Goal: Task Accomplishment & Management: Manage account settings

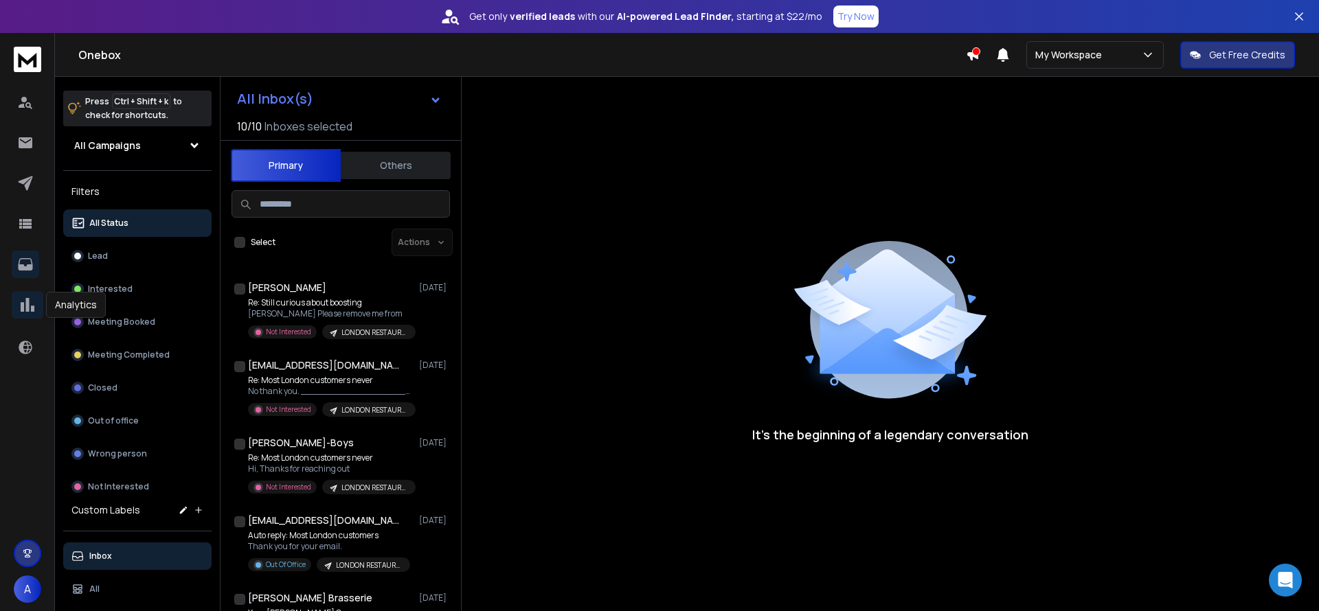
click at [30, 308] on icon at bounding box center [27, 305] width 21 height 21
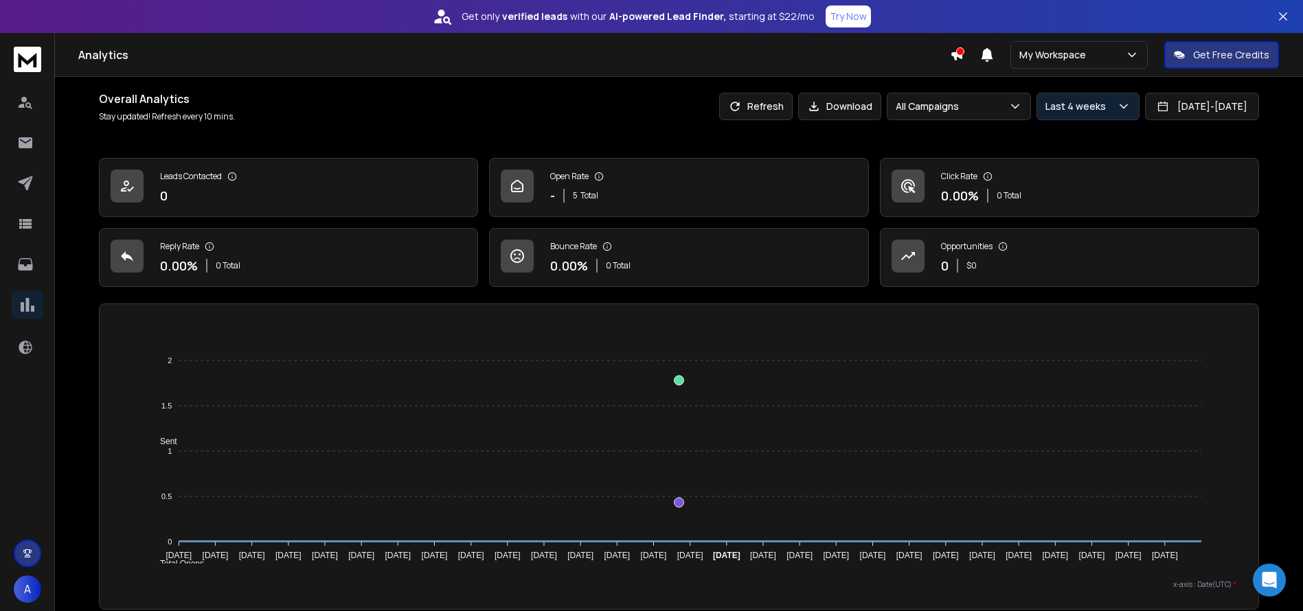
click at [1050, 106] on p "Last 4 weeks" at bounding box center [1079, 107] width 66 height 14
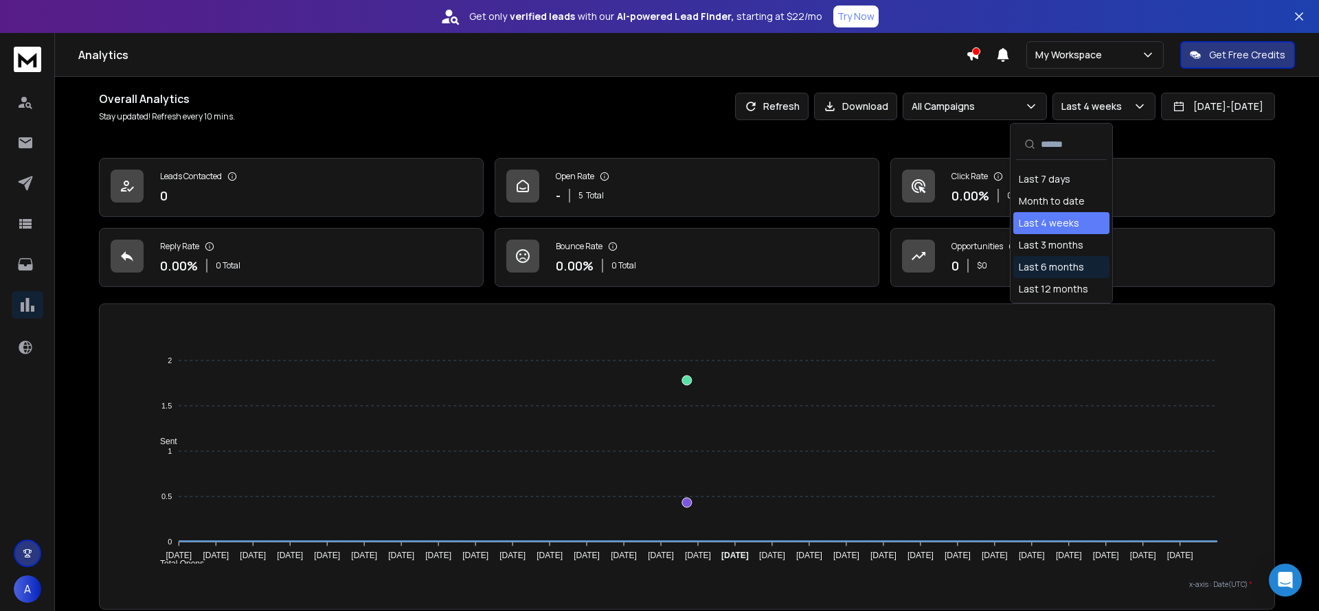
click at [1074, 265] on div "Last 6 months" at bounding box center [1051, 267] width 65 height 14
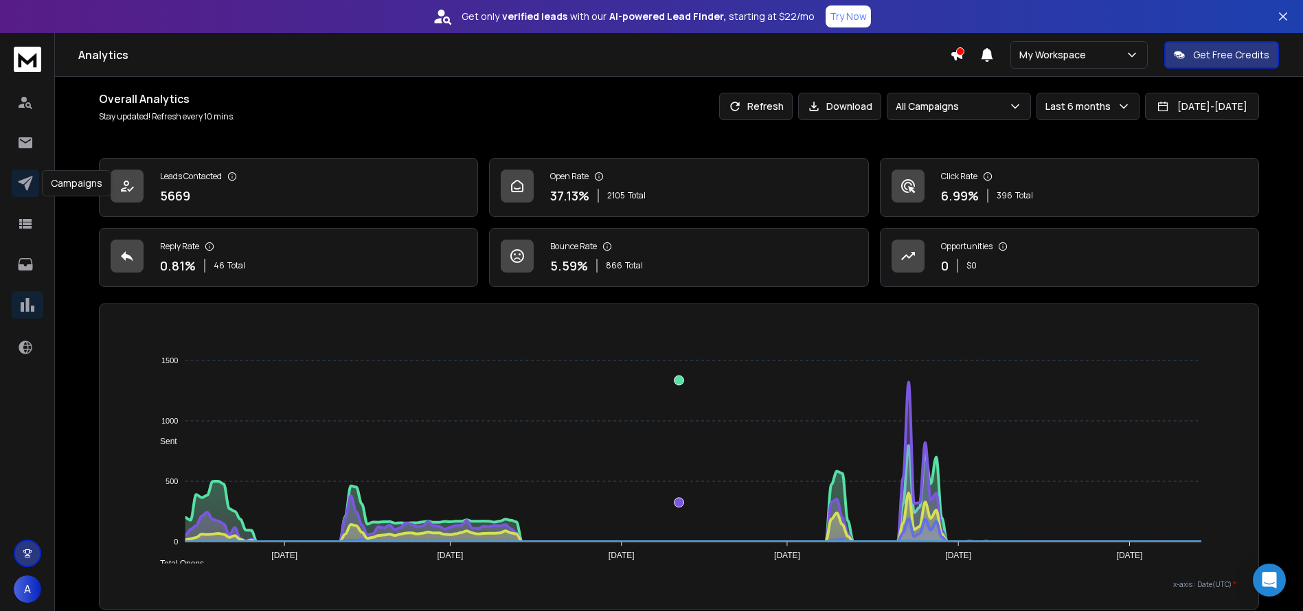
click at [24, 179] on icon at bounding box center [25, 183] width 14 height 14
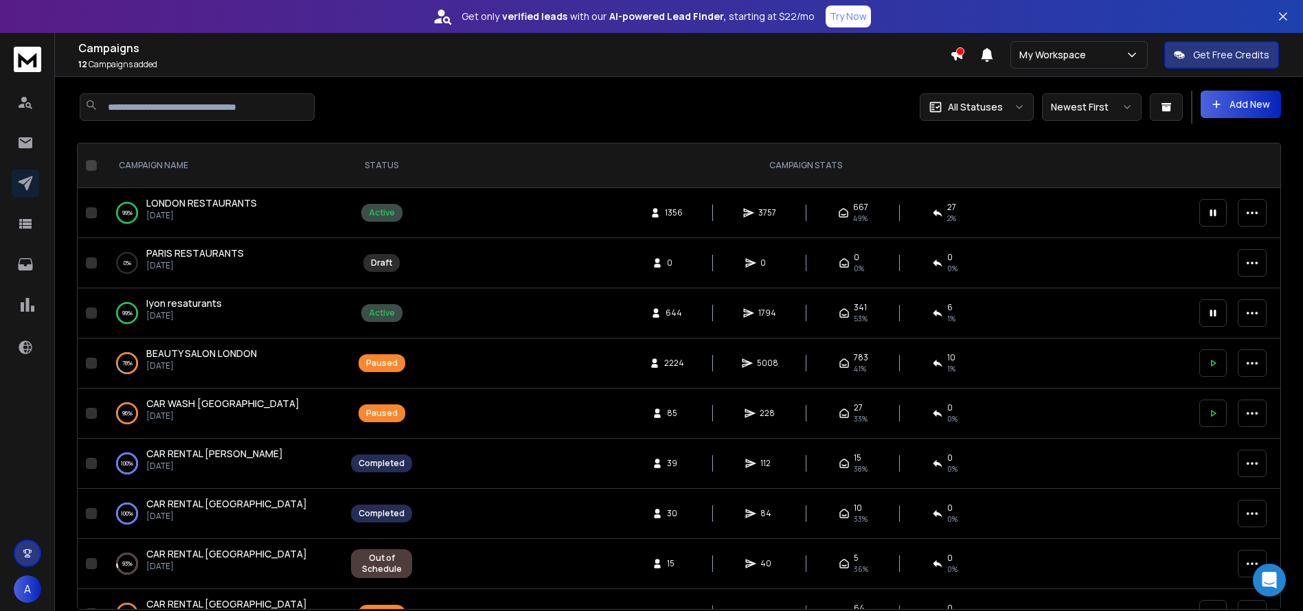
click at [222, 200] on span "LONDON RESTAURANTS" at bounding box center [201, 202] width 111 height 13
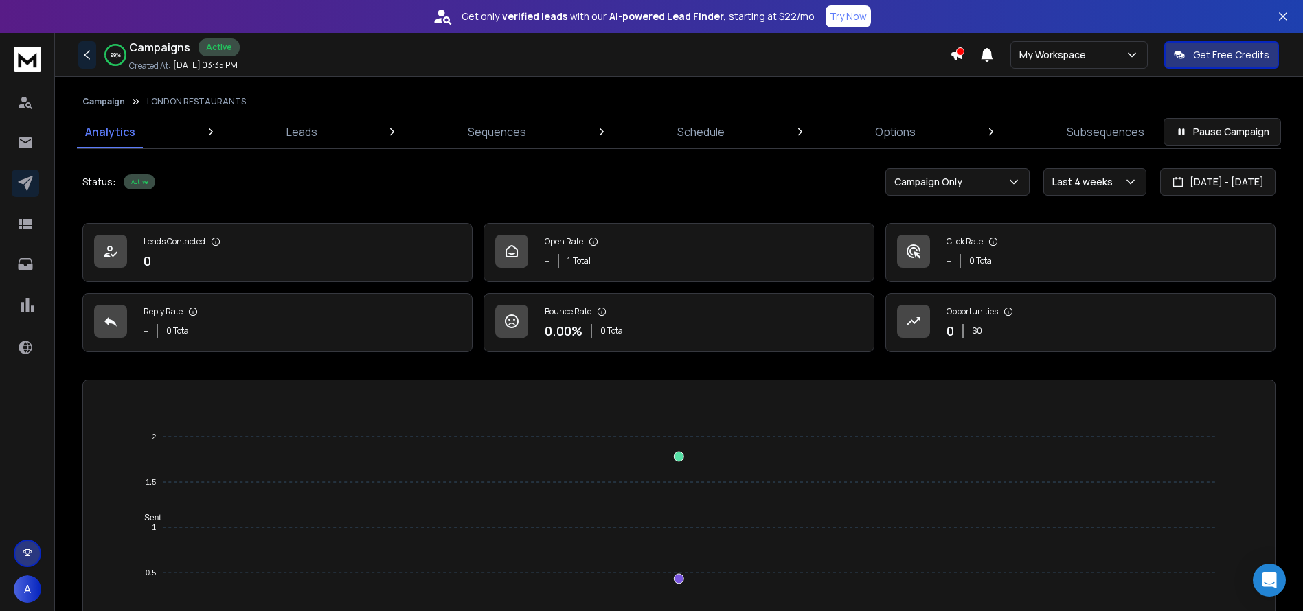
click at [86, 52] on icon at bounding box center [87, 55] width 12 height 12
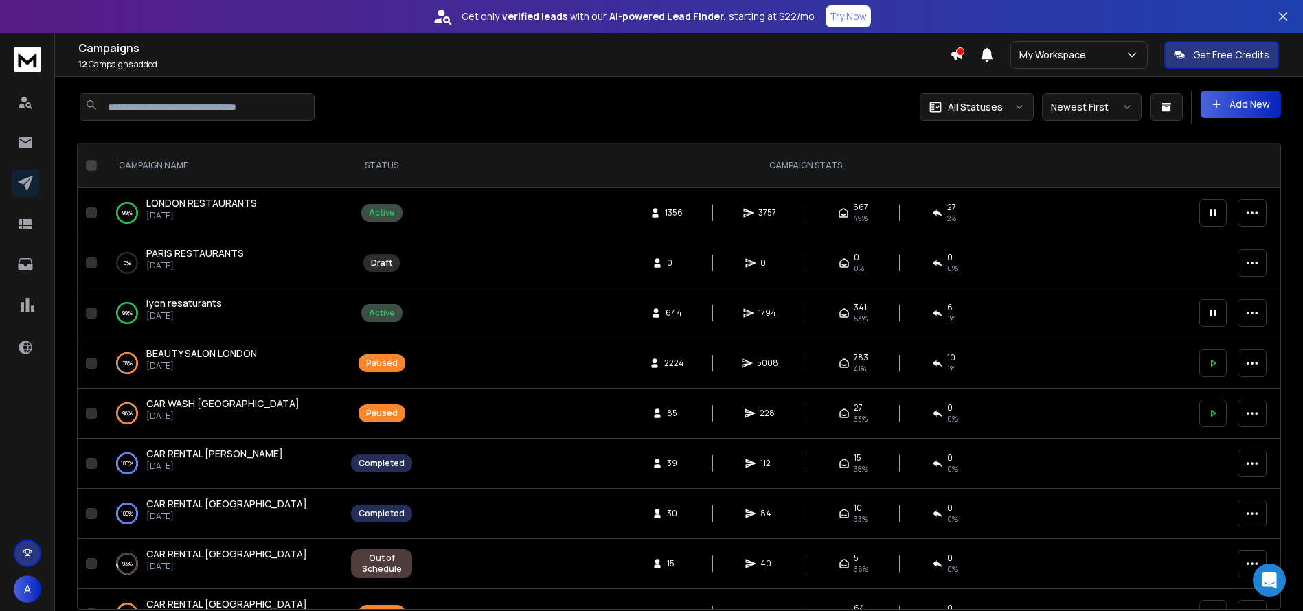
click at [1245, 212] on icon "button" at bounding box center [1252, 213] width 14 height 14
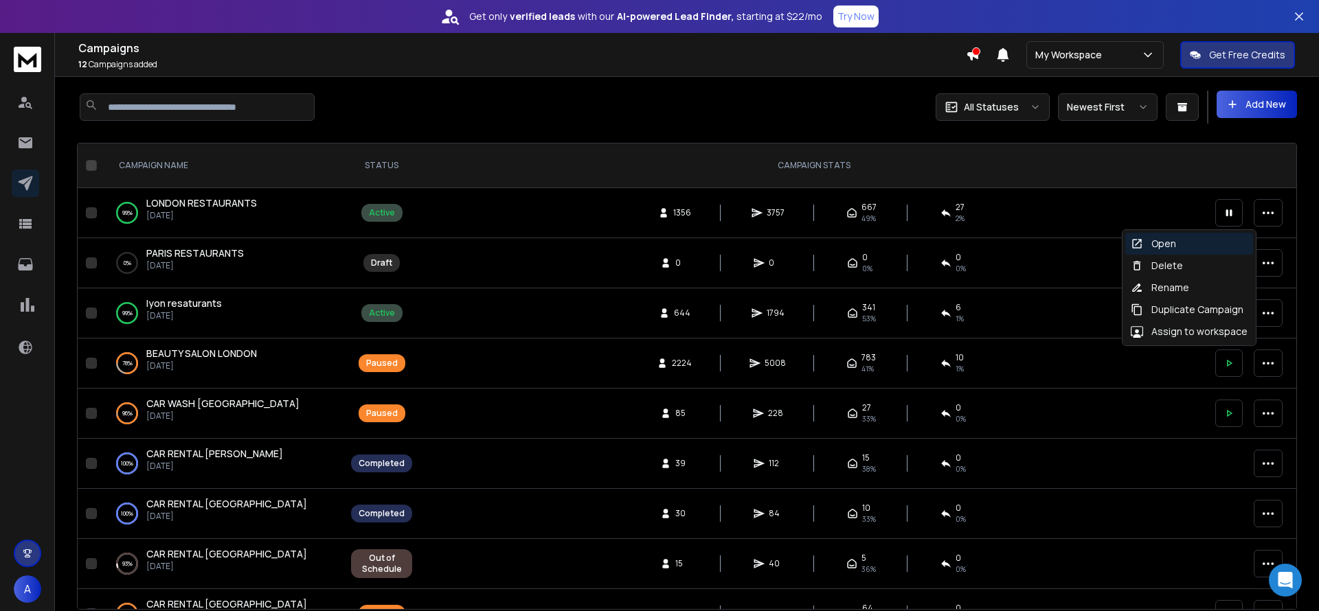
click at [1215, 214] on button at bounding box center [1228, 212] width 27 height 27
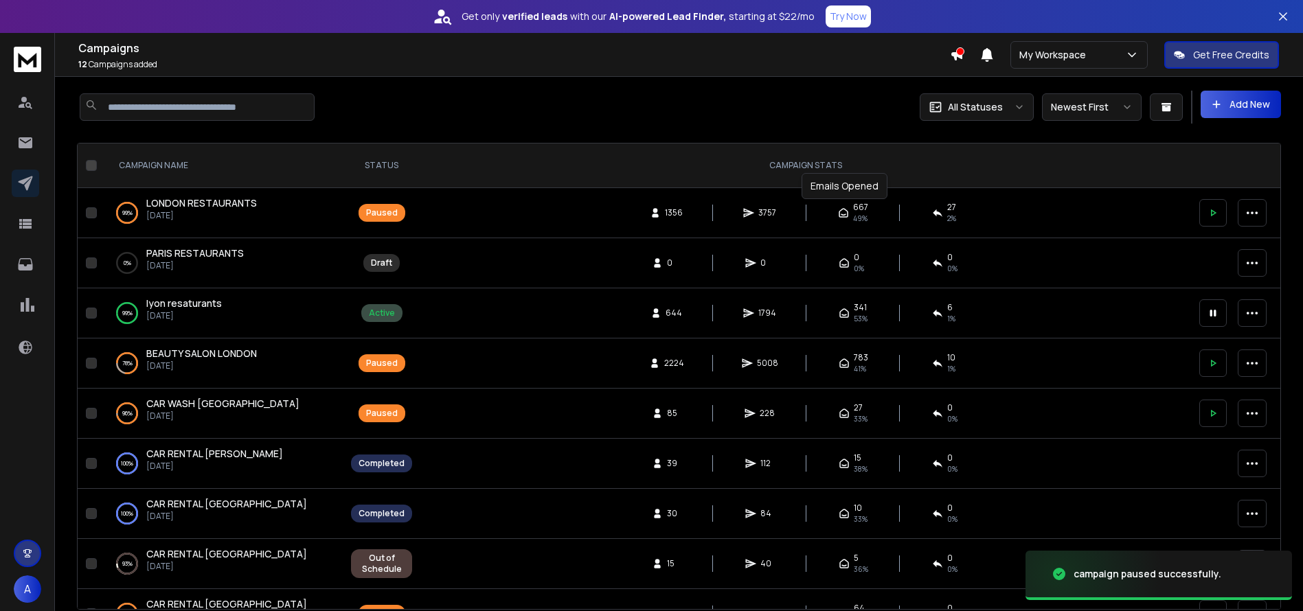
click at [841, 210] on icon at bounding box center [843, 213] width 12 height 12
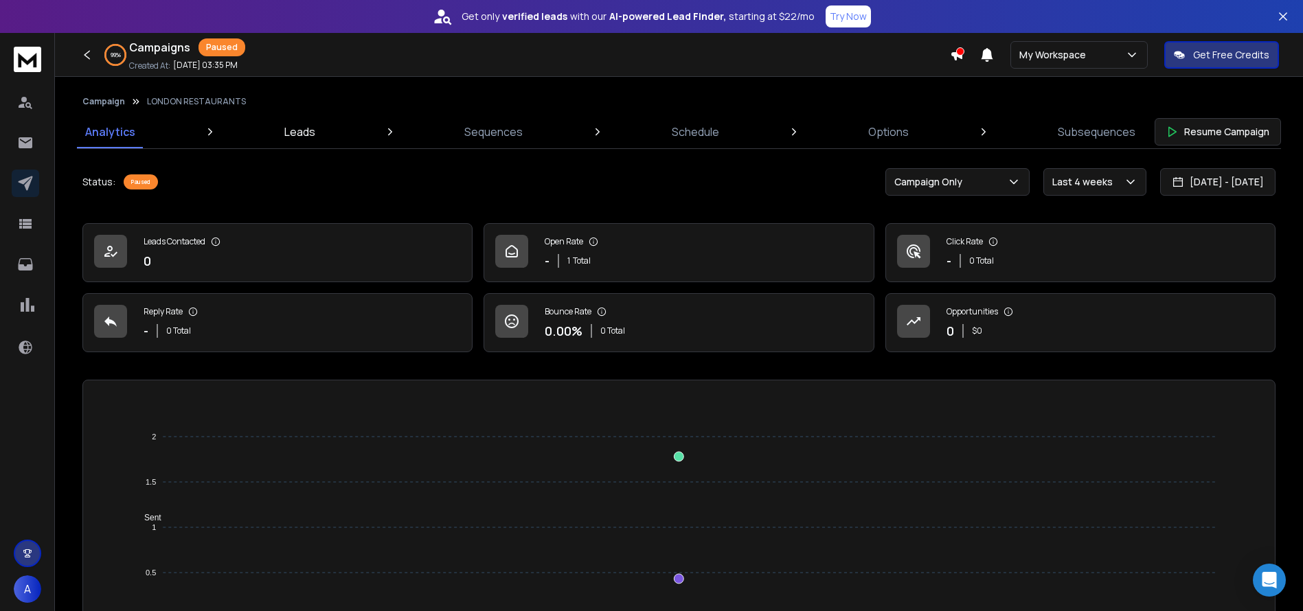
click at [316, 124] on link "Leads" at bounding box center [299, 131] width 47 height 33
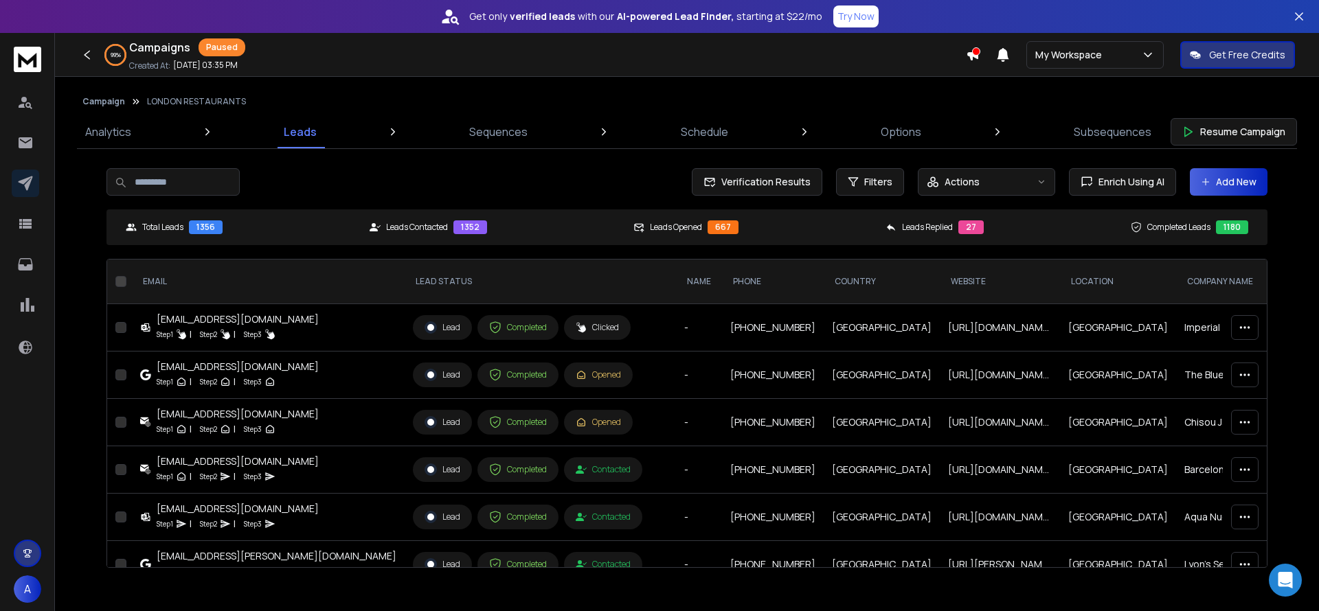
click at [855, 167] on div "Verification Results Filters Actions Enrich Using AI Add New Total Leads 1356 L…" at bounding box center [687, 361] width 1220 height 397
click at [862, 182] on button "Filters" at bounding box center [870, 181] width 68 height 27
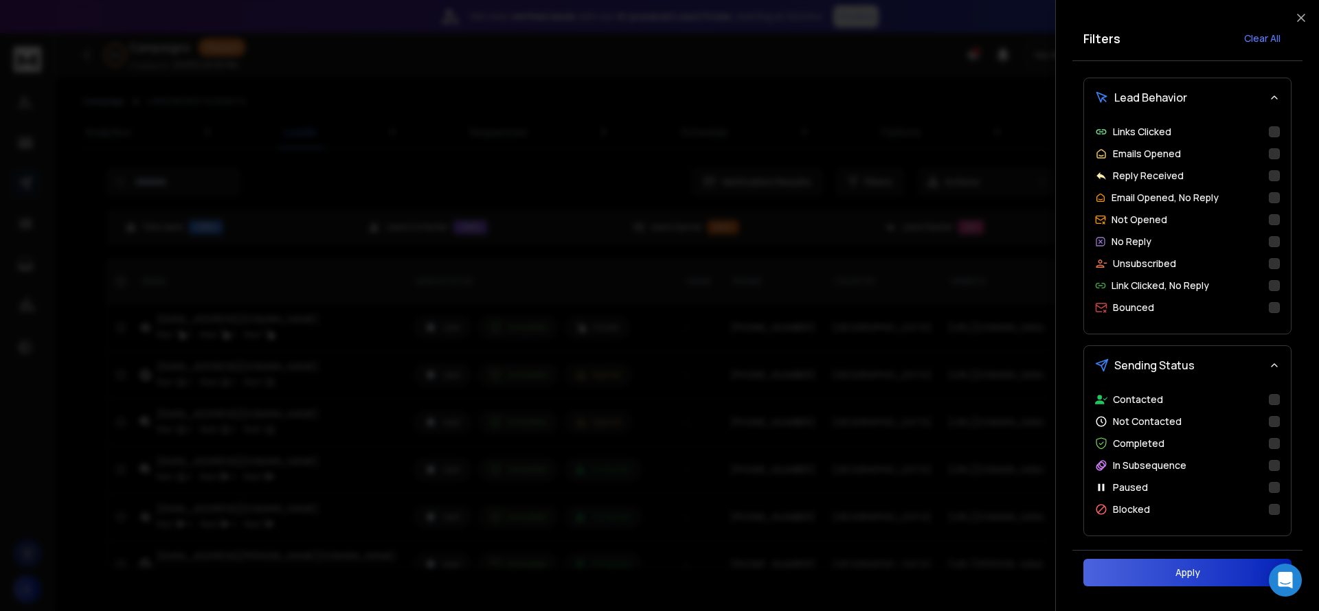
click at [1123, 155] on p "Emails Opened" at bounding box center [1147, 154] width 68 height 14
click at [1269, 155] on button "Emails Opened" at bounding box center [1274, 153] width 11 height 11
click at [1144, 561] on button "Apply" at bounding box center [1187, 572] width 208 height 27
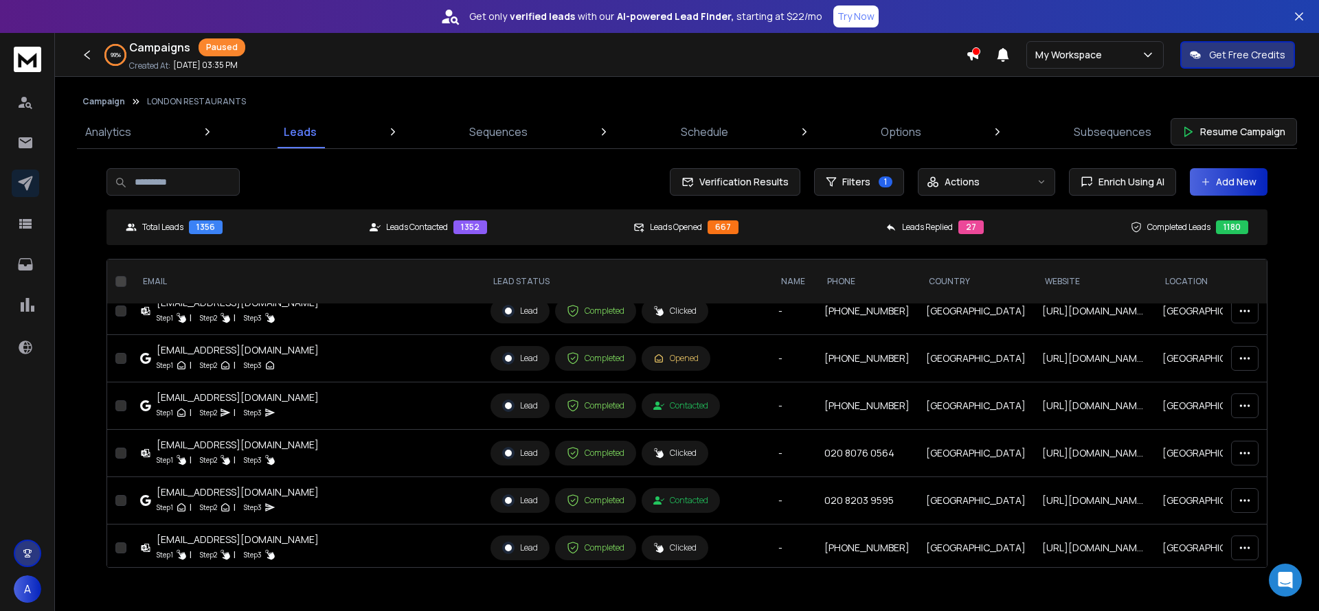
scroll to position [460, 0]
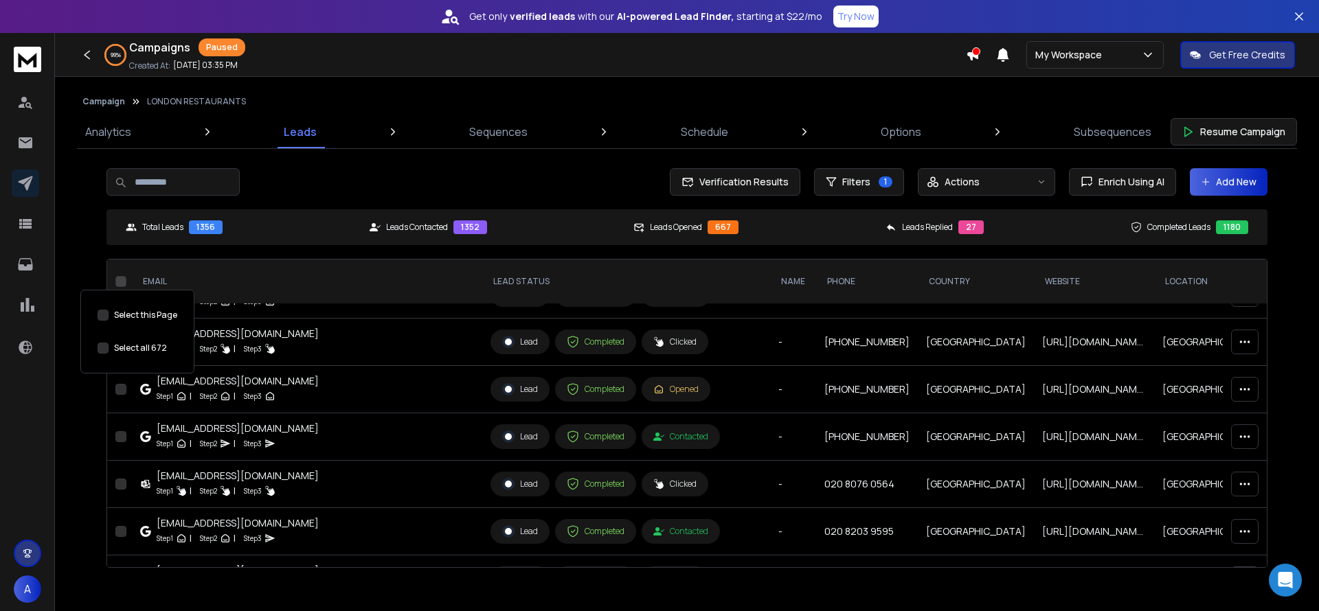
click at [121, 284] on button "Select this Page" at bounding box center [120, 281] width 11 height 11
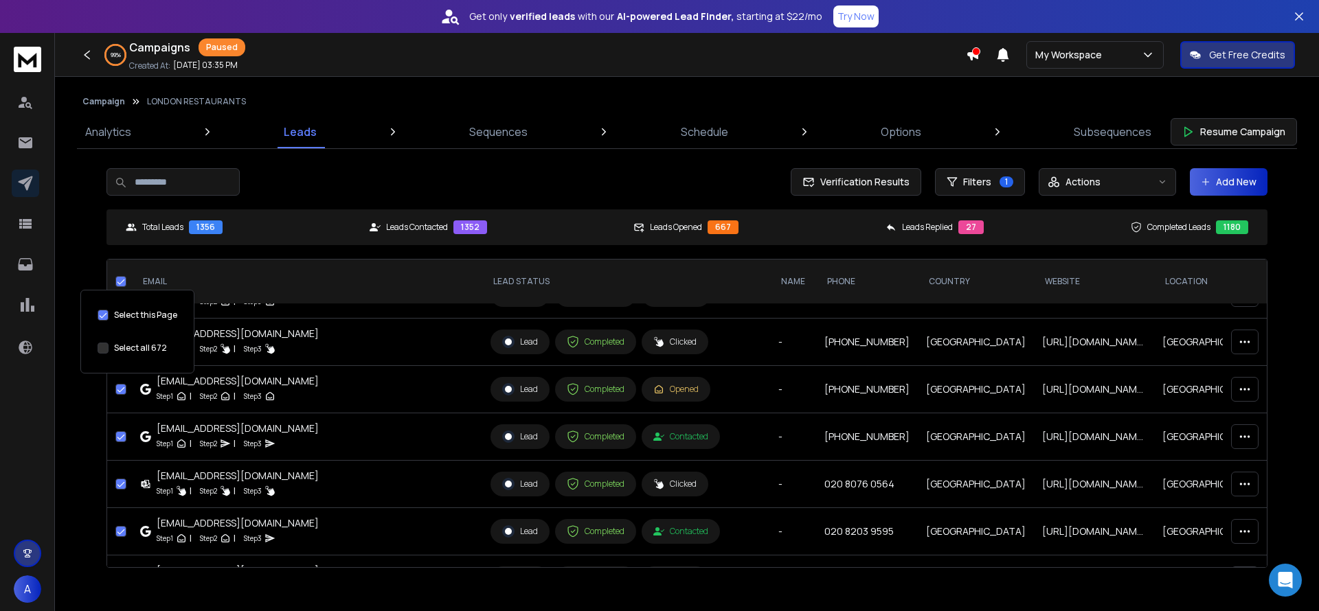
click at [125, 343] on label "Select all 672" at bounding box center [140, 348] width 53 height 11
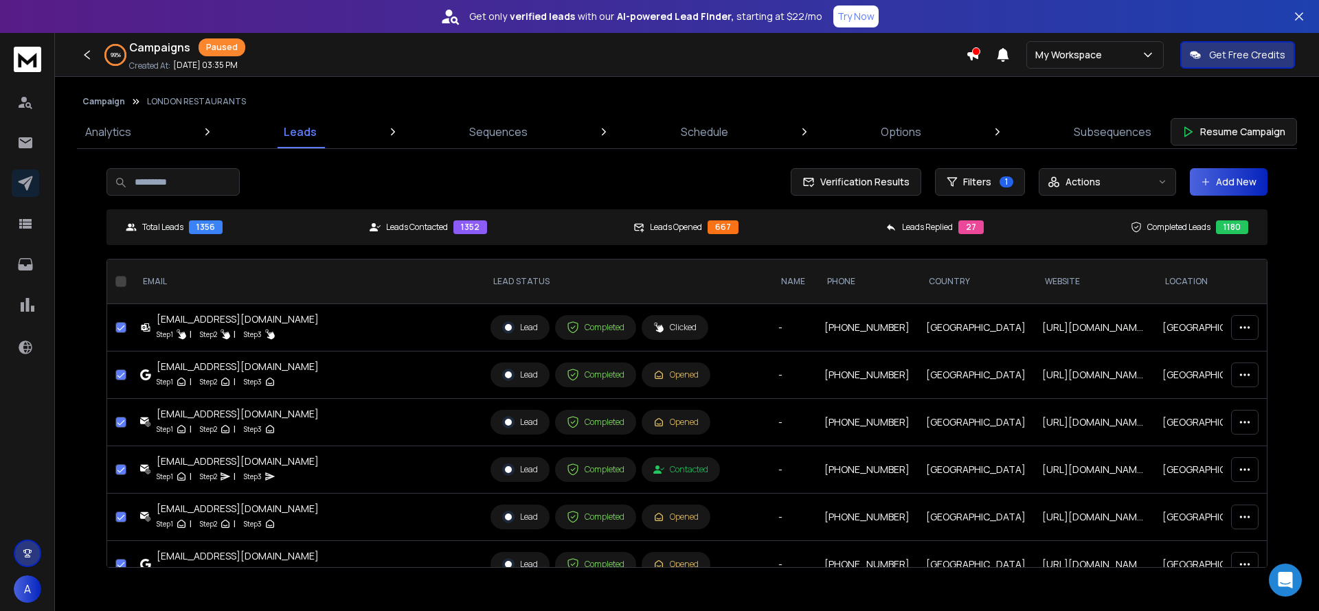
click at [1247, 174] on button "Add New" at bounding box center [1229, 181] width 78 height 27
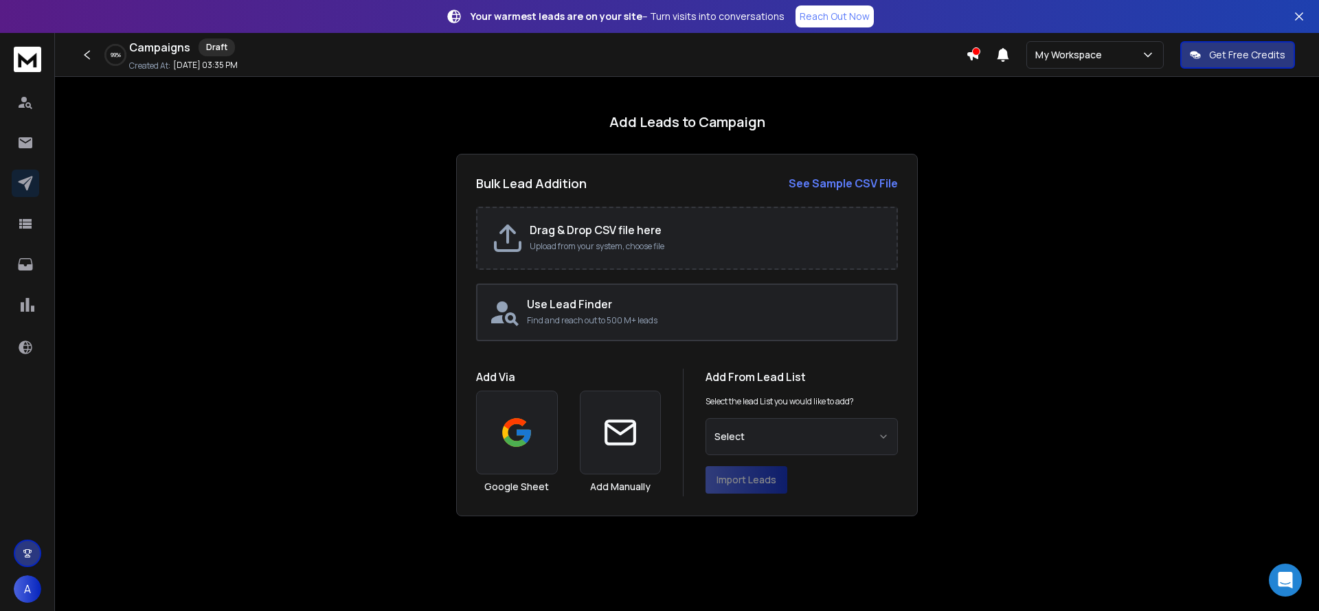
click at [1068, 245] on div "Add Leads to Campaign Bulk Lead Addition See Sample CSV File Drag & Drop CSV fi…" at bounding box center [659, 275] width 1319 height 484
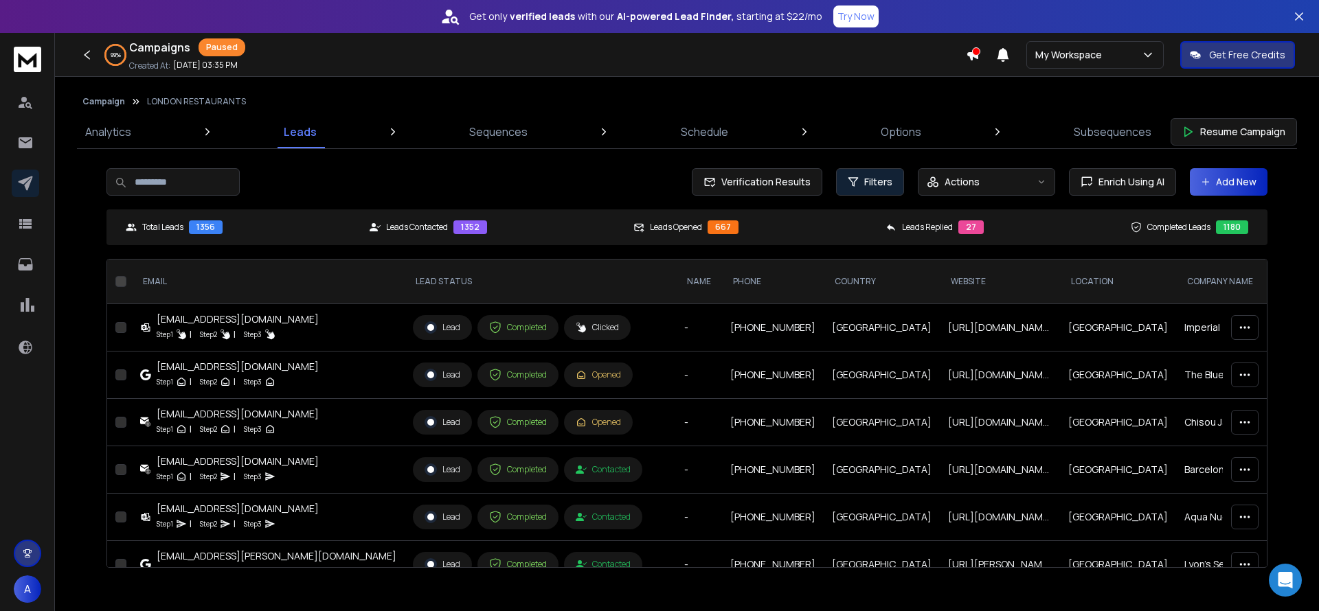
click at [889, 181] on span "Filters" at bounding box center [878, 182] width 28 height 14
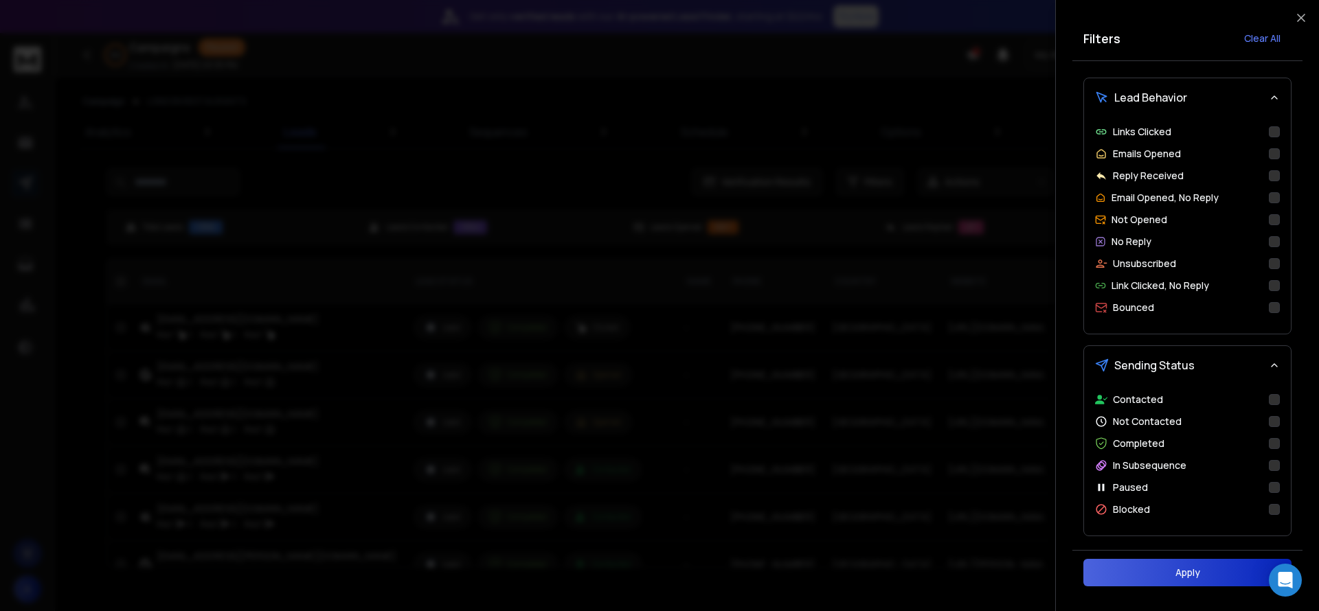
click at [1146, 148] on p "Emails Opened" at bounding box center [1147, 154] width 68 height 14
click at [1269, 148] on button "Emails Opened" at bounding box center [1274, 153] width 11 height 11
click at [1120, 589] on div "Apply" at bounding box center [1187, 572] width 230 height 45
click at [1120, 571] on button "Apply" at bounding box center [1187, 572] width 208 height 27
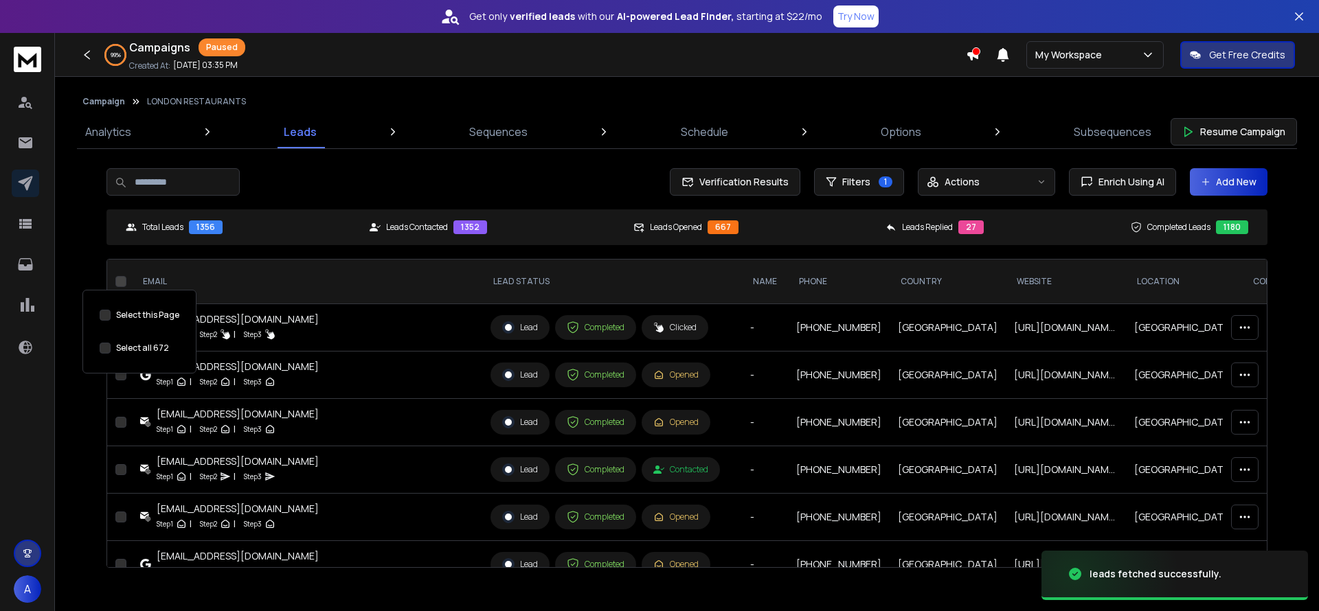
click at [122, 280] on button "Select this Page" at bounding box center [120, 281] width 11 height 11
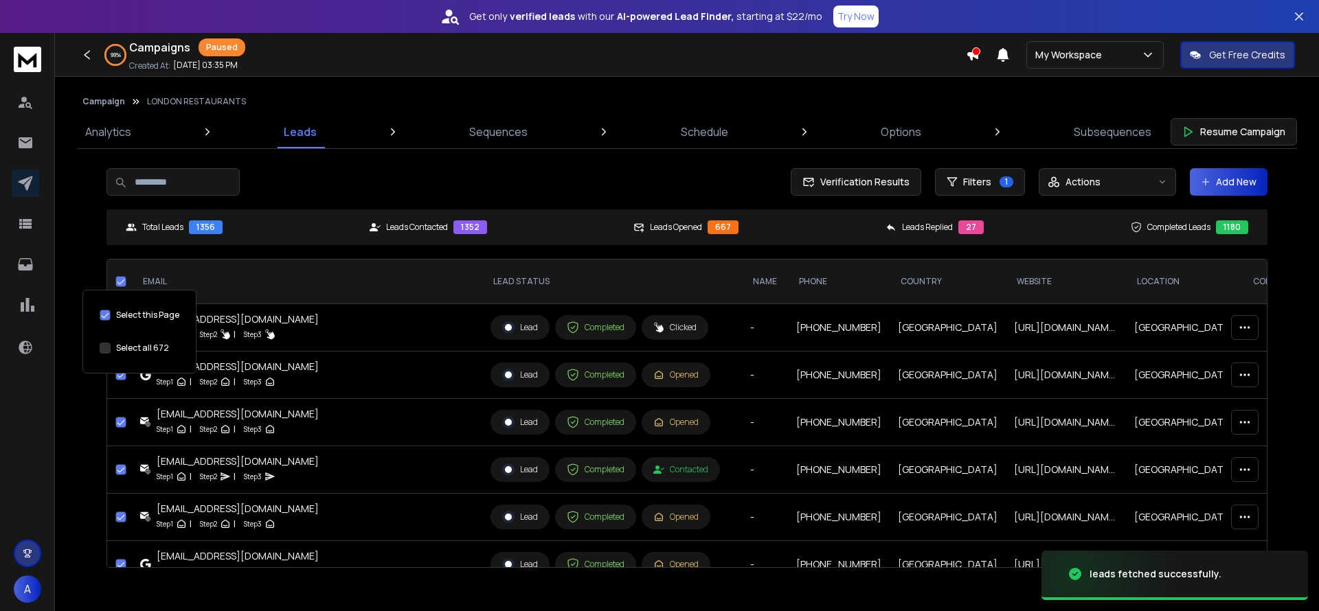
click at [107, 339] on div "Select all 672" at bounding box center [140, 348] width 80 height 27
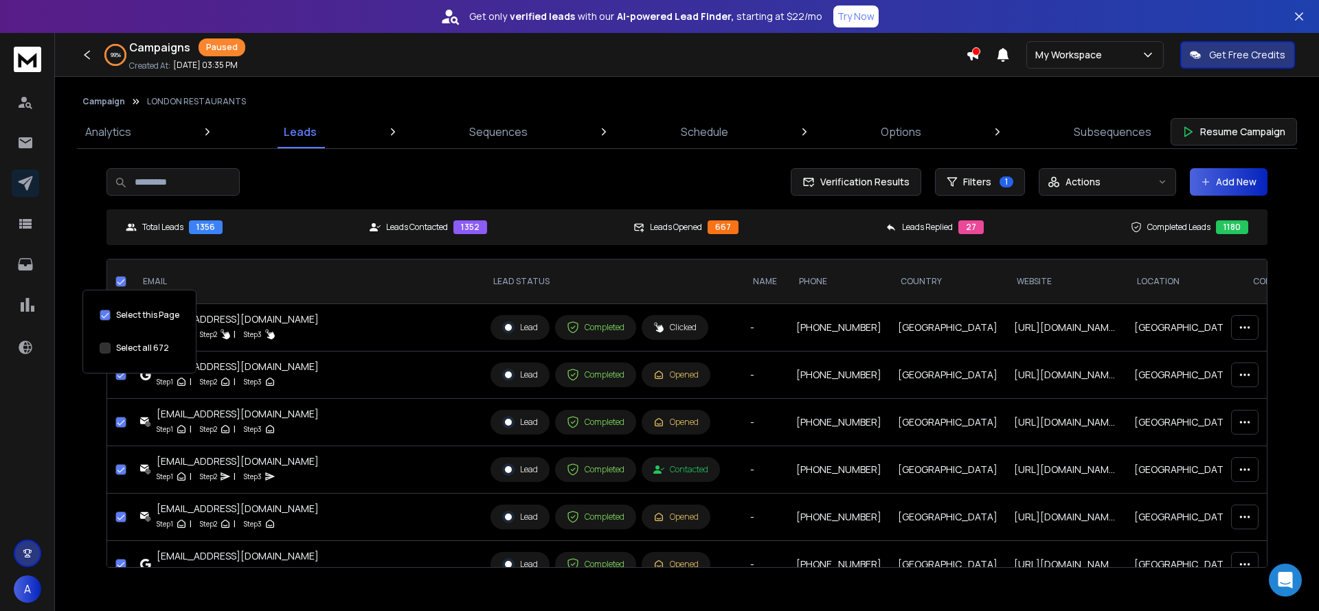
click at [103, 348] on button "Select this Page" at bounding box center [105, 348] width 11 height 11
click at [788, 282] on th "Phone" at bounding box center [839, 282] width 102 height 45
drag, startPoint x: 1298, startPoint y: 9, endPoint x: 753, endPoint y: 177, distance: 570.2
click at [753, 177] on div "Verification Results Filters 1 Actions Add New" at bounding box center [686, 181] width 1161 height 27
click at [1295, 16] on icon at bounding box center [1299, 16] width 12 height 12
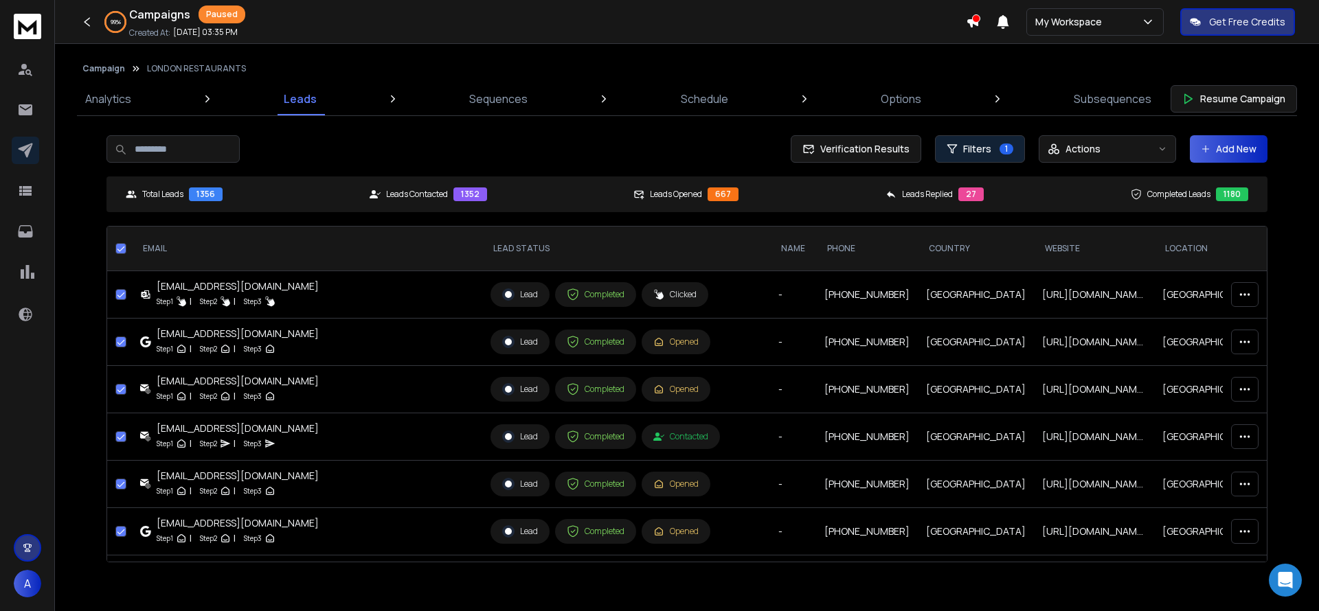
click at [994, 147] on button "Filters 1" at bounding box center [980, 148] width 90 height 27
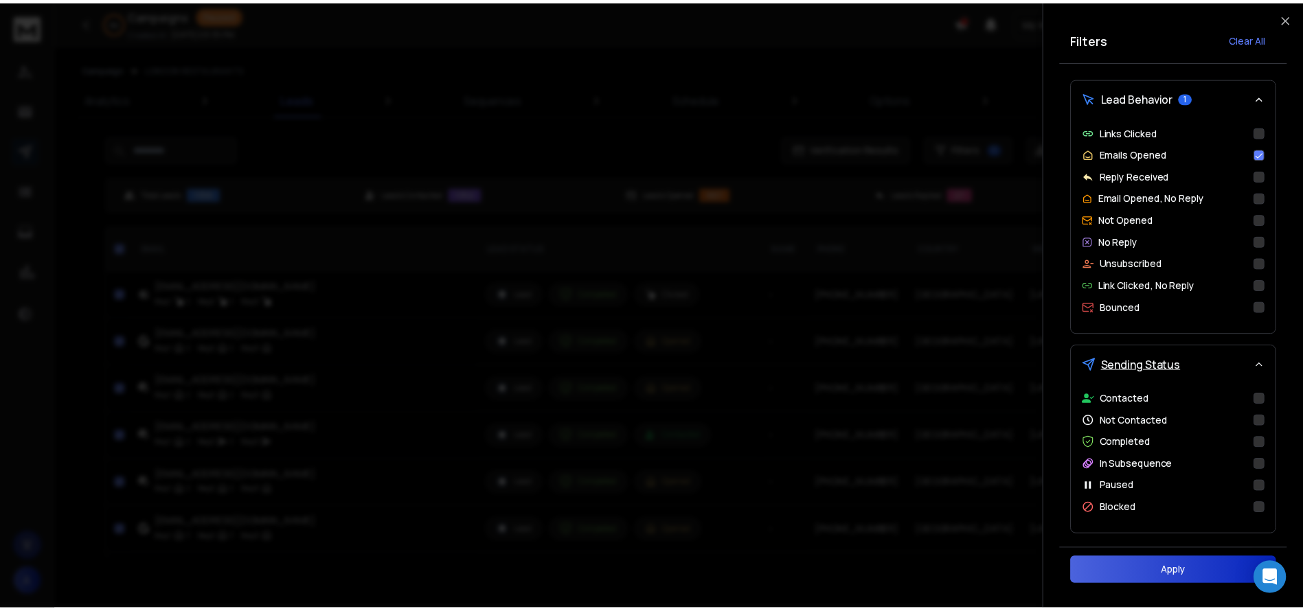
scroll to position [554, 0]
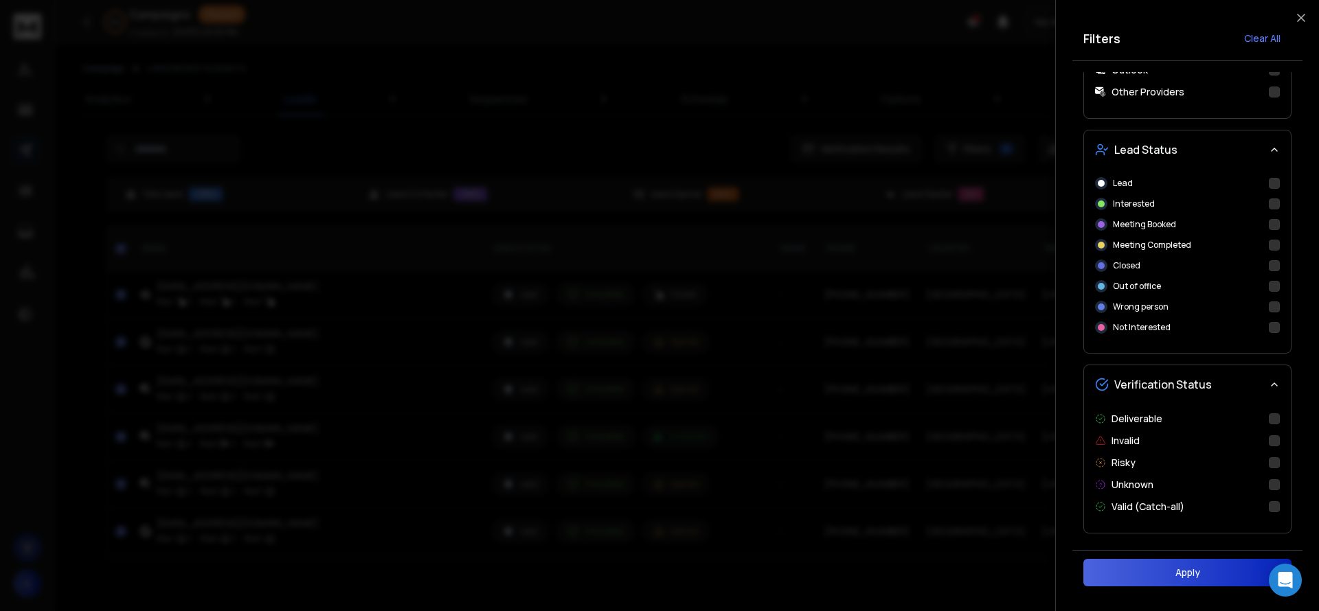
click at [872, 293] on div at bounding box center [659, 305] width 1319 height 611
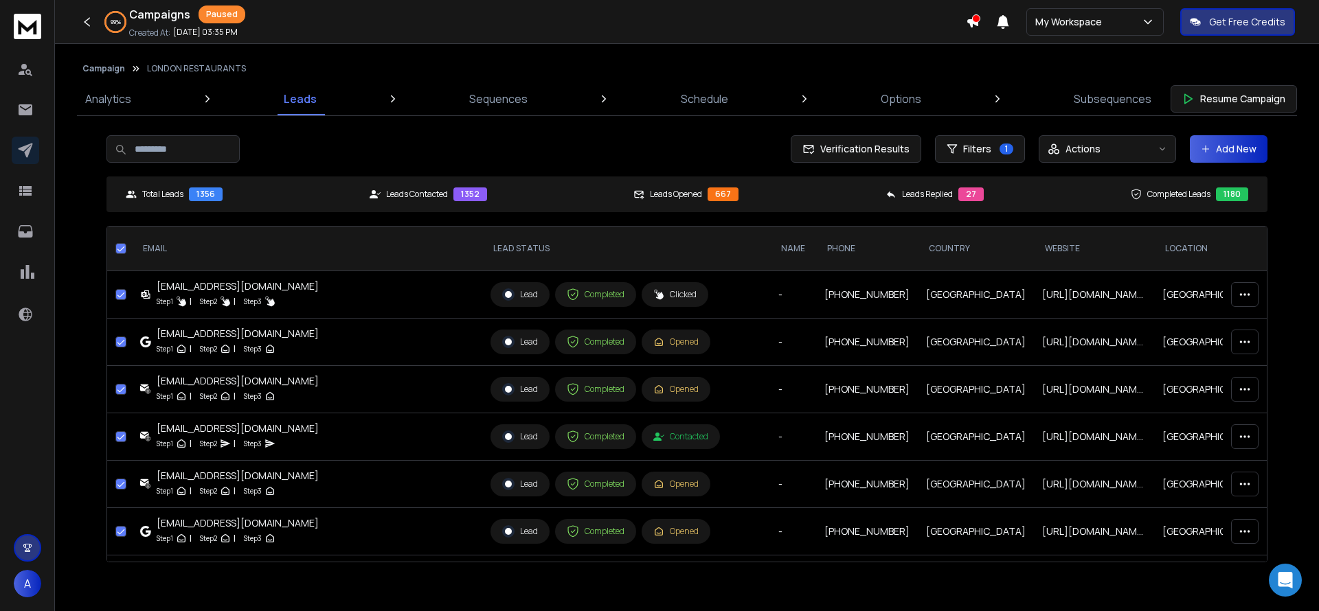
click at [1231, 293] on button "button" at bounding box center [1244, 294] width 27 height 25
click at [883, 146] on span "Verification Results" at bounding box center [862, 149] width 95 height 14
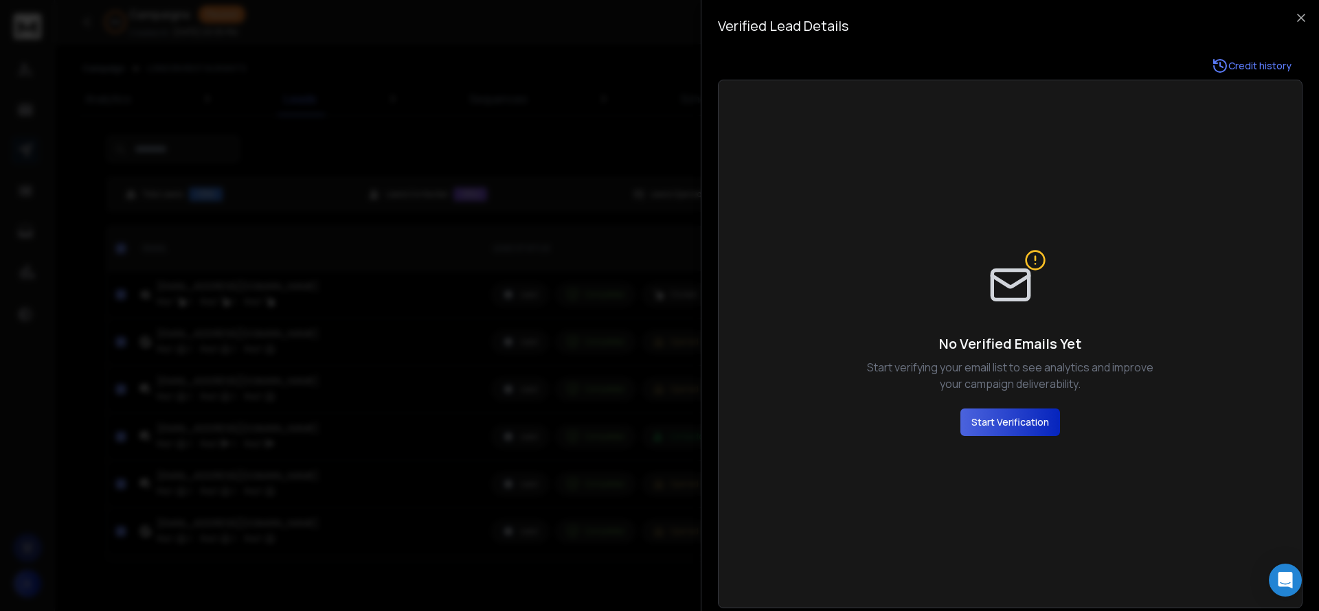
click at [599, 203] on div at bounding box center [659, 305] width 1319 height 611
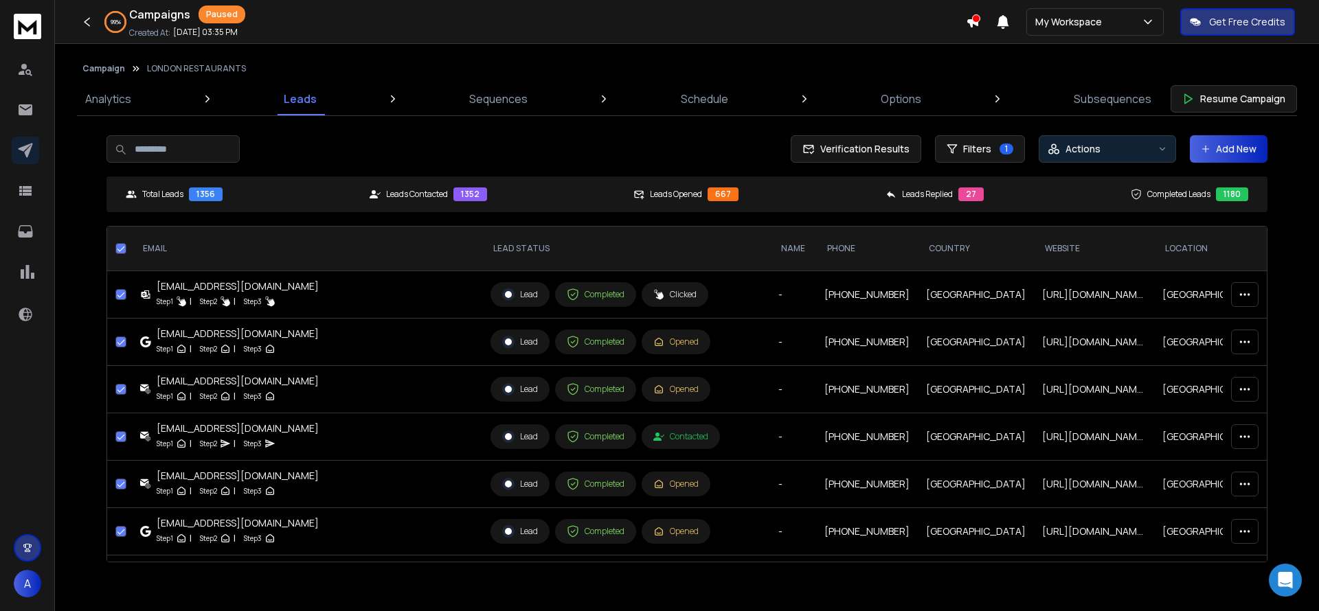
click at [1103, 148] on div "Actions" at bounding box center [1100, 149] width 104 height 14
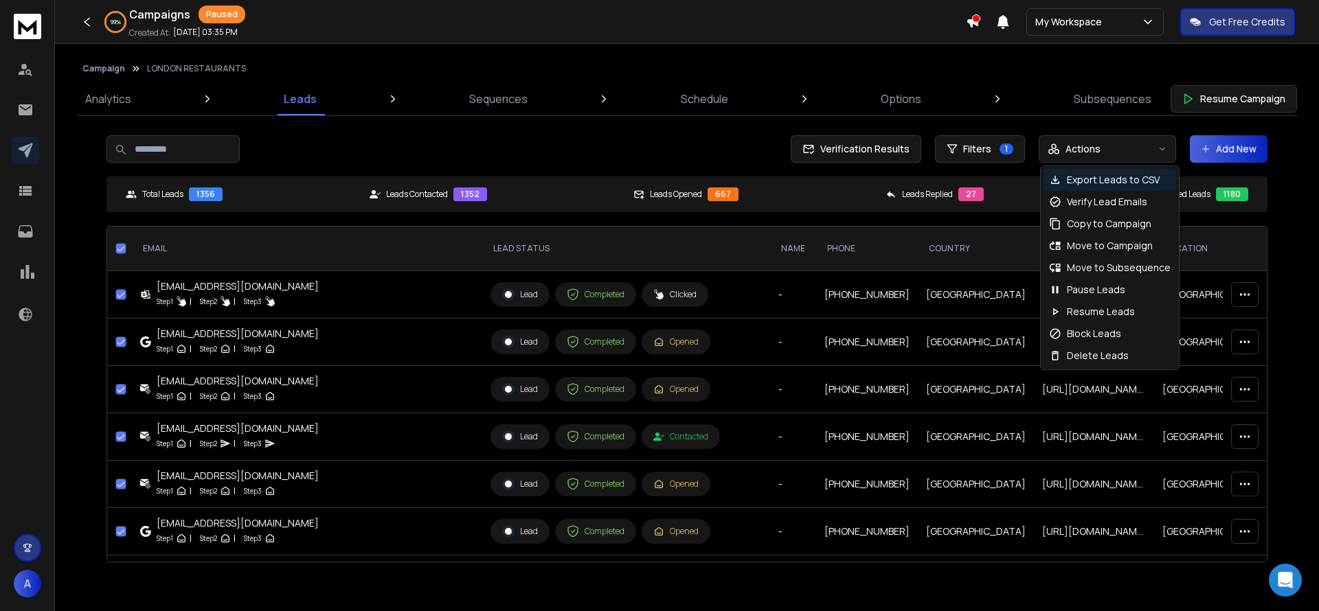
click at [1049, 180] on icon at bounding box center [1055, 180] width 12 height 12
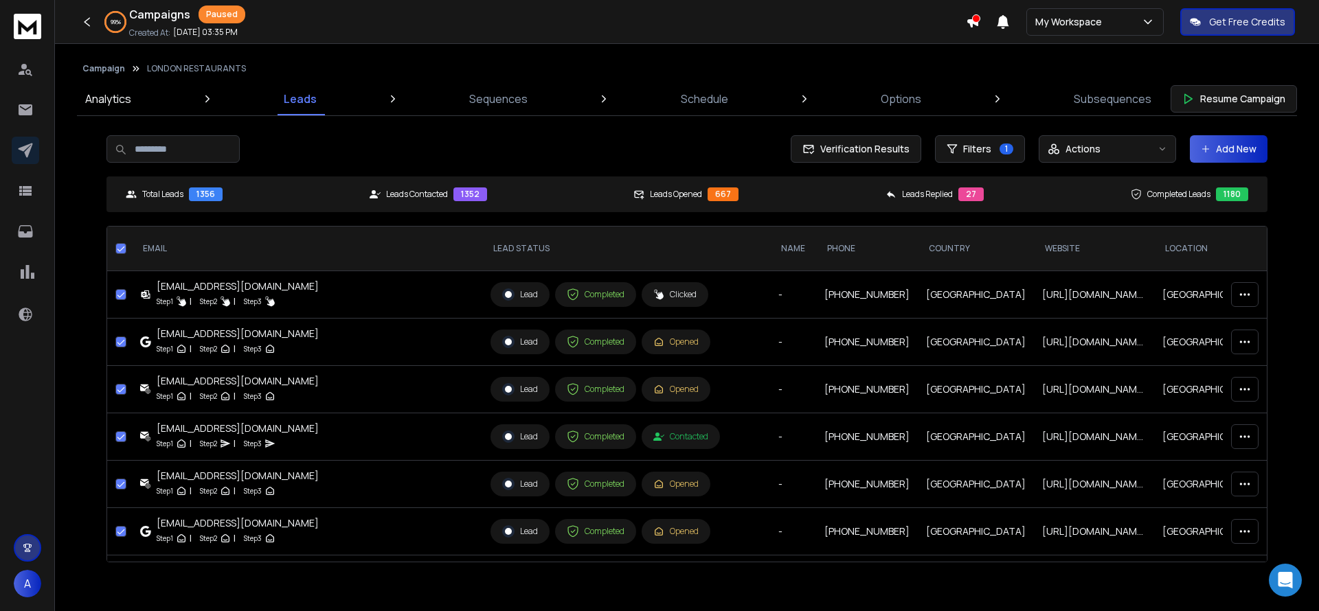
click at [112, 100] on p "Analytics" at bounding box center [108, 99] width 46 height 16
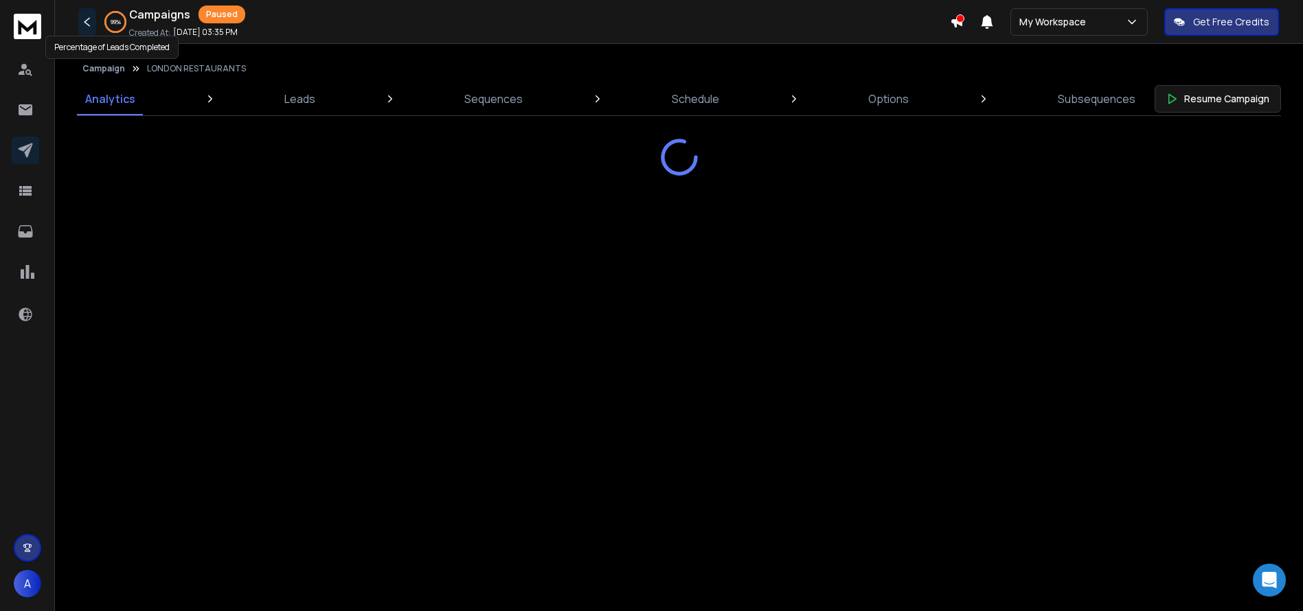
click at [89, 19] on icon at bounding box center [87, 22] width 12 height 12
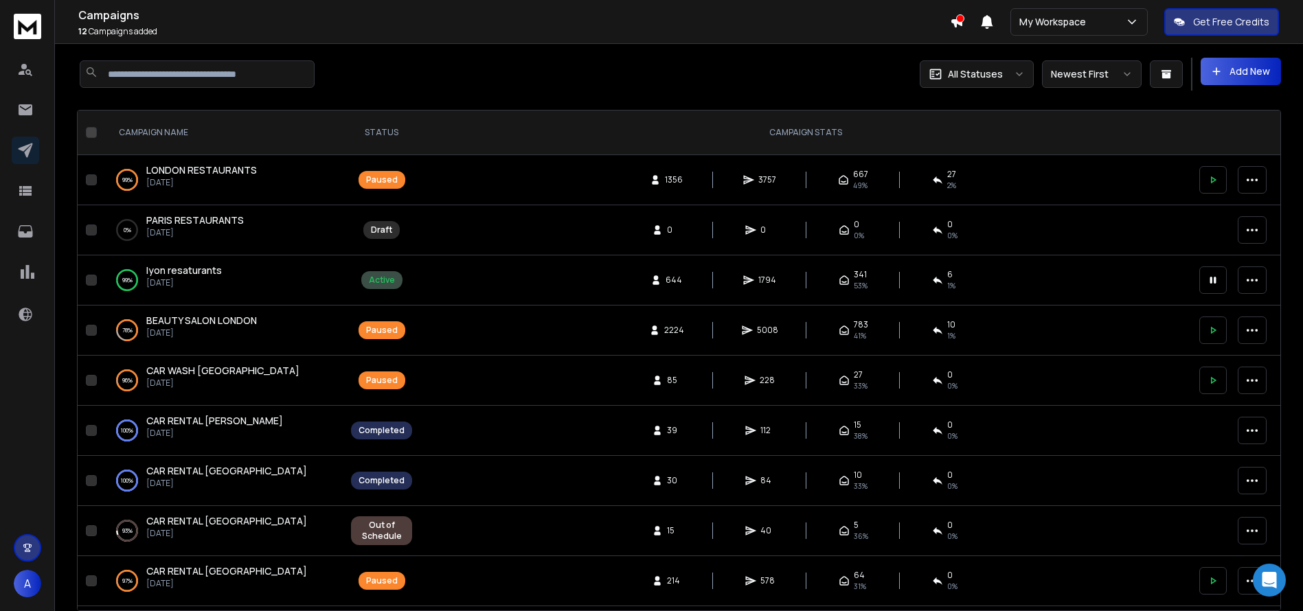
click at [216, 229] on p "2 months ago" at bounding box center [195, 232] width 98 height 11
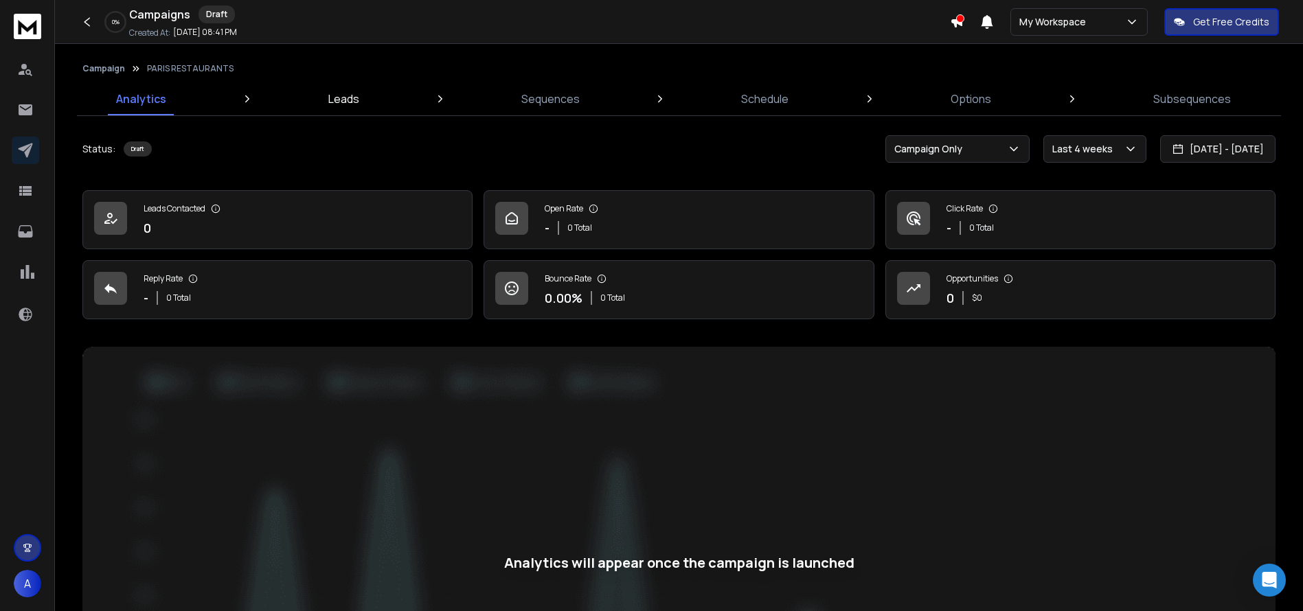
click at [352, 98] on p "Leads" at bounding box center [343, 99] width 31 height 16
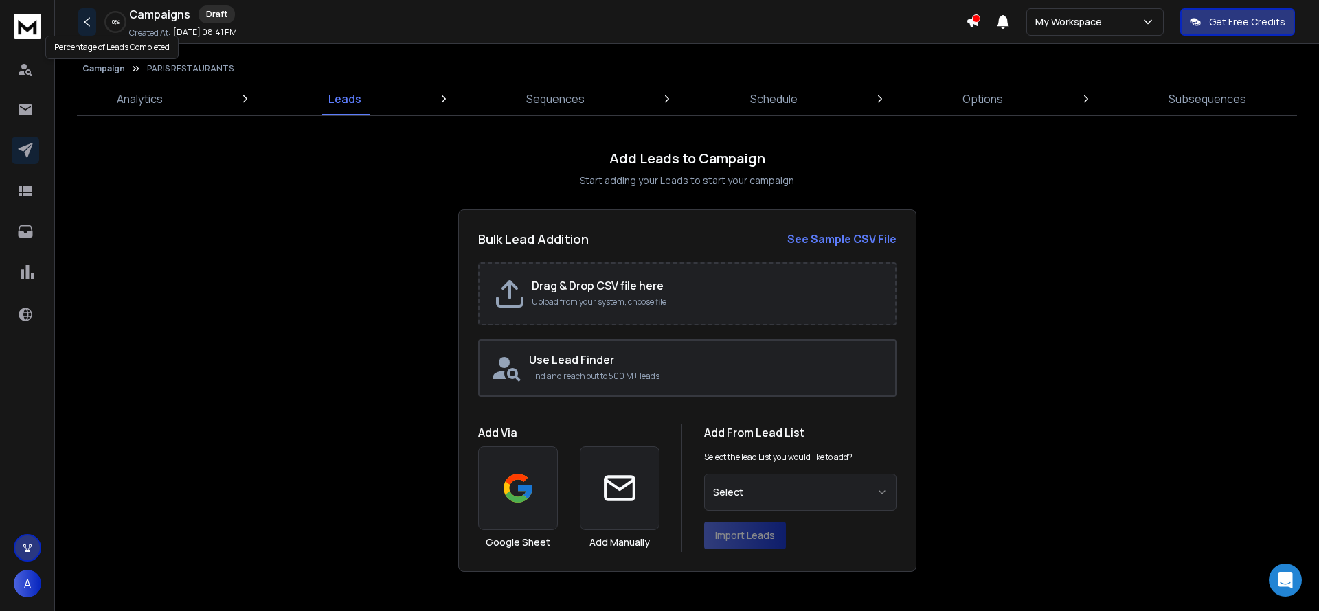
click at [84, 21] on icon at bounding box center [87, 22] width 12 height 12
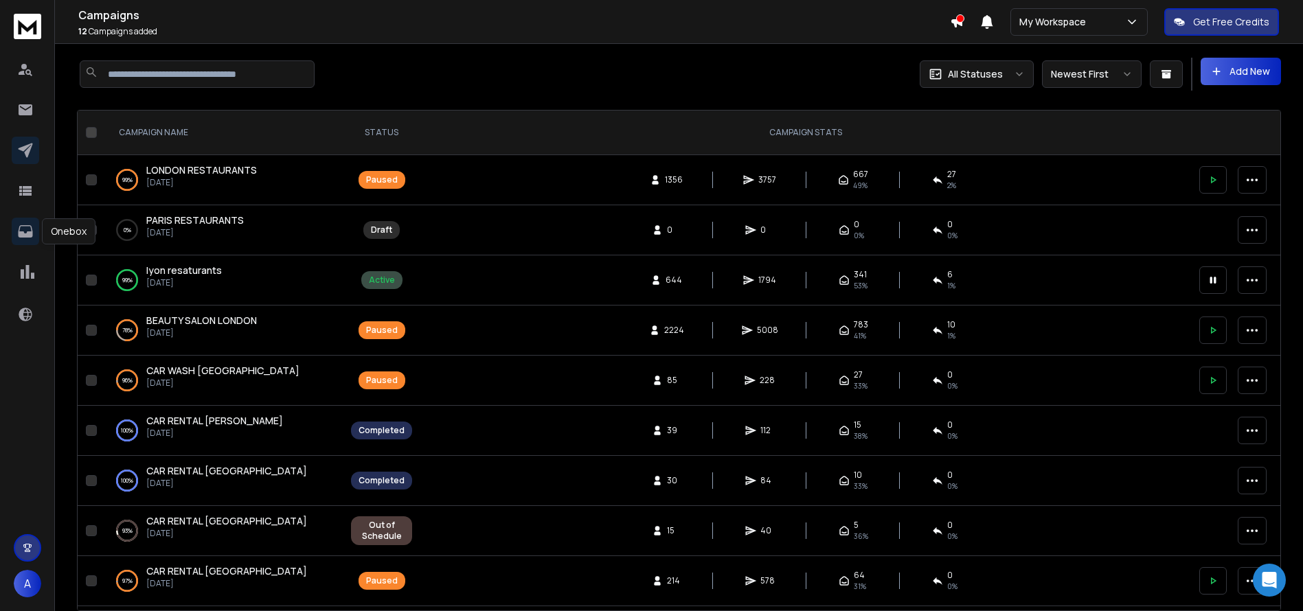
click at [19, 234] on icon at bounding box center [25, 231] width 14 height 12
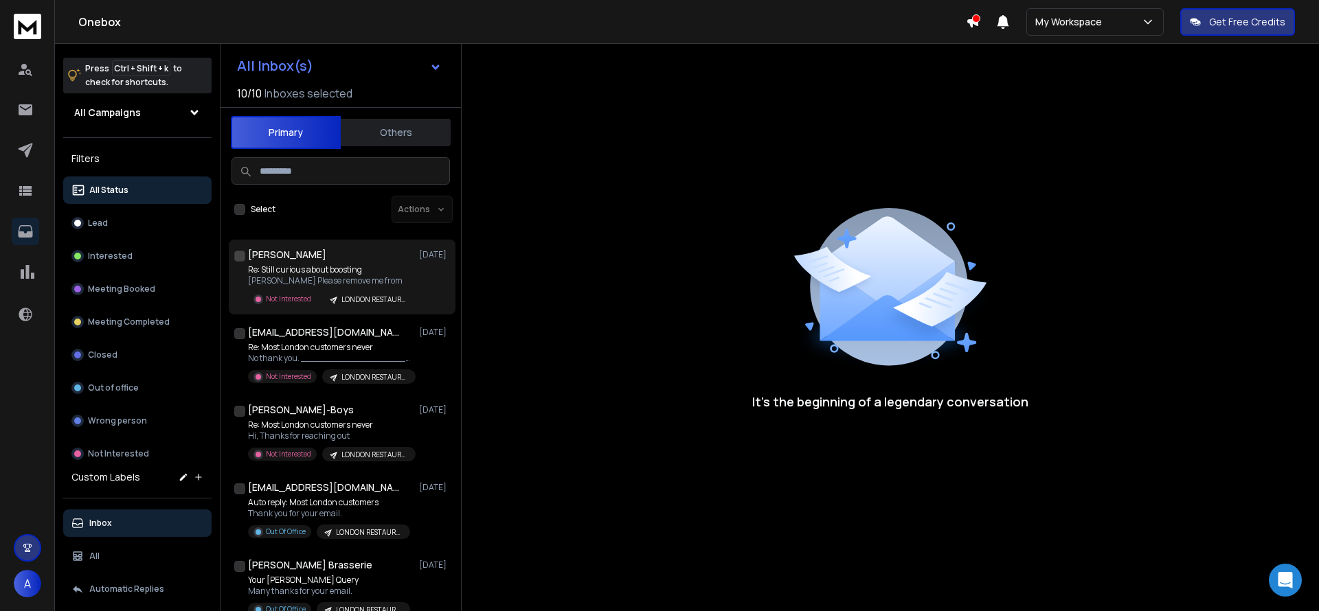
click at [305, 272] on p "Re: Still curious about boosting" at bounding box center [330, 269] width 165 height 11
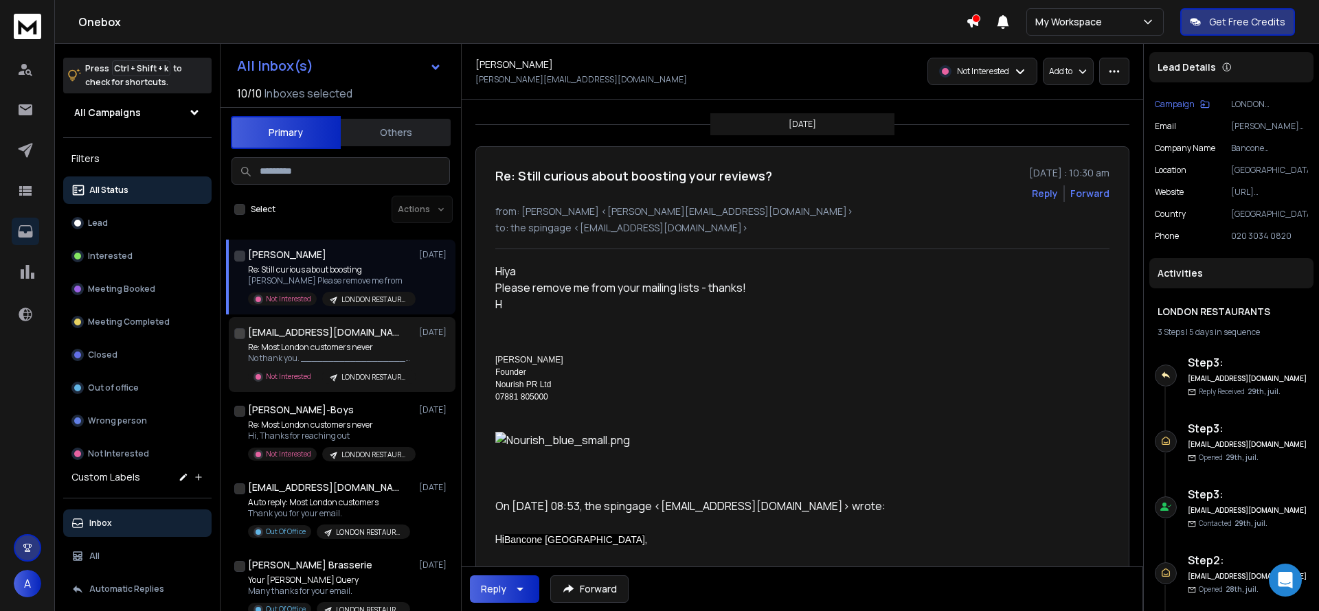
click at [340, 342] on p "Re: Most London customers never" at bounding box center [330, 347] width 165 height 11
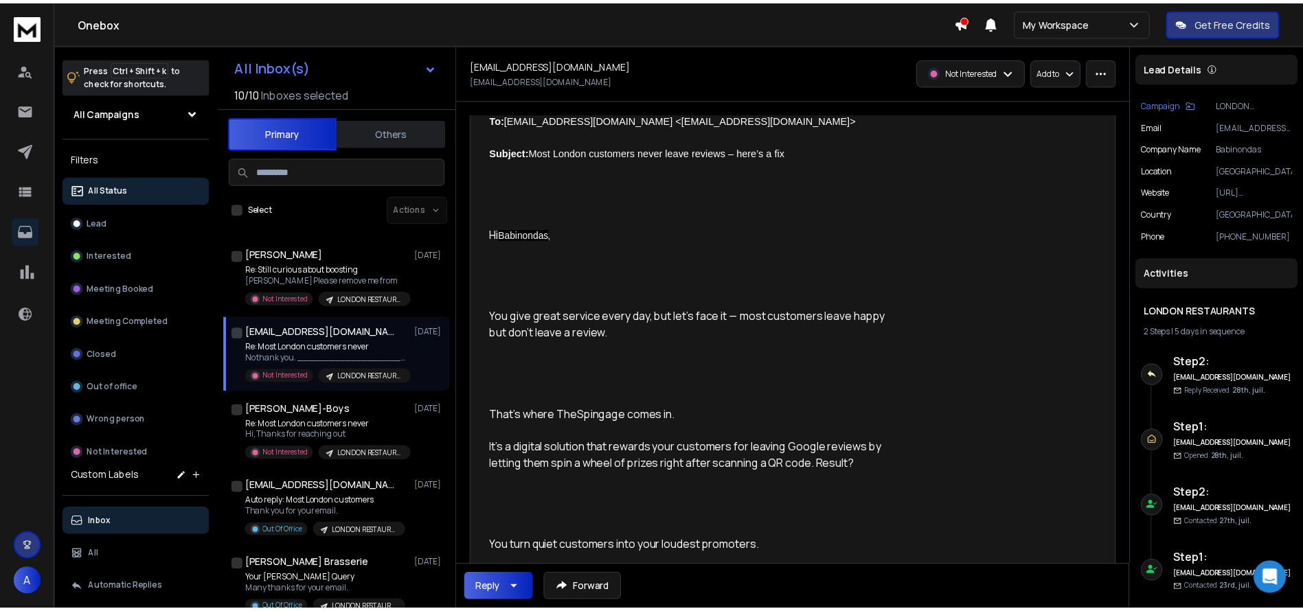
scroll to position [289, 0]
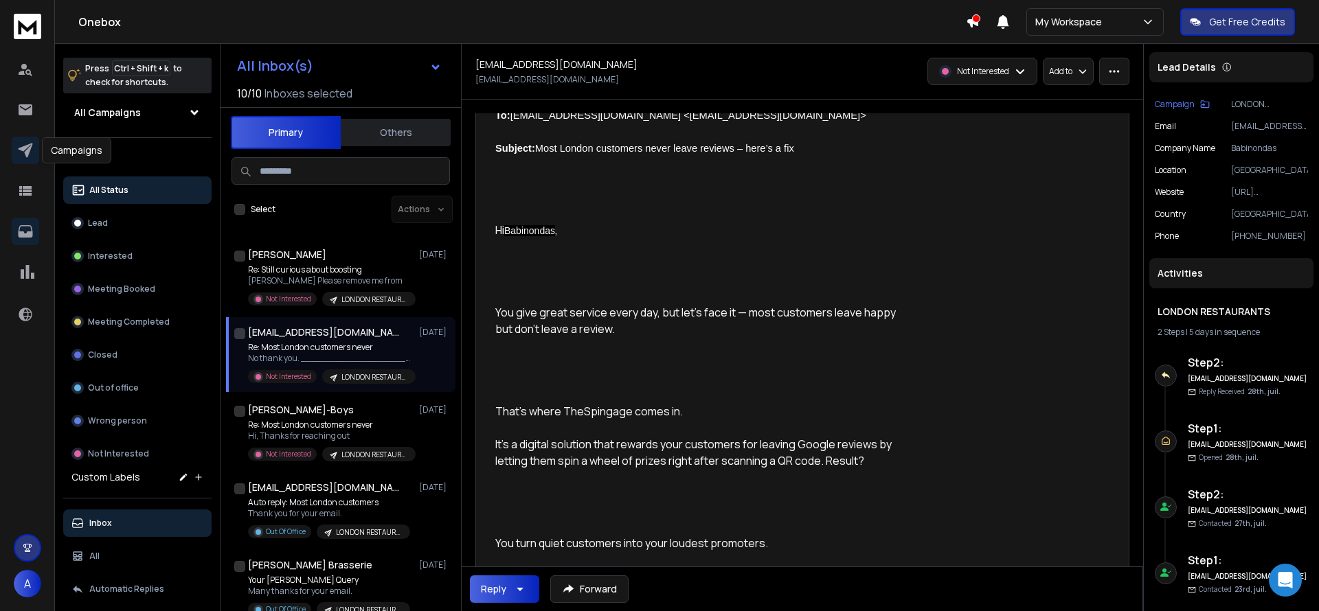
click at [27, 157] on icon at bounding box center [25, 150] width 16 height 16
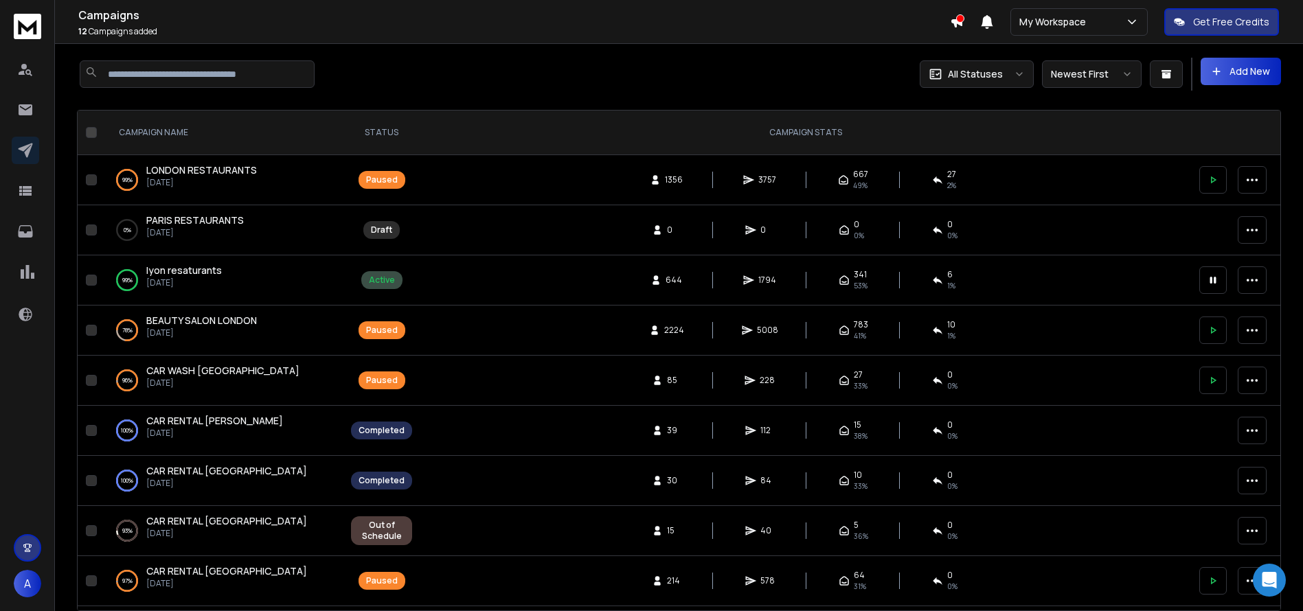
click at [1225, 66] on button "Add New" at bounding box center [1241, 71] width 80 height 27
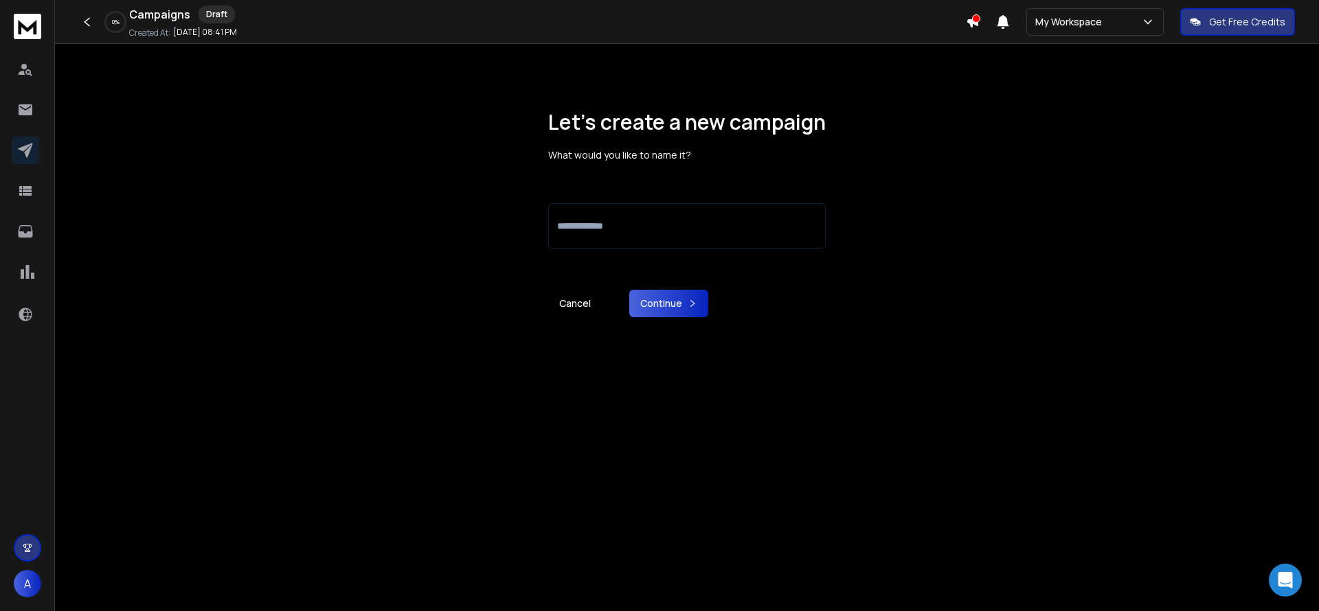
click at [692, 218] on input at bounding box center [687, 225] width 278 height 45
click at [936, 373] on div "Your warmest leads are on your site – Turn visits into conversations Reach Out …" at bounding box center [659, 305] width 1319 height 611
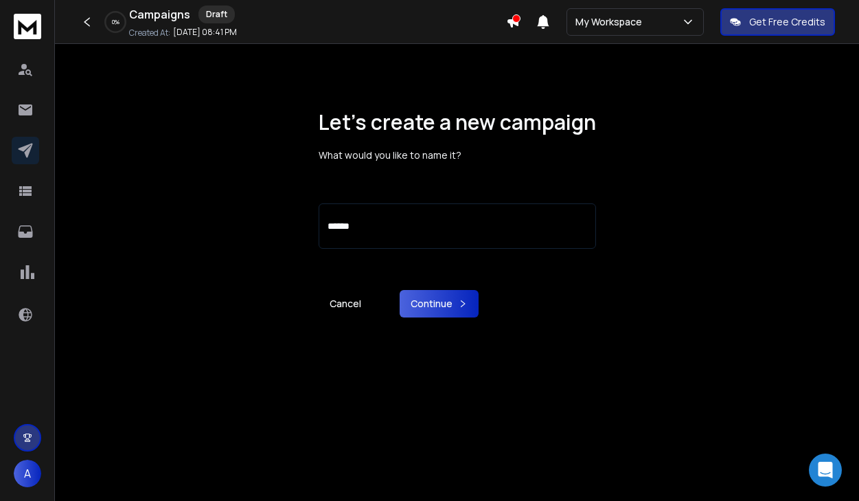
click at [385, 223] on input "*****" at bounding box center [458, 225] width 278 height 45
click at [444, 234] on input "*****" at bounding box center [458, 225] width 278 height 45
type input "**********"
click at [446, 304] on button "Continue" at bounding box center [439, 303] width 79 height 27
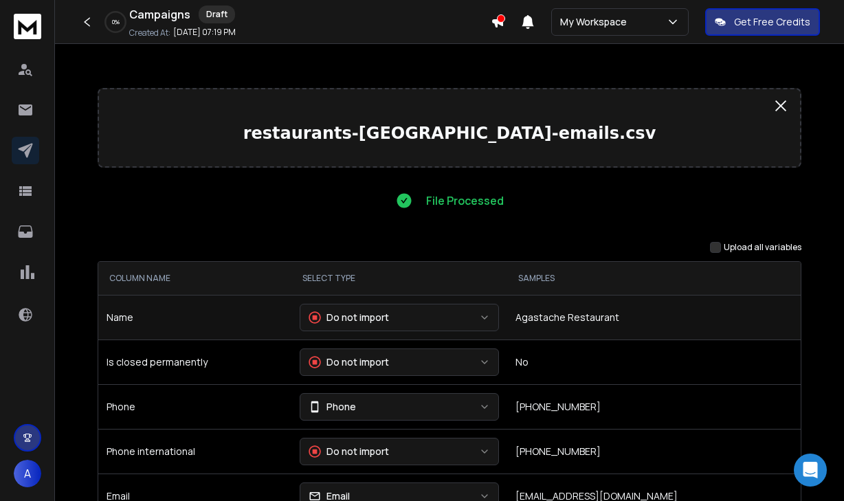
click at [405, 330] on button "Do not import" at bounding box center [399, 317] width 199 height 27
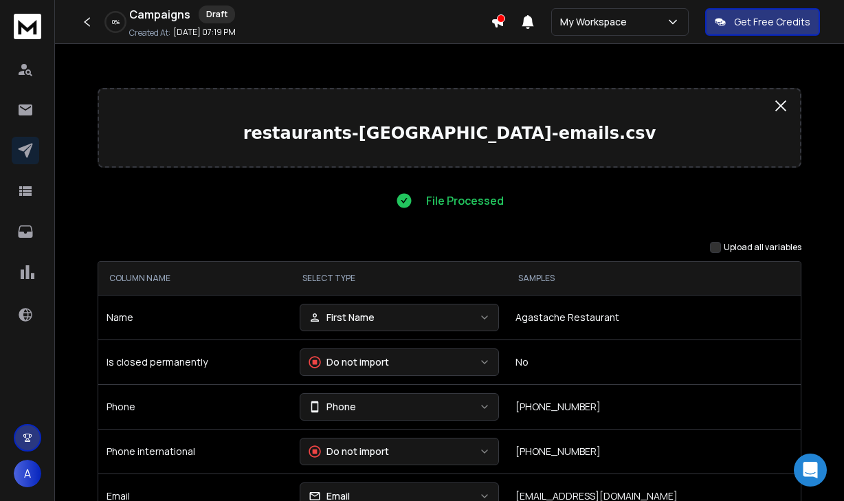
click at [432, 116] on div "restaurants-lyon-emails.csv" at bounding box center [449, 128] width 703 height 80
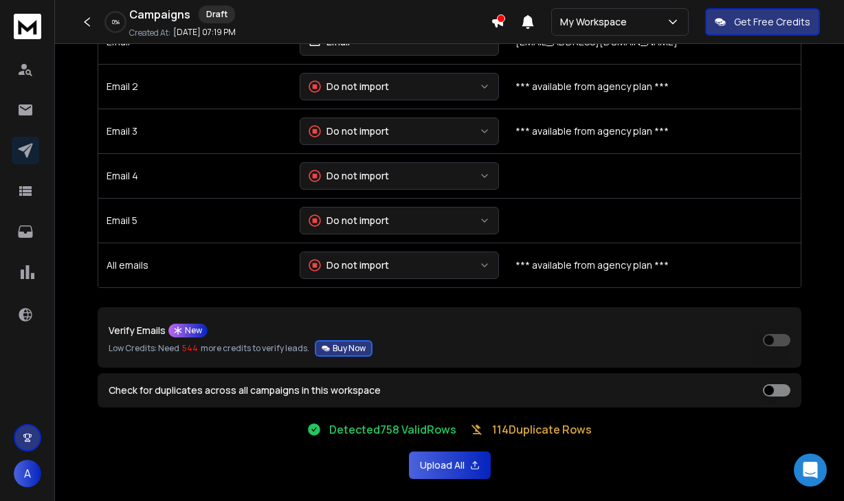
click at [445, 469] on button "Upload All" at bounding box center [450, 464] width 82 height 27
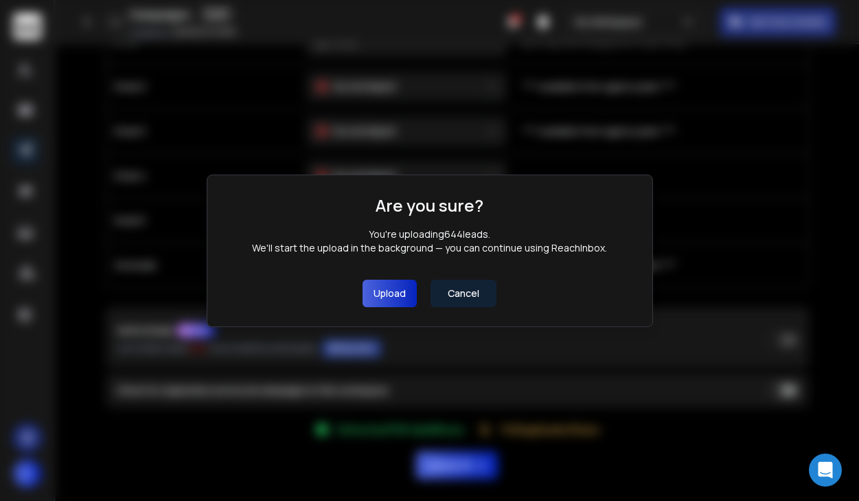
click at [382, 290] on button "Upload" at bounding box center [390, 293] width 54 height 27
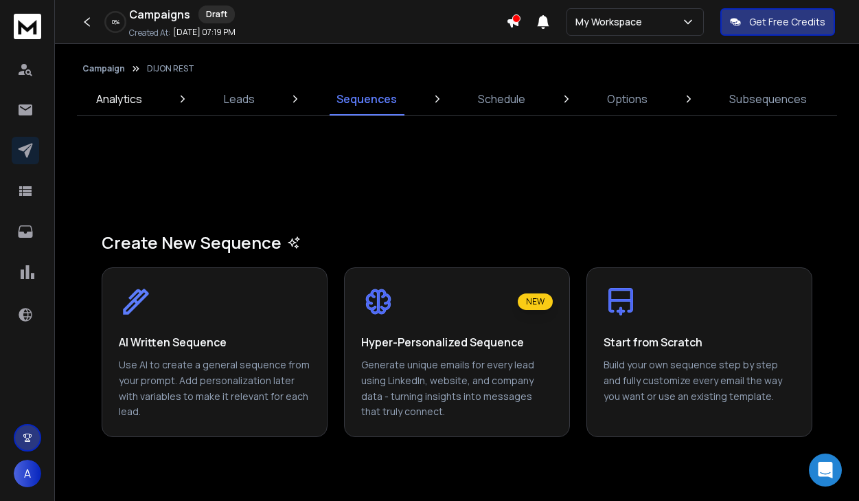
click at [117, 93] on p "Analytics" at bounding box center [119, 99] width 46 height 16
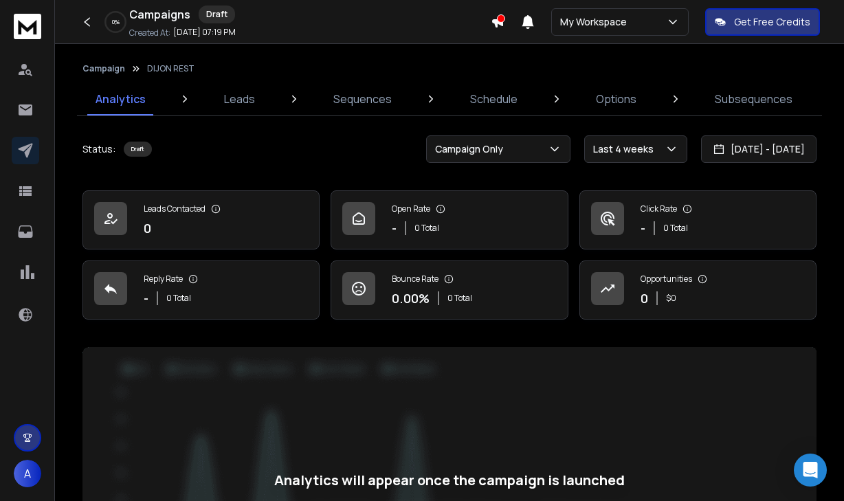
click at [106, 63] on button "Campaign" at bounding box center [103, 68] width 43 height 11
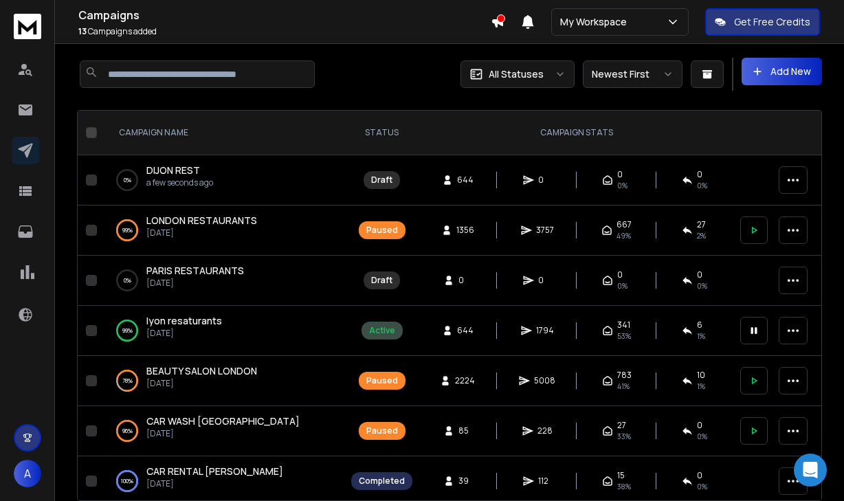
click at [787, 179] on icon "button" at bounding box center [792, 180] width 11 height 3
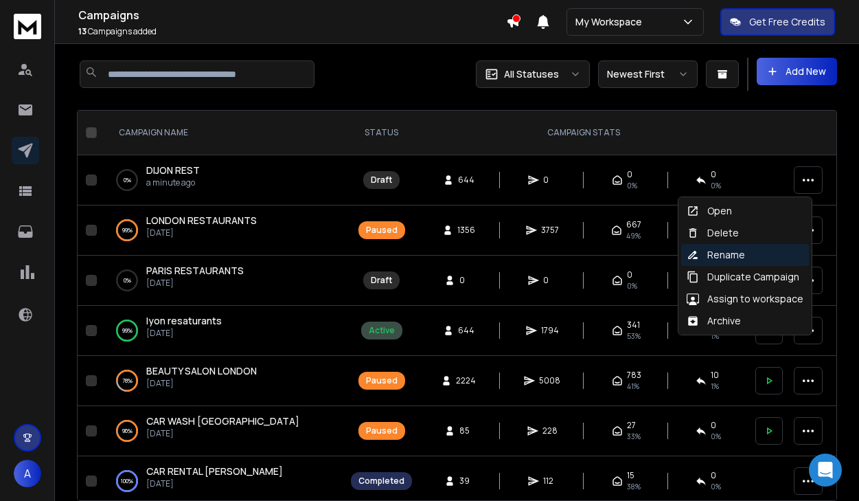
click at [701, 251] on div "Rename" at bounding box center [716, 255] width 58 height 14
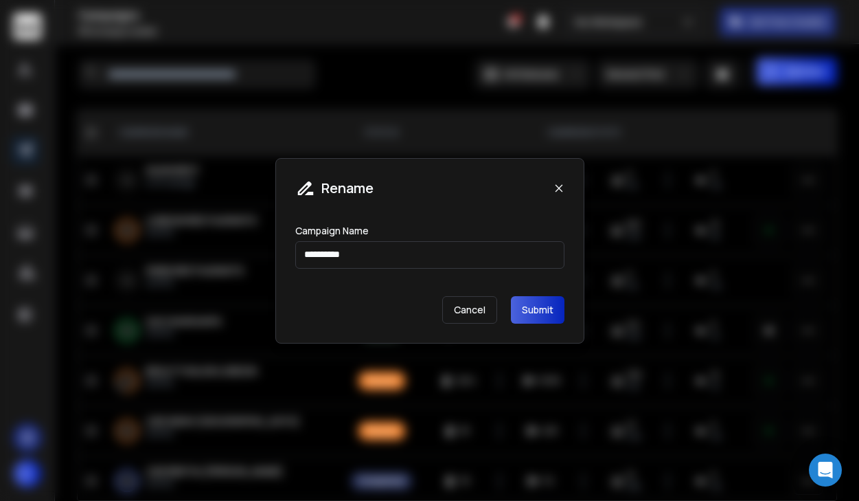
click at [318, 251] on input "**********" at bounding box center [429, 254] width 269 height 27
type input "*********"
click at [532, 312] on button "Submit" at bounding box center [538, 309] width 54 height 27
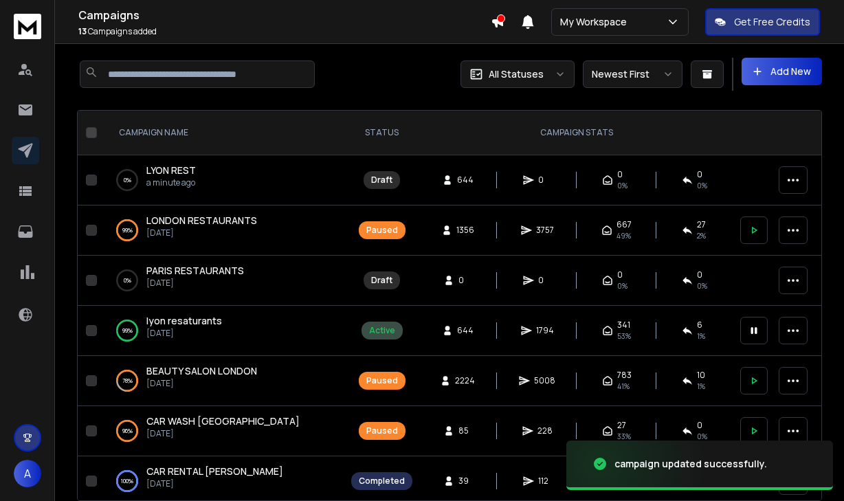
click at [770, 65] on button "Add New" at bounding box center [781, 71] width 80 height 27
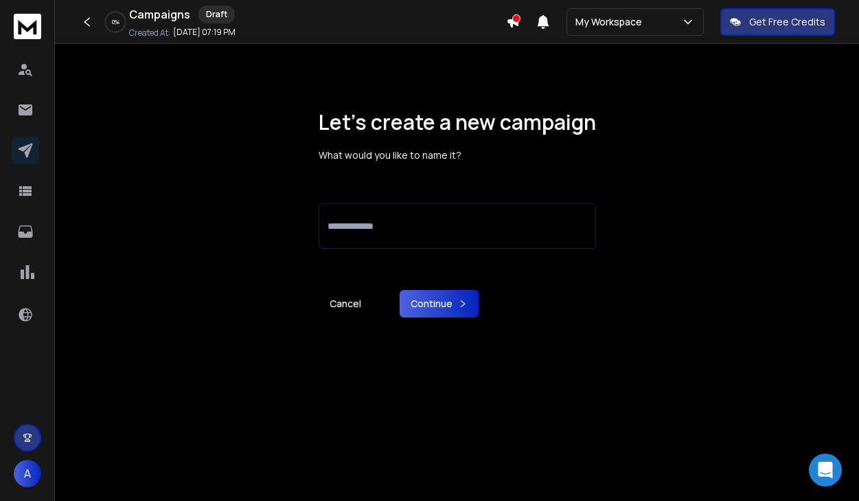
click at [365, 220] on input at bounding box center [458, 225] width 278 height 45
type input "**********"
click at [434, 309] on button "Continue" at bounding box center [439, 303] width 79 height 27
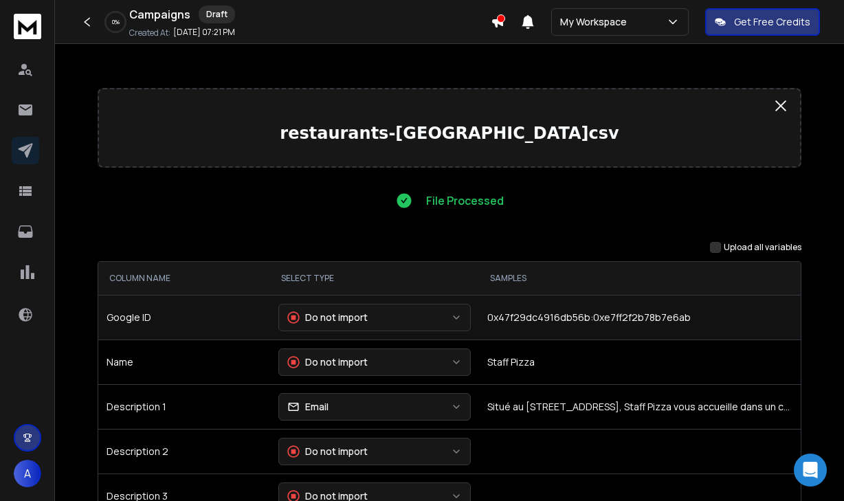
click at [417, 329] on button "Do not import" at bounding box center [374, 317] width 192 height 27
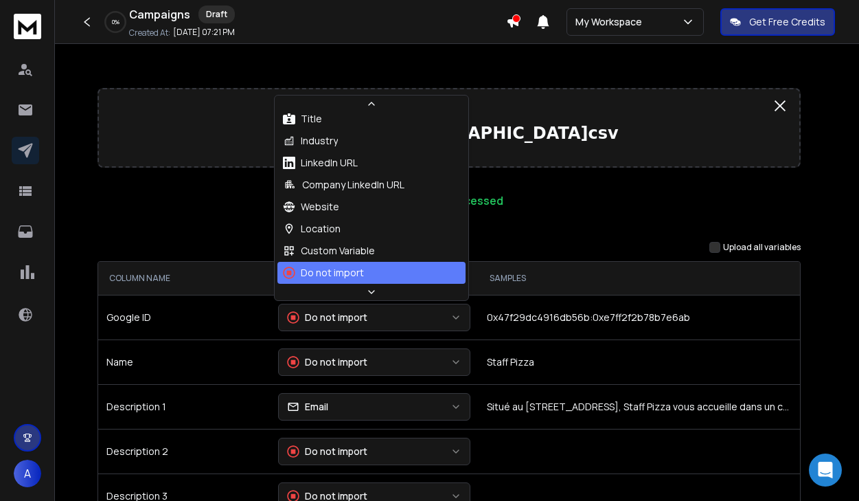
scroll to position [125, 0]
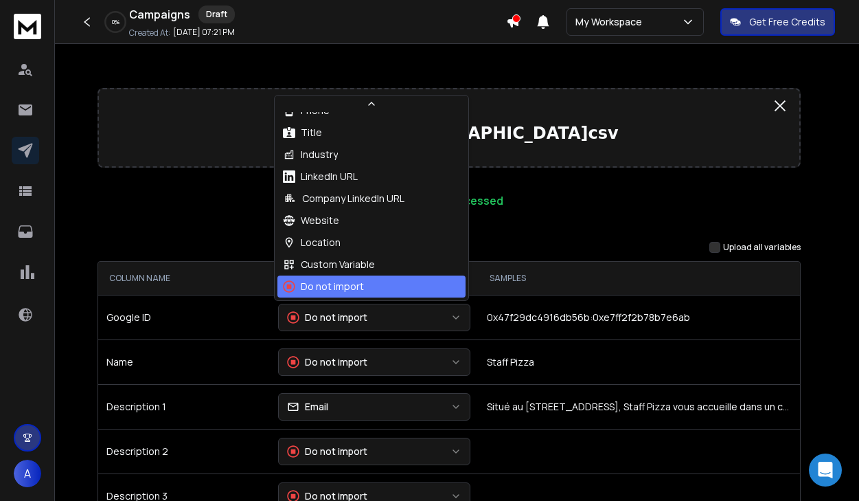
click at [128, 255] on div "Upload all variables" at bounding box center [449, 247] width 703 height 27
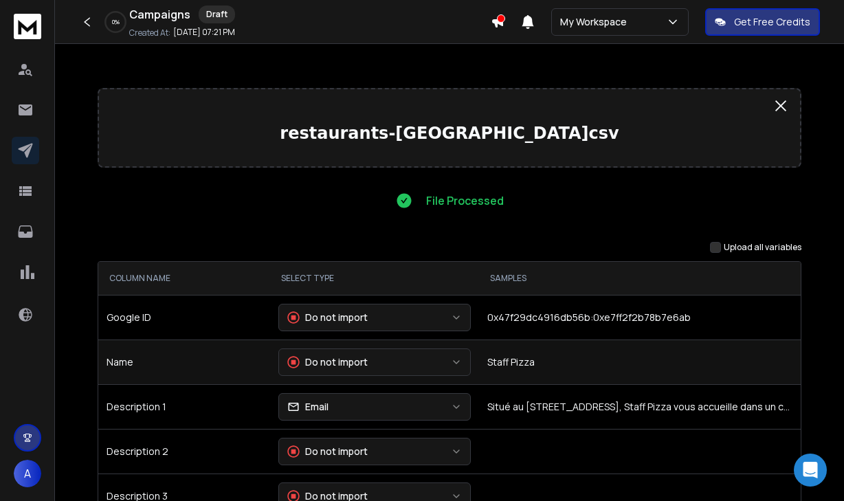
click at [324, 365] on div "Do not import" at bounding box center [327, 362] width 80 height 14
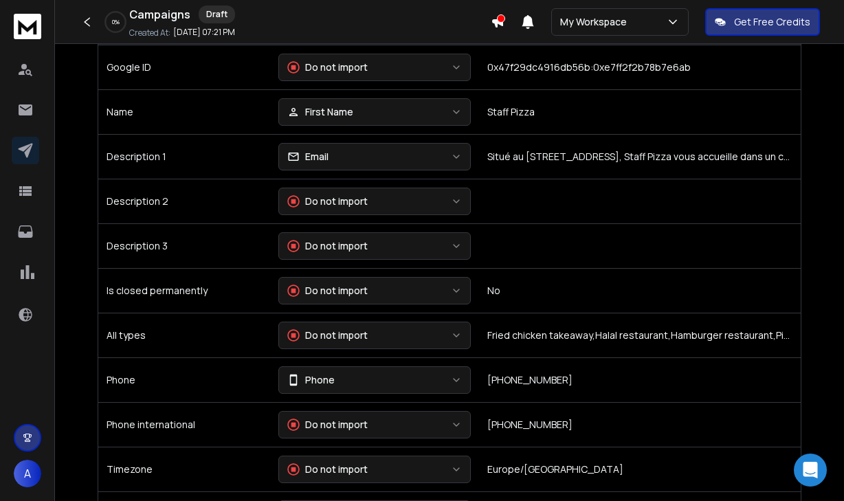
scroll to position [0, 0]
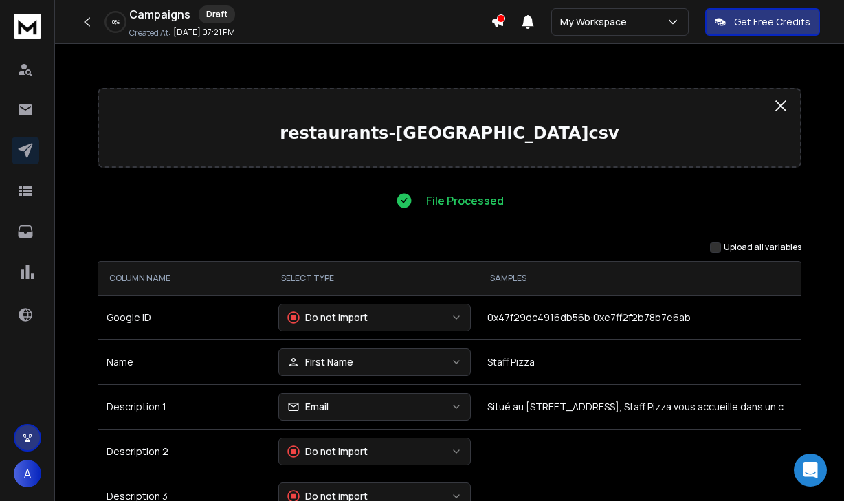
click at [787, 103] on icon at bounding box center [780, 106] width 16 height 16
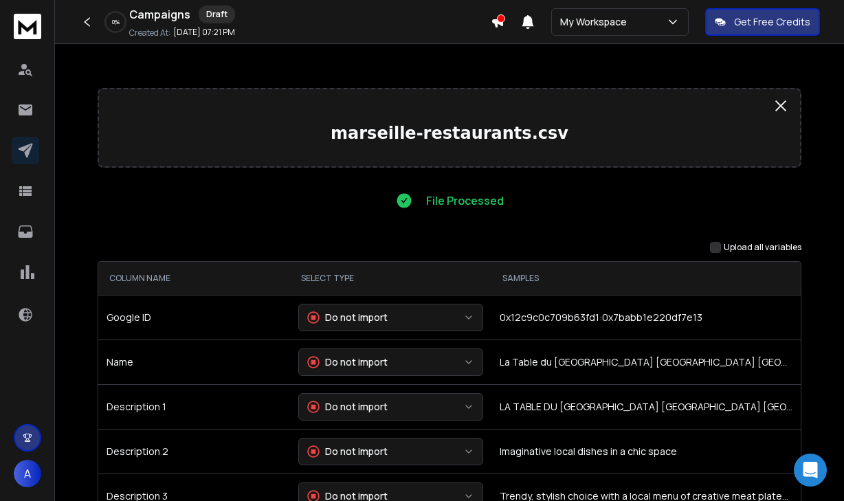
click at [784, 100] on icon at bounding box center [780, 106] width 16 height 16
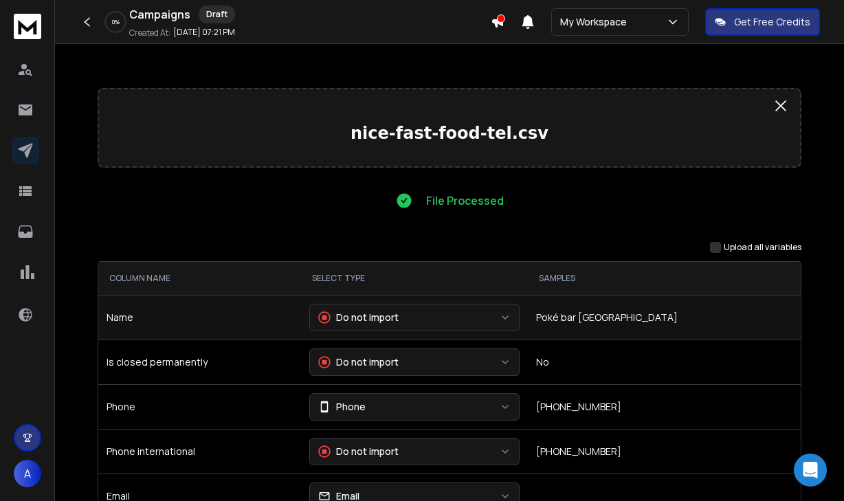
click at [389, 316] on div "Do not import" at bounding box center [358, 317] width 80 height 14
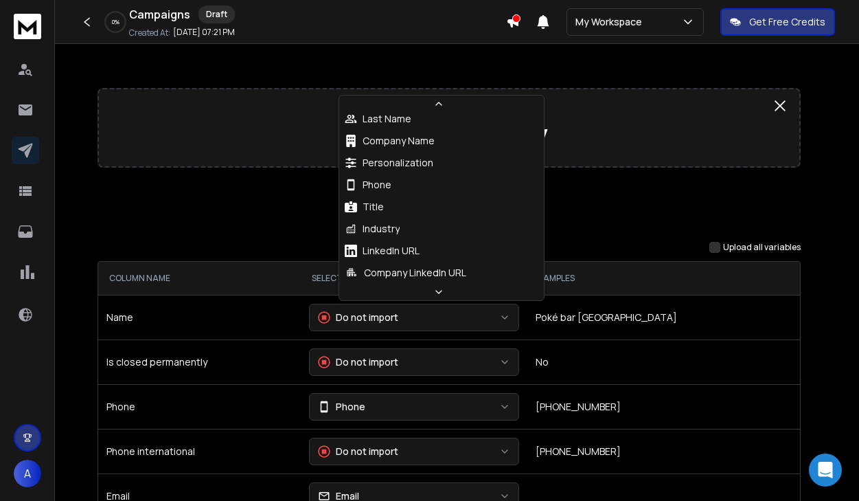
scroll to position [7, 0]
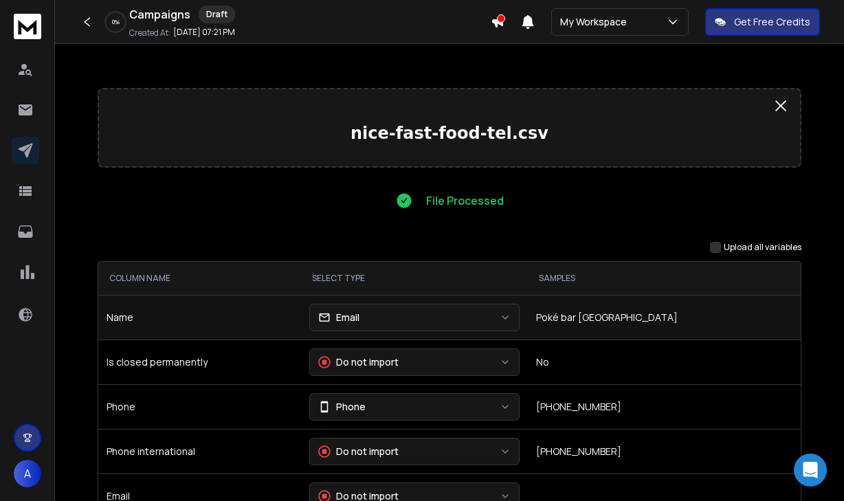
click at [359, 317] on div "Email" at bounding box center [338, 317] width 41 height 14
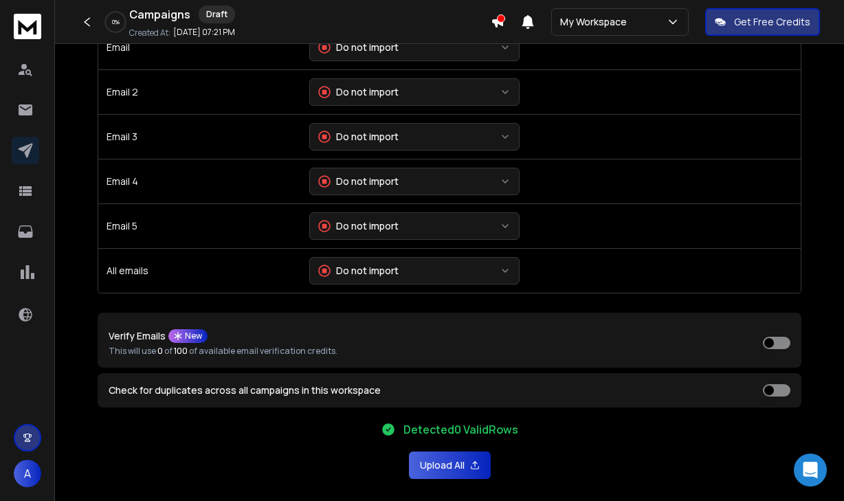
click at [441, 473] on button "Upload All" at bounding box center [450, 464] width 82 height 27
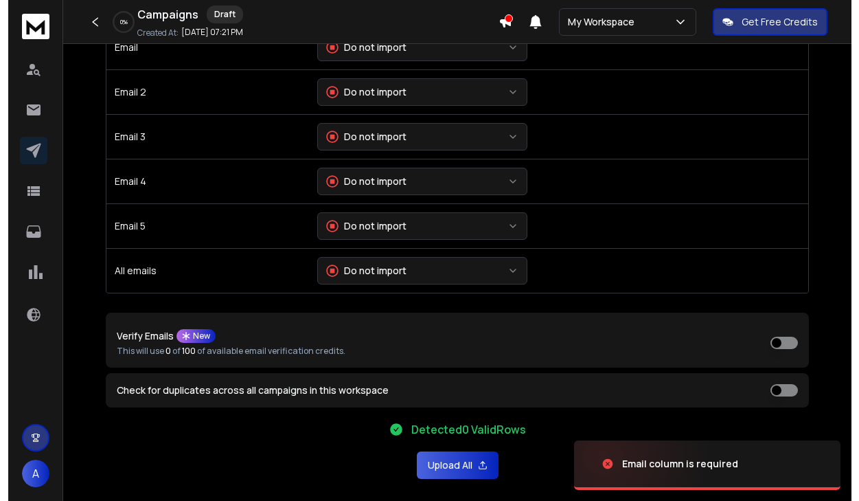
scroll to position [121, 0]
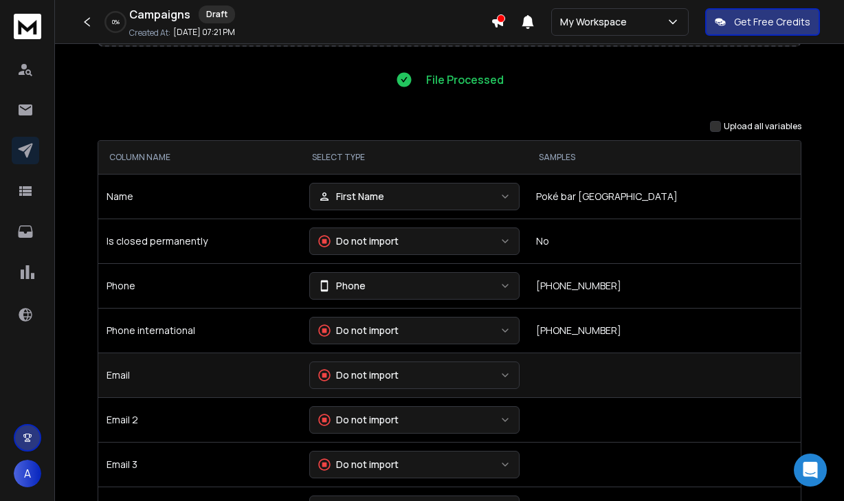
click at [392, 382] on button "Do not import" at bounding box center [414, 374] width 210 height 27
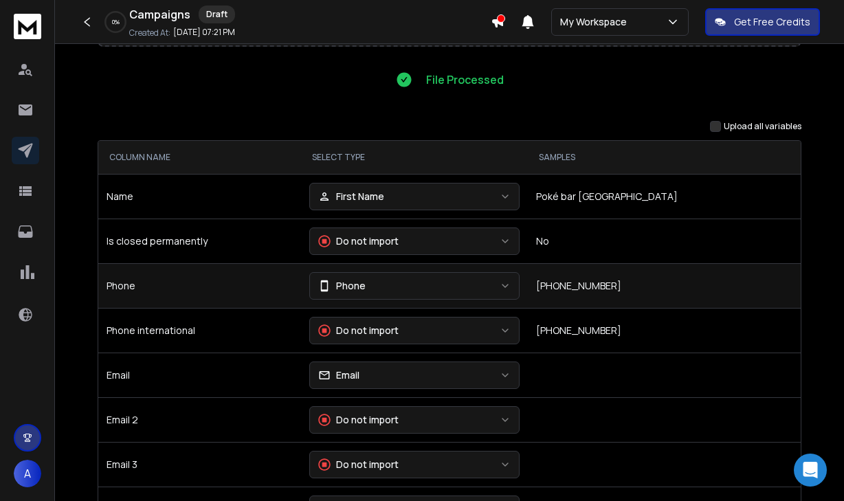
scroll to position [449, 0]
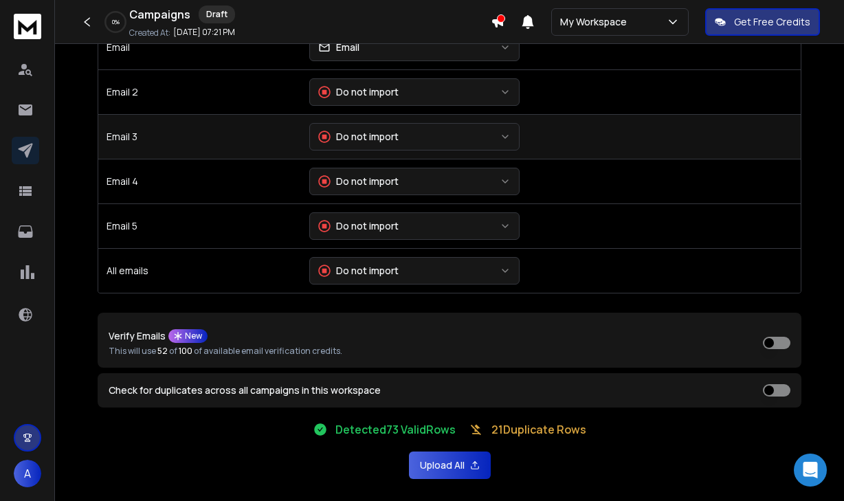
drag, startPoint x: 438, startPoint y: 460, endPoint x: 296, endPoint y: 136, distance: 353.4
click at [296, 136] on div "nice-fast-food-tel.csv File Processed Upload all variables COLUMN NAME SELECT T…" at bounding box center [449, 69] width 703 height 861
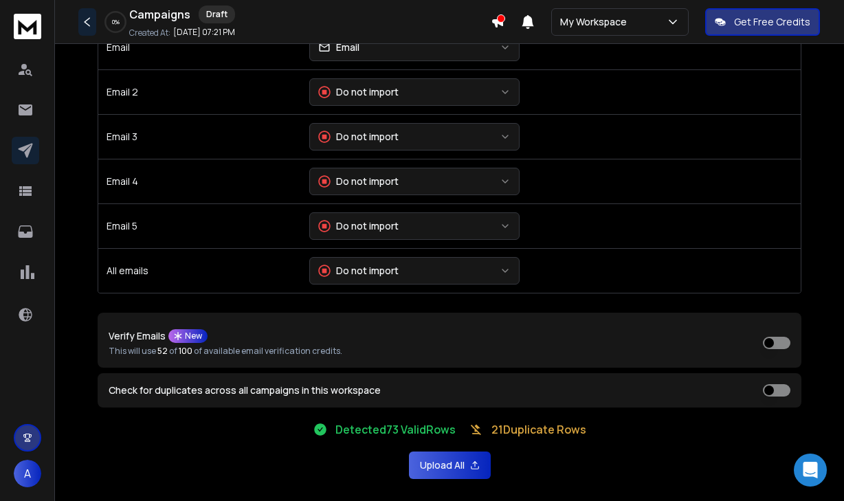
click at [85, 19] on icon at bounding box center [87, 22] width 12 height 12
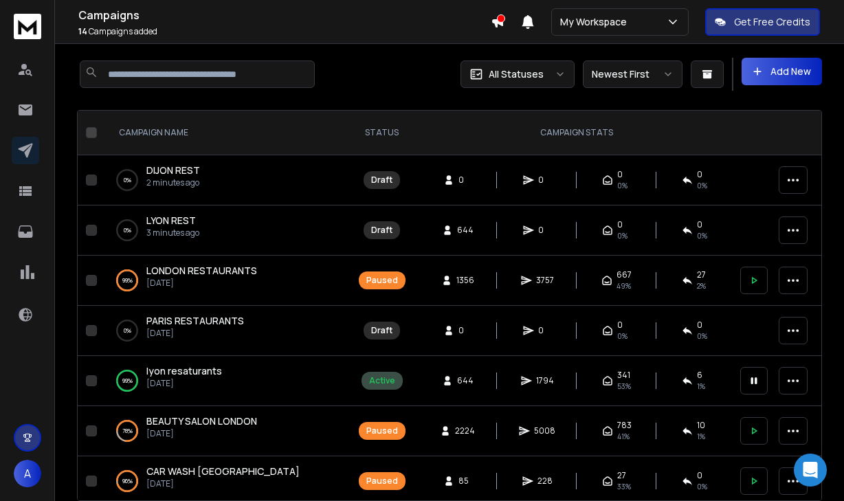
click at [786, 181] on icon "button" at bounding box center [793, 180] width 14 height 14
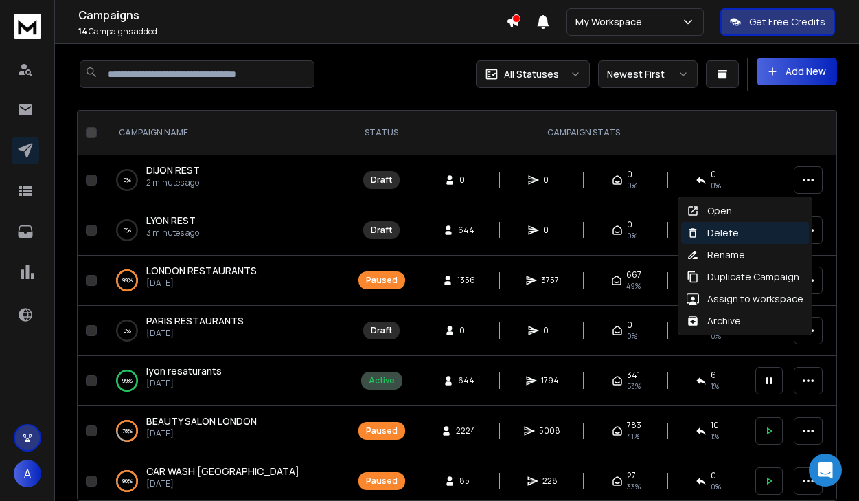
click at [713, 239] on div "Delete" at bounding box center [713, 233] width 52 height 14
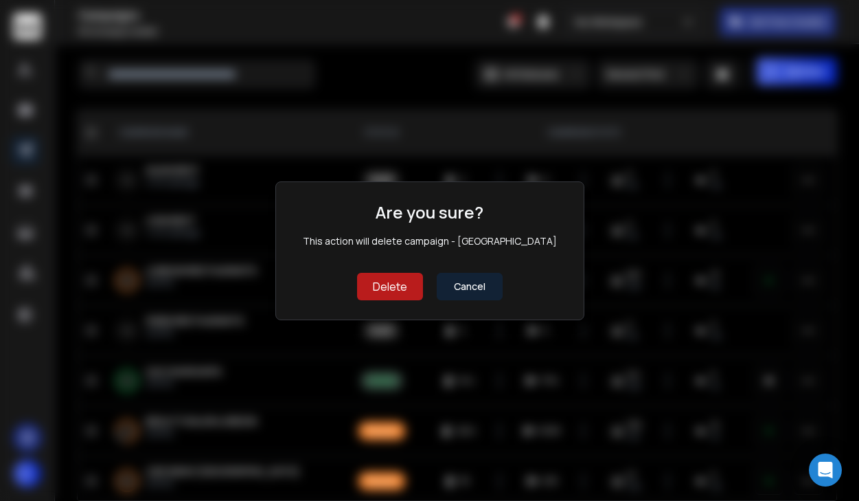
click at [386, 278] on button "Delete" at bounding box center [390, 286] width 66 height 27
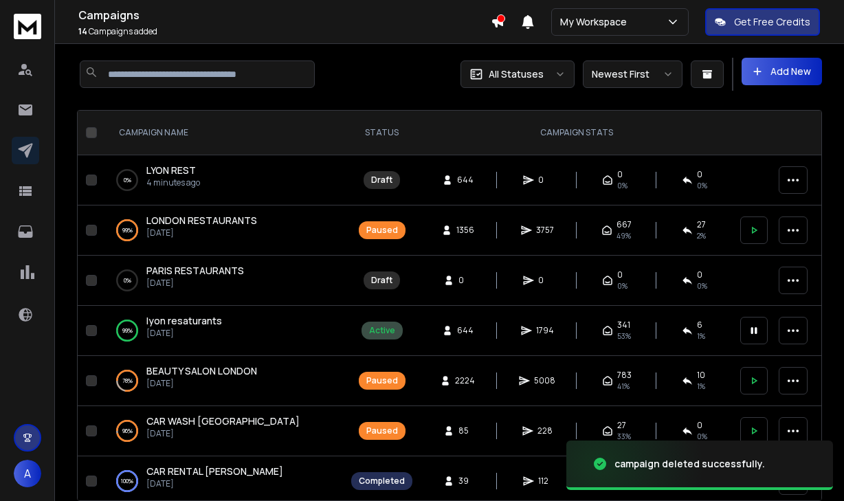
click at [766, 80] on button "Add New" at bounding box center [781, 71] width 80 height 27
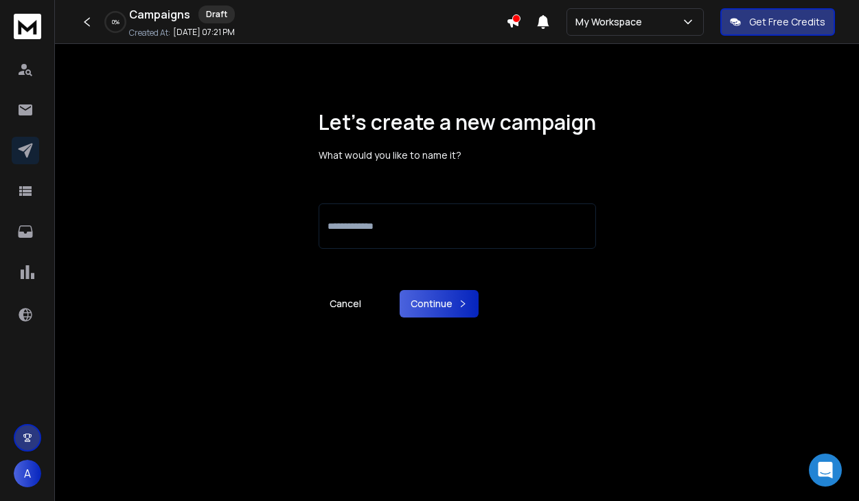
click at [361, 219] on input at bounding box center [458, 225] width 278 height 45
type input "**********"
click at [433, 310] on button "Continue" at bounding box center [439, 303] width 79 height 27
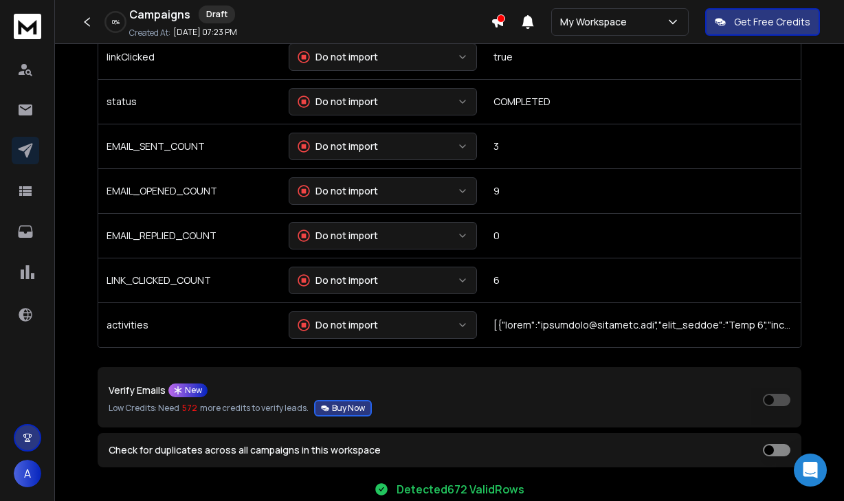
scroll to position [677, 0]
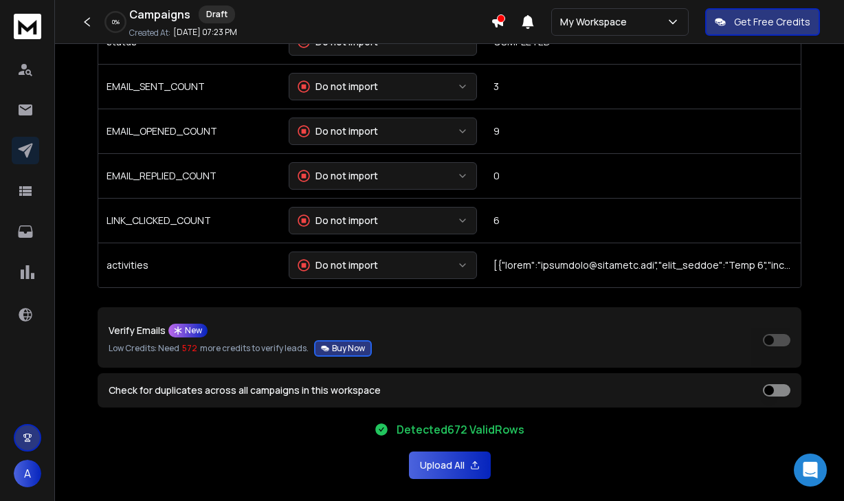
click at [450, 461] on button "Upload All" at bounding box center [450, 464] width 82 height 27
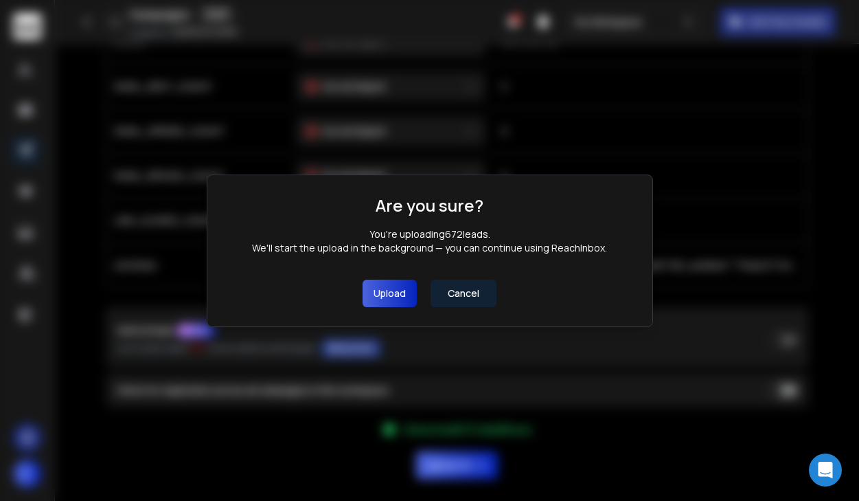
click at [384, 286] on button "Upload" at bounding box center [390, 293] width 54 height 27
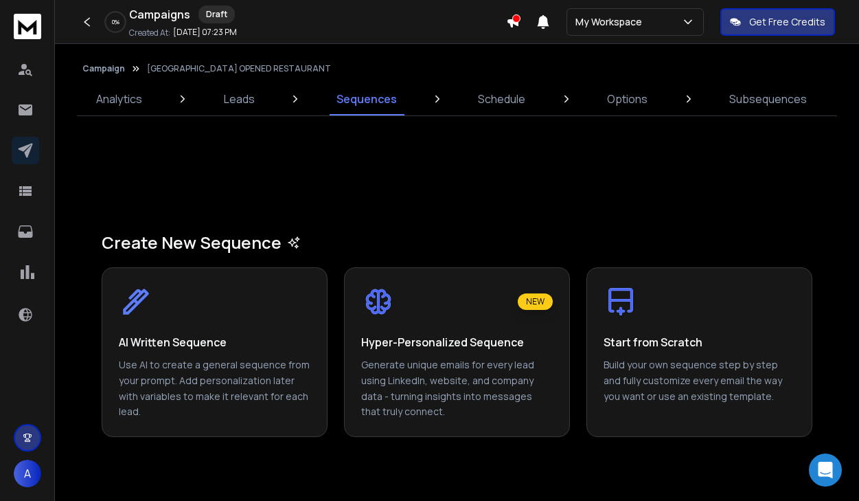
click at [106, 67] on button "Campaign" at bounding box center [103, 68] width 43 height 11
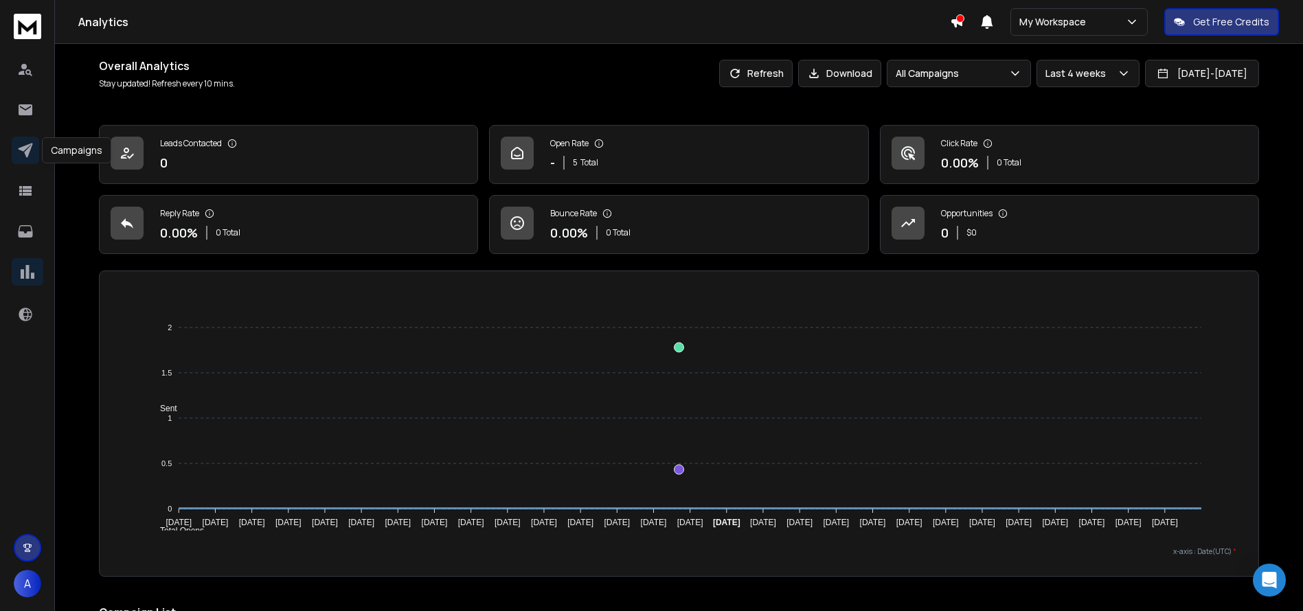
click at [30, 153] on icon at bounding box center [25, 150] width 16 height 16
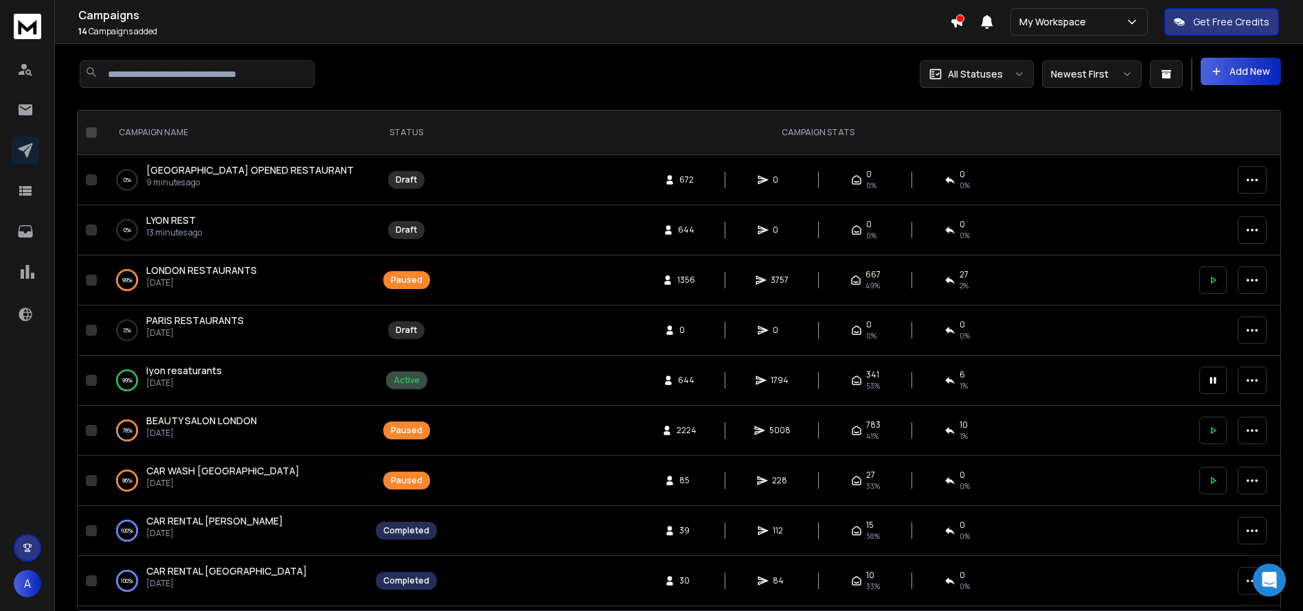
click at [260, 179] on p "9 minutes ago" at bounding box center [249, 182] width 207 height 11
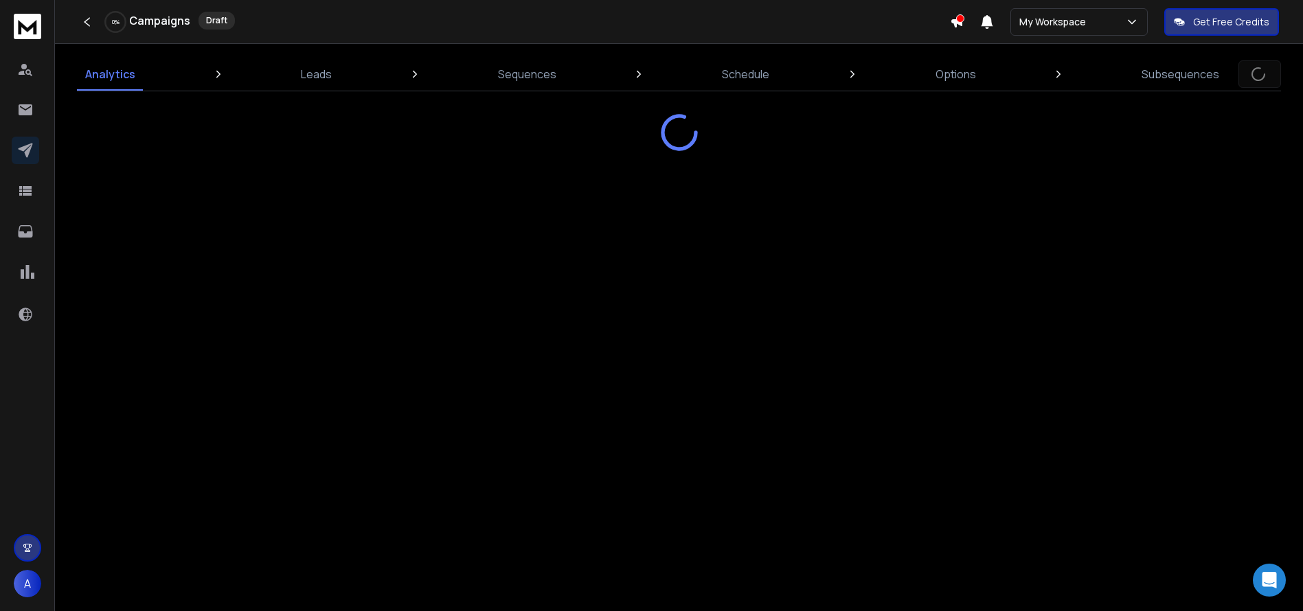
click at [260, 179] on div at bounding box center [678, 416] width 1193 height 611
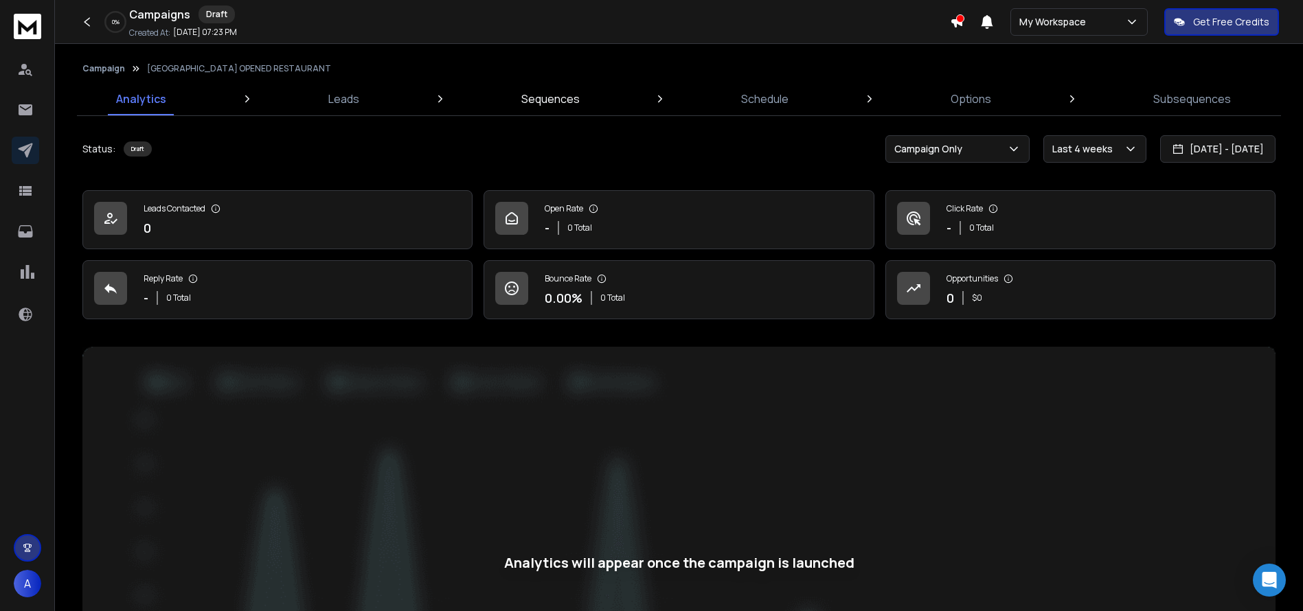
click at [538, 98] on p "Sequences" at bounding box center [550, 99] width 58 height 16
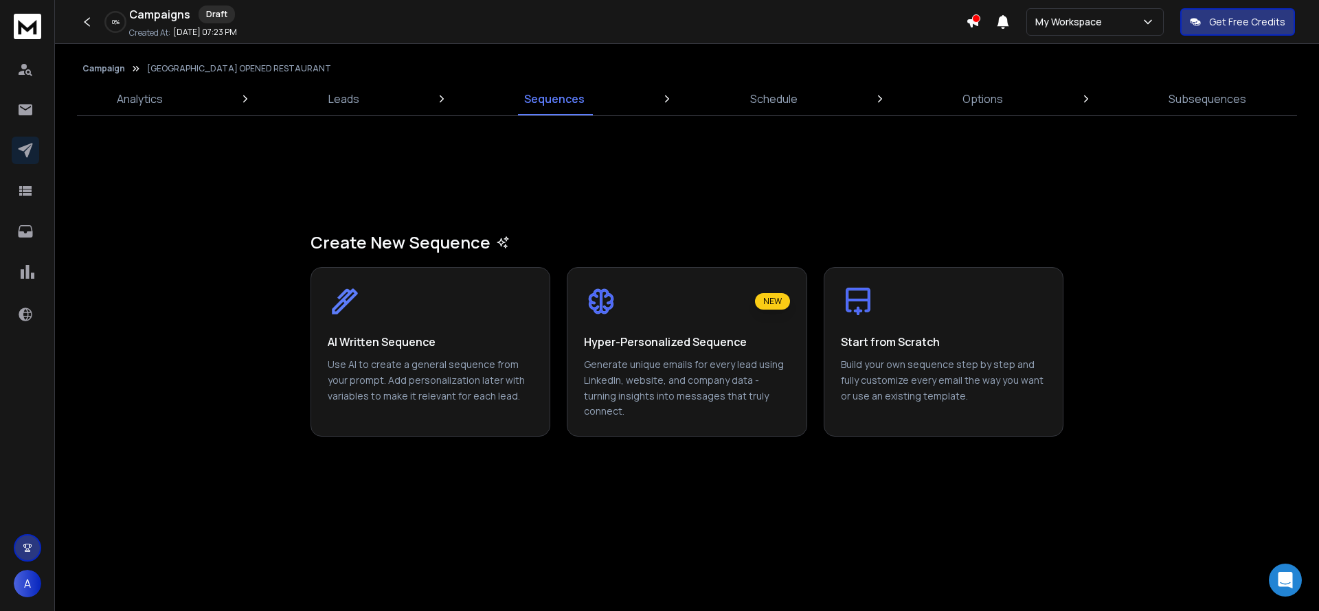
click at [436, 348] on div "AI Written Sequence Use AI to create a general sequence from your prompt. Add p…" at bounding box center [430, 352] width 238 height 168
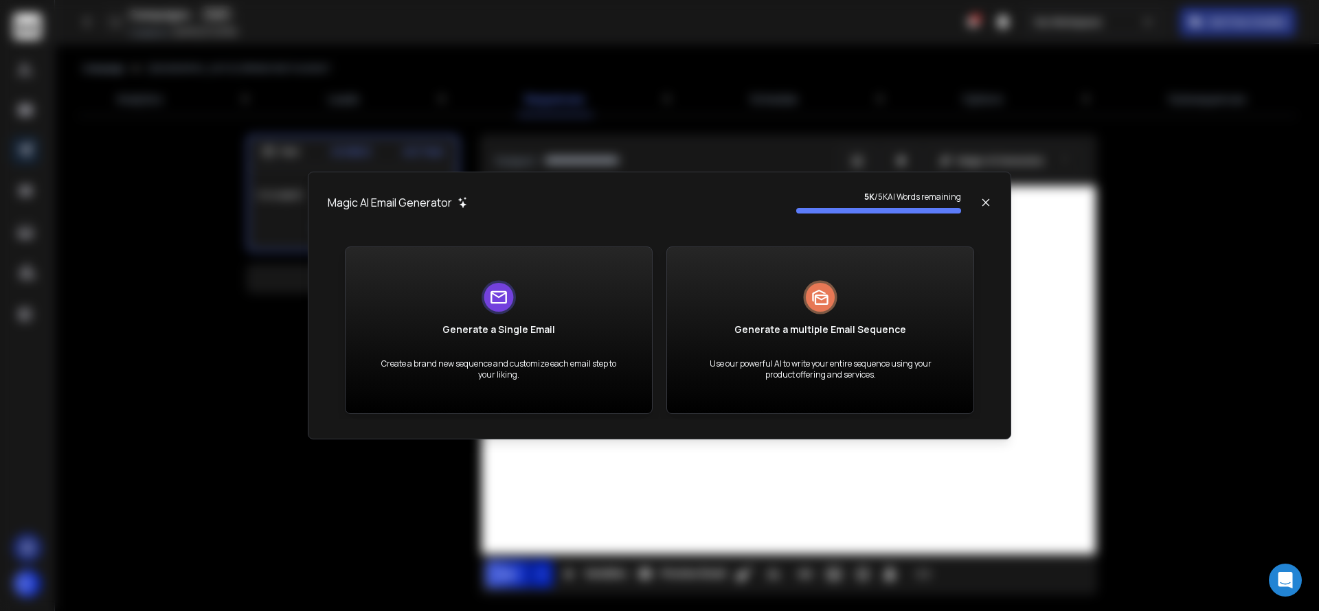
click at [989, 203] on icon at bounding box center [985, 202] width 11 height 11
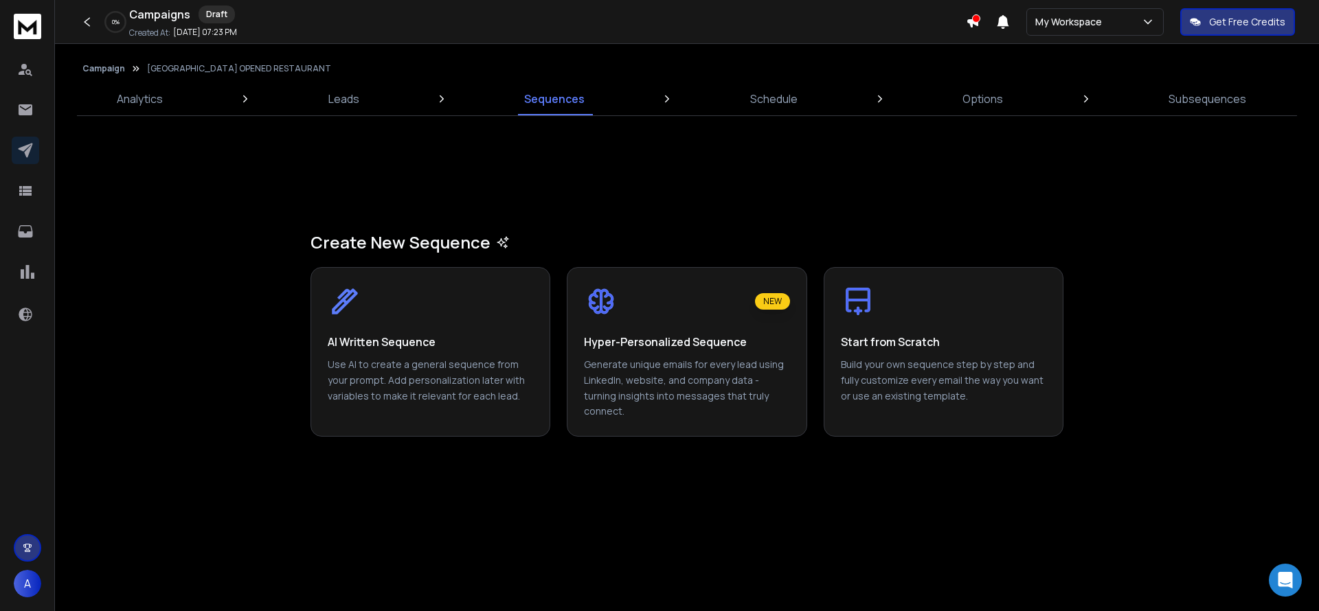
click at [907, 303] on div "button" at bounding box center [943, 301] width 205 height 34
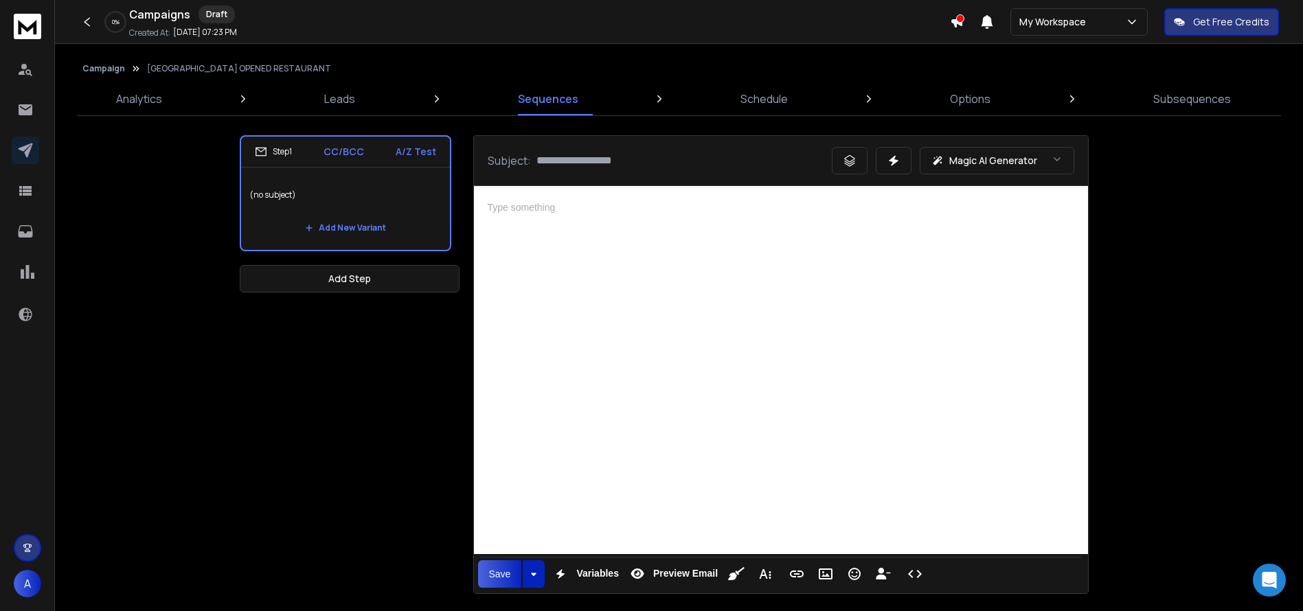
click at [564, 160] on input at bounding box center [678, 161] width 282 height 16
paste input "**********"
type input "**********"
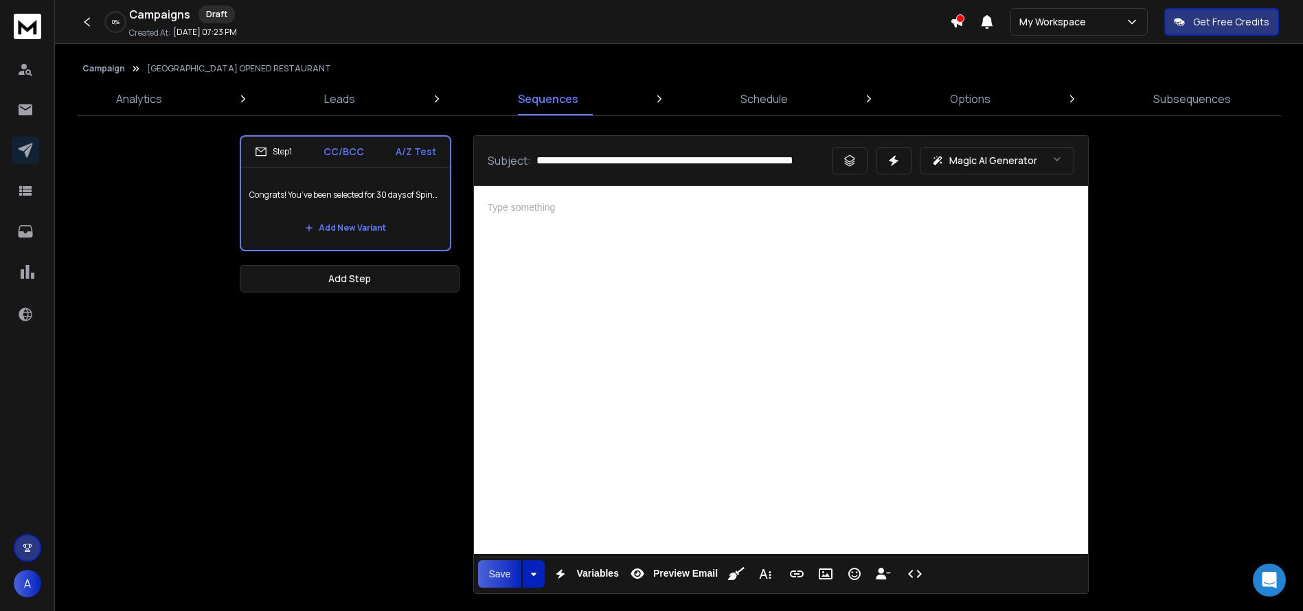
click at [555, 257] on div at bounding box center [781, 369] width 614 height 367
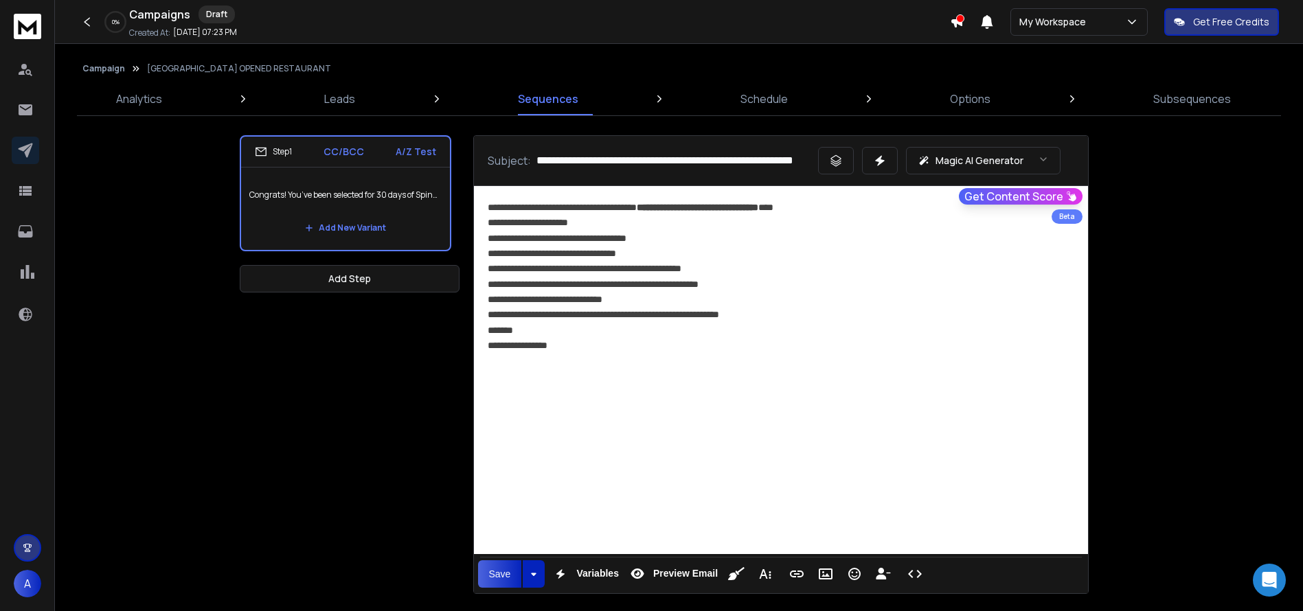
click at [678, 201] on p "**********" at bounding box center [781, 207] width 587 height 15
click at [627, 297] on p "**********" at bounding box center [781, 299] width 587 height 15
click at [642, 295] on p "**********" at bounding box center [781, 299] width 587 height 15
click at [634, 299] on p "**********" at bounding box center [781, 299] width 587 height 15
click at [743, 292] on p "**********" at bounding box center [781, 299] width 587 height 15
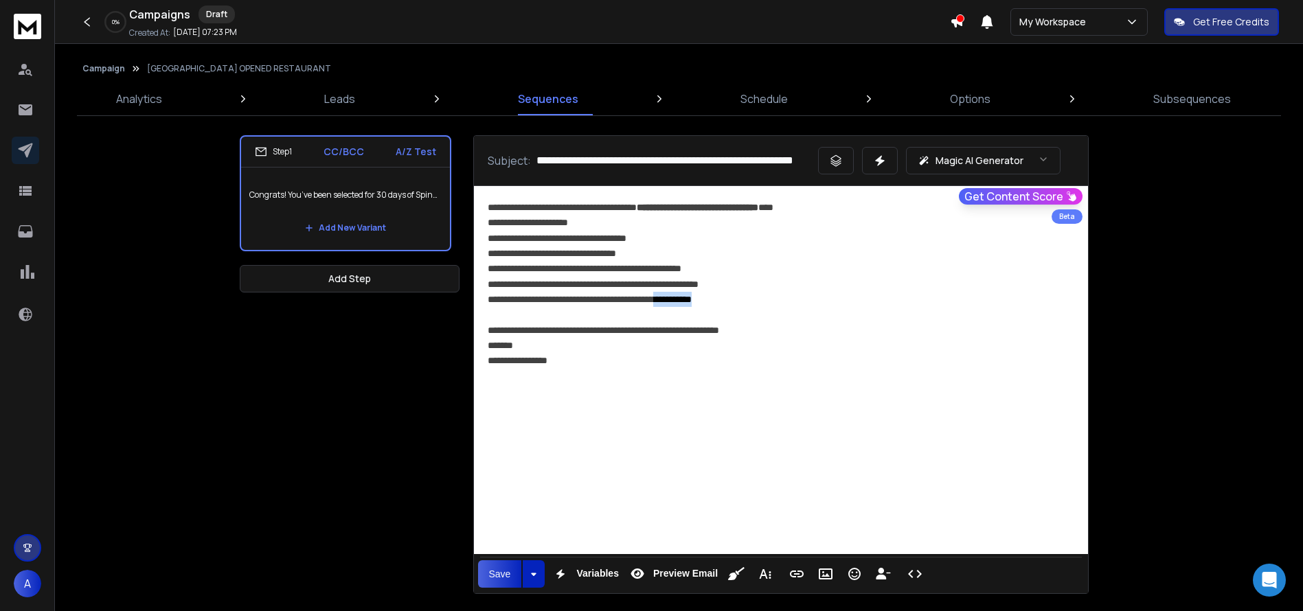
drag, startPoint x: 694, startPoint y: 296, endPoint x: 765, endPoint y: 295, distance: 70.1
click at [775, 295] on p "**********" at bounding box center [781, 299] width 587 height 15
click at [720, 297] on p "**********" at bounding box center [781, 299] width 587 height 15
click at [692, 298] on p "**********" at bounding box center [781, 299] width 587 height 15
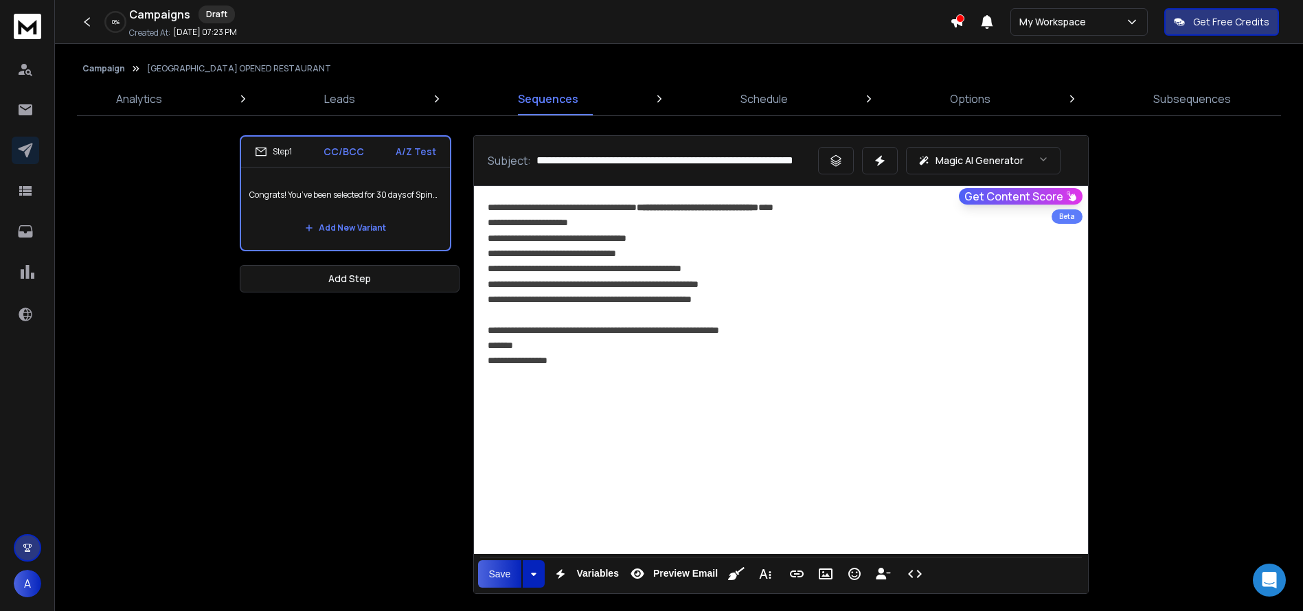
click at [695, 295] on p "**********" at bounding box center [781, 299] width 587 height 15
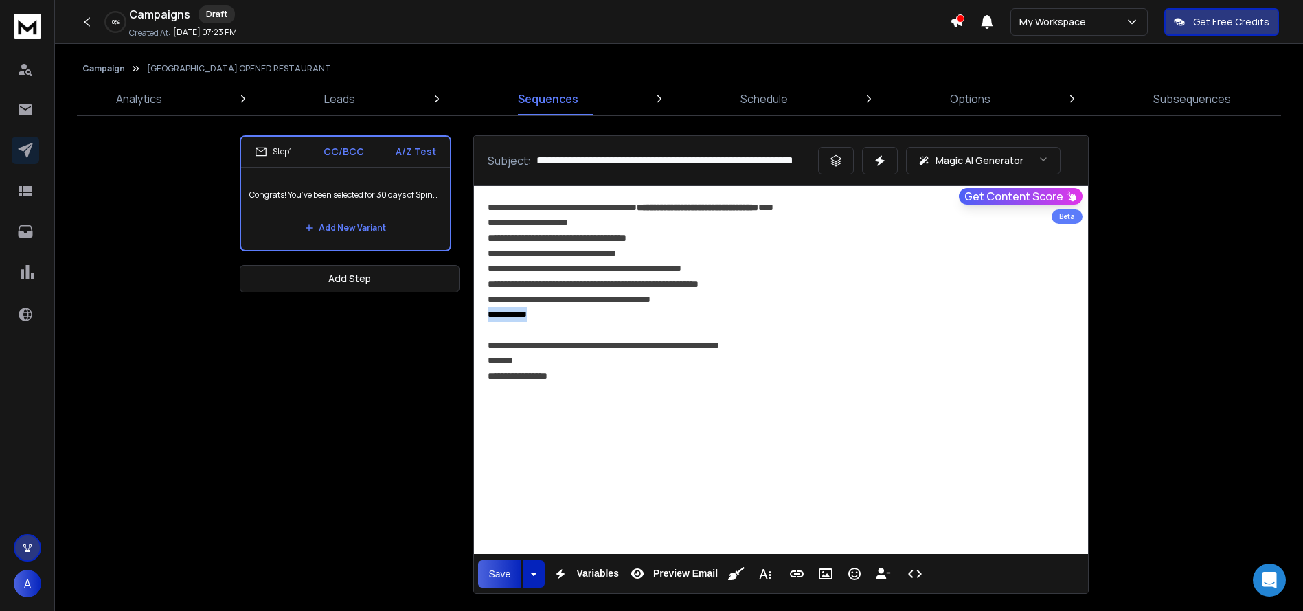
drag, startPoint x: 561, startPoint y: 321, endPoint x: 447, endPoint y: 314, distance: 114.3
click at [447, 314] on div "**********" at bounding box center [679, 364] width 879 height 459
click at [624, 318] on p "**********" at bounding box center [781, 314] width 587 height 15
click at [633, 299] on p "**********" at bounding box center [781, 299] width 587 height 15
click at [721, 301] on p "**********" at bounding box center [781, 299] width 587 height 15
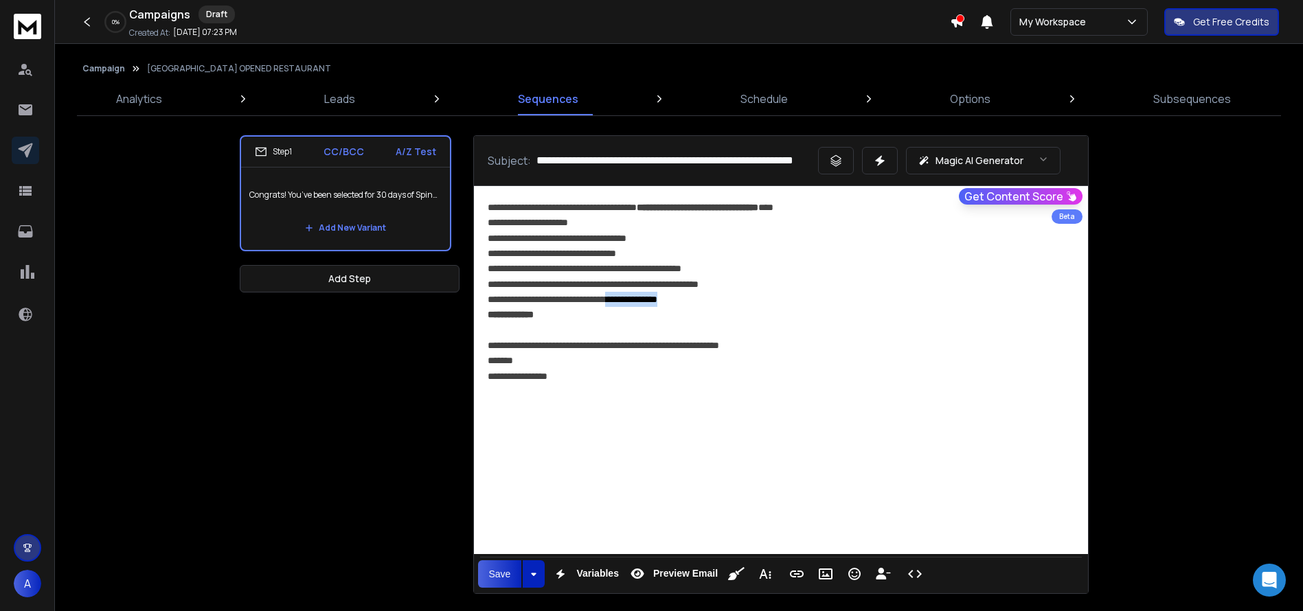
drag, startPoint x: 633, startPoint y: 300, endPoint x: 741, endPoint y: 306, distance: 108.7
click at [741, 306] on p "**********" at bounding box center [781, 299] width 587 height 15
click at [642, 313] on p "**********" at bounding box center [781, 314] width 587 height 15
click at [633, 302] on p "**********" at bounding box center [781, 299] width 587 height 15
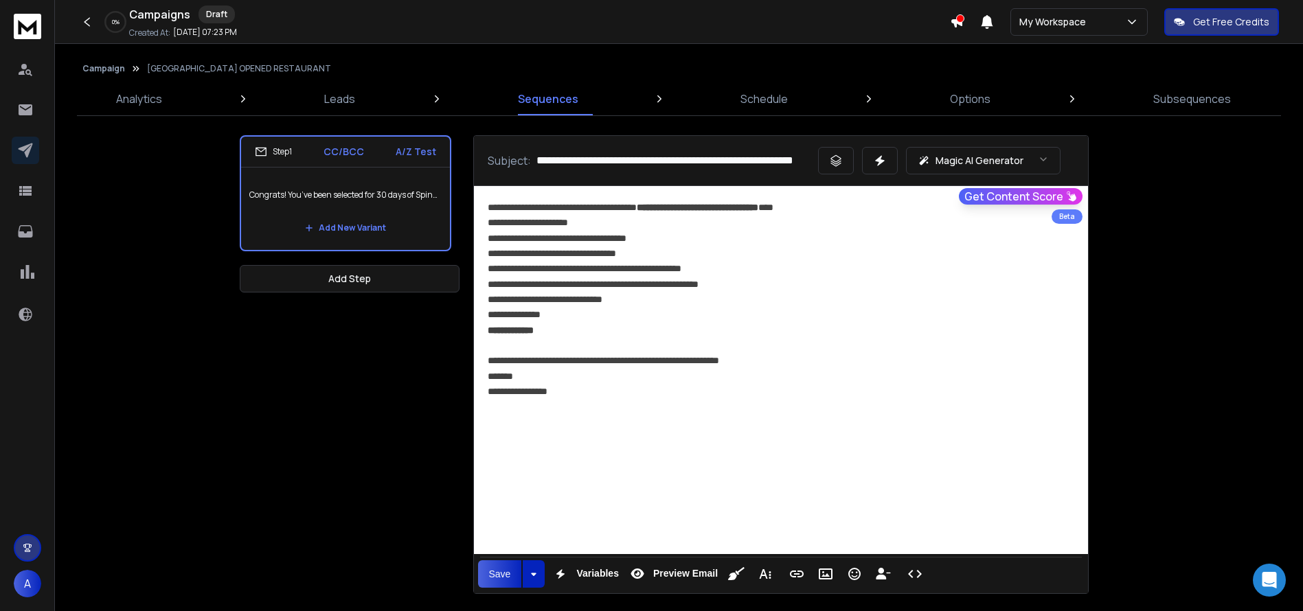
click at [486, 332] on div "**********" at bounding box center [781, 369] width 614 height 367
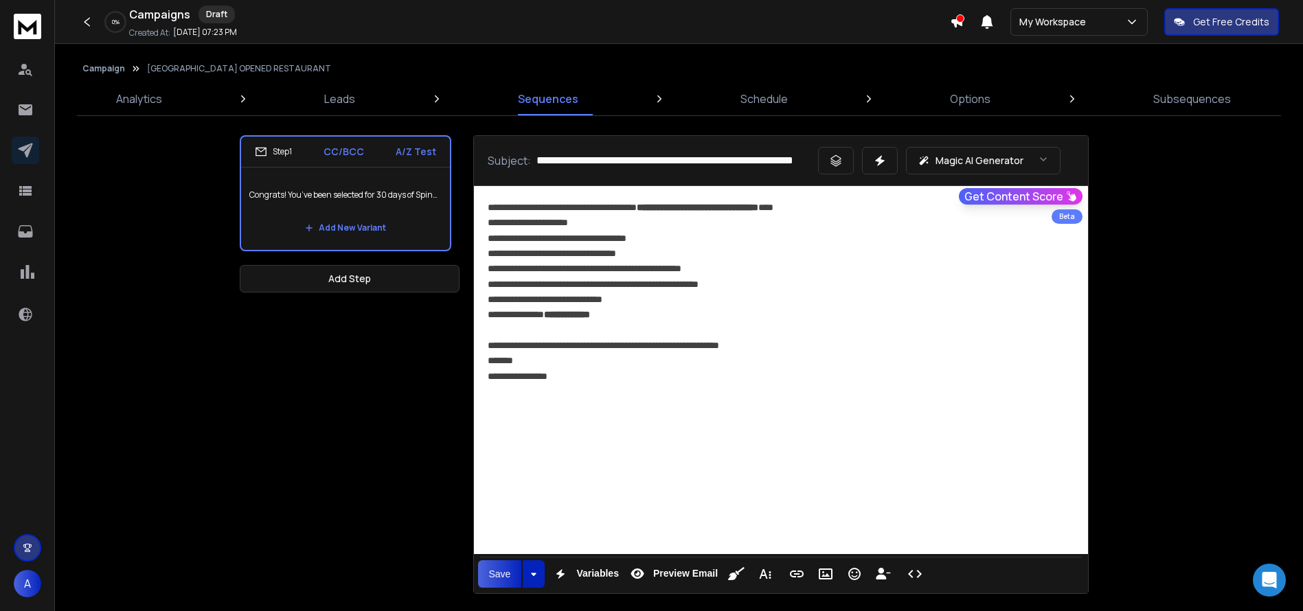
click at [555, 313] on strong "**********" at bounding box center [567, 315] width 46 height 10
click at [647, 294] on p "**********" at bounding box center [781, 299] width 587 height 15
click at [624, 493] on div "**********" at bounding box center [781, 369] width 614 height 367
click at [620, 222] on p "**********" at bounding box center [781, 246] width 587 height 62
click at [987, 198] on button "Get Content Score" at bounding box center [1021, 196] width 124 height 16
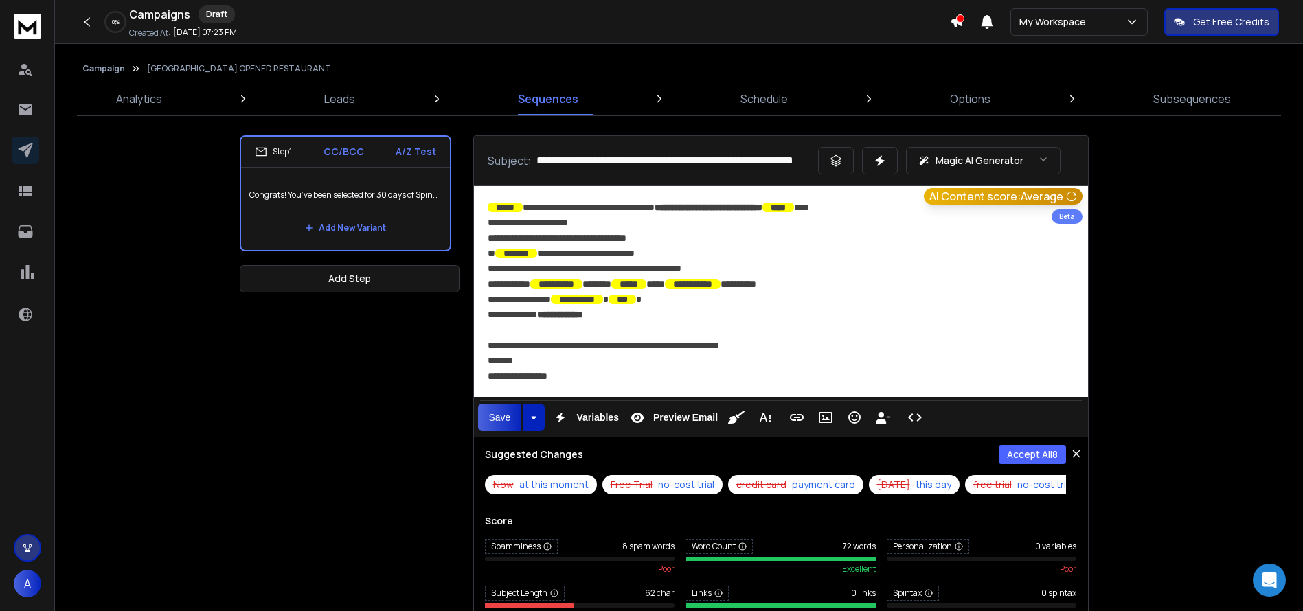
click at [558, 482] on span "at this moment" at bounding box center [553, 485] width 69 height 14
click at [653, 482] on span "credit card" at bounding box center [644, 485] width 50 height 14
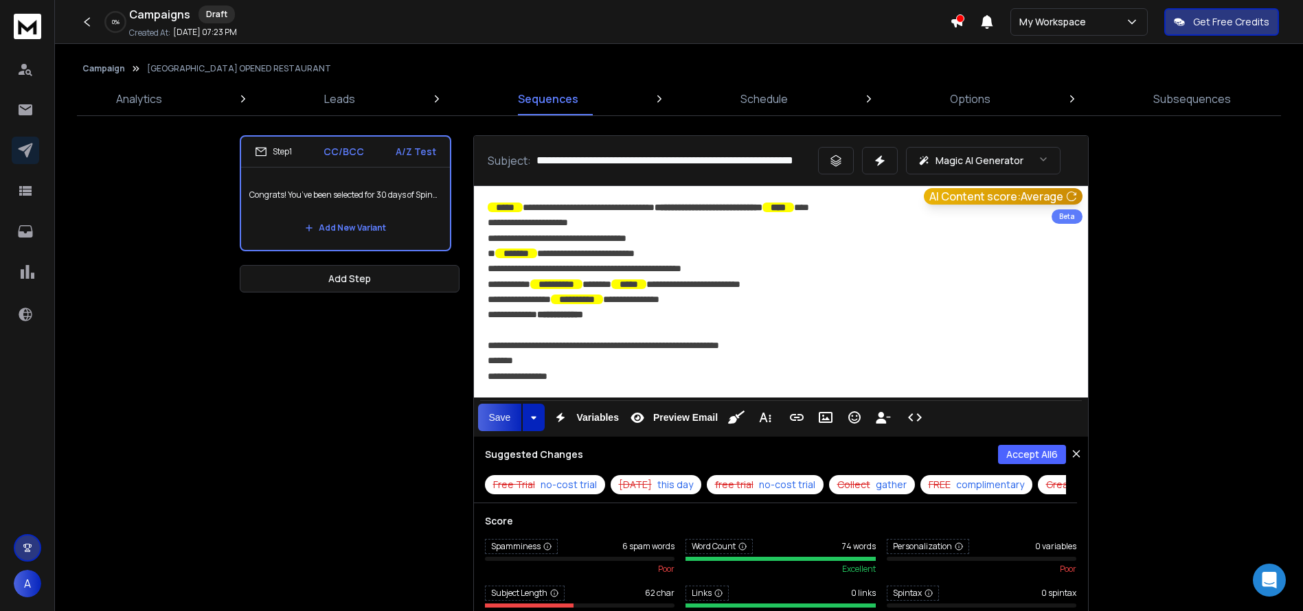
click at [543, 488] on span "no-cost trial" at bounding box center [569, 485] width 56 height 14
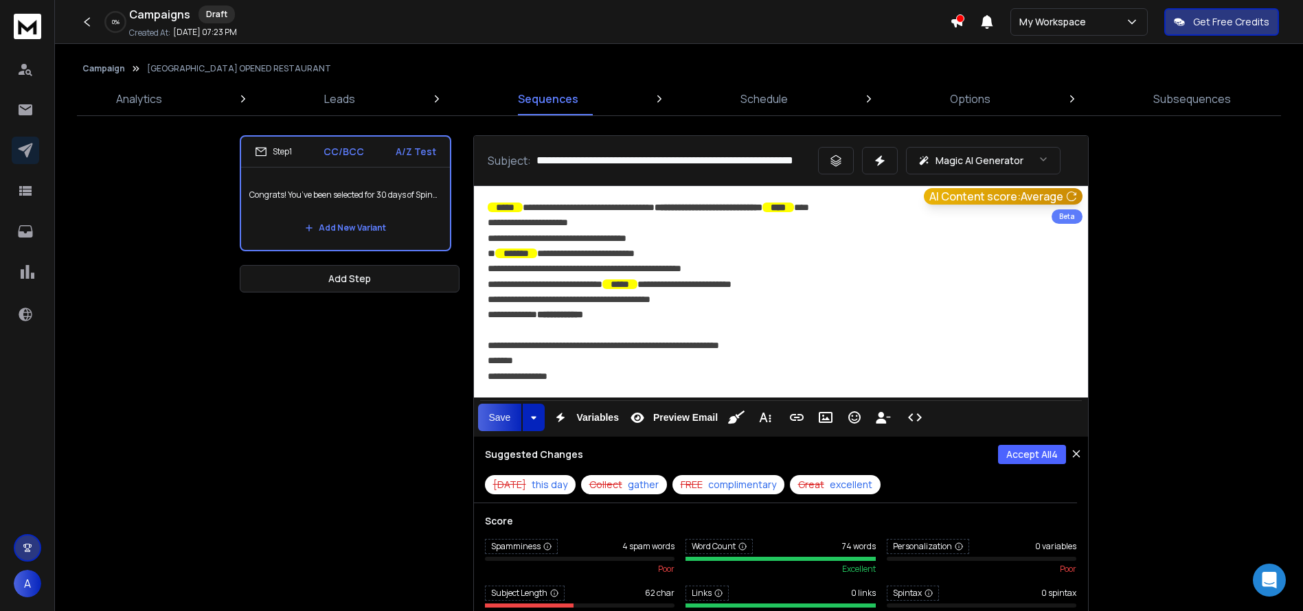
click at [537, 484] on span "this day" at bounding box center [550, 485] width 36 height 14
click at [546, 487] on span "gather" at bounding box center [547, 485] width 31 height 14
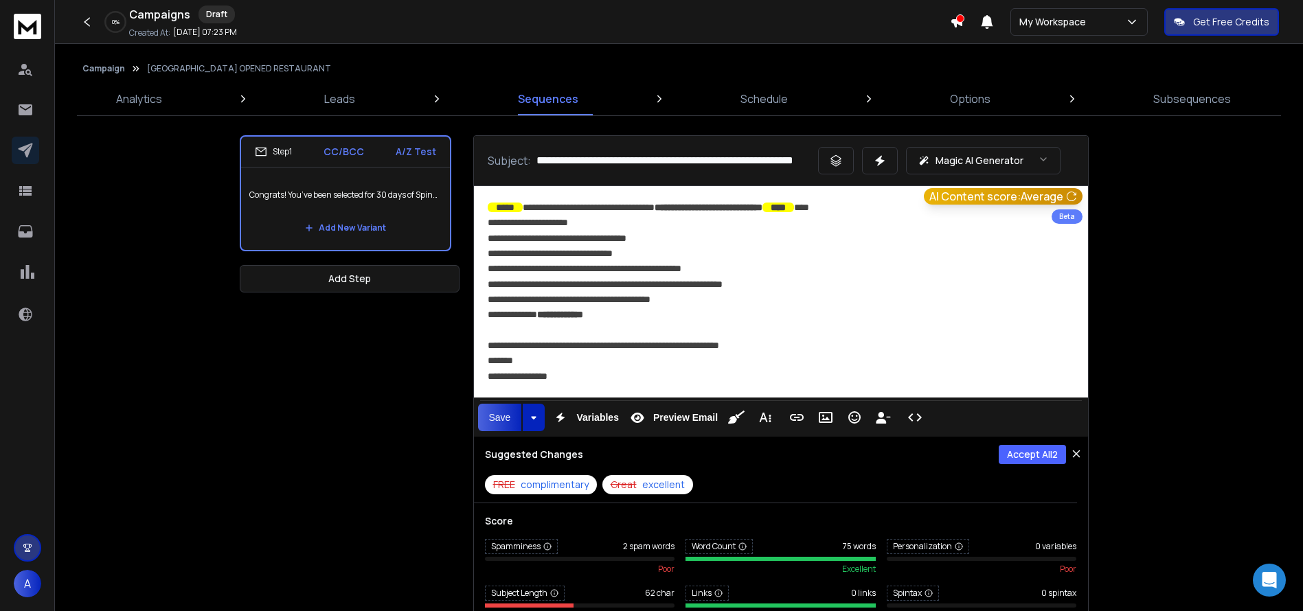
click at [546, 487] on span "complimentary" at bounding box center [555, 485] width 68 height 14
click at [546, 487] on span "excellent" at bounding box center [546, 485] width 43 height 14
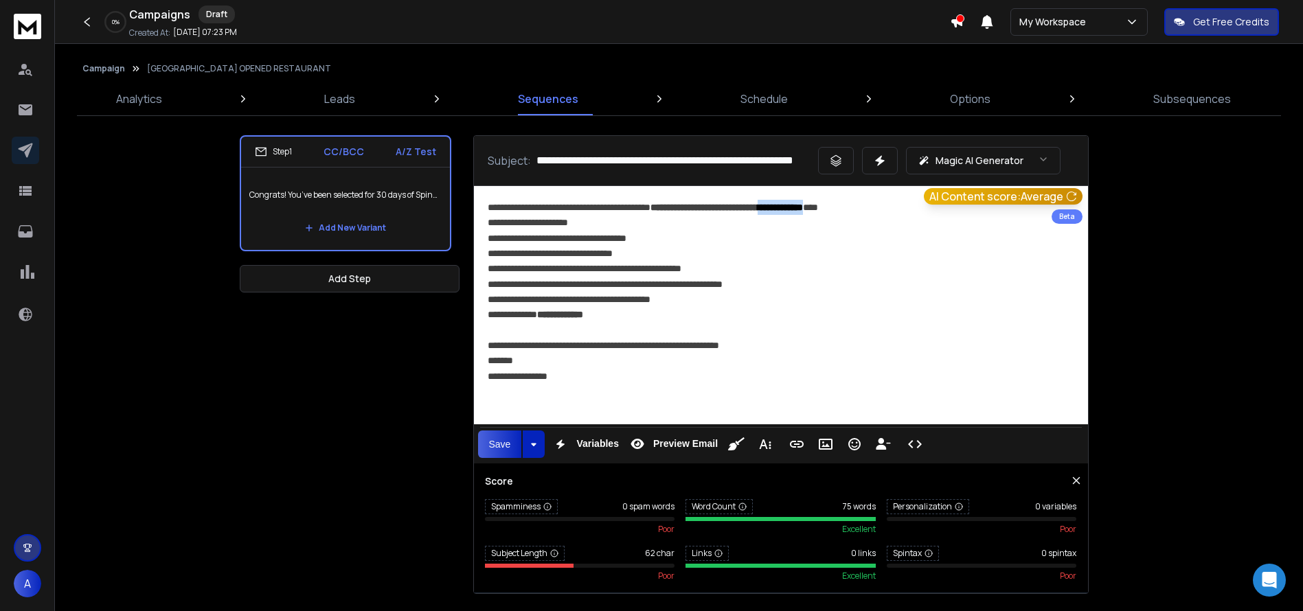
drag, startPoint x: 840, startPoint y: 207, endPoint x: 907, endPoint y: 208, distance: 66.6
click at [803, 208] on strong "**********" at bounding box center [727, 208] width 153 height 10
click at [914, 297] on p "**********" at bounding box center [781, 299] width 587 height 15
drag, startPoint x: 839, startPoint y: 212, endPoint x: 871, endPoint y: 212, distance: 32.3
click at [803, 212] on strong "**********" at bounding box center [727, 208] width 153 height 10
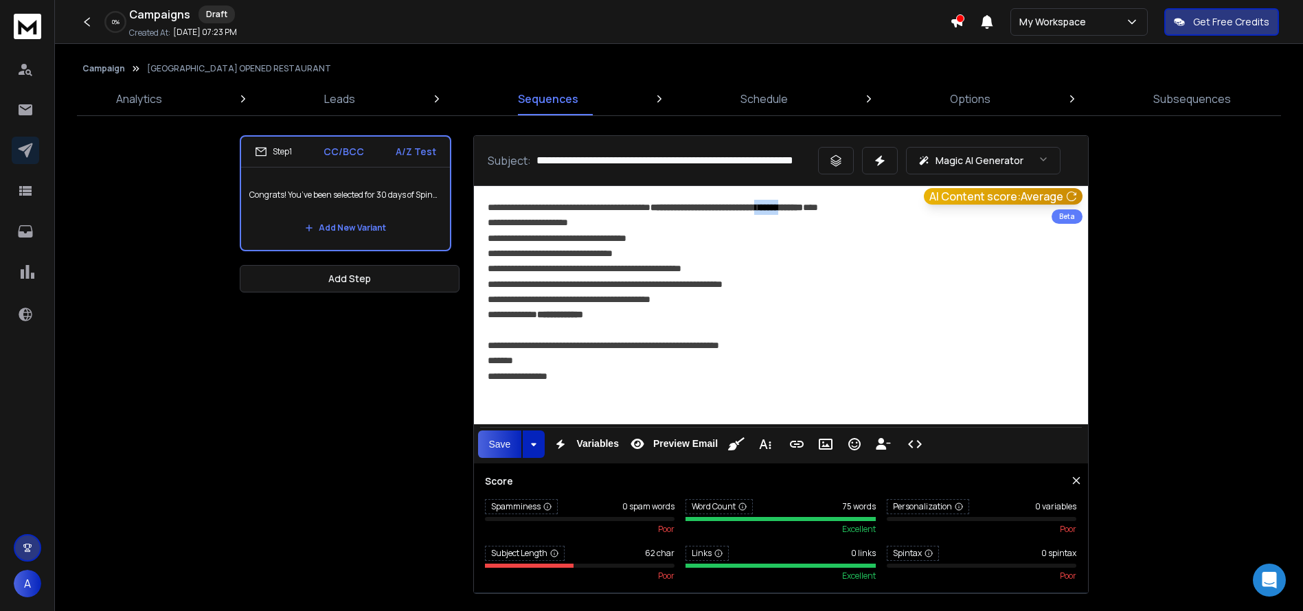
click at [803, 212] on strong "**********" at bounding box center [727, 208] width 153 height 10
drag, startPoint x: 909, startPoint y: 209, endPoint x: 840, endPoint y: 211, distance: 68.7
click at [803, 211] on strong "**********" at bounding box center [727, 208] width 153 height 10
click at [903, 213] on p "**********" at bounding box center [781, 207] width 587 height 15
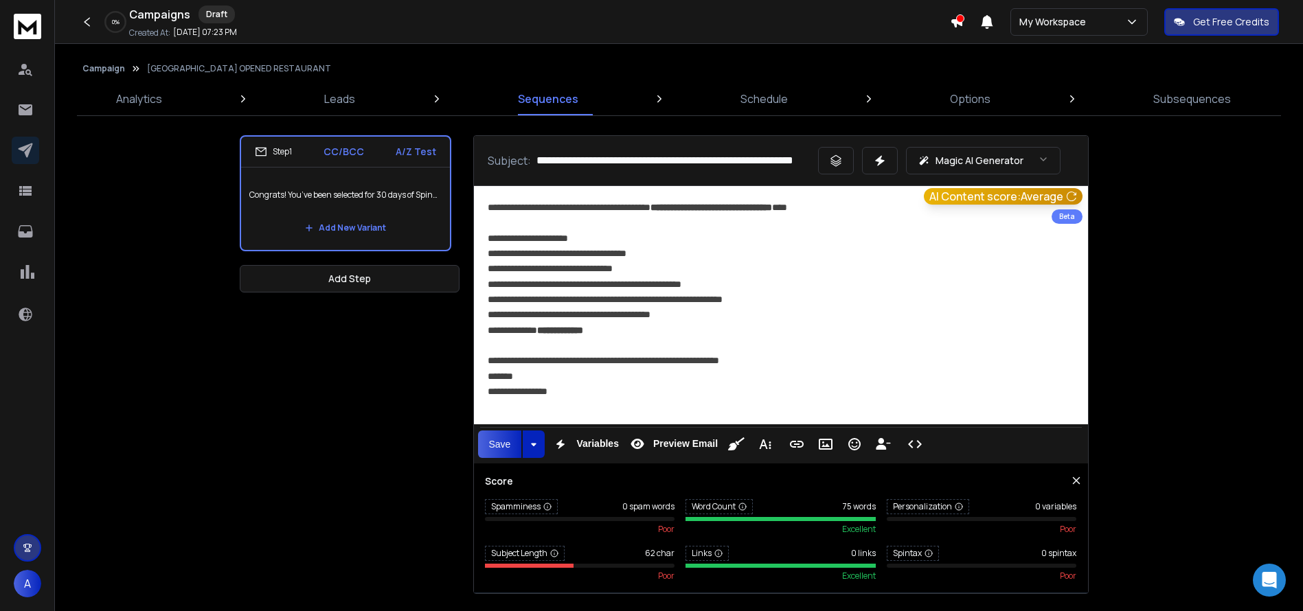
click at [602, 237] on p "**********" at bounding box center [781, 262] width 587 height 62
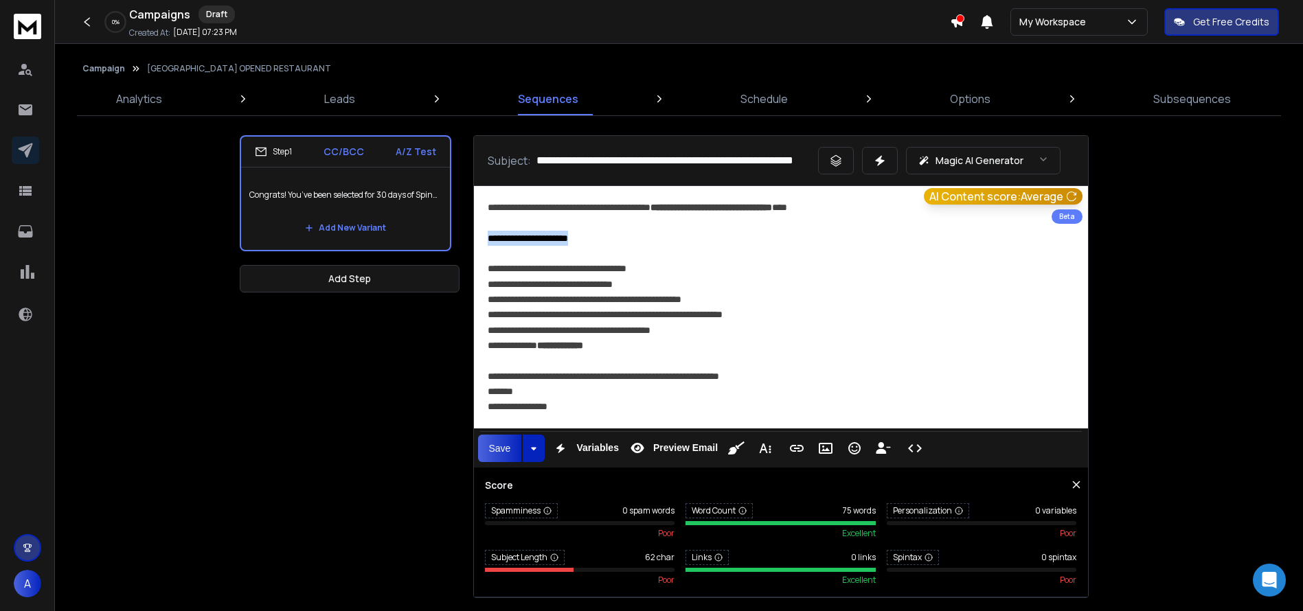
drag, startPoint x: 602, startPoint y: 237, endPoint x: 481, endPoint y: 240, distance: 121.0
click at [481, 240] on div "**********" at bounding box center [781, 307] width 614 height 242
click at [710, 234] on p "**********" at bounding box center [781, 238] width 587 height 15
click at [787, 306] on p "**********" at bounding box center [781, 277] width 587 height 62
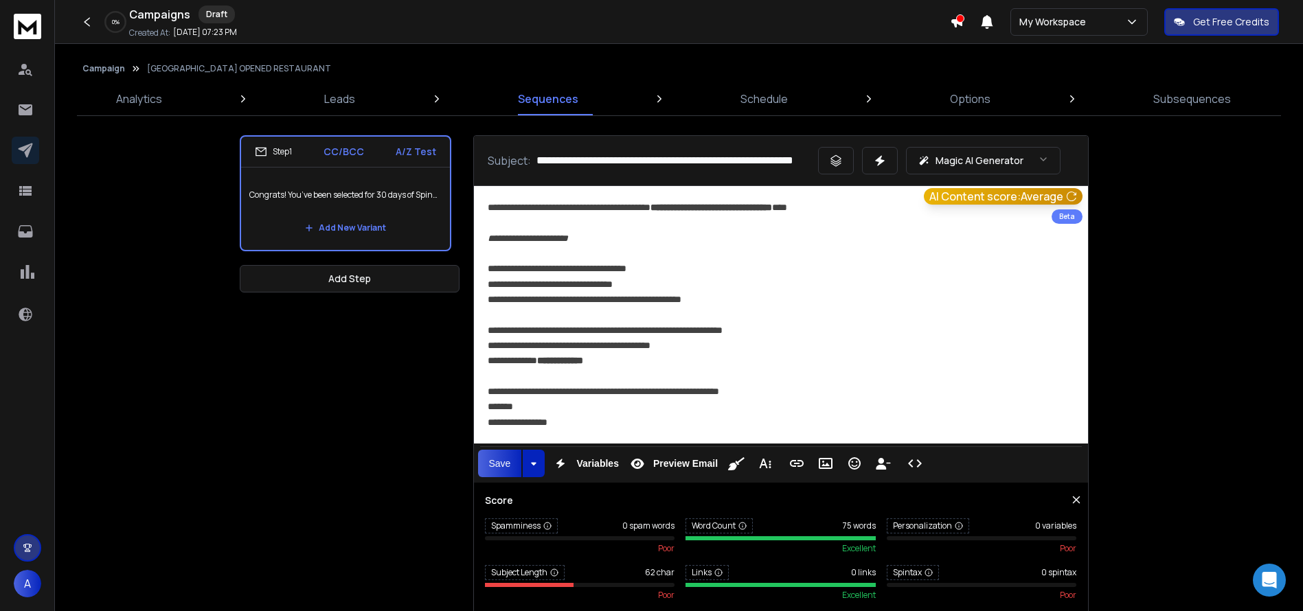
scroll to position [22, 0]
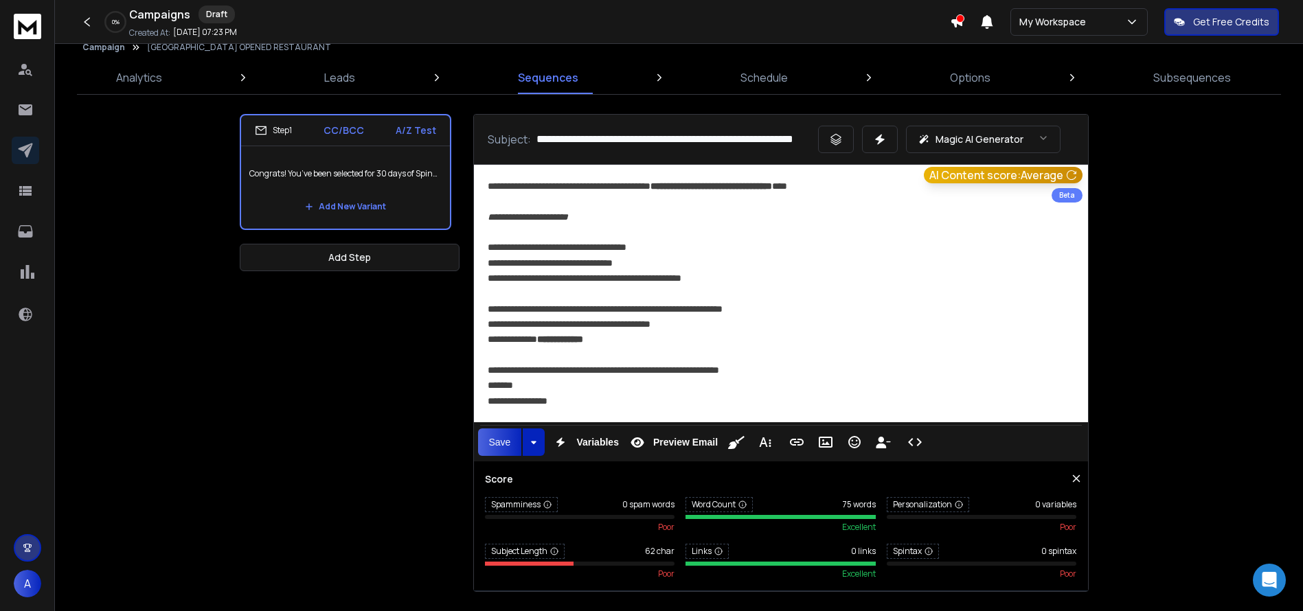
click at [558, 307] on p "**********" at bounding box center [781, 309] width 587 height 15
click at [572, 308] on p "**********" at bounding box center [781, 309] width 587 height 15
drag, startPoint x: 572, startPoint y: 308, endPoint x: 541, endPoint y: 310, distance: 31.0
click at [541, 310] on p "**********" at bounding box center [781, 309] width 587 height 15
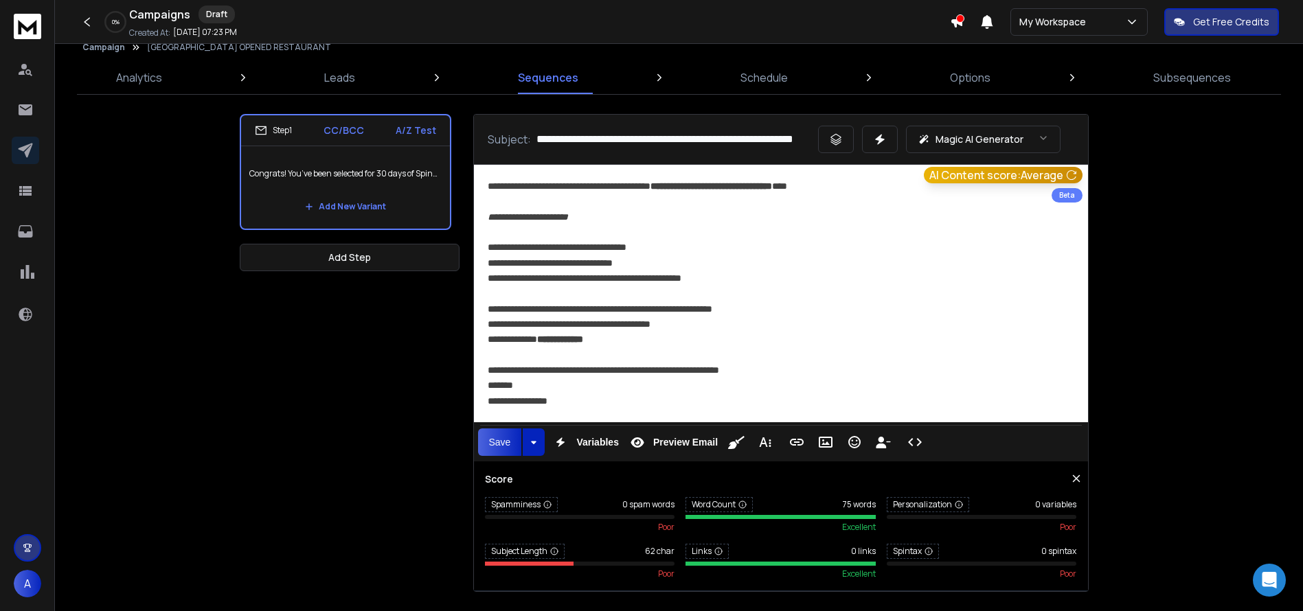
click at [642, 308] on p "**********" at bounding box center [781, 309] width 587 height 15
click at [624, 312] on p "**********" at bounding box center [781, 309] width 587 height 15
click at [826, 324] on p "**********" at bounding box center [781, 324] width 587 height 15
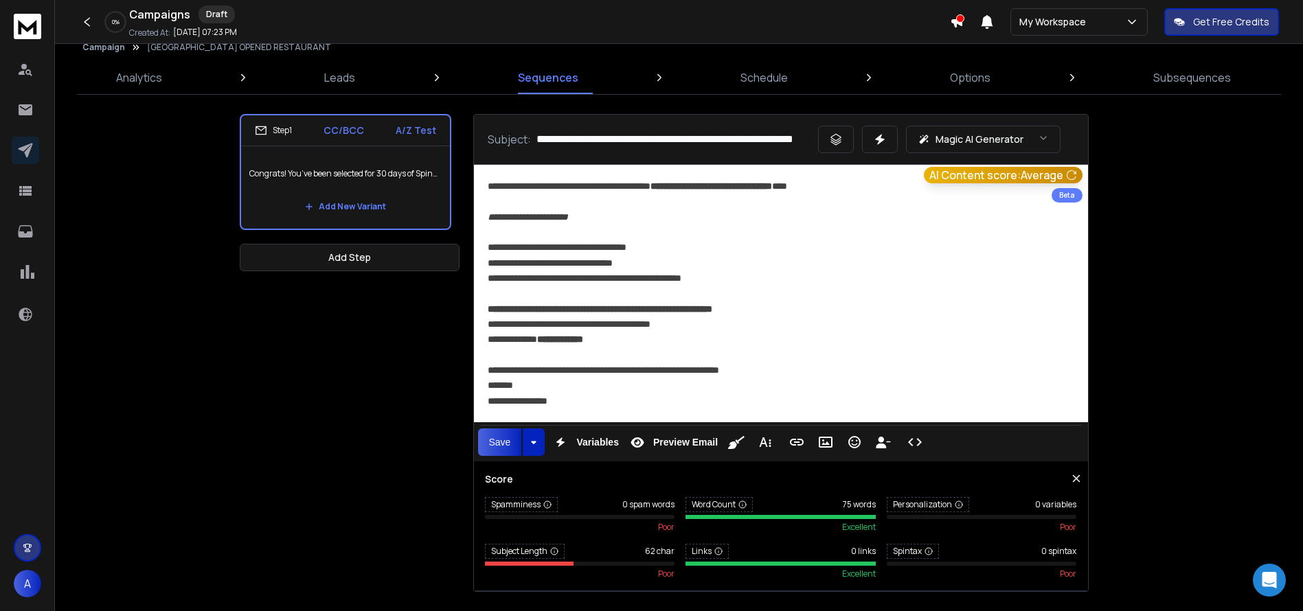
click at [583, 343] on strong "**********" at bounding box center [560, 340] width 46 height 10
drag, startPoint x: 658, startPoint y: 339, endPoint x: 620, endPoint y: 341, distance: 38.5
click at [620, 341] on p "**********" at bounding box center [781, 339] width 587 height 15
click at [662, 339] on p "**********" at bounding box center [781, 339] width 587 height 15
click at [604, 337] on strong "**********" at bounding box center [570, 340] width 67 height 10
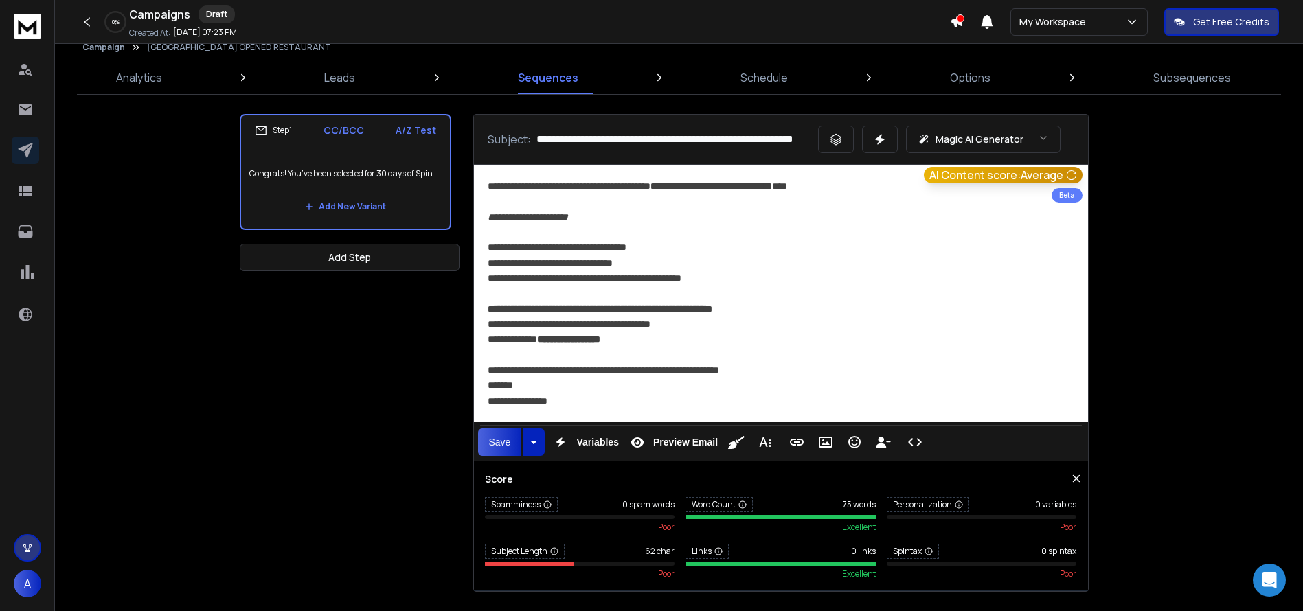
click at [728, 348] on div at bounding box center [781, 355] width 587 height 15
click at [657, 343] on p "**********" at bounding box center [781, 339] width 587 height 15
click at [534, 400] on p "**********" at bounding box center [781, 393] width 587 height 31
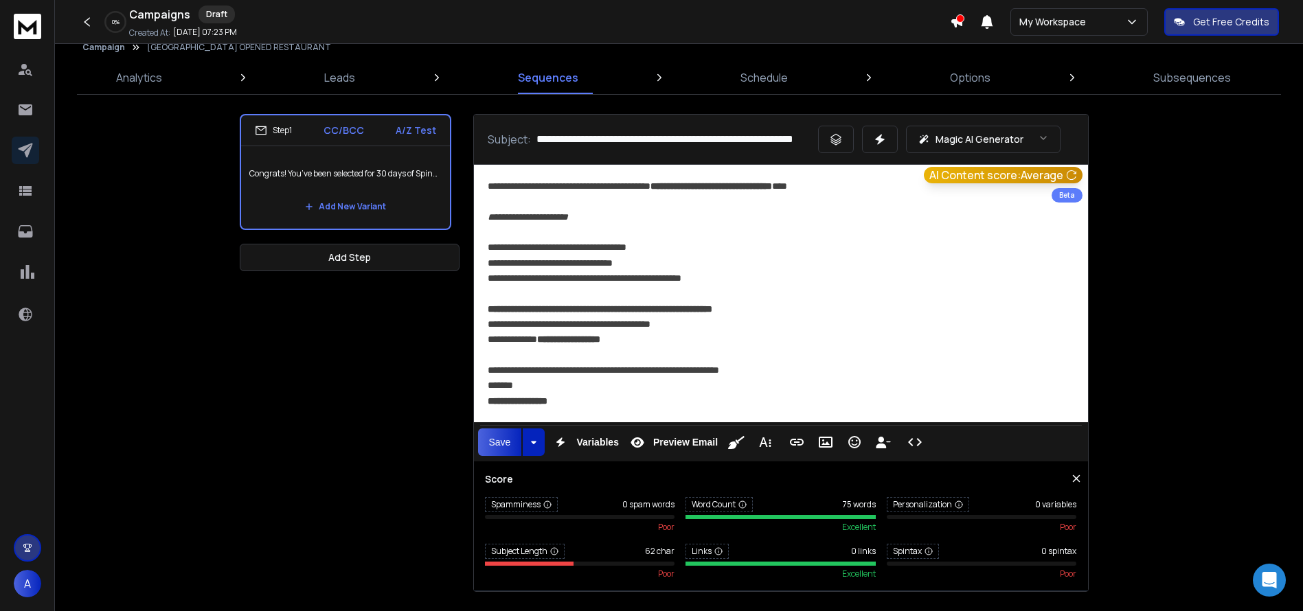
click at [591, 389] on p "**********" at bounding box center [781, 393] width 587 height 31
drag, startPoint x: 653, startPoint y: 340, endPoint x: 618, endPoint y: 339, distance: 35.1
click at [618, 339] on p "**********" at bounding box center [781, 339] width 587 height 15
copy strong "*****"
click at [708, 343] on p "**********" at bounding box center [781, 339] width 587 height 15
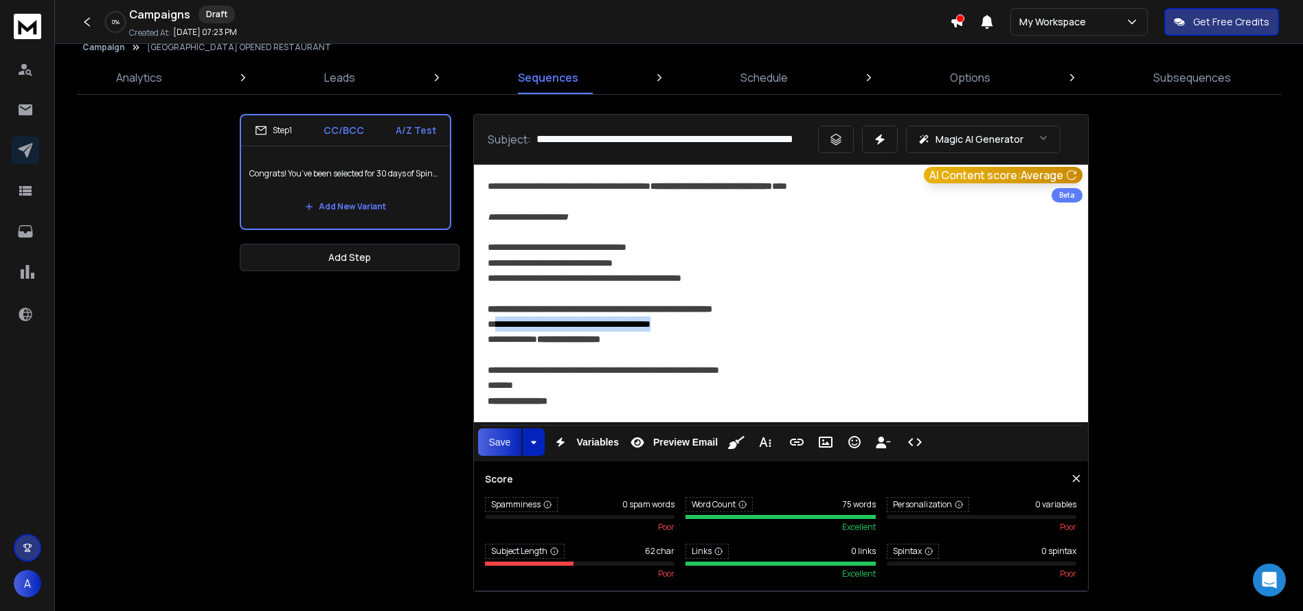
drag, startPoint x: 684, startPoint y: 323, endPoint x: 501, endPoint y: 323, distance: 183.4
click at [501, 323] on p "**********" at bounding box center [781, 324] width 587 height 15
click at [795, 438] on icon "button" at bounding box center [797, 442] width 16 height 16
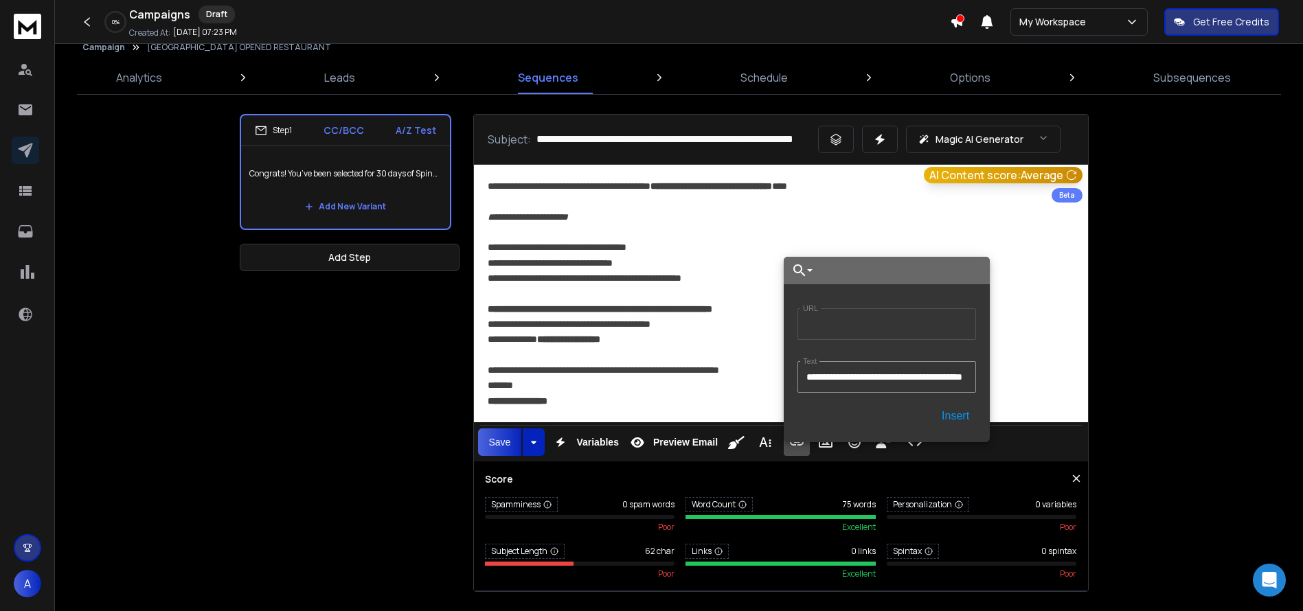
click at [843, 324] on input "URL" at bounding box center [887, 324] width 179 height 32
type input "**********"
click at [962, 411] on button "Insert" at bounding box center [955, 416] width 41 height 25
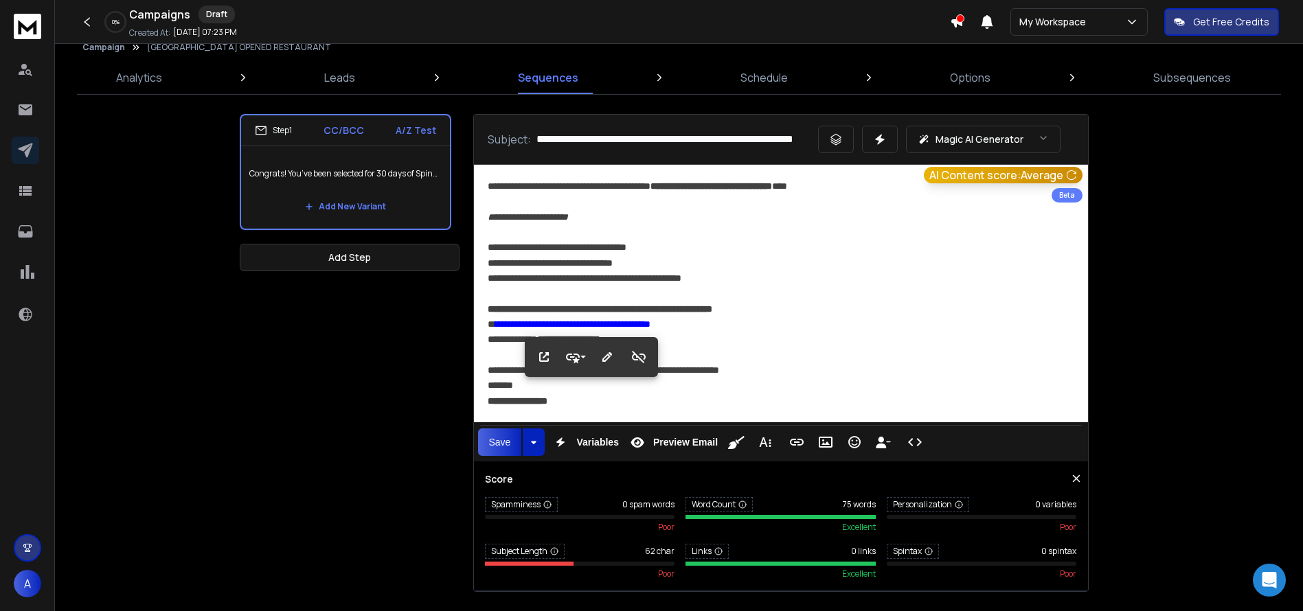
click at [712, 312] on strong "**********" at bounding box center [600, 309] width 225 height 10
click at [726, 317] on p "**********" at bounding box center [781, 324] width 587 height 15
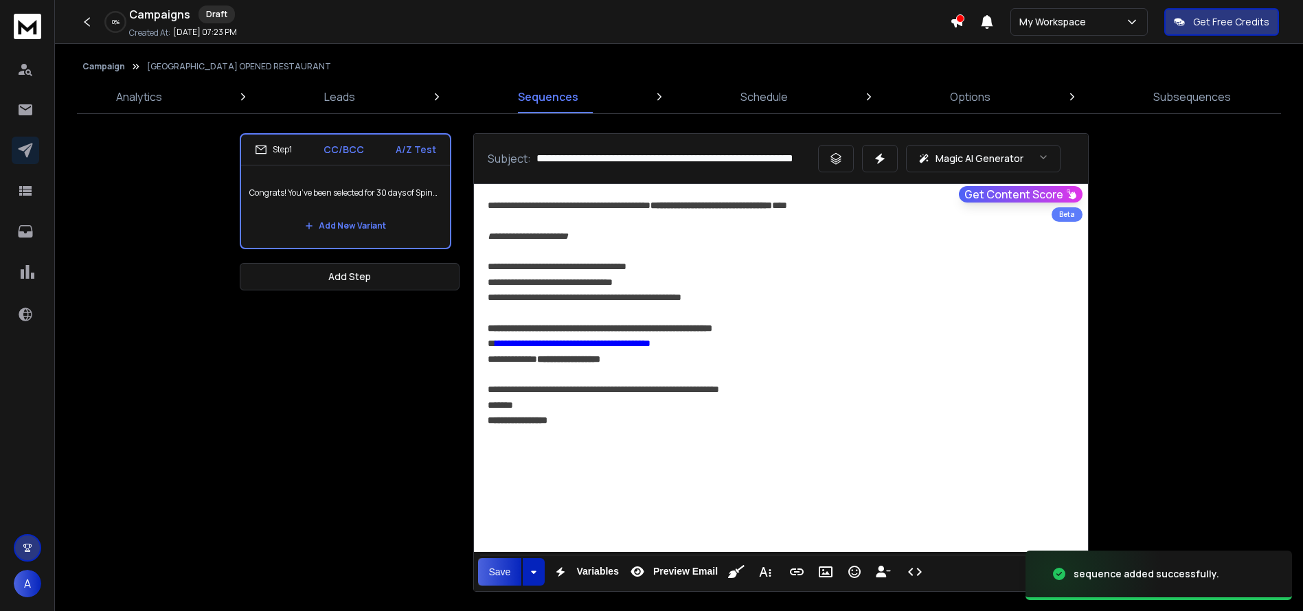
scroll to position [2, 0]
click at [735, 92] on link "Schedule" at bounding box center [764, 96] width 64 height 33
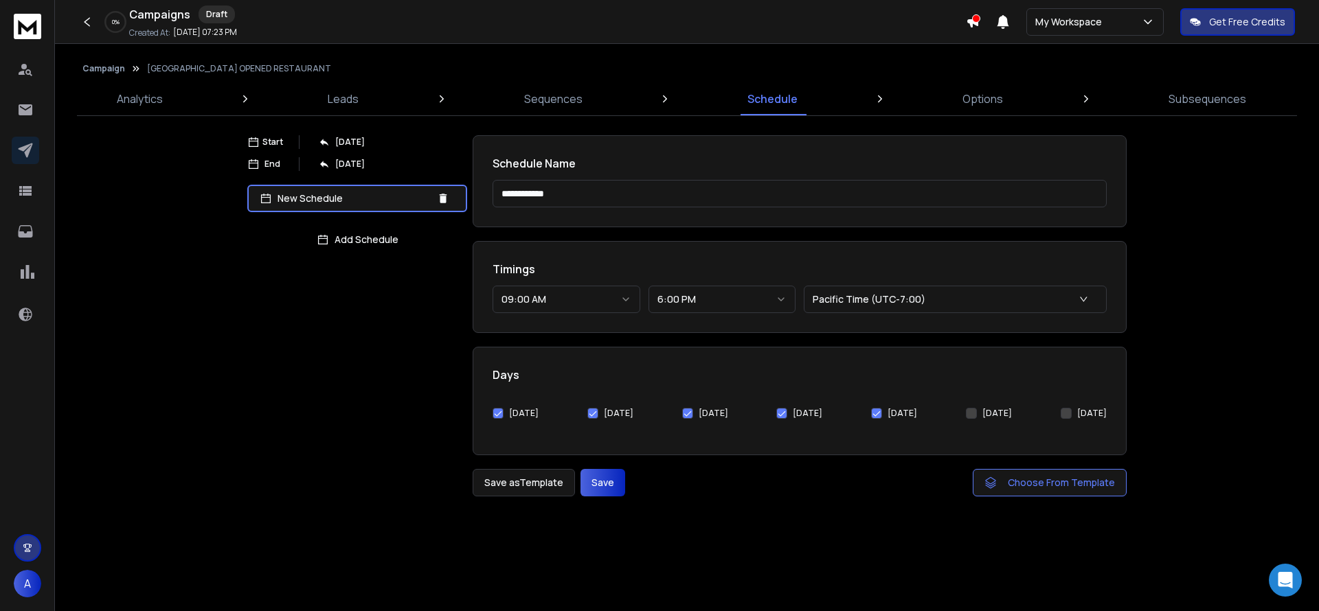
click at [368, 234] on button "Add Schedule" at bounding box center [357, 239] width 220 height 27
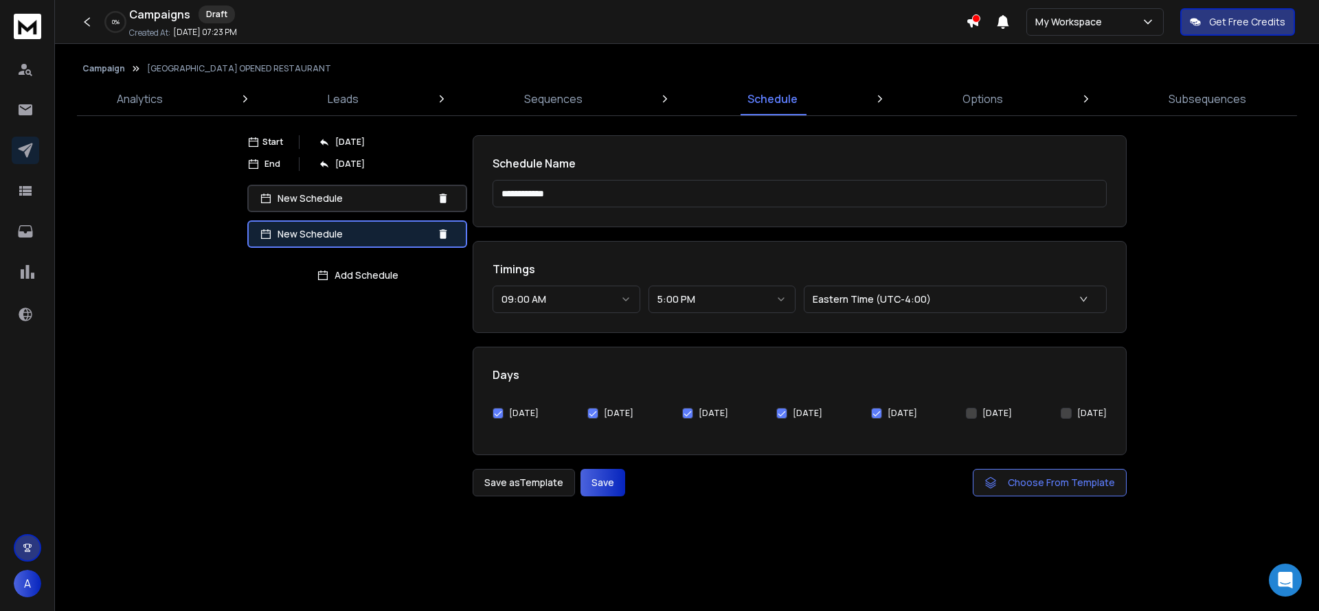
drag, startPoint x: 346, startPoint y: 227, endPoint x: 368, endPoint y: 234, distance: 23.7
click at [368, 234] on p "New Schedule" at bounding box center [355, 234] width 154 height 14
click at [444, 235] on icon at bounding box center [444, 234] width 8 height 10
select select "********"
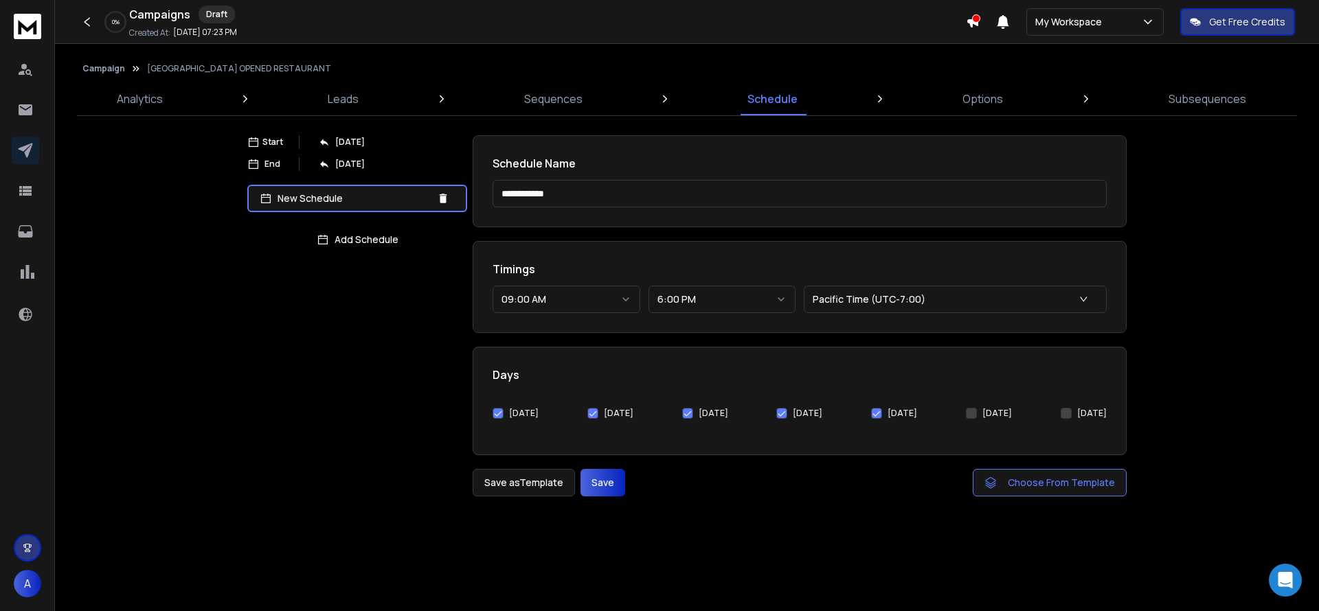
click at [1051, 497] on div "**********" at bounding box center [687, 316] width 1220 height 372
click at [1053, 476] on span "Choose From Template" at bounding box center [1061, 483] width 107 height 14
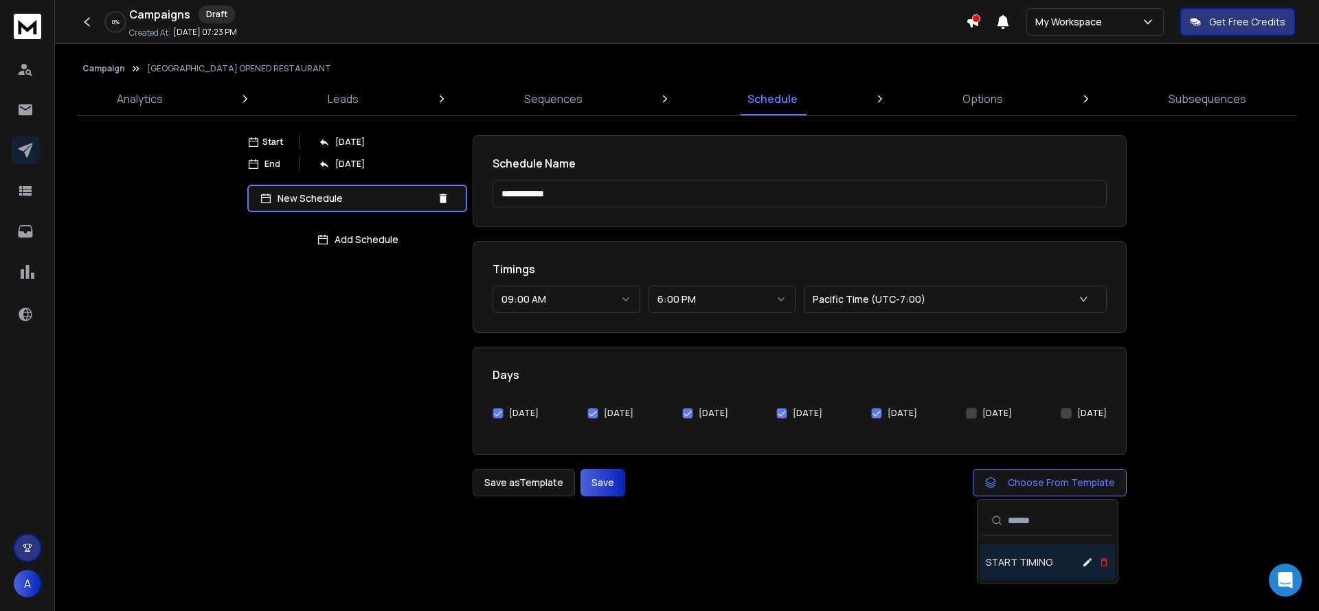
click at [1013, 569] on p "START TIMING" at bounding box center [1019, 563] width 67 height 14
select select "********"
type input "**********"
select select "********"
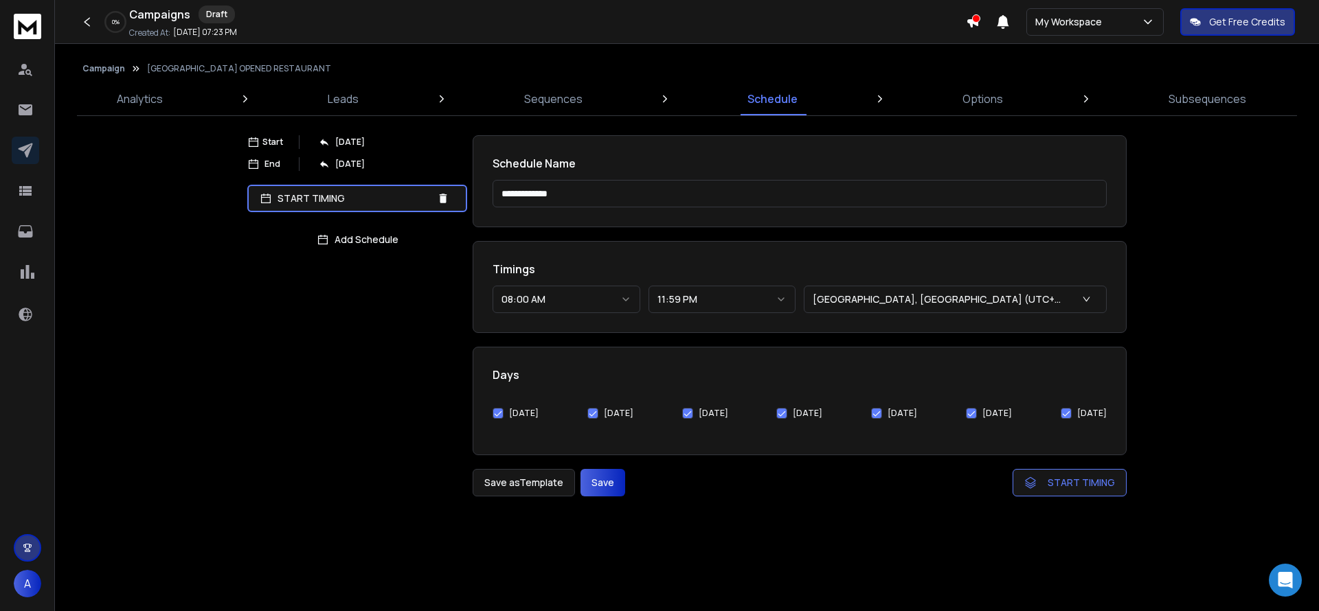
click at [602, 481] on button "Save" at bounding box center [602, 482] width 45 height 27
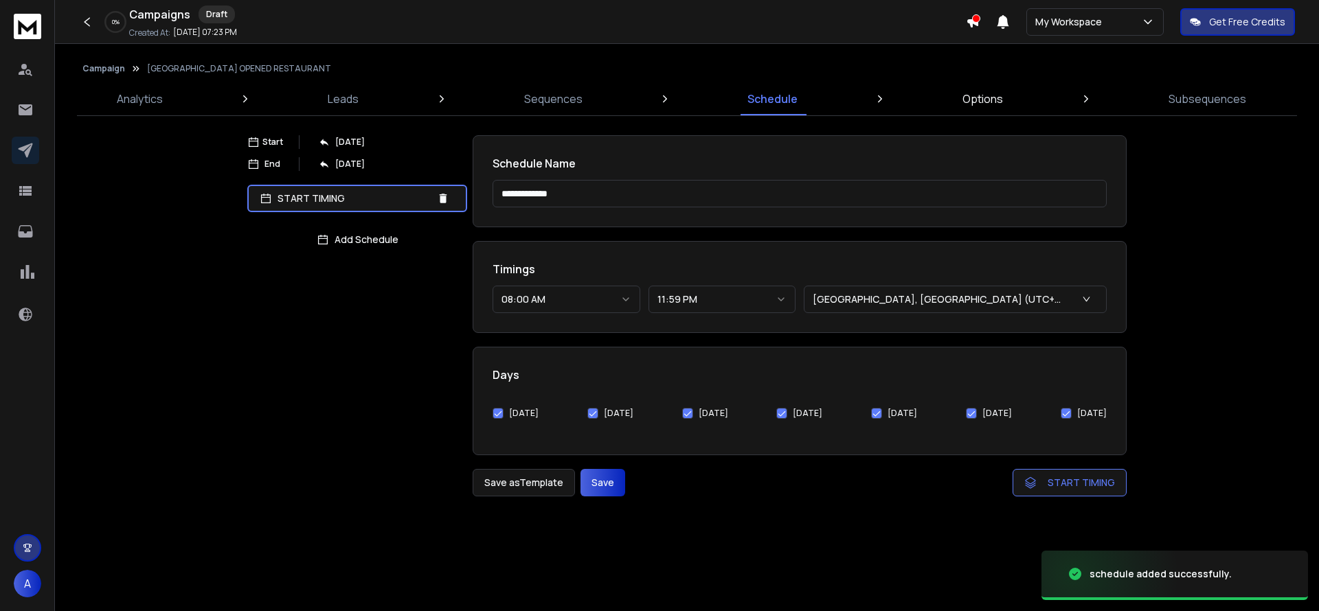
click at [993, 98] on p "Options" at bounding box center [982, 99] width 41 height 16
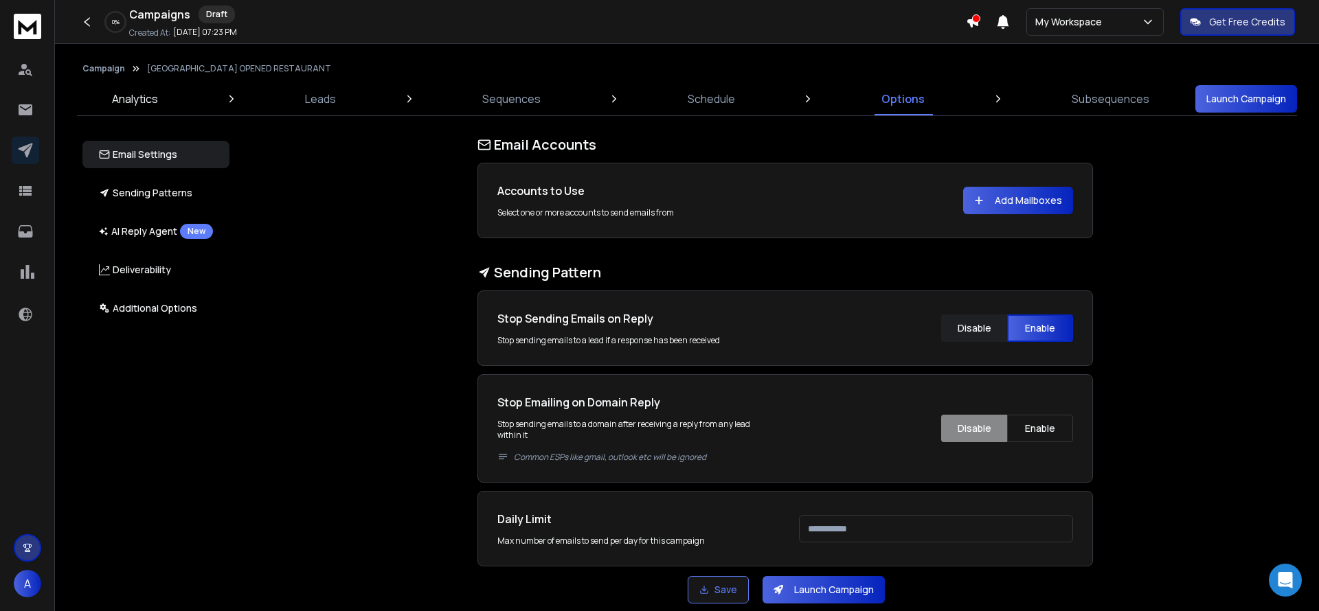
click at [137, 101] on p "Analytics" at bounding box center [135, 99] width 46 height 16
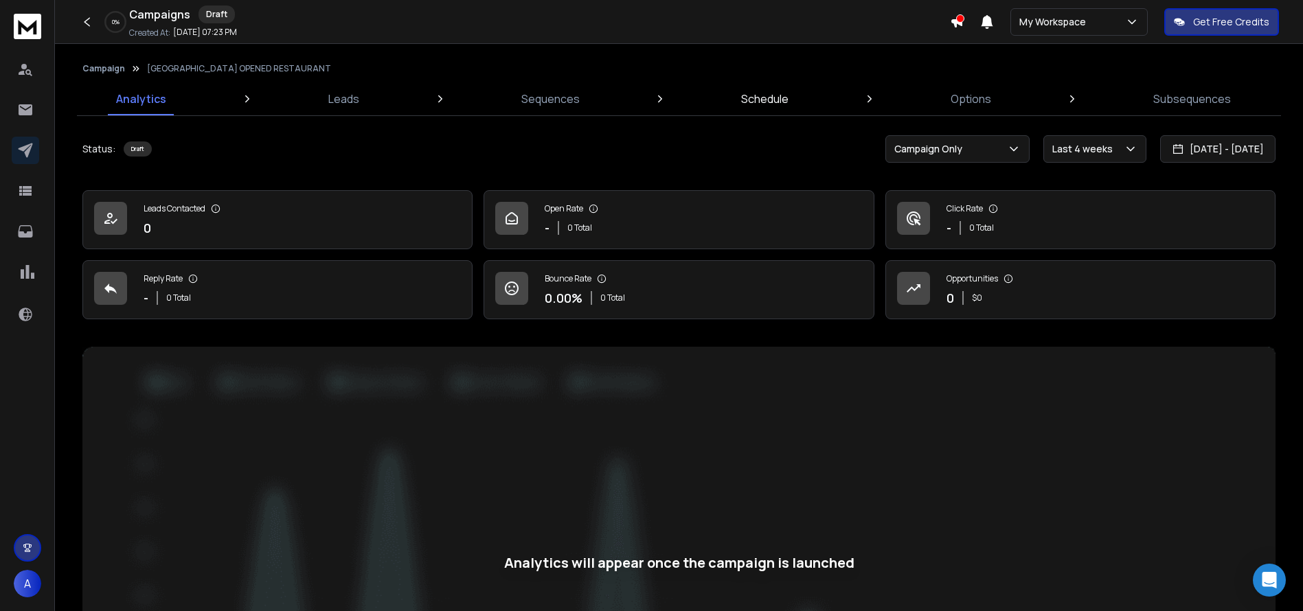
click at [769, 91] on p "Schedule" at bounding box center [764, 99] width 47 height 16
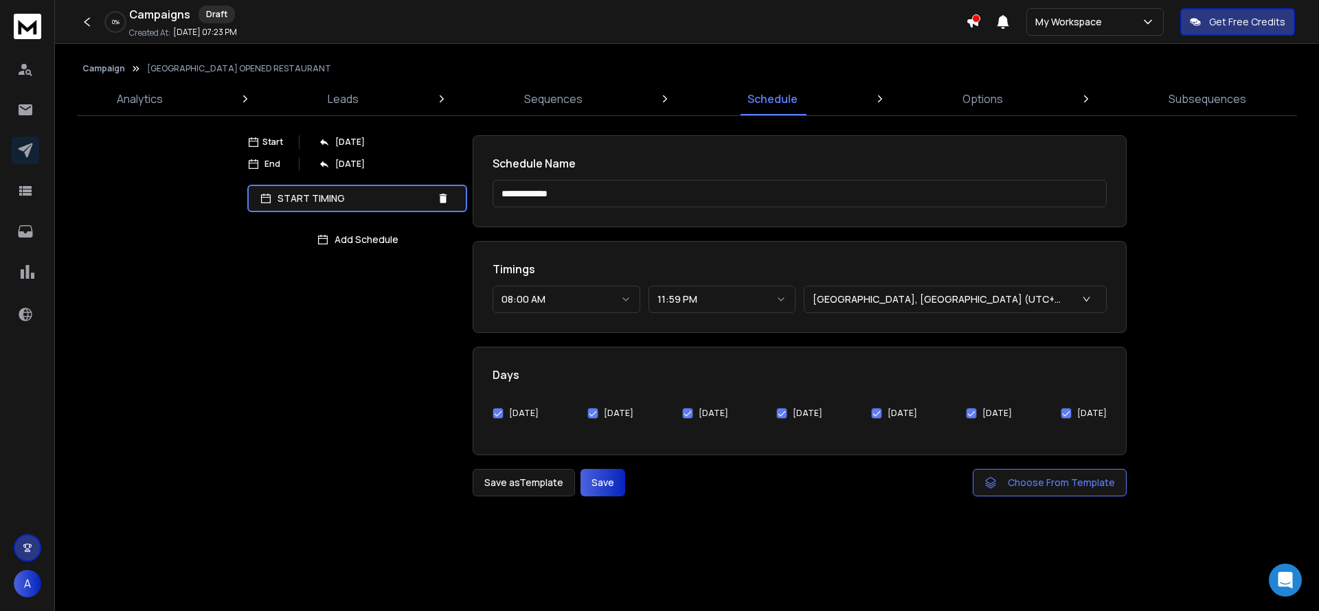
click at [948, 103] on div "Analytics Leads Sequences Schedule Options Subsequences" at bounding box center [681, 98] width 1209 height 33
click at [967, 106] on p "Options" at bounding box center [982, 99] width 41 height 16
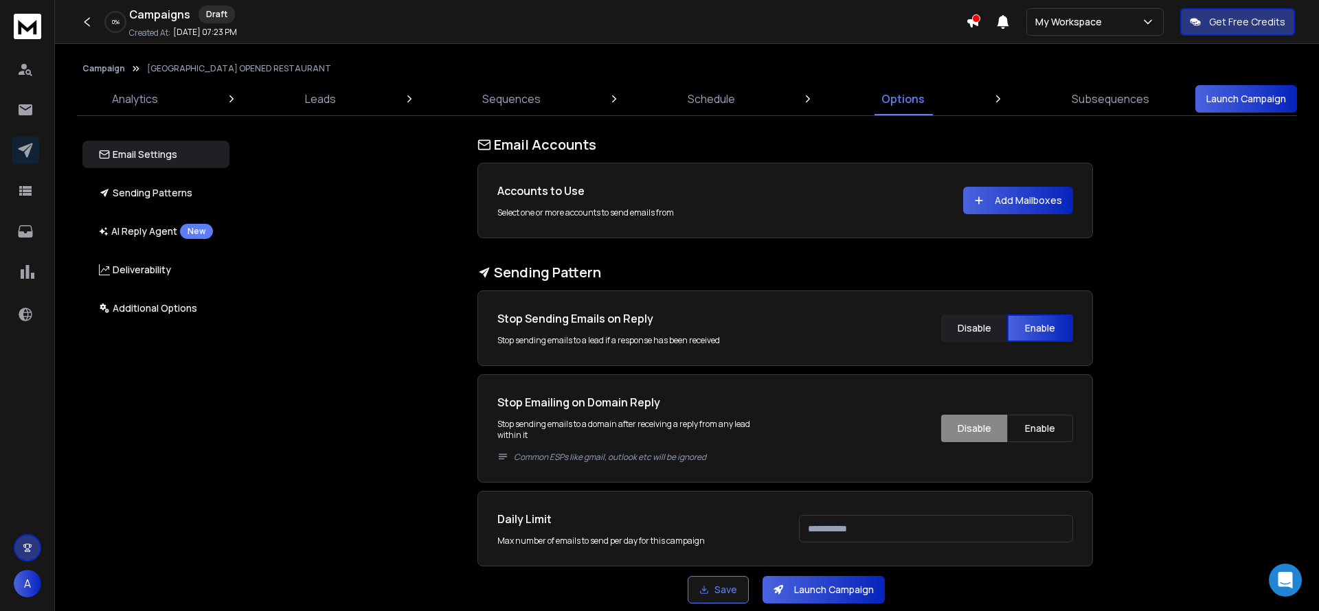
click at [1014, 207] on button "Add Mailboxes" at bounding box center [1018, 200] width 110 height 27
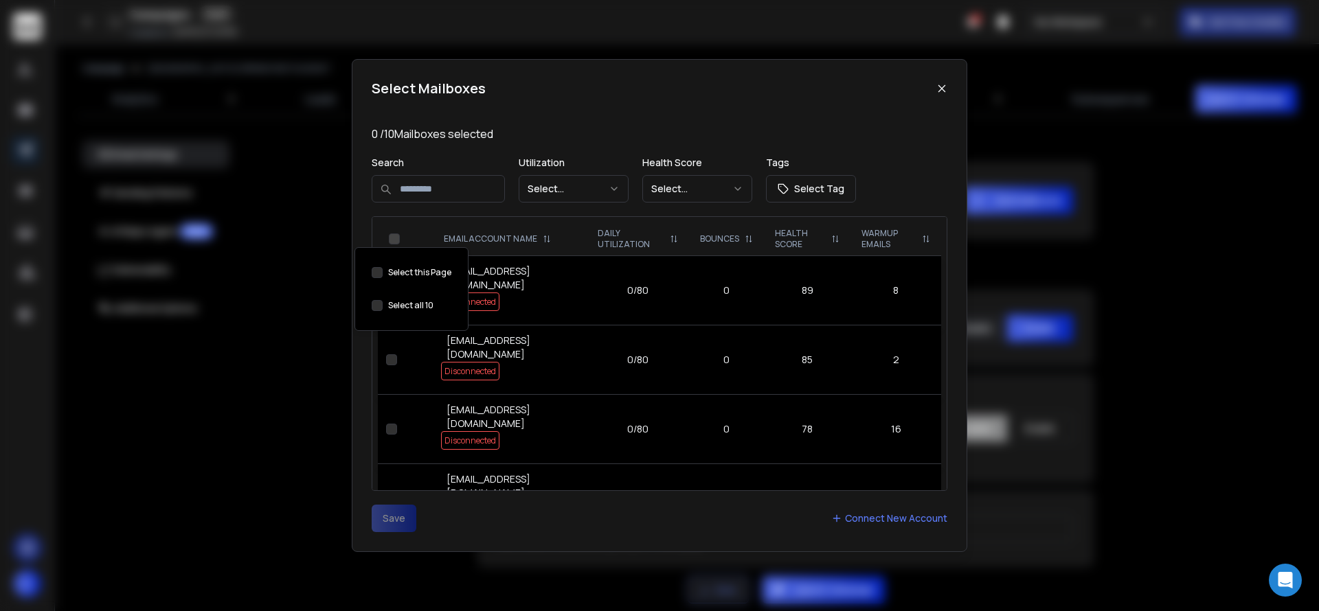
click at [393, 240] on button "Select this Page" at bounding box center [394, 239] width 11 height 11
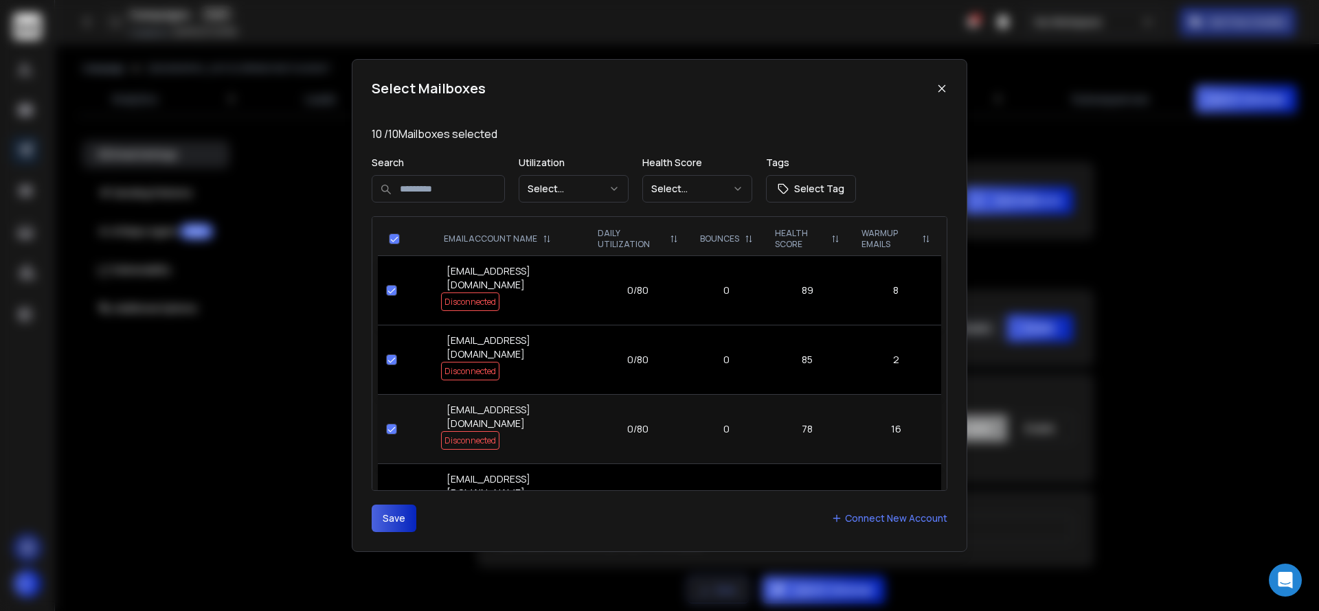
scroll to position [327, 0]
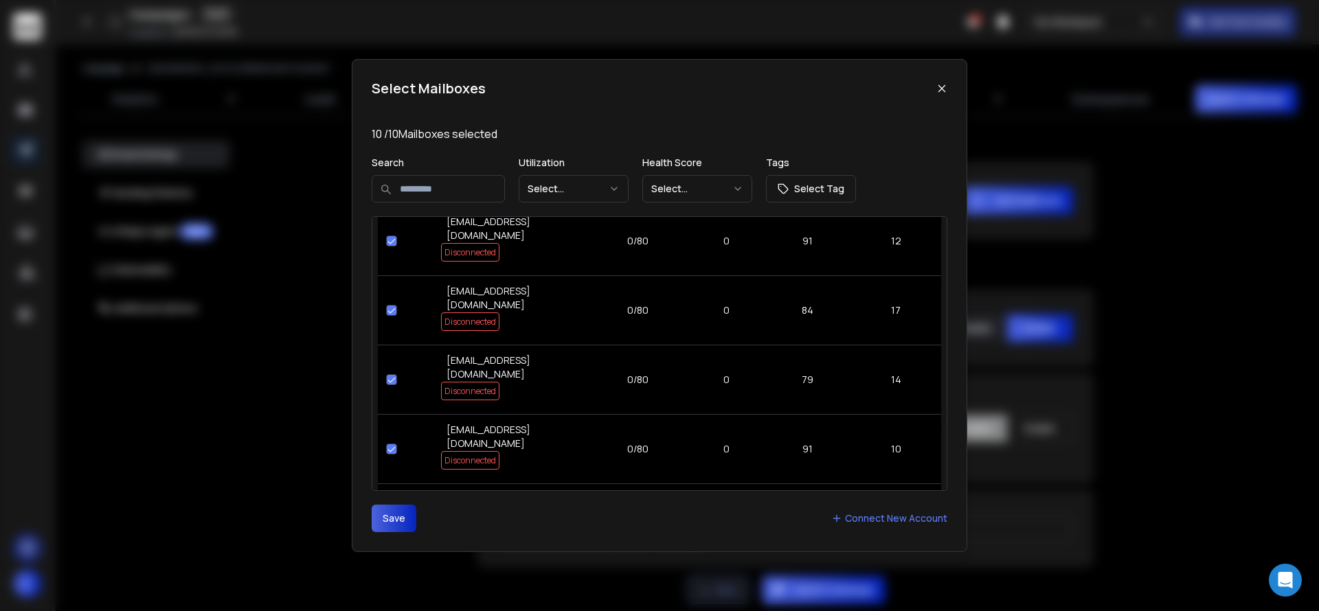
click at [383, 525] on button "Save" at bounding box center [394, 518] width 45 height 27
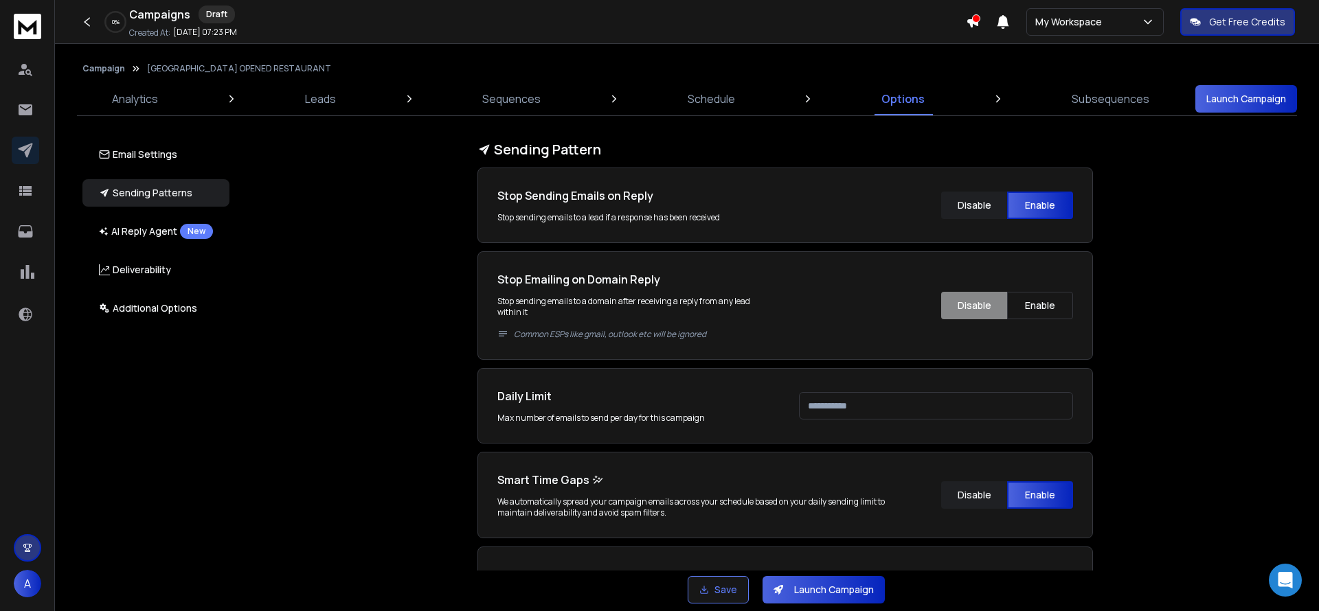
scroll to position [438, 0]
drag, startPoint x: 868, startPoint y: 406, endPoint x: 639, endPoint y: 385, distance: 230.4
click at [639, 385] on div "Daily Limit Max number of emails to send per day for this campaign ***" at bounding box center [785, 407] width 616 height 76
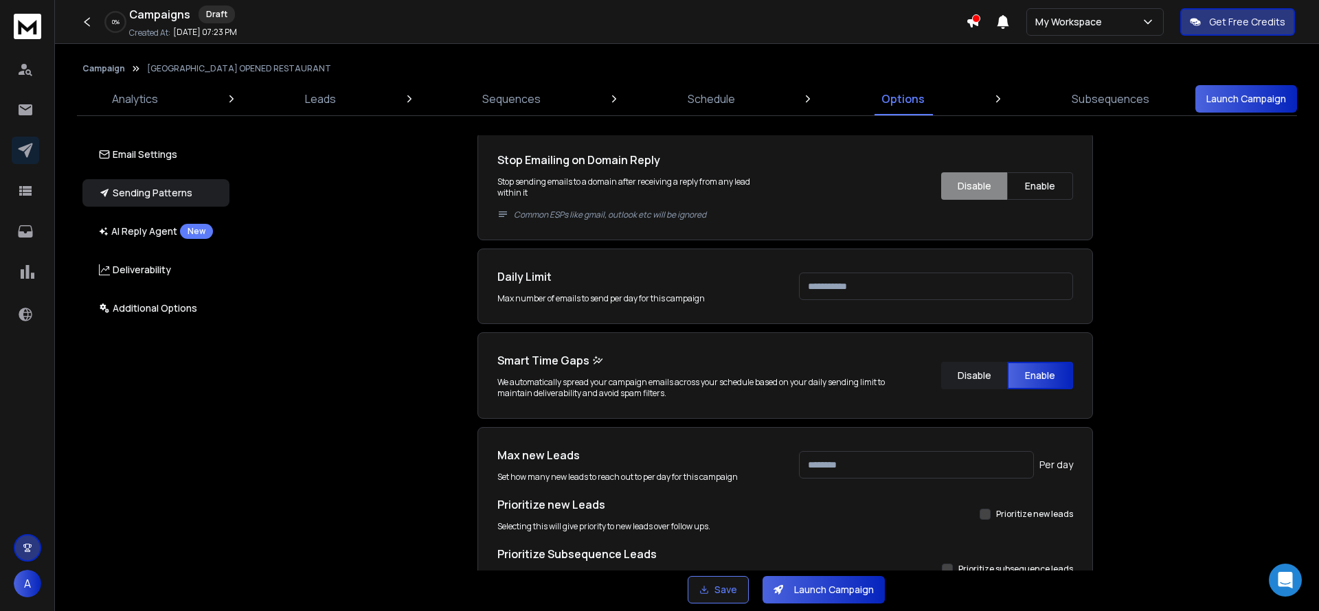
scroll to position [558, 0]
type input "****"
drag, startPoint x: 846, startPoint y: 466, endPoint x: 671, endPoint y: 470, distance: 174.5
click at [671, 470] on div "Max new Leads Set how many new leads to reach out to per day for this campaign …" at bounding box center [785, 466] width 576 height 36
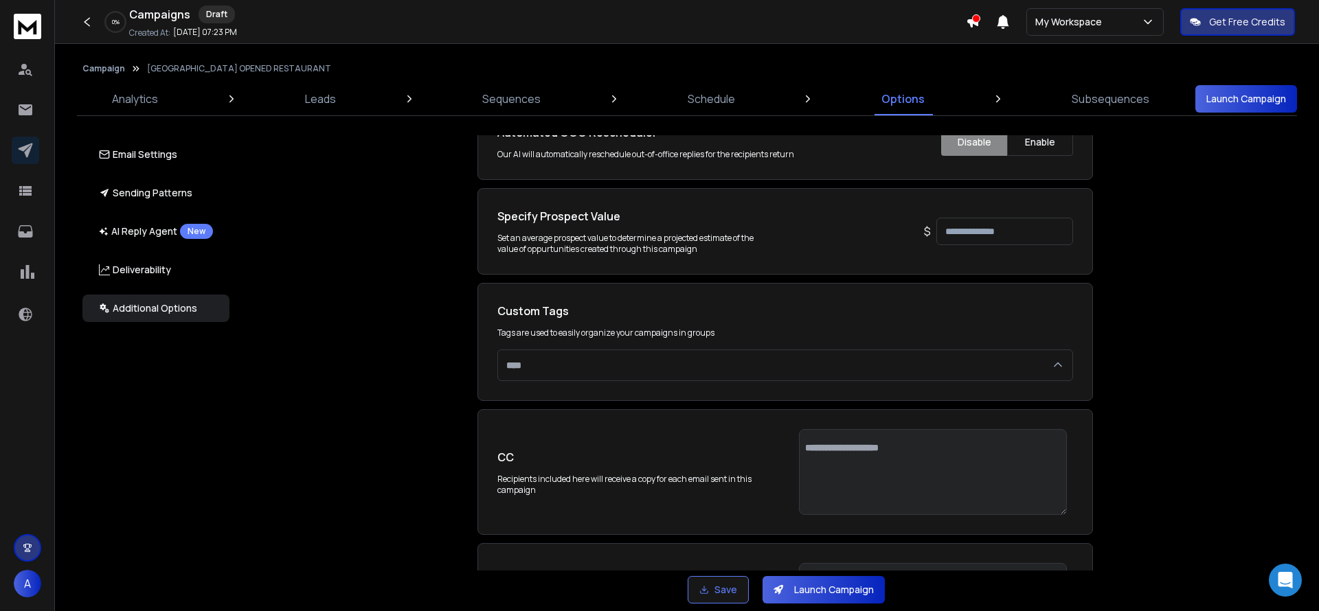
scroll to position [2516, 0]
type input "*****"
drag, startPoint x: 964, startPoint y: 216, endPoint x: 906, endPoint y: 219, distance: 58.5
click at [906, 219] on div "$ ***" at bounding box center [936, 229] width 274 height 27
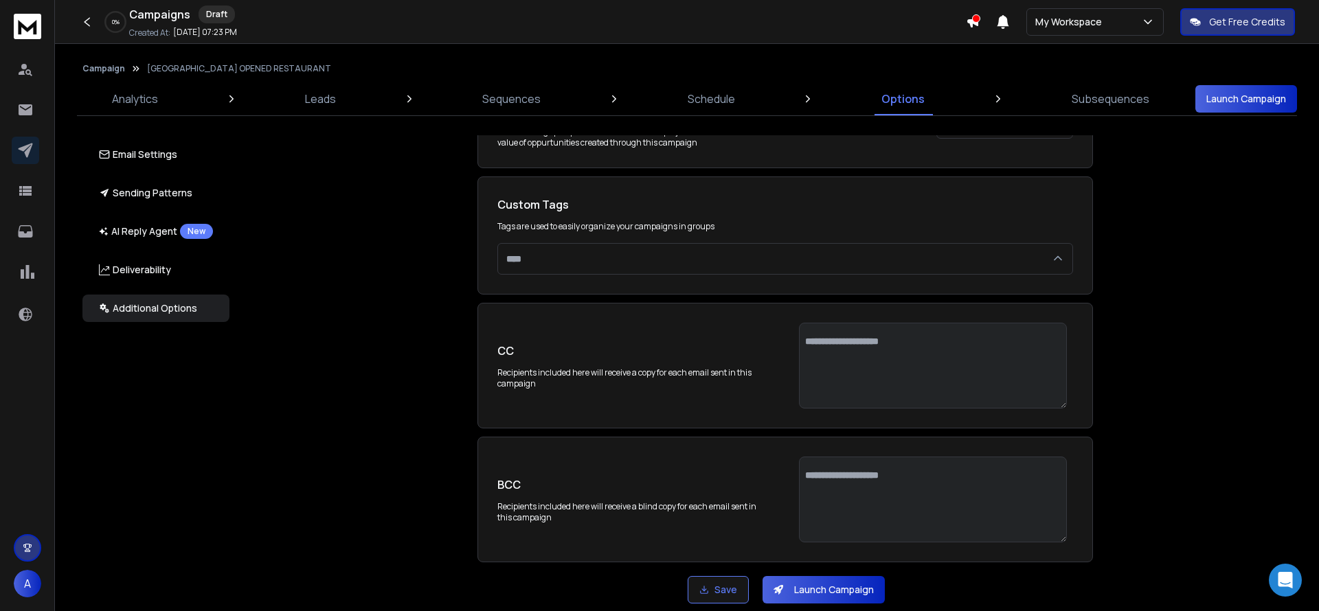
type input "**"
click at [803, 591] on button "Launch Campaign" at bounding box center [824, 589] width 122 height 27
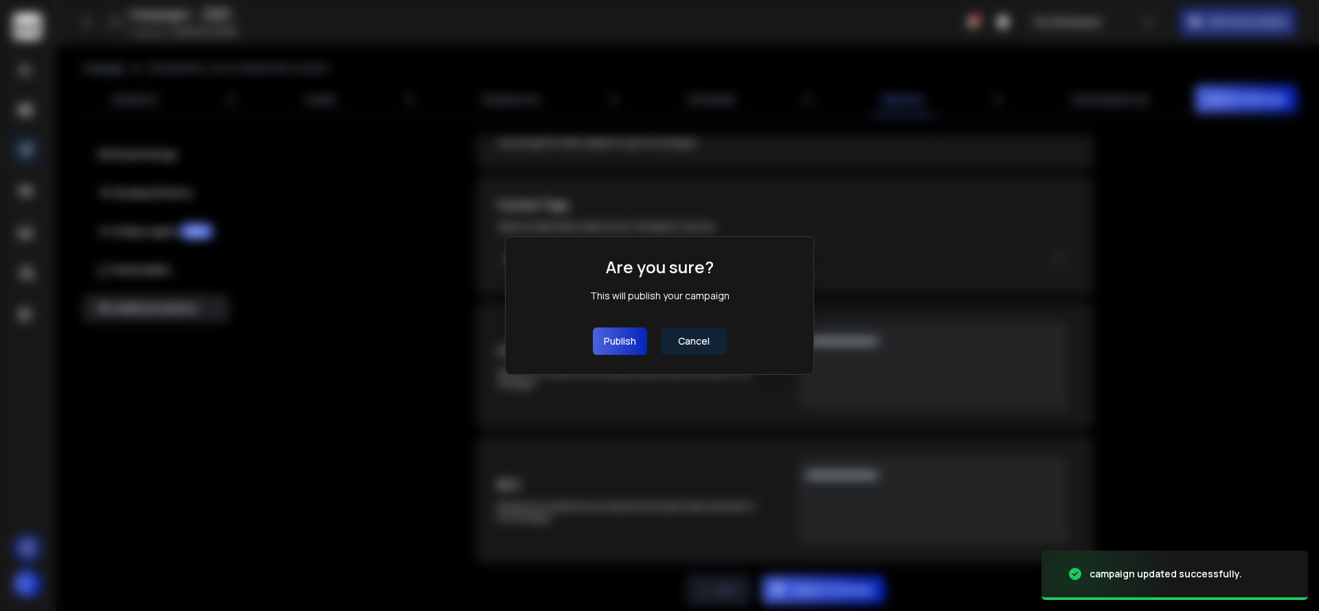
click at [618, 340] on button "Publish" at bounding box center [620, 341] width 54 height 27
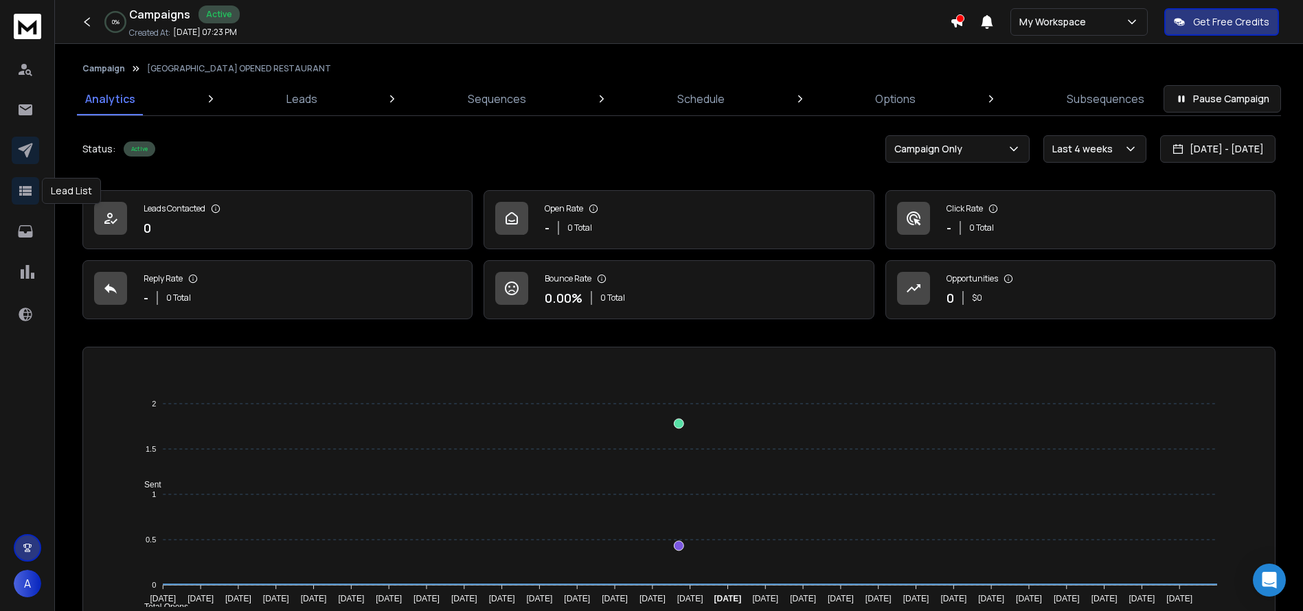
click at [21, 191] on icon at bounding box center [25, 191] width 12 height 10
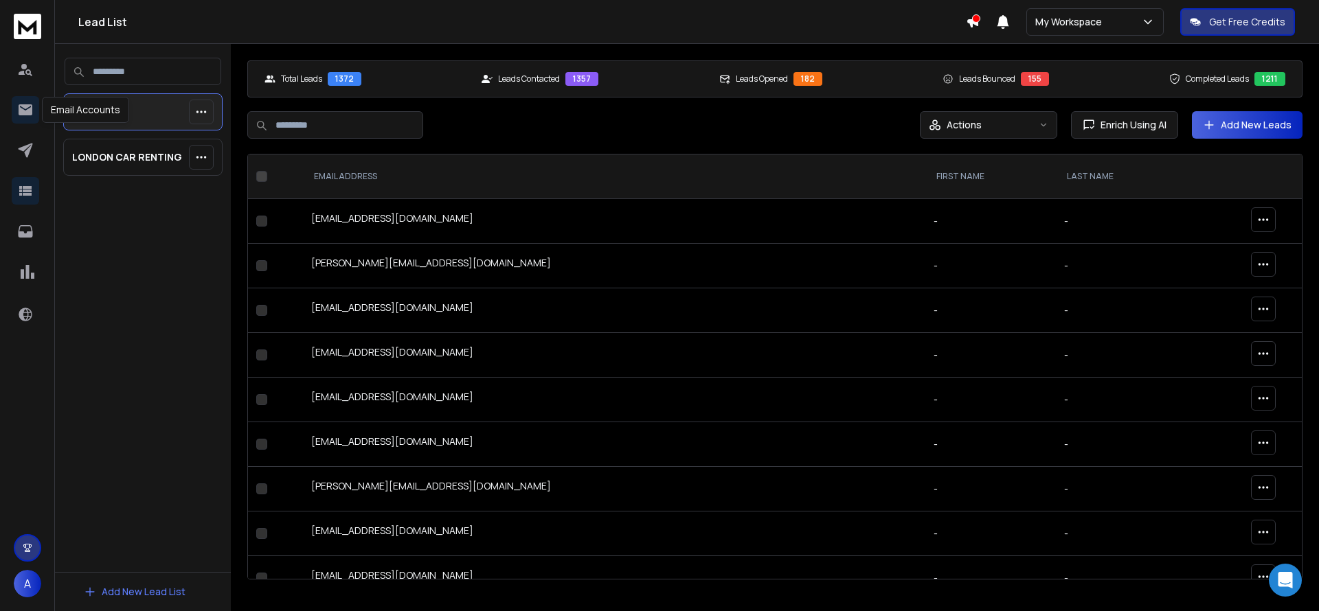
click at [21, 111] on icon at bounding box center [26, 109] width 14 height 11
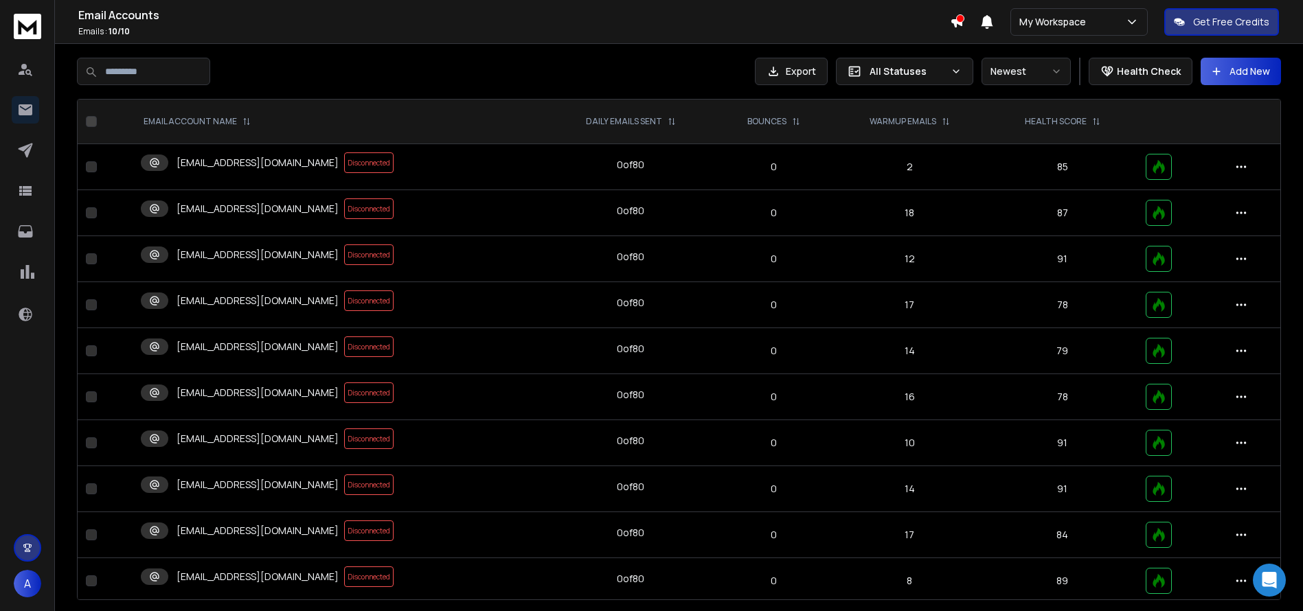
click at [344, 167] on span "Disconnected" at bounding box center [368, 163] width 49 height 21
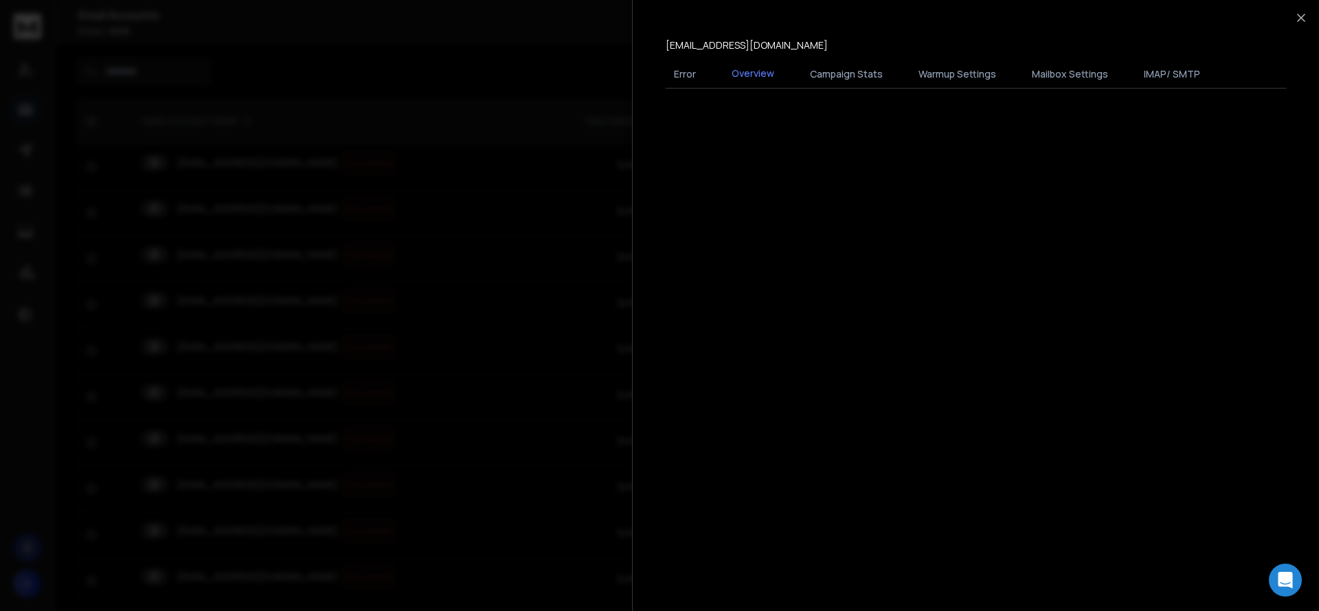
click at [527, 172] on div at bounding box center [659, 305] width 1319 height 611
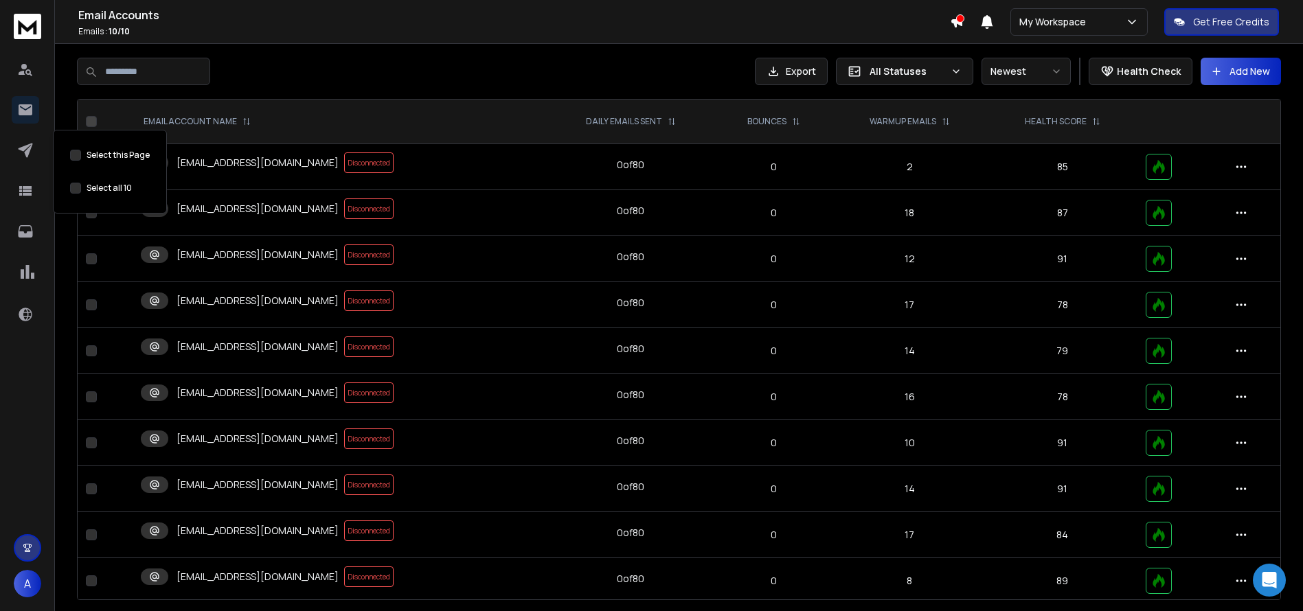
click at [77, 121] on div "EMAIL ACCOUNT NAME DAILY EMAILS SENT BOUNCES WARMUP EMAILS HEALTH SCORE firstli…" at bounding box center [679, 349] width 1204 height 501
click at [91, 118] on button "Select this Page" at bounding box center [91, 121] width 11 height 11
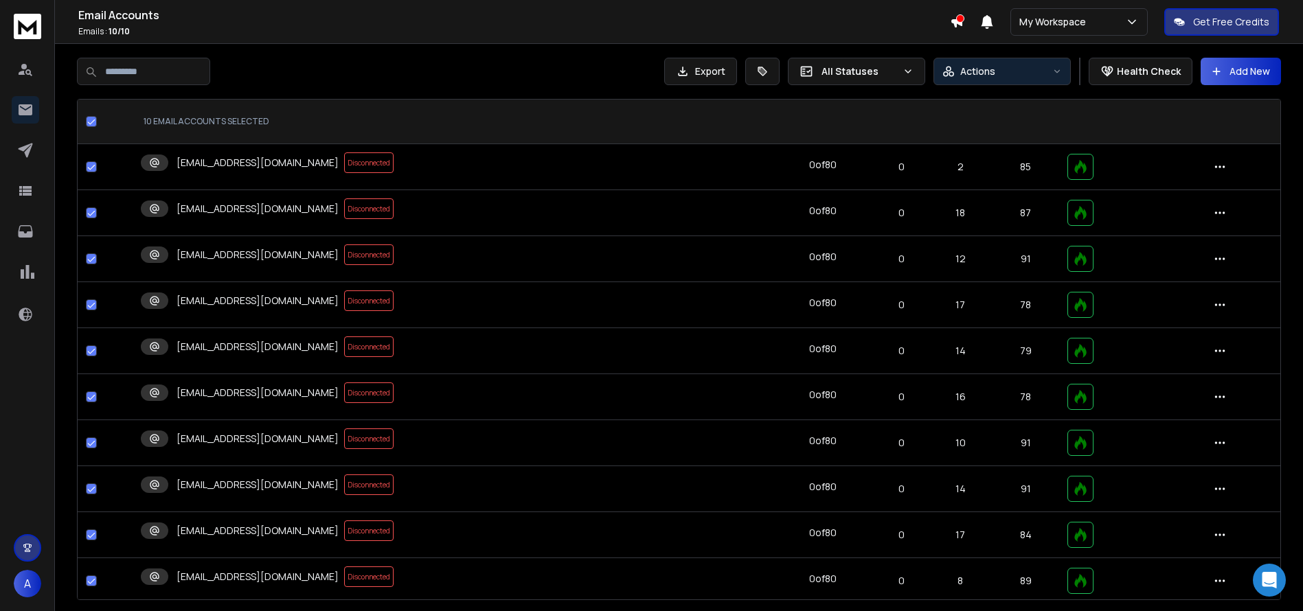
click at [1013, 78] on div "Actions" at bounding box center [994, 72] width 104 height 14
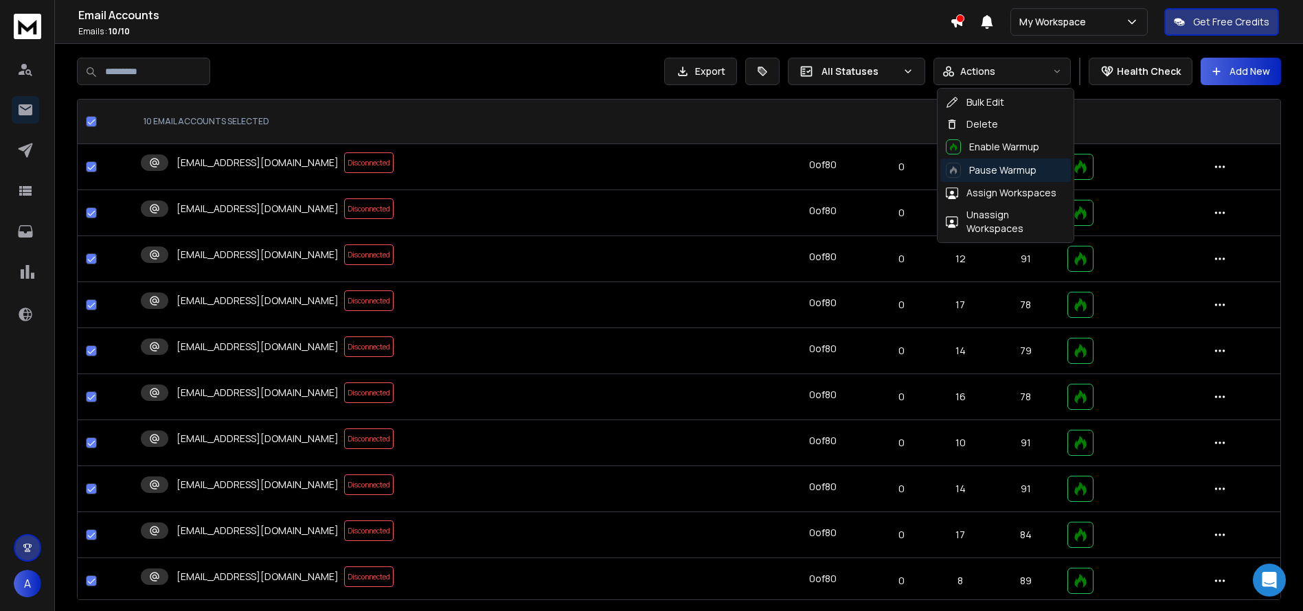
click at [846, 78] on div "All Statuses" at bounding box center [856, 71] width 137 height 27
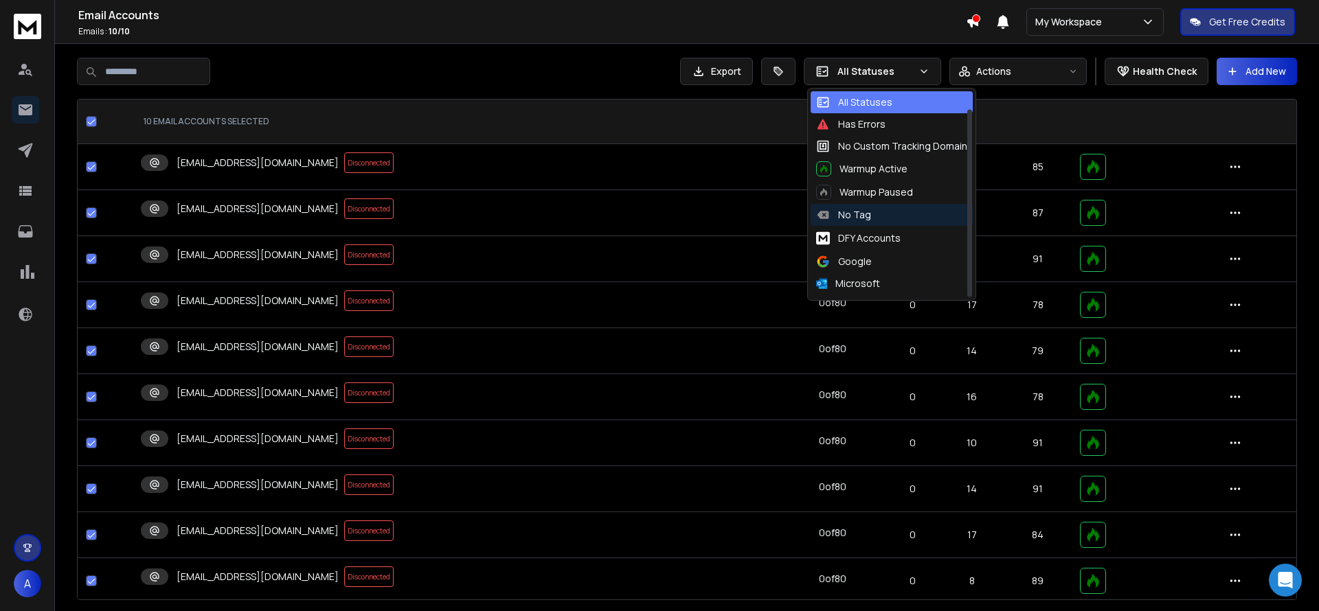
scroll to position [19, 0]
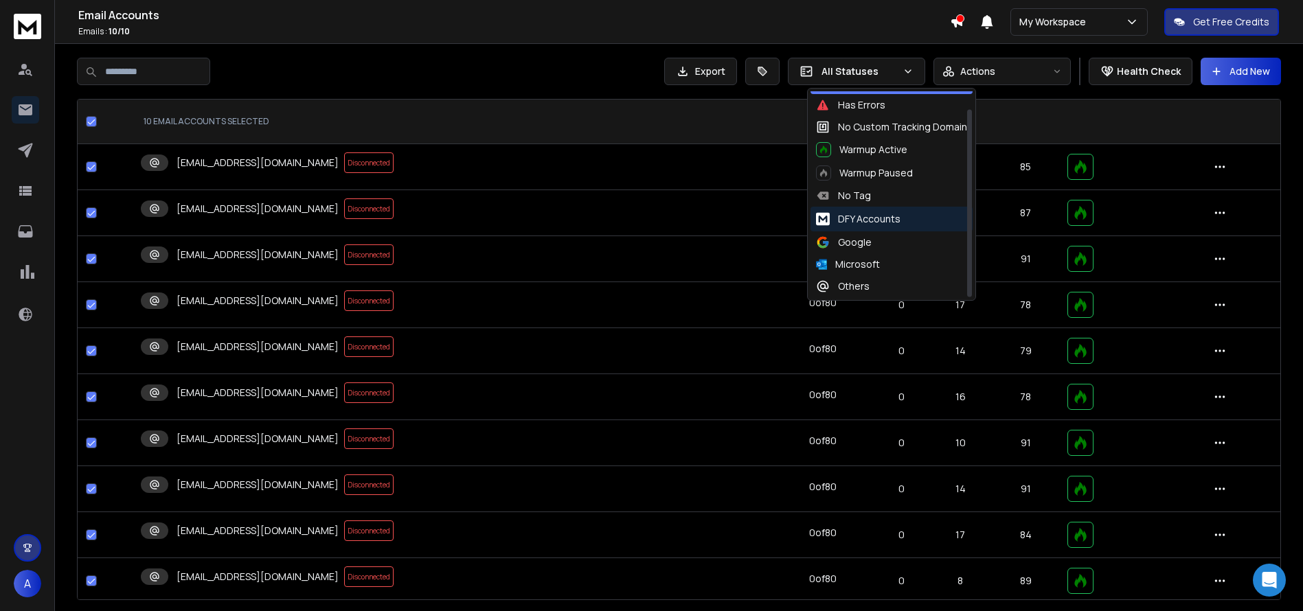
click at [521, 170] on div "firstline@serpapex.net Disconnected" at bounding box center [452, 163] width 622 height 21
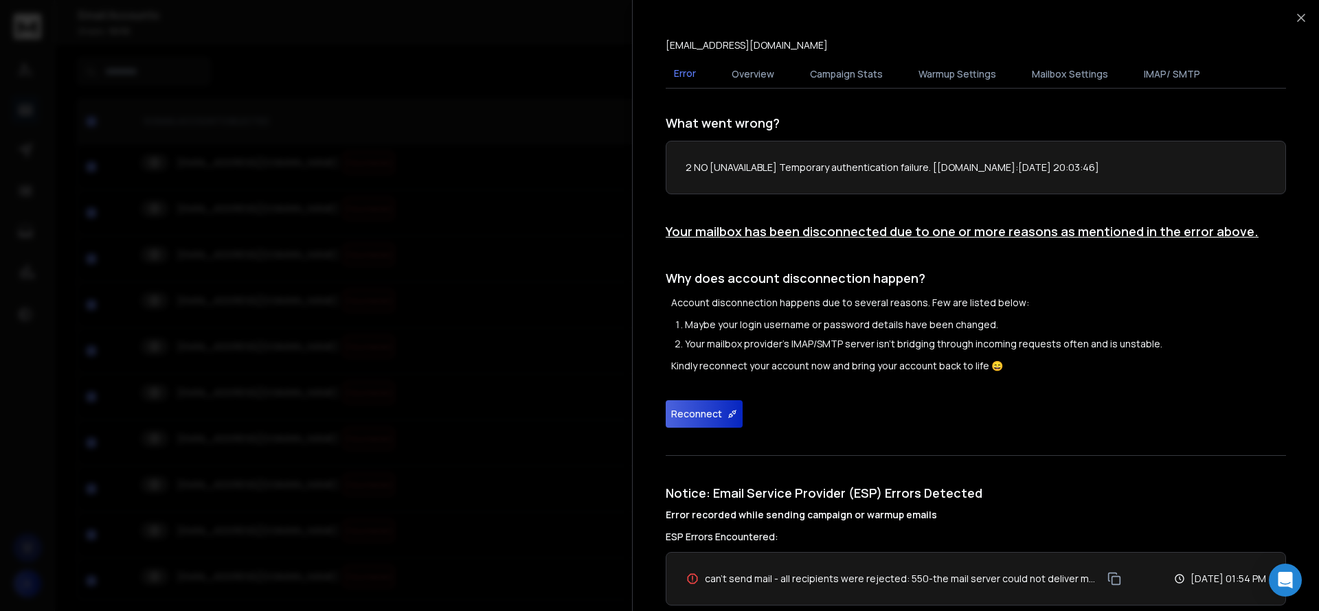
click at [699, 415] on button "Reconnect" at bounding box center [704, 413] width 77 height 27
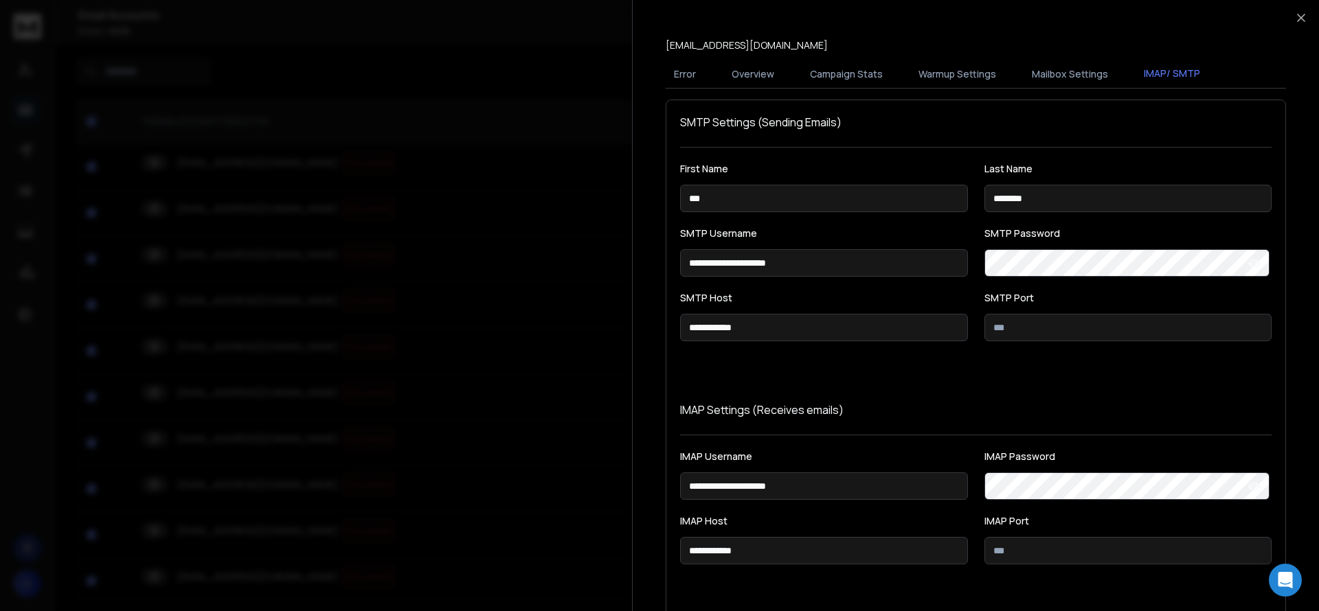
scroll to position [177, 0]
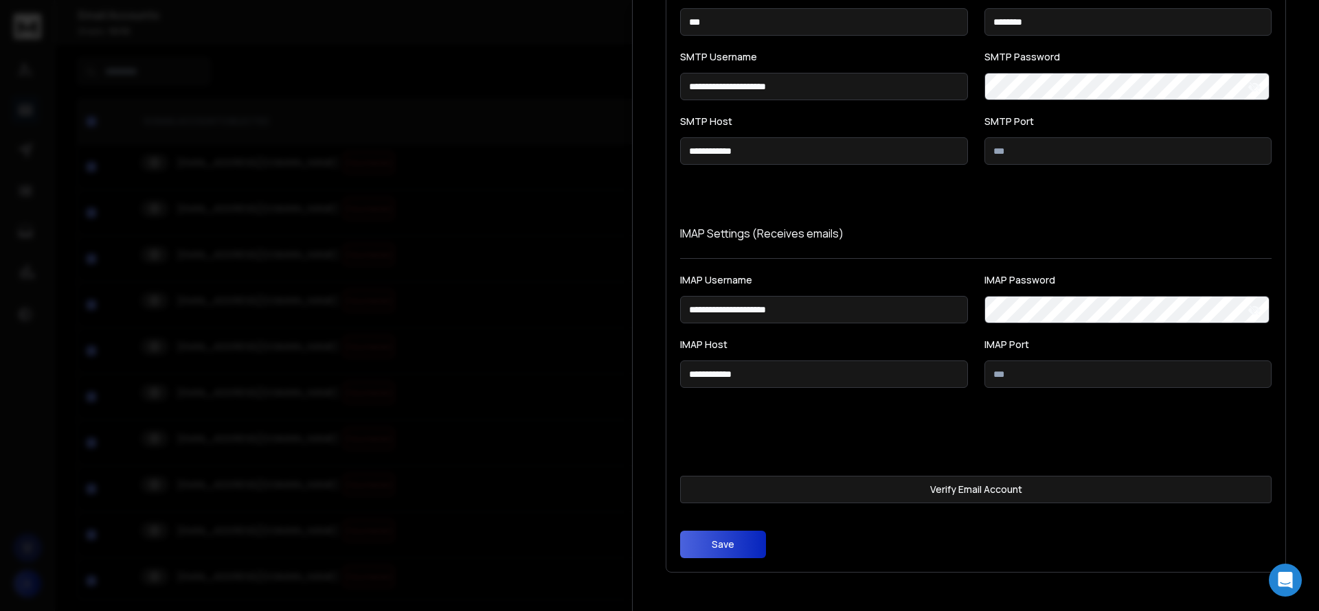
click at [745, 552] on button "Save" at bounding box center [723, 544] width 86 height 27
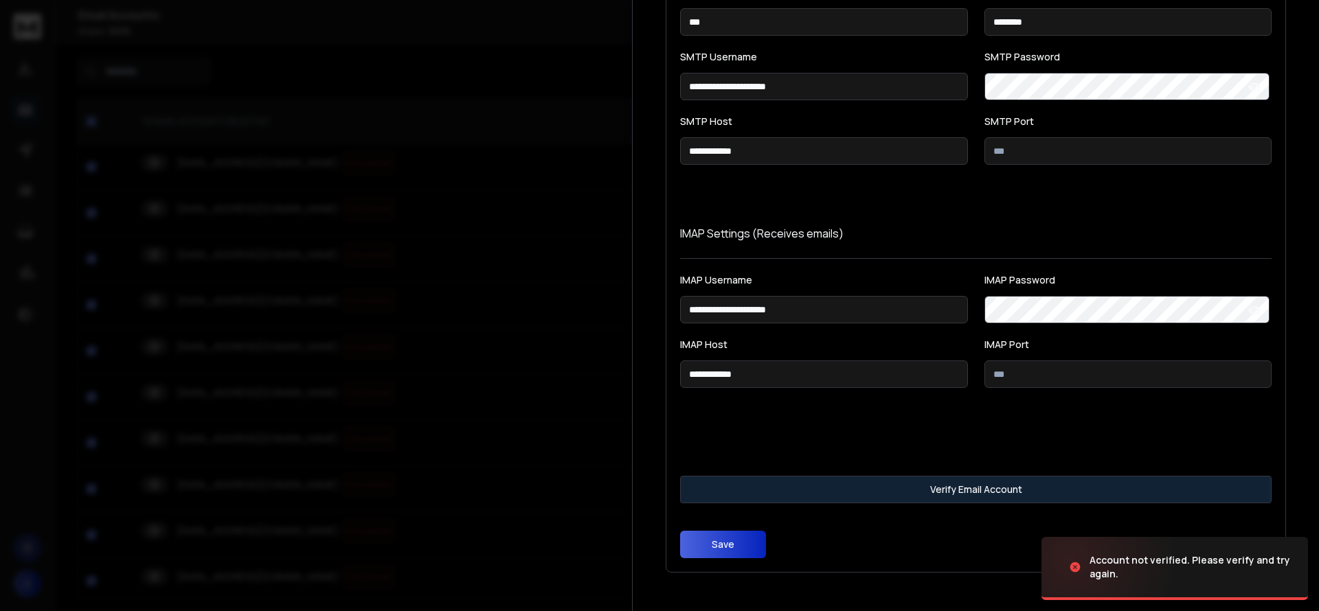
click at [914, 493] on button "Verify Email Account" at bounding box center [975, 489] width 591 height 27
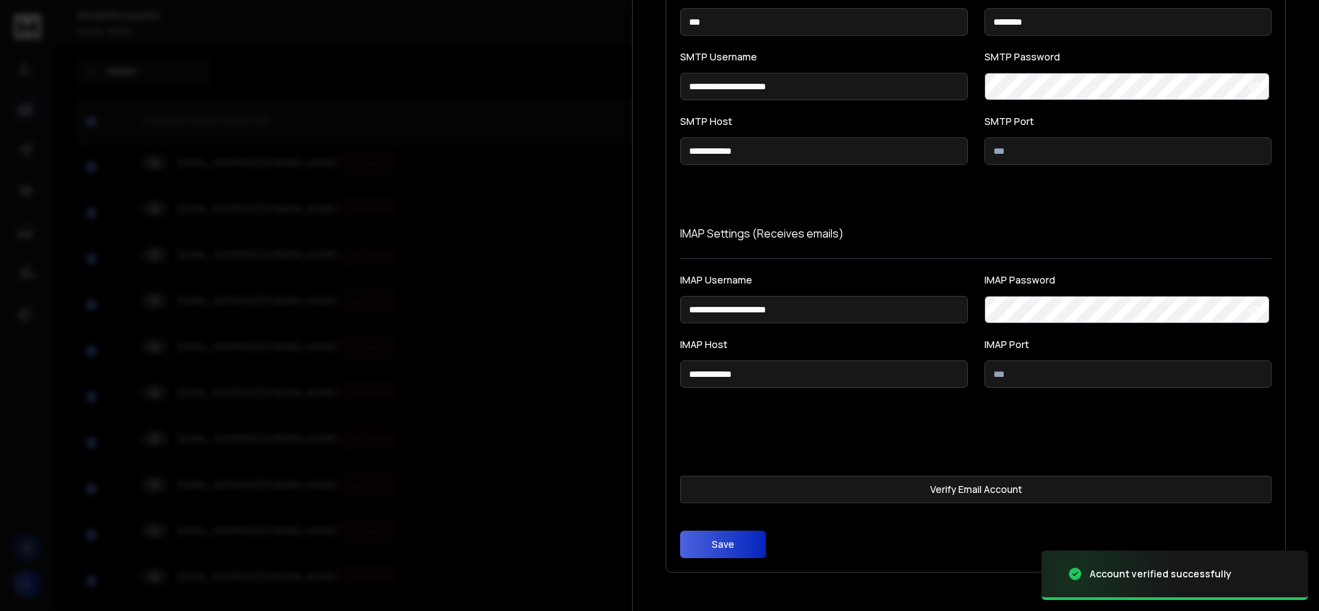
scroll to position [0, 0]
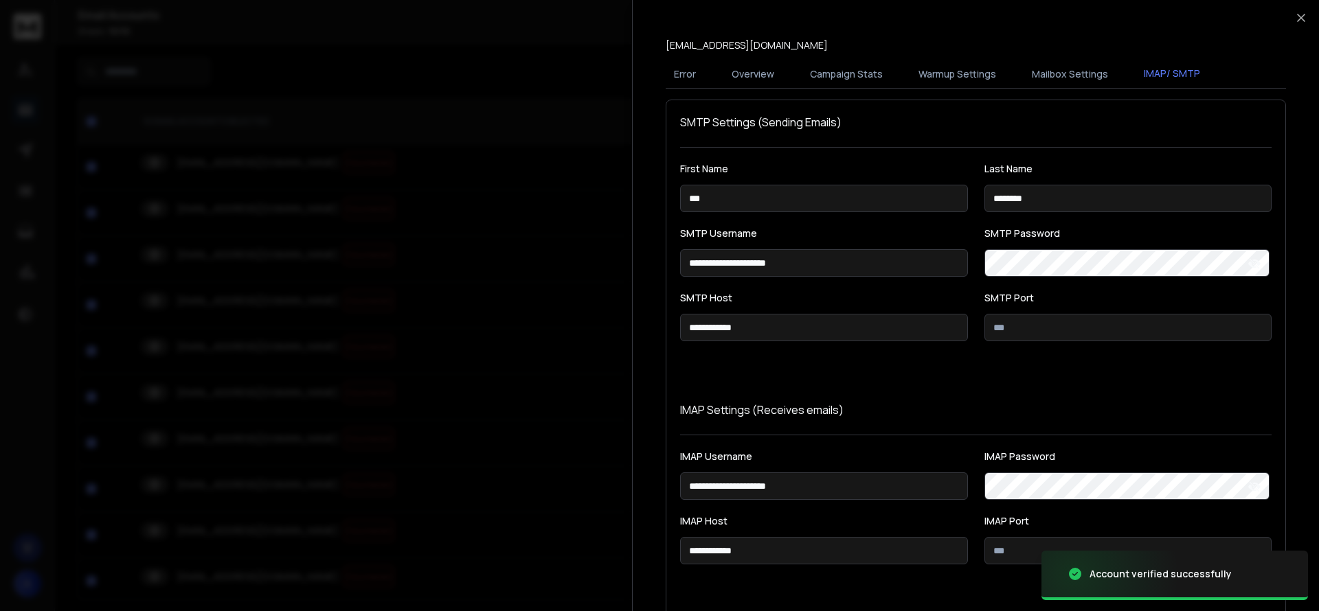
click at [385, 291] on div at bounding box center [659, 305] width 1319 height 611
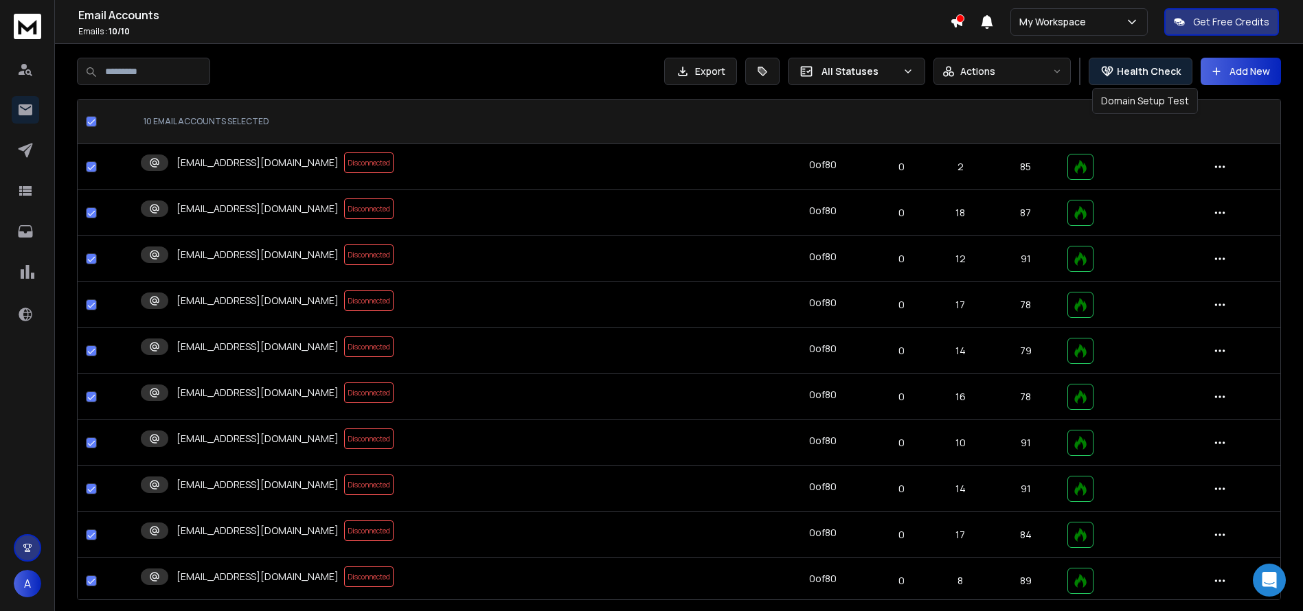
click at [1146, 76] on p "Health Check" at bounding box center [1149, 72] width 64 height 14
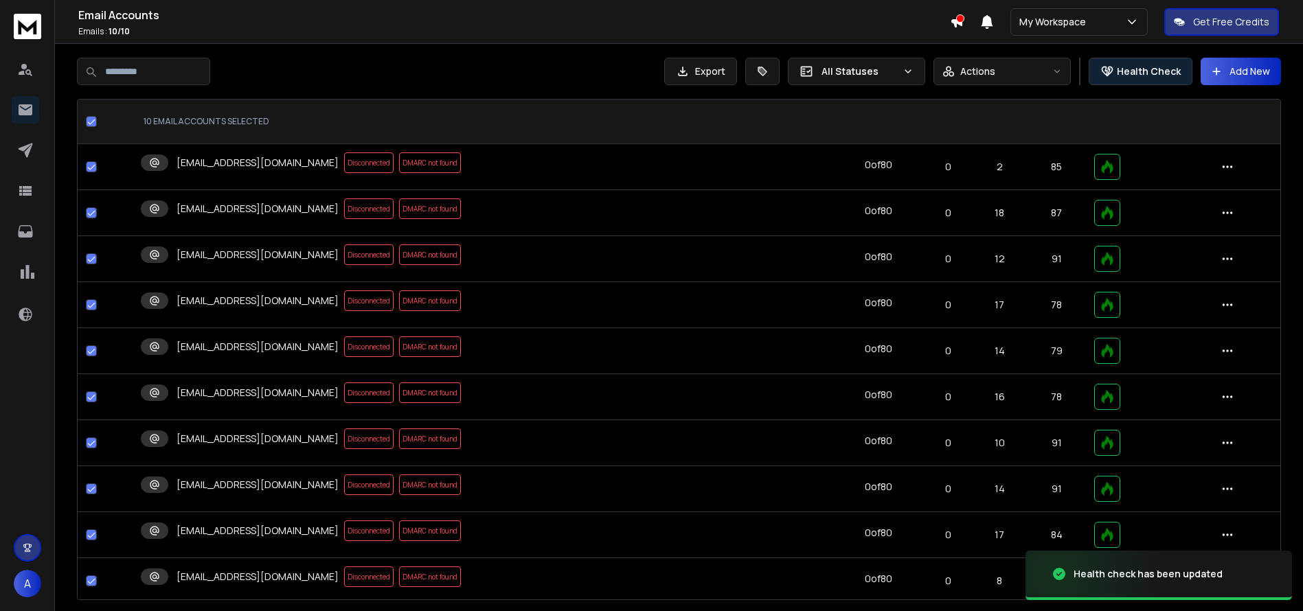
click at [863, 71] on p "All Statuses" at bounding box center [860, 72] width 76 height 14
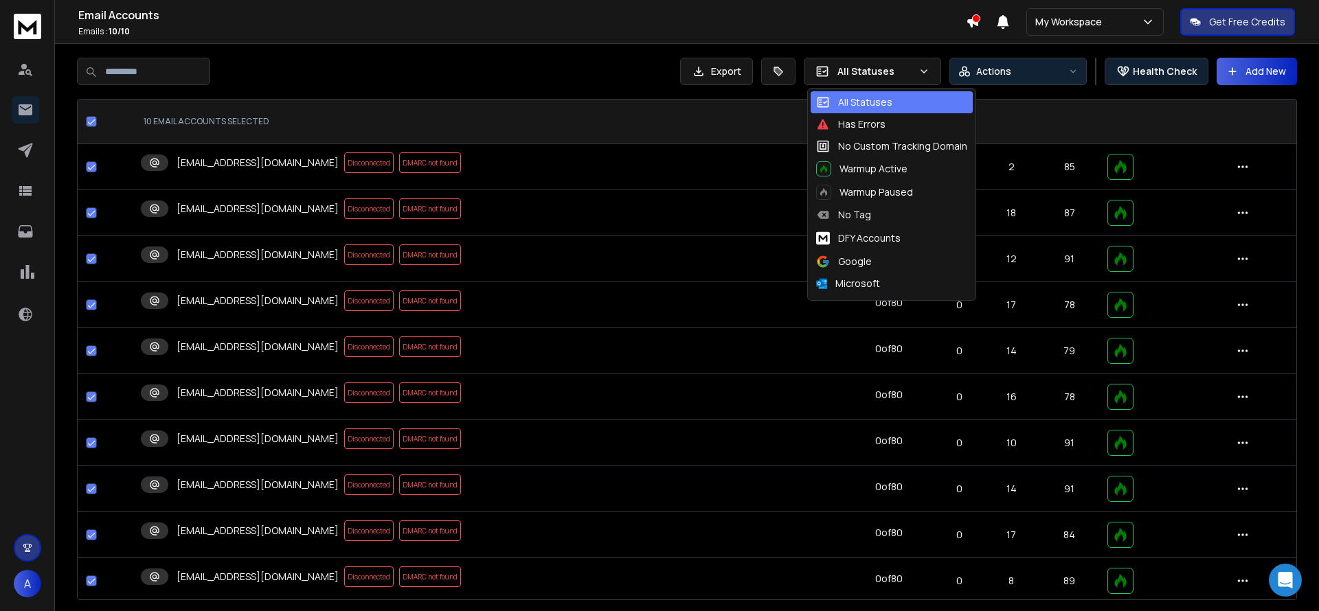
click at [1036, 67] on div "Actions" at bounding box center [1010, 72] width 104 height 14
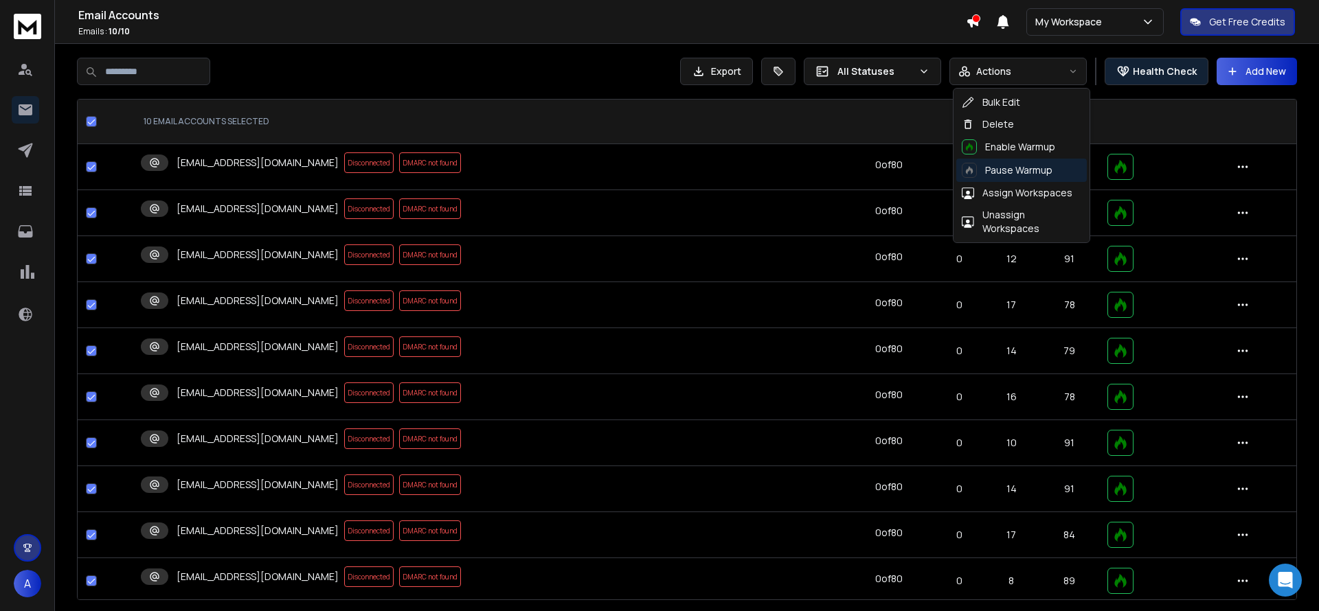
click at [218, 160] on p "[EMAIL_ADDRESS][DOMAIN_NAME]" at bounding box center [258, 163] width 162 height 14
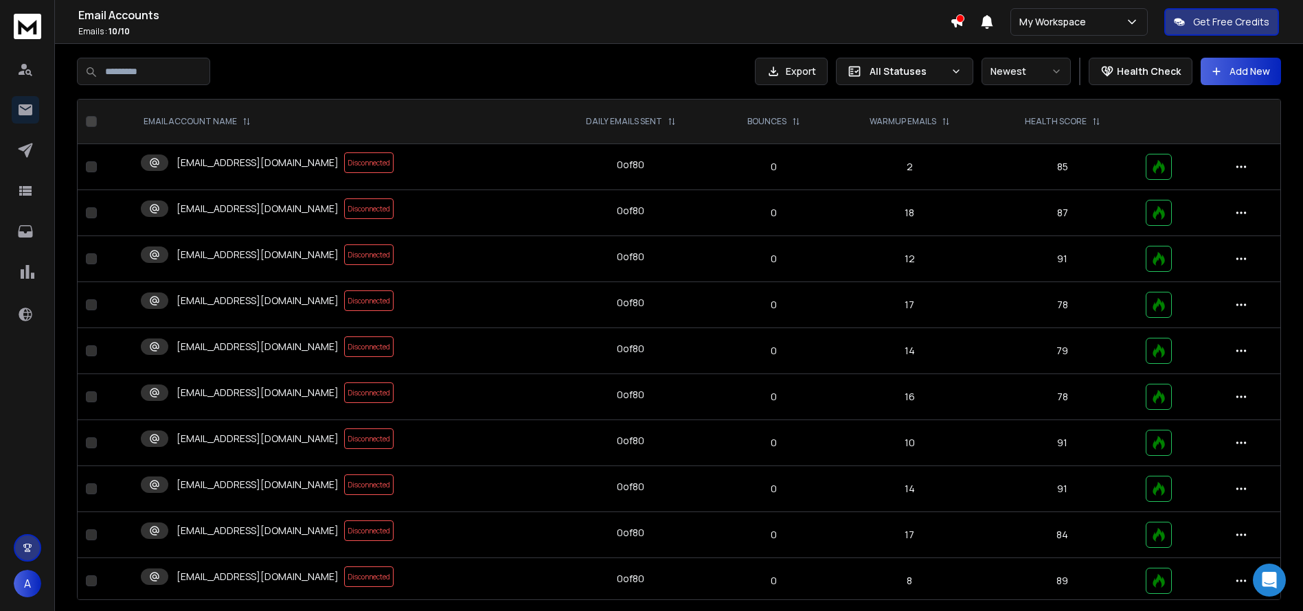
click at [244, 156] on p "[EMAIL_ADDRESS][DOMAIN_NAME]" at bounding box center [258, 163] width 162 height 14
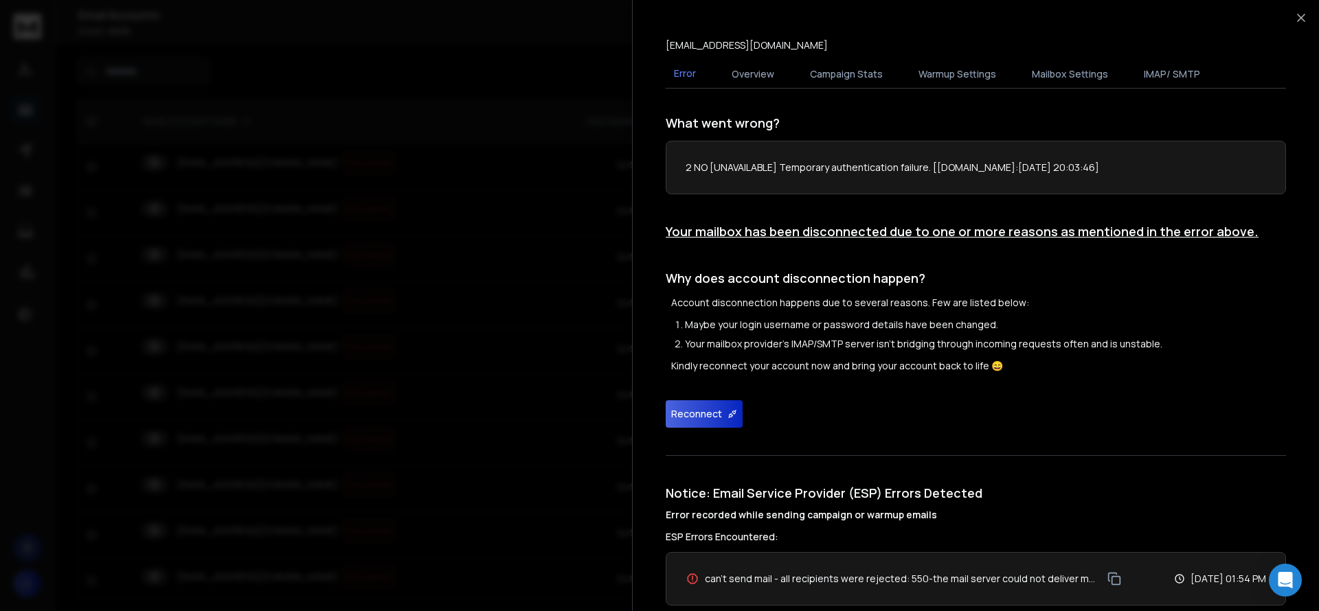
click at [703, 403] on button "Reconnect" at bounding box center [704, 413] width 77 height 27
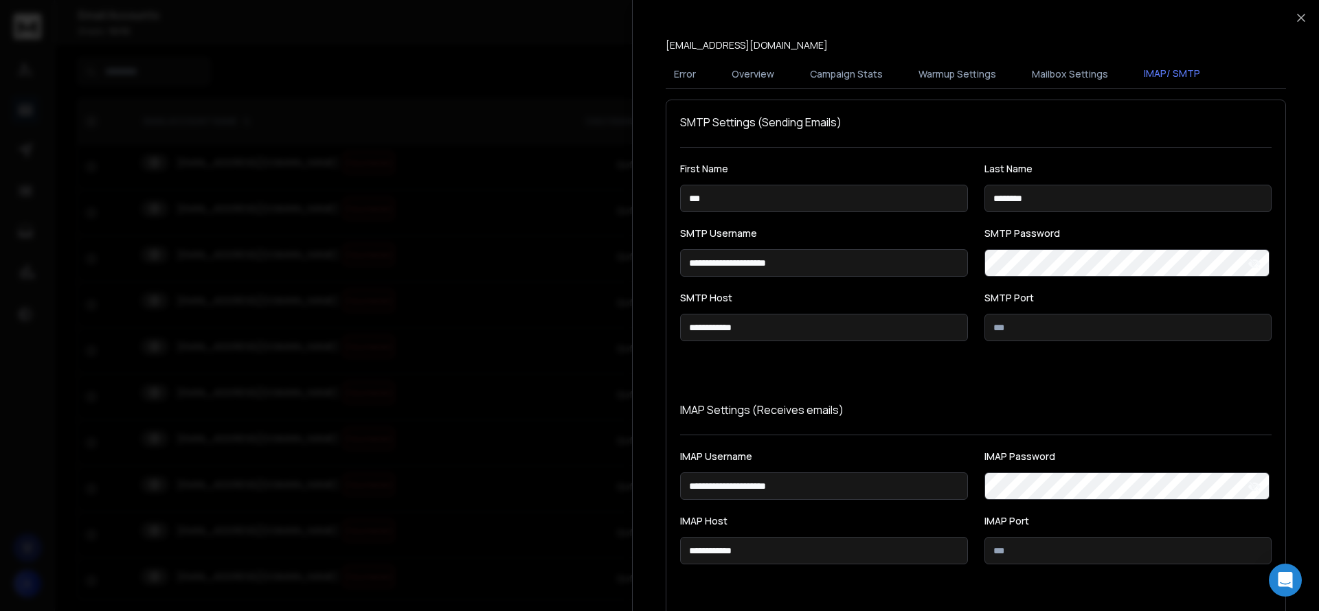
scroll to position [177, 0]
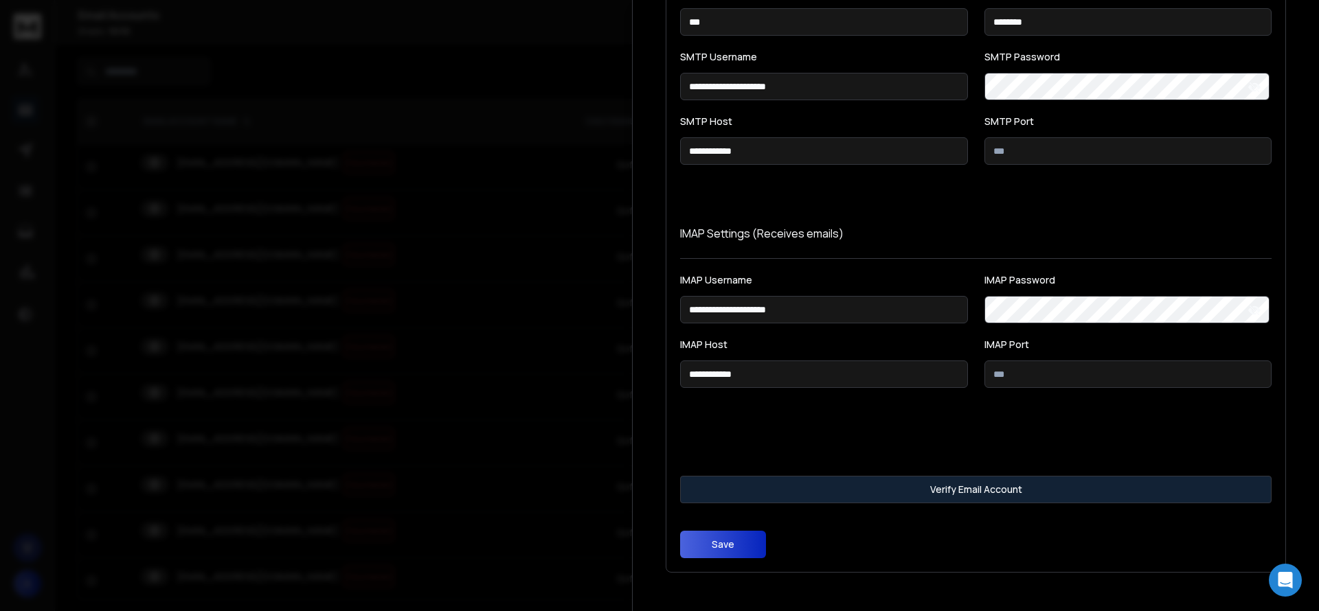
click at [894, 488] on button "Verify Email Account" at bounding box center [975, 489] width 591 height 27
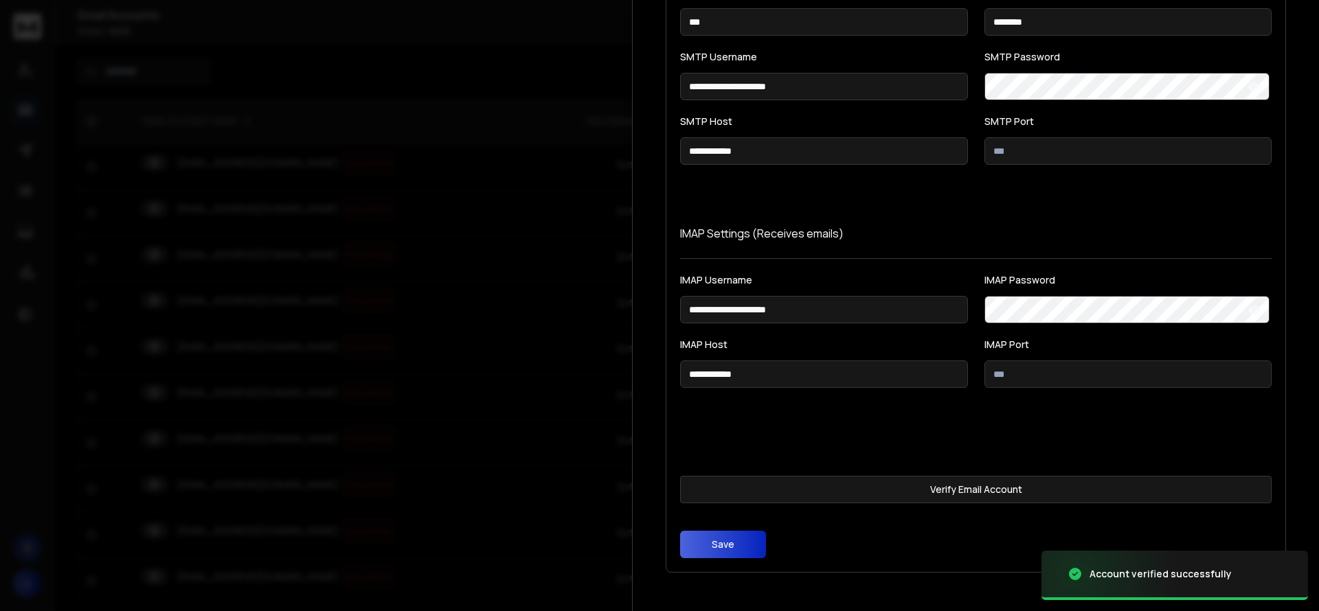
click at [702, 541] on button "Save" at bounding box center [723, 544] width 86 height 27
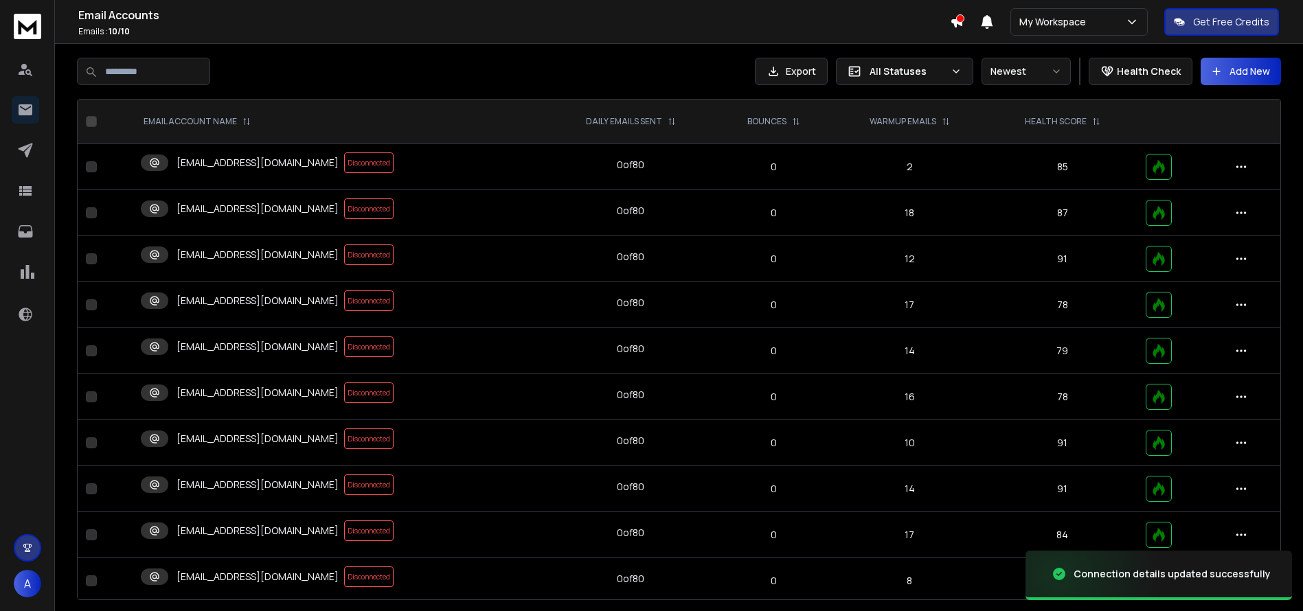
click at [231, 203] on p "[EMAIL_ADDRESS][DOMAIN_NAME]" at bounding box center [258, 209] width 162 height 14
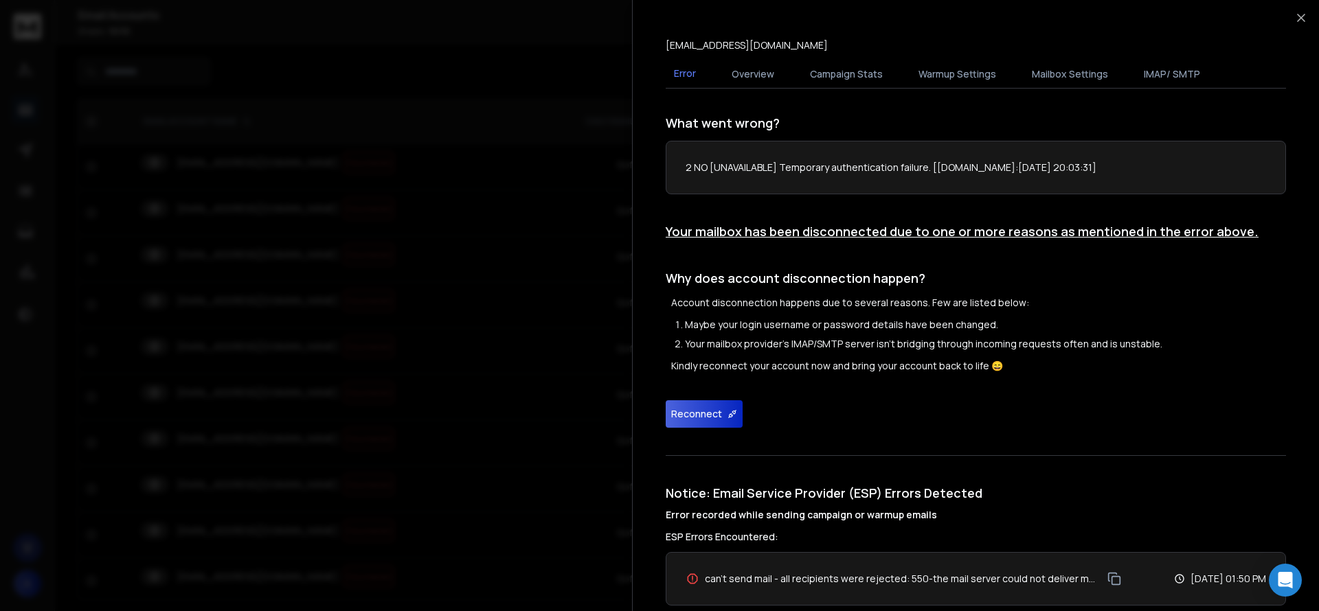
scroll to position [261, 0]
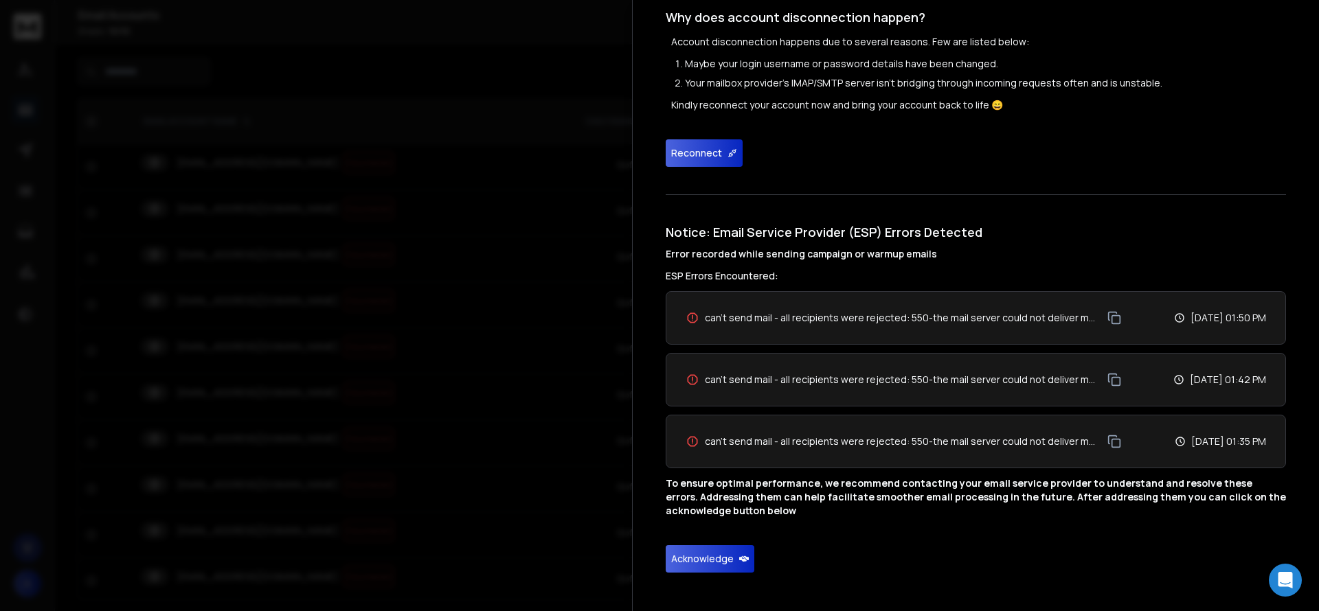
click at [684, 161] on button "Reconnect" at bounding box center [704, 152] width 77 height 27
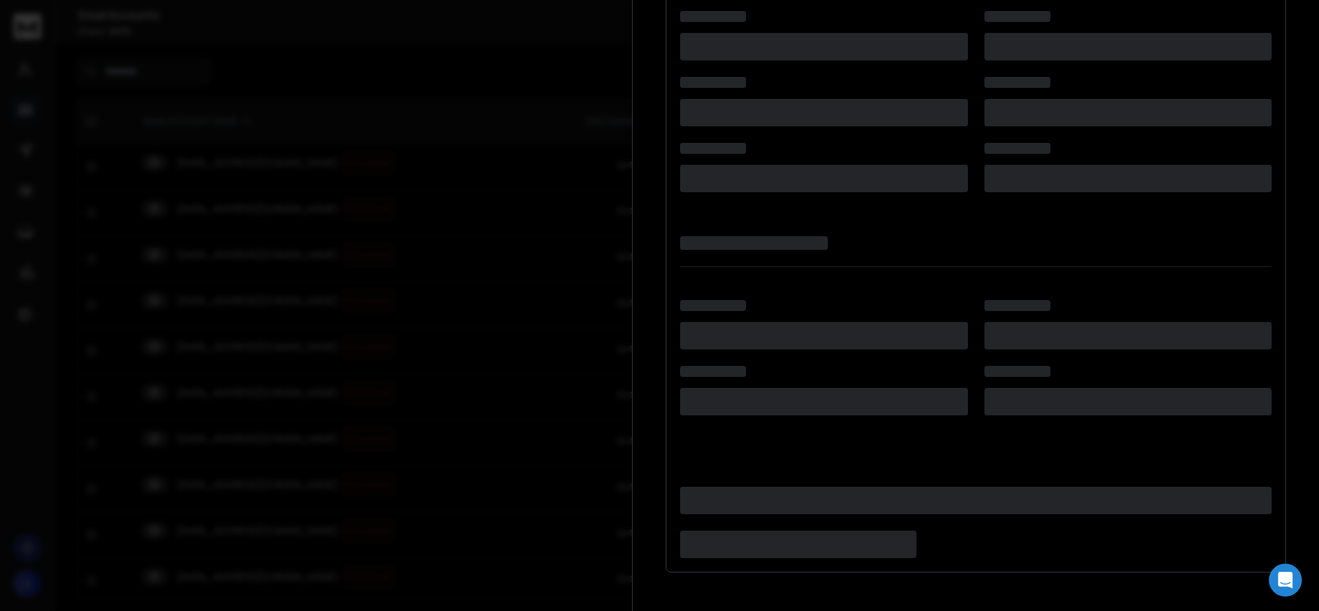
scroll to position [177, 0]
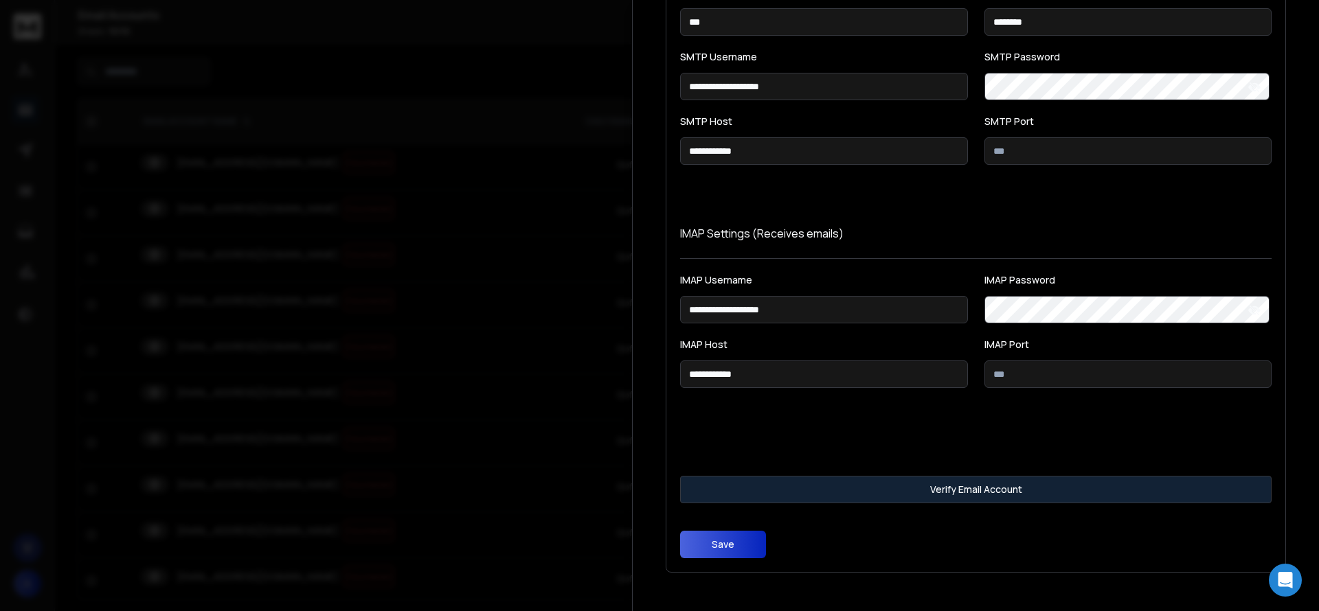
click at [812, 494] on button "Verify Email Account" at bounding box center [975, 489] width 591 height 27
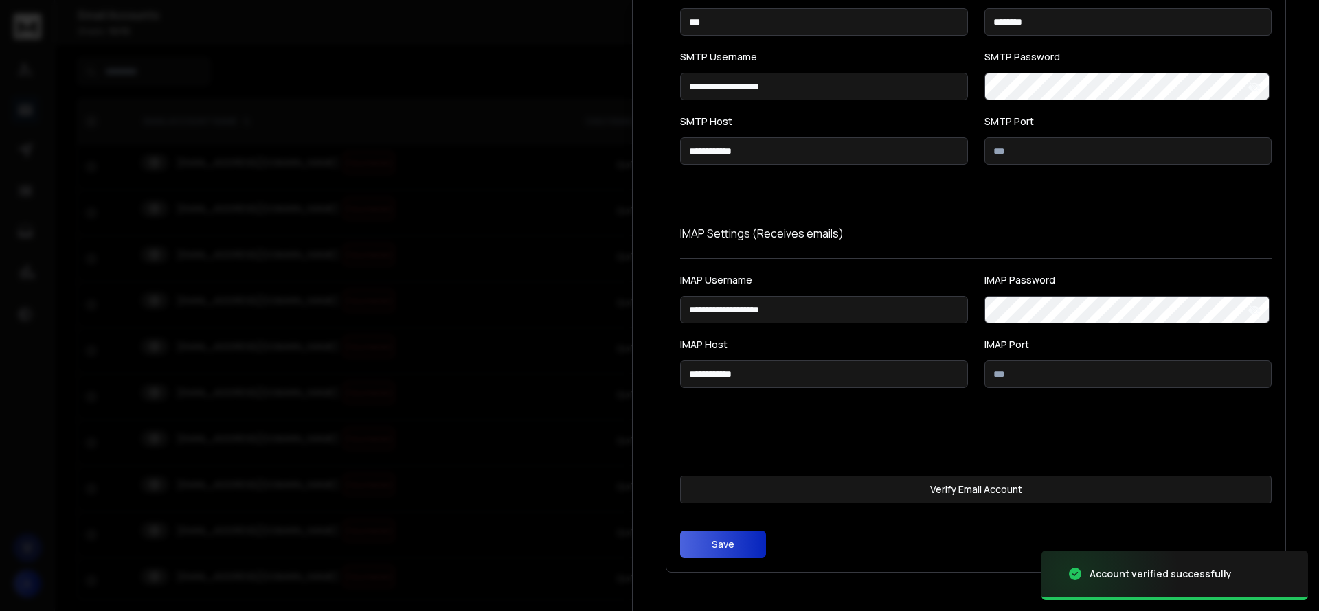
click at [717, 552] on button "Save" at bounding box center [723, 544] width 86 height 27
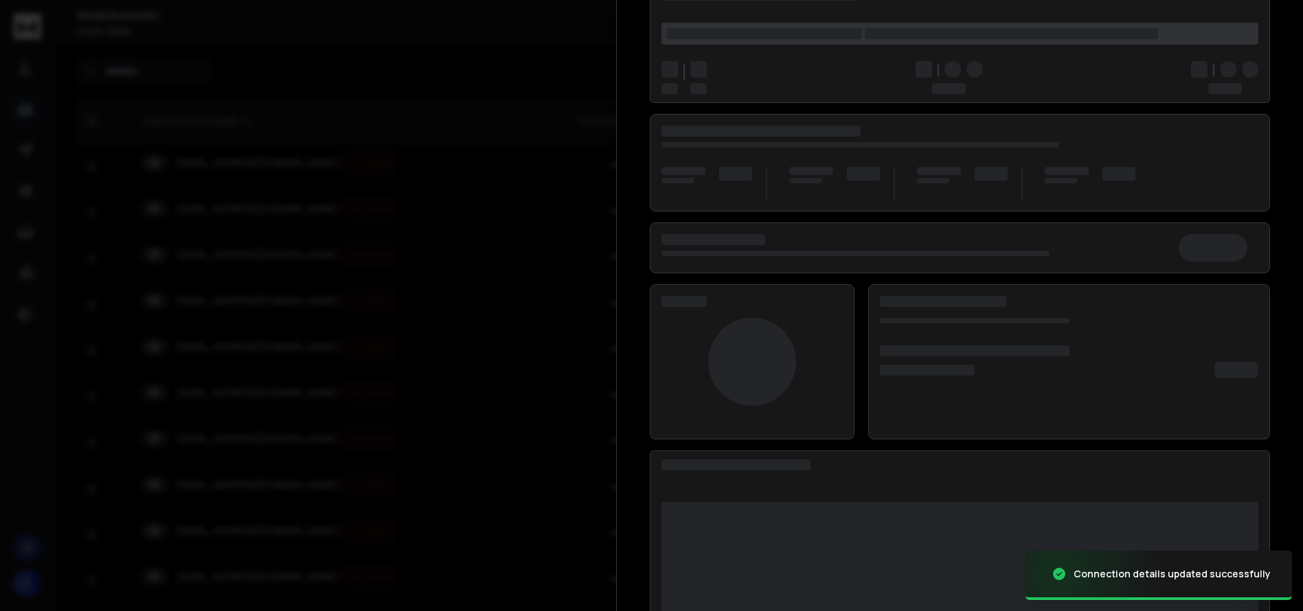
scroll to position [102, 0]
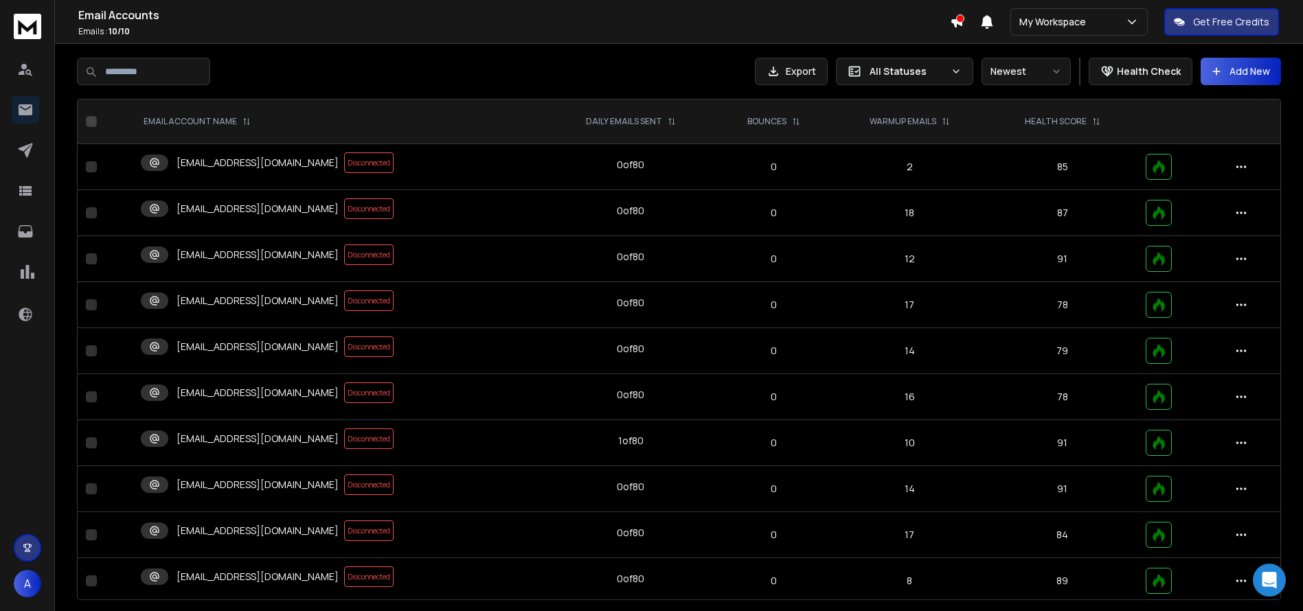
click at [200, 158] on p "[EMAIL_ADDRESS][DOMAIN_NAME]" at bounding box center [258, 163] width 162 height 14
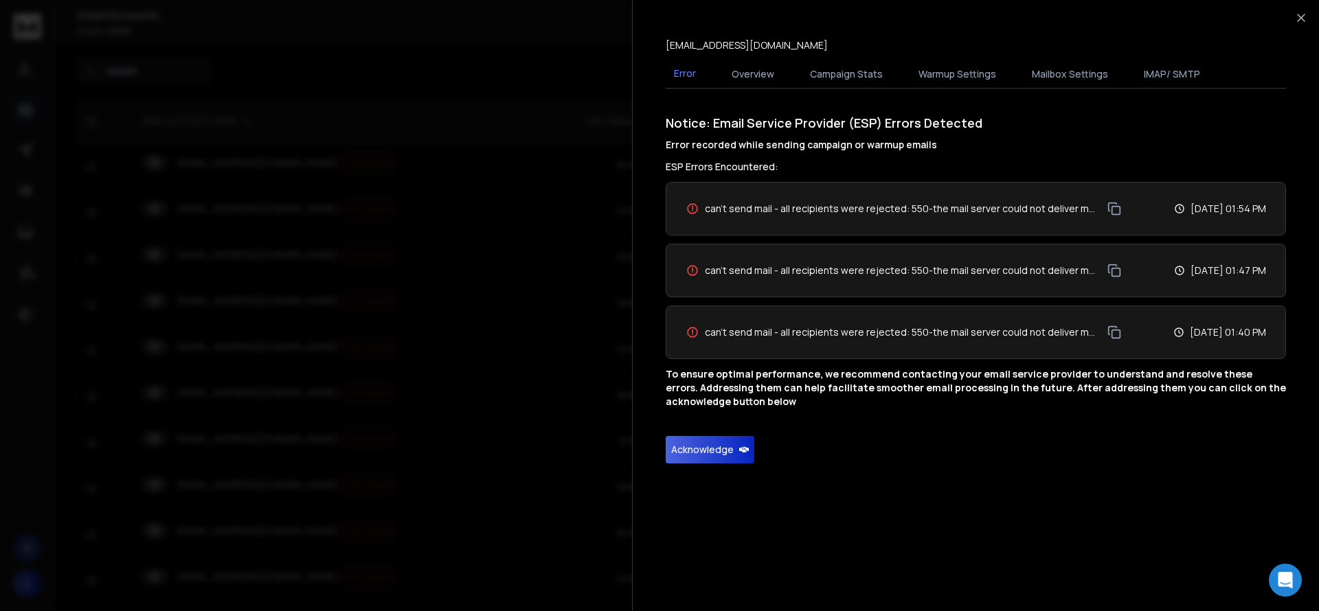
click at [721, 454] on button "Acknowledge" at bounding box center [710, 449] width 89 height 27
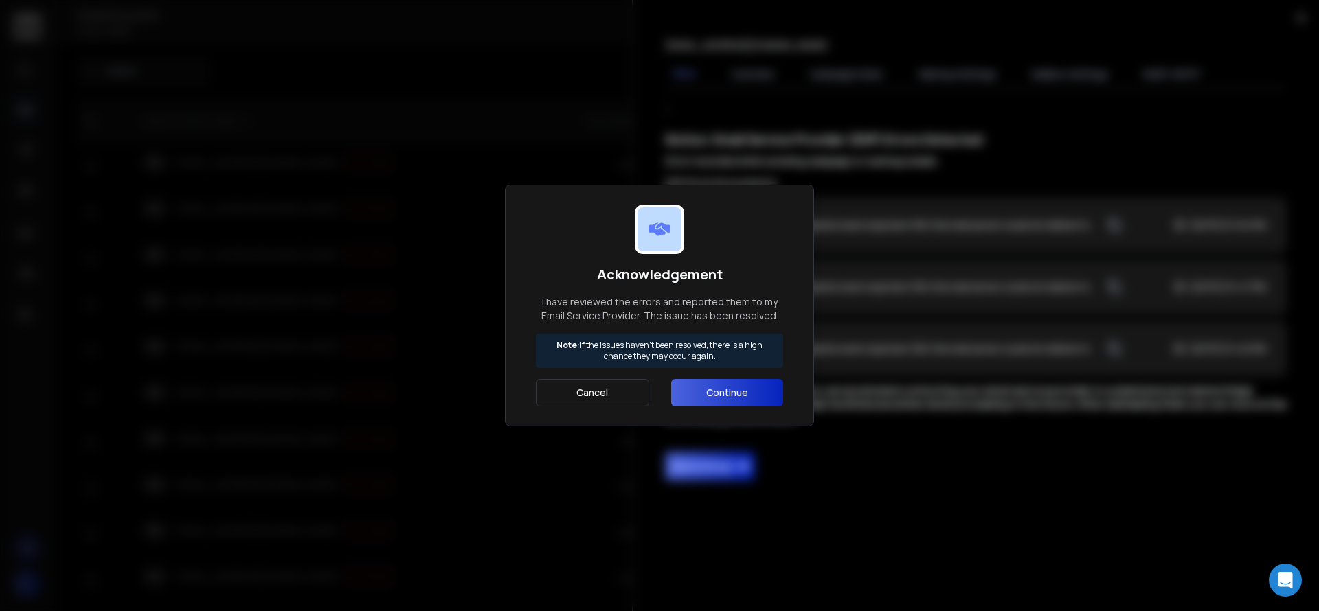
click at [749, 395] on button "Continue" at bounding box center [727, 392] width 112 height 27
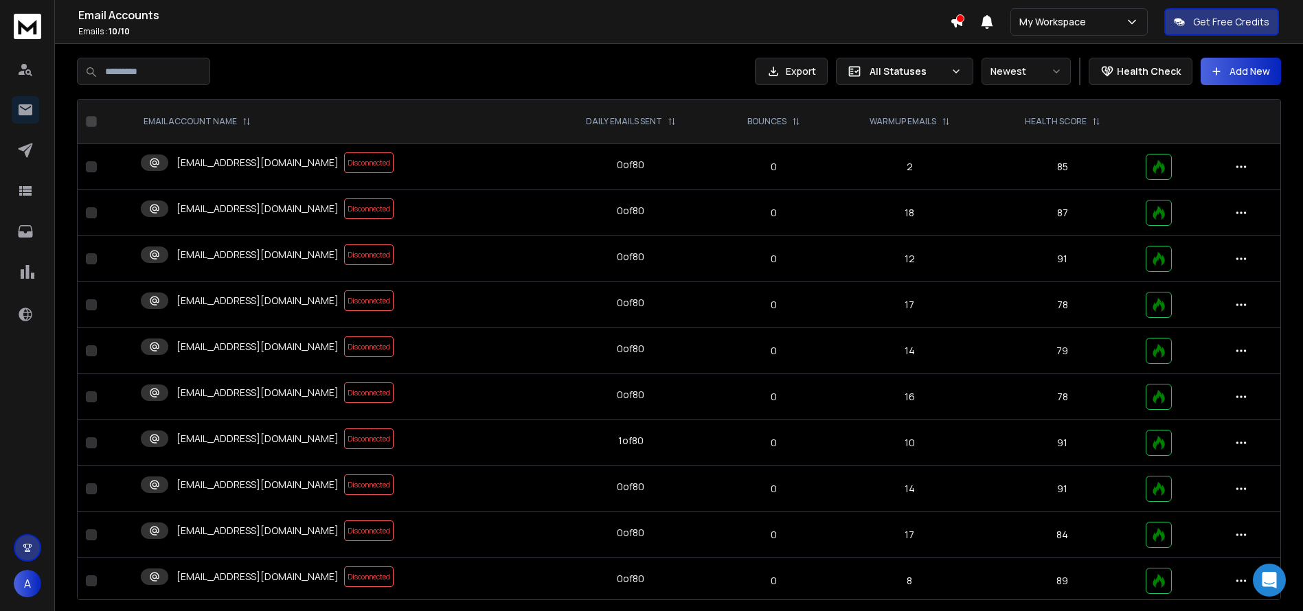
click at [215, 170] on div "[EMAIL_ADDRESS][DOMAIN_NAME]" at bounding box center [240, 163] width 198 height 16
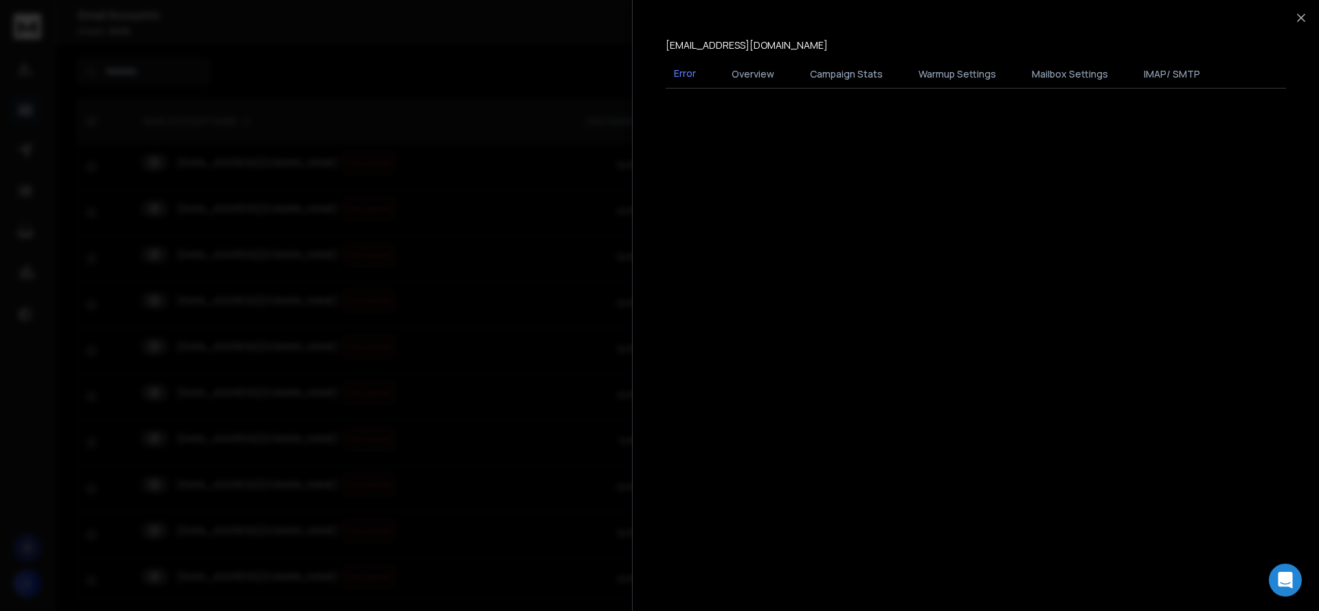
click at [510, 91] on div at bounding box center [659, 305] width 1319 height 611
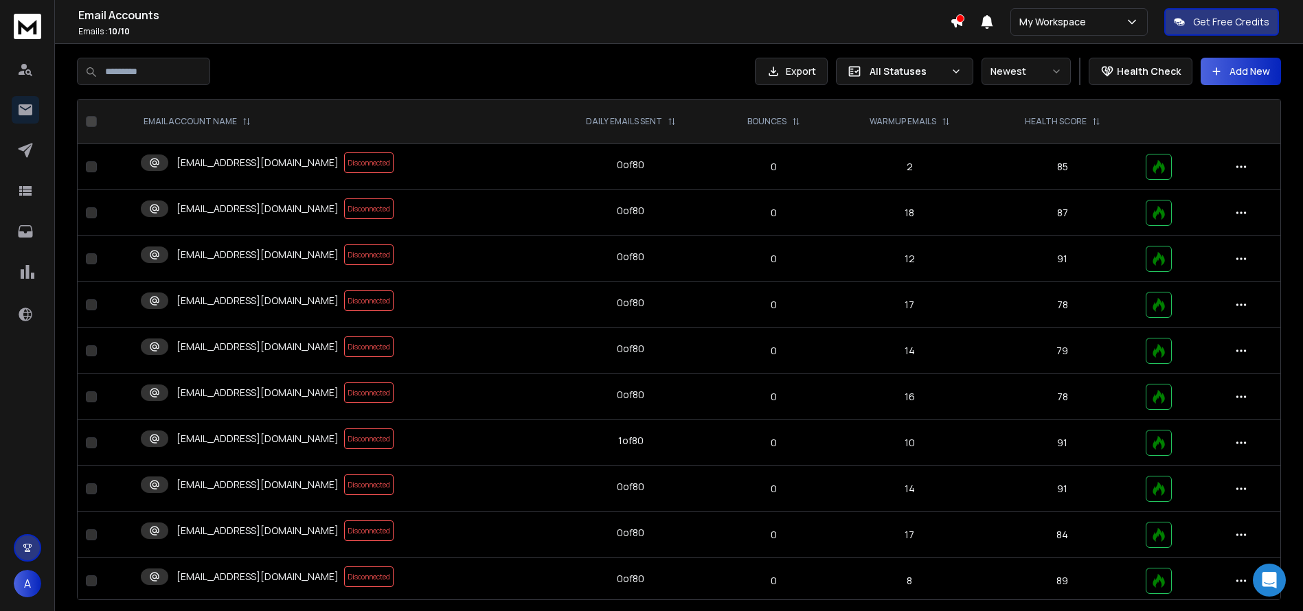
click at [227, 160] on p "[EMAIL_ADDRESS][DOMAIN_NAME]" at bounding box center [258, 163] width 162 height 14
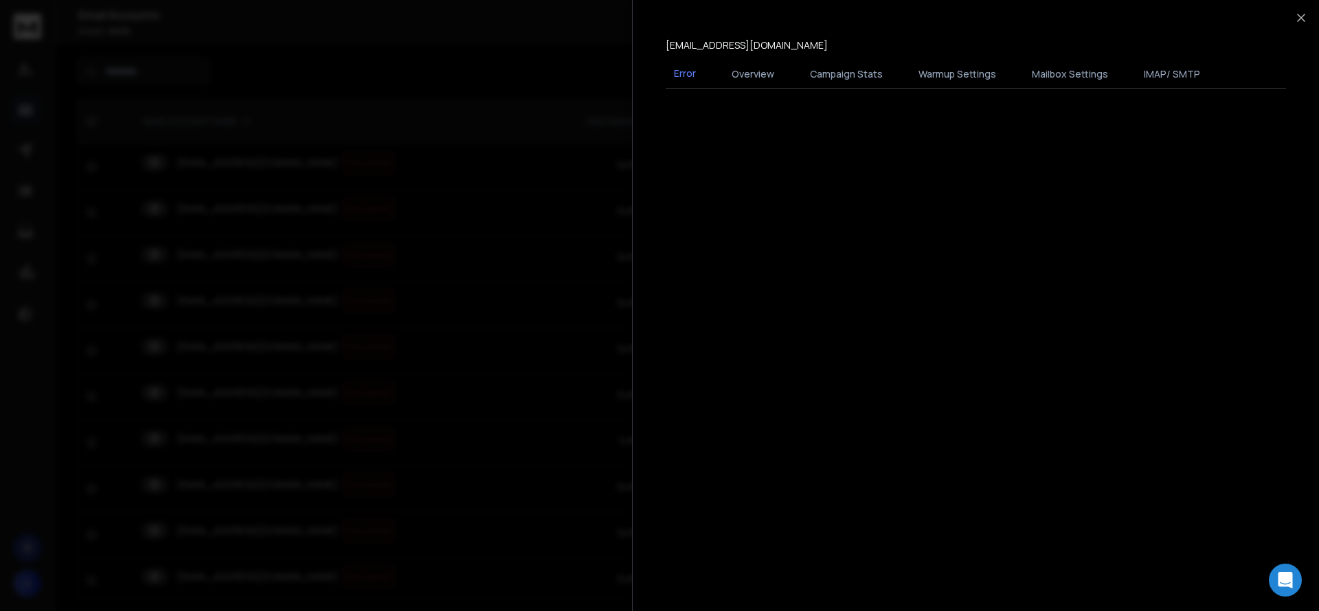
click at [771, 57] on div "[EMAIL_ADDRESS][DOMAIN_NAME] Error Overview Campaign Stats Warmup Settings Mail…" at bounding box center [975, 75] width 653 height 119
click at [742, 67] on button "Overview" at bounding box center [752, 74] width 59 height 30
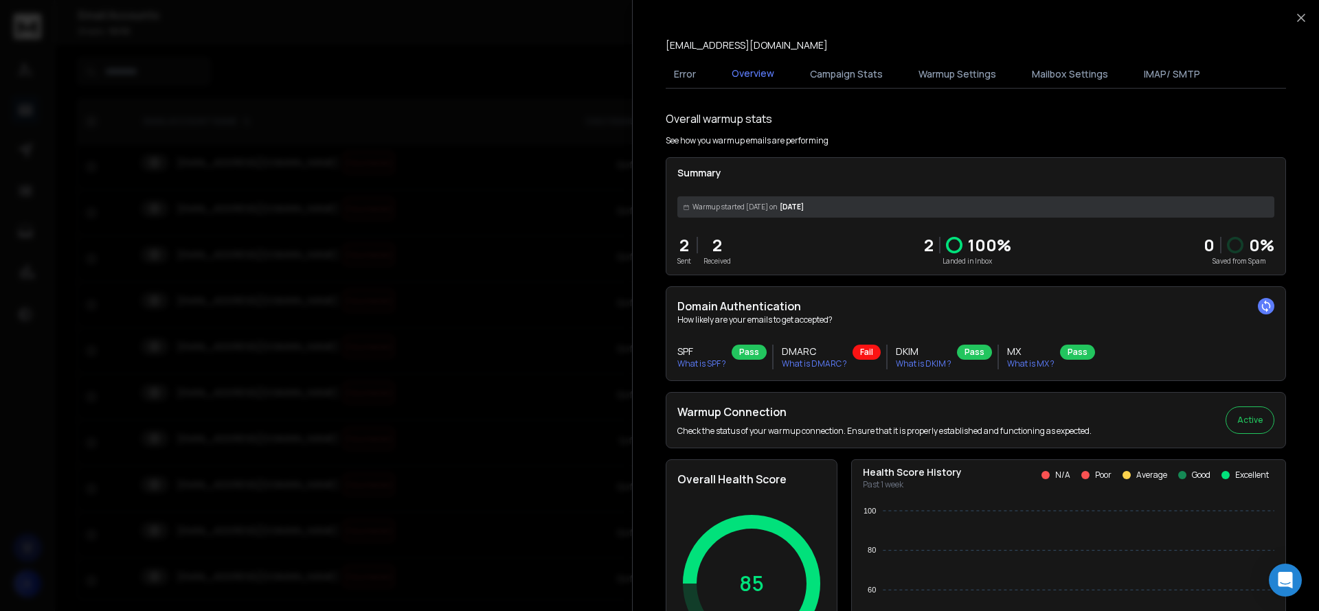
click at [539, 240] on div at bounding box center [659, 305] width 1319 height 611
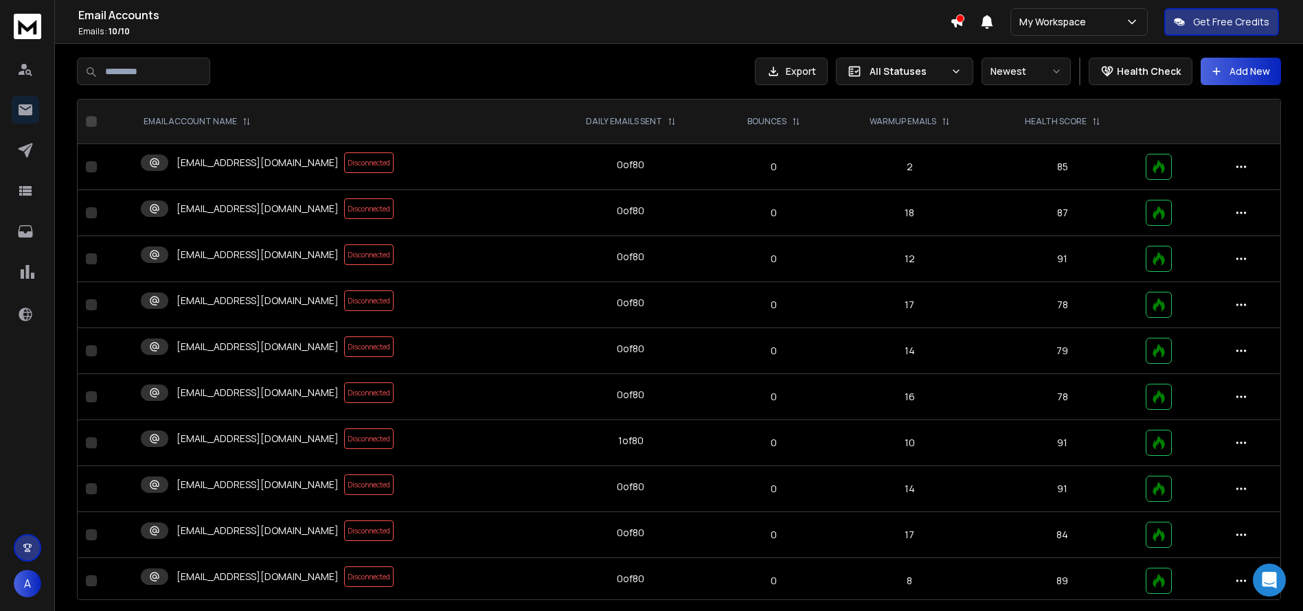
click at [219, 159] on p "[EMAIL_ADDRESS][DOMAIN_NAME]" at bounding box center [258, 163] width 162 height 14
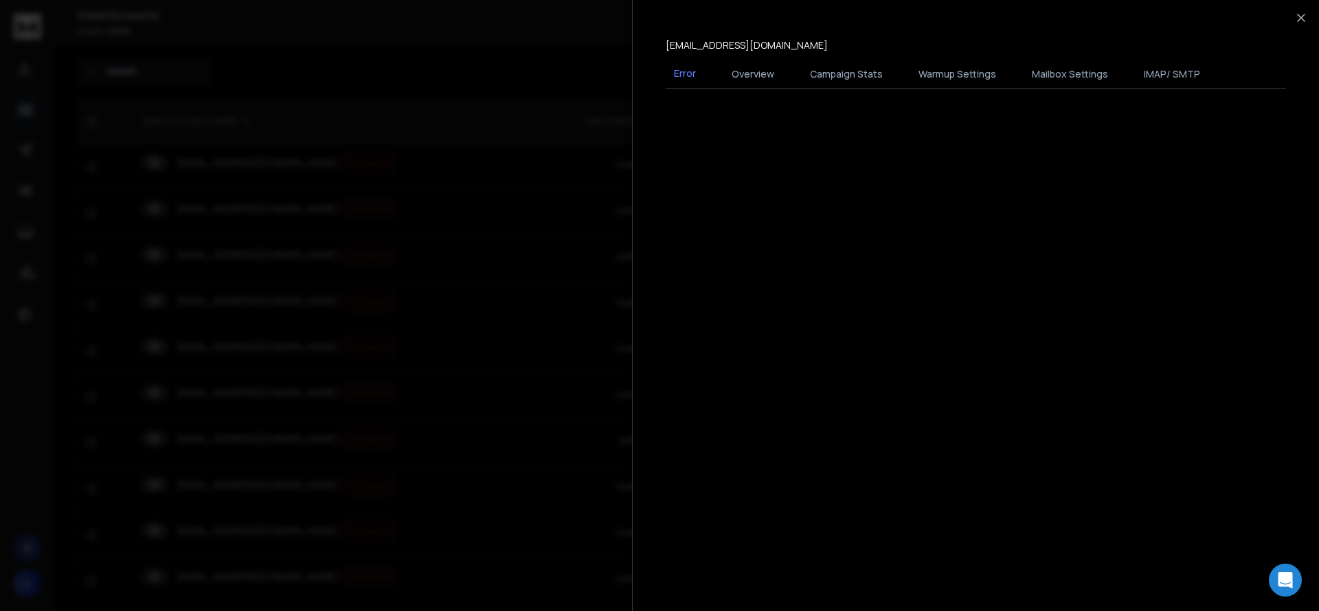
click at [752, 58] on div "[EMAIL_ADDRESS][DOMAIN_NAME] Error Overview Campaign Stats Warmup Settings Mail…" at bounding box center [975, 75] width 653 height 119
click at [749, 66] on button "Overview" at bounding box center [752, 74] width 59 height 30
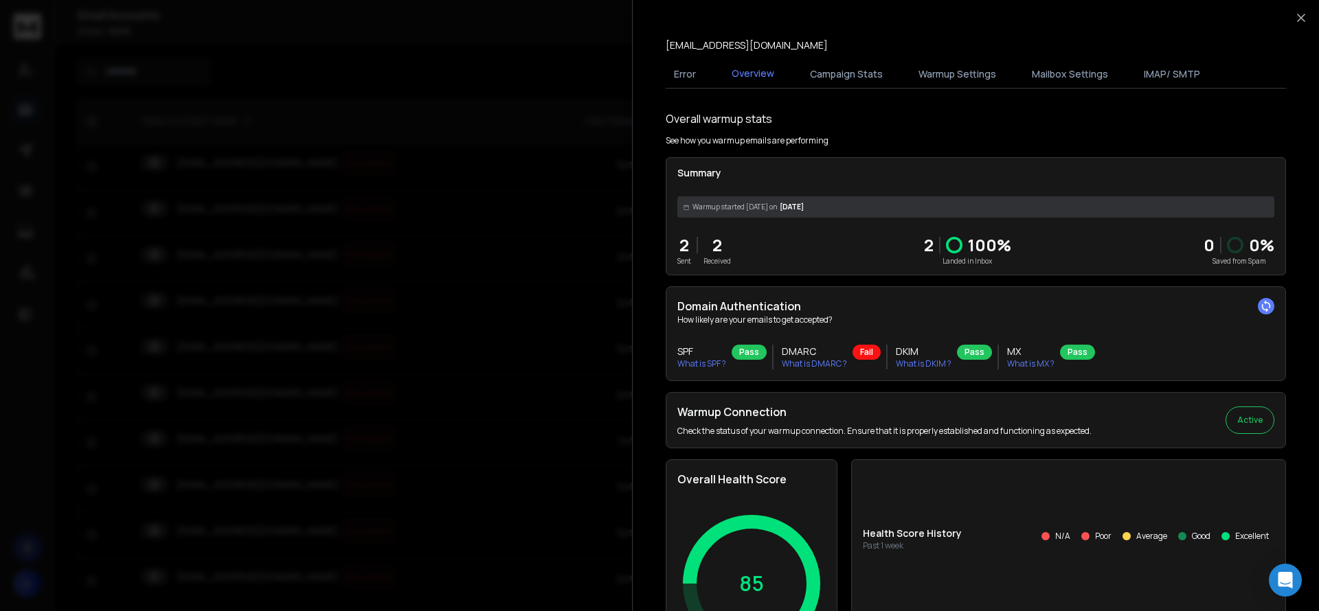
click at [754, 65] on button "Overview" at bounding box center [752, 74] width 59 height 32
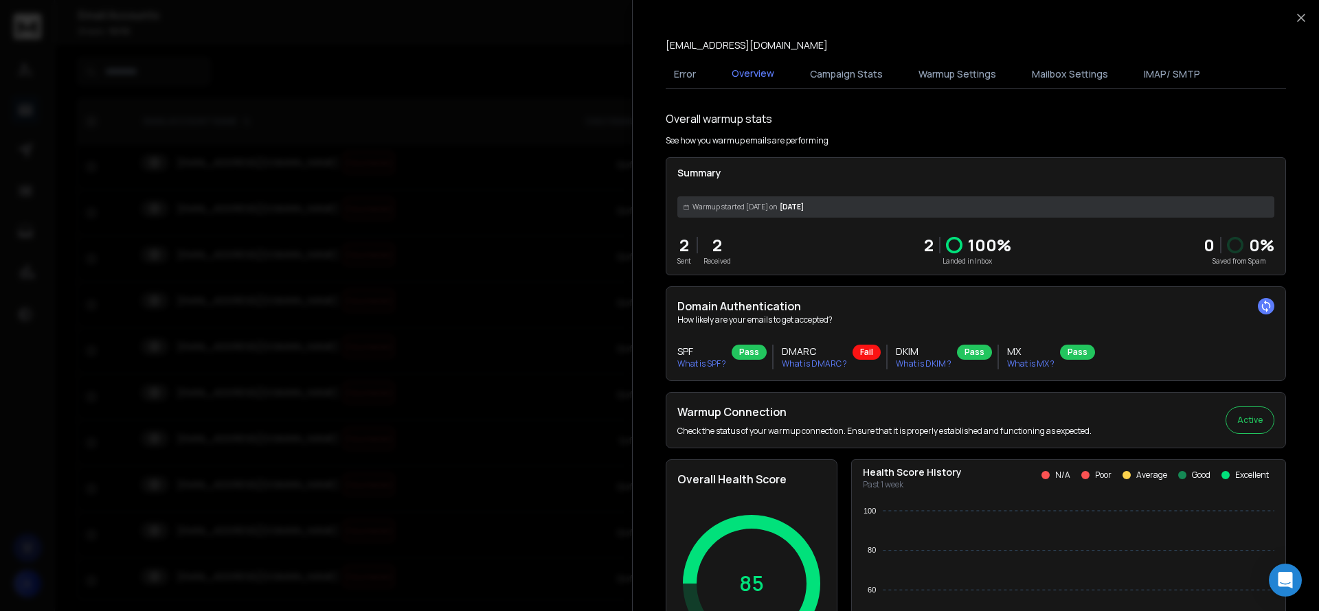
click at [799, 56] on div "[EMAIL_ADDRESS][DOMAIN_NAME] Error Overview Campaign Stats Warmup Settings Mail…" at bounding box center [975, 544] width 653 height 1057
drag, startPoint x: 804, startPoint y: 58, endPoint x: 824, endPoint y: 64, distance: 21.3
click at [822, 63] on div "[EMAIL_ADDRESS][DOMAIN_NAME] Error Overview Campaign Stats Warmup Settings Mail…" at bounding box center [975, 544] width 653 height 1057
click at [830, 66] on button "Campaign Stats" at bounding box center [846, 74] width 89 height 30
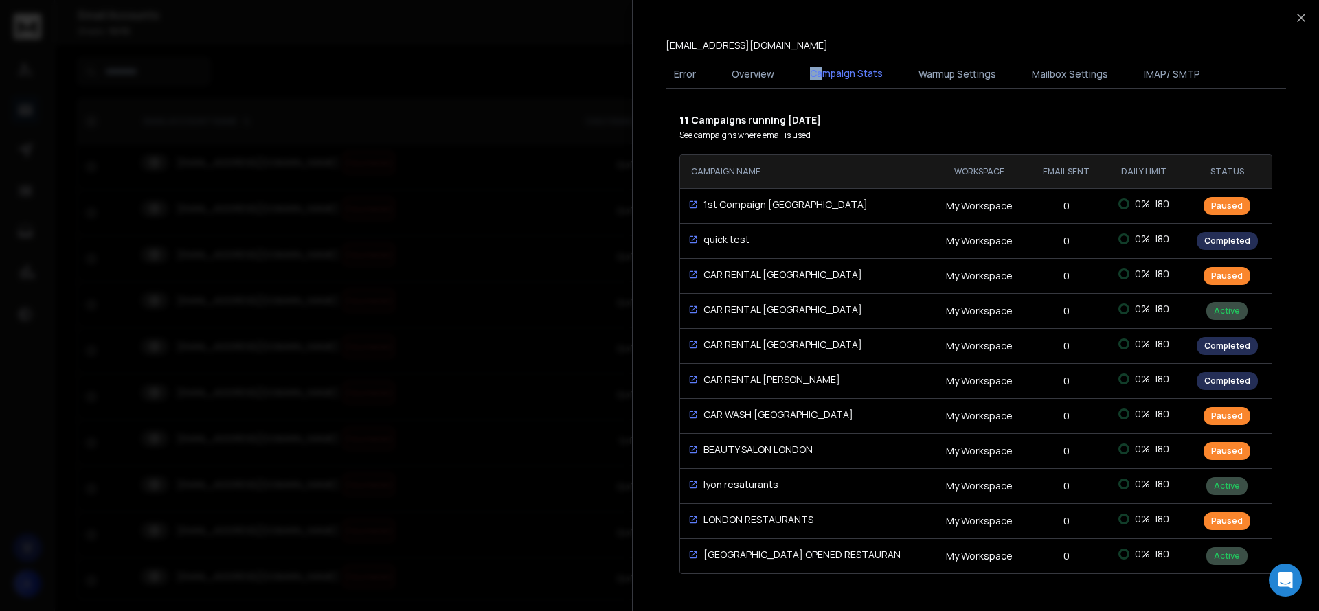
click at [960, 69] on button "Warmup Settings" at bounding box center [957, 74] width 94 height 30
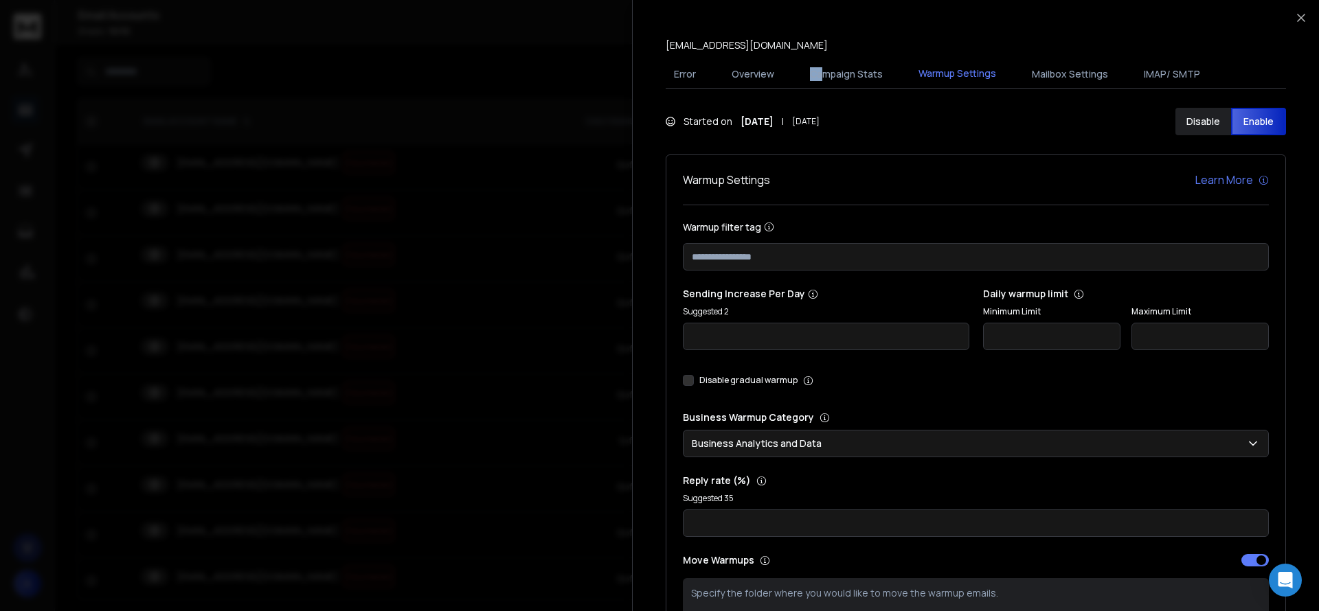
click at [1092, 65] on button "Mailbox Settings" at bounding box center [1070, 74] width 93 height 30
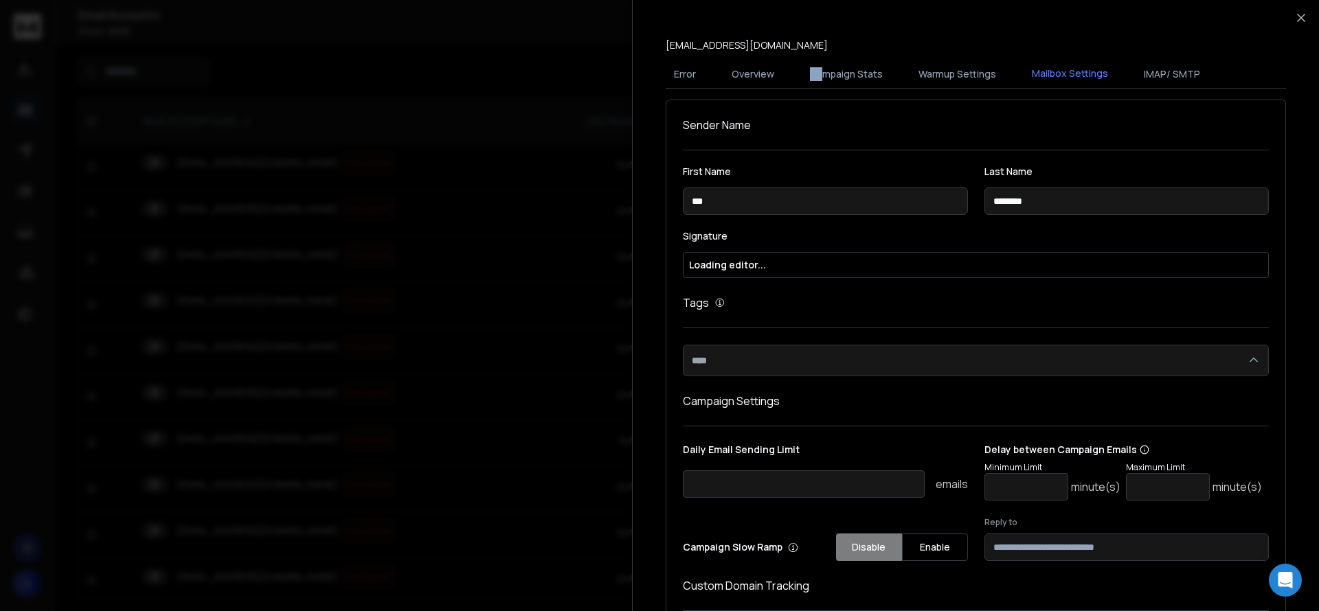
click at [1175, 62] on button "IMAP/ SMTP" at bounding box center [1172, 74] width 73 height 30
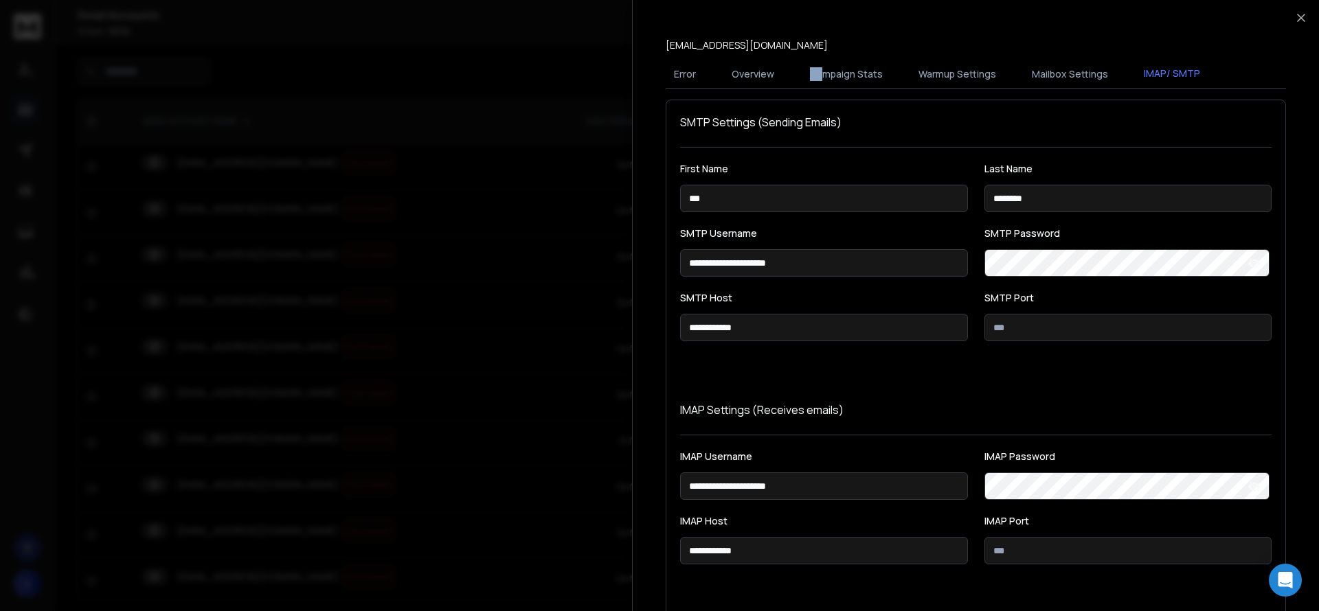
scroll to position [177, 0]
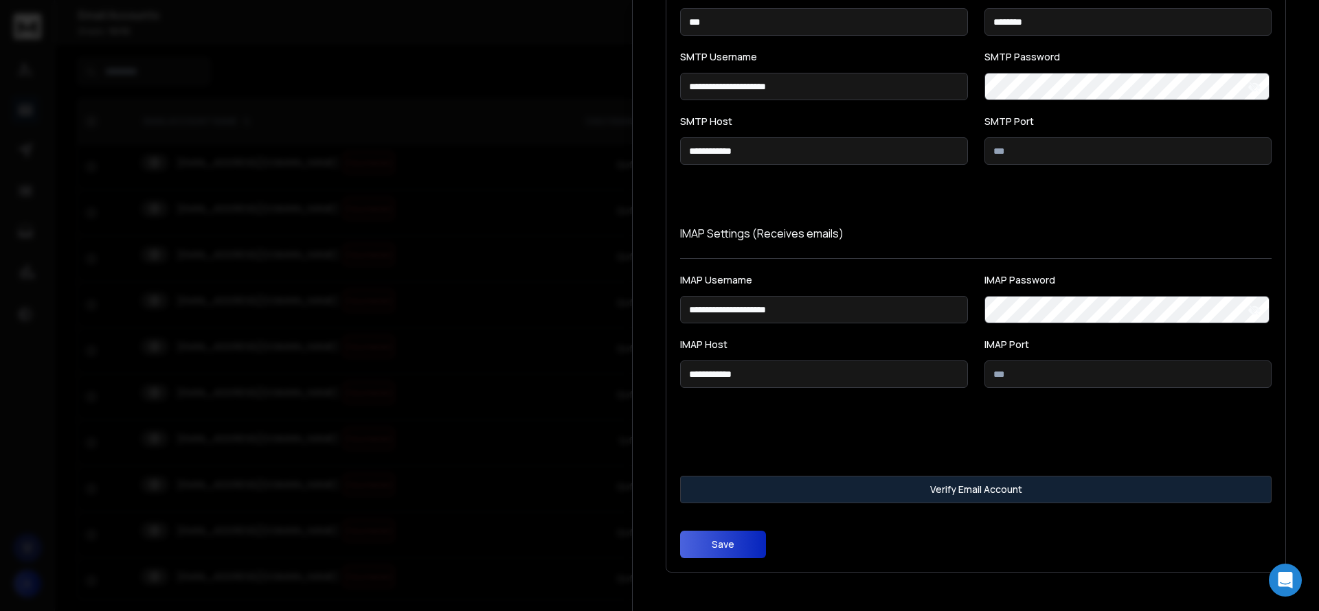
click at [782, 501] on button "Verify Email Account" at bounding box center [975, 489] width 591 height 27
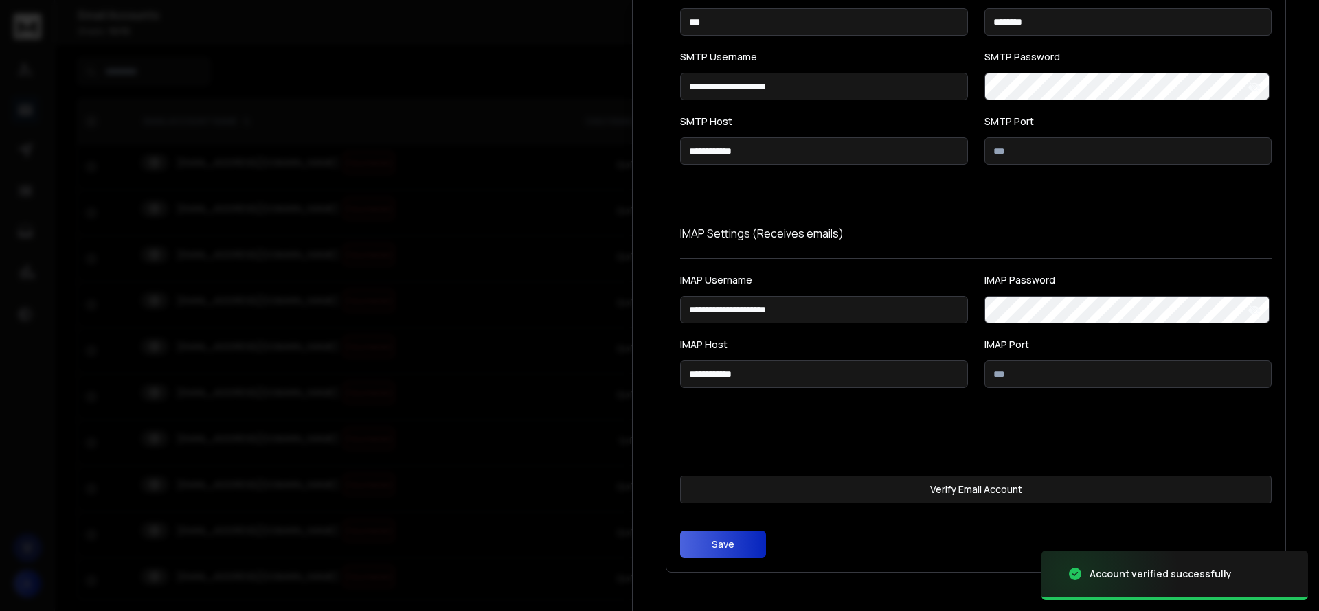
click at [725, 539] on button "Save" at bounding box center [723, 544] width 86 height 27
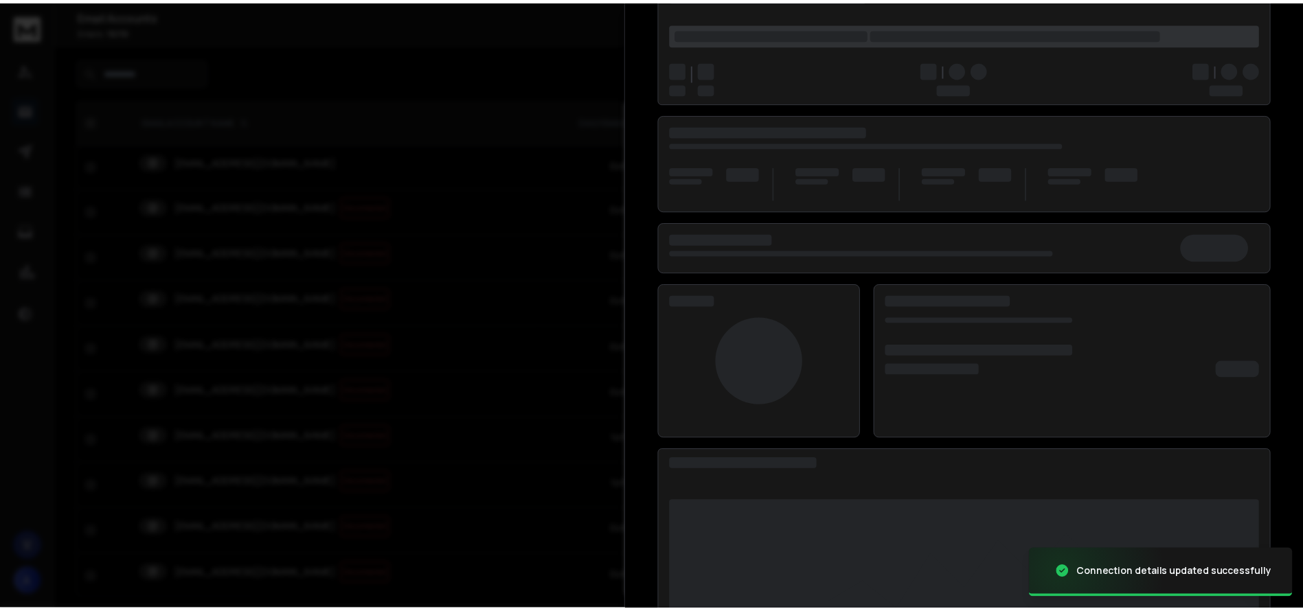
scroll to position [102, 0]
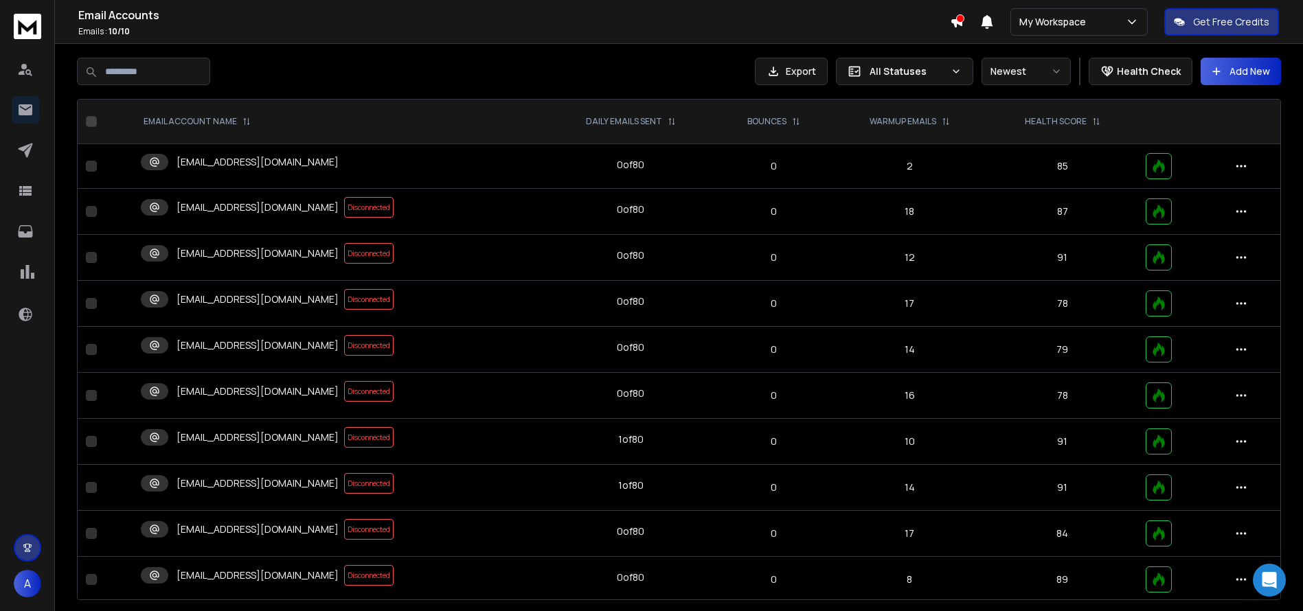
click at [205, 203] on p "[EMAIL_ADDRESS][DOMAIN_NAME]" at bounding box center [258, 208] width 162 height 14
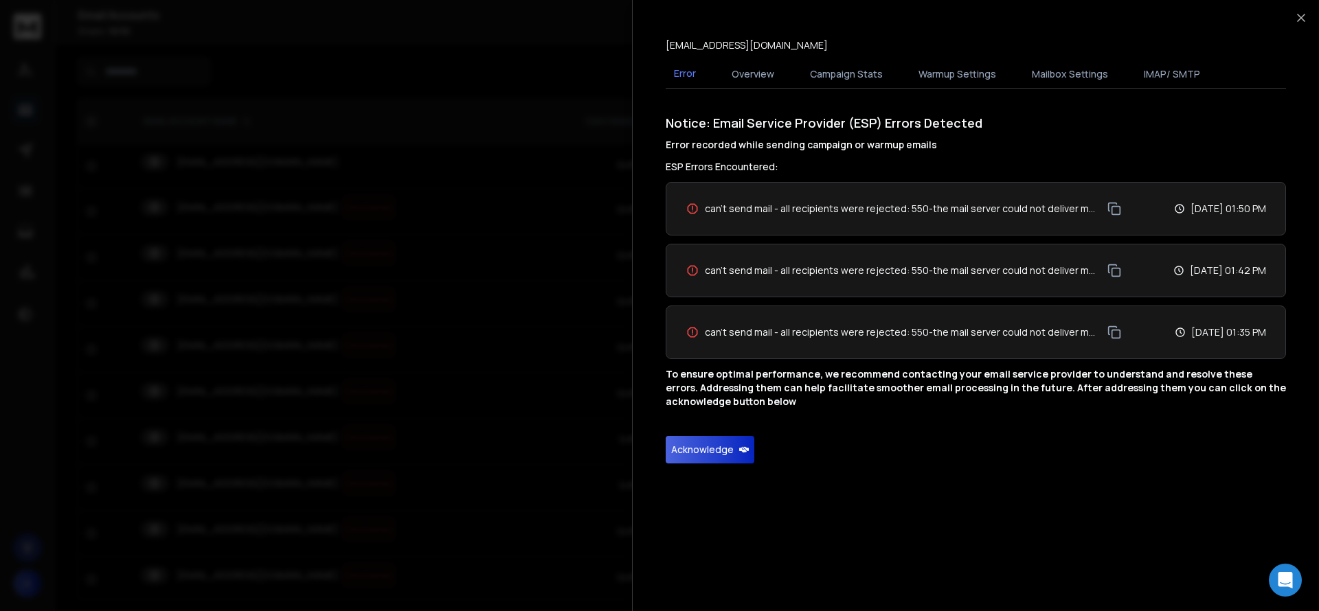
click at [709, 448] on button "Acknowledge" at bounding box center [710, 449] width 89 height 27
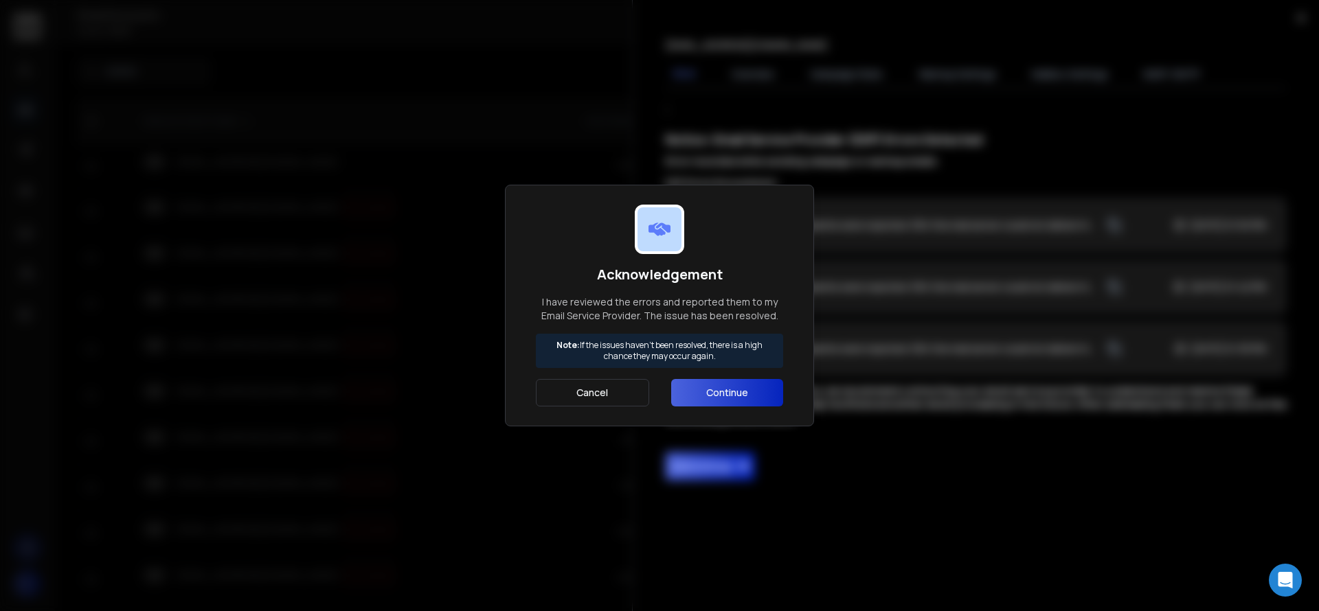
click at [695, 396] on button "Continue" at bounding box center [727, 392] width 112 height 27
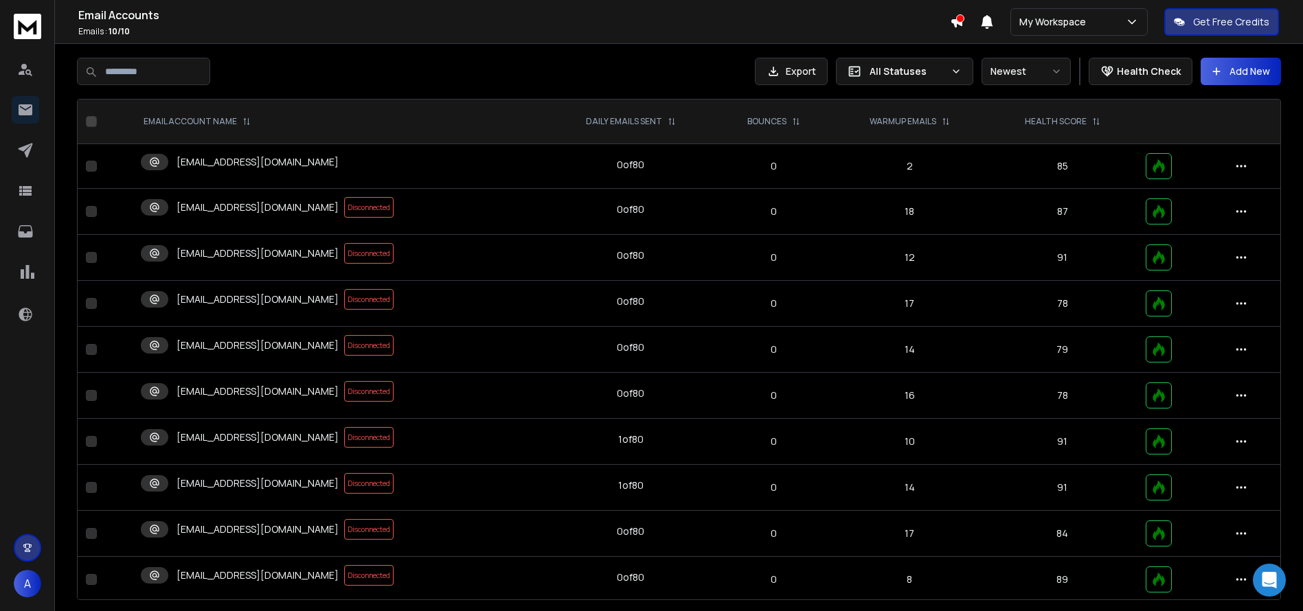
click at [199, 251] on p "[EMAIL_ADDRESS][DOMAIN_NAME]" at bounding box center [258, 254] width 162 height 14
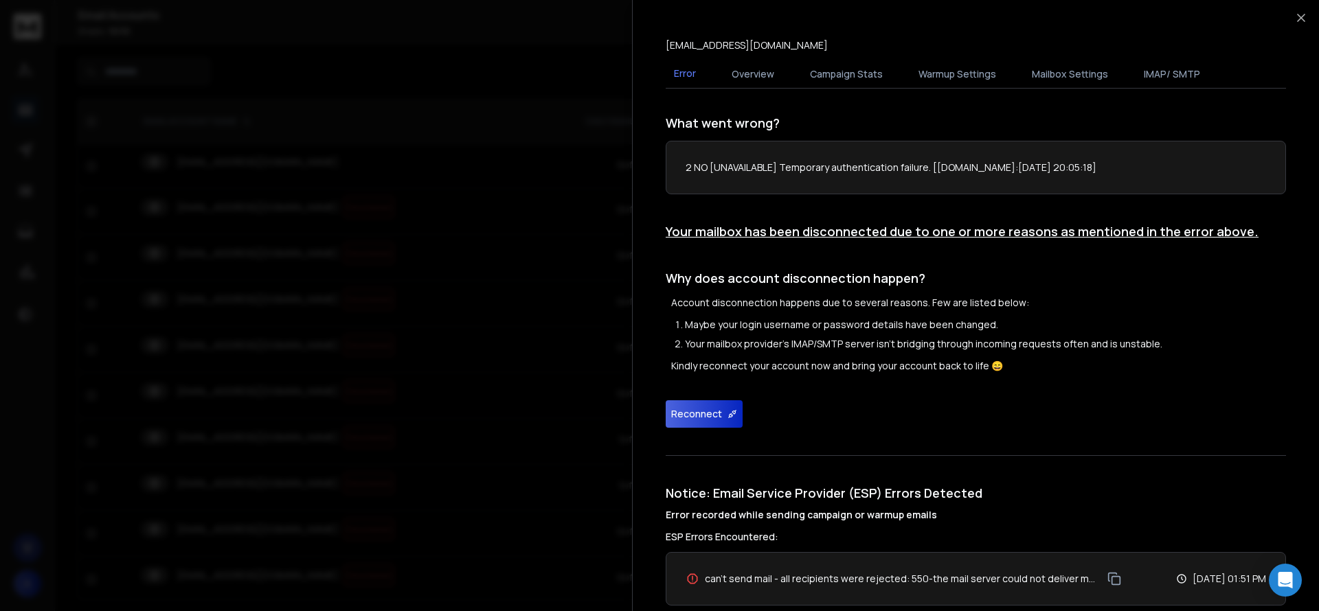
click at [709, 404] on button "Reconnect" at bounding box center [704, 413] width 77 height 27
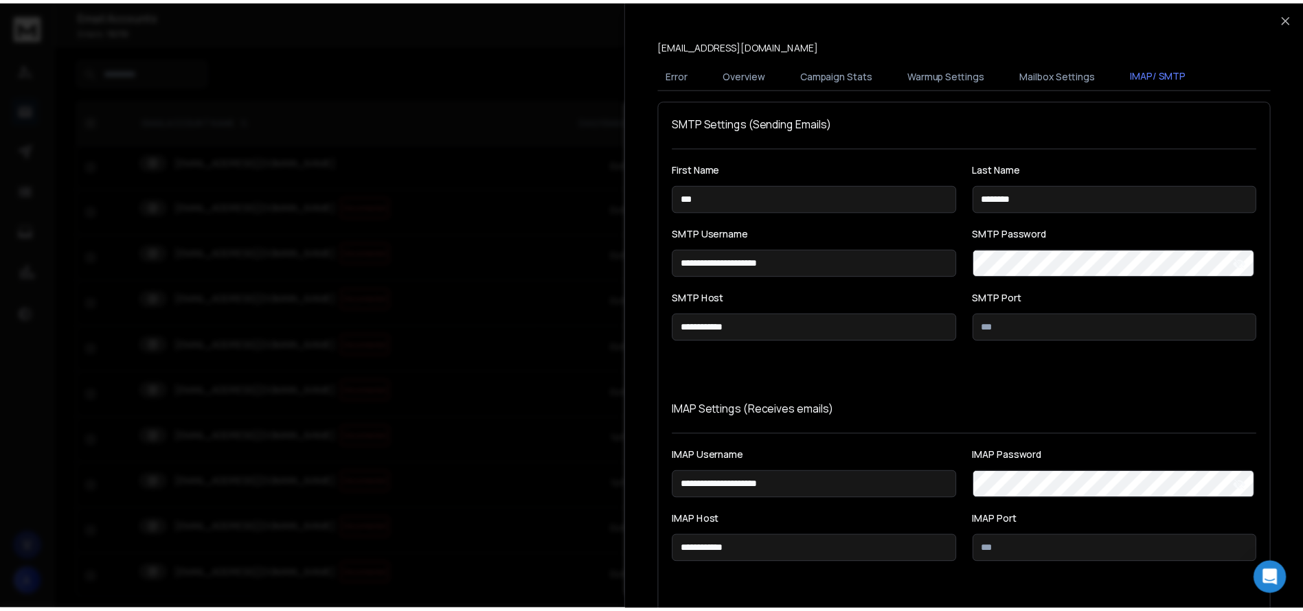
scroll to position [177, 0]
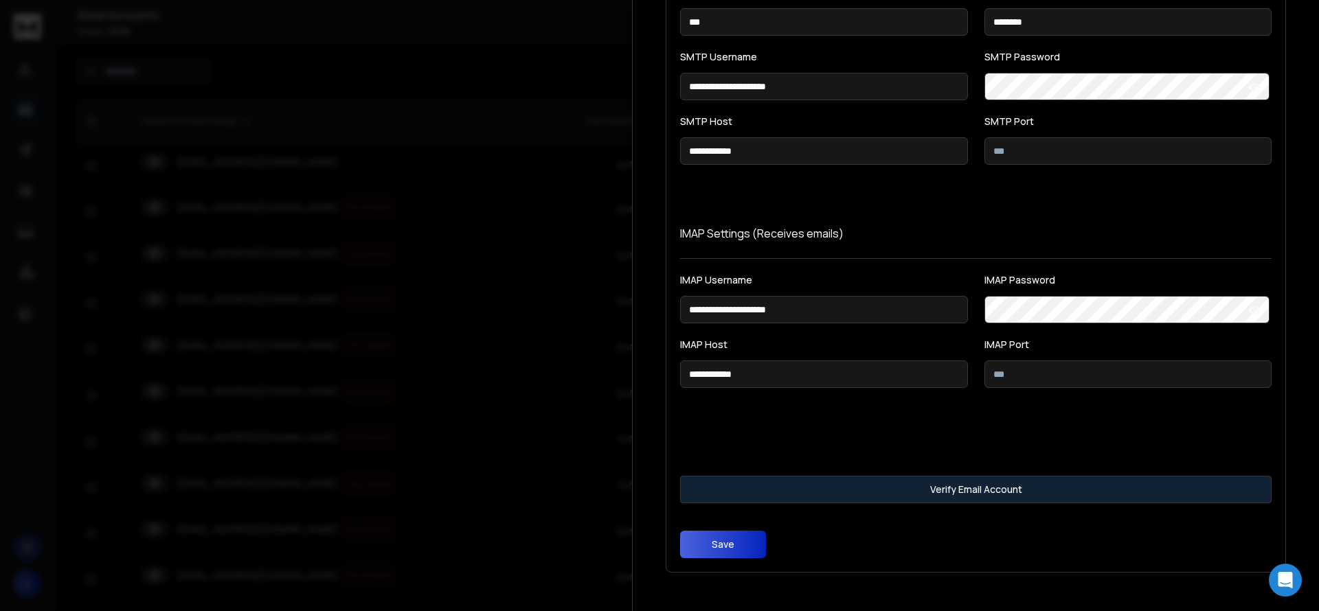
click at [891, 480] on button "Verify Email Account" at bounding box center [975, 489] width 591 height 27
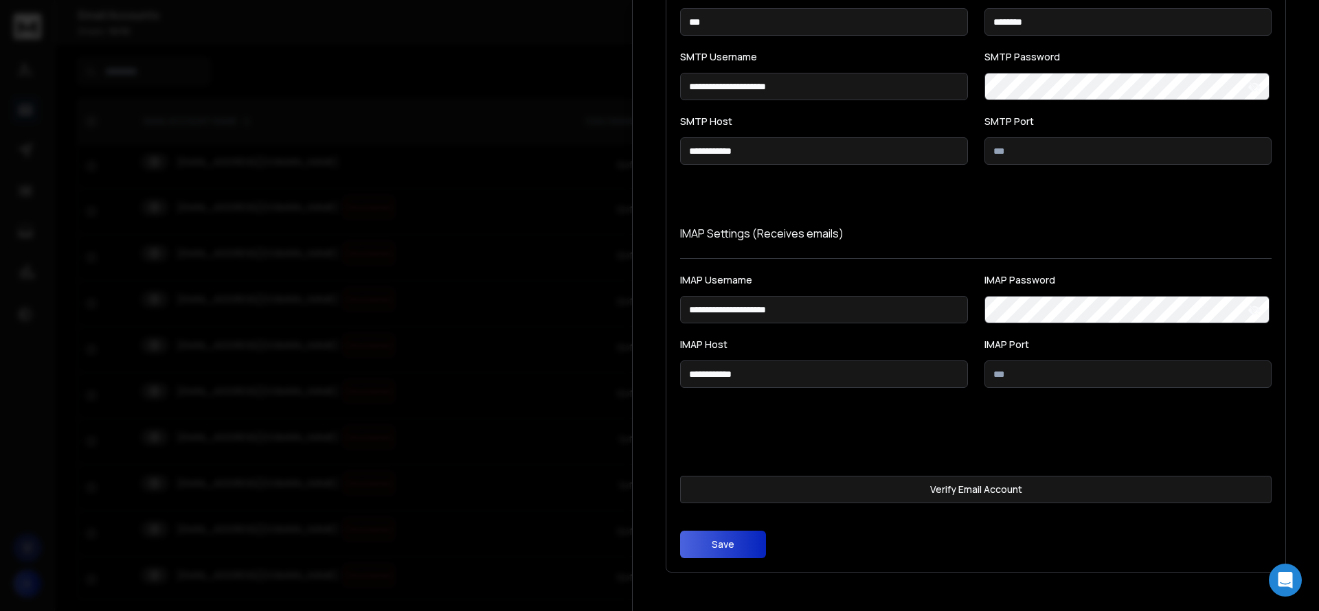
click at [737, 541] on button "Save" at bounding box center [723, 544] width 86 height 27
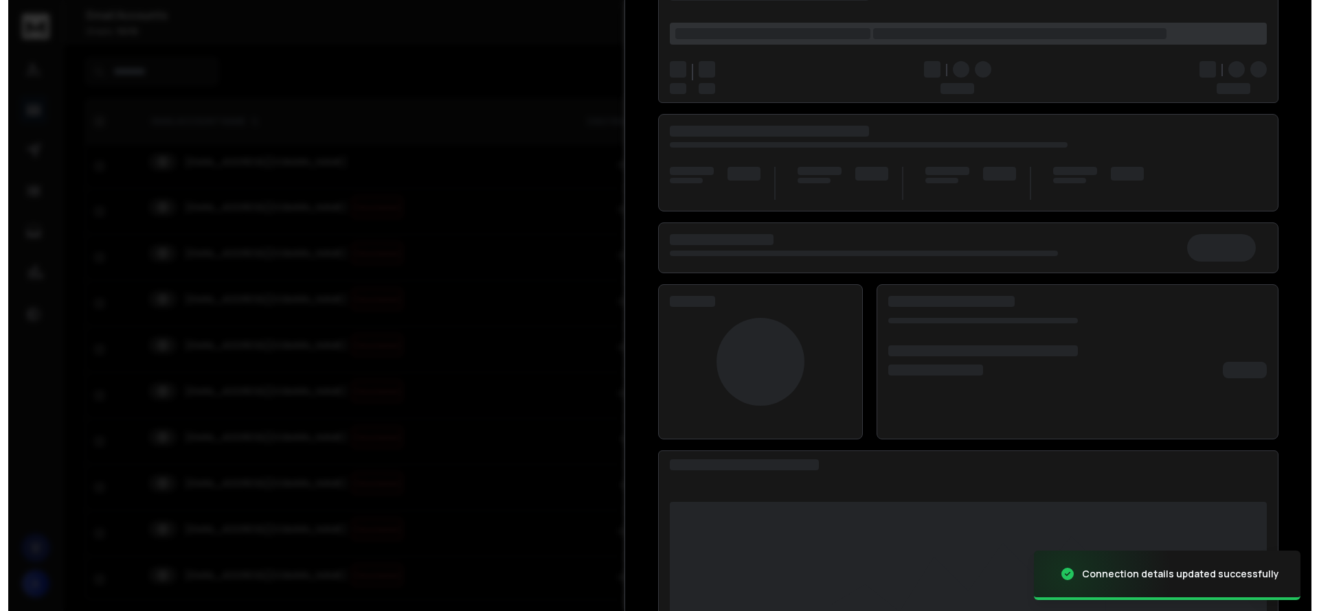
scroll to position [102, 0]
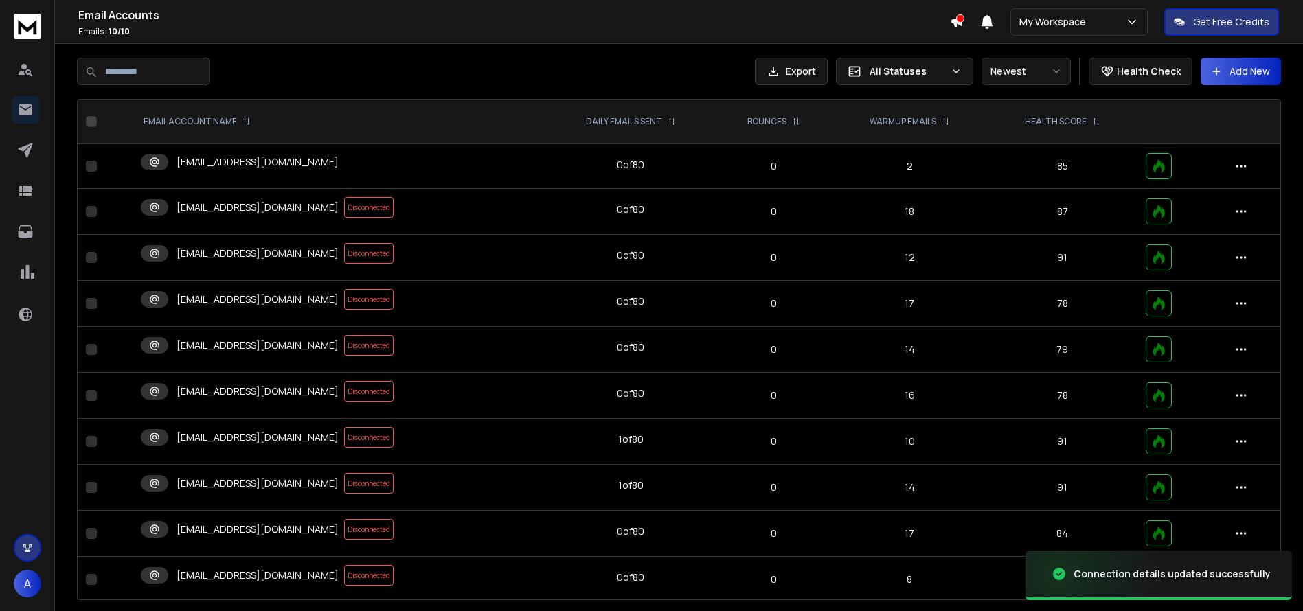
click at [231, 307] on div "[EMAIL_ADDRESS][DOMAIN_NAME]" at bounding box center [240, 299] width 198 height 16
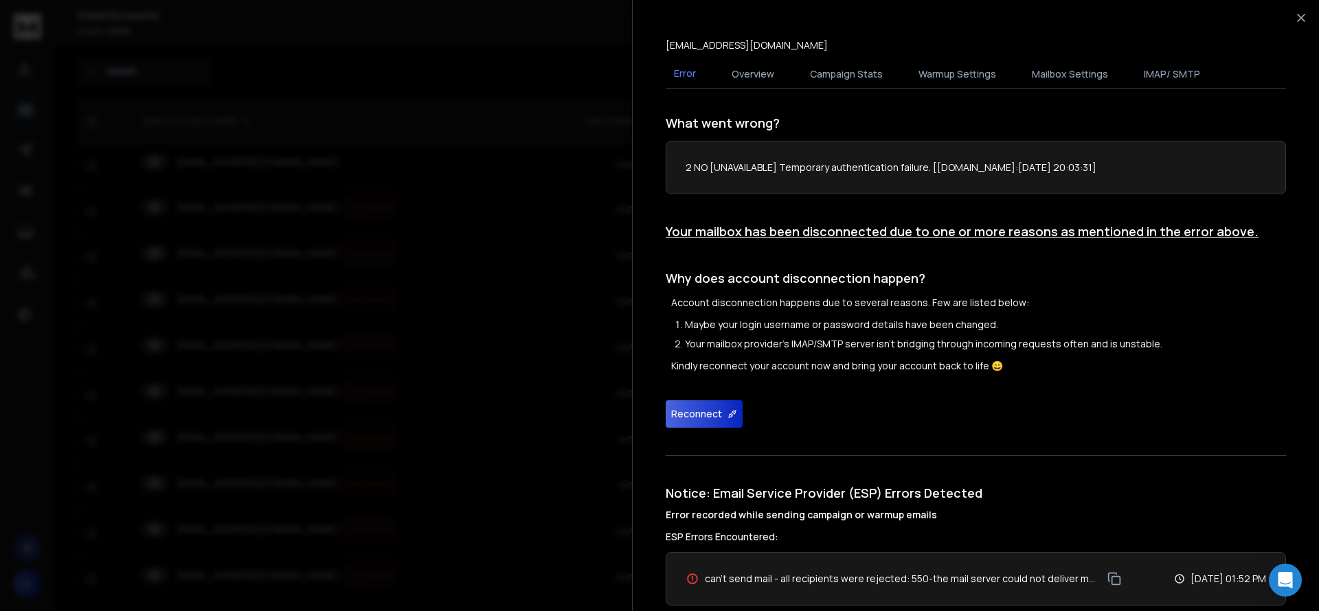
click at [932, 475] on div "What went wrong? 2 NO [UNAVAILABLE] Temporary authentication failure. [business…" at bounding box center [976, 473] width 620 height 721
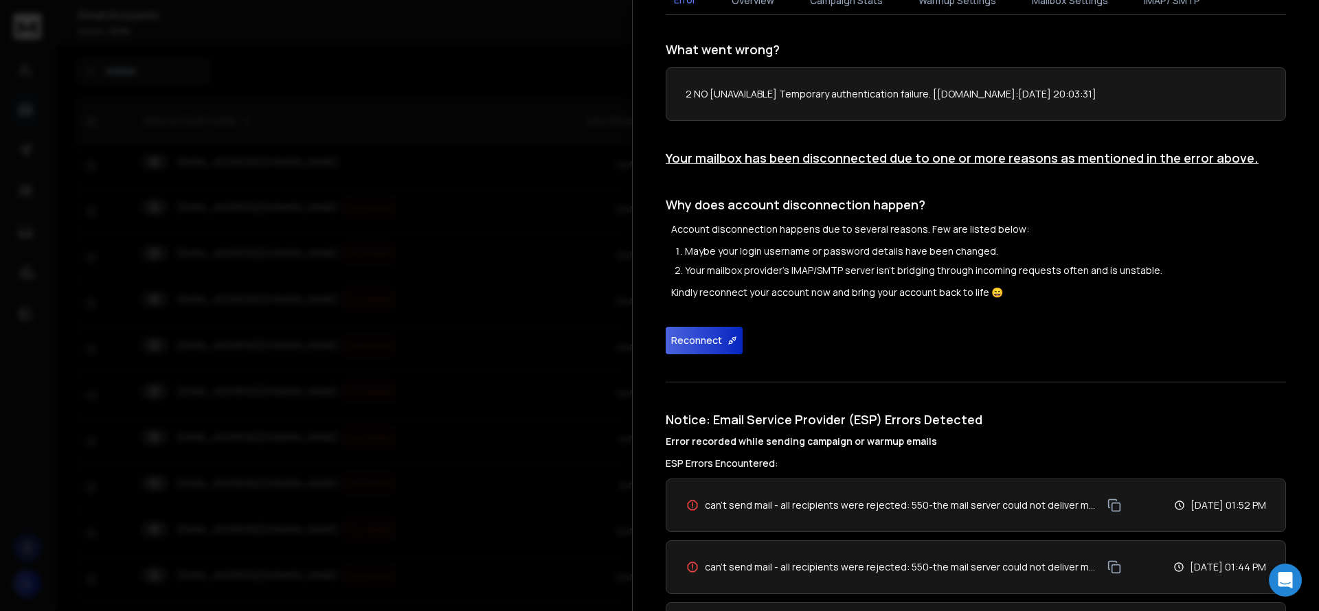
click at [709, 341] on button "Reconnect" at bounding box center [704, 340] width 77 height 27
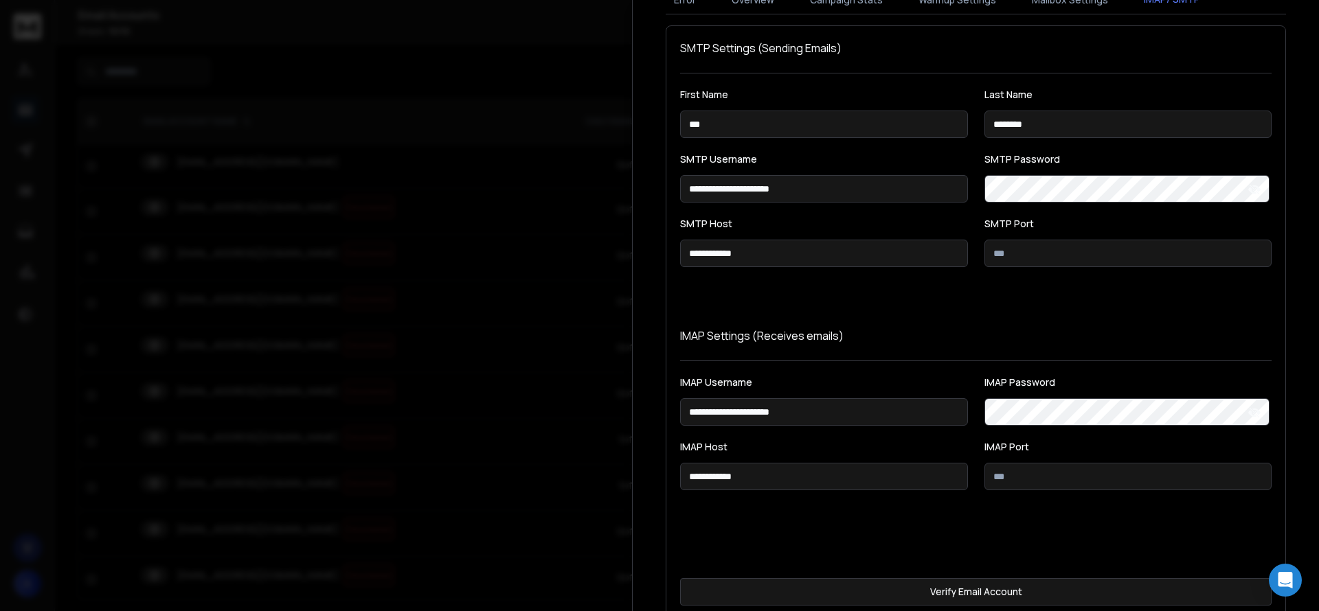
scroll to position [177, 0]
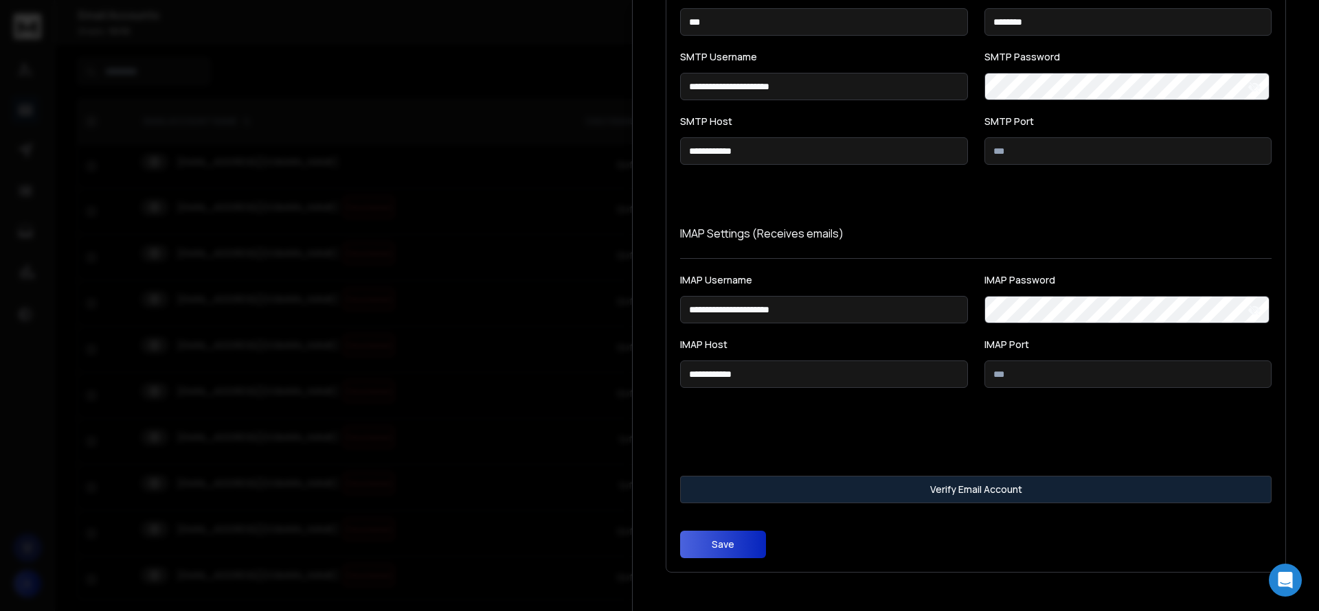
click at [800, 484] on button "Verify Email Account" at bounding box center [975, 489] width 591 height 27
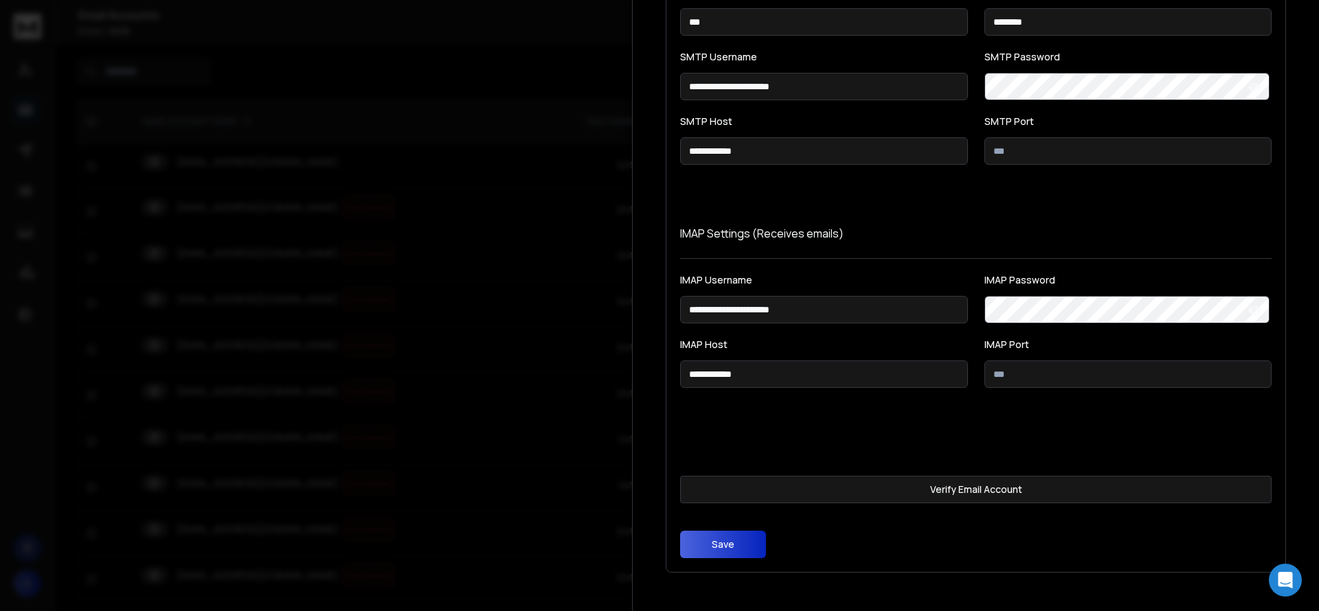
click at [742, 543] on button "Save" at bounding box center [723, 544] width 86 height 27
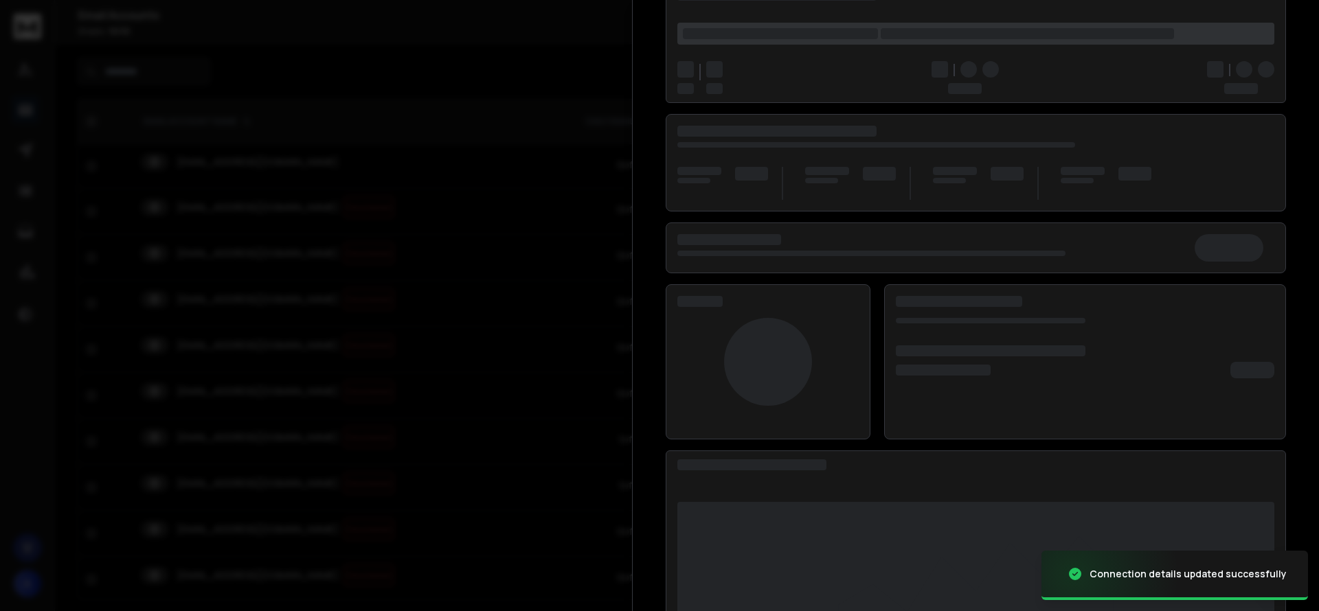
scroll to position [102, 0]
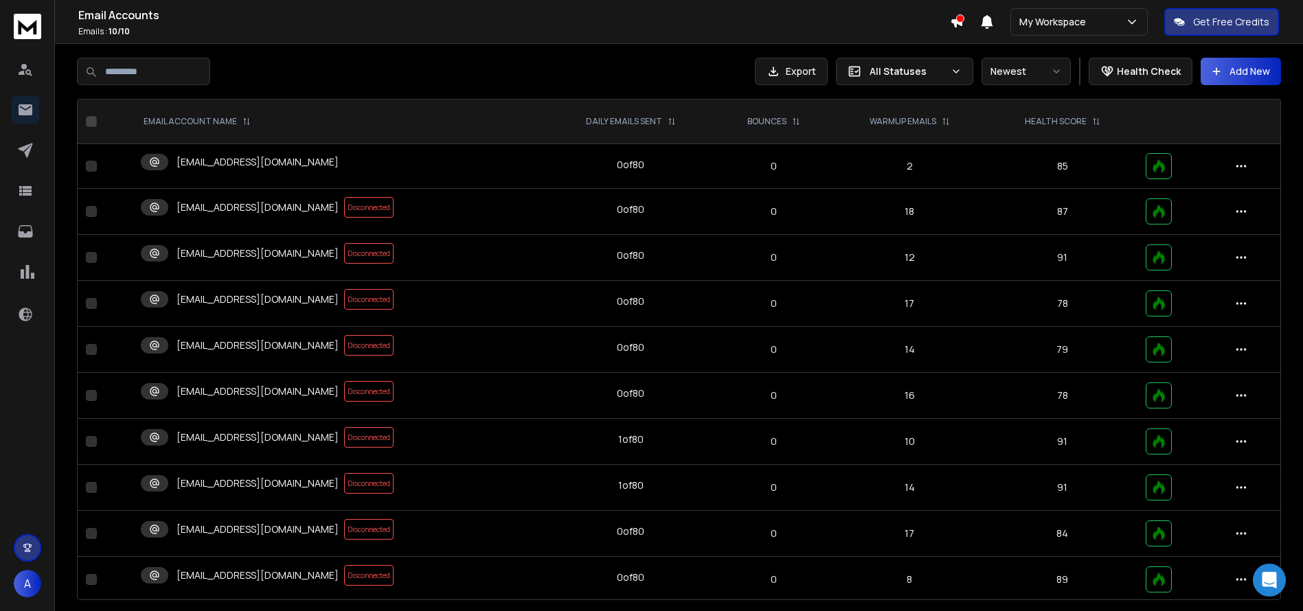
click at [183, 306] on div "[EMAIL_ADDRESS][DOMAIN_NAME]" at bounding box center [240, 299] width 198 height 16
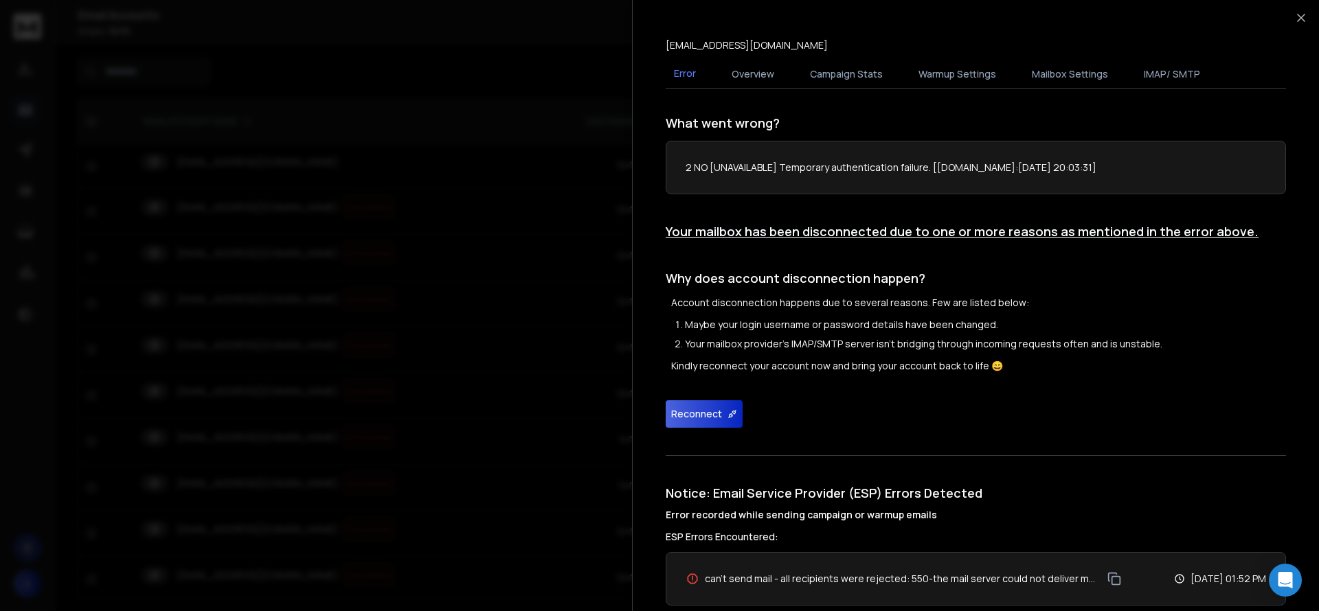
click at [775, 464] on div "What went wrong? 2 NO [UNAVAILABLE] Temporary authentication failure. [business…" at bounding box center [976, 473] width 620 height 721
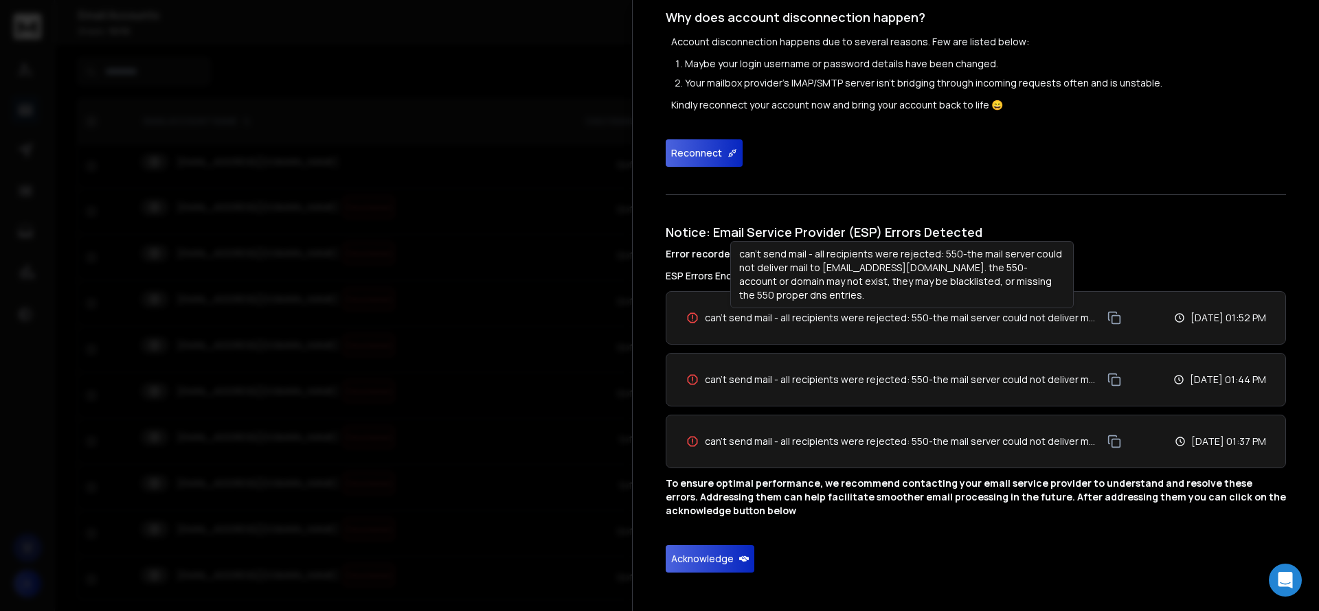
click at [411, 268] on div at bounding box center [659, 305] width 1319 height 611
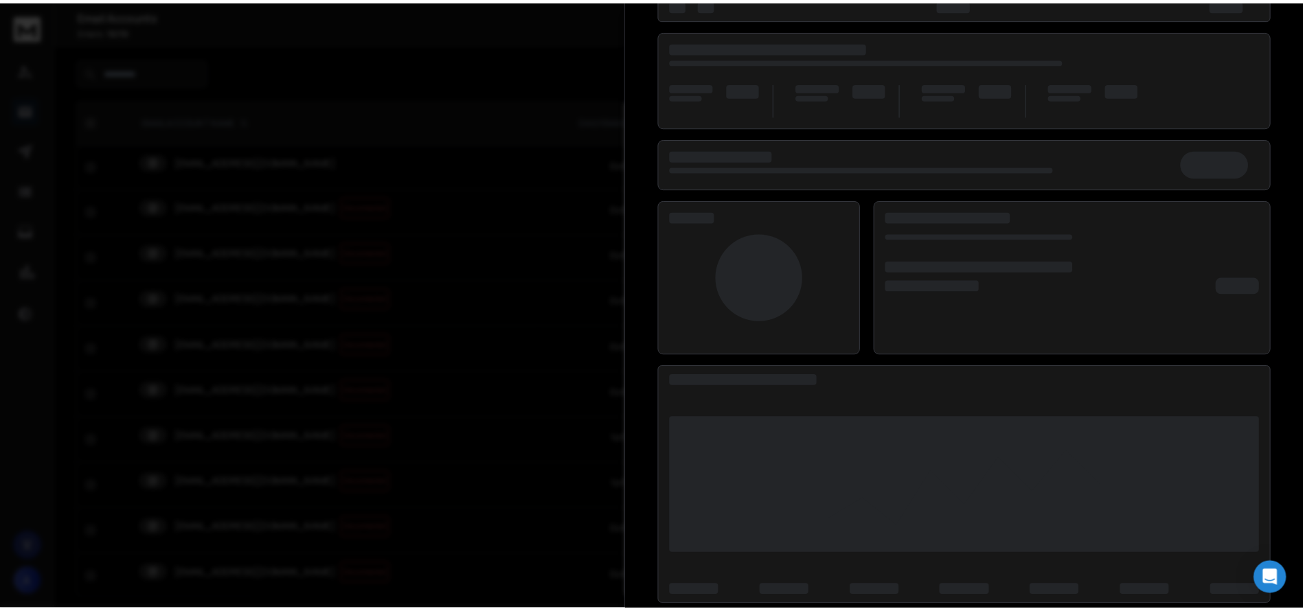
scroll to position [0, 0]
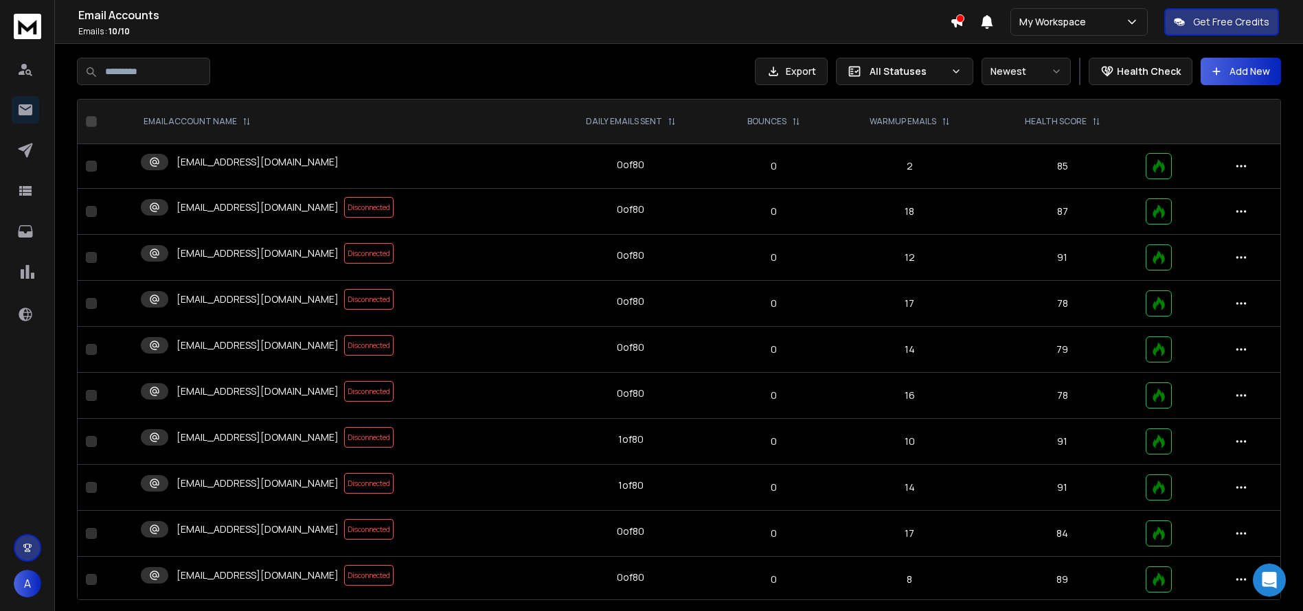
click at [207, 244] on div "[EMAIL_ADDRESS][DOMAIN_NAME] Disconnected" at bounding box center [339, 253] width 396 height 21
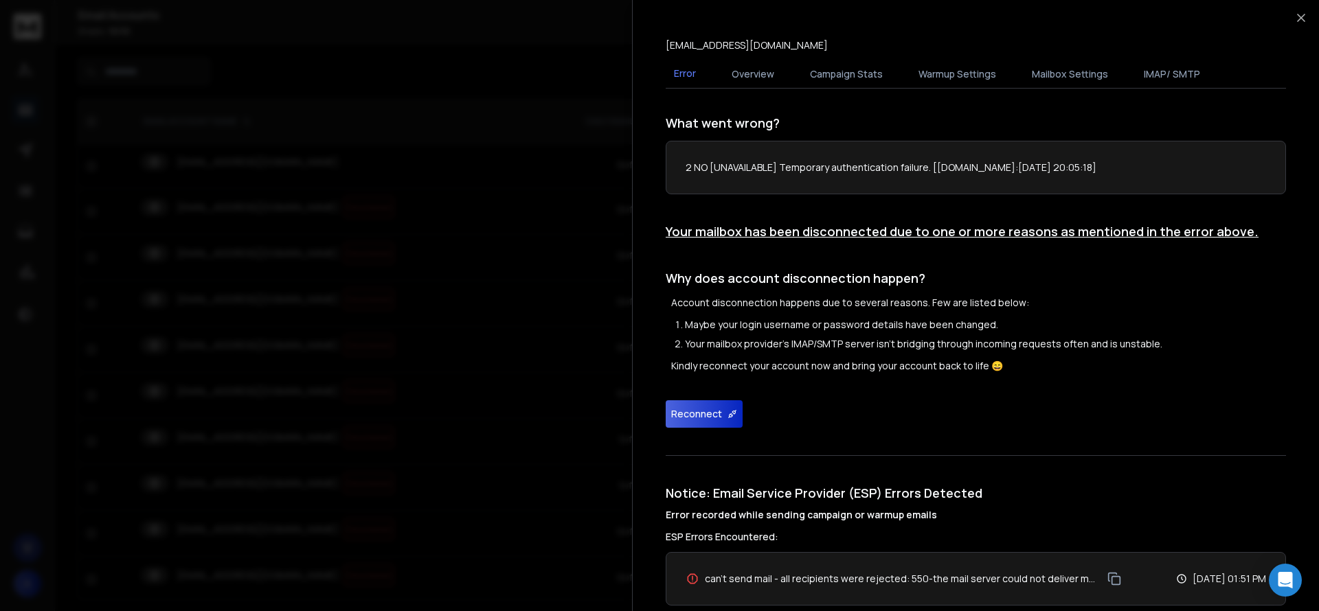
click at [444, 318] on div at bounding box center [659, 305] width 1319 height 611
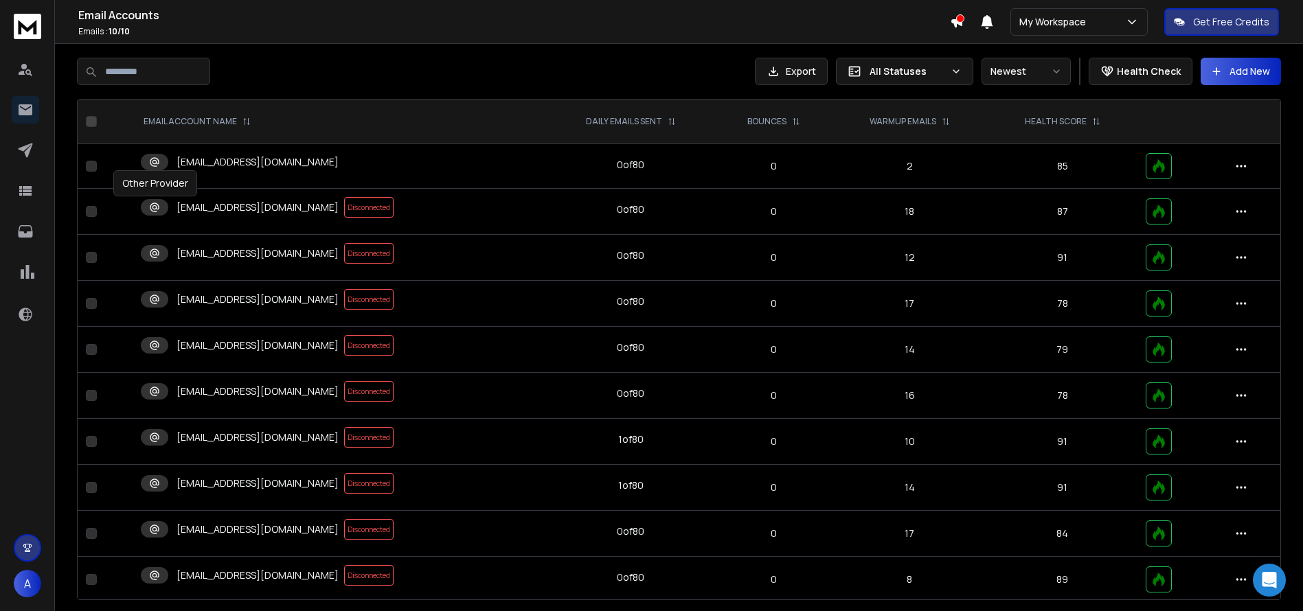
click at [212, 211] on p "[EMAIL_ADDRESS][DOMAIN_NAME]" at bounding box center [258, 208] width 162 height 14
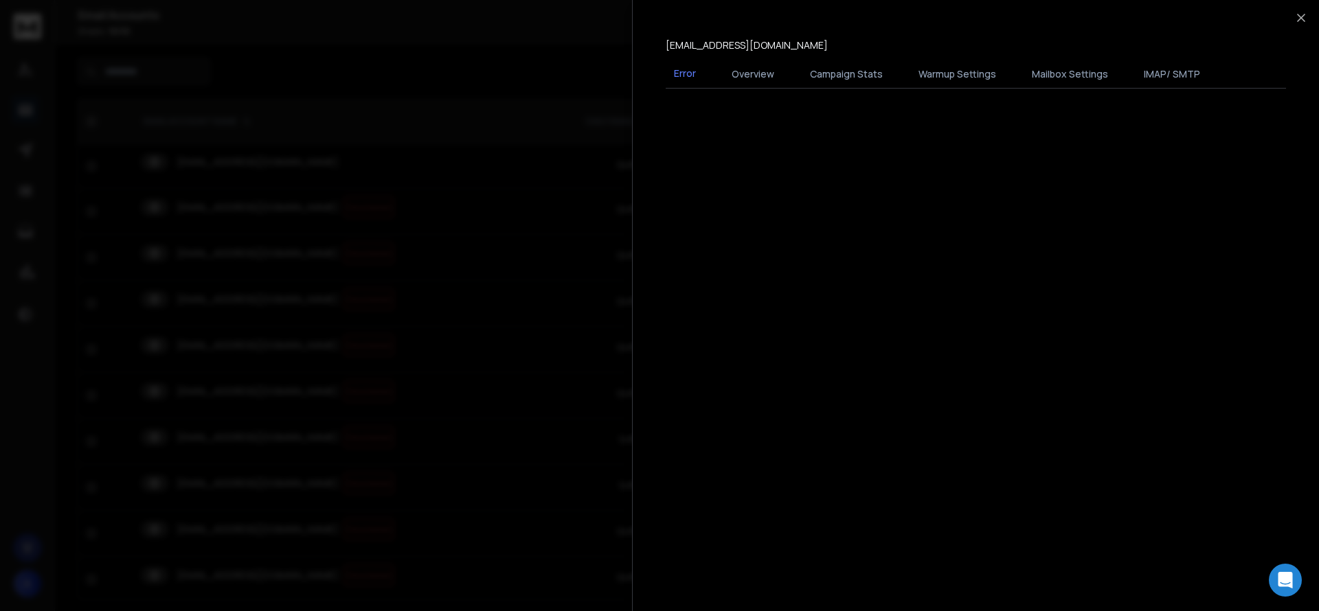
click at [386, 270] on div at bounding box center [659, 305] width 1319 height 611
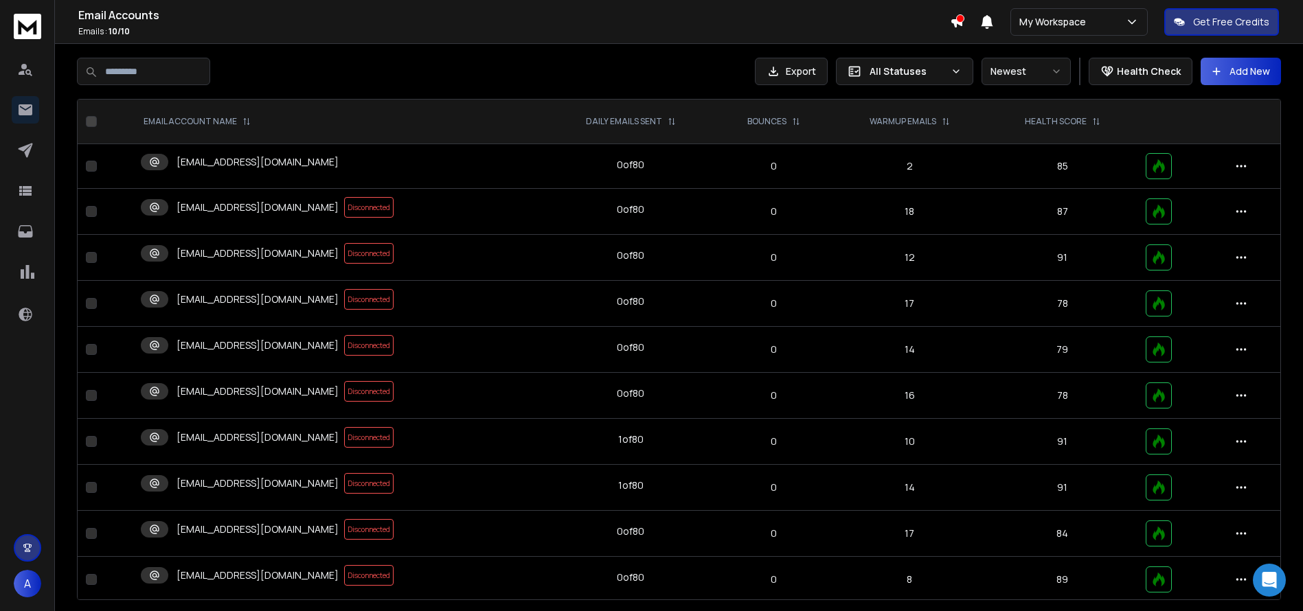
click at [256, 208] on p "[EMAIL_ADDRESS][DOMAIN_NAME]" at bounding box center [258, 208] width 162 height 14
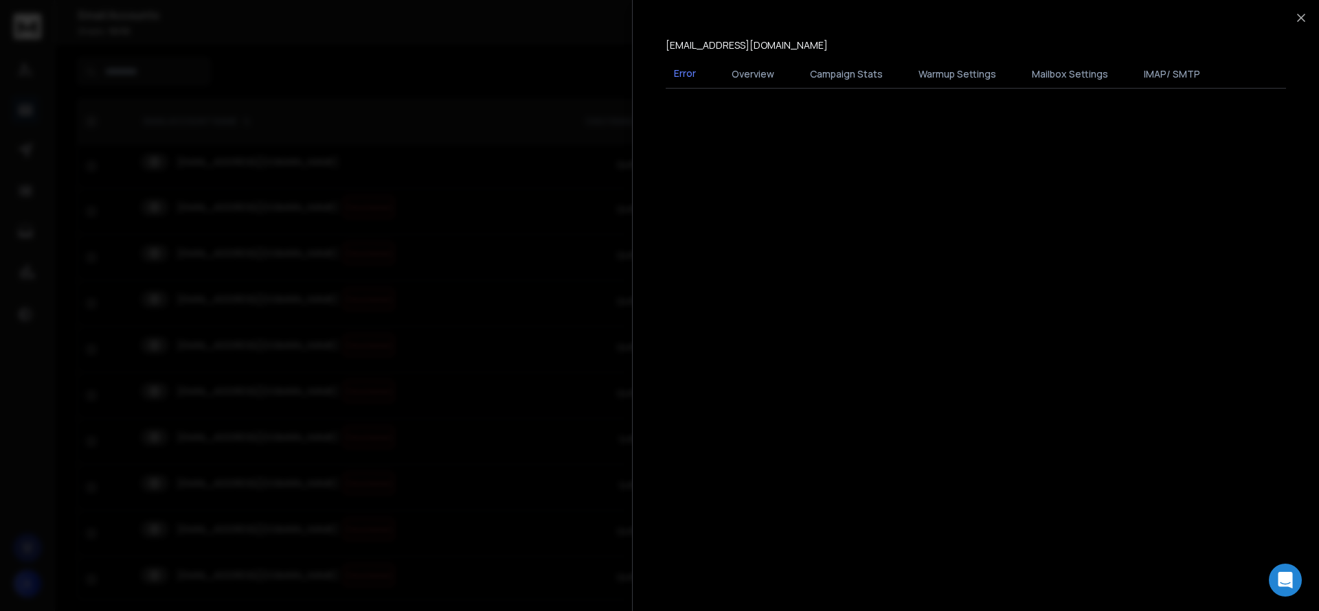
click at [755, 65] on button "Overview" at bounding box center [752, 74] width 59 height 30
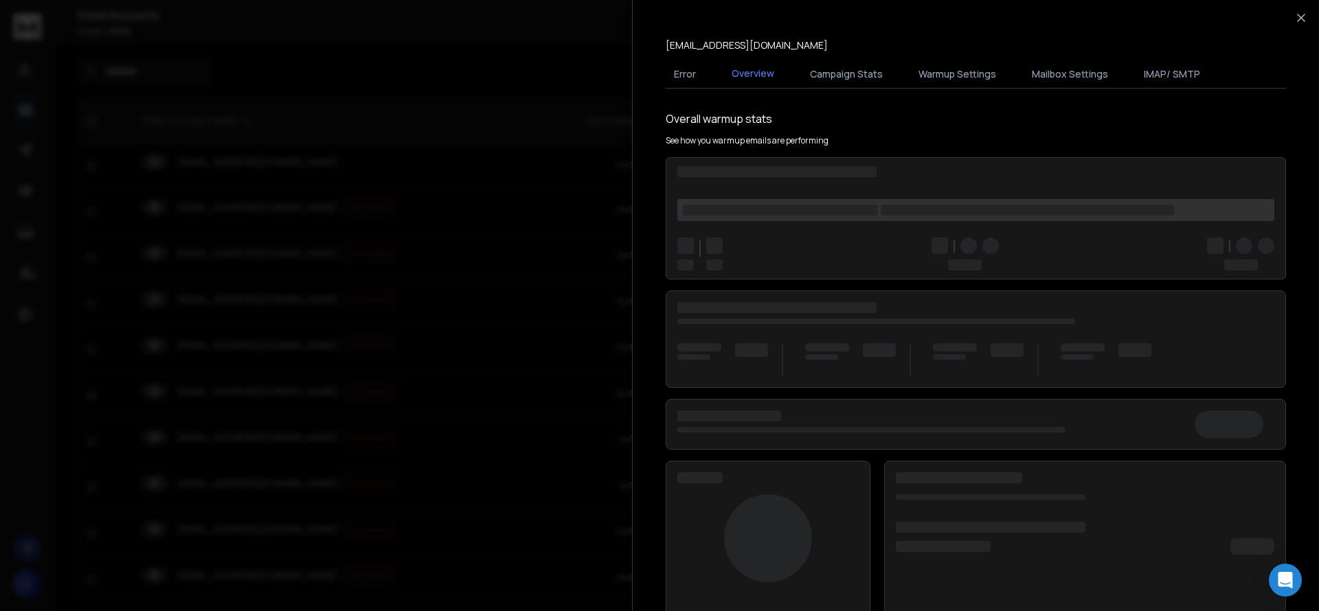
click at [1146, 66] on button "IMAP/ SMTP" at bounding box center [1172, 74] width 73 height 30
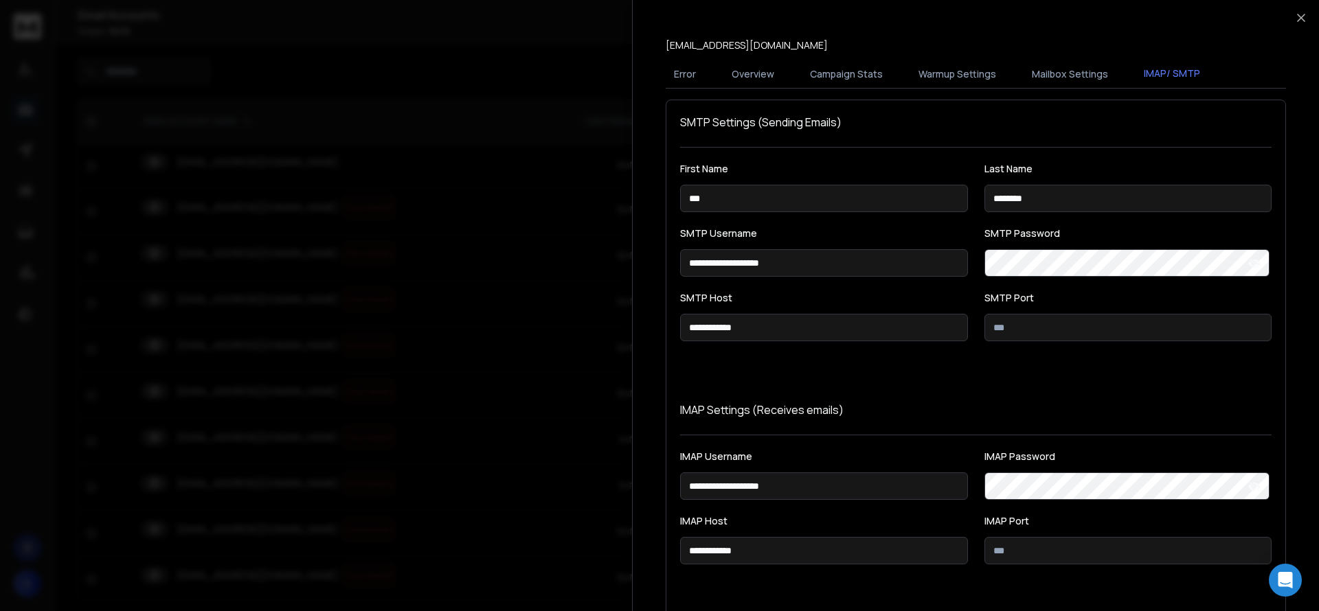
scroll to position [177, 0]
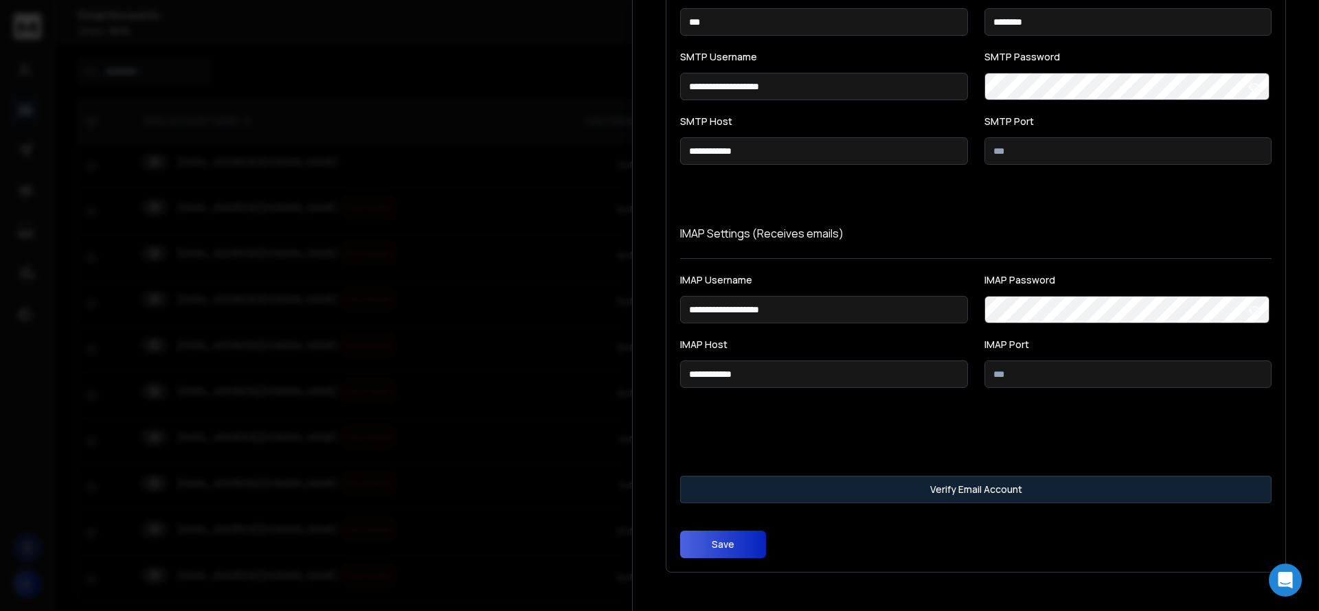
click at [802, 499] on button "Verify Email Account" at bounding box center [975, 489] width 591 height 27
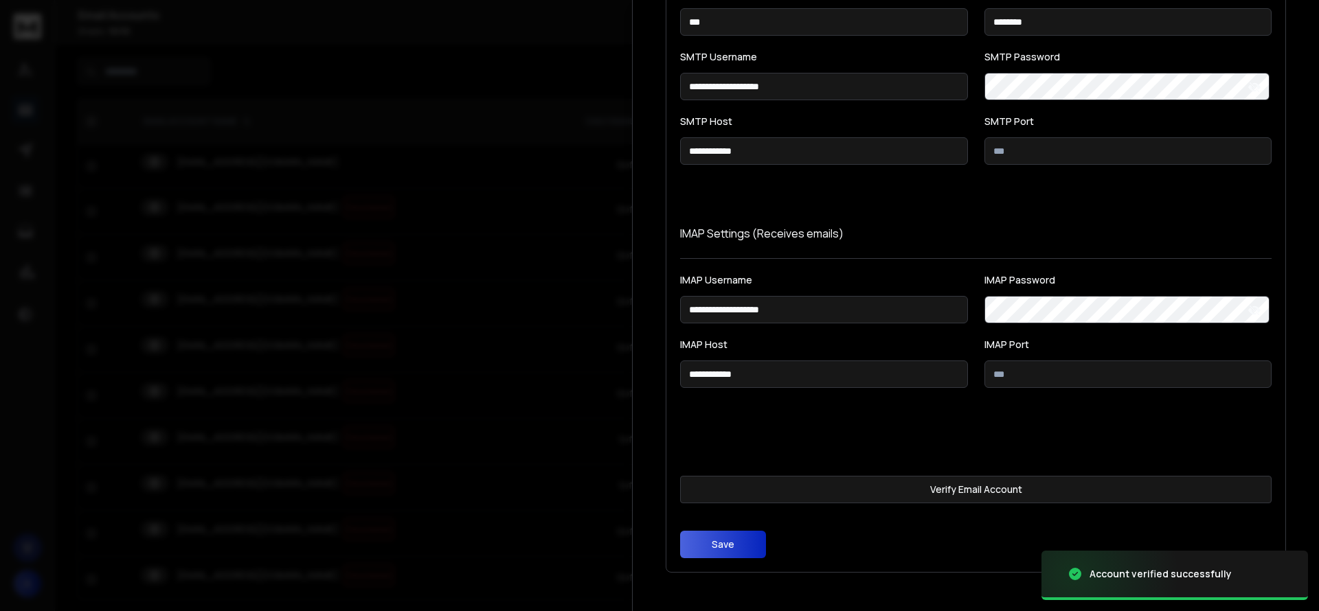
click at [743, 540] on button "Save" at bounding box center [723, 544] width 86 height 27
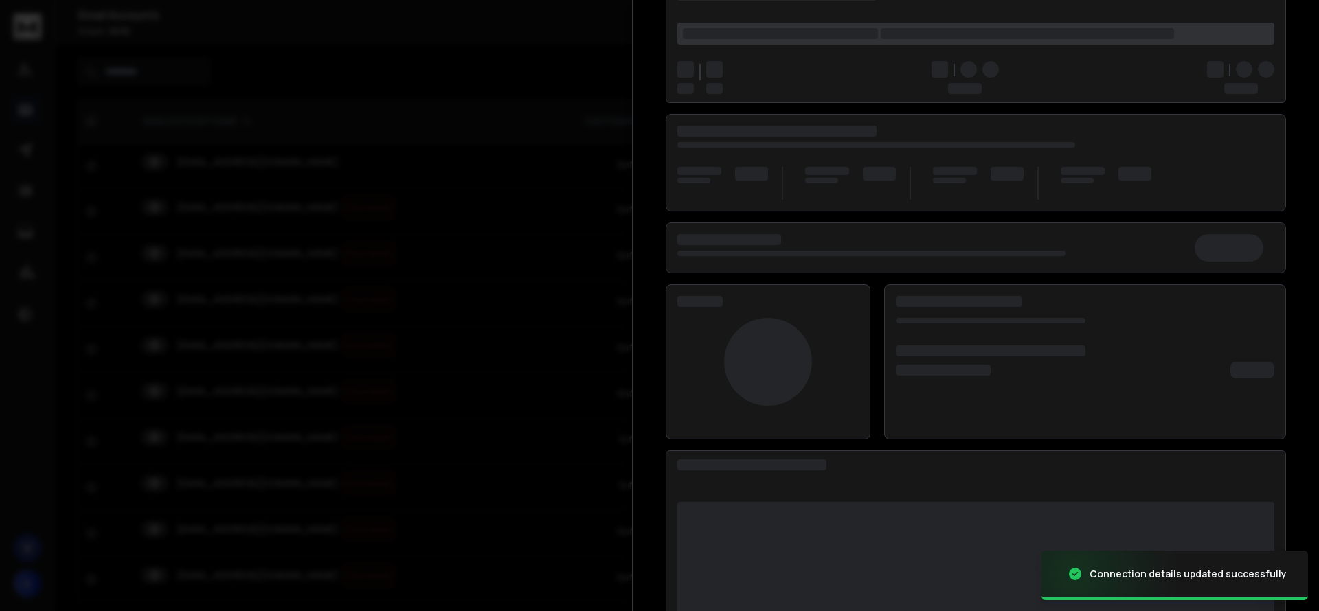
scroll to position [102, 0]
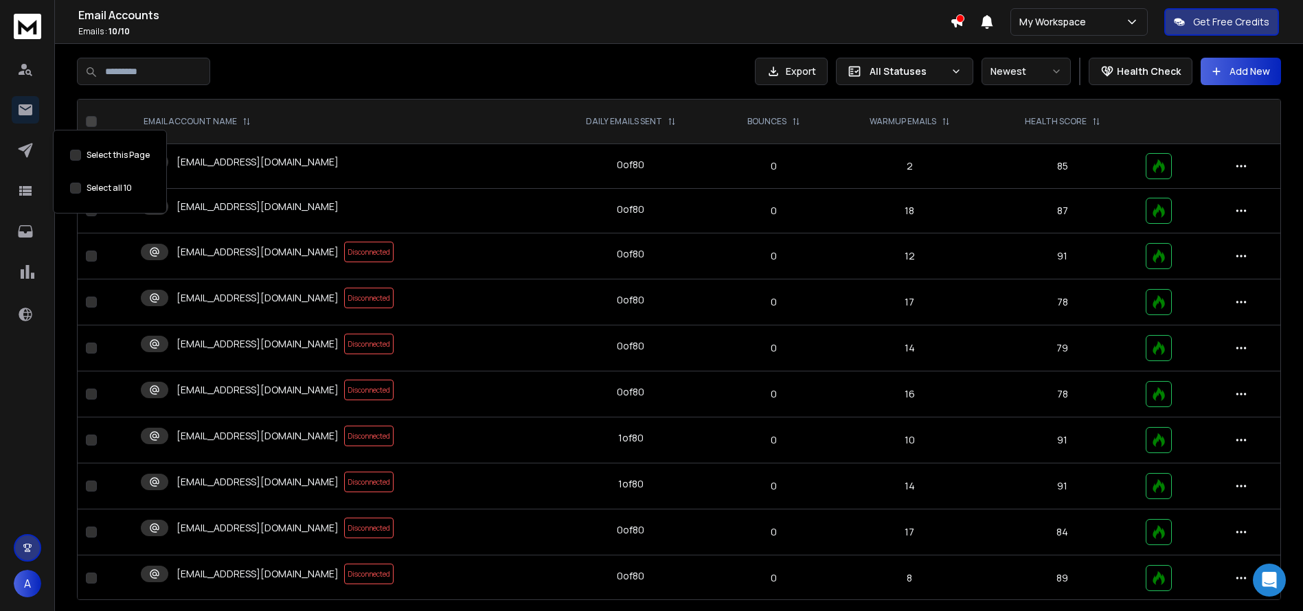
click at [93, 126] on button "Select this Page" at bounding box center [91, 121] width 11 height 11
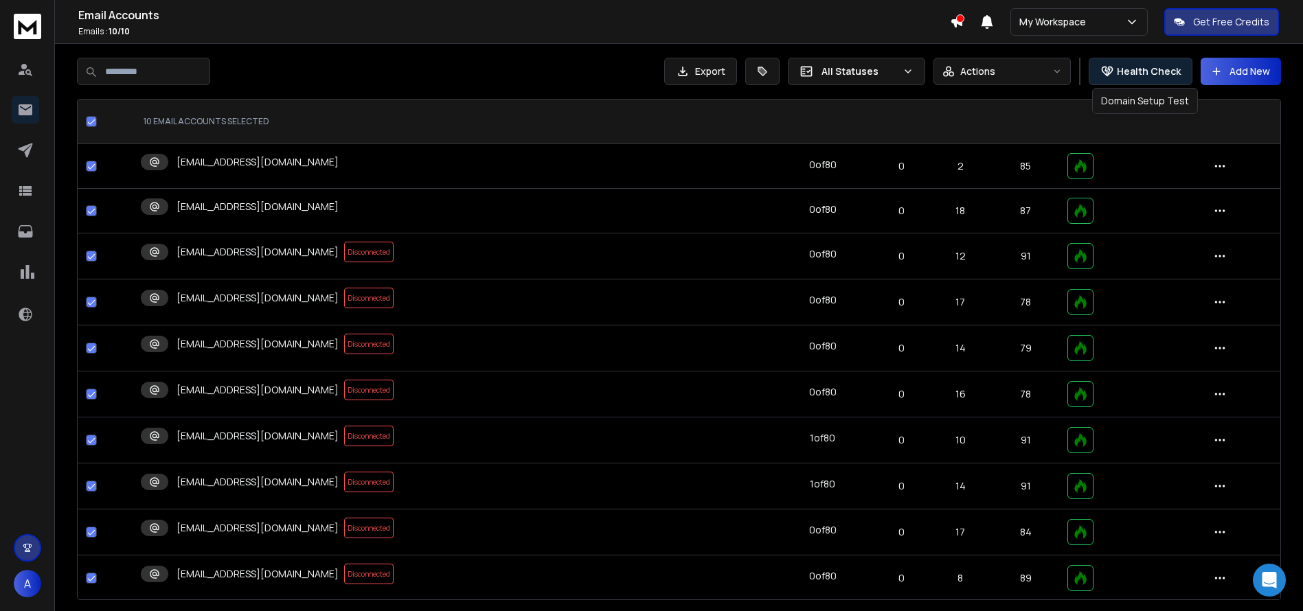
click at [1127, 78] on button "Health Check" at bounding box center [1141, 71] width 104 height 27
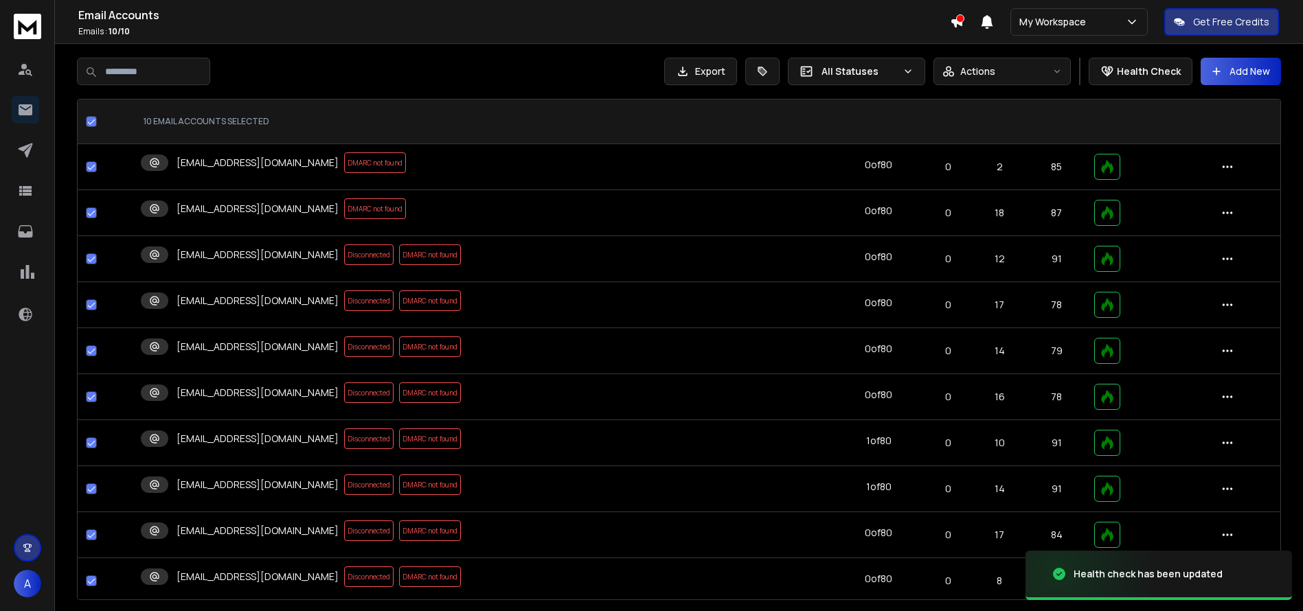
click at [366, 158] on div "[EMAIL_ADDRESS][DOMAIN_NAME] DMARC not found" at bounding box center [483, 163] width 684 height 21
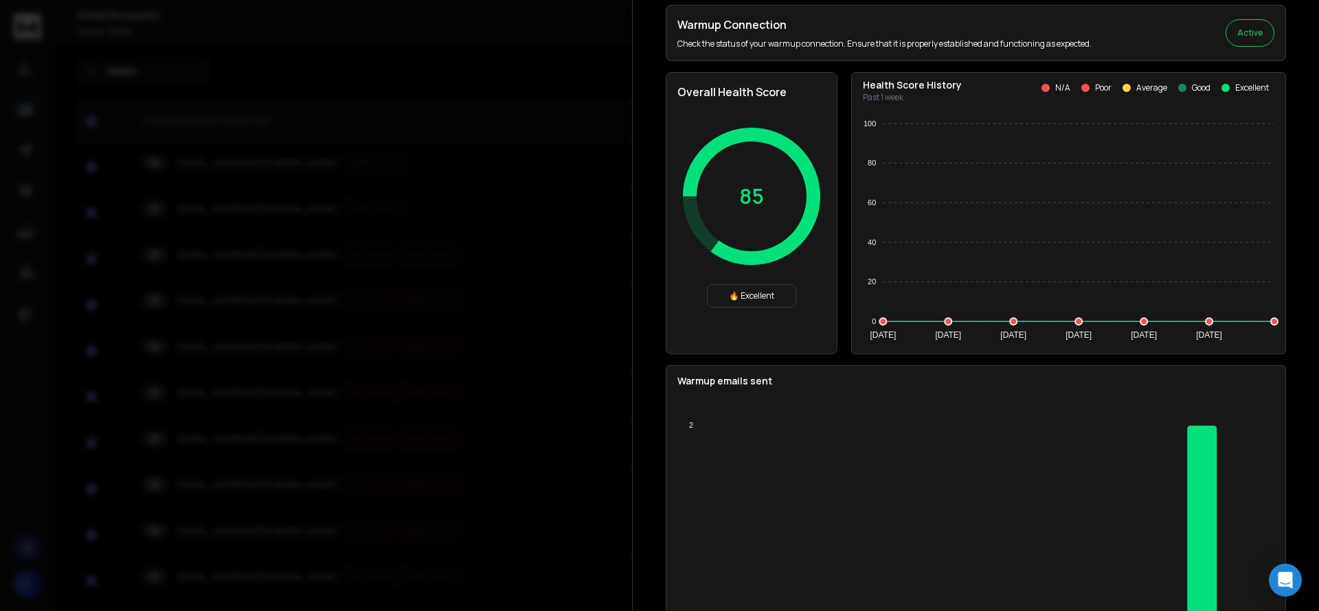
scroll to position [479, 0]
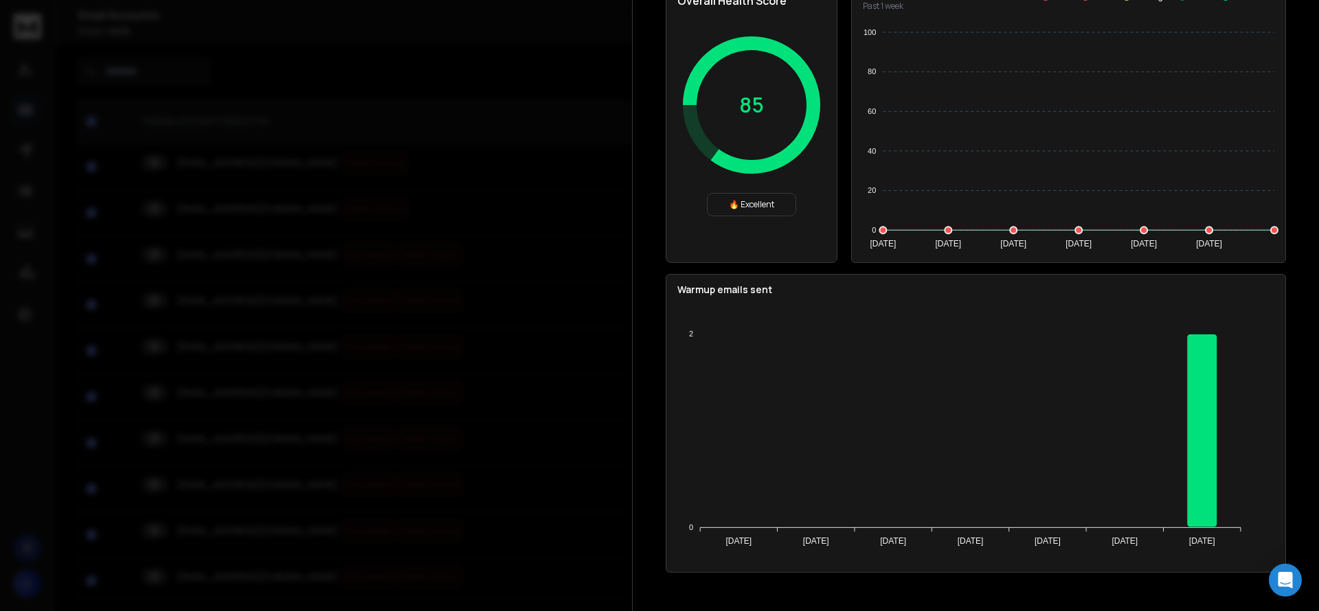
click at [447, 191] on div at bounding box center [659, 305] width 1319 height 611
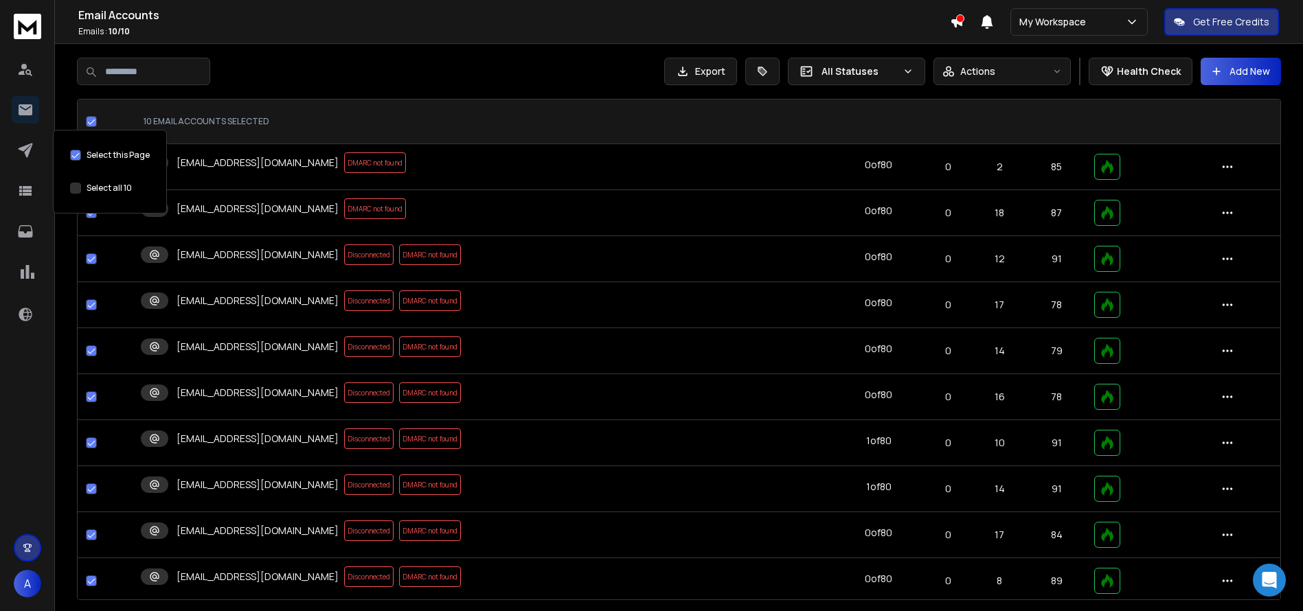
click at [93, 124] on button "Select this Page" at bounding box center [91, 121] width 11 height 11
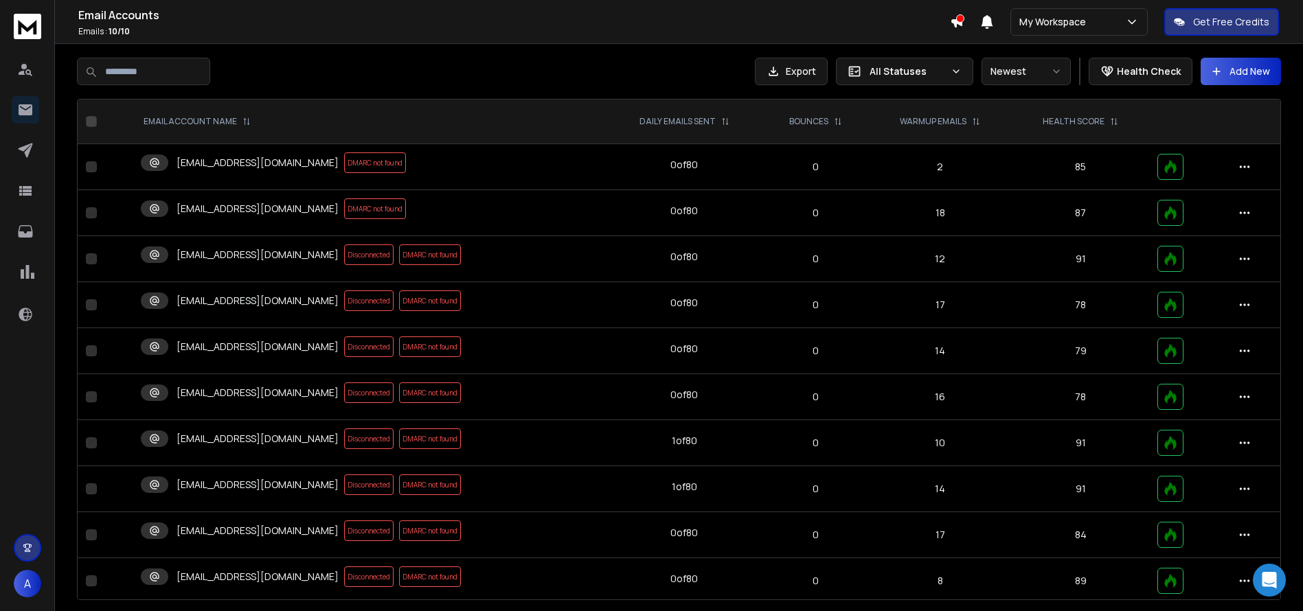
click at [236, 255] on p "[EMAIL_ADDRESS][DOMAIN_NAME]" at bounding box center [258, 255] width 162 height 14
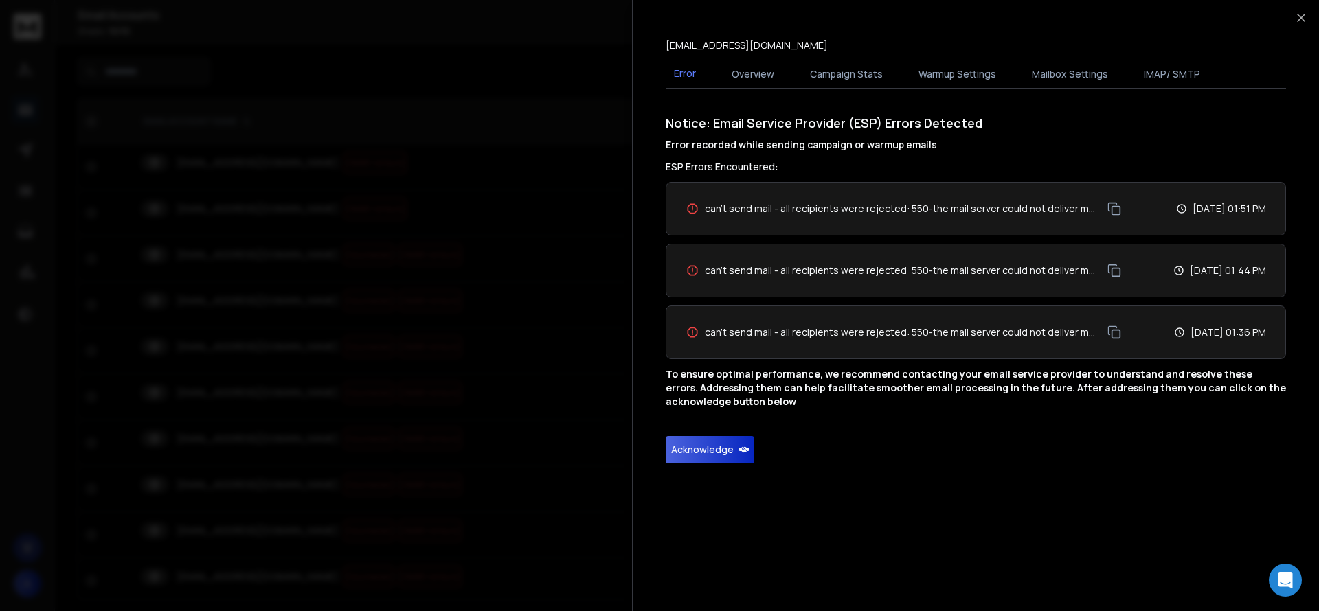
click at [688, 451] on button "Acknowledge" at bounding box center [710, 449] width 89 height 27
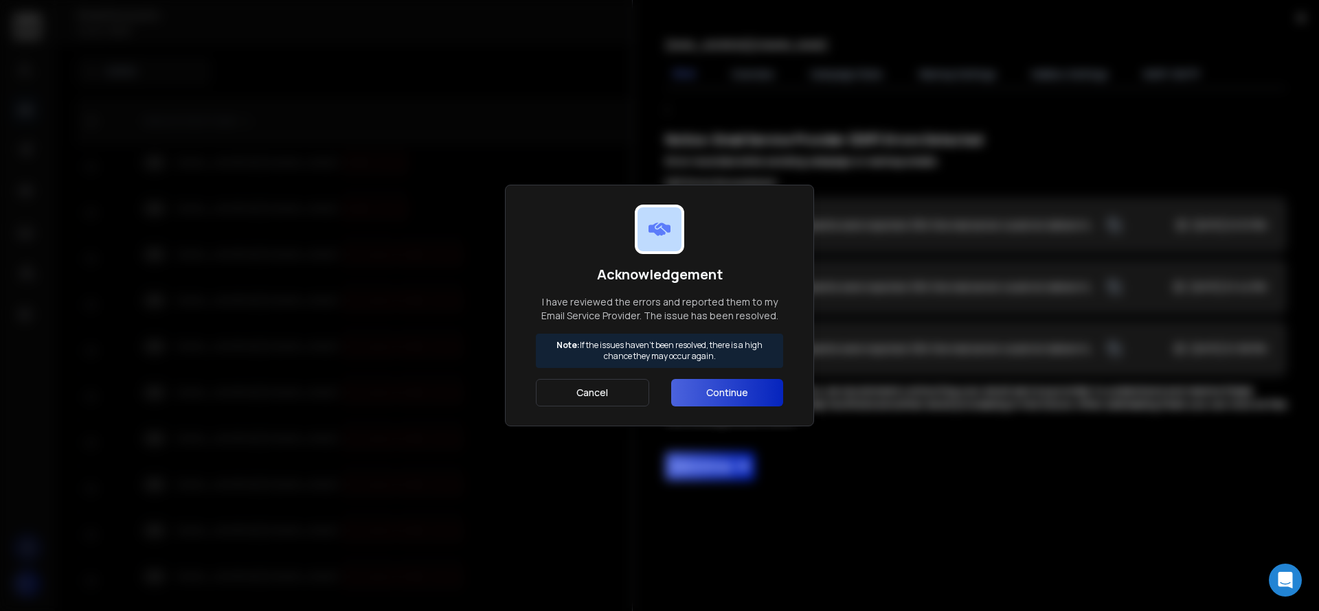
click at [712, 392] on button "Continue" at bounding box center [727, 392] width 112 height 27
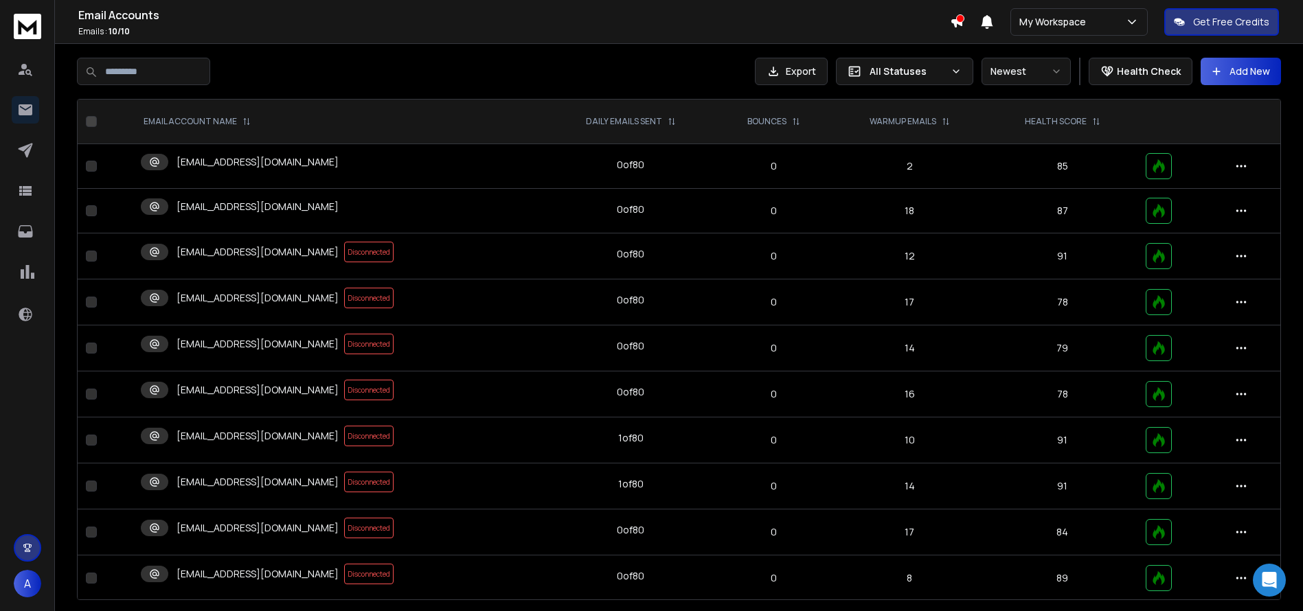
click at [243, 290] on div "[EMAIL_ADDRESS][DOMAIN_NAME]" at bounding box center [240, 298] width 198 height 16
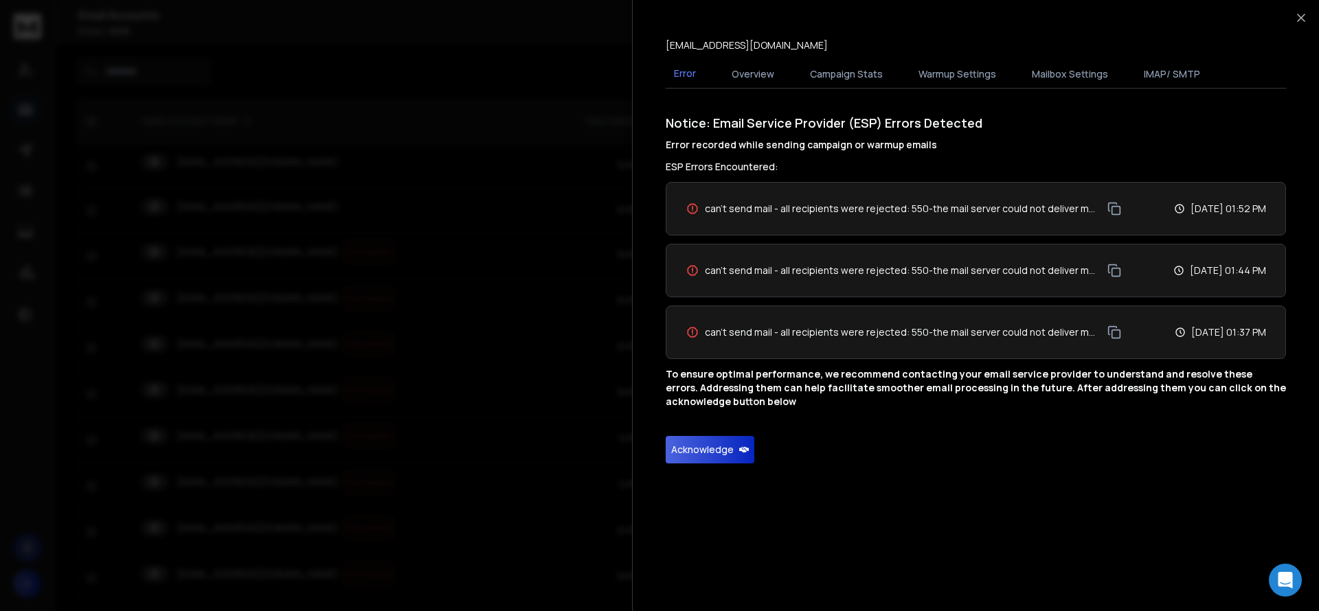
click at [727, 442] on button "Acknowledge" at bounding box center [710, 449] width 89 height 27
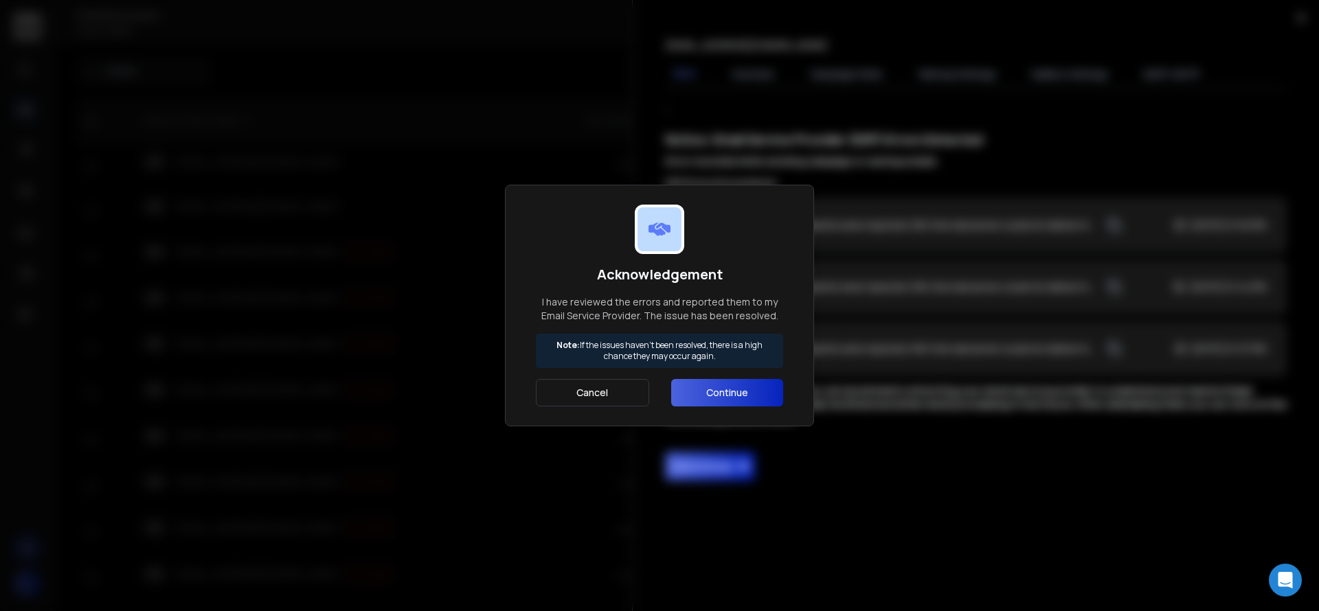
click at [689, 376] on div "Acknowledgement I have reviewed the errors and reported them to my Email Servic…" at bounding box center [659, 306] width 247 height 202
click at [699, 398] on button "Continue" at bounding box center [727, 392] width 112 height 27
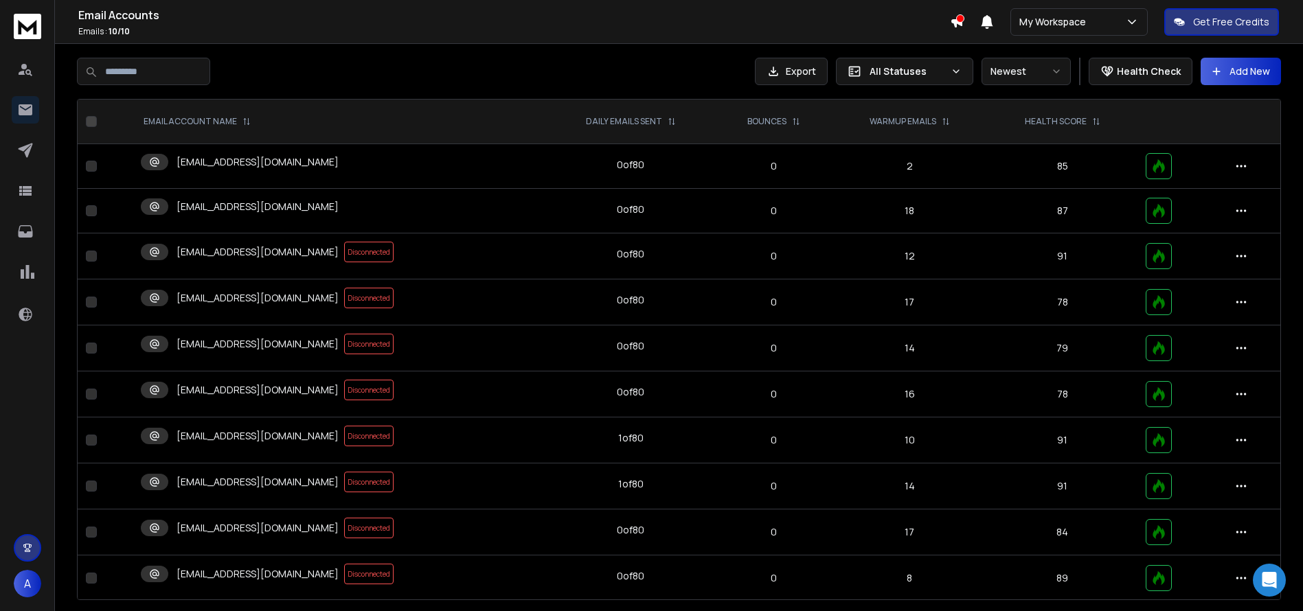
click at [233, 348] on p "[EMAIL_ADDRESS][DOMAIN_NAME]" at bounding box center [258, 344] width 162 height 14
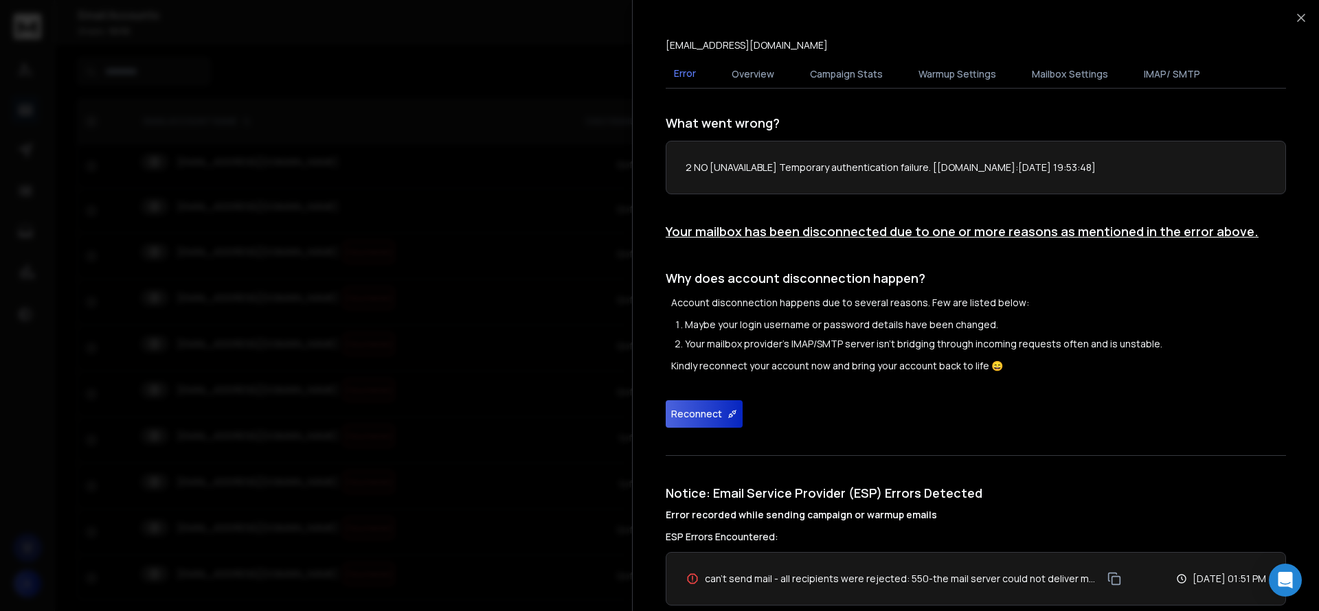
click at [684, 420] on button "Reconnect" at bounding box center [704, 413] width 77 height 27
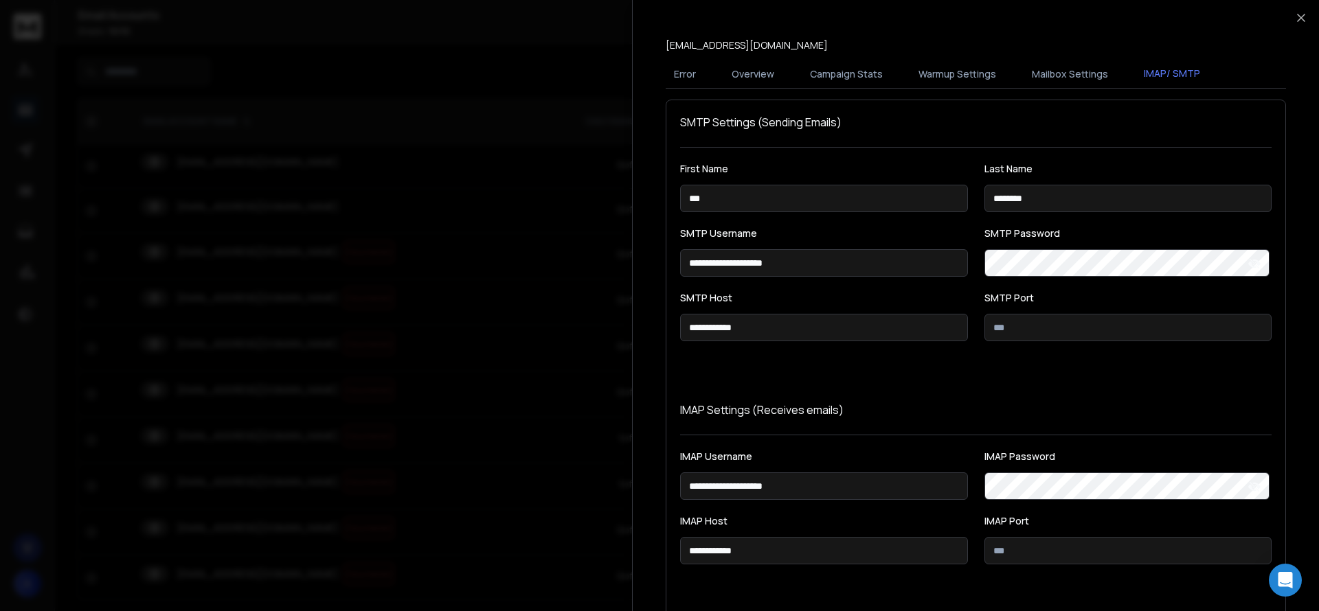
scroll to position [177, 0]
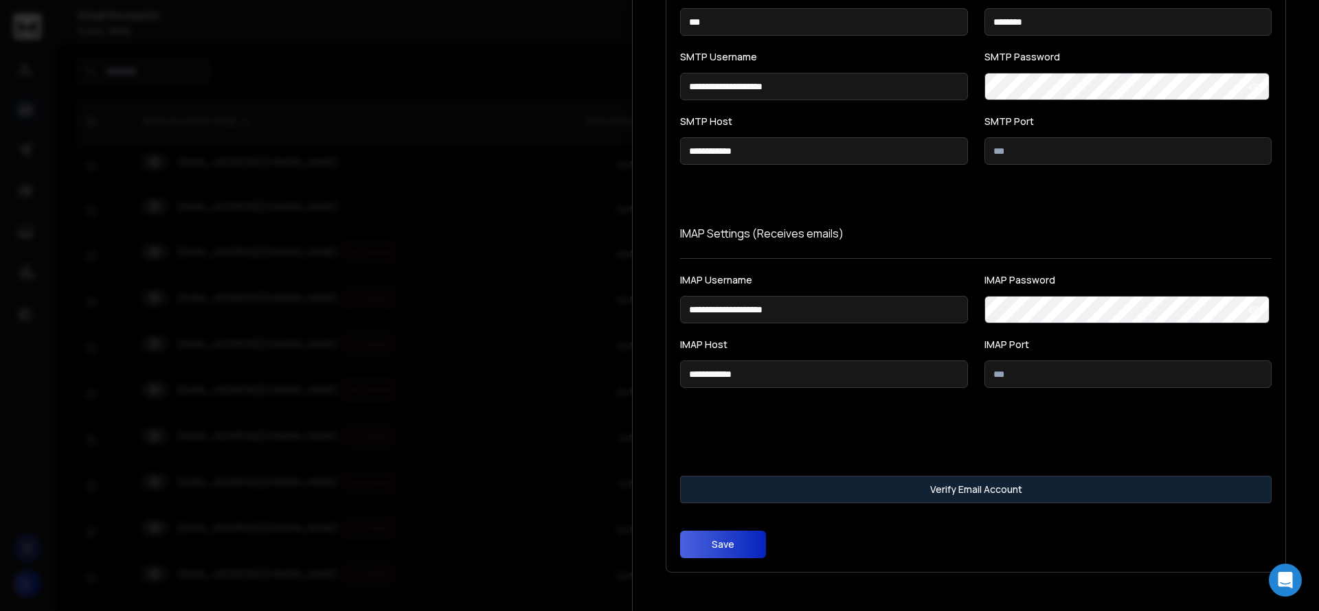
click at [891, 484] on button "Verify Email Account" at bounding box center [975, 489] width 591 height 27
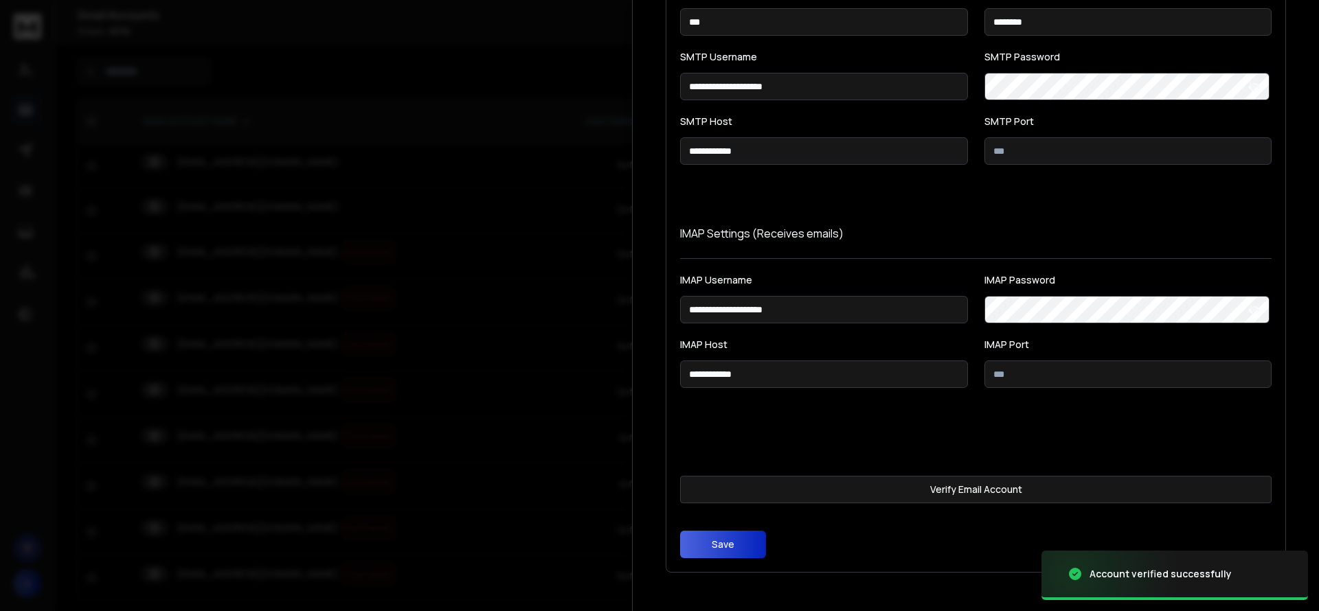
click at [701, 543] on button "Save" at bounding box center [723, 544] width 86 height 27
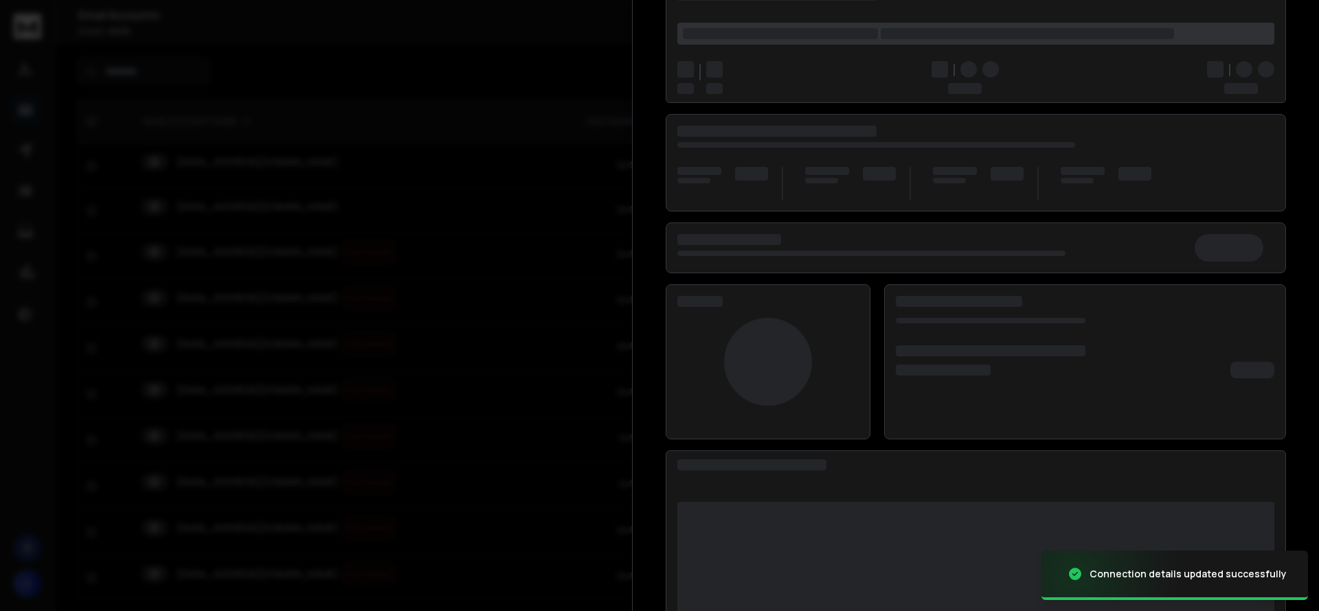
scroll to position [102, 0]
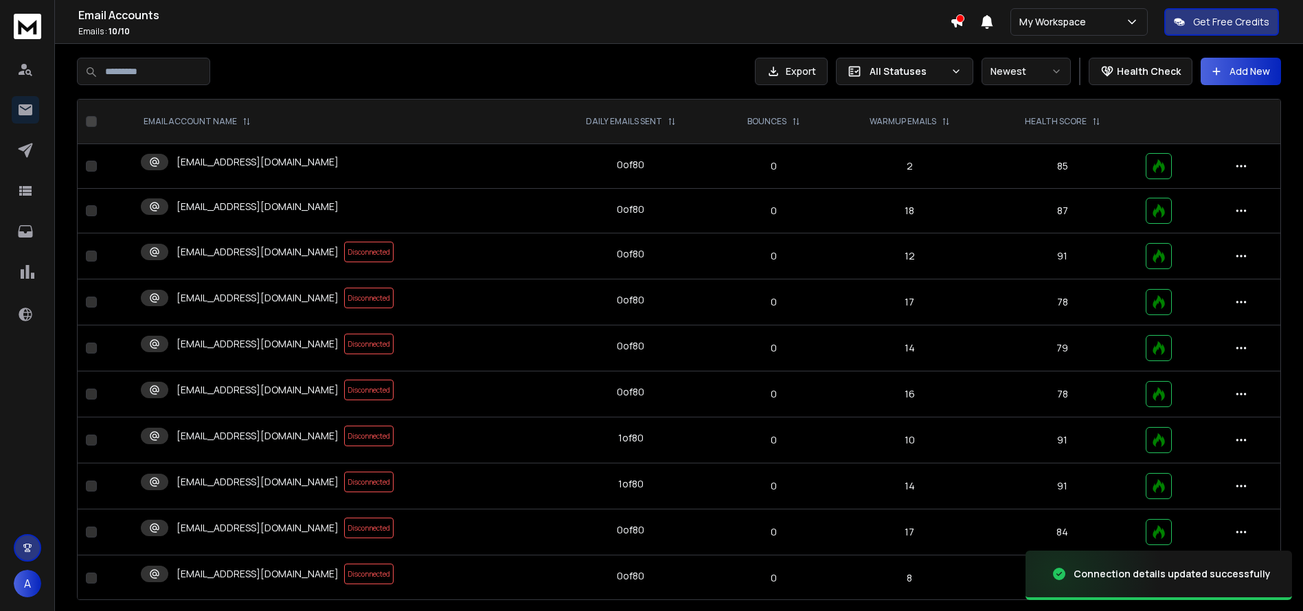
click at [203, 252] on p "[EMAIL_ADDRESS][DOMAIN_NAME]" at bounding box center [258, 252] width 162 height 14
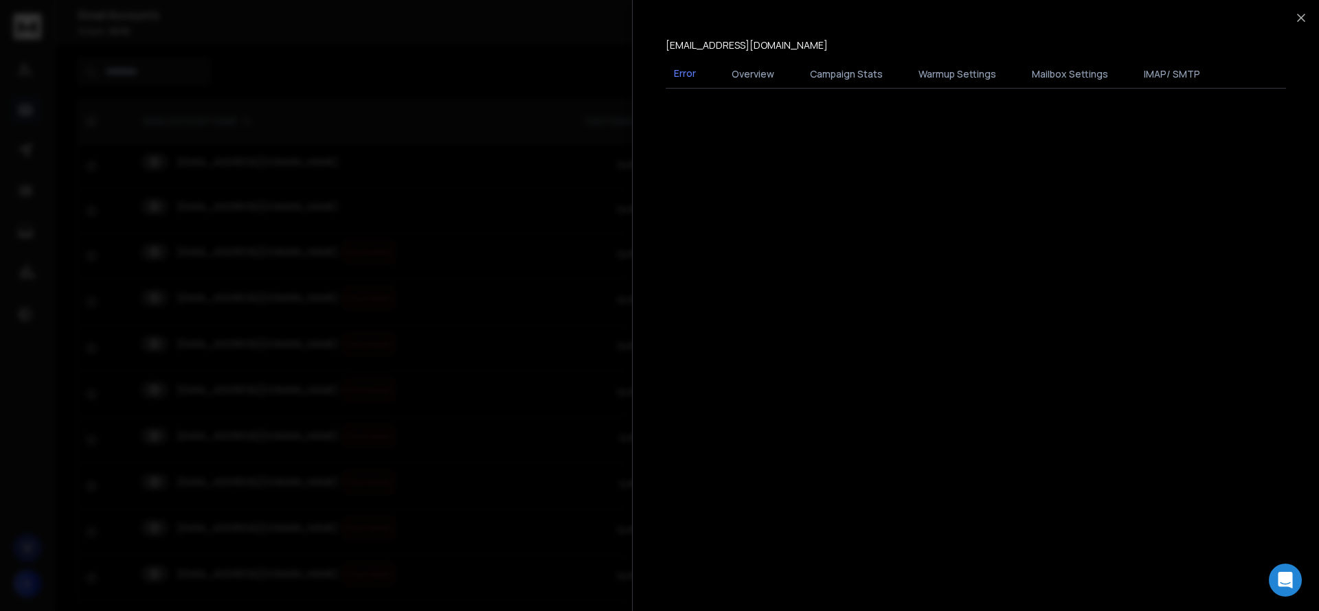
drag, startPoint x: 432, startPoint y: 246, endPoint x: 928, endPoint y: 80, distance: 523.1
click at [202, 167] on div at bounding box center [659, 305] width 1319 height 611
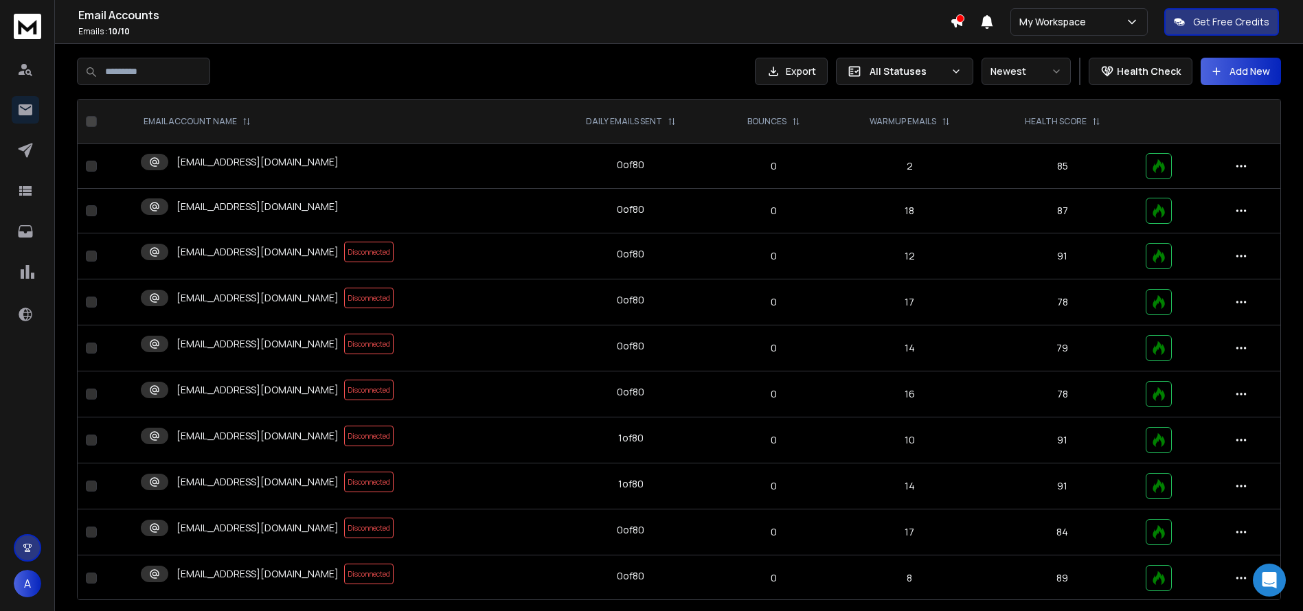
click at [238, 242] on div "marketing@serpapex.net Disconnected" at bounding box center [339, 252] width 396 height 21
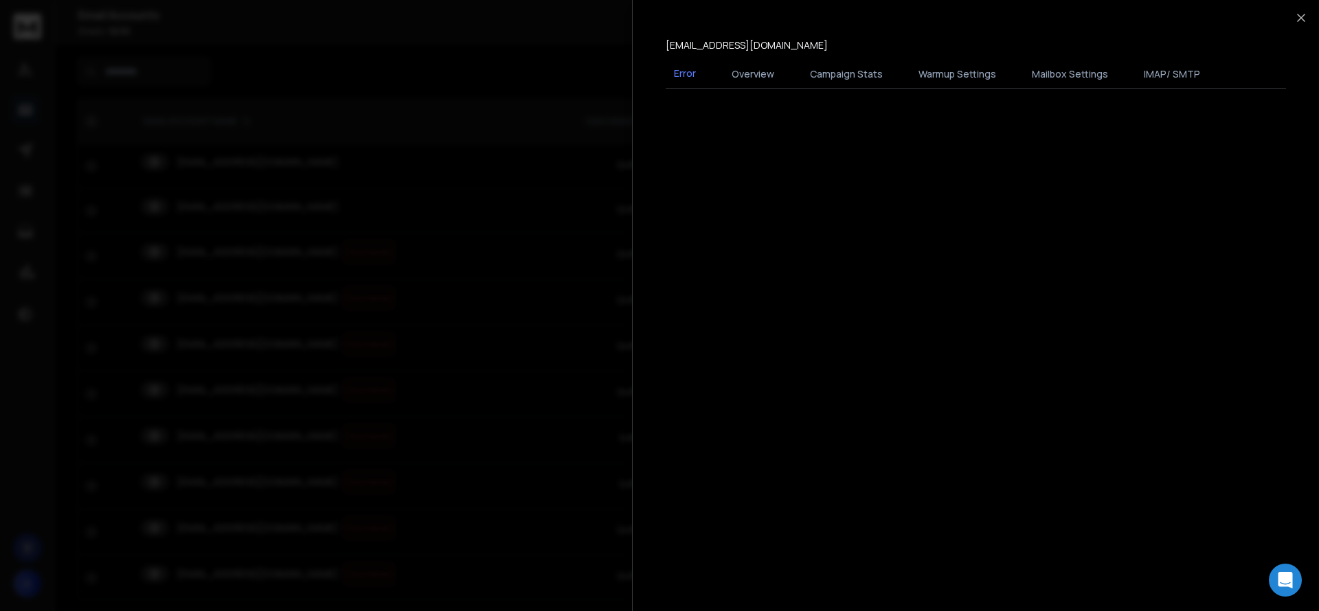
click at [1171, 69] on button "IMAP/ SMTP" at bounding box center [1172, 74] width 73 height 30
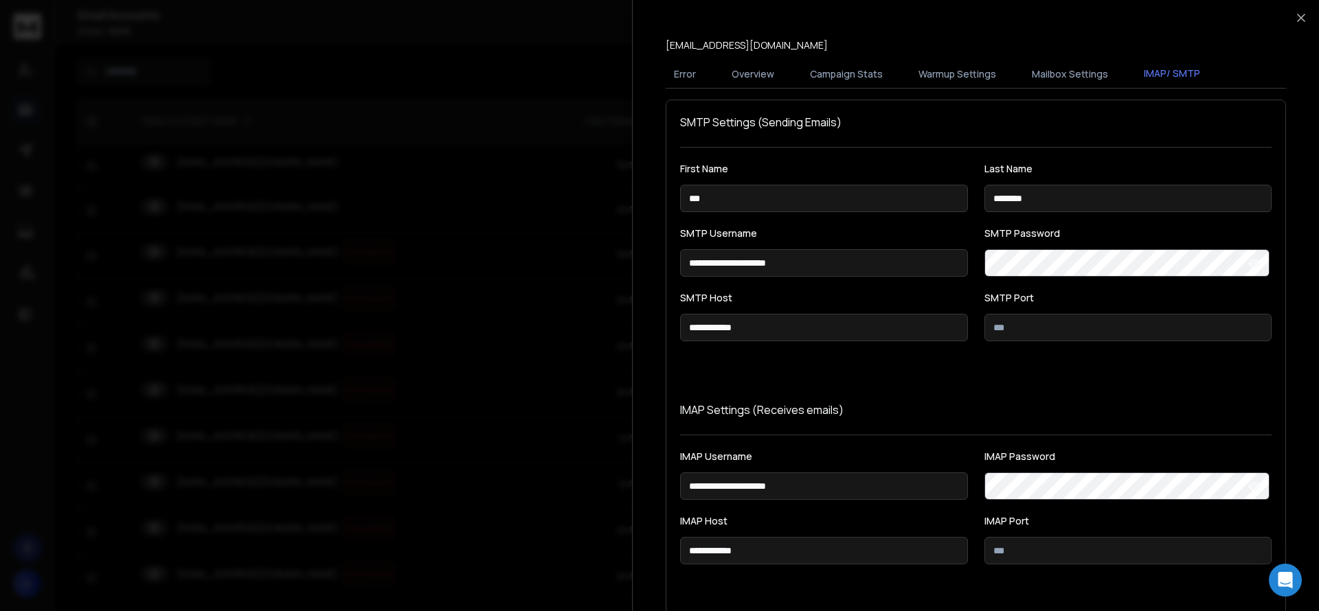
scroll to position [177, 0]
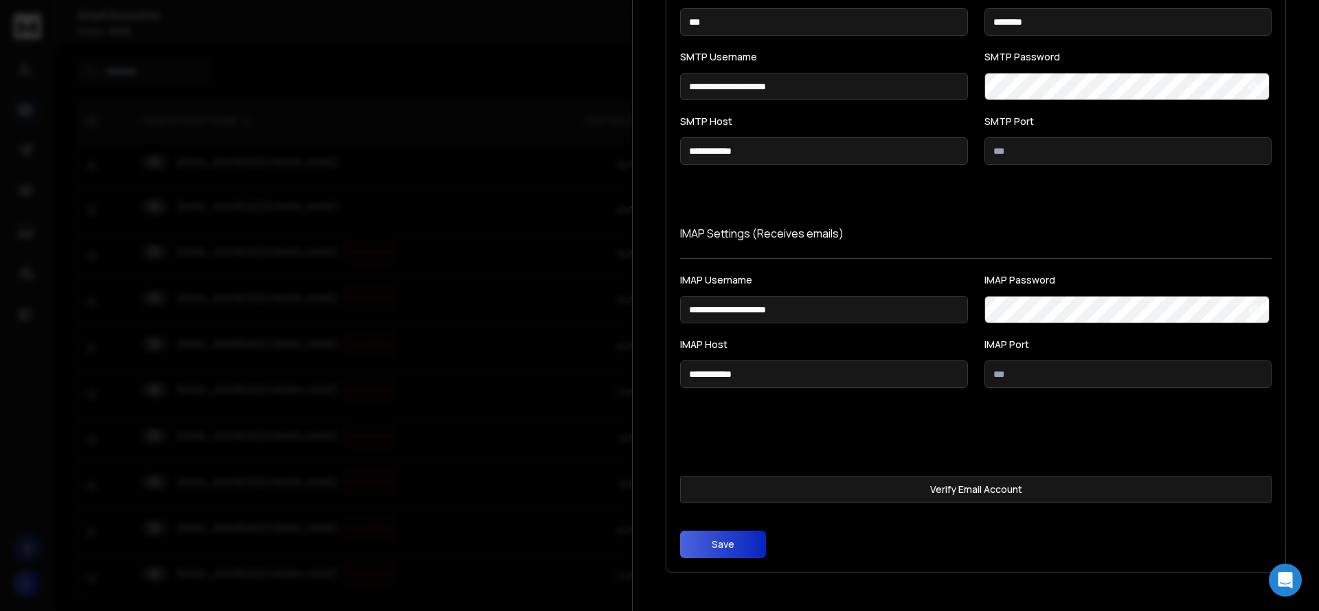
click at [832, 493] on button "Verify Email Account" at bounding box center [975, 489] width 591 height 27
click at [725, 545] on button "Save" at bounding box center [723, 544] width 86 height 27
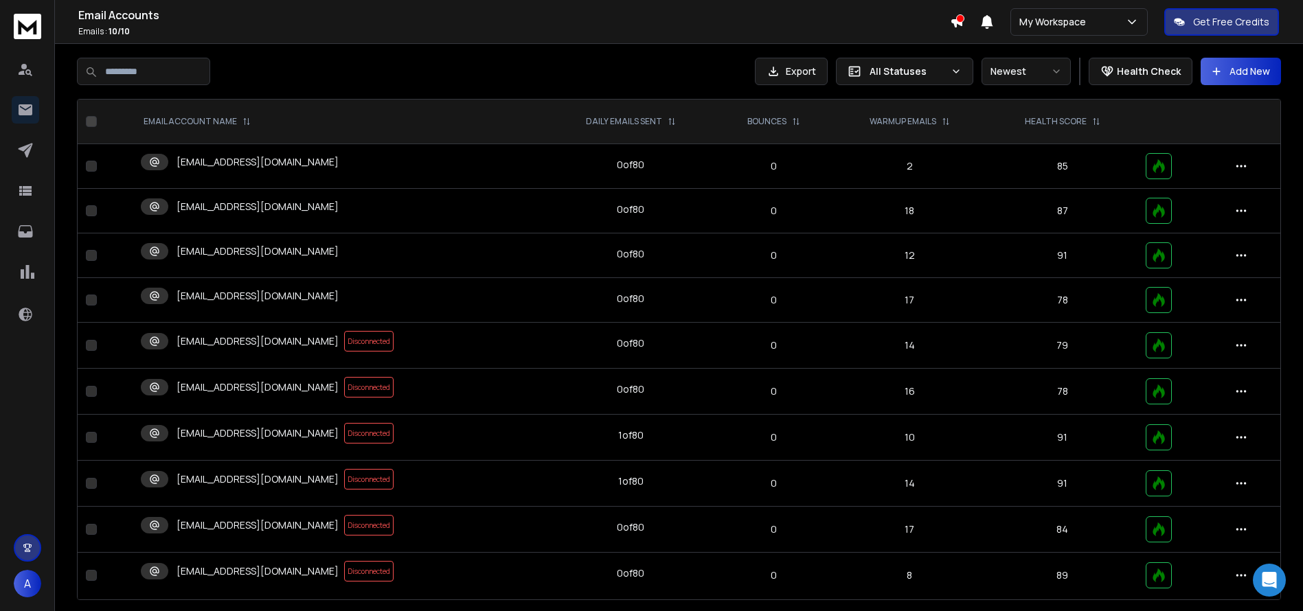
click at [233, 344] on p "[EMAIL_ADDRESS][DOMAIN_NAME]" at bounding box center [258, 342] width 162 height 14
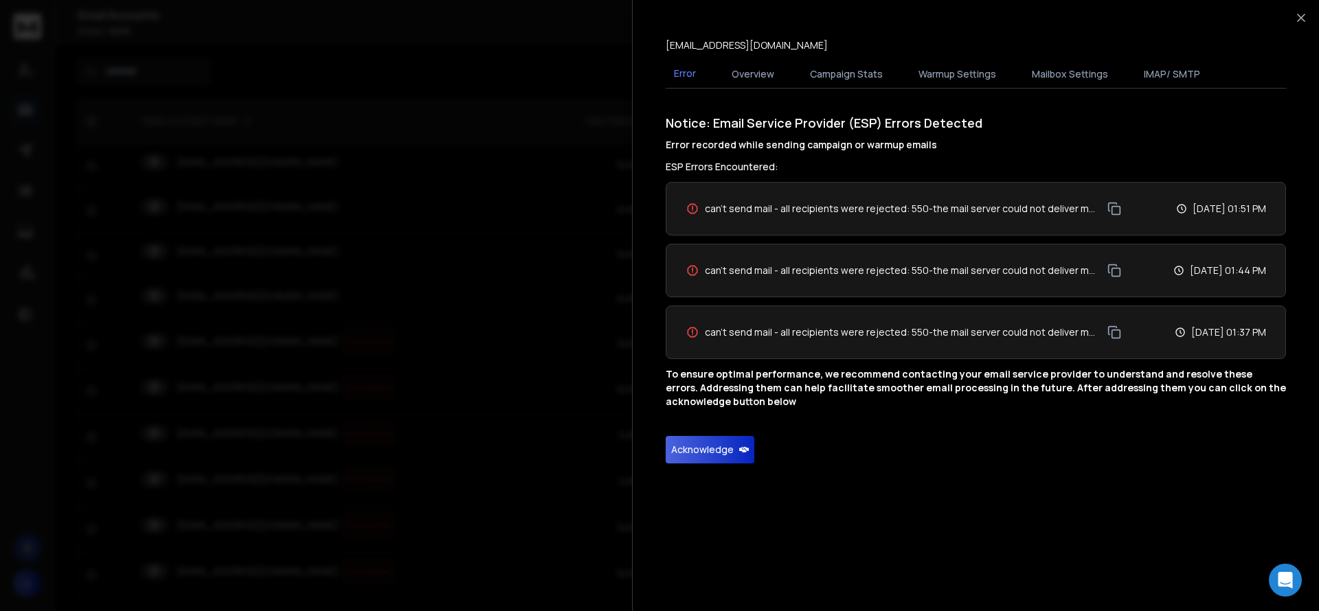
click at [723, 452] on button "Acknowledge" at bounding box center [710, 449] width 89 height 27
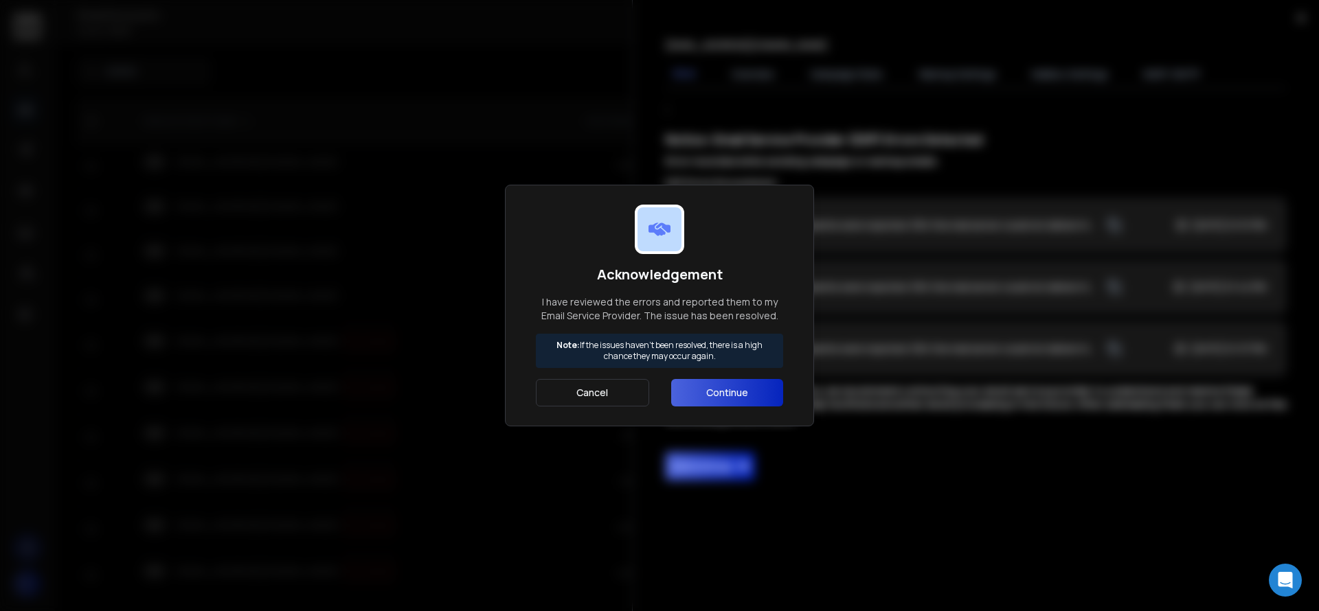
click at [714, 397] on button "Continue" at bounding box center [727, 392] width 112 height 27
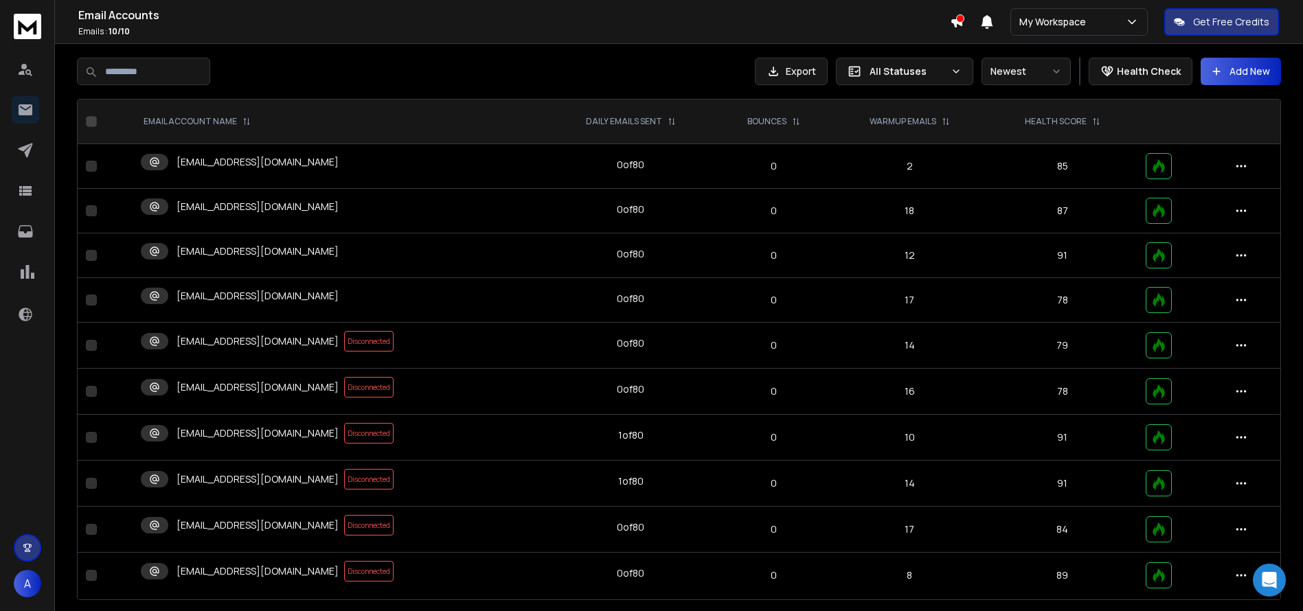
click at [247, 346] on p "[EMAIL_ADDRESS][DOMAIN_NAME]" at bounding box center [258, 342] width 162 height 14
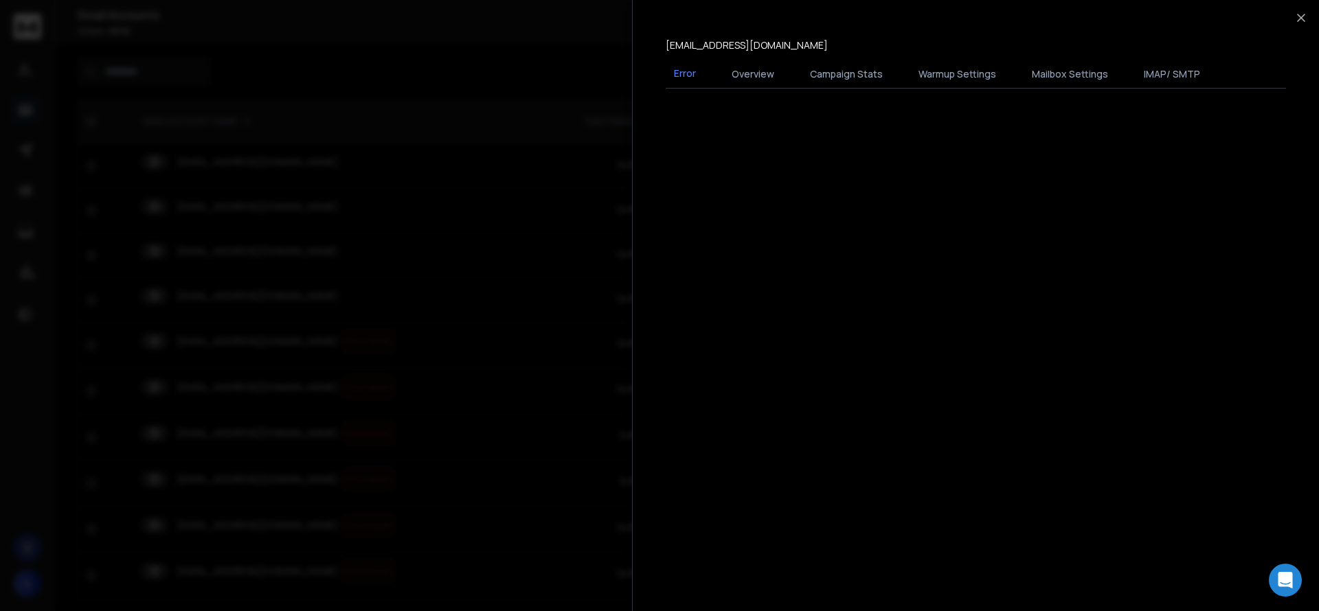
click at [1151, 67] on button "IMAP/ SMTP" at bounding box center [1172, 74] width 73 height 30
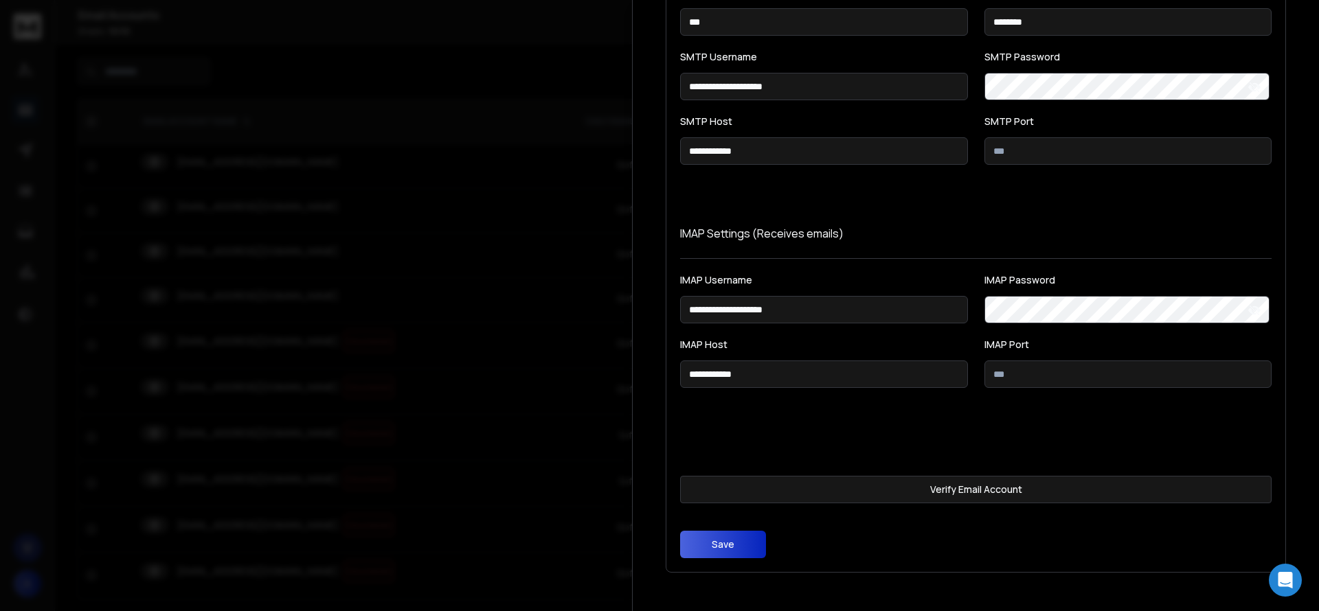
click at [705, 534] on button "Save" at bounding box center [723, 544] width 86 height 27
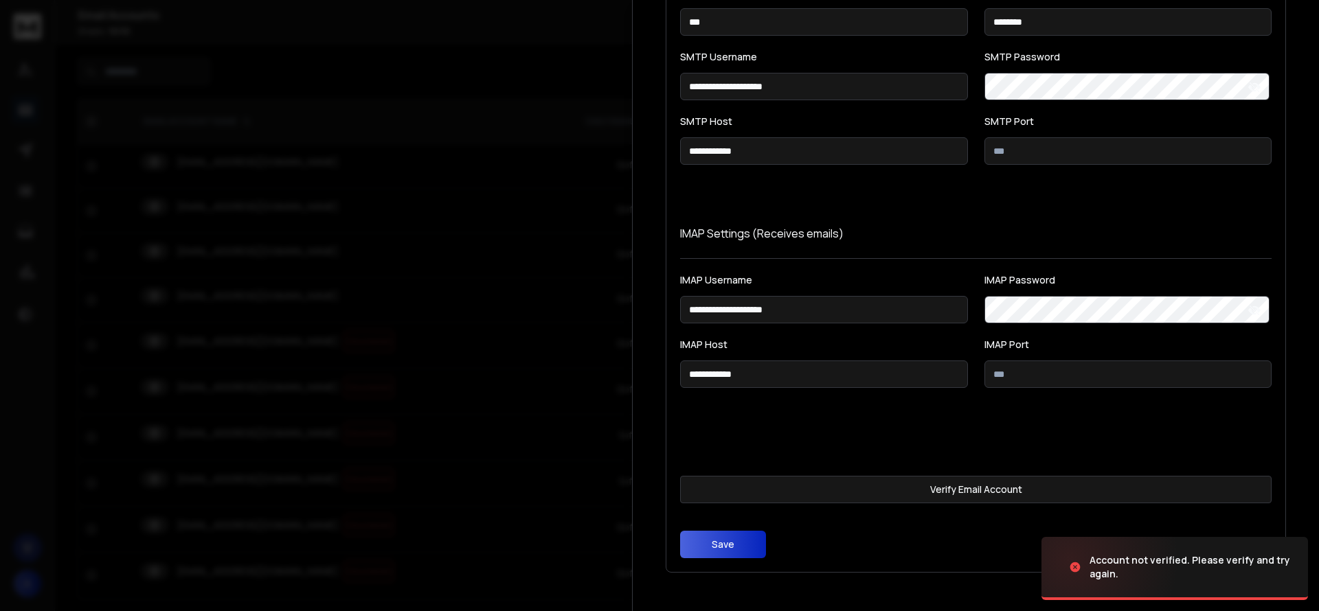
click at [870, 473] on form "**********" at bounding box center [975, 264] width 591 height 587
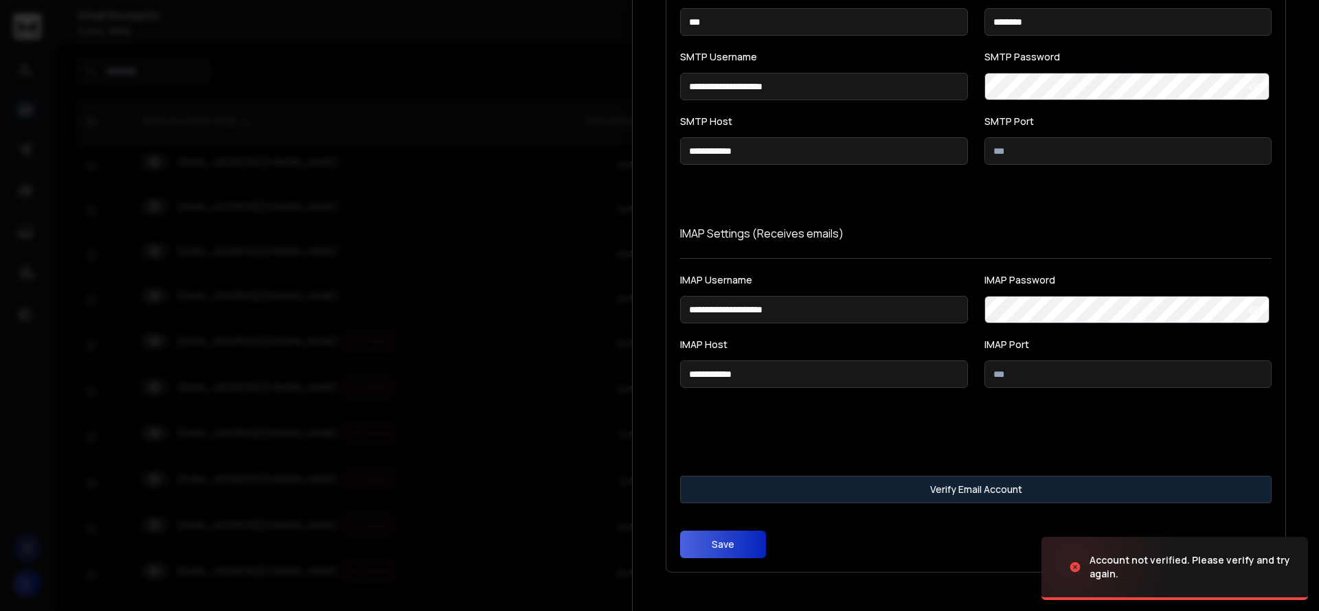
click at [791, 491] on button "Verify Email Account" at bounding box center [975, 489] width 591 height 27
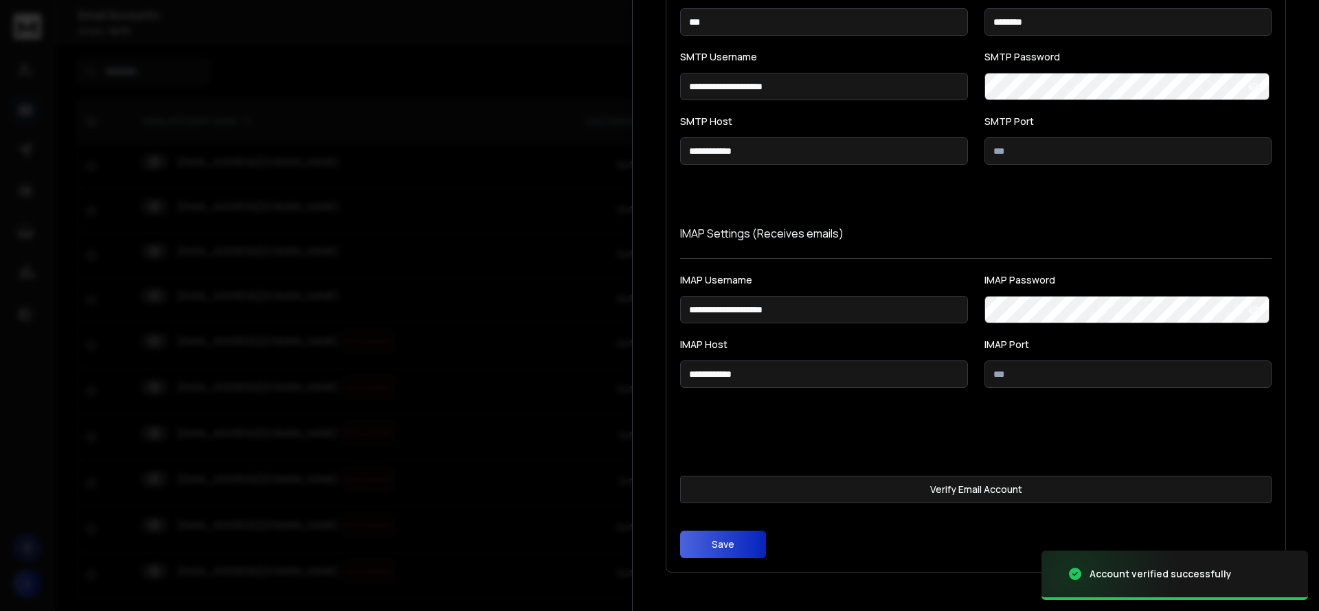
click at [747, 550] on button "Save" at bounding box center [723, 544] width 86 height 27
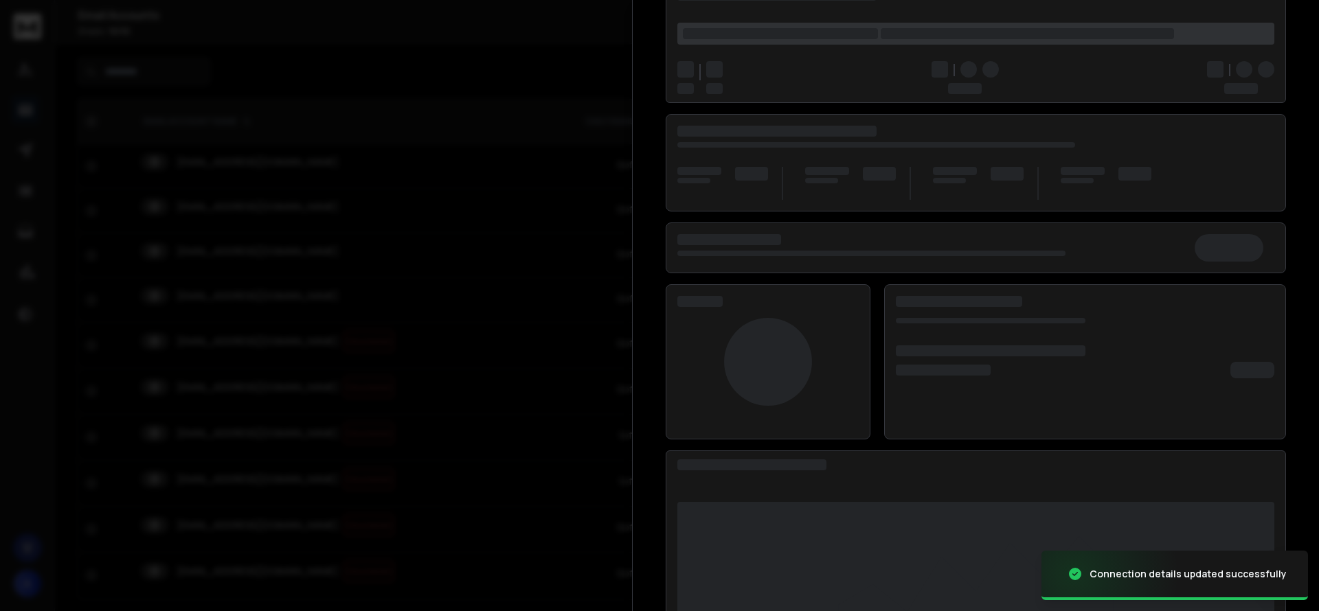
scroll to position [102, 0]
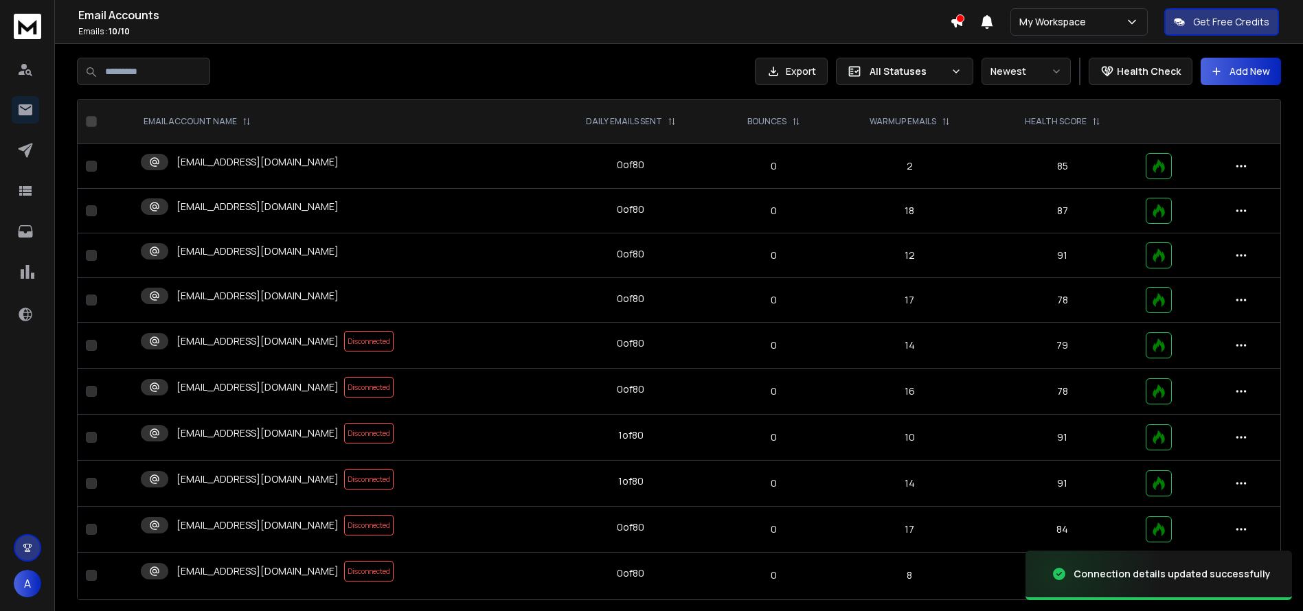
click at [262, 346] on p "[EMAIL_ADDRESS][DOMAIN_NAME]" at bounding box center [258, 342] width 162 height 14
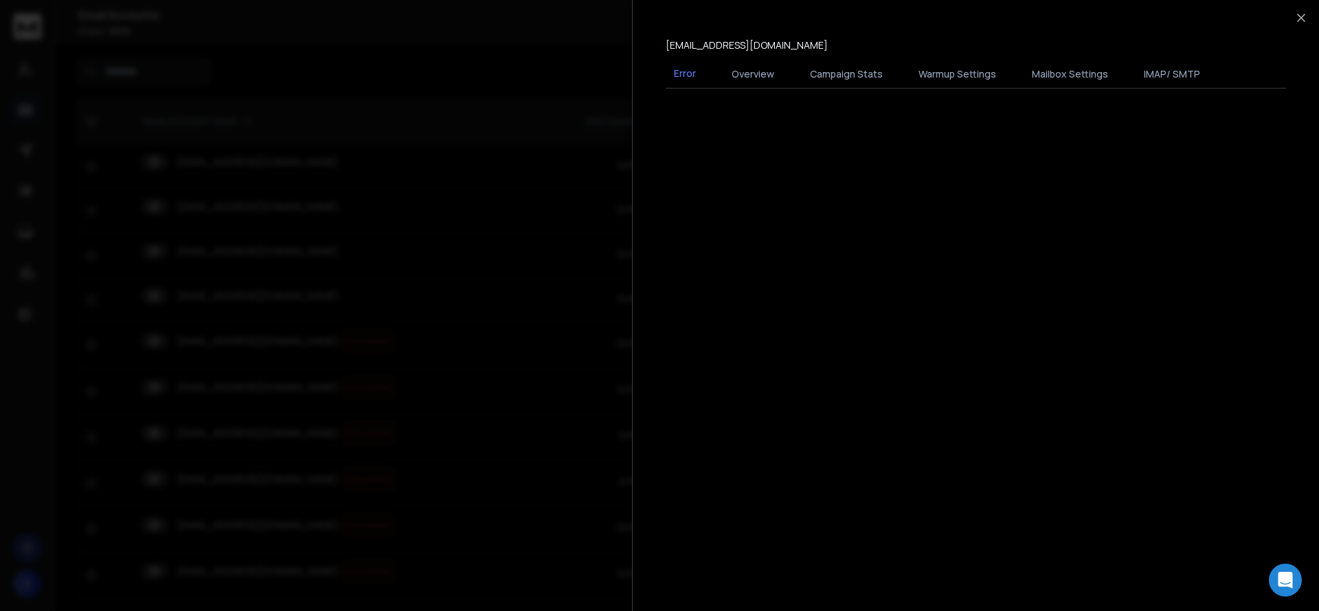
click at [450, 221] on div at bounding box center [659, 305] width 1319 height 611
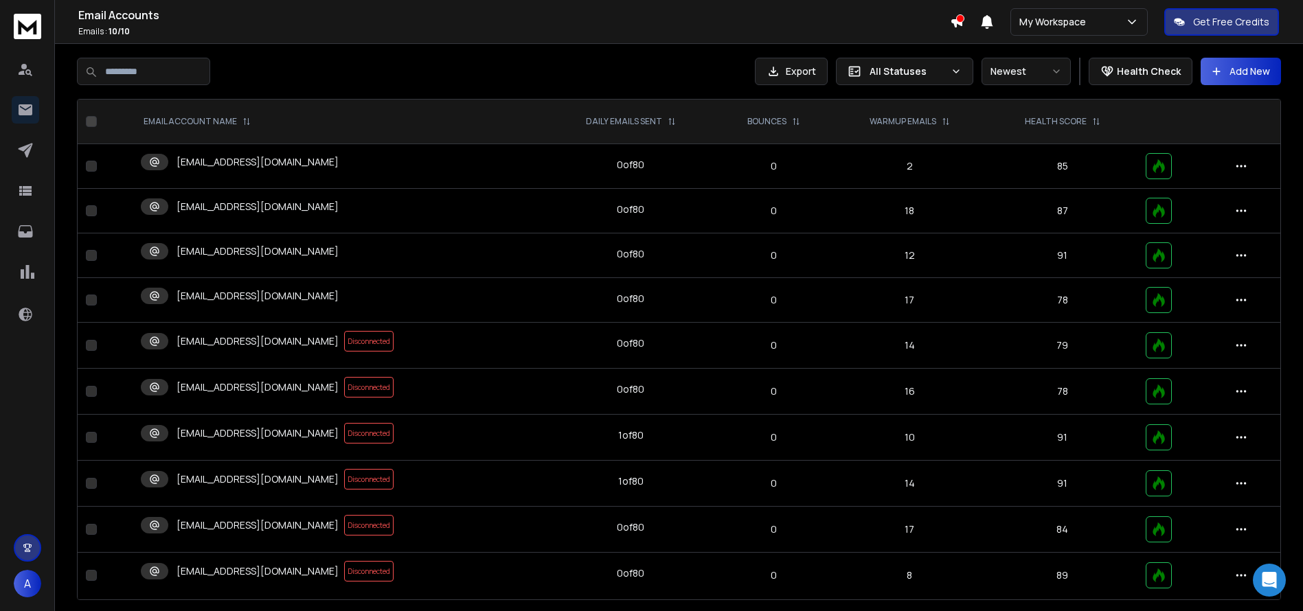
click at [238, 343] on p "[EMAIL_ADDRESS][DOMAIN_NAME]" at bounding box center [258, 342] width 162 height 14
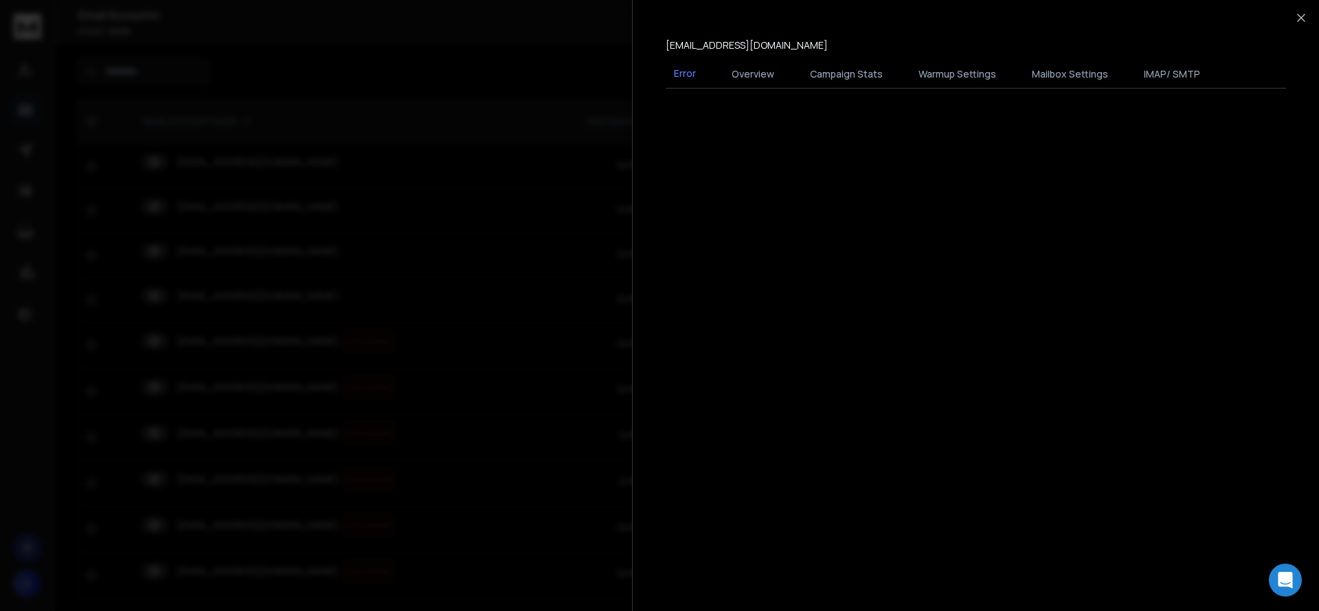
click at [299, 293] on div at bounding box center [659, 305] width 1319 height 611
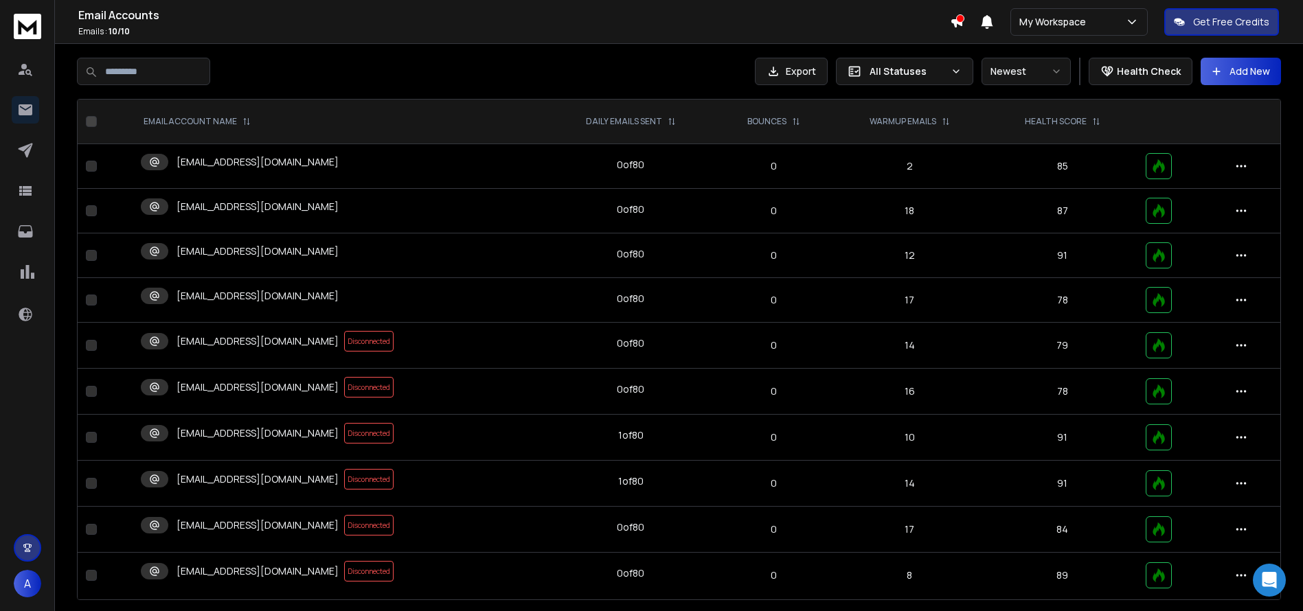
click at [229, 378] on div "Getacces@serpapex.net Disconnected" at bounding box center [339, 387] width 396 height 21
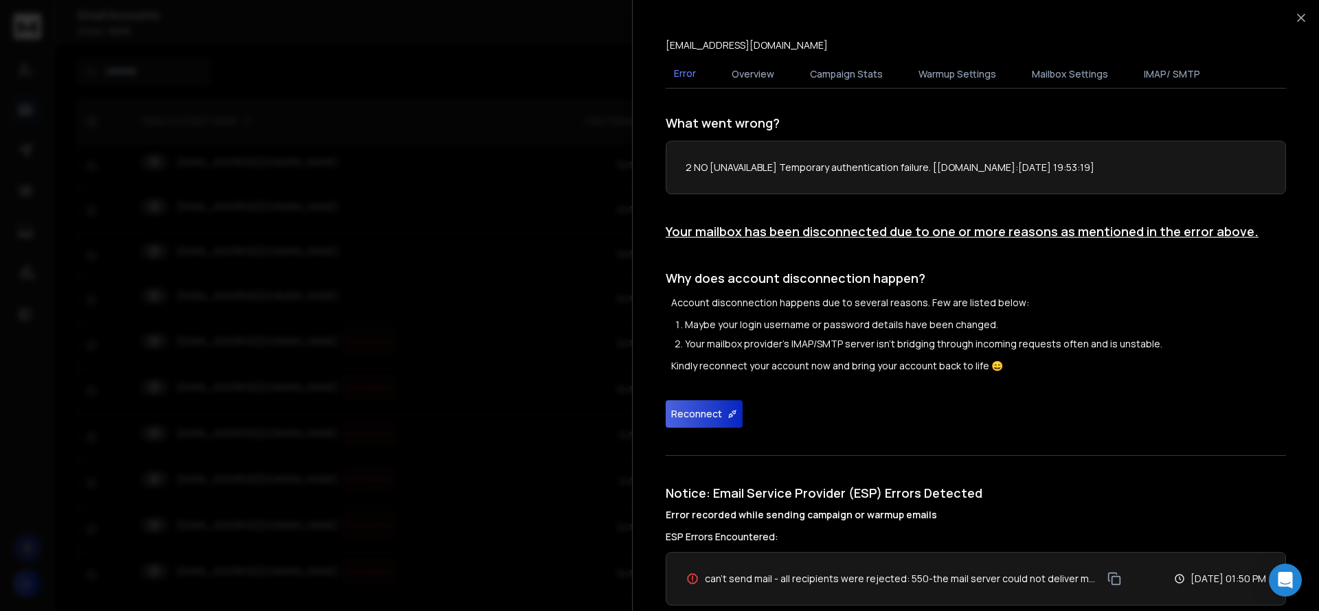
click at [710, 421] on button "Reconnect" at bounding box center [704, 413] width 77 height 27
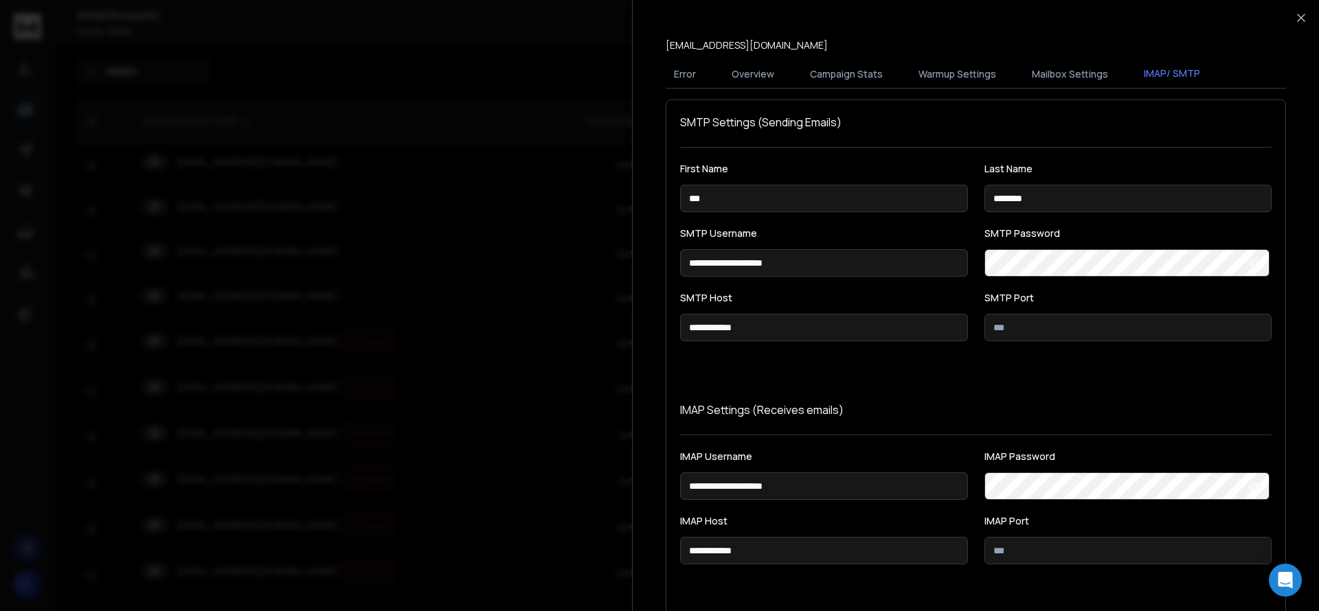
scroll to position [177, 0]
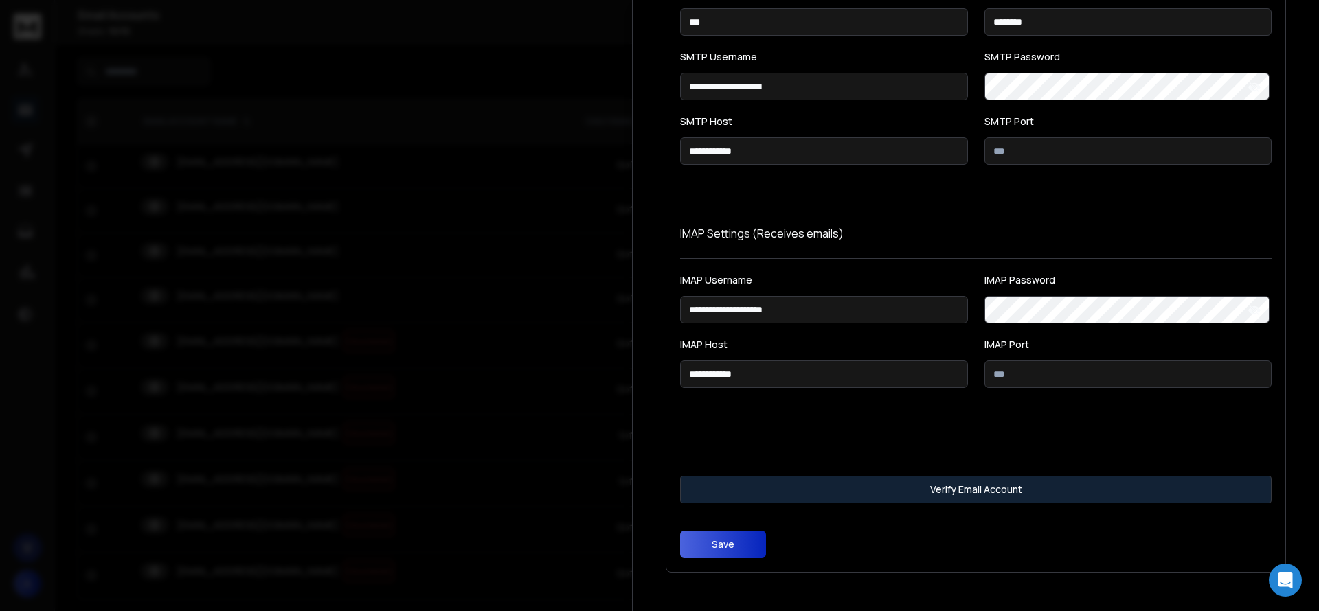
click at [743, 490] on button "Verify Email Account" at bounding box center [975, 489] width 591 height 27
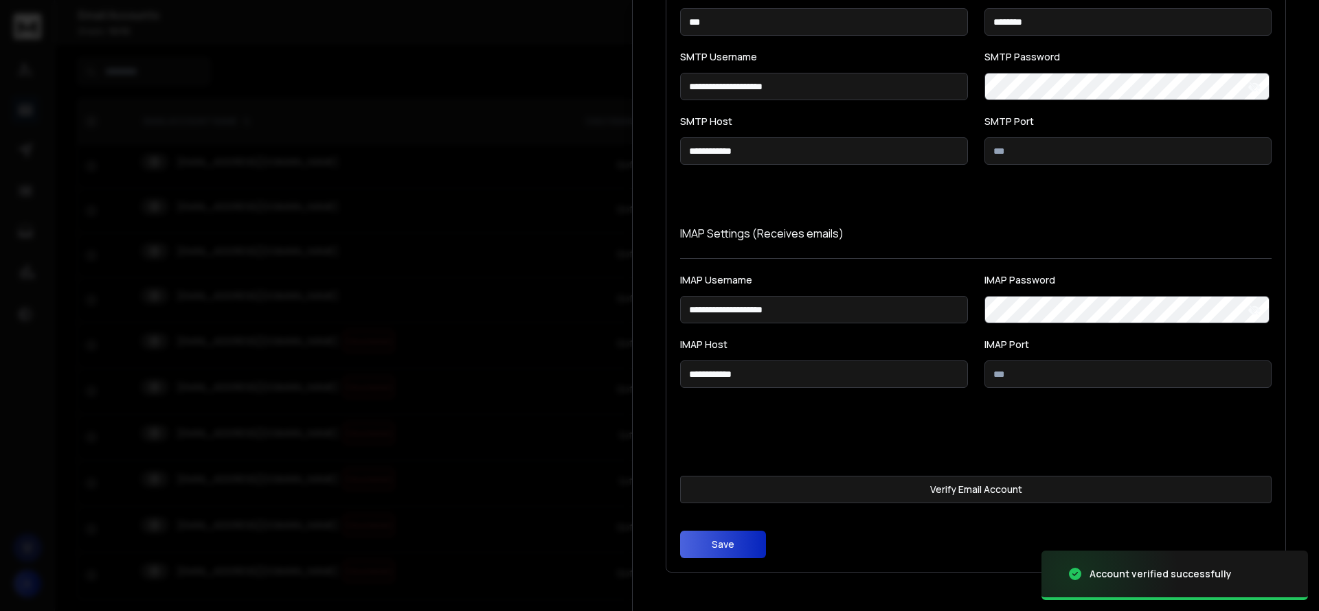
click at [725, 554] on button "Save" at bounding box center [723, 544] width 86 height 27
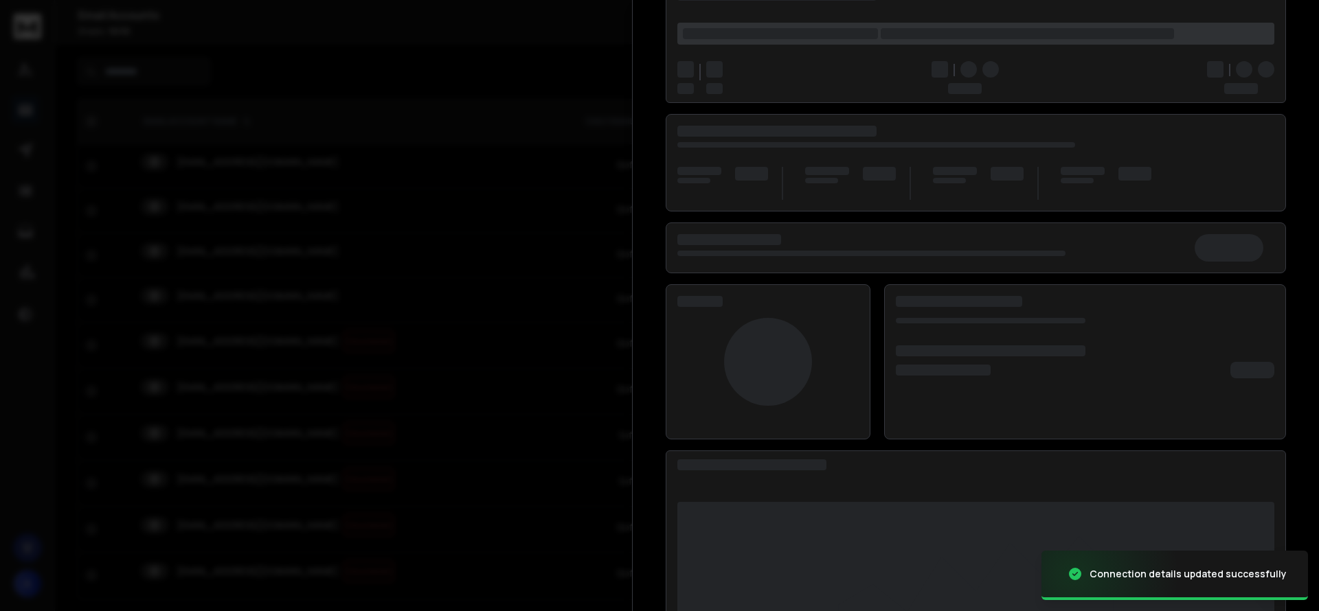
scroll to position [102, 0]
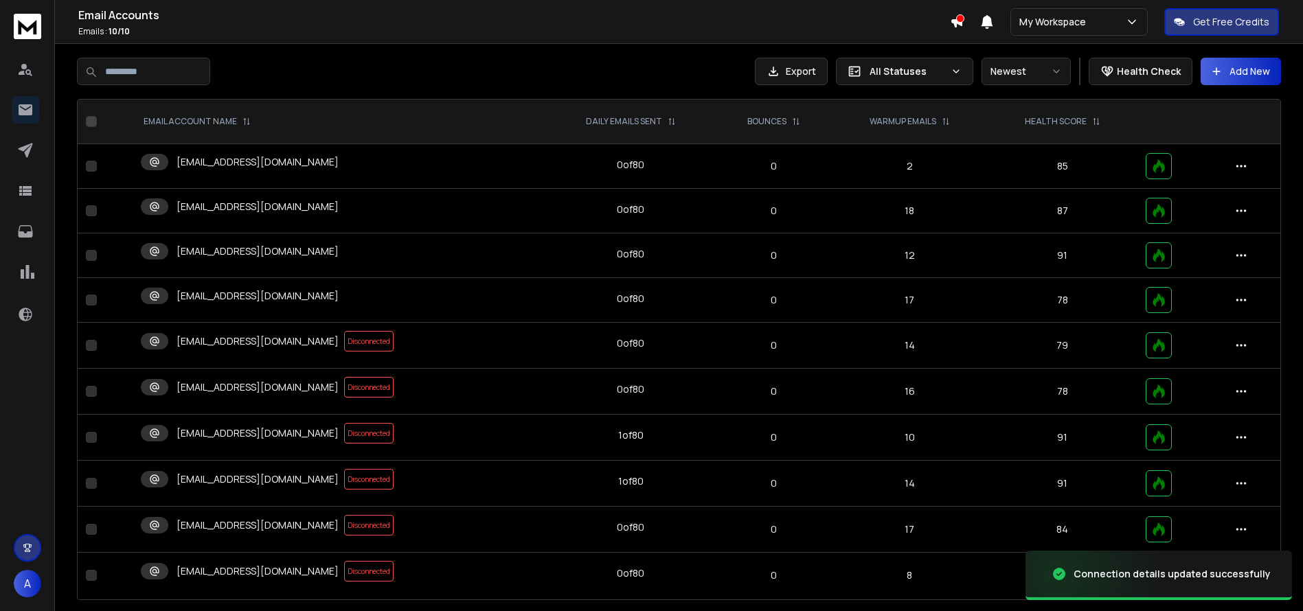
click at [233, 390] on p "[EMAIL_ADDRESS][DOMAIN_NAME]" at bounding box center [258, 388] width 162 height 14
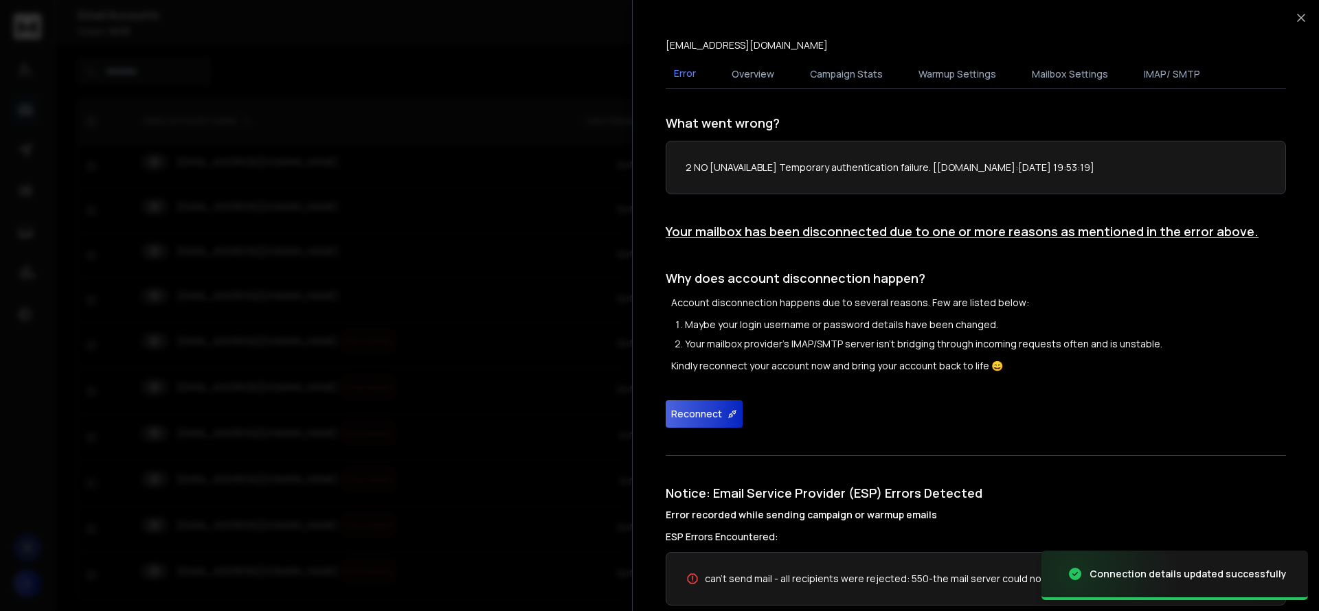
click at [233, 392] on div at bounding box center [659, 305] width 1319 height 611
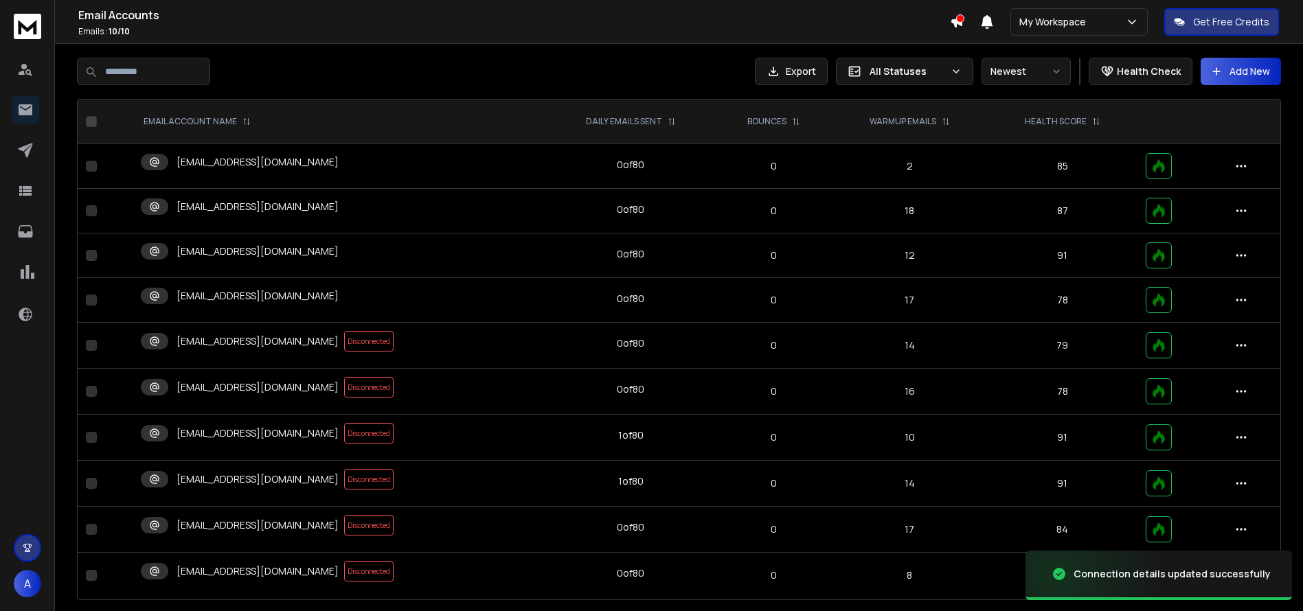
click at [200, 437] on p "[EMAIL_ADDRESS][DOMAIN_NAME]" at bounding box center [258, 434] width 162 height 14
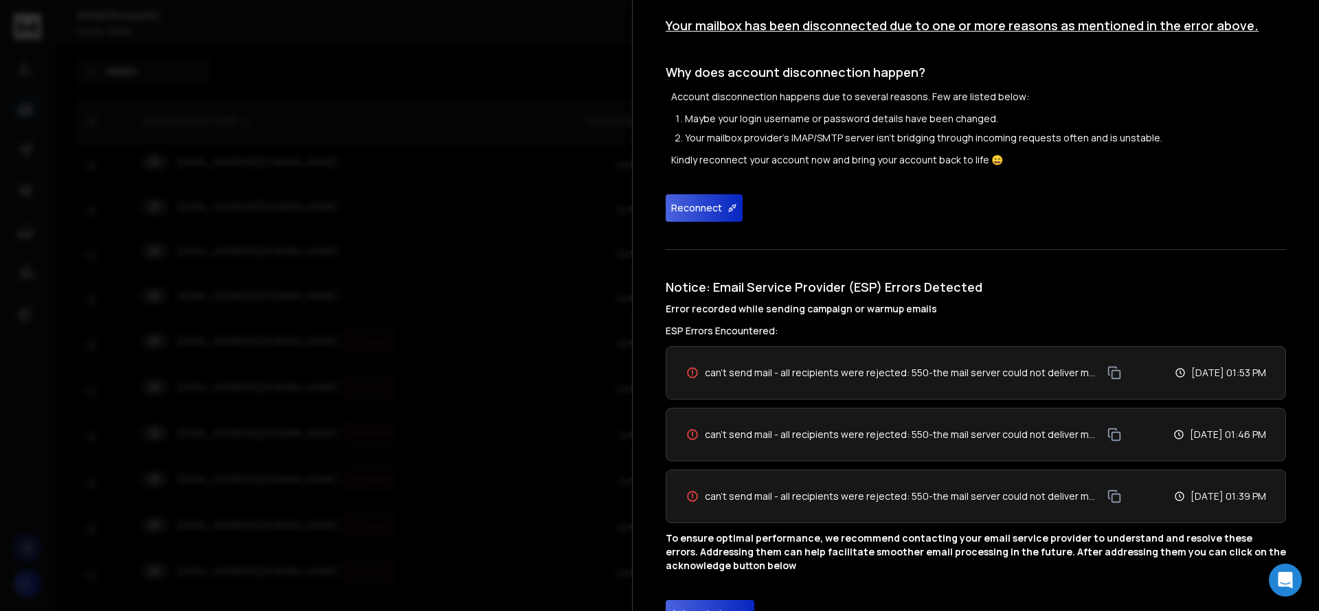
click at [681, 214] on button "Reconnect" at bounding box center [704, 207] width 77 height 27
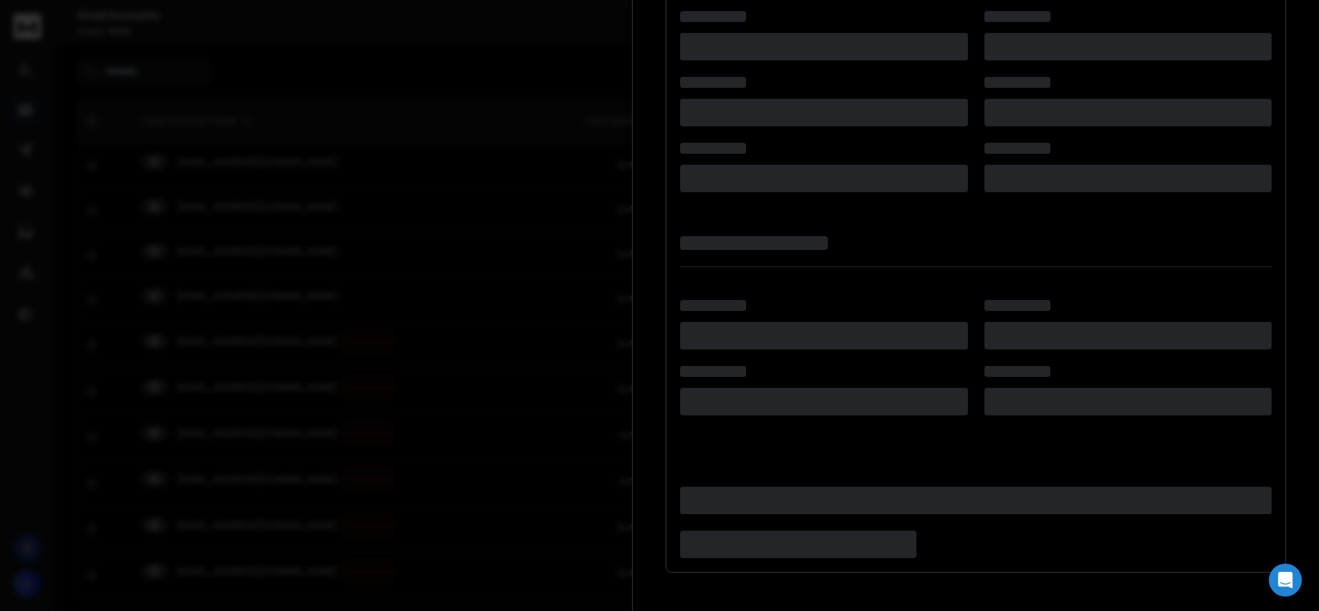
scroll to position [177, 0]
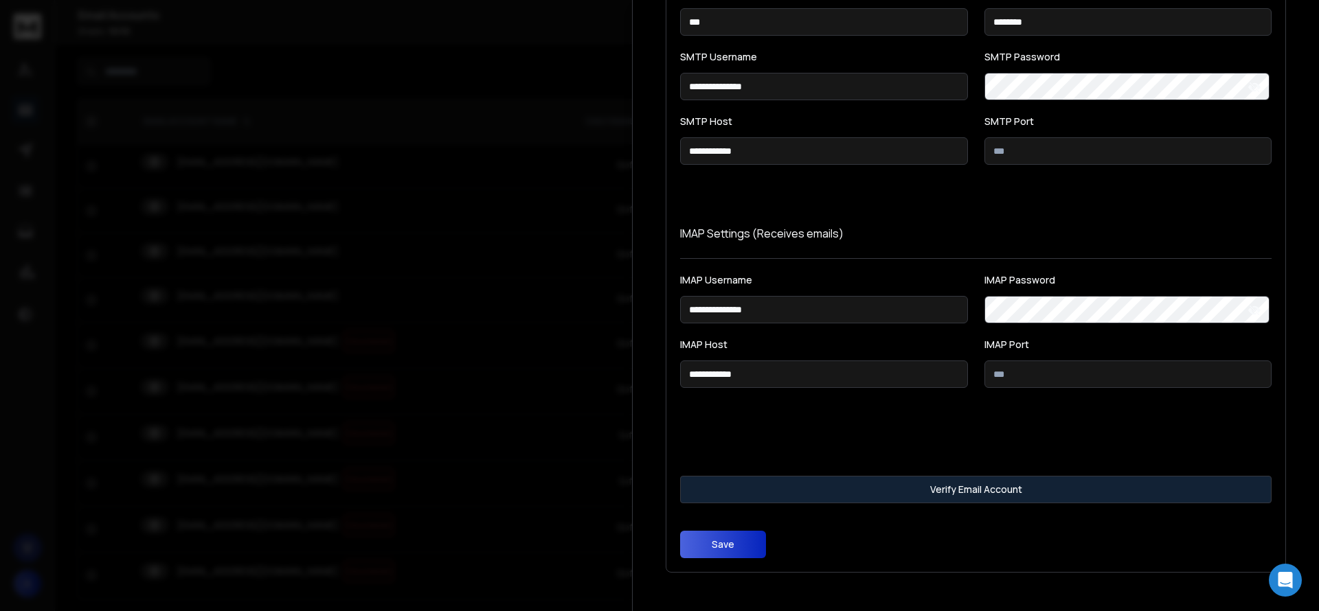
click at [707, 487] on button "Verify Email Account" at bounding box center [975, 489] width 591 height 27
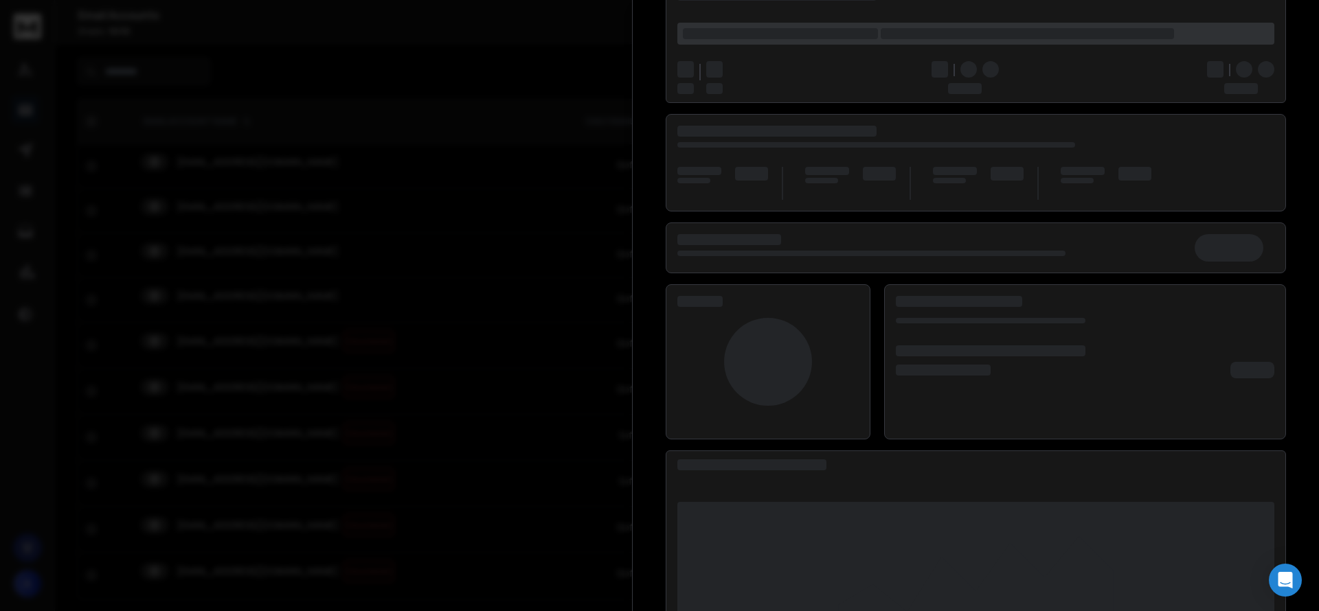
click at [499, 352] on div at bounding box center [659, 305] width 1319 height 611
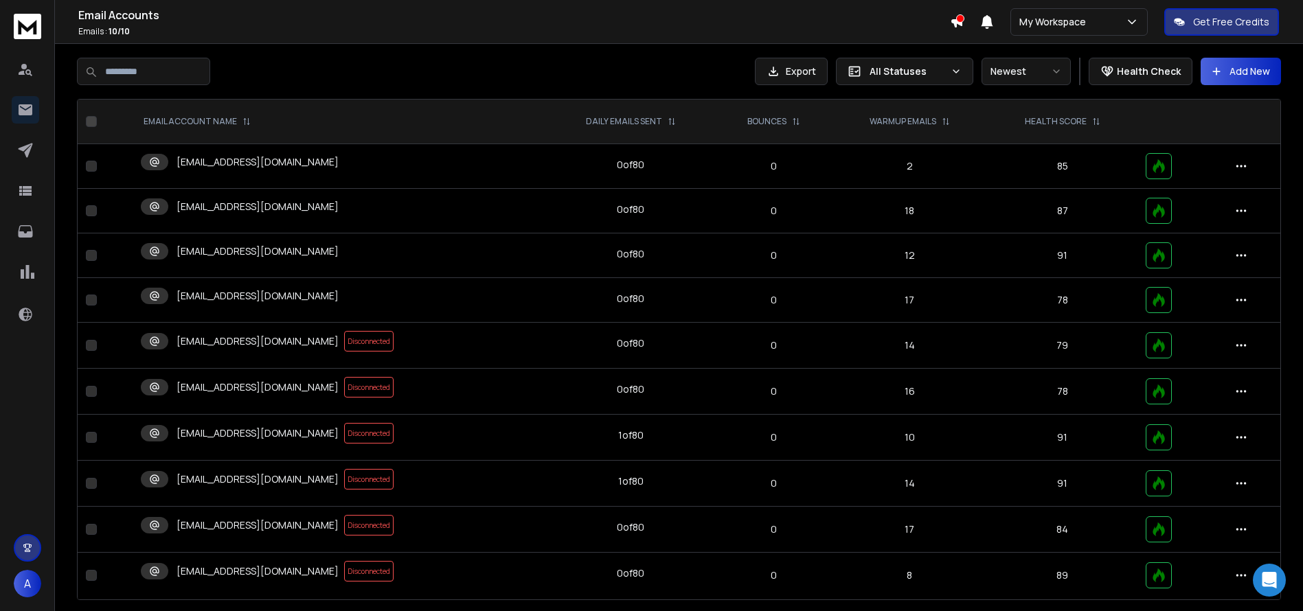
click at [181, 431] on p "[EMAIL_ADDRESS][DOMAIN_NAME]" at bounding box center [258, 434] width 162 height 14
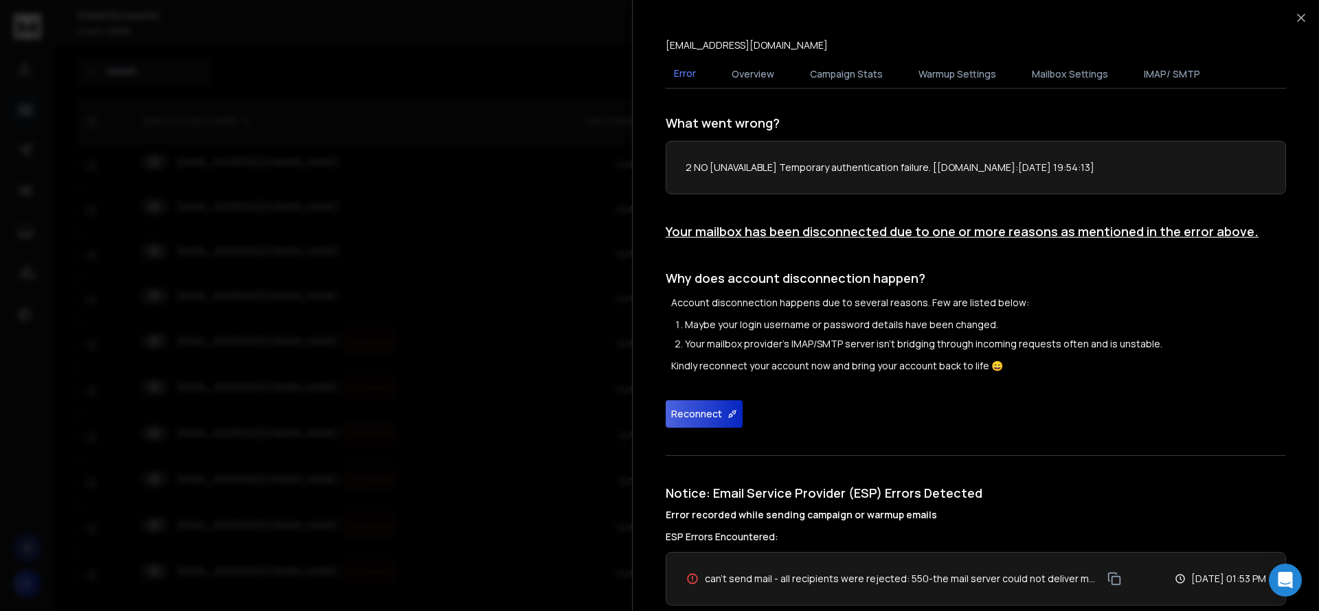
click at [687, 419] on button "Reconnect" at bounding box center [704, 413] width 77 height 27
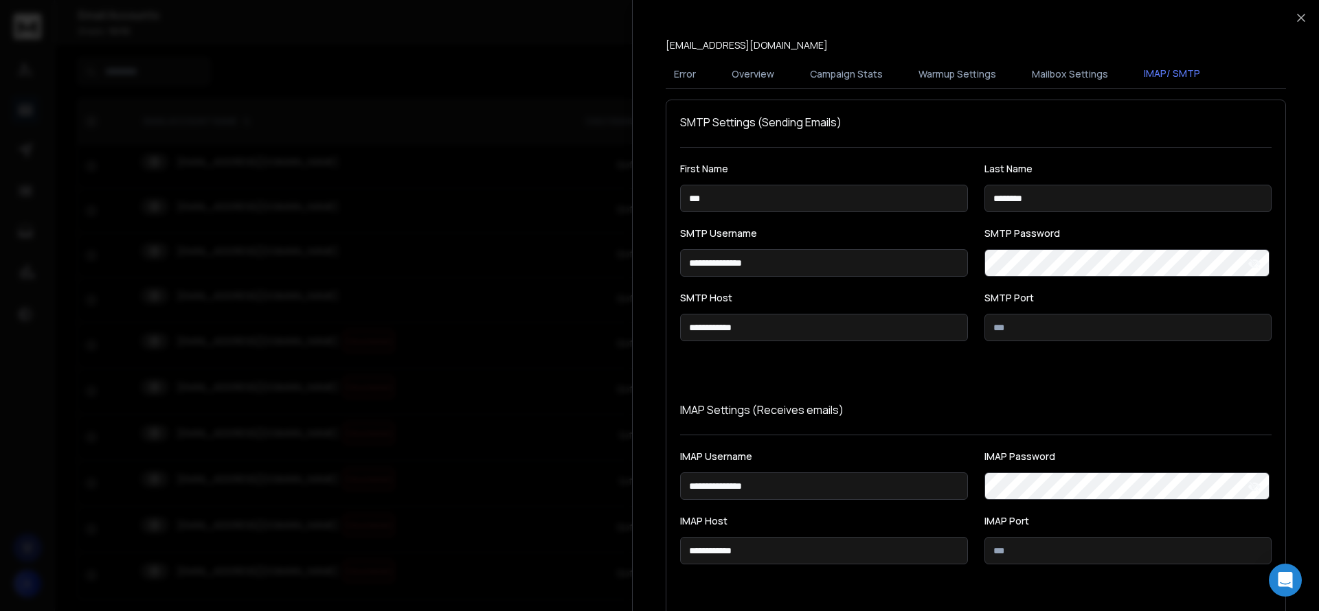
scroll to position [177, 0]
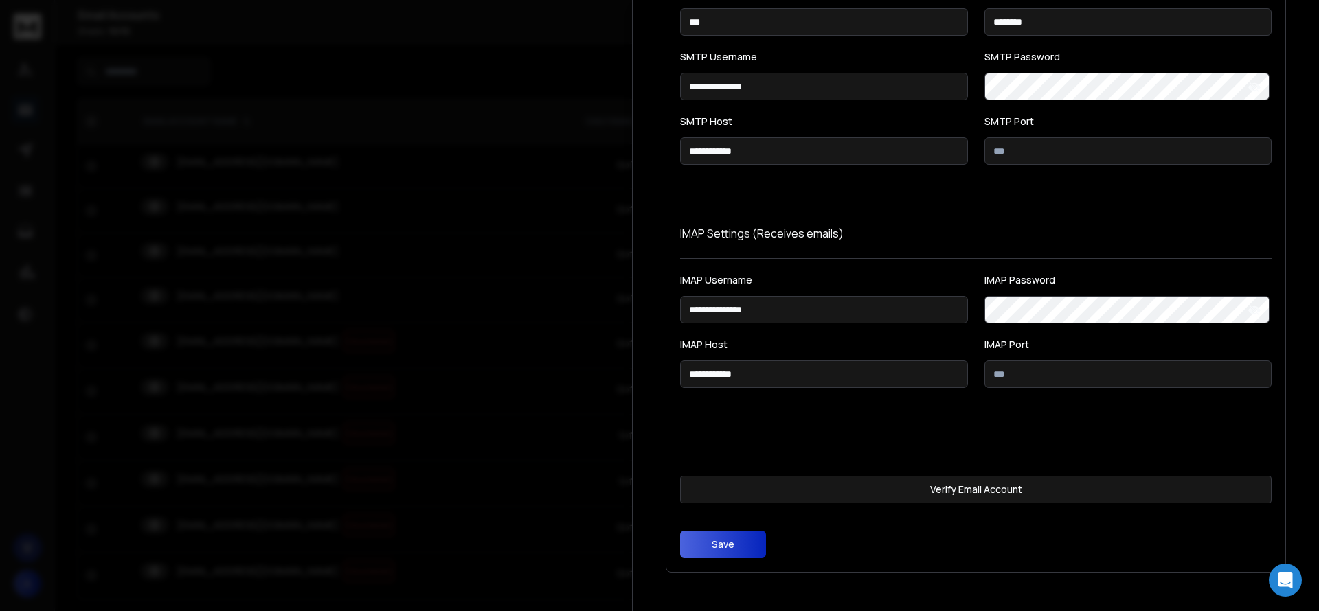
click at [887, 458] on form "**********" at bounding box center [975, 264] width 591 height 587
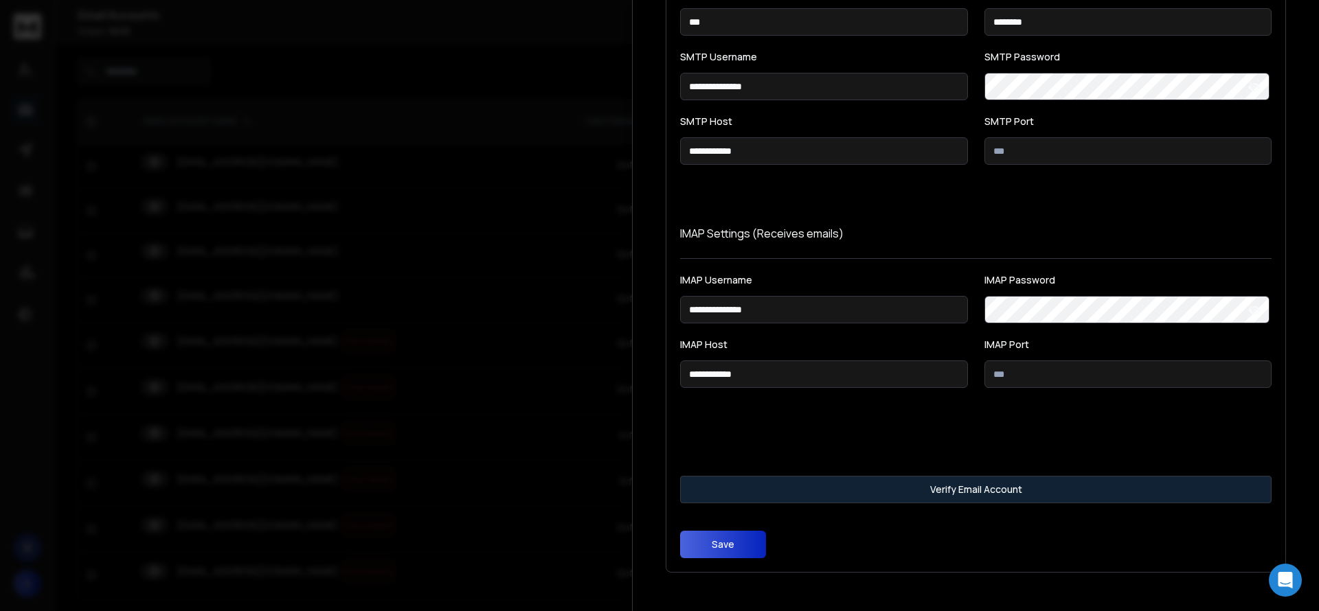
click at [828, 489] on button "Verify Email Account" at bounding box center [975, 489] width 591 height 27
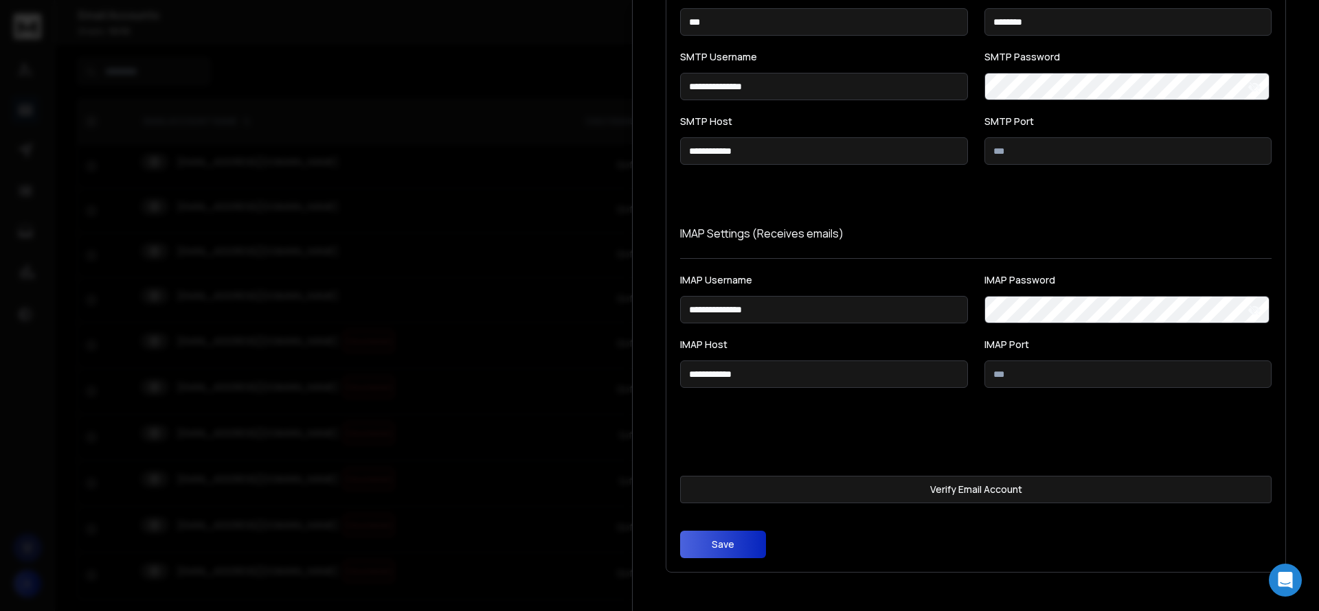
click at [715, 541] on button "Save" at bounding box center [723, 544] width 86 height 27
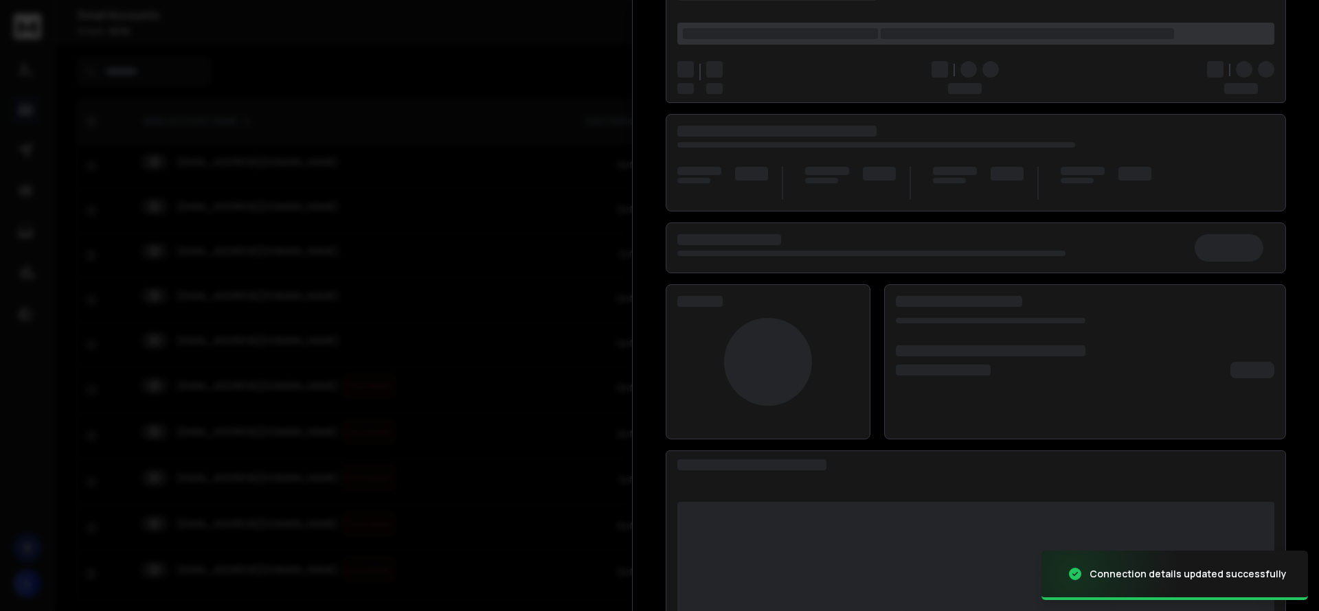
scroll to position [102, 0]
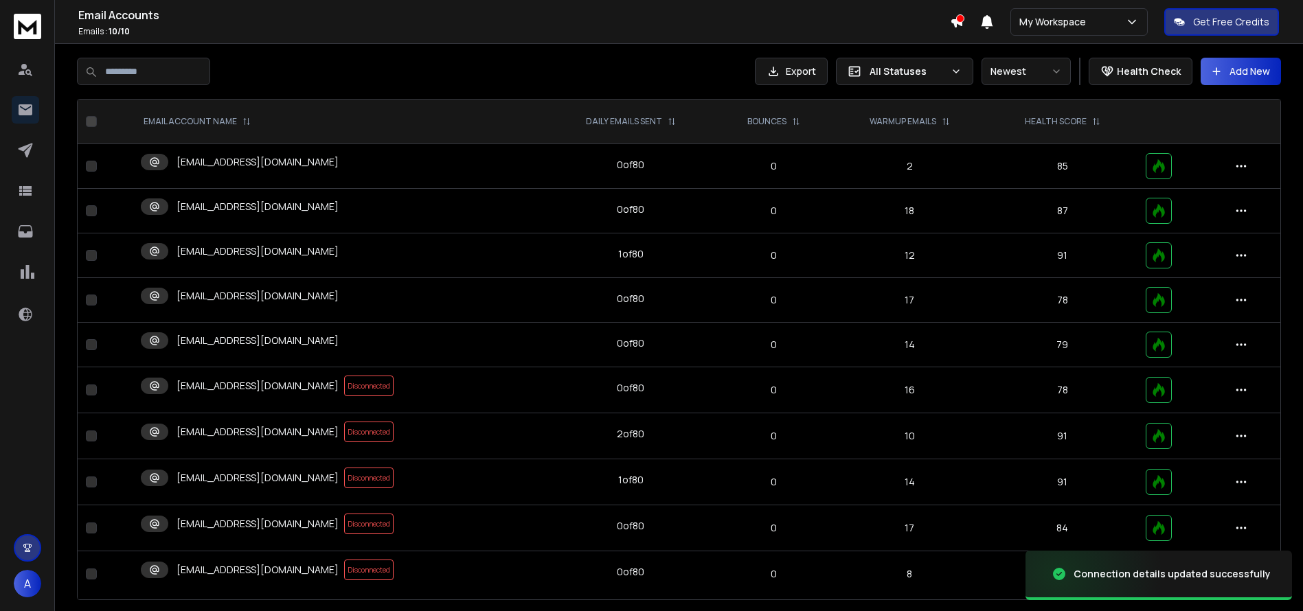
click at [224, 472] on p "[EMAIL_ADDRESS][DOMAIN_NAME]" at bounding box center [258, 478] width 162 height 14
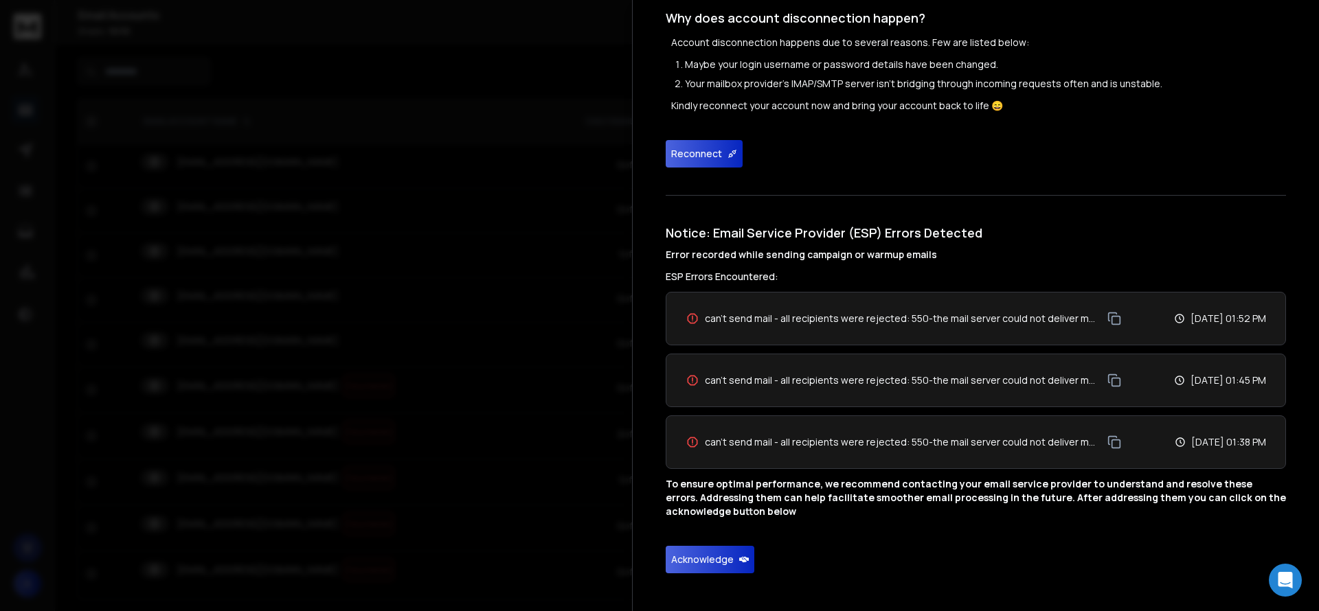
click at [701, 166] on button "Reconnect" at bounding box center [704, 153] width 77 height 27
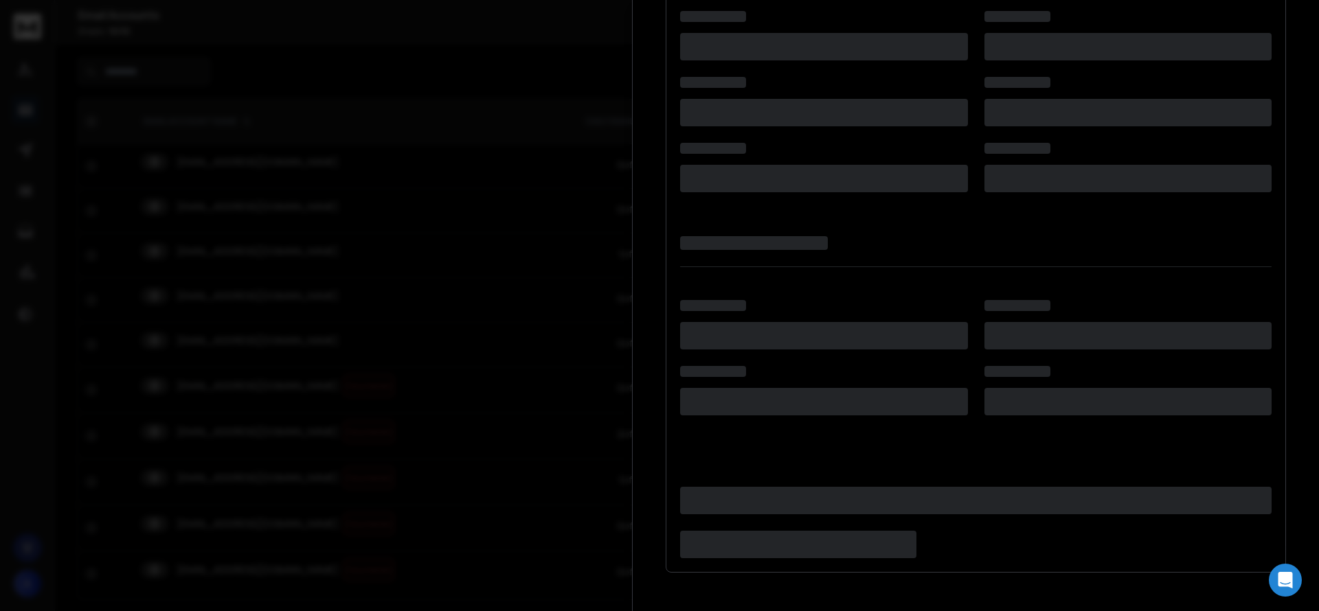
scroll to position [177, 0]
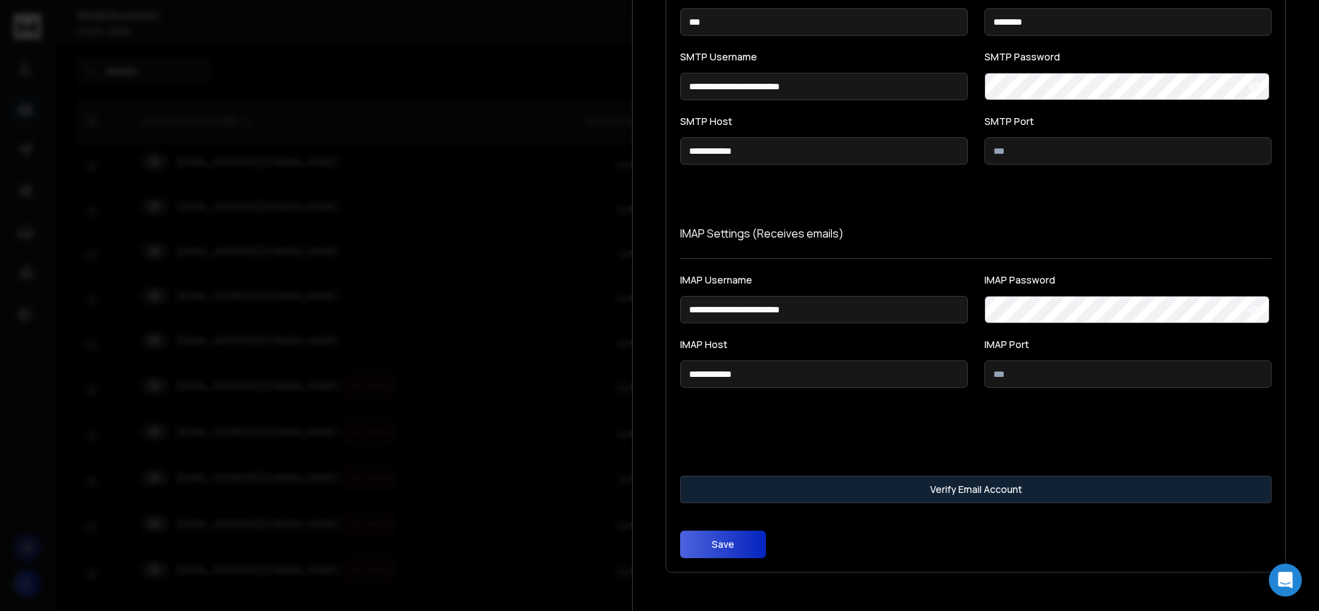
click at [768, 495] on button "Verify Email Account" at bounding box center [975, 489] width 591 height 27
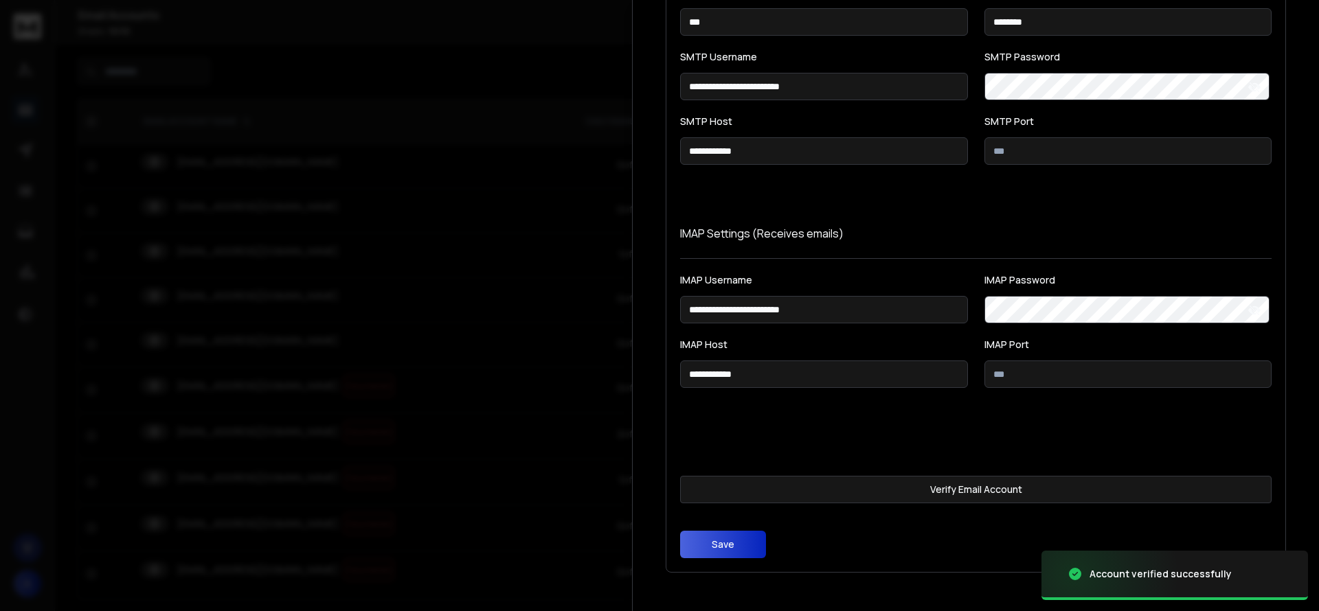
click at [367, 223] on div at bounding box center [659, 305] width 1319 height 611
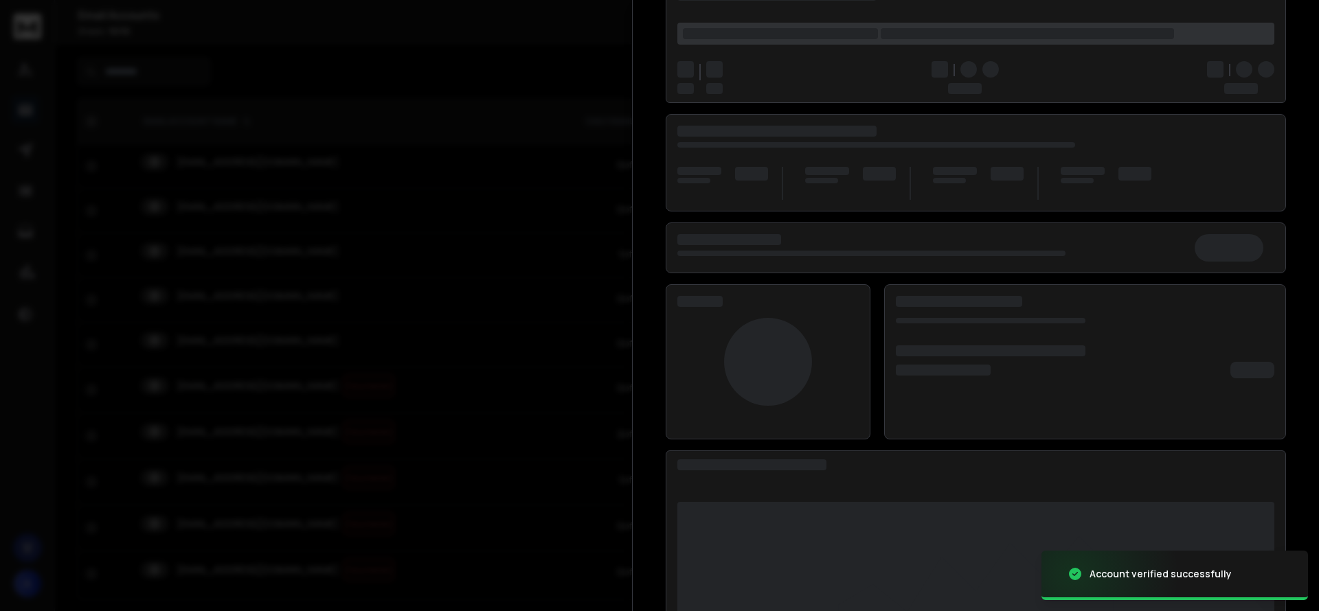
scroll to position [102, 0]
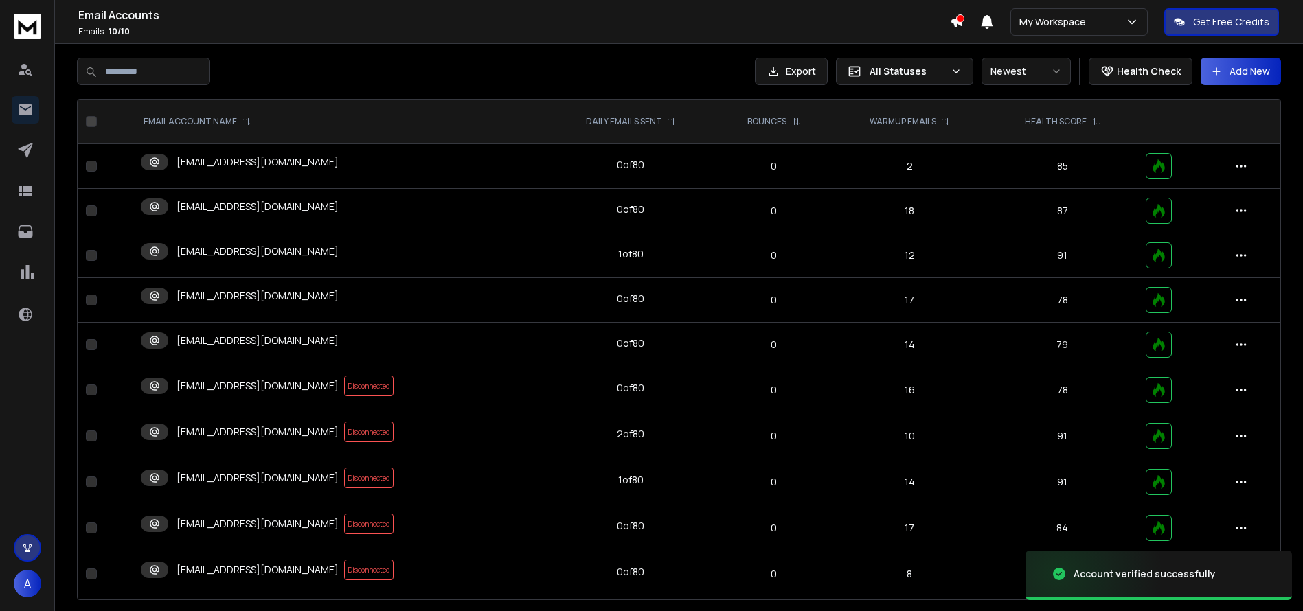
click at [255, 387] on p "[EMAIL_ADDRESS][DOMAIN_NAME]" at bounding box center [258, 386] width 162 height 14
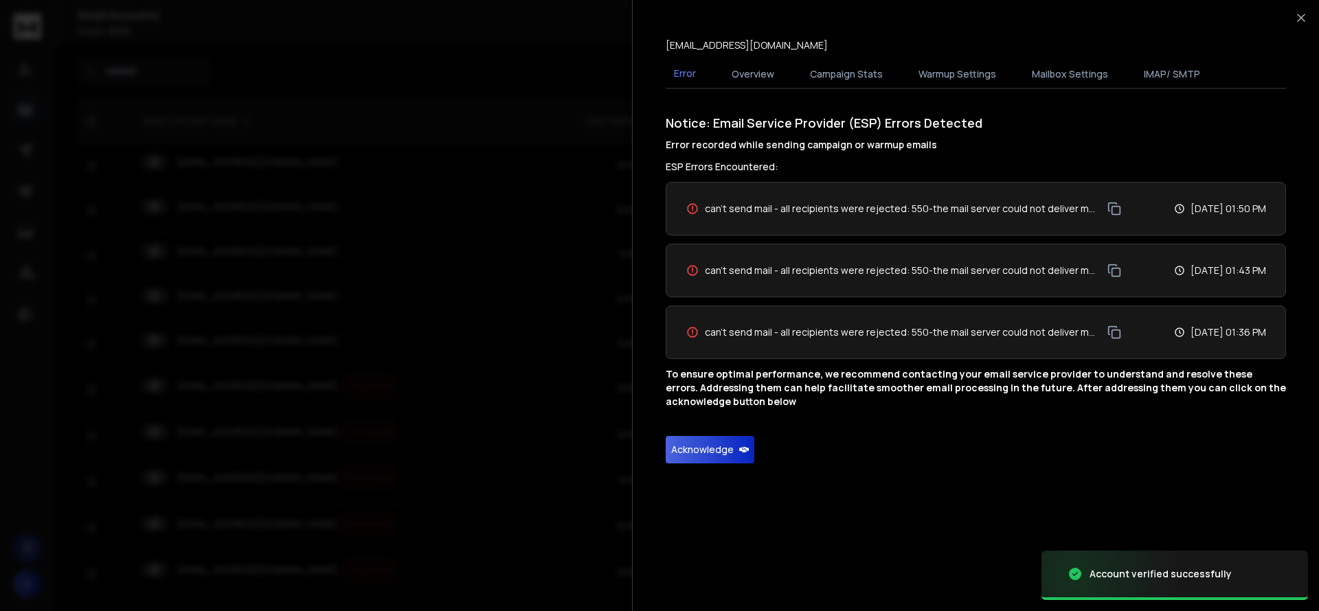
click at [366, 363] on div at bounding box center [659, 305] width 1319 height 611
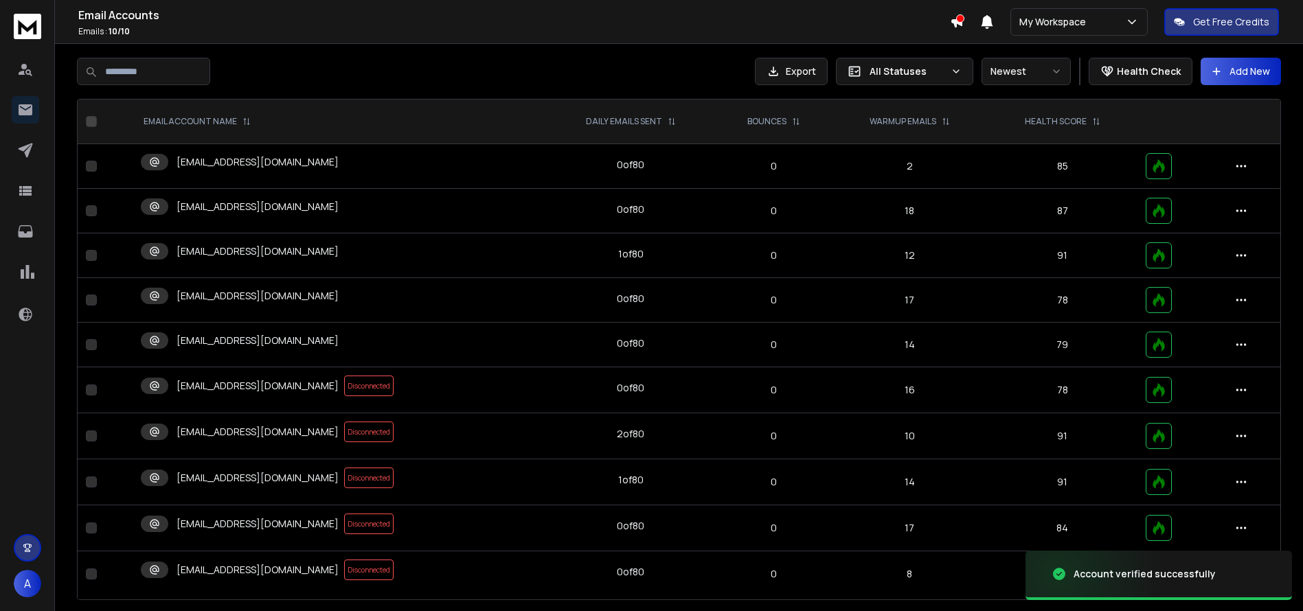
click at [212, 475] on p "[EMAIL_ADDRESS][DOMAIN_NAME]" at bounding box center [258, 478] width 162 height 14
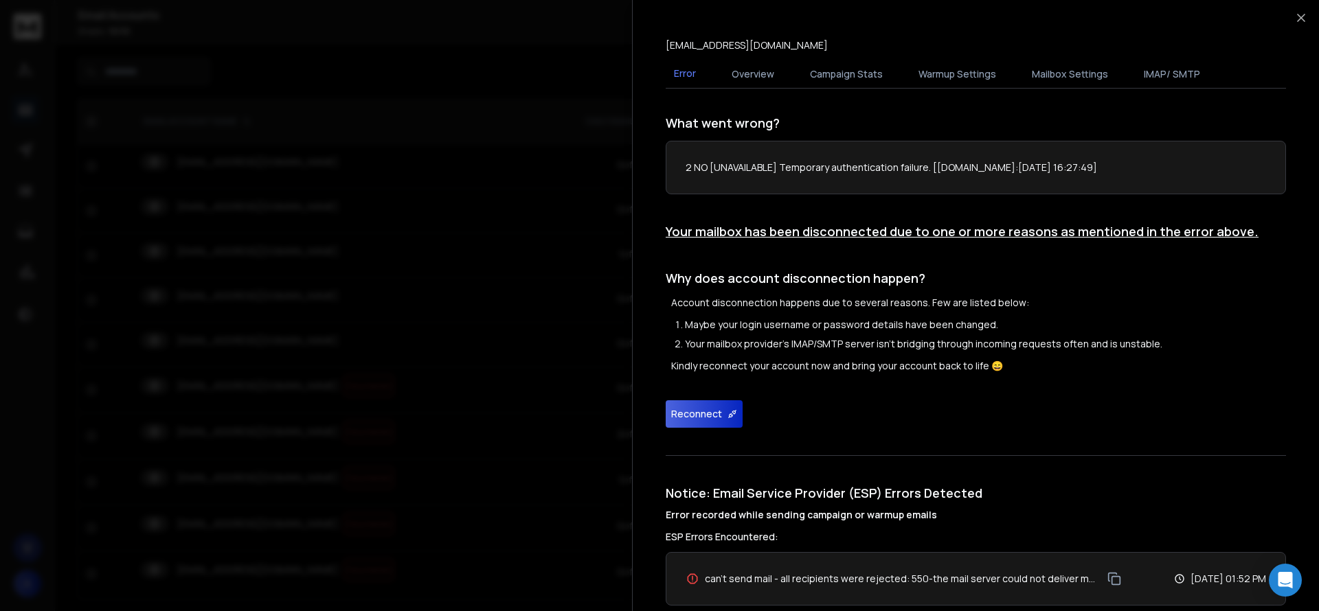
click at [371, 440] on div at bounding box center [659, 305] width 1319 height 611
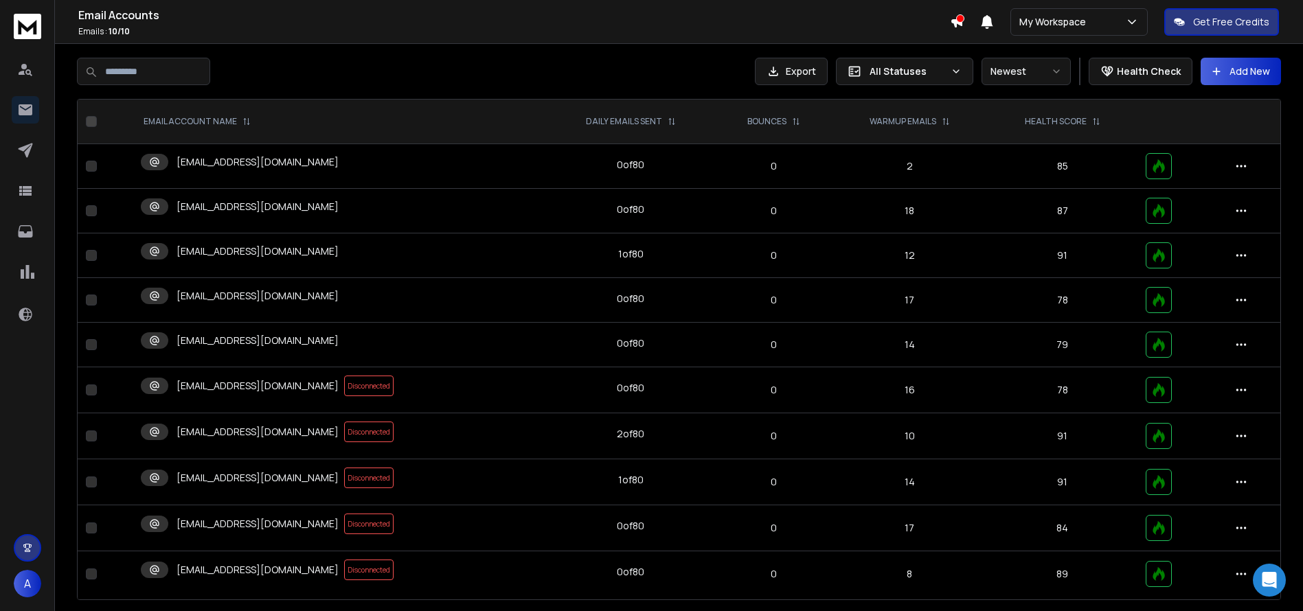
click at [222, 479] on p "[EMAIL_ADDRESS][DOMAIN_NAME]" at bounding box center [258, 478] width 162 height 14
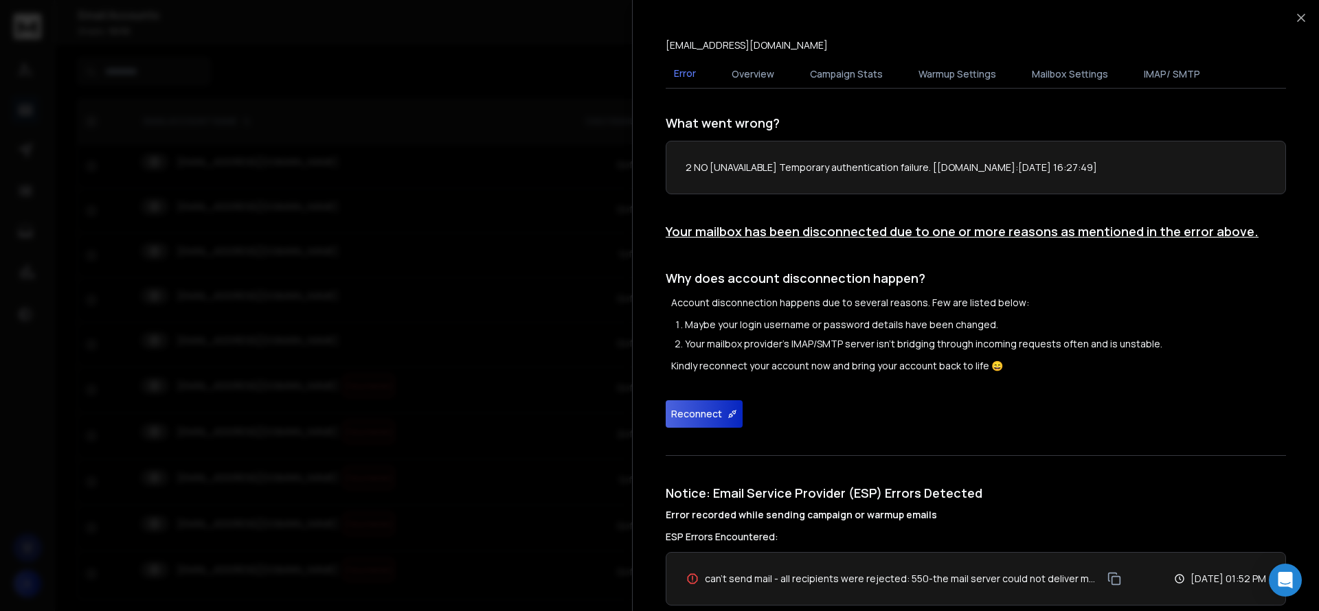
click at [712, 408] on button "Reconnect" at bounding box center [704, 413] width 77 height 27
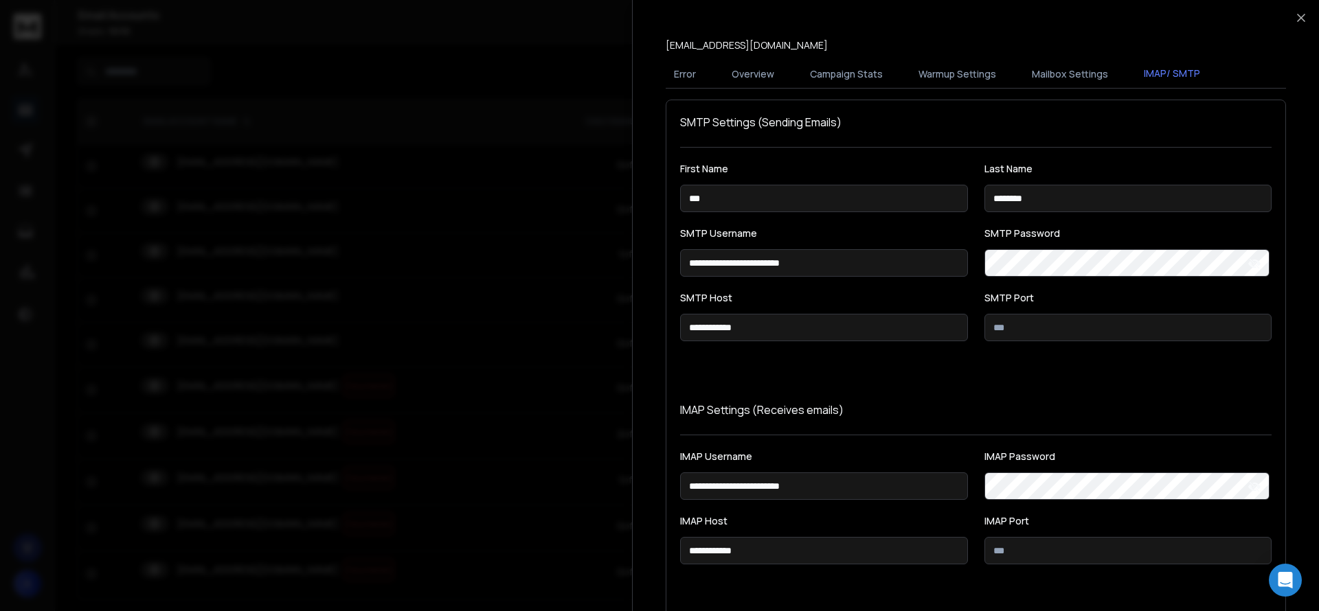
click at [424, 370] on div at bounding box center [659, 305] width 1319 height 611
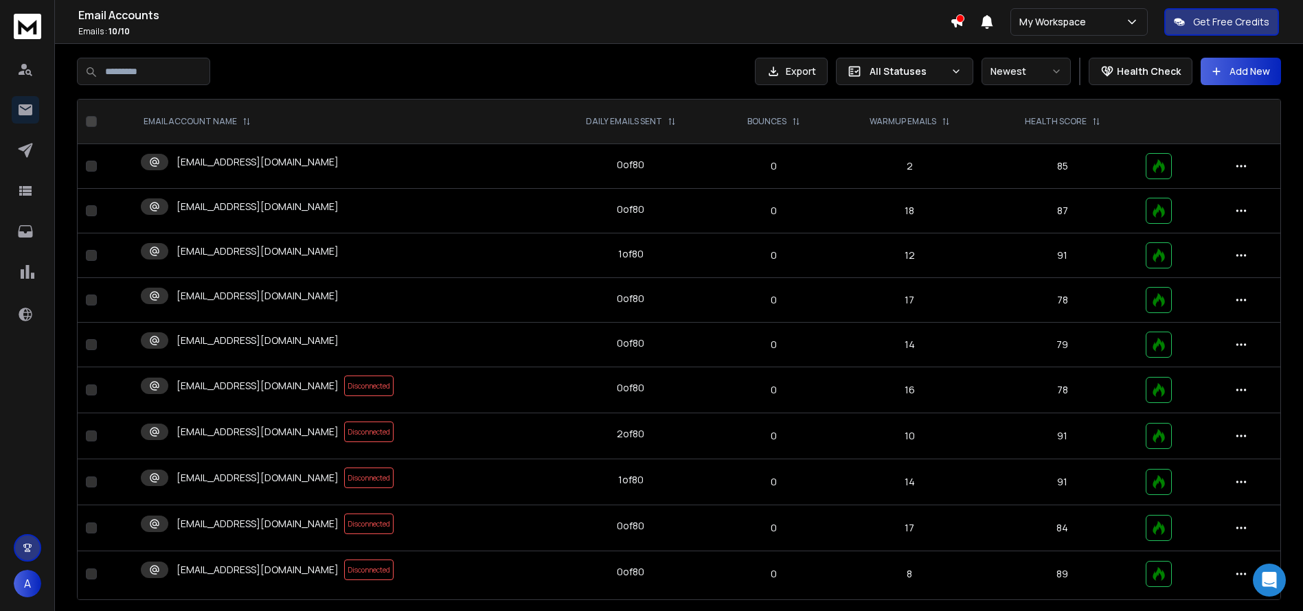
click at [267, 470] on div "[EMAIL_ADDRESS][DOMAIN_NAME]" at bounding box center [240, 478] width 198 height 16
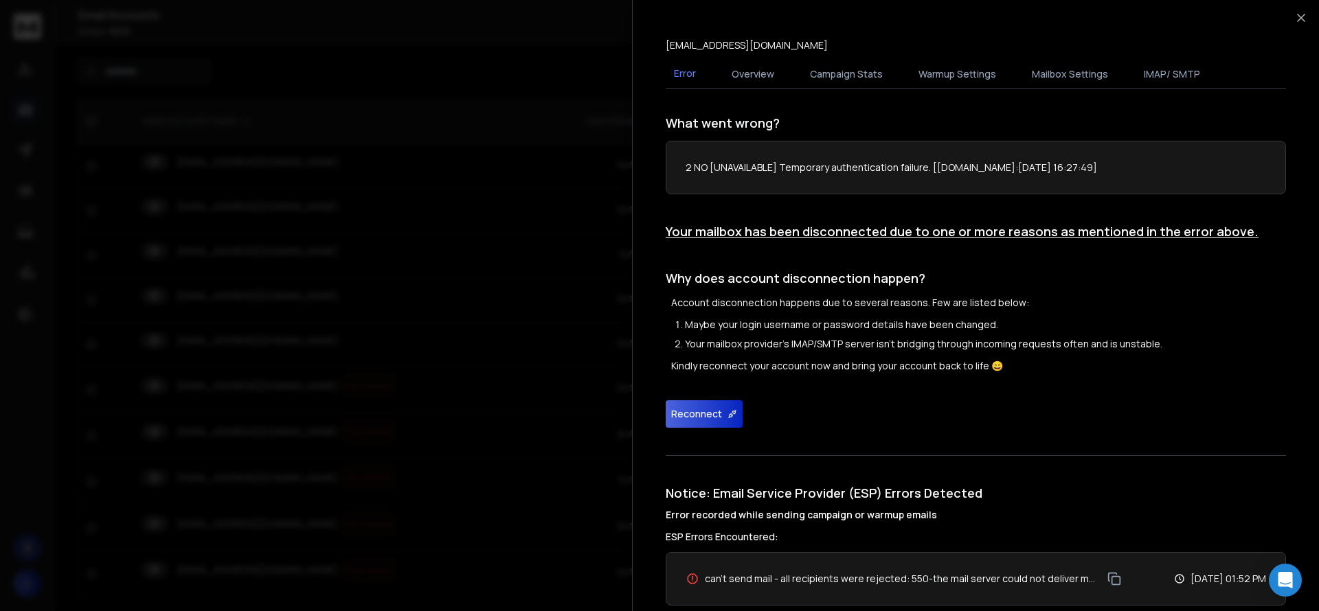
click at [691, 424] on button "Reconnect" at bounding box center [704, 413] width 77 height 27
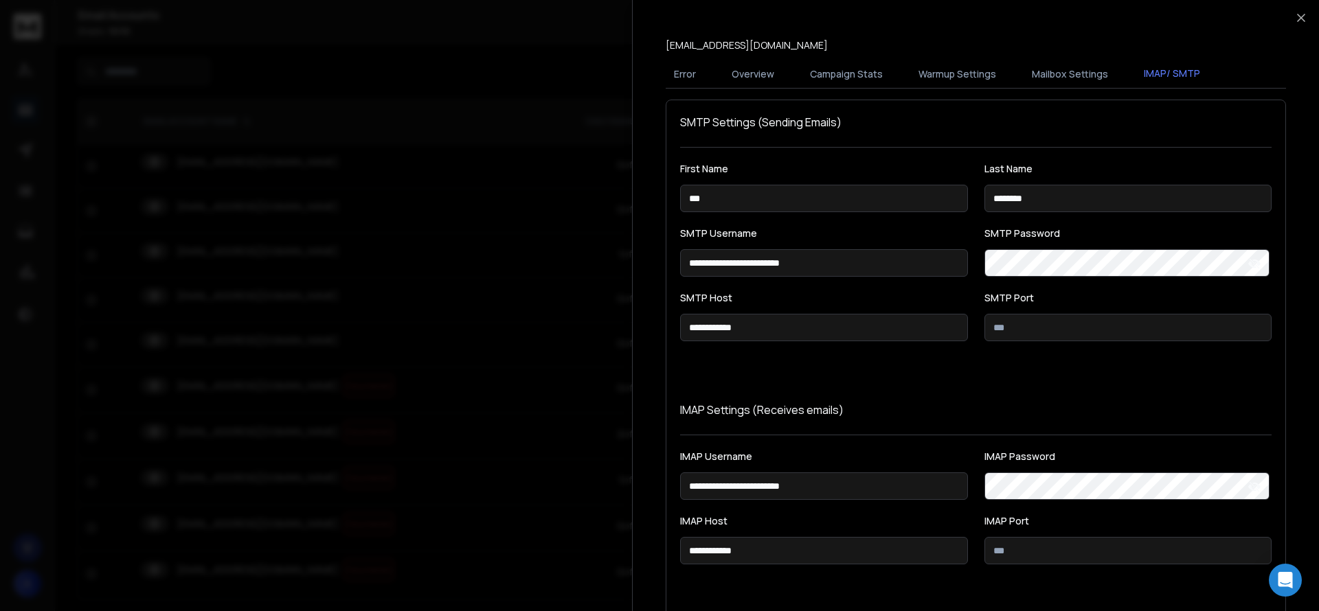
scroll to position [177, 0]
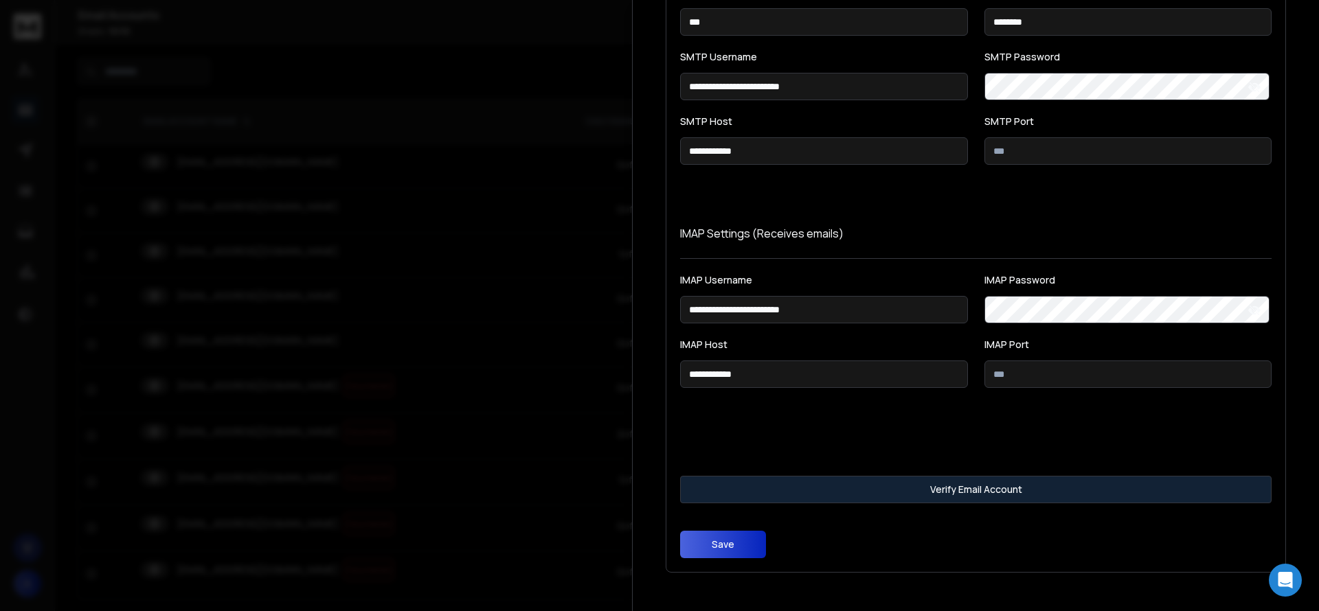
click at [714, 500] on button "Verify Email Account" at bounding box center [975, 489] width 591 height 27
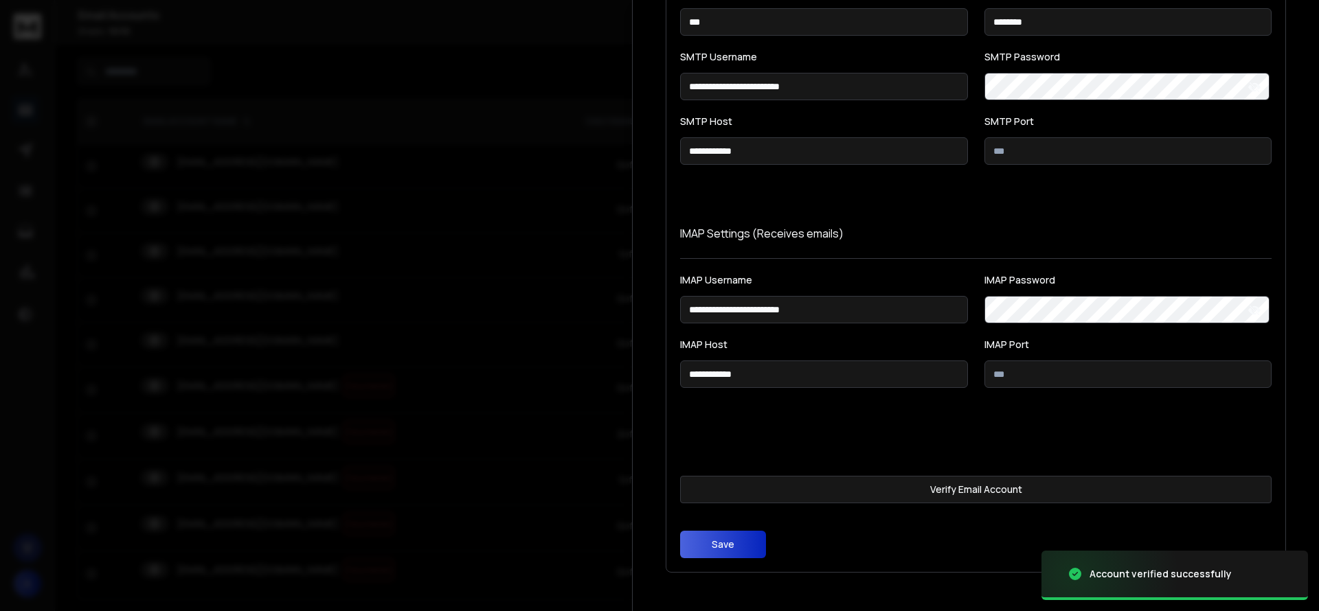
click at [710, 536] on button "Save" at bounding box center [723, 544] width 86 height 27
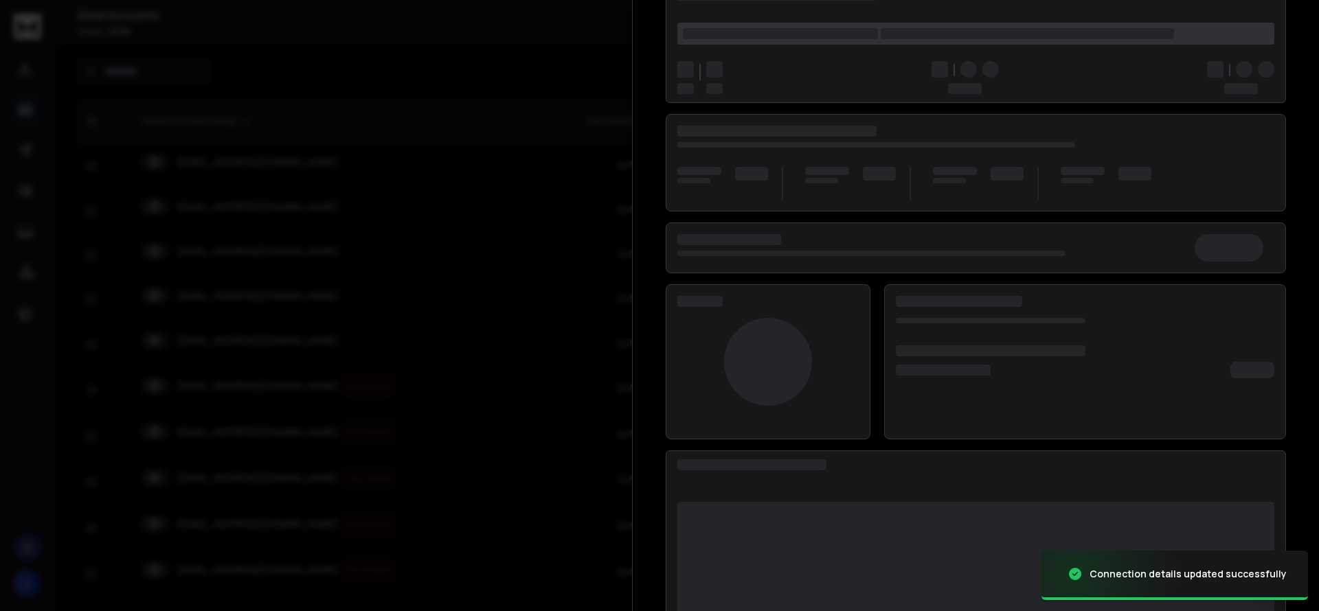
scroll to position [102, 0]
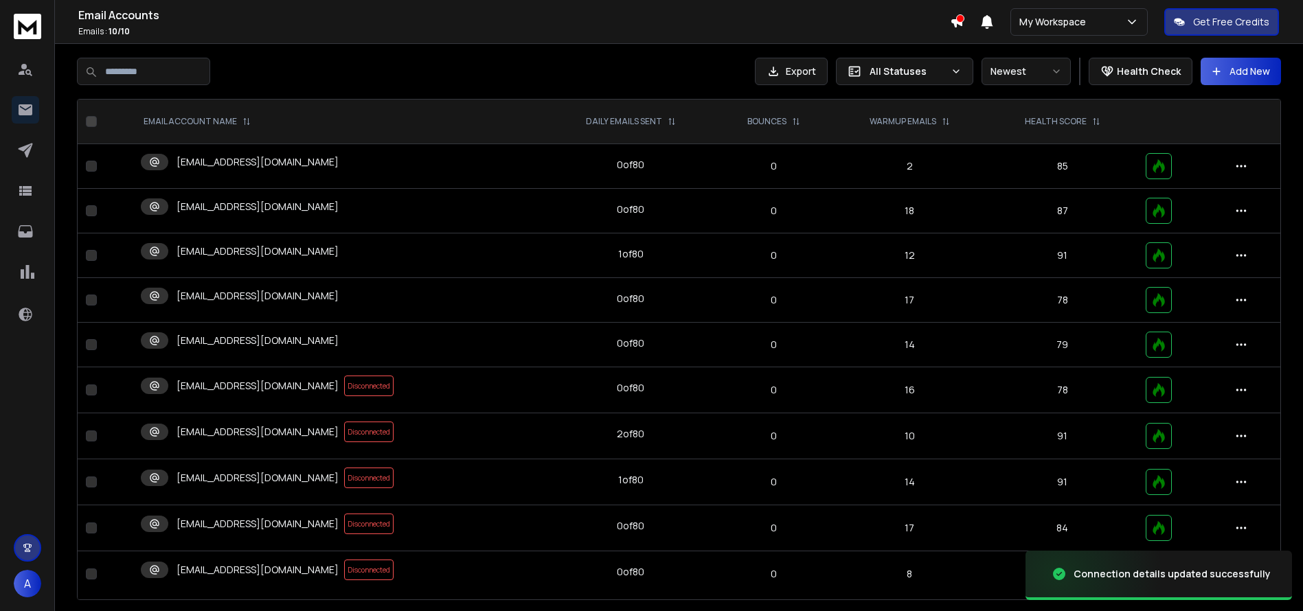
click at [197, 378] on div "[EMAIL_ADDRESS][DOMAIN_NAME]" at bounding box center [240, 386] width 198 height 16
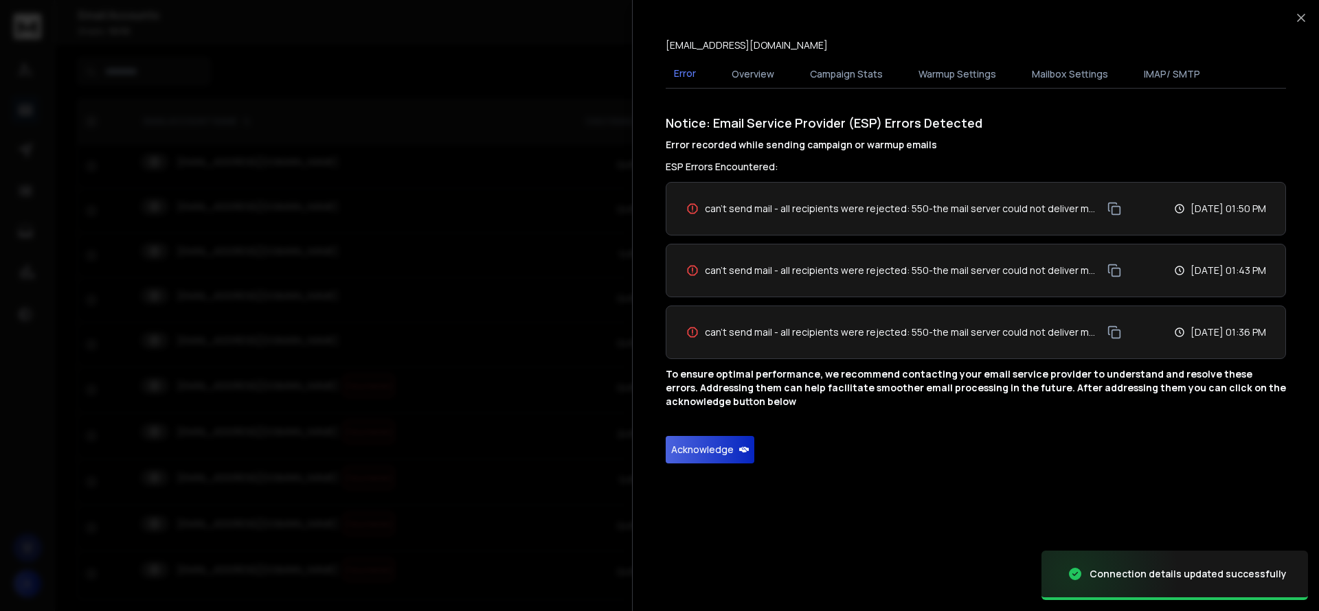
click at [481, 313] on div at bounding box center [659, 305] width 1319 height 611
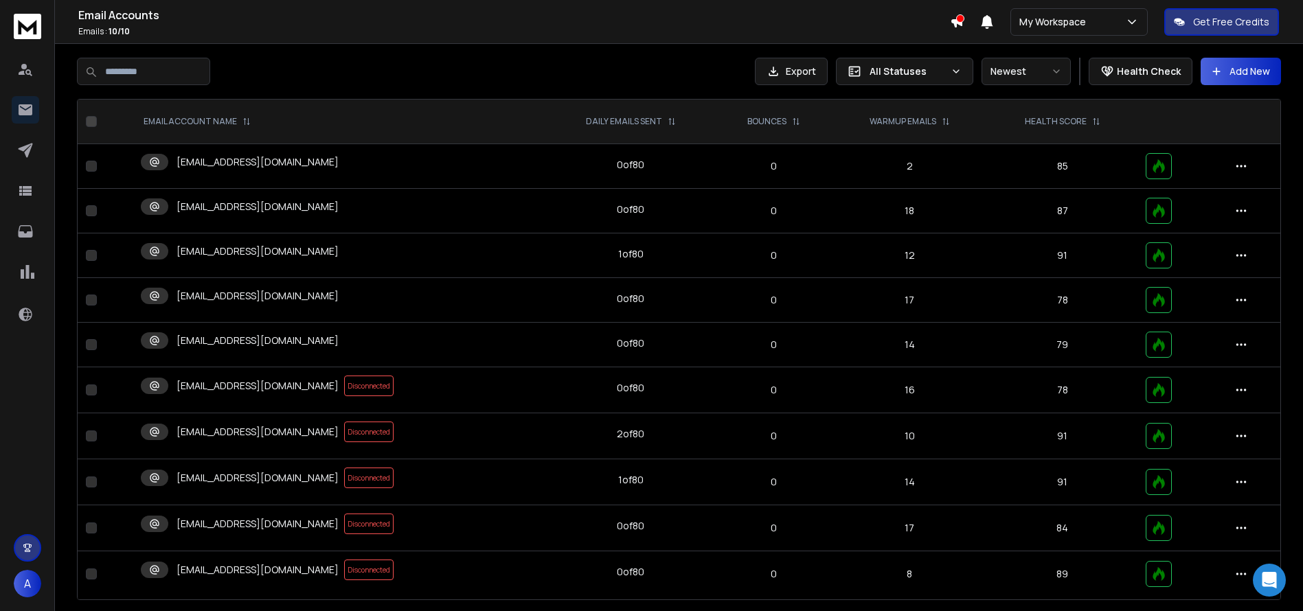
click at [208, 527] on p "[EMAIL_ADDRESS][DOMAIN_NAME]" at bounding box center [258, 524] width 162 height 14
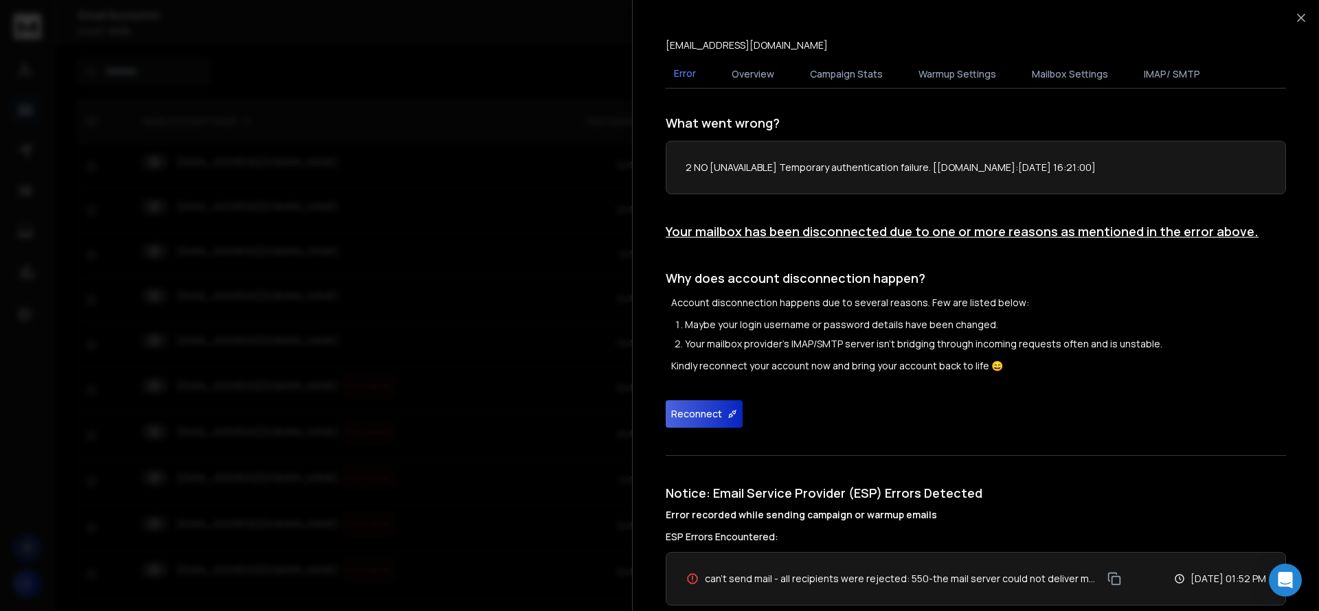
click at [699, 415] on button "Reconnect" at bounding box center [704, 413] width 77 height 27
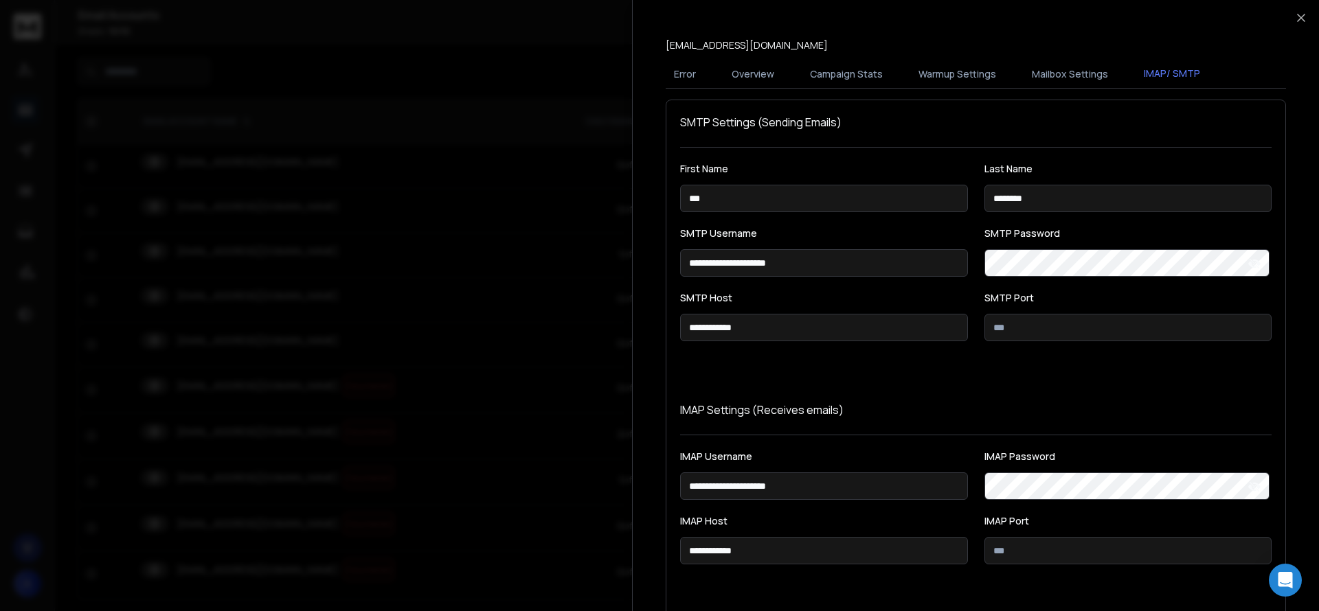
scroll to position [177, 0]
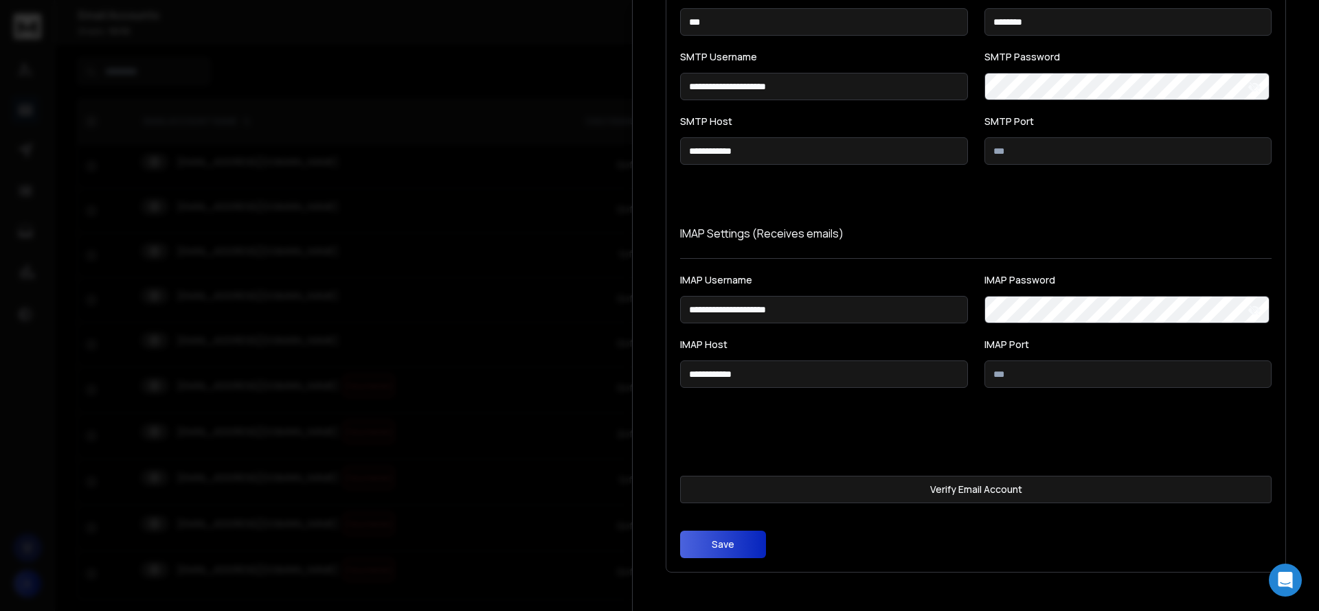
click at [679, 565] on div "**********" at bounding box center [976, 248] width 620 height 650
click at [736, 506] on form "**********" at bounding box center [975, 264] width 591 height 587
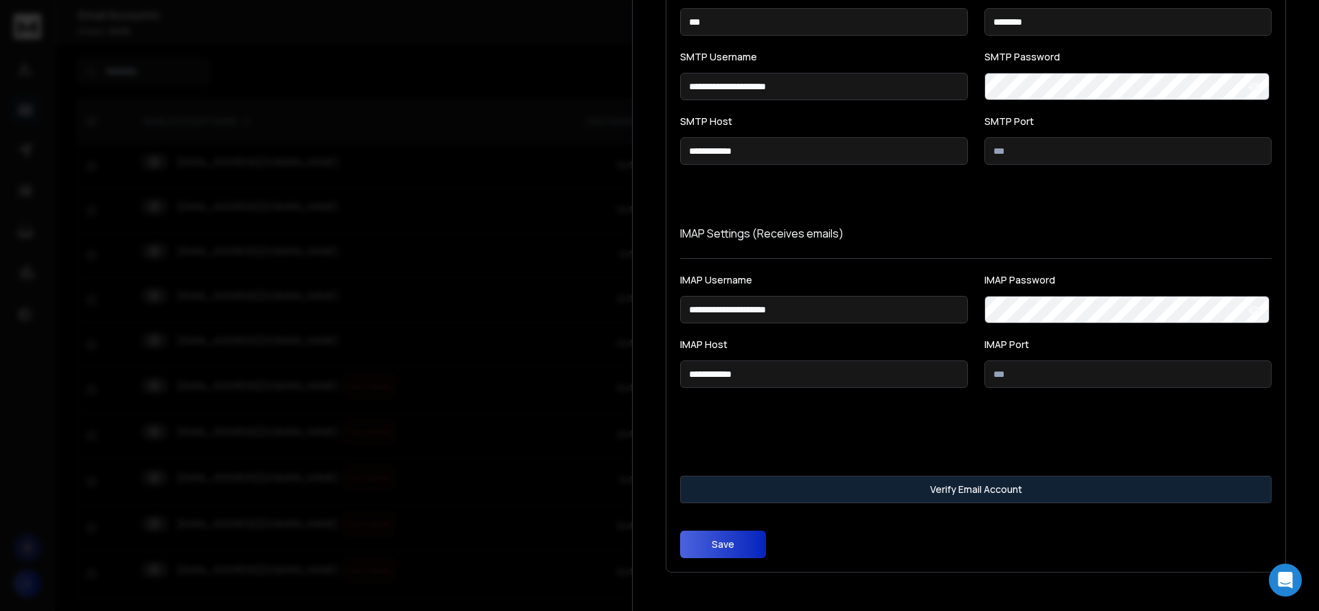
click at [716, 495] on button "Verify Email Account" at bounding box center [975, 489] width 591 height 27
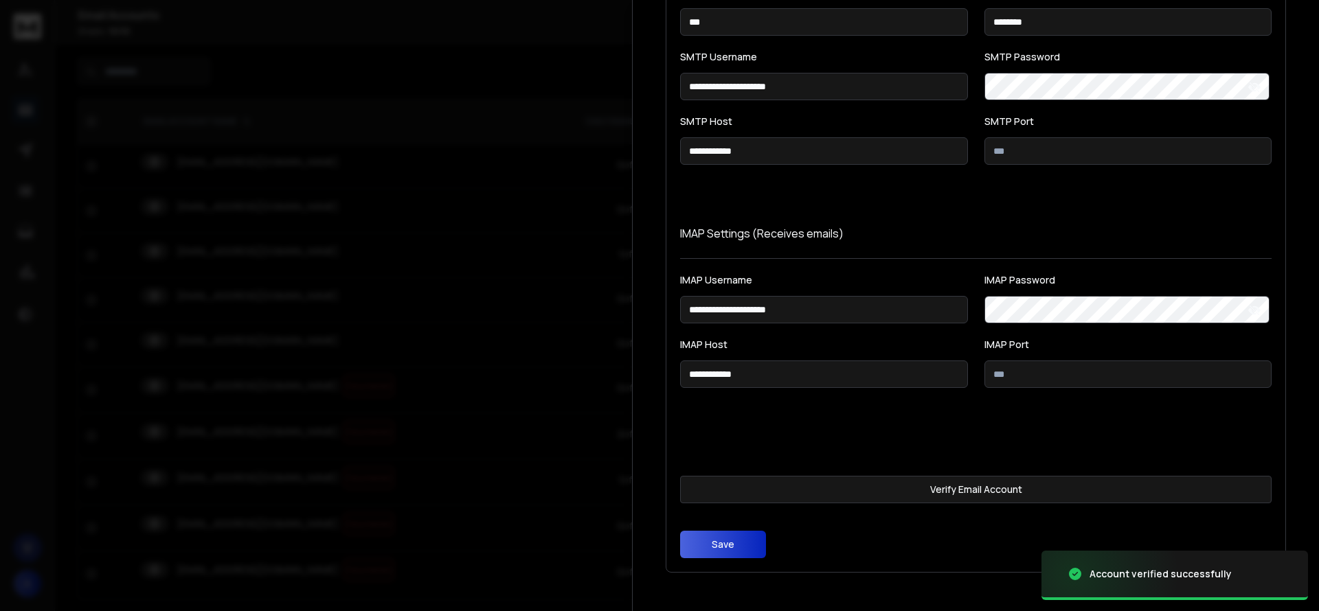
click at [707, 542] on button "Save" at bounding box center [723, 544] width 86 height 27
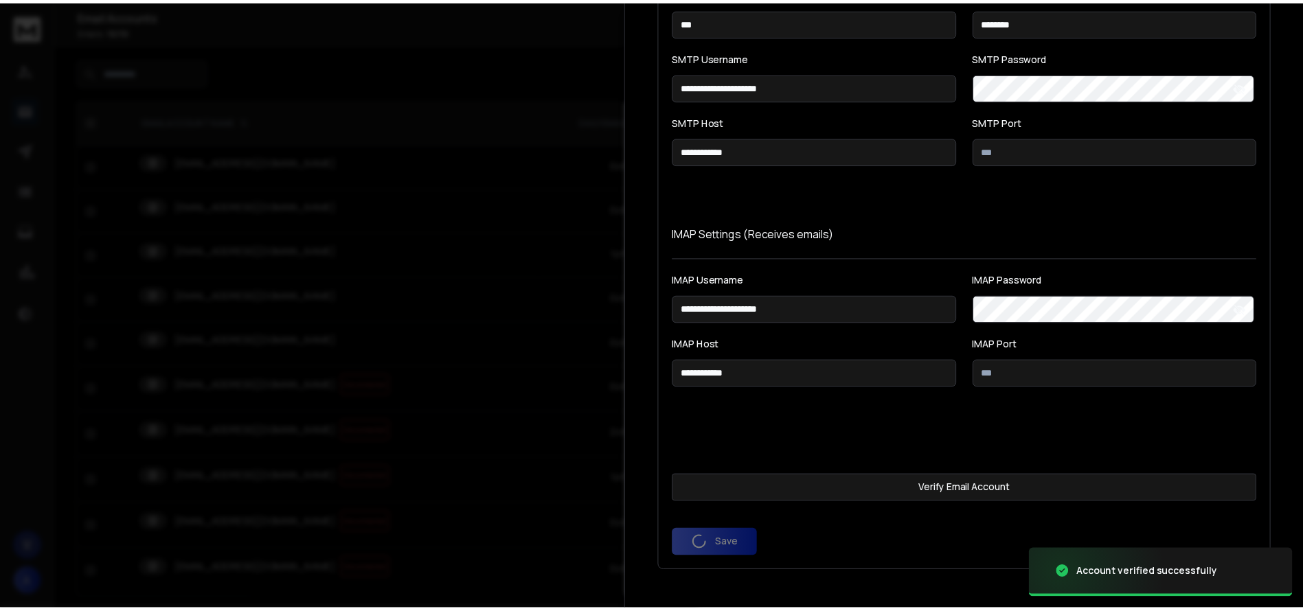
scroll to position [102, 0]
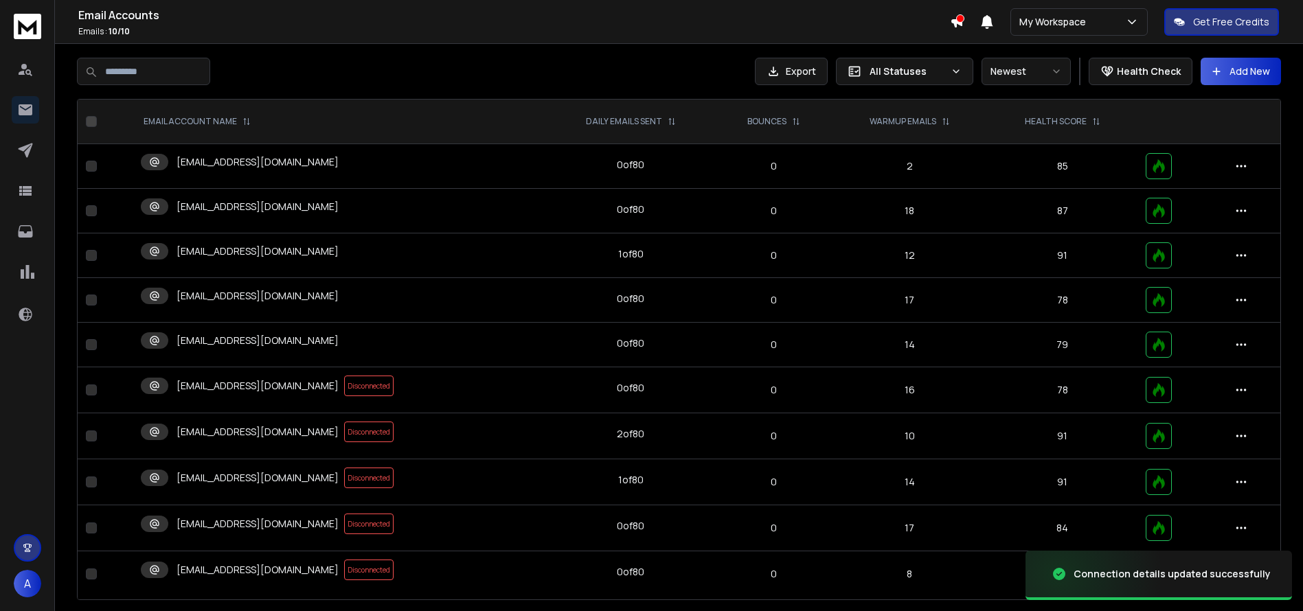
click at [517, 609] on div "Export All Statuses Newest Health Check Add New EMAIL ACCOUNT NAME DAILY EMAILS…" at bounding box center [679, 329] width 1248 height 570
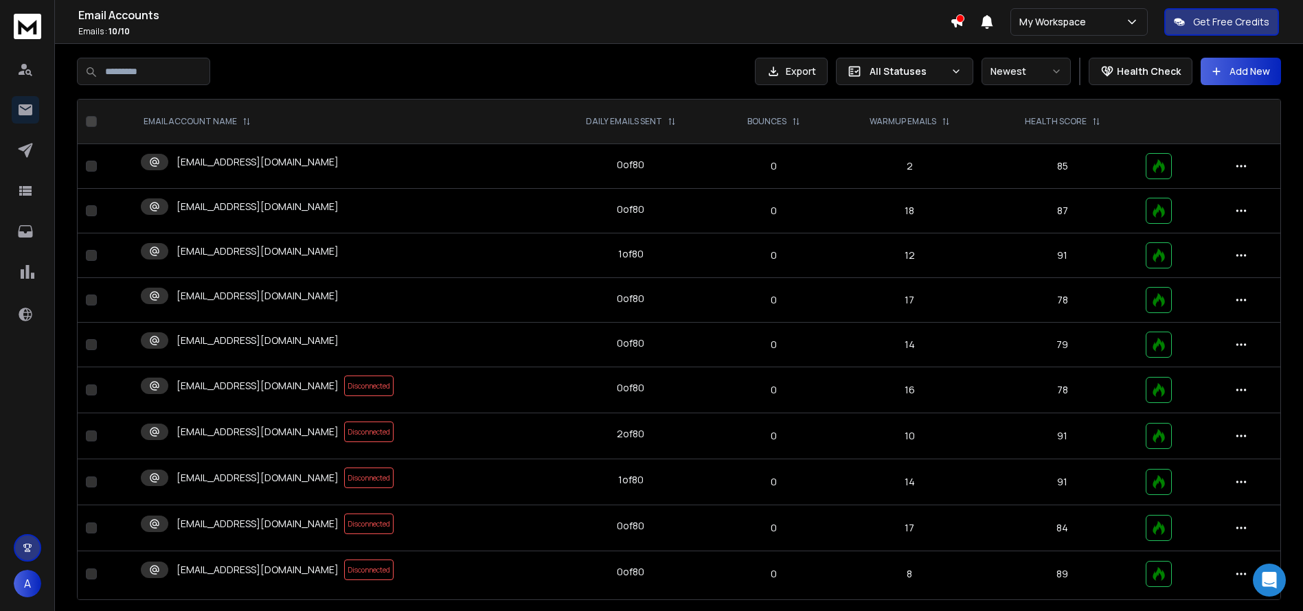
click at [338, 128] on th "EMAIL ACCOUNT NAME" at bounding box center [339, 122] width 412 height 45
click at [239, 387] on p "[EMAIL_ADDRESS][DOMAIN_NAME]" at bounding box center [258, 386] width 162 height 14
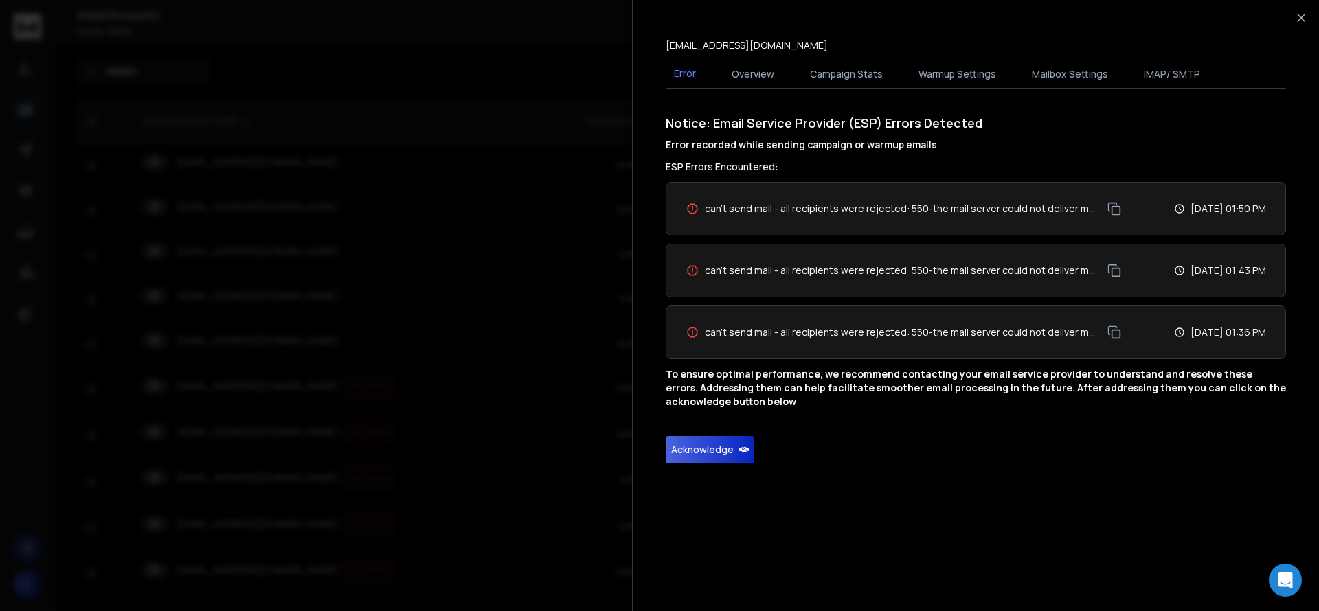
click at [717, 454] on button "Acknowledge" at bounding box center [710, 449] width 89 height 27
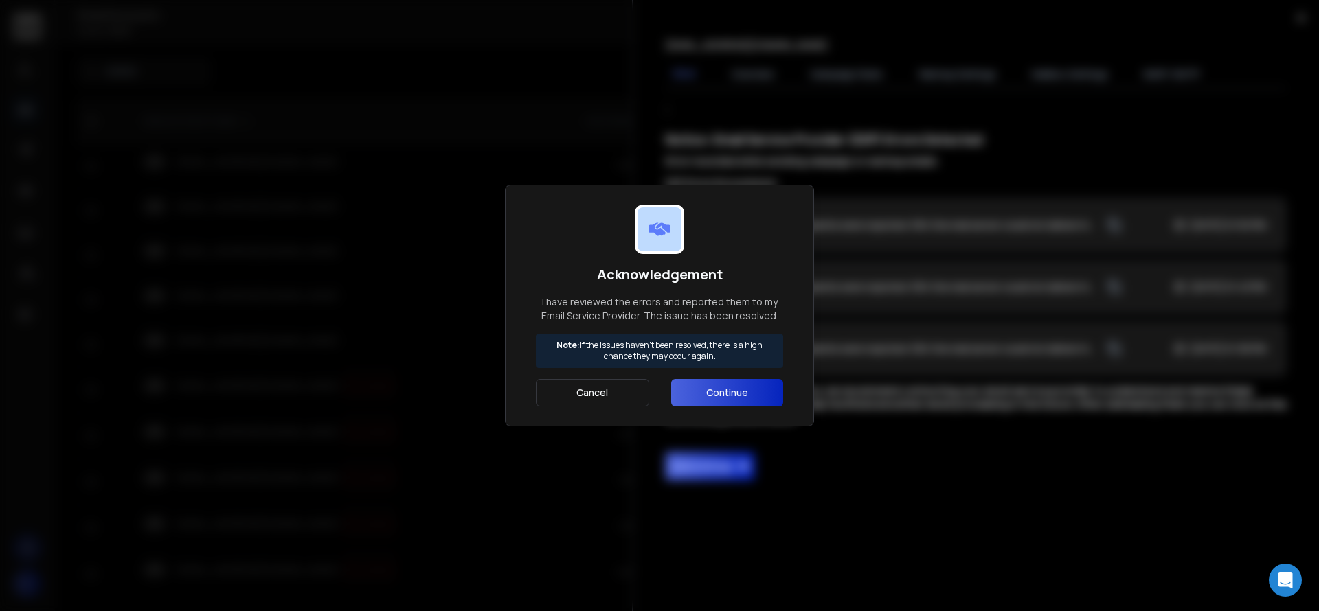
click at [692, 394] on button "Continue" at bounding box center [727, 392] width 112 height 27
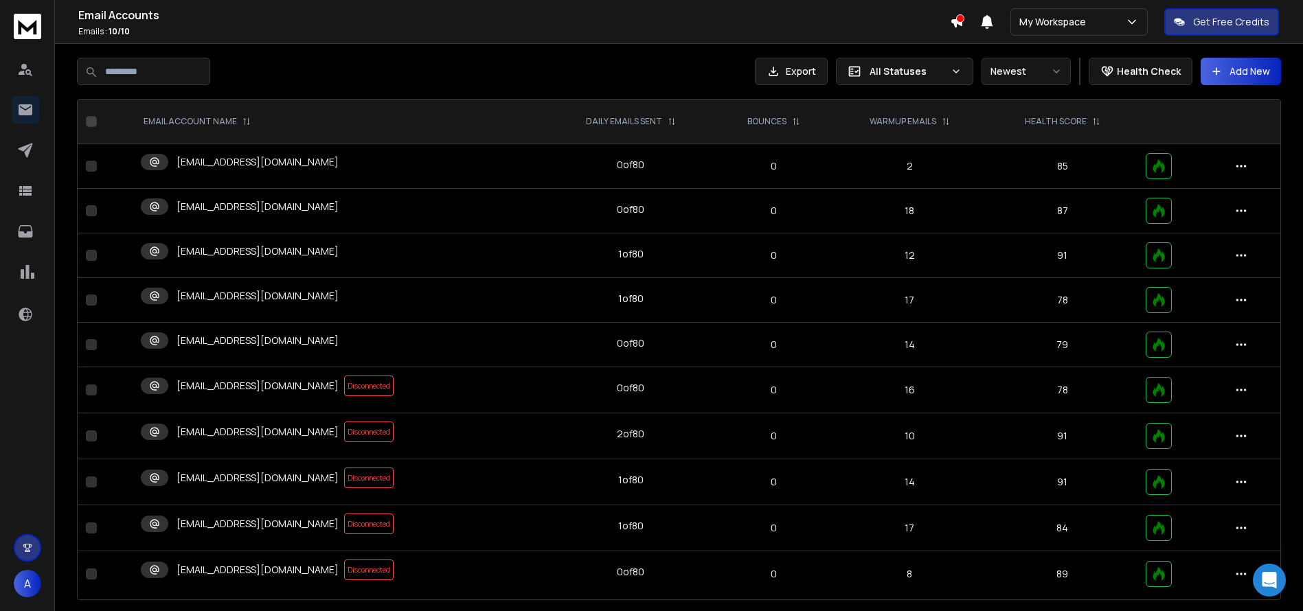
click at [236, 385] on p "[EMAIL_ADDRESS][DOMAIN_NAME]" at bounding box center [258, 386] width 162 height 14
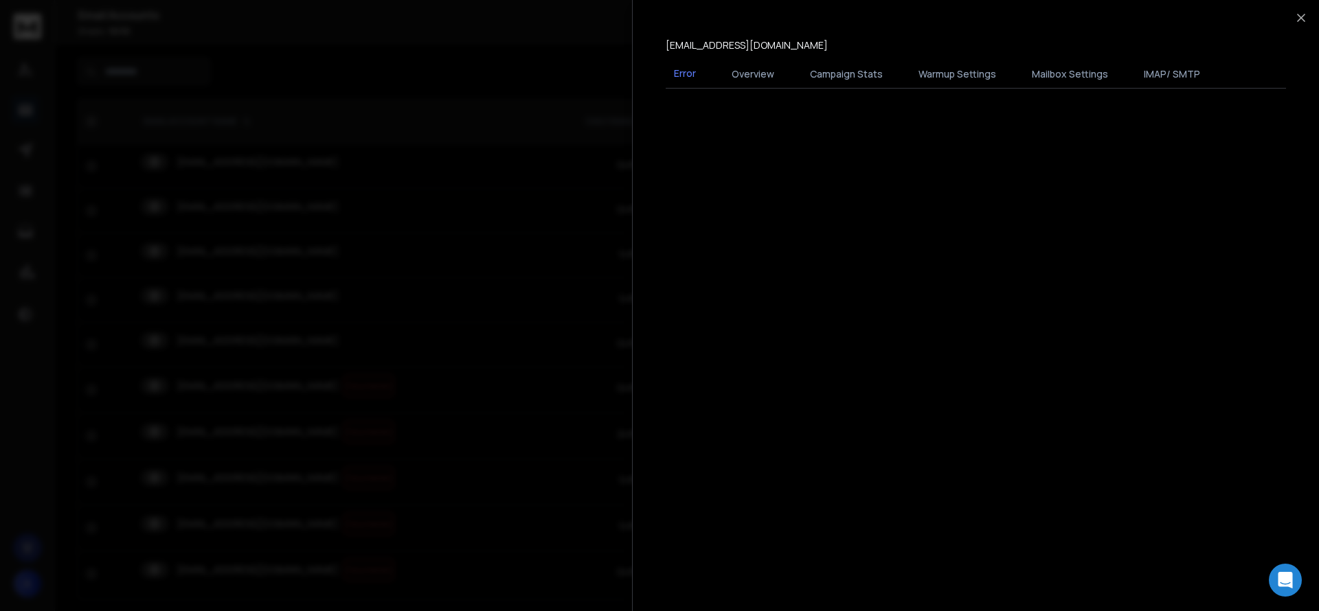
click at [536, 148] on div at bounding box center [659, 305] width 1319 height 611
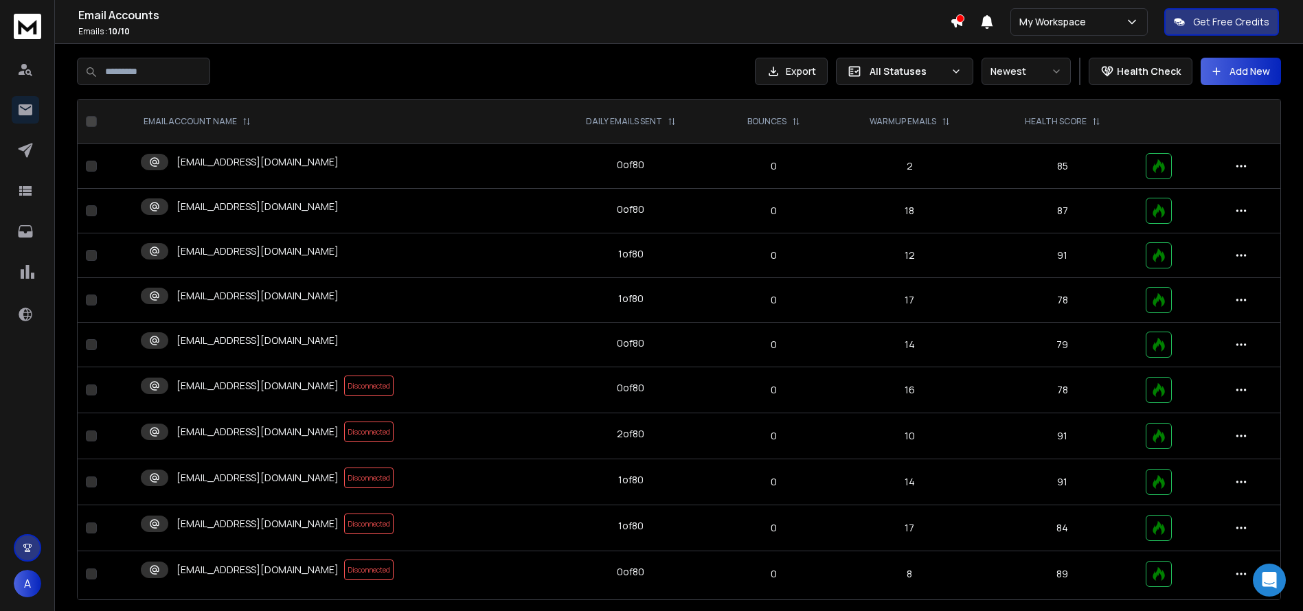
click at [231, 381] on p "[EMAIL_ADDRESS][DOMAIN_NAME]" at bounding box center [258, 386] width 162 height 14
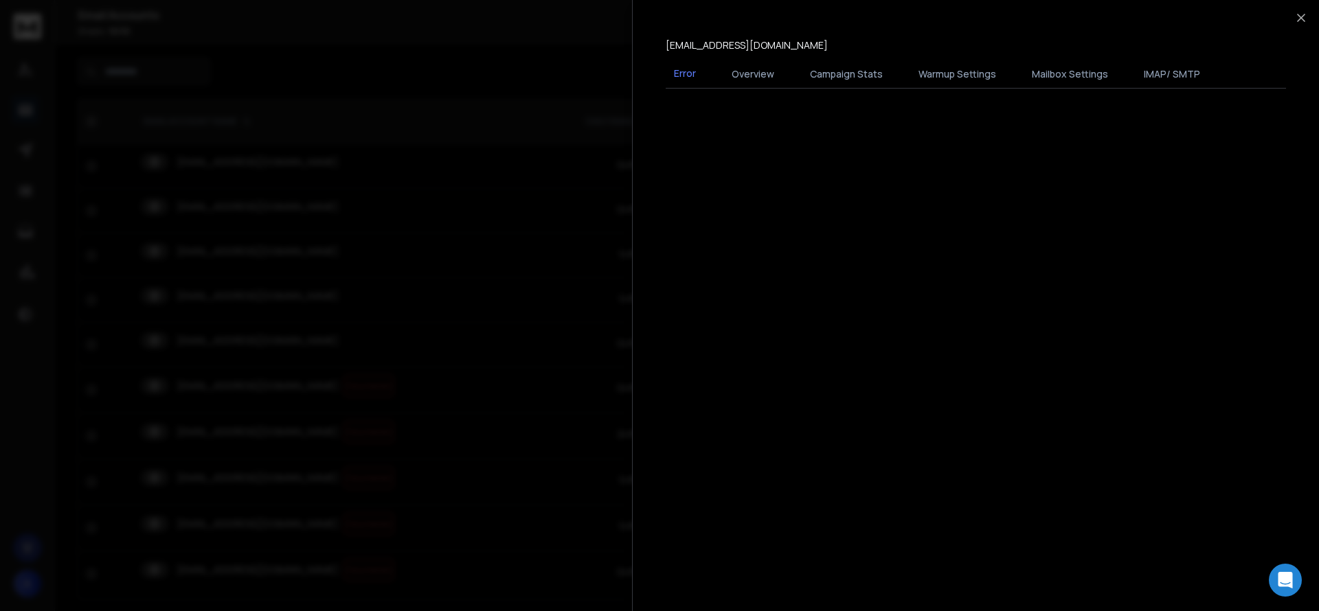
click at [1175, 67] on button "IMAP/ SMTP" at bounding box center [1172, 74] width 73 height 30
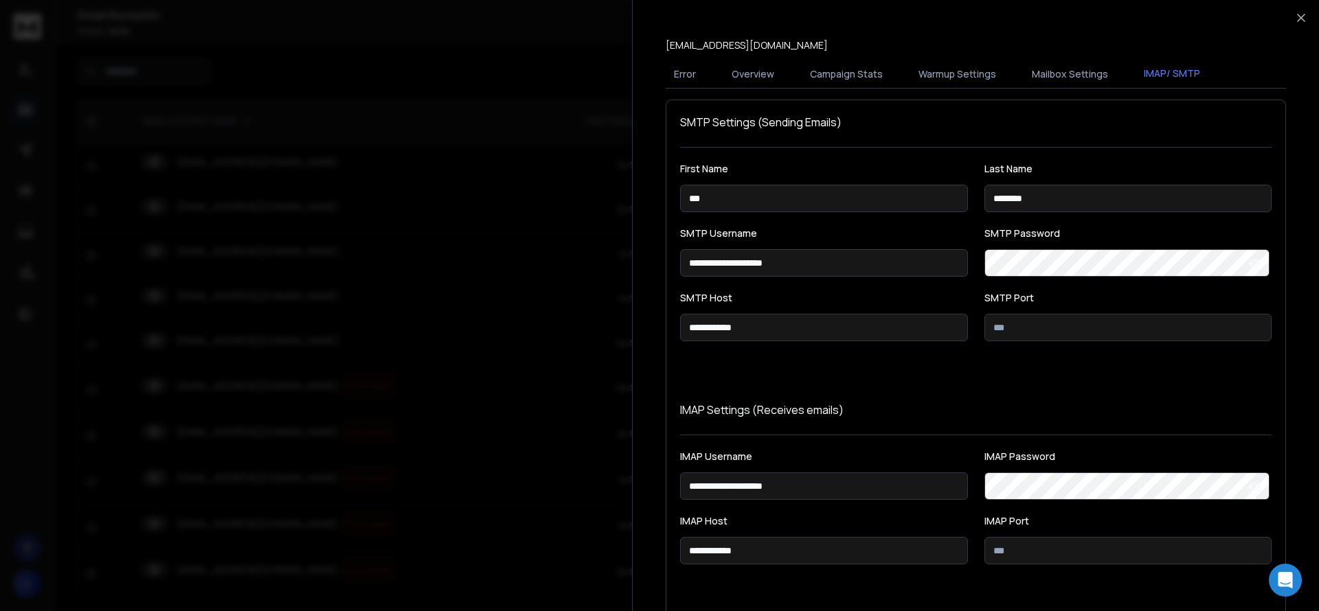
scroll to position [177, 0]
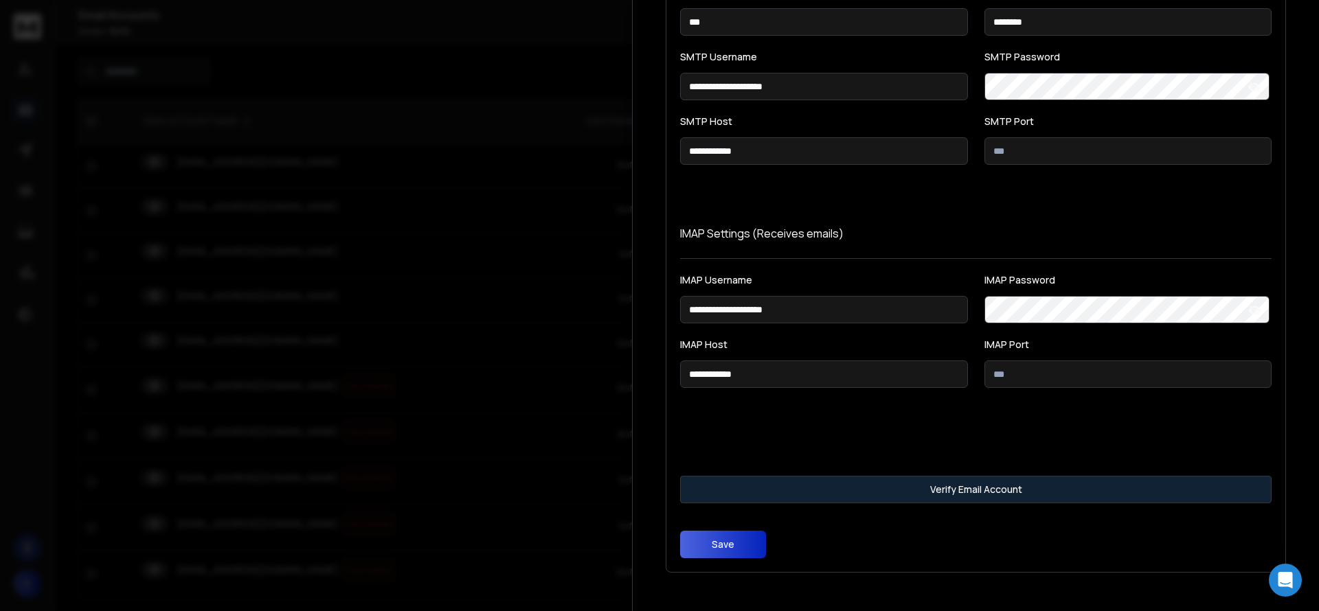
click at [744, 493] on button "Verify Email Account" at bounding box center [975, 489] width 591 height 27
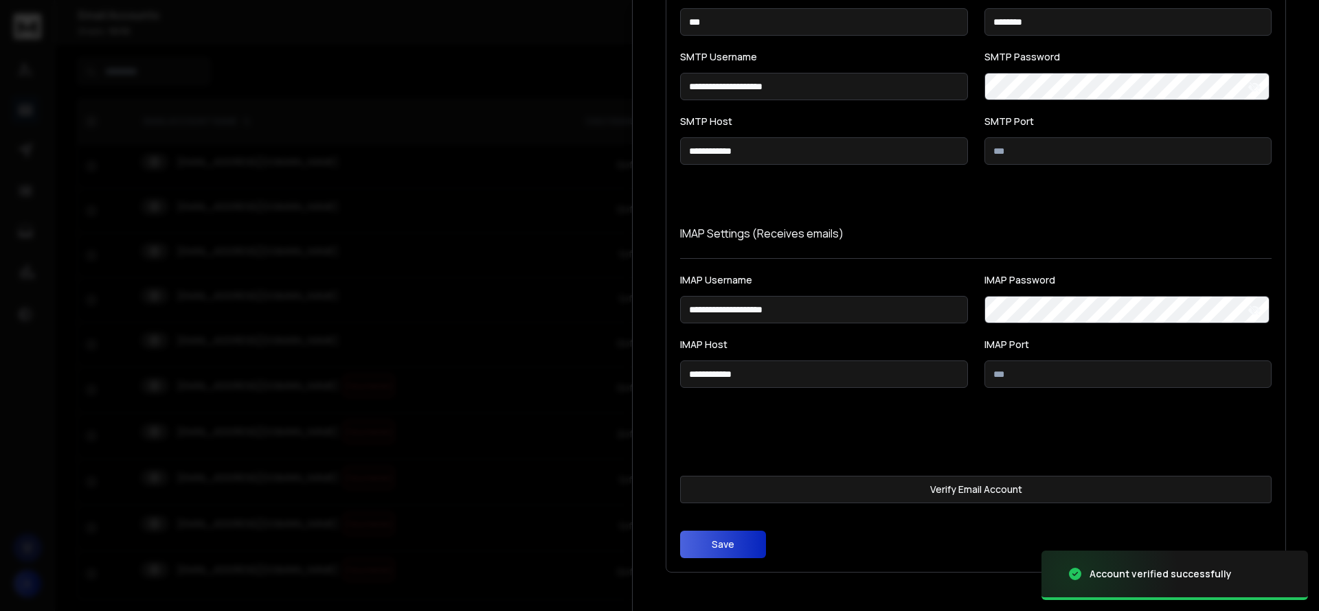
click at [729, 543] on button "Save" at bounding box center [723, 544] width 86 height 27
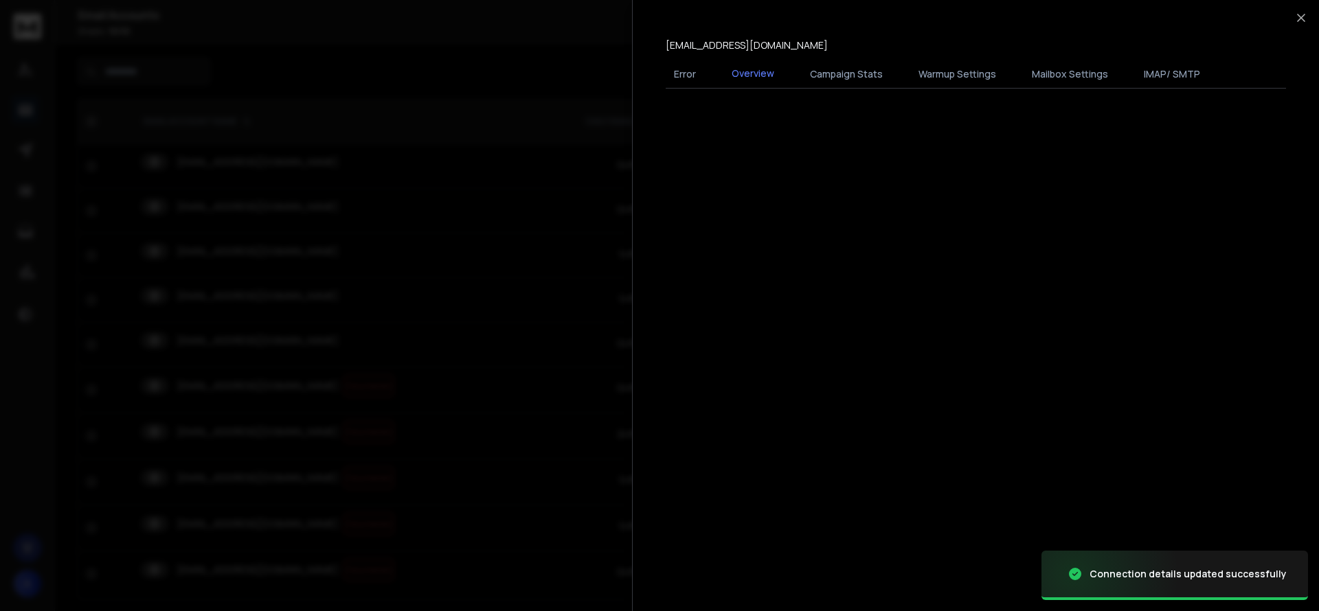
scroll to position [0, 0]
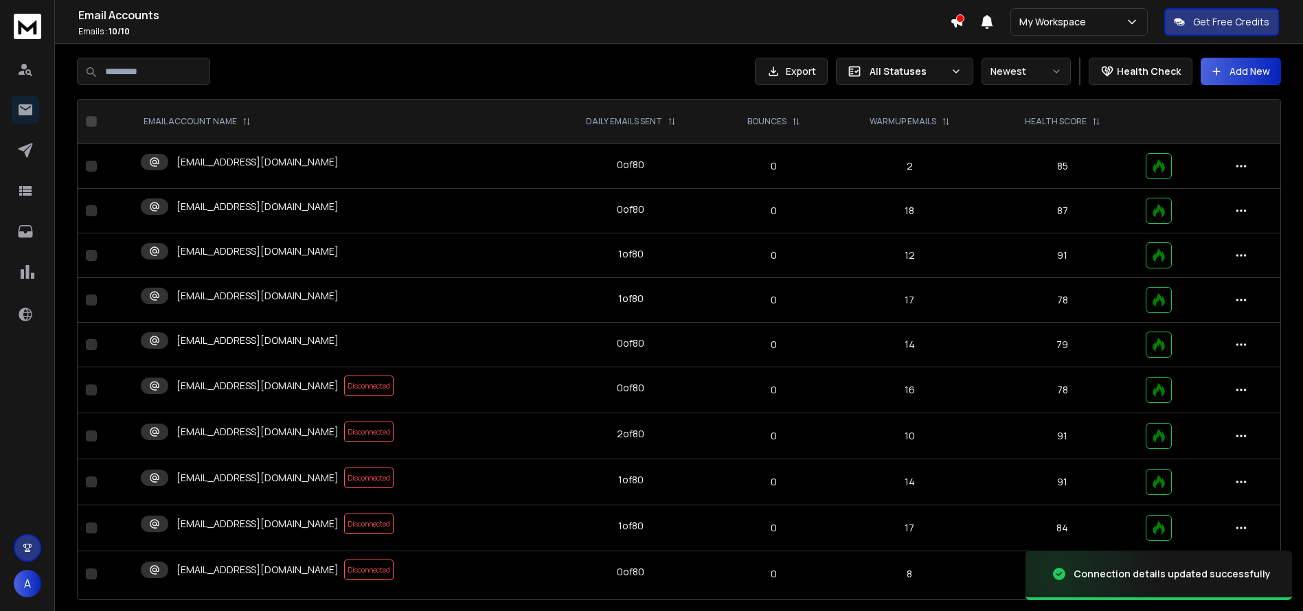
click at [238, 383] on p "[EMAIL_ADDRESS][DOMAIN_NAME]" at bounding box center [258, 386] width 162 height 14
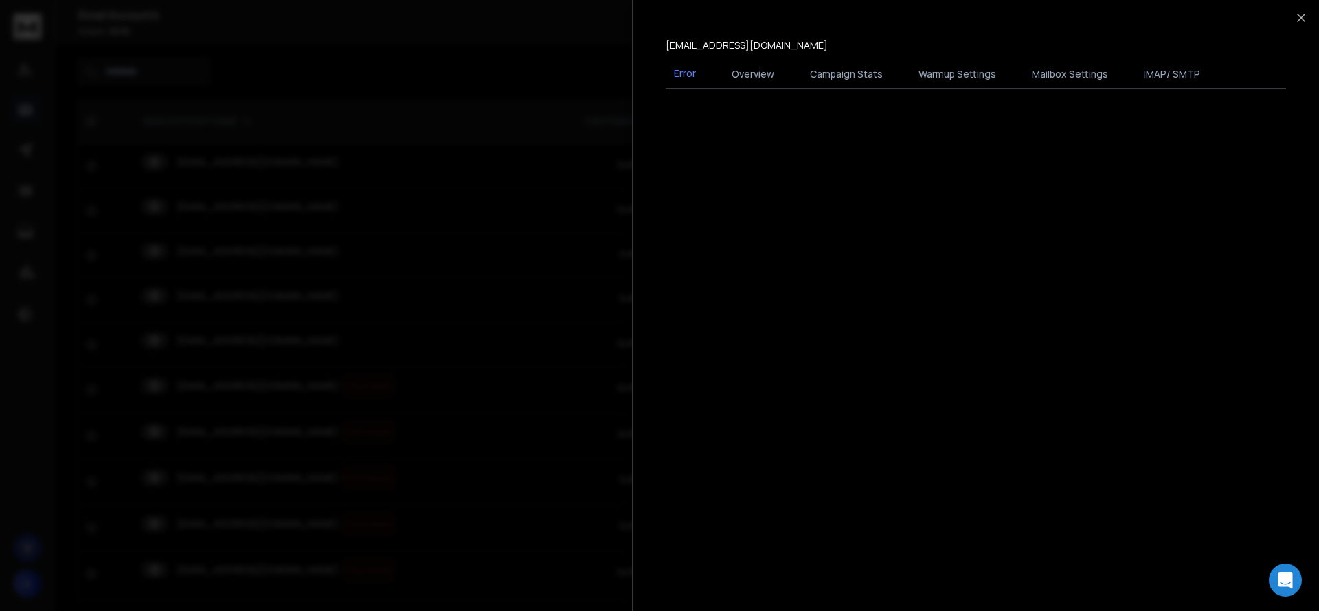
click at [1155, 68] on button "IMAP/ SMTP" at bounding box center [1172, 74] width 73 height 30
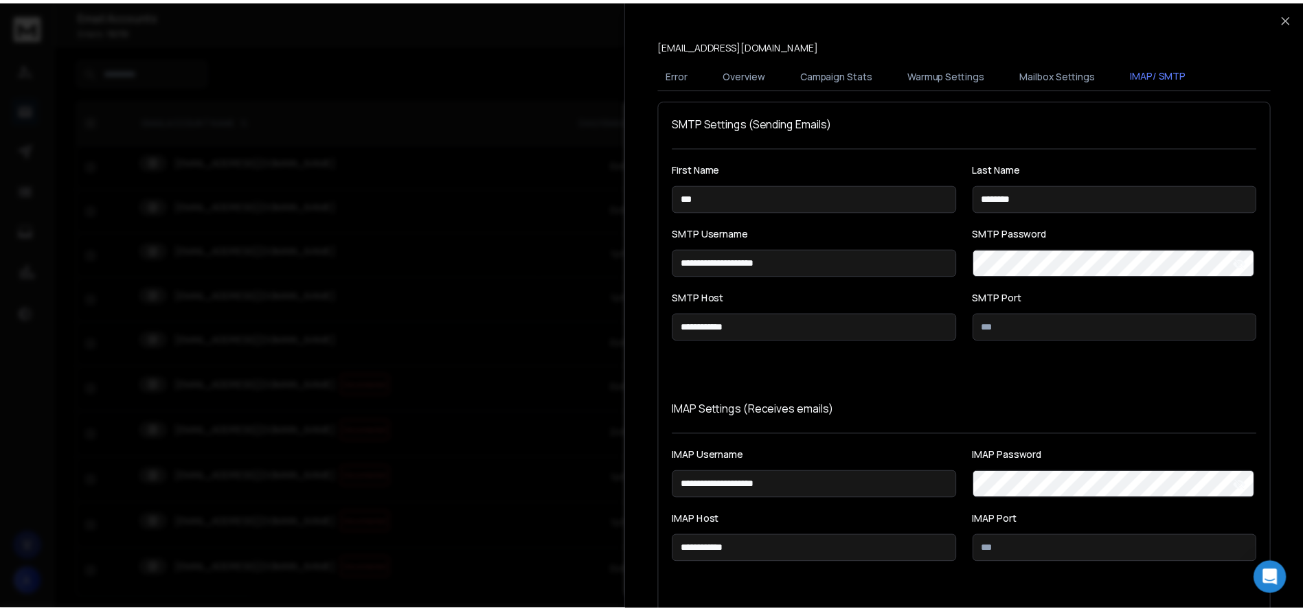
scroll to position [177, 0]
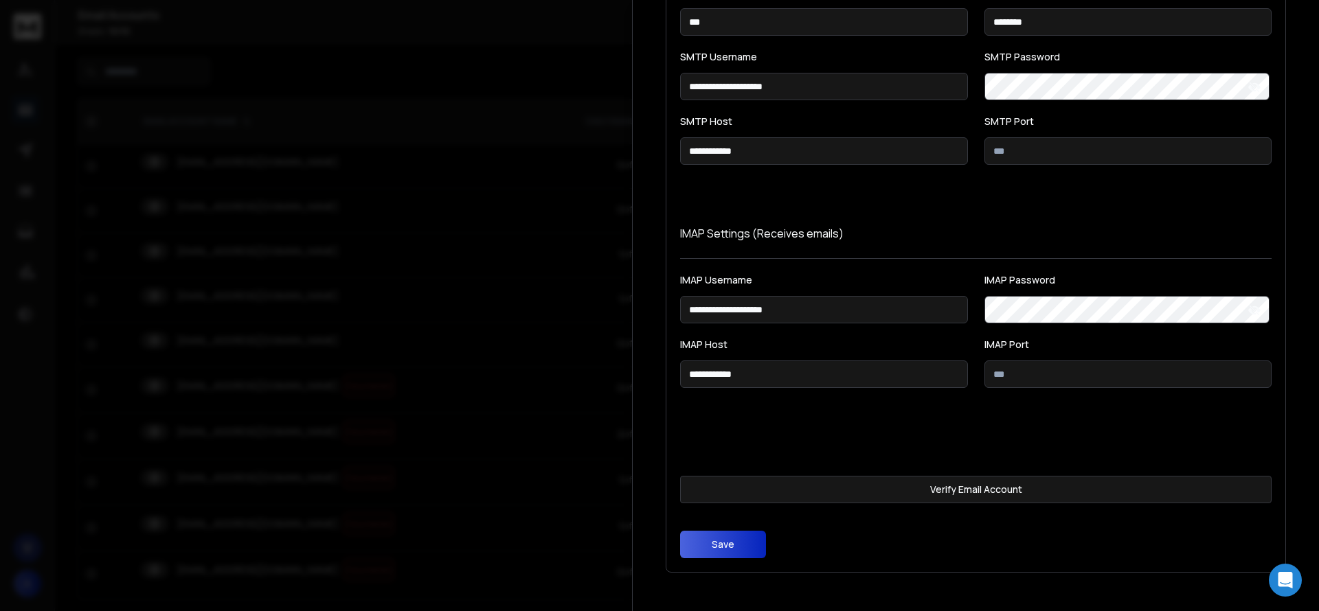
click at [726, 555] on button "Save" at bounding box center [723, 544] width 86 height 27
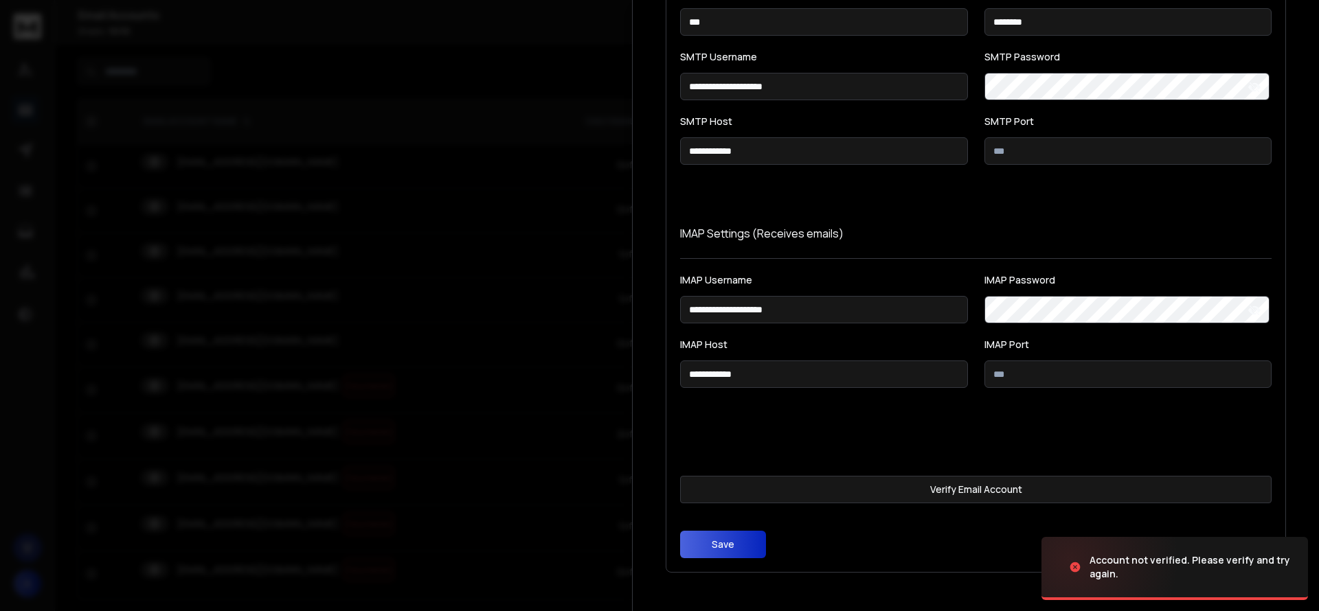
click at [427, 370] on div at bounding box center [659, 305] width 1319 height 611
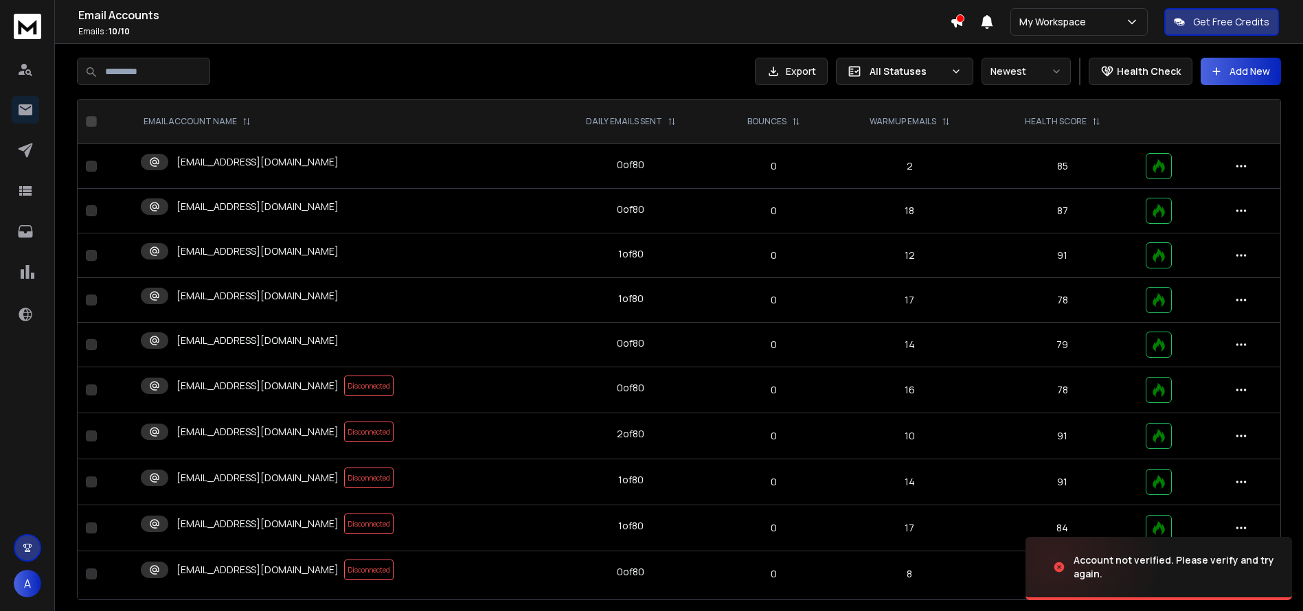
click at [194, 414] on td "[EMAIL_ADDRESS][DOMAIN_NAME] Disconnected" at bounding box center [339, 437] width 412 height 46
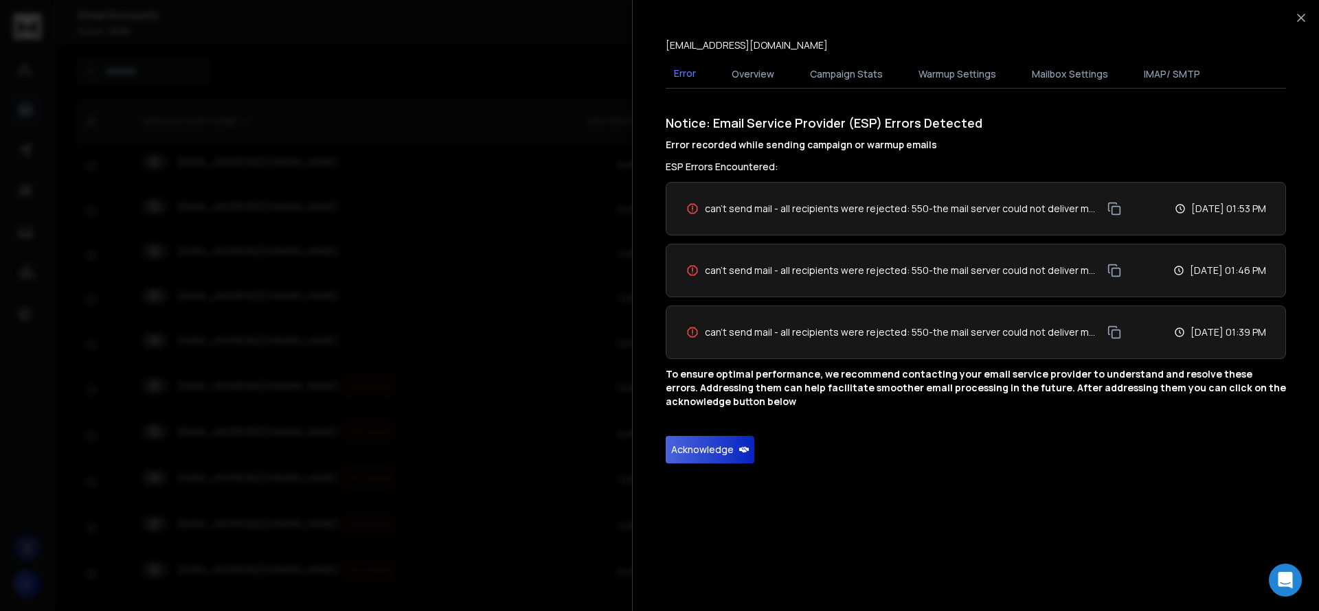
click at [688, 448] on button "Acknowledge" at bounding box center [710, 449] width 89 height 27
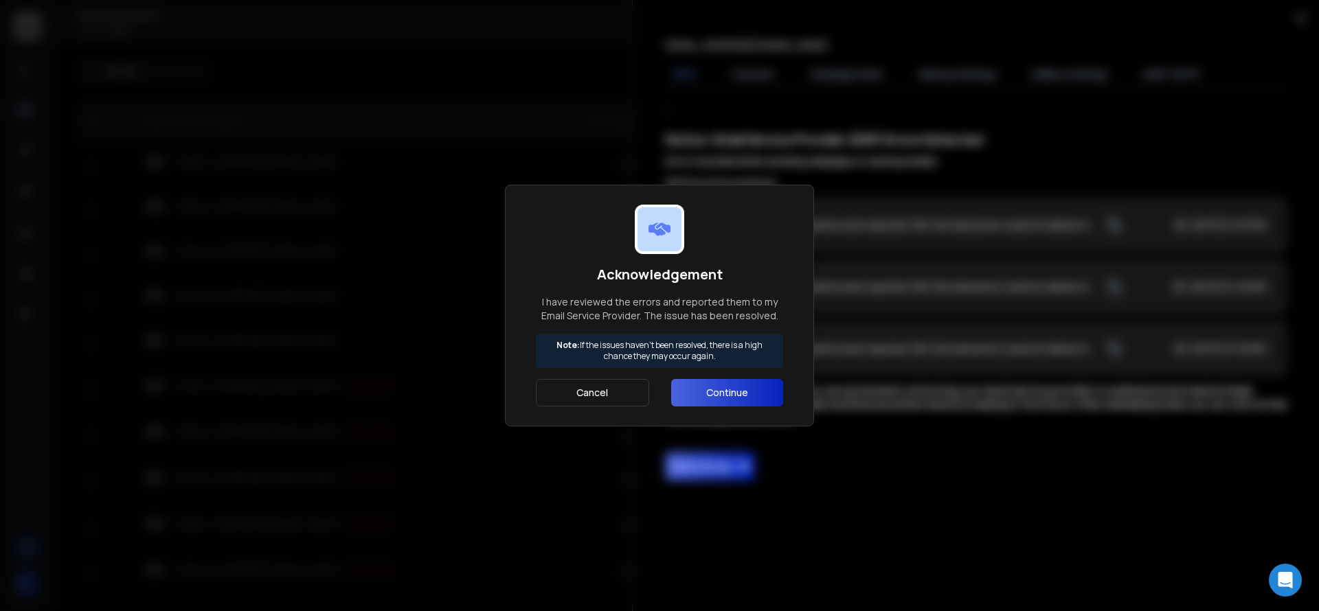
click at [704, 398] on button "Continue" at bounding box center [727, 392] width 112 height 27
click at [704, 398] on div "Cancel Continue" at bounding box center [659, 392] width 247 height 27
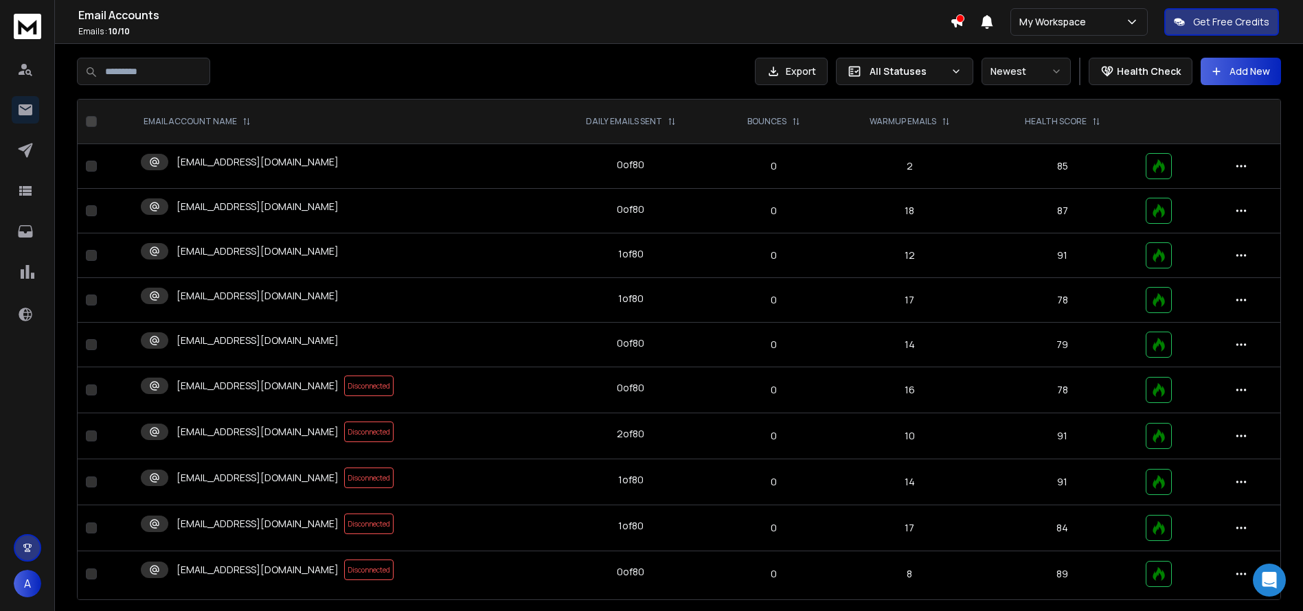
click at [226, 468] on div "[EMAIL_ADDRESS][DOMAIN_NAME] Disconnected" at bounding box center [339, 478] width 396 height 21
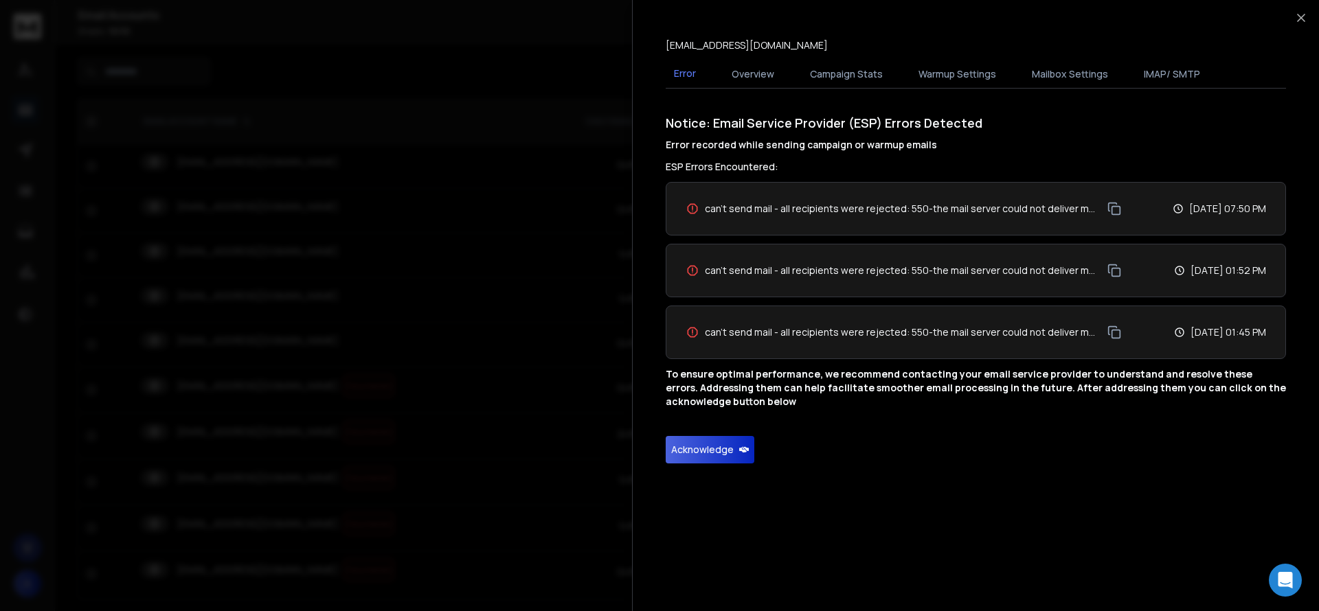
click at [688, 450] on button "Acknowledge" at bounding box center [710, 449] width 89 height 27
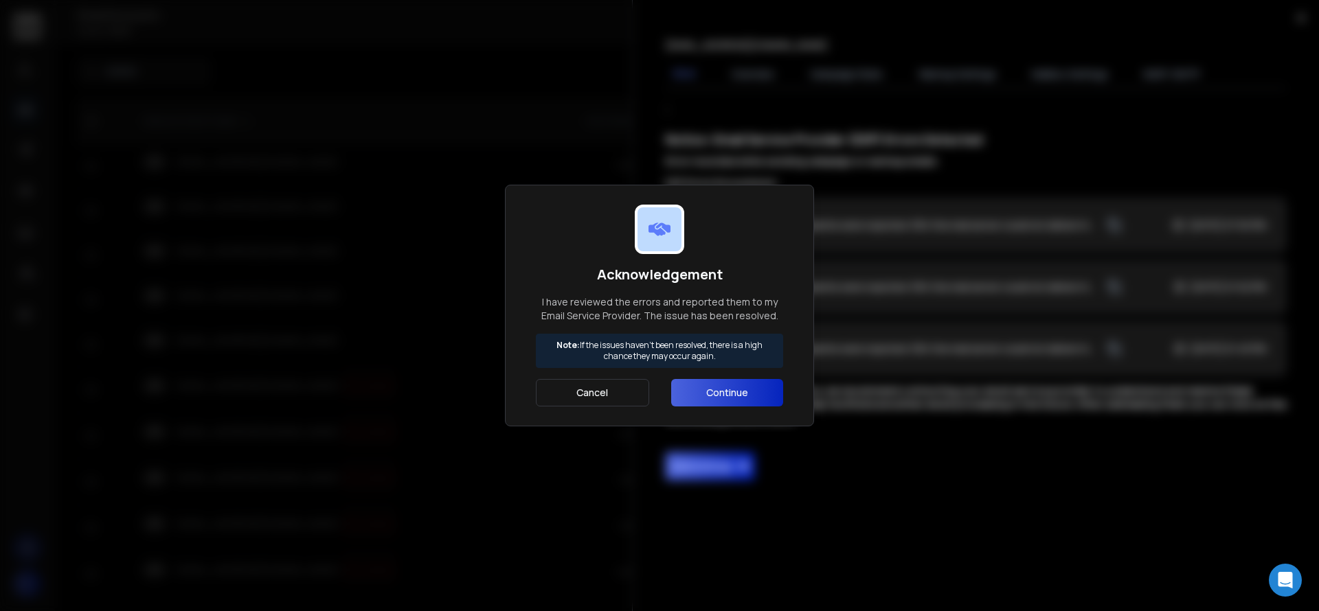
click at [685, 395] on button "Continue" at bounding box center [727, 392] width 112 height 27
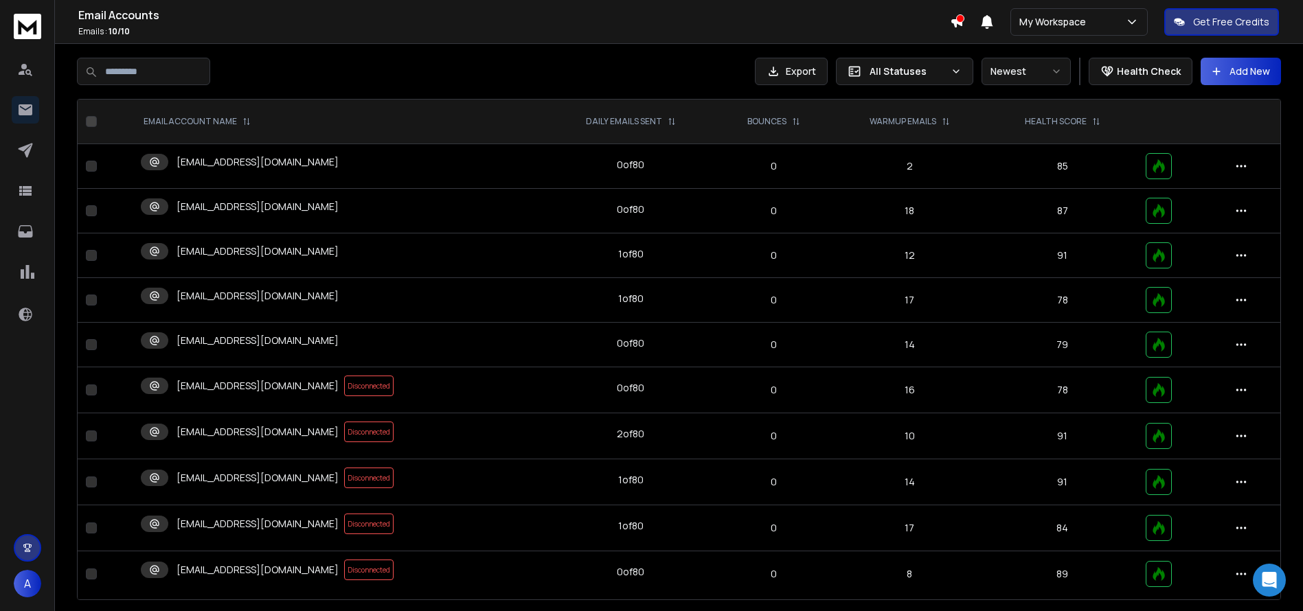
click at [209, 531] on div "[EMAIL_ADDRESS][DOMAIN_NAME]" at bounding box center [240, 524] width 198 height 16
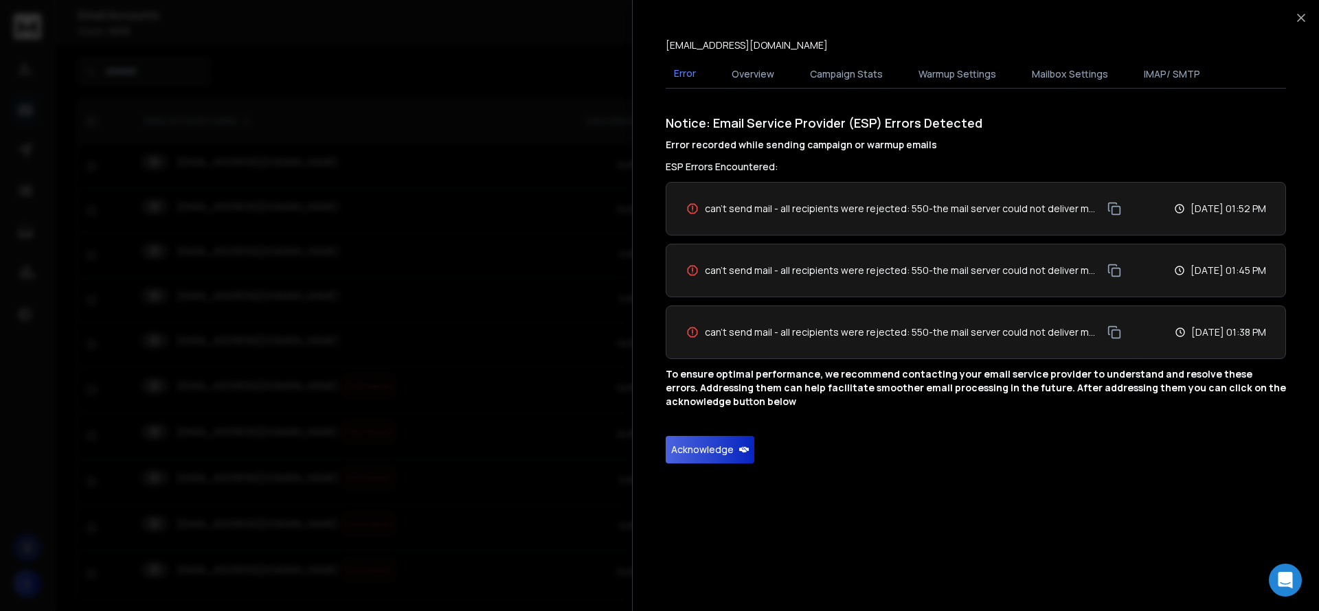
click at [709, 448] on button "Acknowledge" at bounding box center [710, 449] width 89 height 27
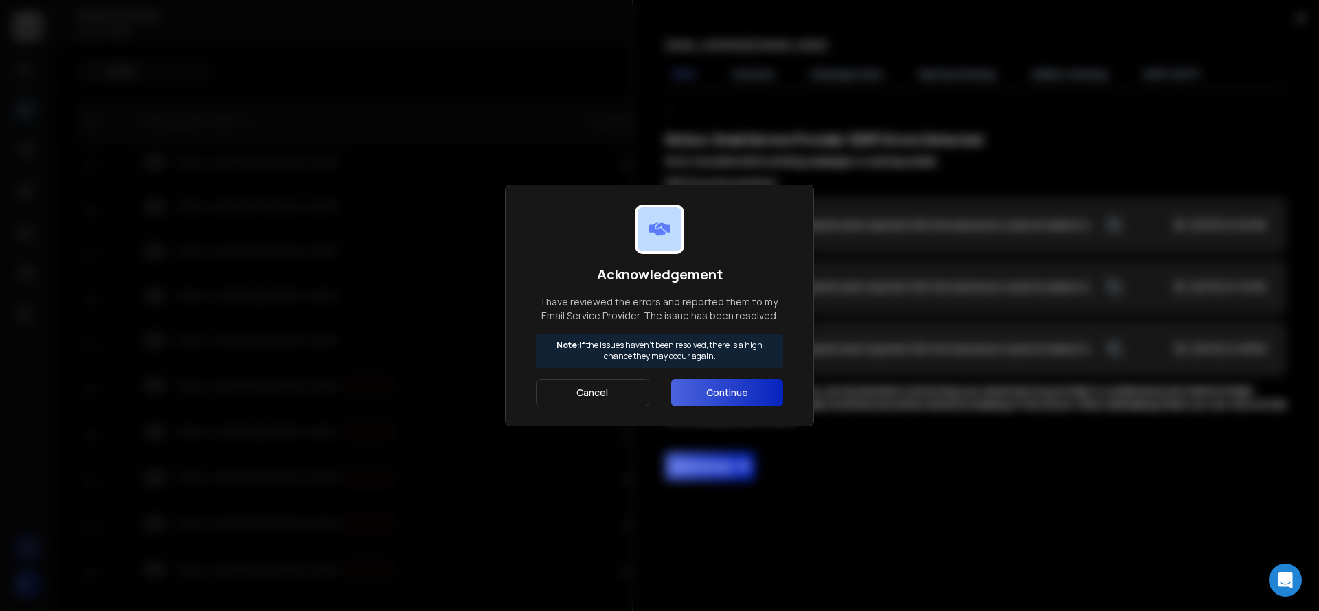
click at [710, 386] on button "Continue" at bounding box center [727, 392] width 112 height 27
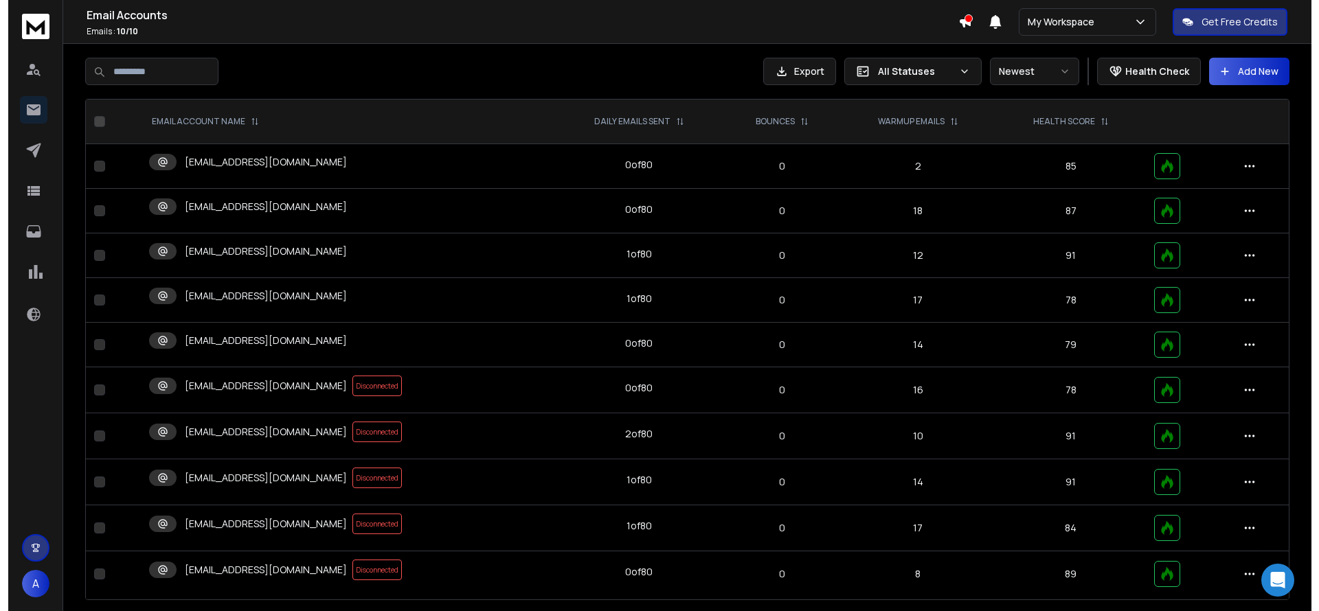
scroll to position [8, 0]
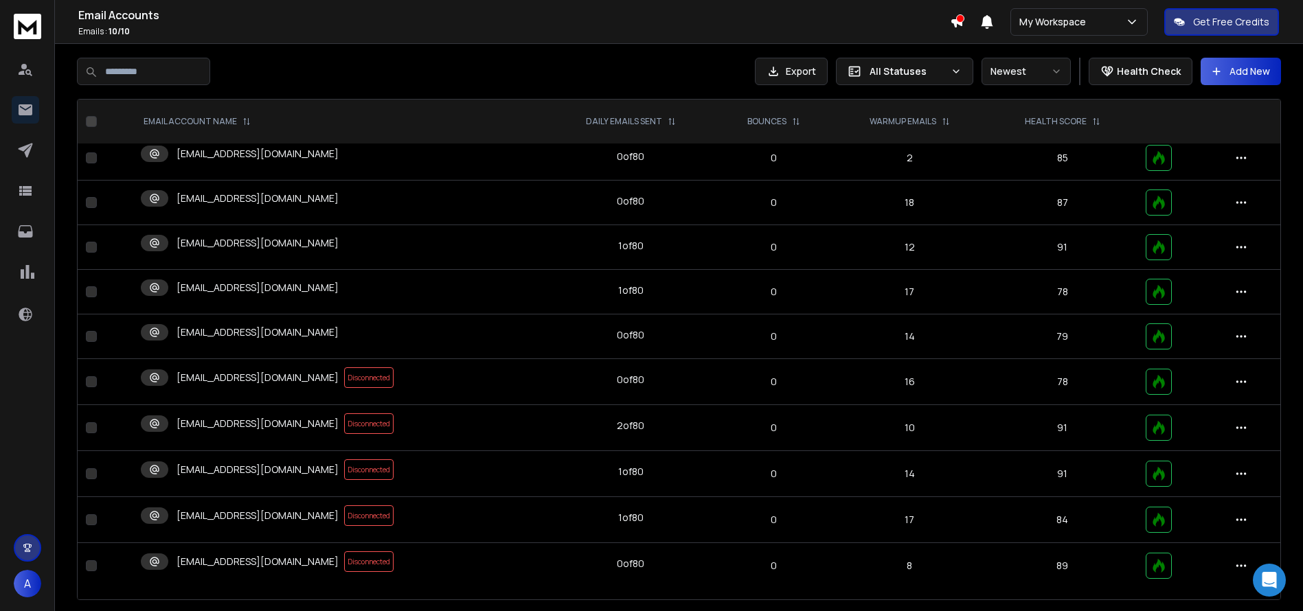
click at [217, 563] on p "[EMAIL_ADDRESS][DOMAIN_NAME]" at bounding box center [258, 562] width 162 height 14
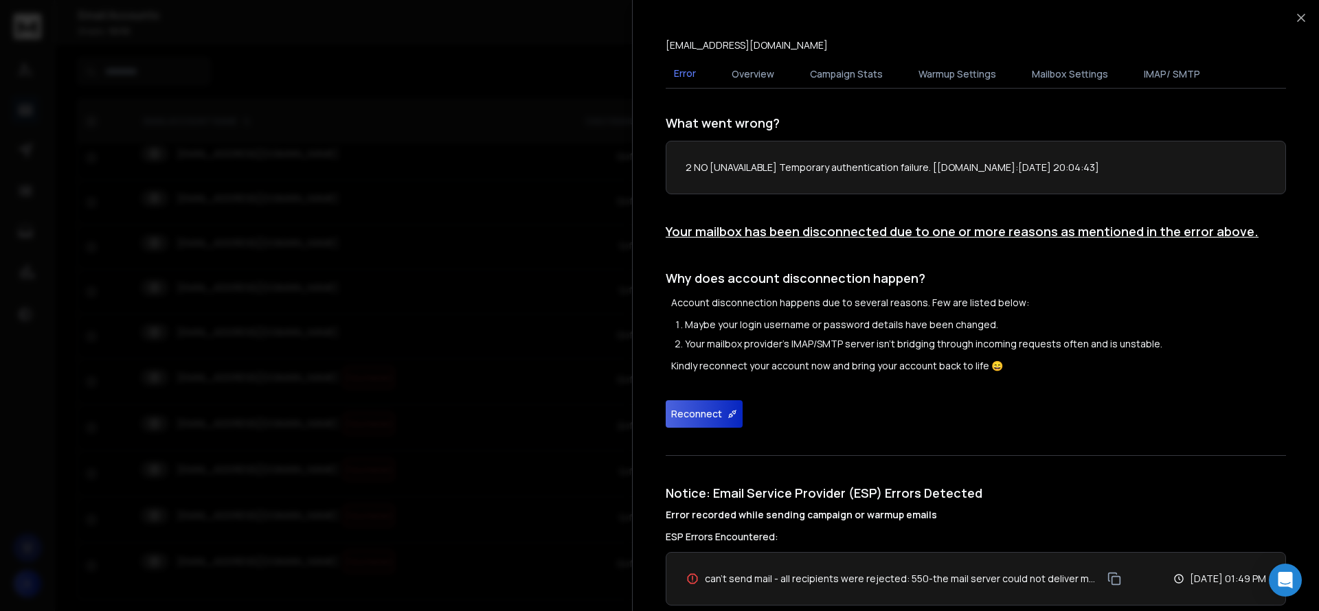
drag, startPoint x: 699, startPoint y: 419, endPoint x: 726, endPoint y: 424, distance: 27.2
click at [726, 424] on button "Reconnect" at bounding box center [704, 413] width 77 height 27
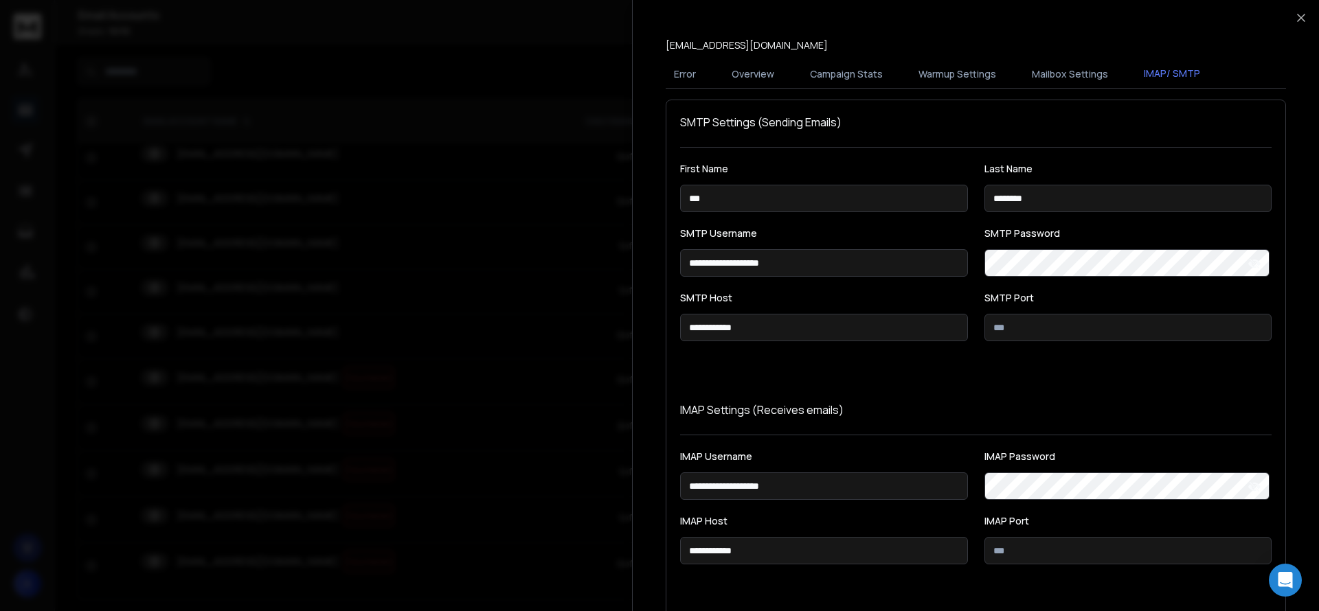
scroll to position [177, 0]
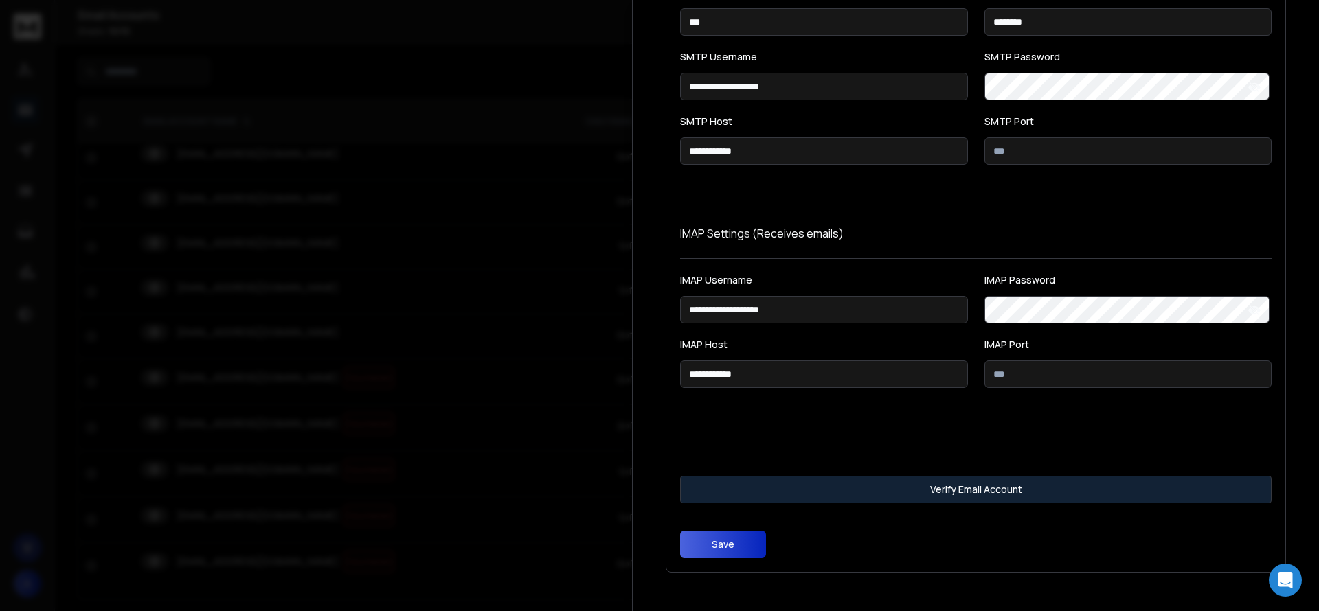
click at [748, 485] on button "Verify Email Account" at bounding box center [975, 489] width 591 height 27
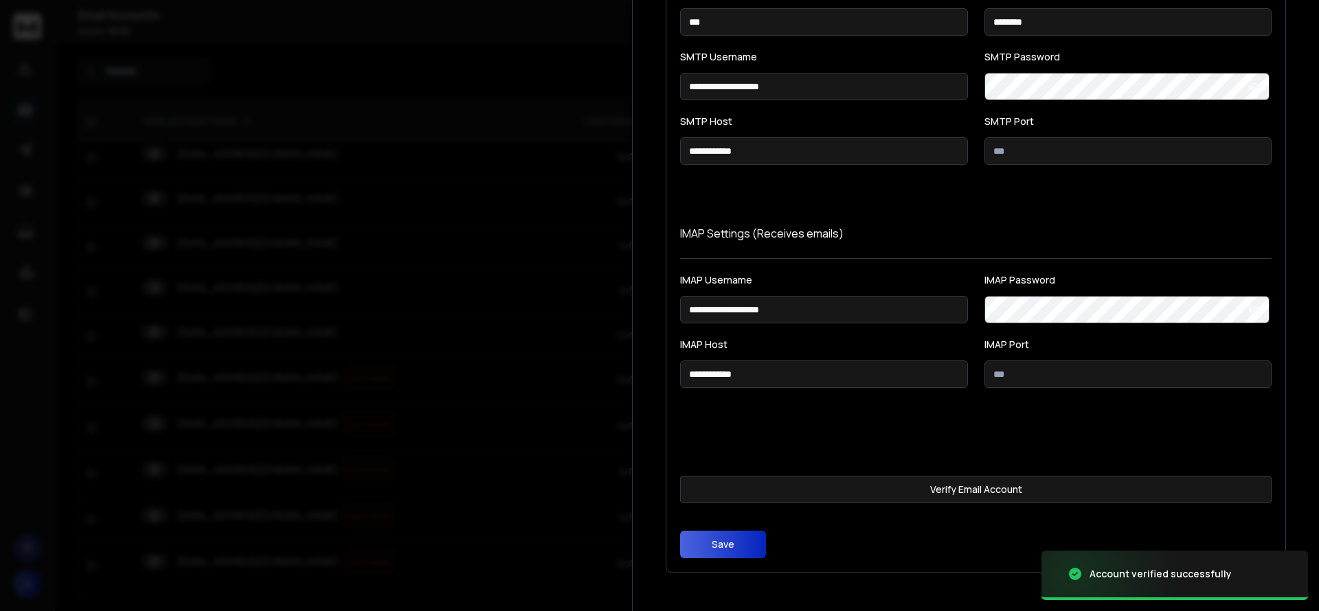
click at [709, 541] on button "Save" at bounding box center [723, 544] width 86 height 27
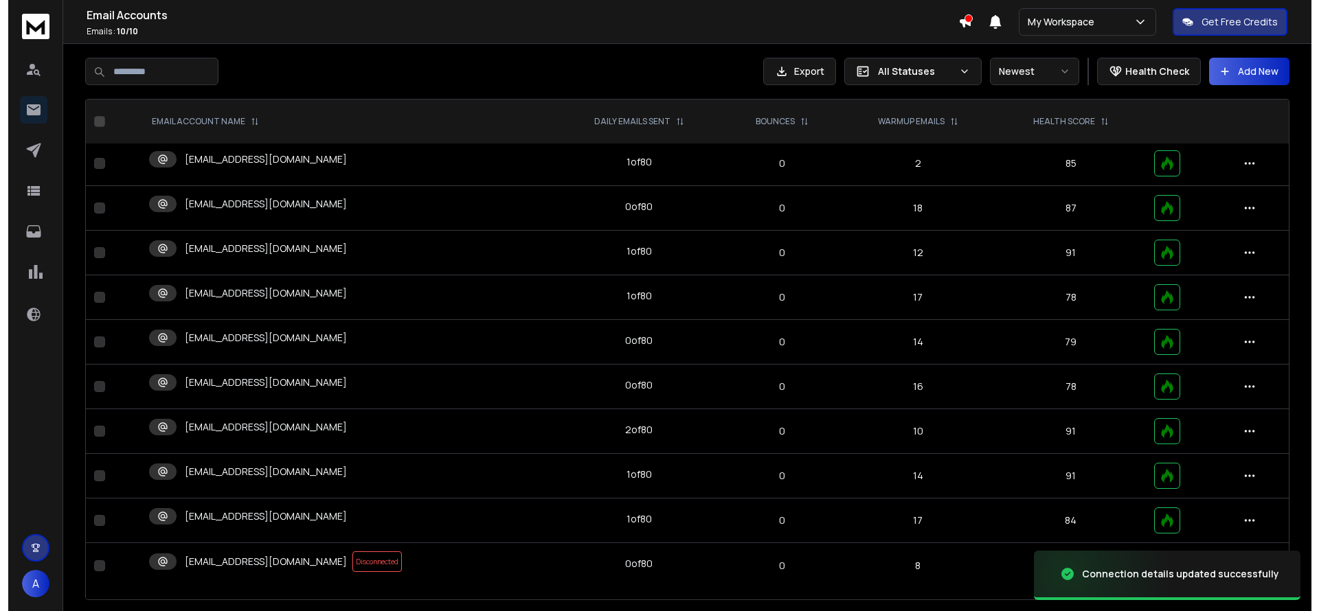
scroll to position [1, 0]
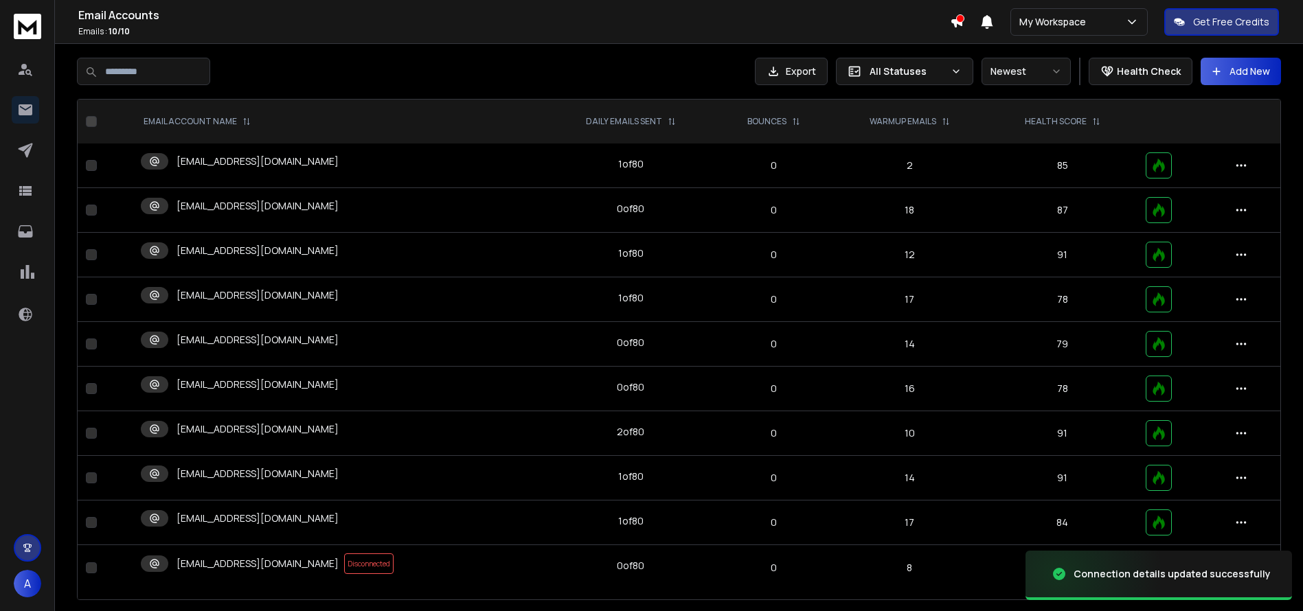
click at [216, 561] on p "[EMAIL_ADDRESS][DOMAIN_NAME]" at bounding box center [258, 564] width 162 height 14
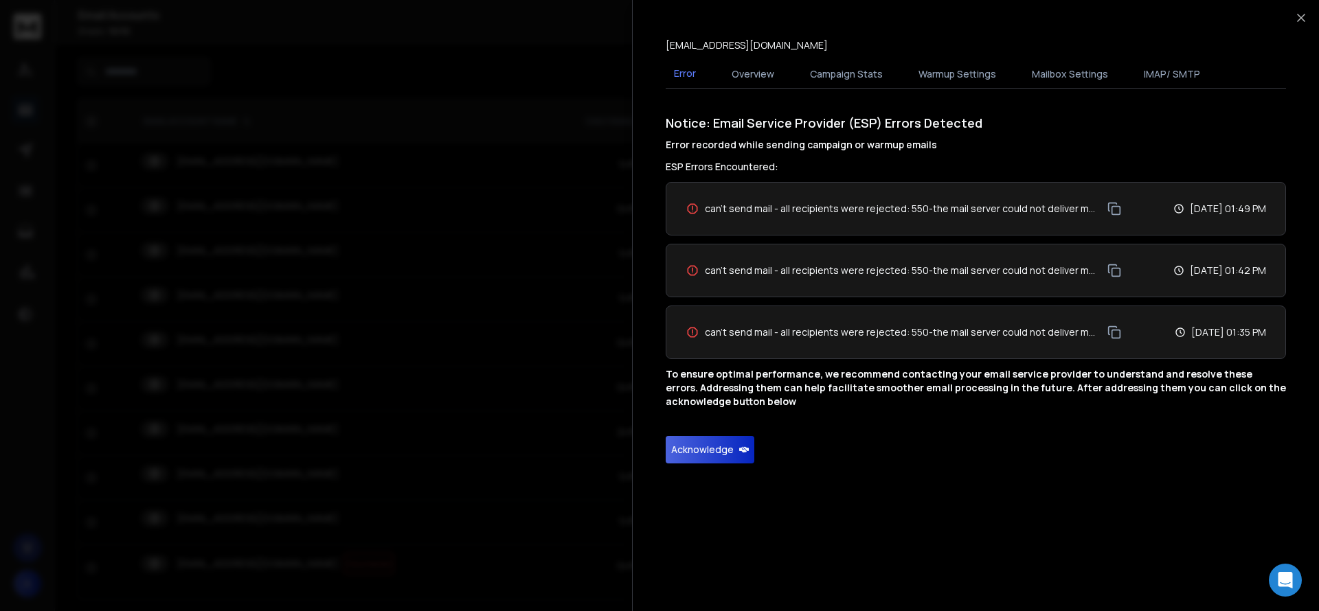
click at [693, 443] on button "Acknowledge" at bounding box center [710, 449] width 89 height 27
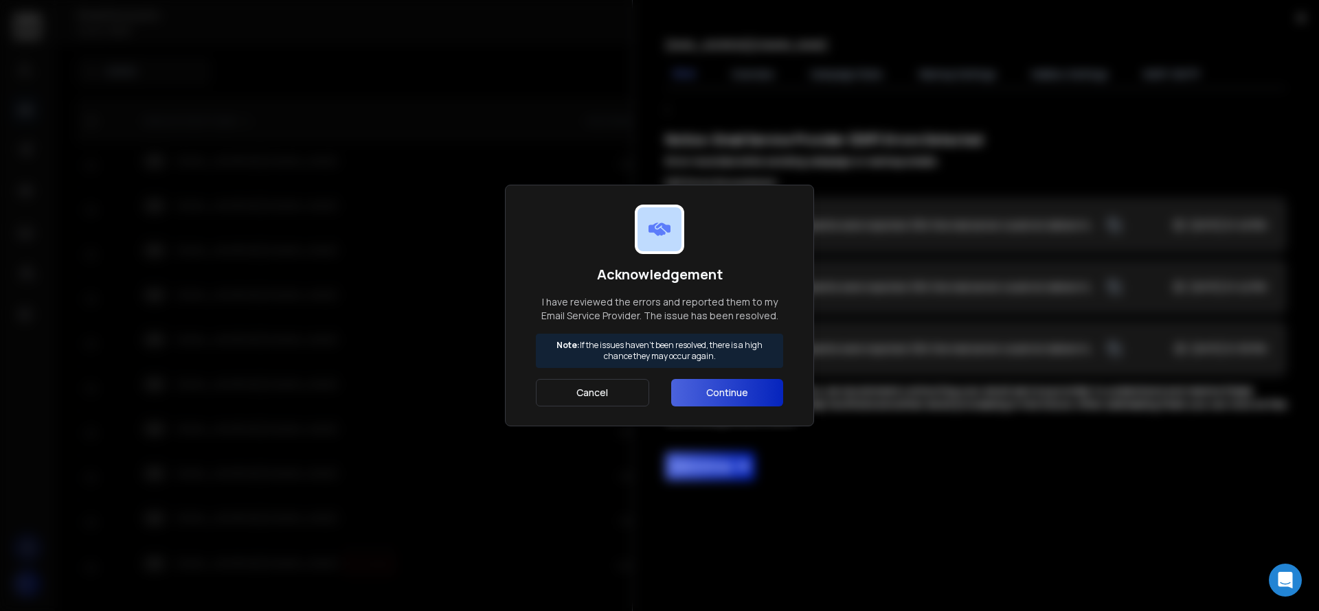
click at [701, 384] on button "Continue" at bounding box center [727, 392] width 112 height 27
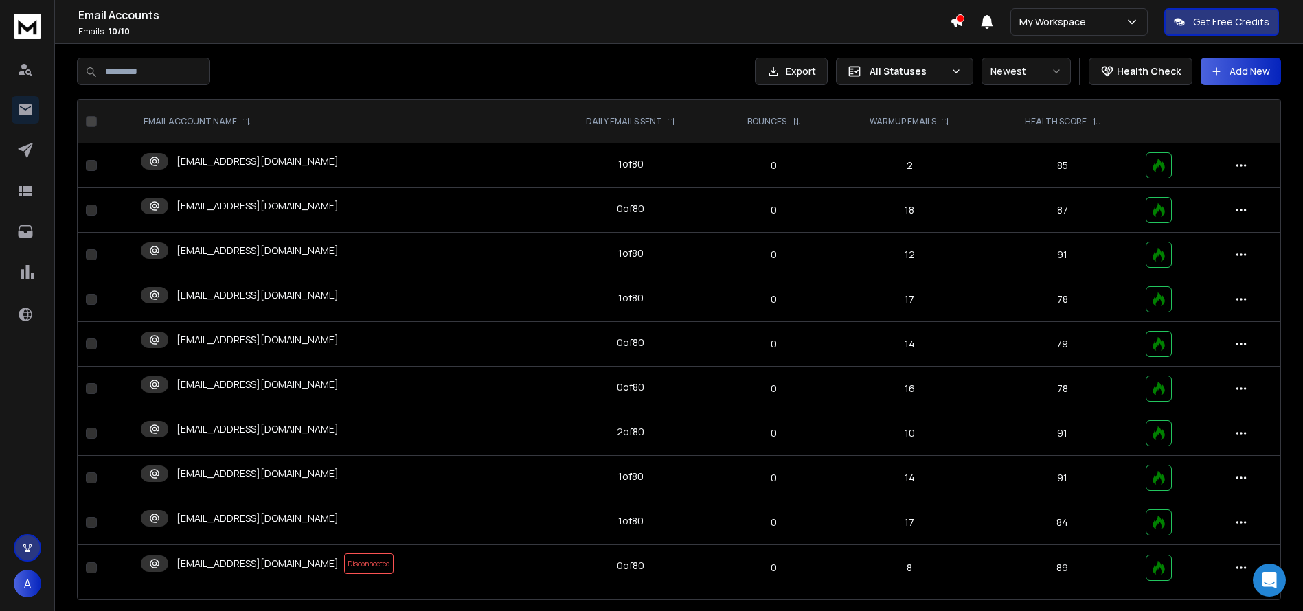
click at [344, 567] on span "Disconnected" at bounding box center [368, 564] width 49 height 21
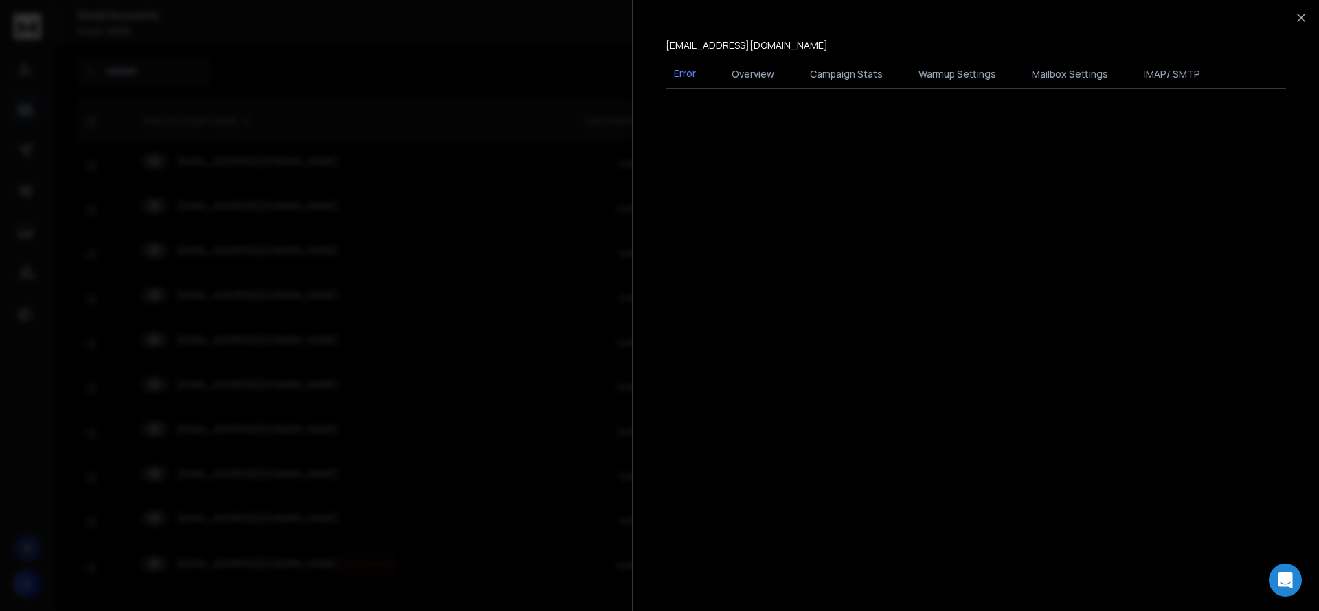
click at [1158, 58] on div "contact@serpapex.net Error Overview Campaign Stats Warmup Settings Mailbox Sett…" at bounding box center [975, 75] width 653 height 119
click at [1155, 63] on button "IMAP/ SMTP" at bounding box center [1172, 74] width 73 height 30
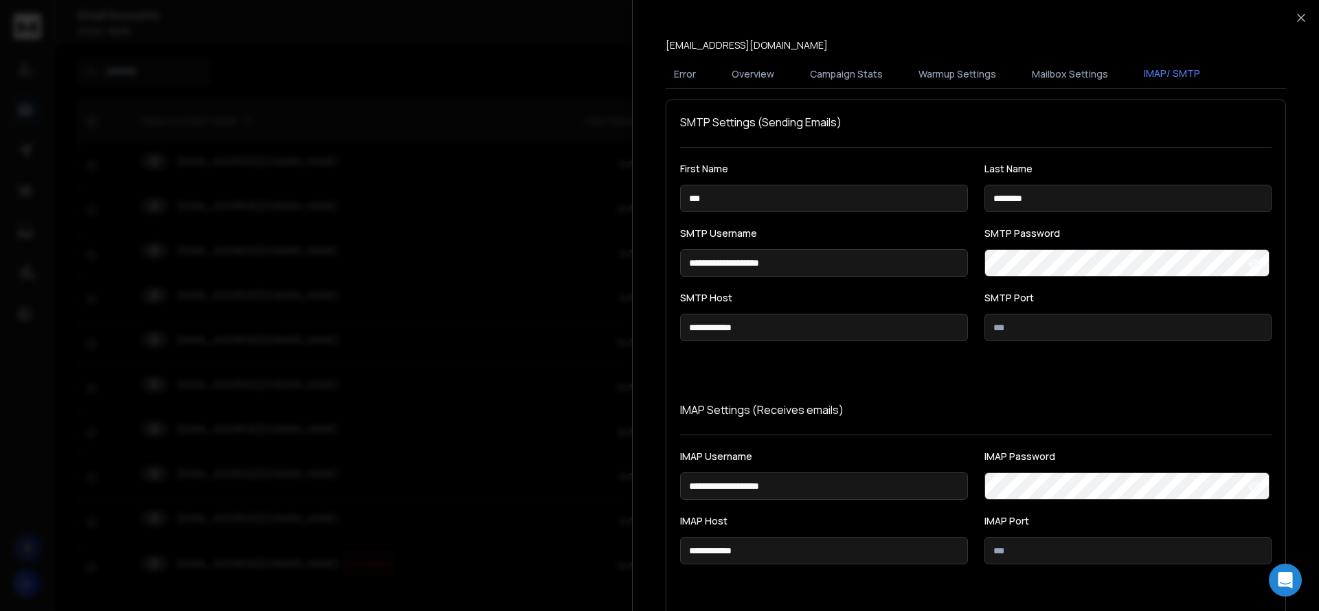
scroll to position [177, 0]
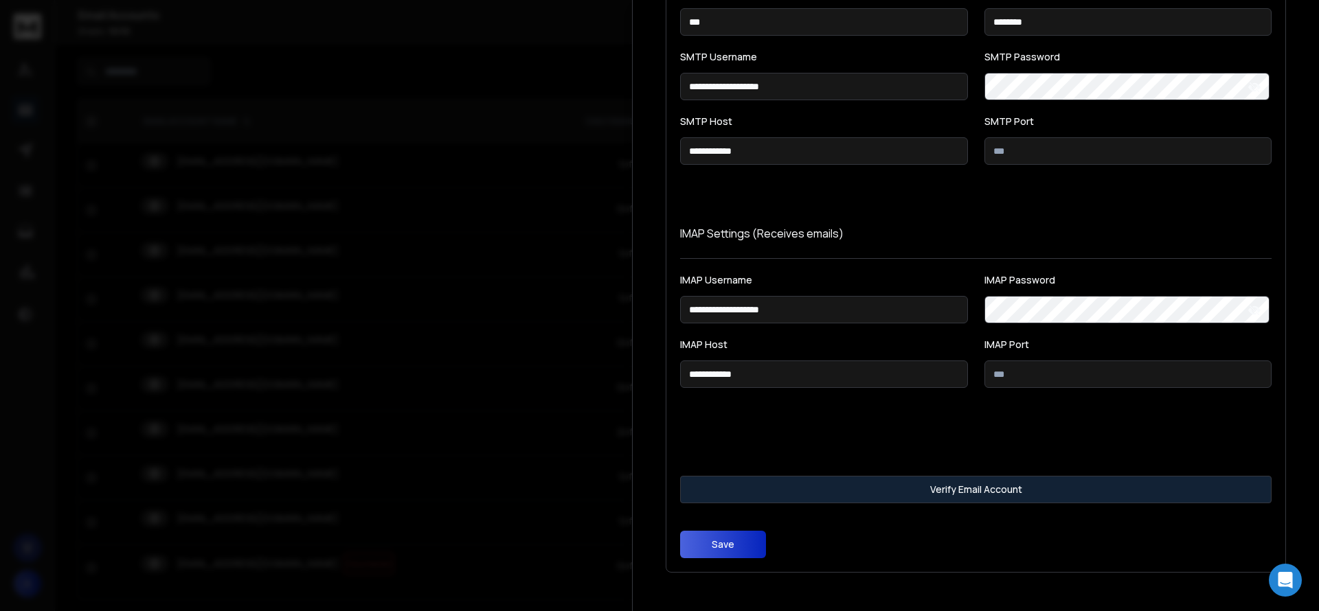
click at [804, 493] on button "Verify Email Account" at bounding box center [975, 489] width 591 height 27
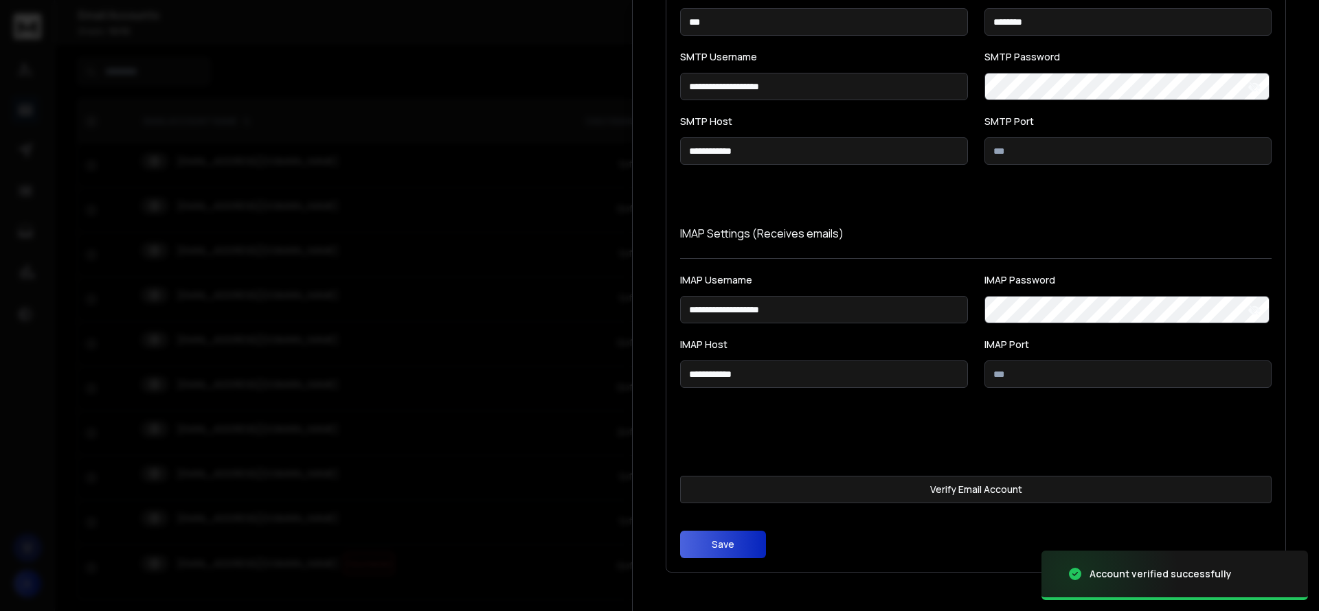
click at [715, 541] on button "Save" at bounding box center [723, 544] width 86 height 27
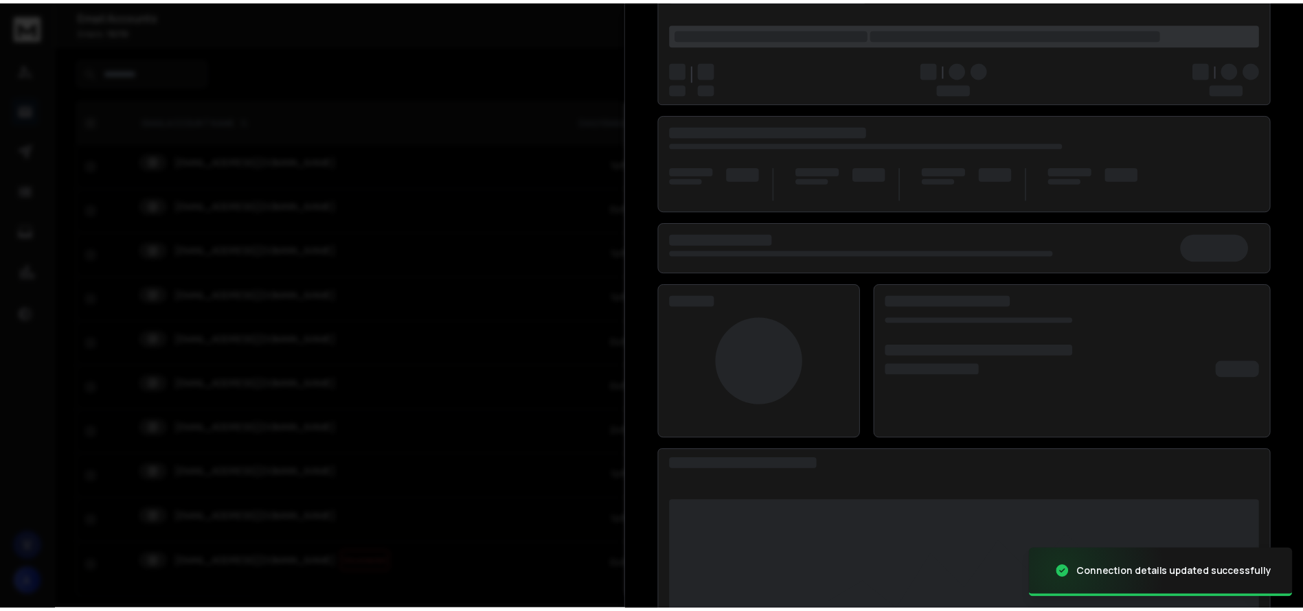
scroll to position [102, 0]
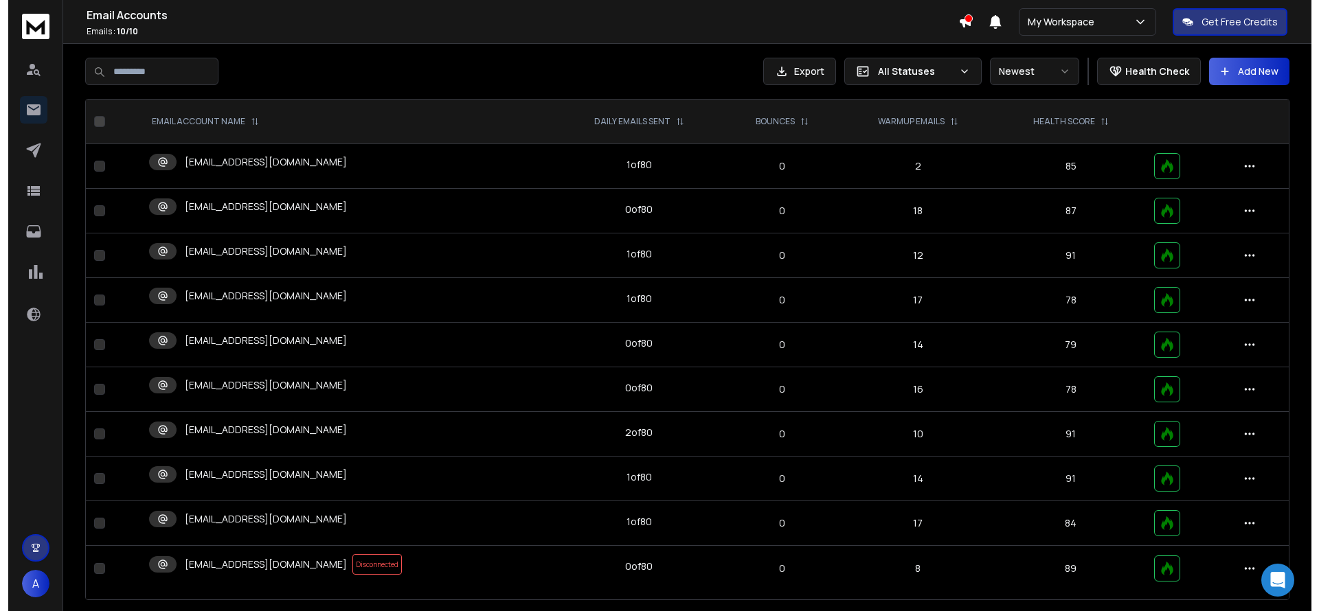
scroll to position [3, 0]
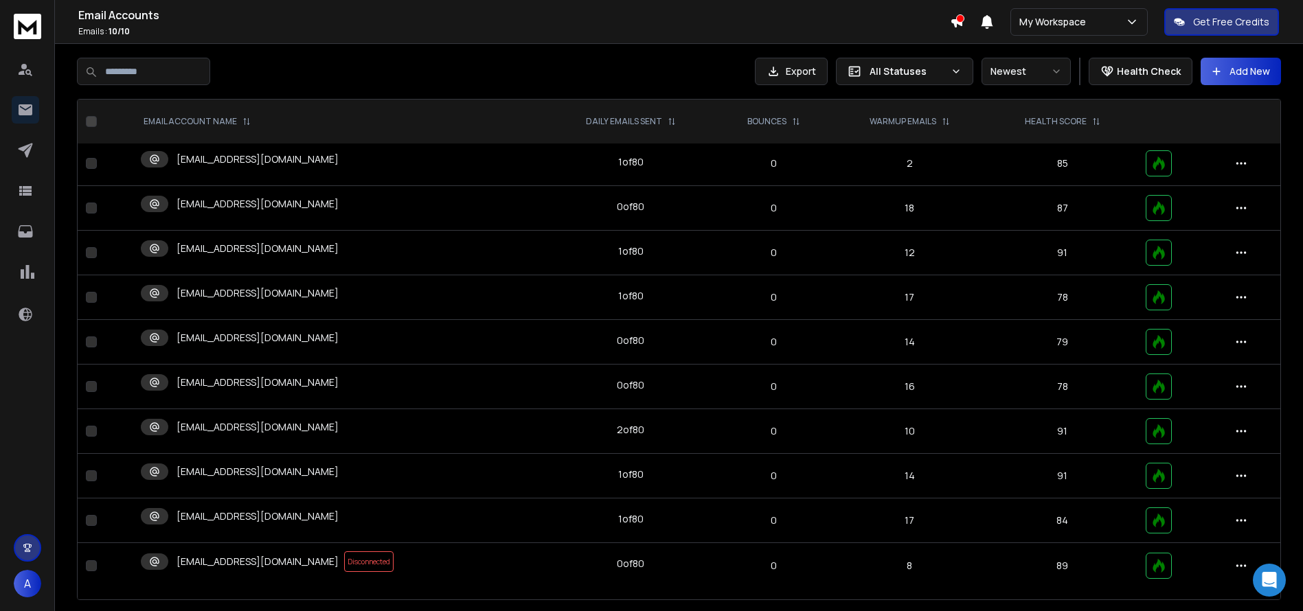
click at [344, 569] on span "Disconnected" at bounding box center [368, 562] width 49 height 21
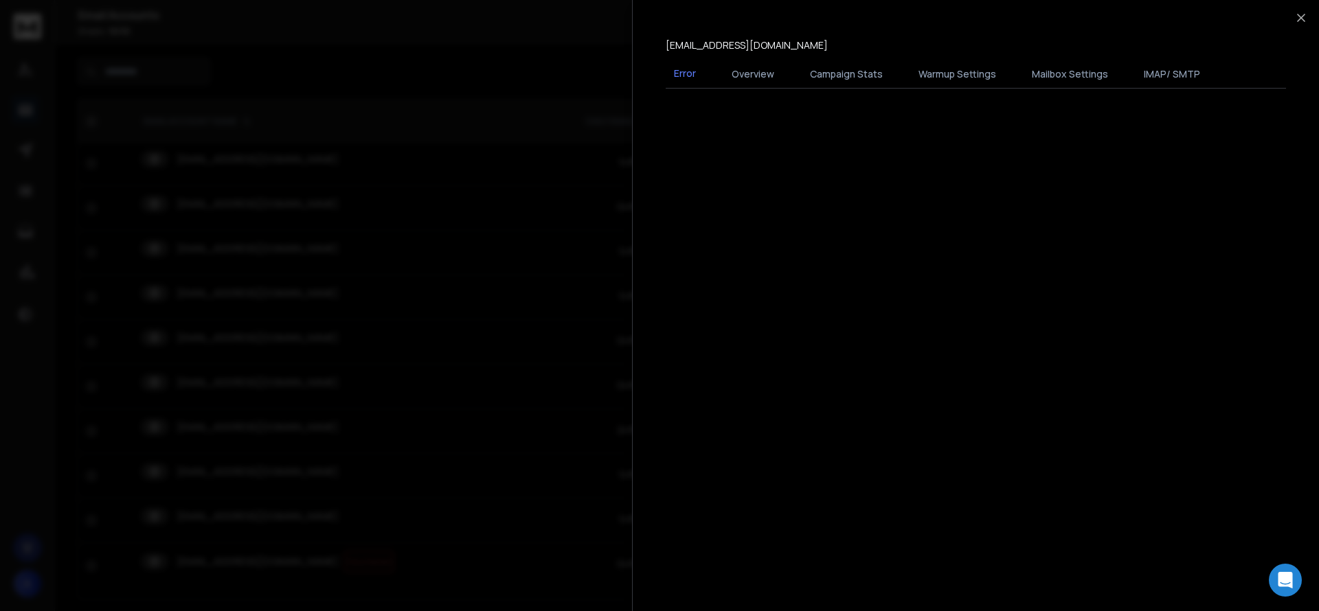
click at [1157, 63] on button "IMAP/ SMTP" at bounding box center [1172, 74] width 73 height 30
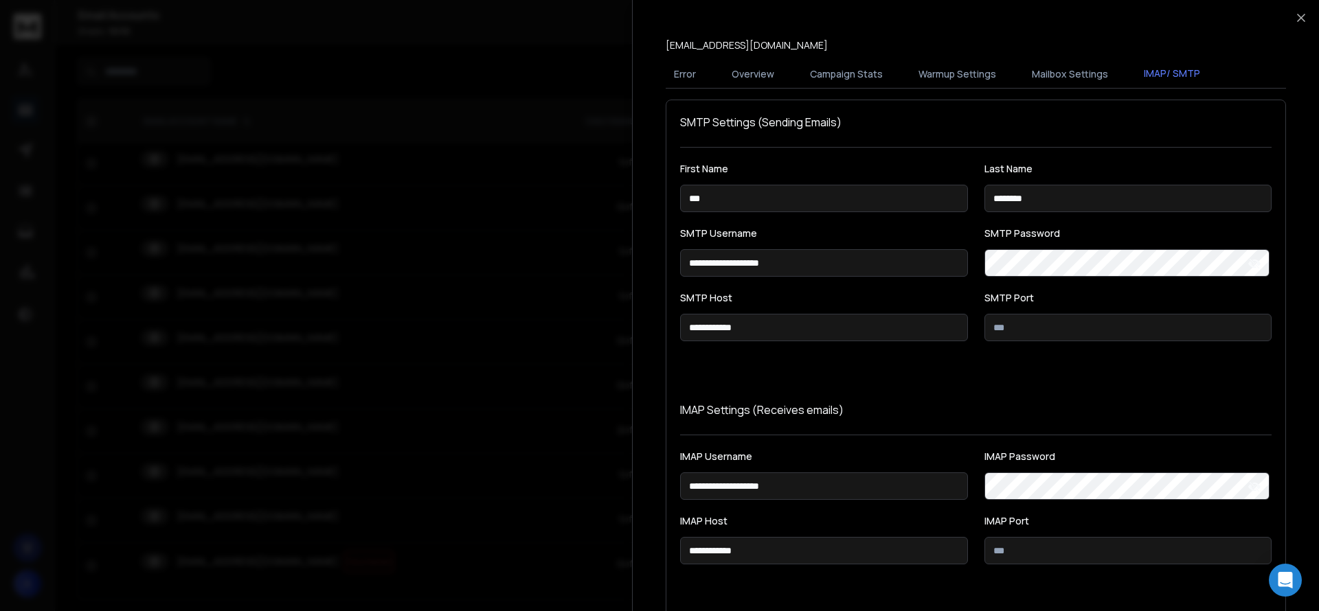
scroll to position [177, 0]
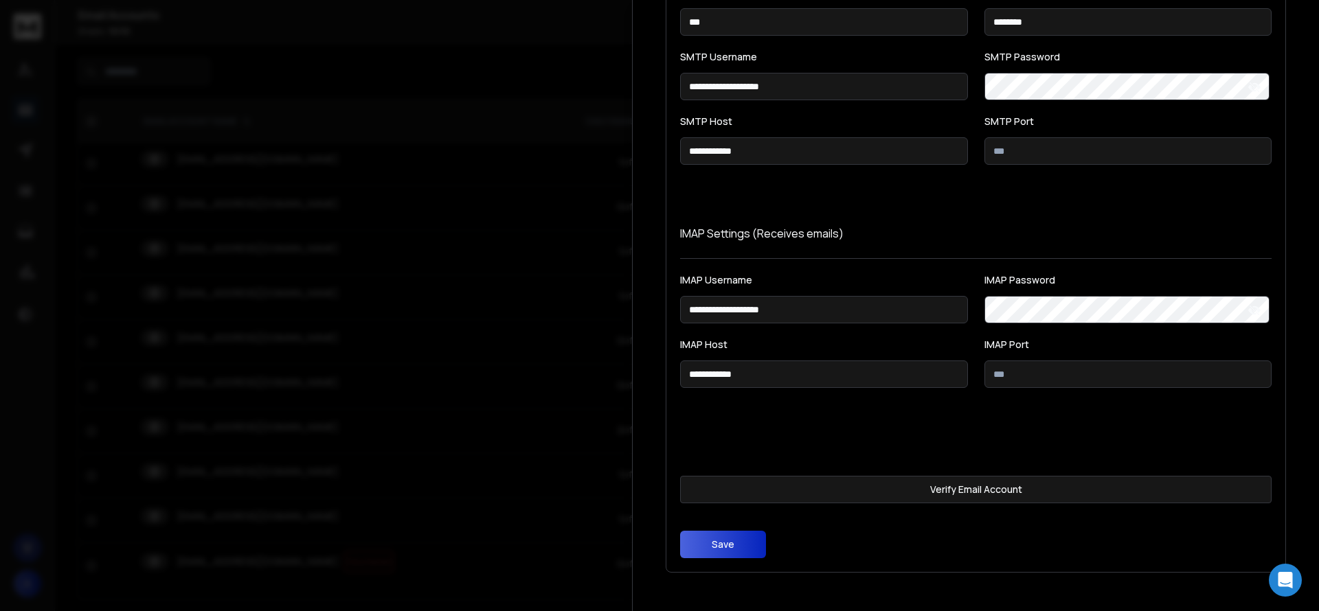
click at [722, 550] on button "Save" at bounding box center [723, 544] width 86 height 27
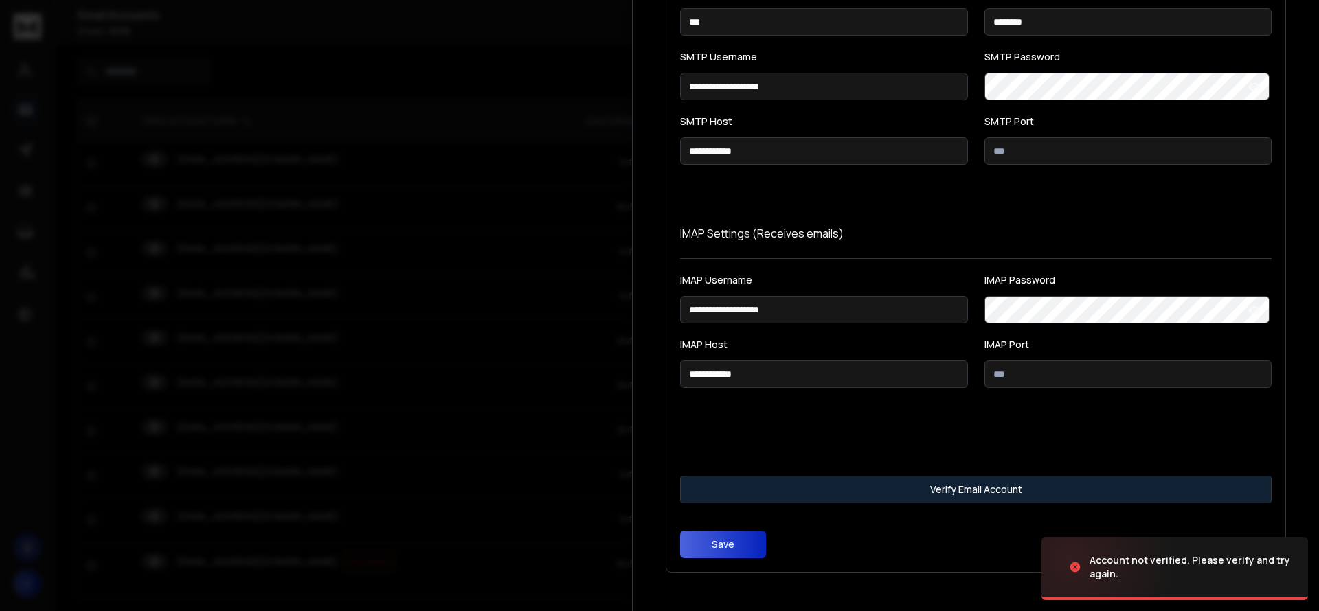
click at [914, 495] on button "Verify Email Account" at bounding box center [975, 489] width 591 height 27
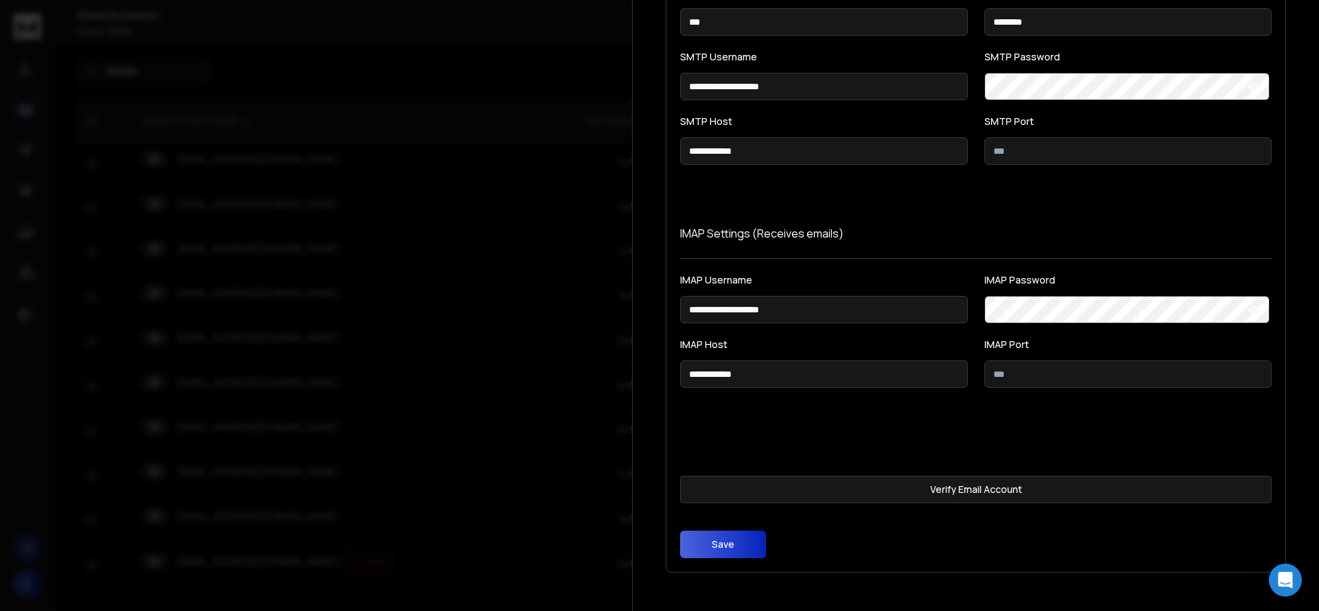
click at [733, 551] on button "Save" at bounding box center [723, 544] width 86 height 27
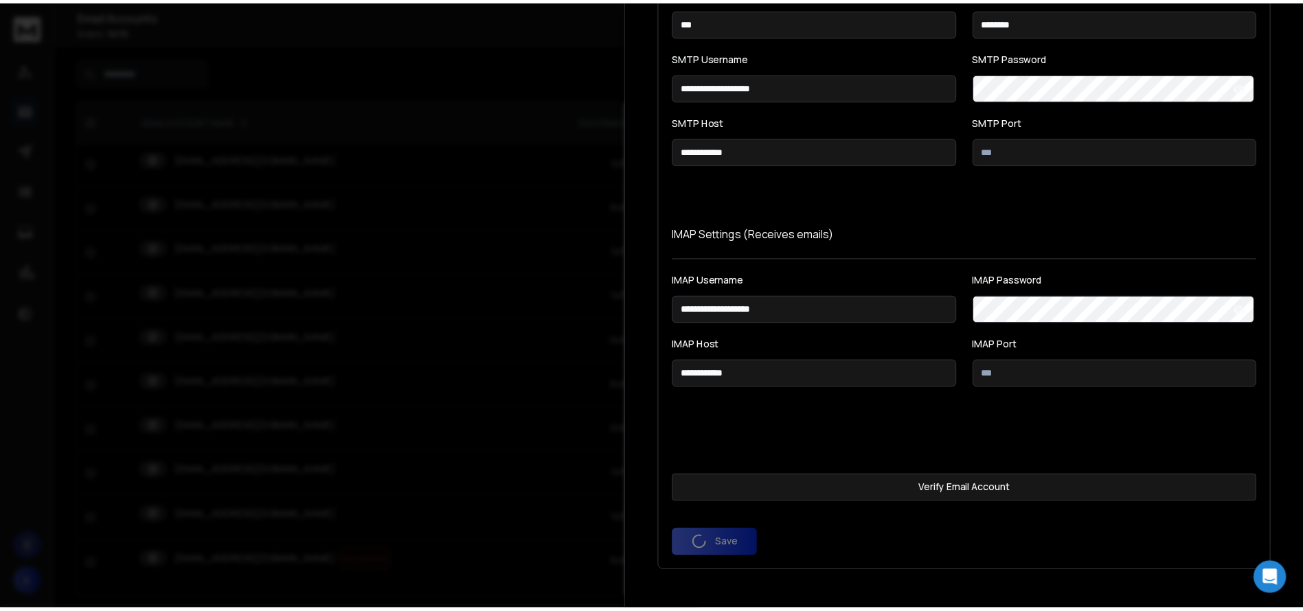
scroll to position [0, 0]
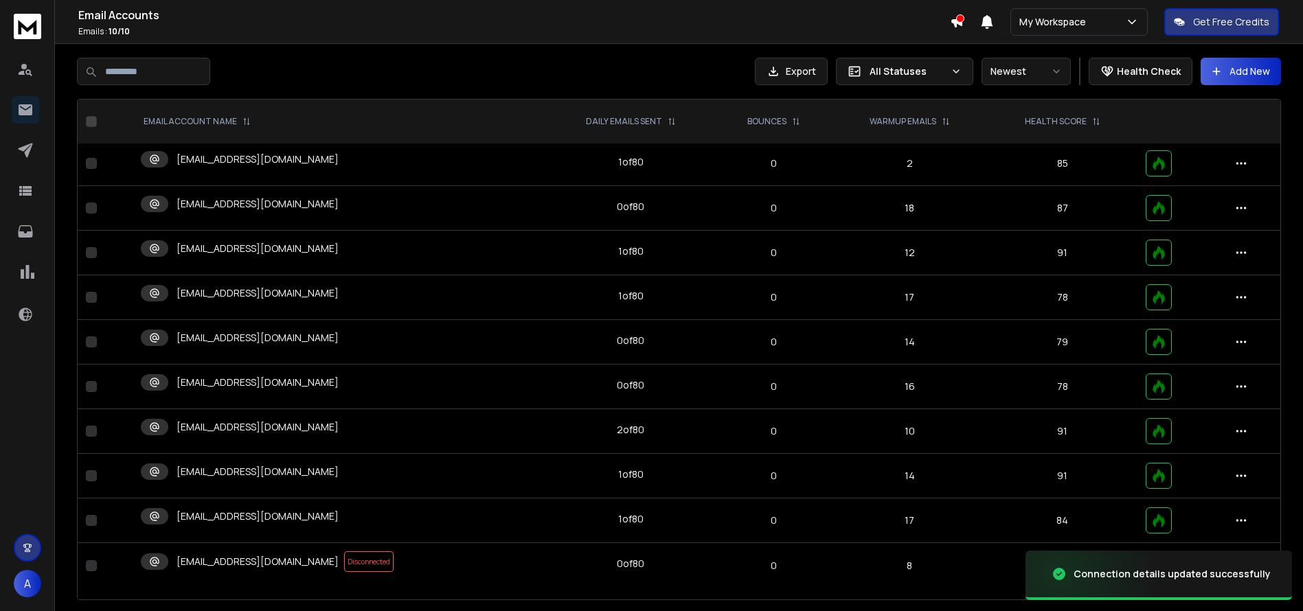
click at [245, 557] on p "[EMAIL_ADDRESS][DOMAIN_NAME]" at bounding box center [258, 562] width 162 height 14
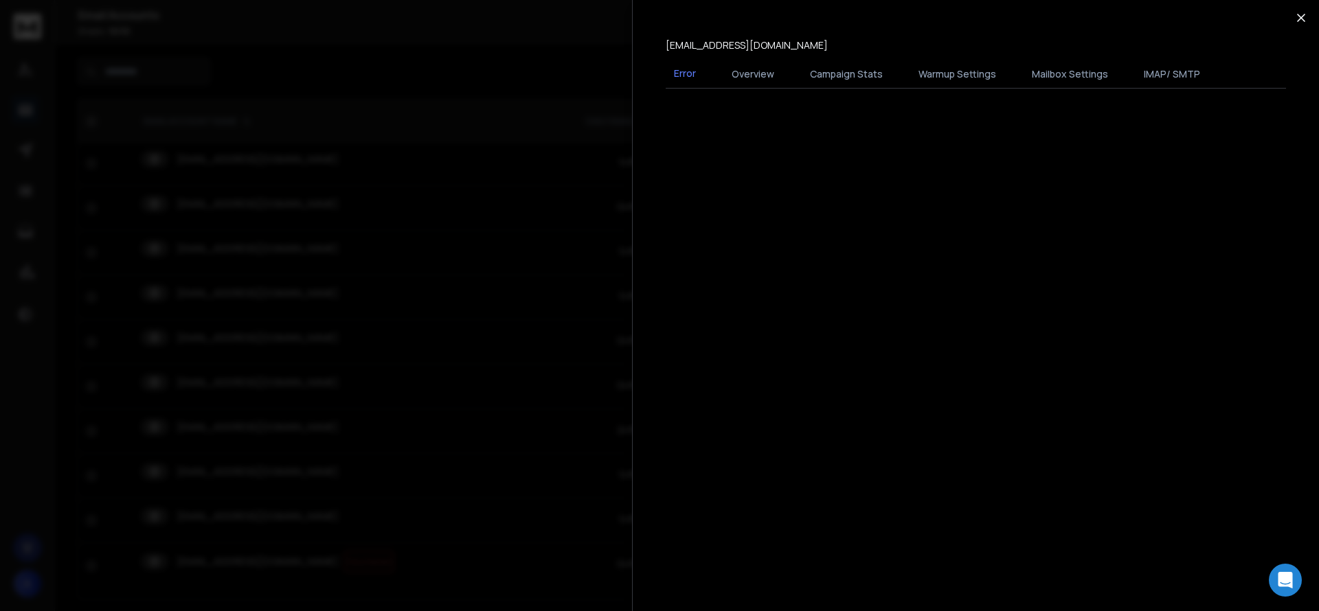
click at [1297, 14] on icon "button" at bounding box center [1301, 18] width 14 height 14
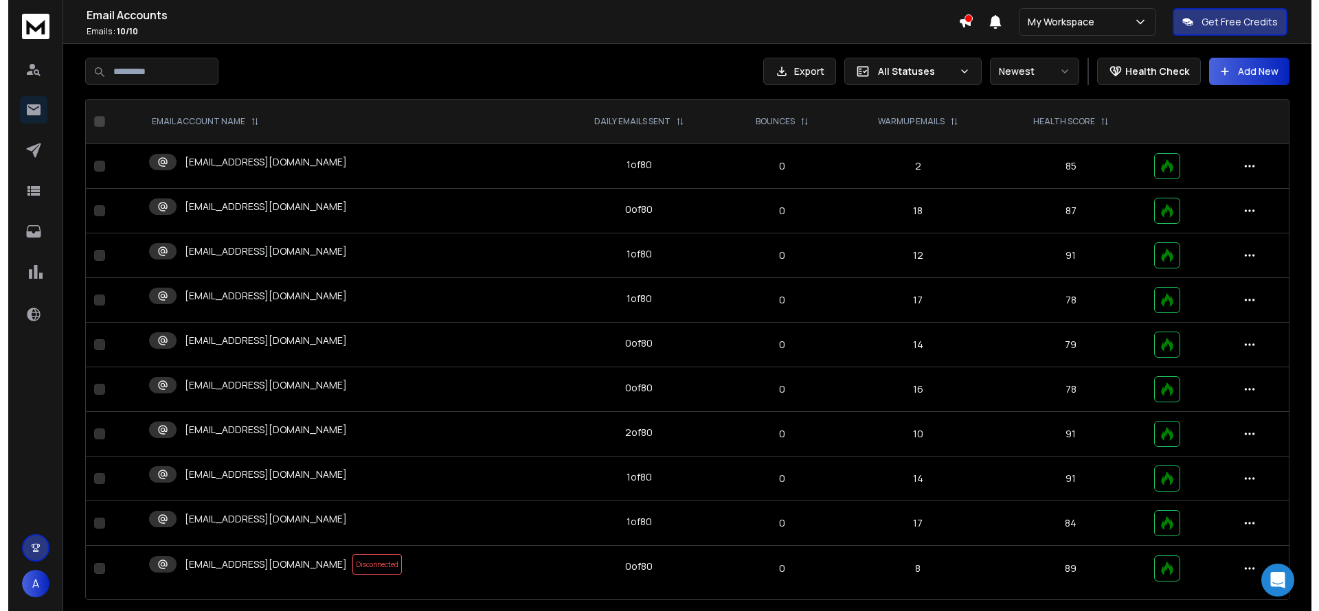
scroll to position [3, 0]
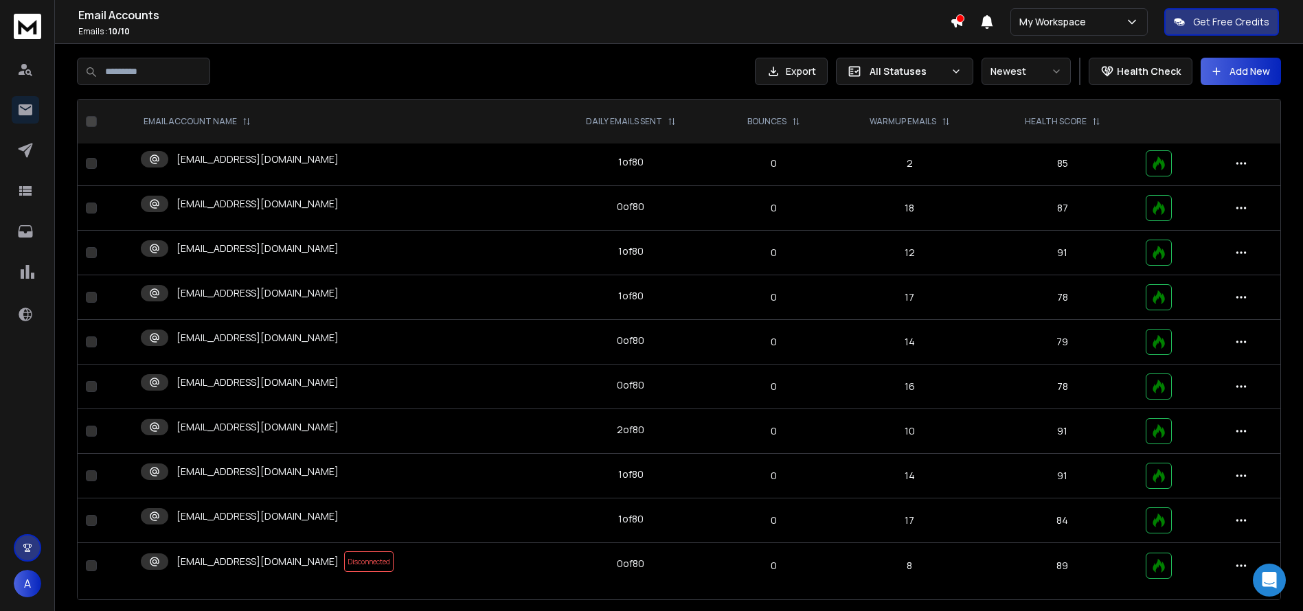
click at [344, 567] on span "Disconnected" at bounding box center [368, 562] width 49 height 21
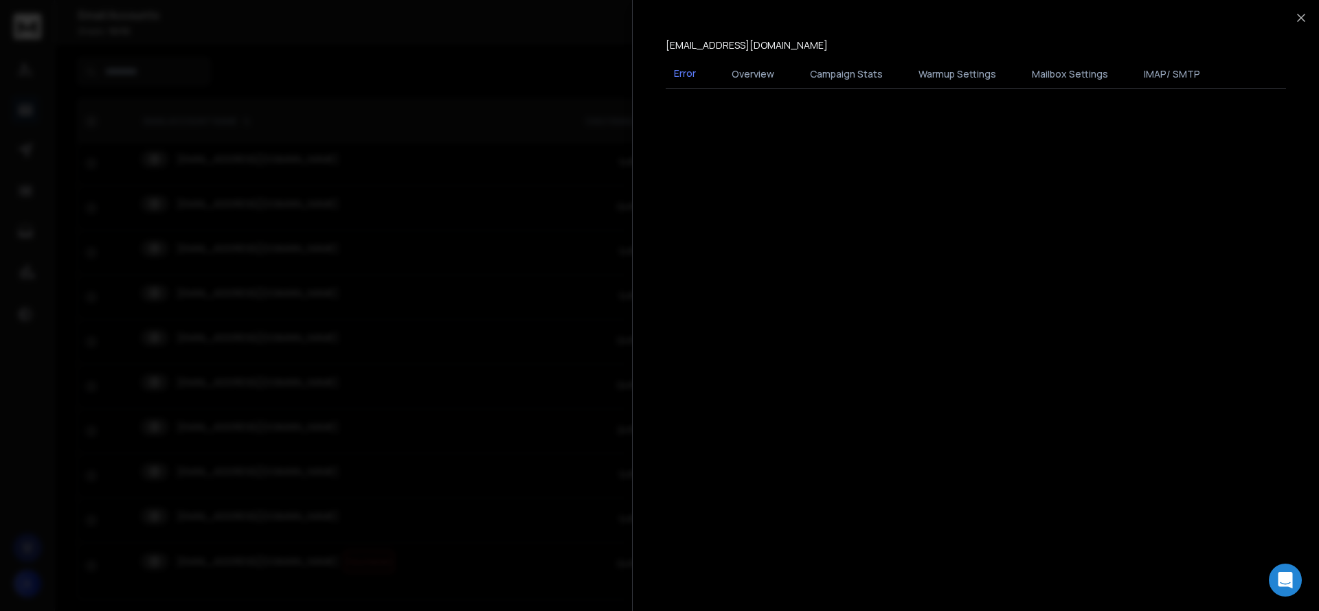
click at [1166, 60] on button "IMAP/ SMTP" at bounding box center [1172, 74] width 73 height 30
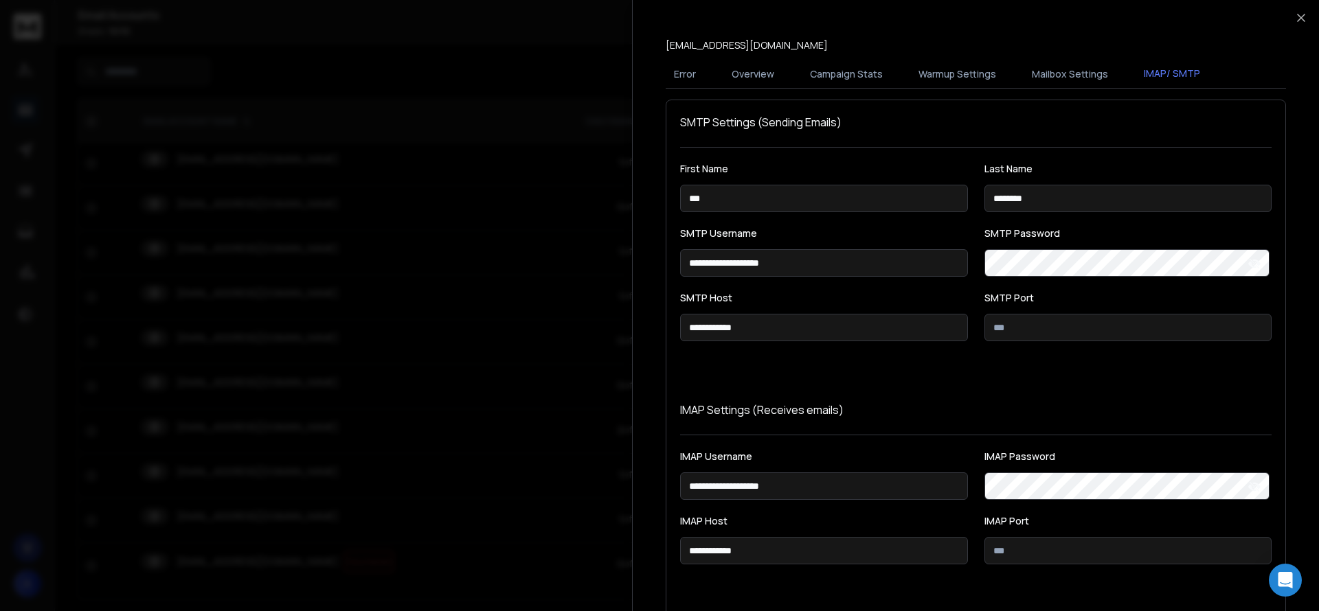
scroll to position [177, 0]
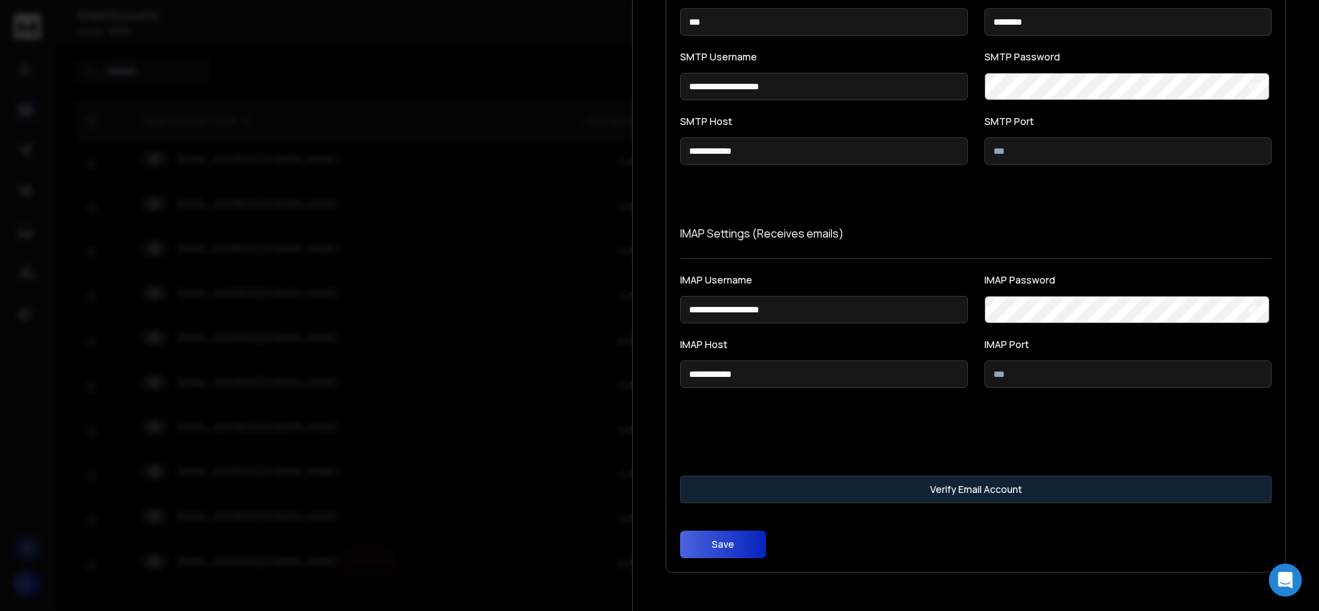
click at [760, 497] on button "Verify Email Account" at bounding box center [975, 489] width 591 height 27
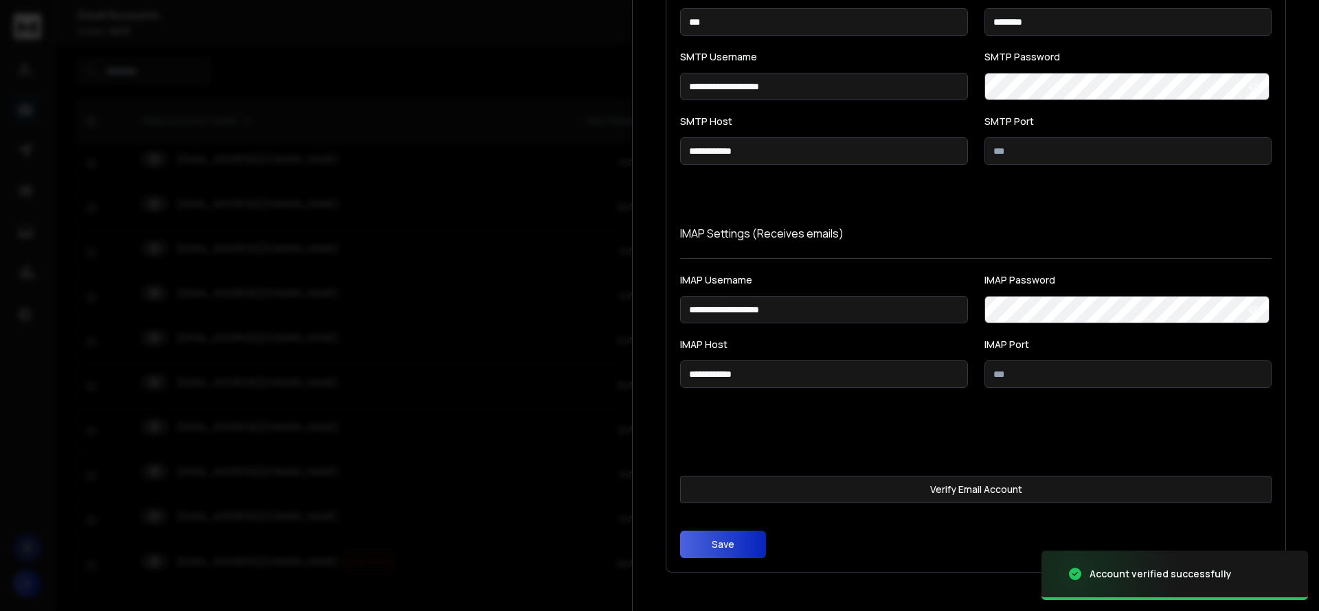
click at [736, 538] on button "Save" at bounding box center [723, 544] width 86 height 27
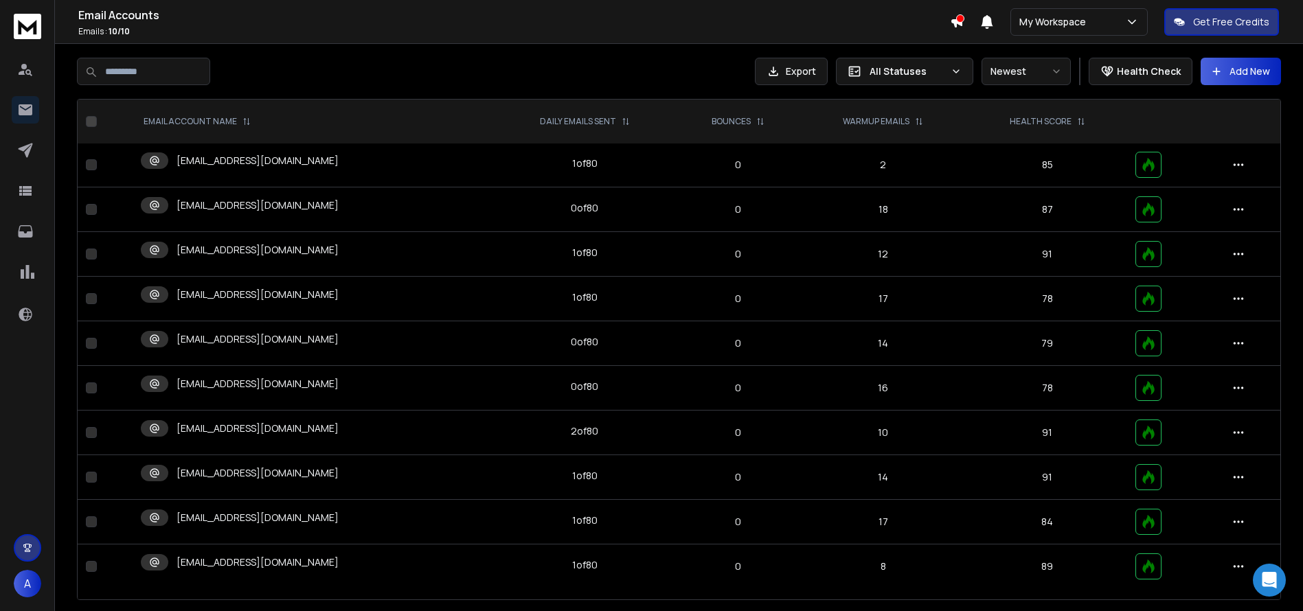
scroll to position [0, 0]
click at [87, 121] on button "Select this Page" at bounding box center [91, 121] width 11 height 11
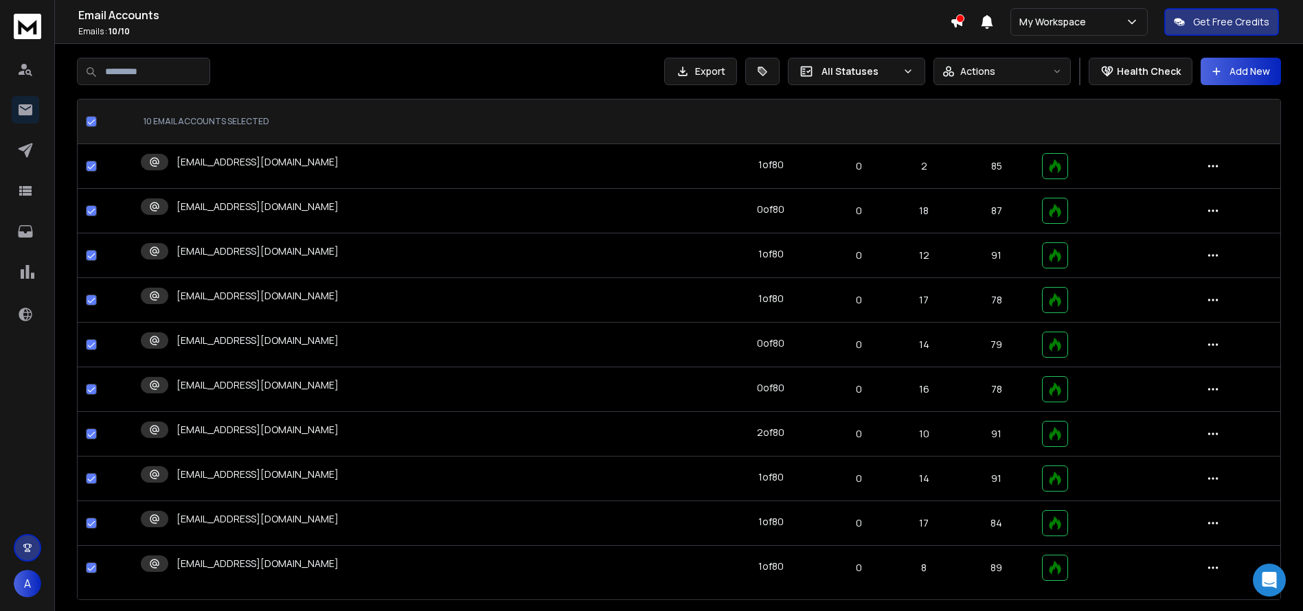
click at [844, 76] on p "All Statuses" at bounding box center [860, 72] width 76 height 14
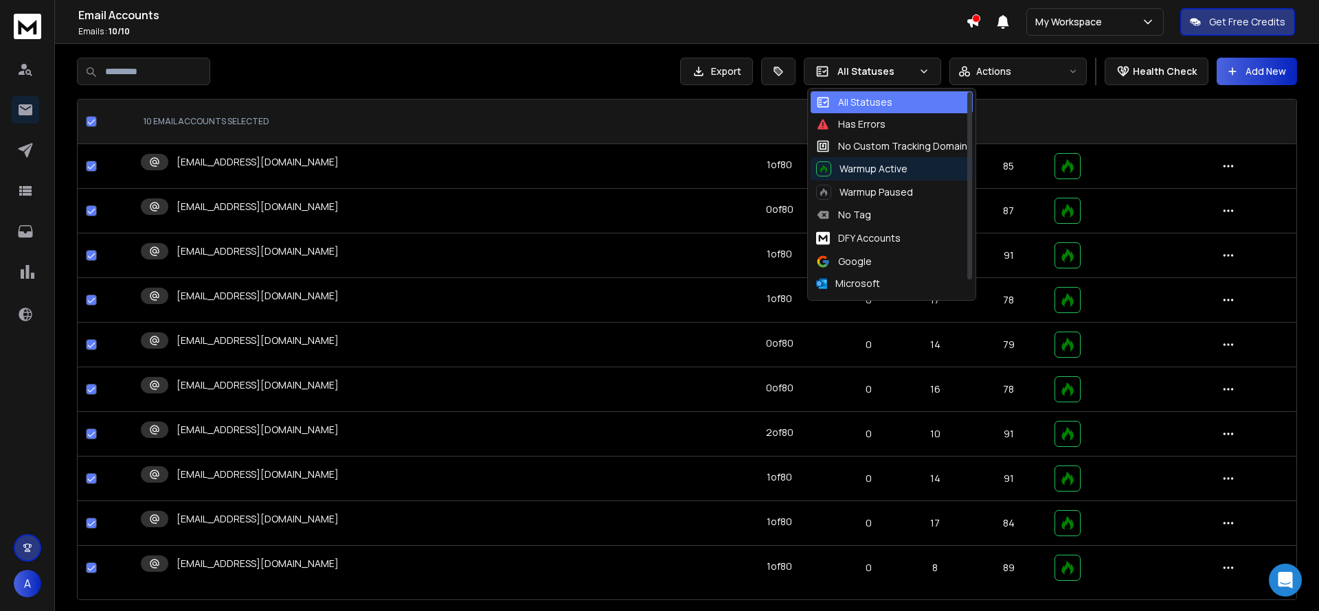
click at [883, 176] on div "Warmup Active" at bounding box center [861, 168] width 91 height 15
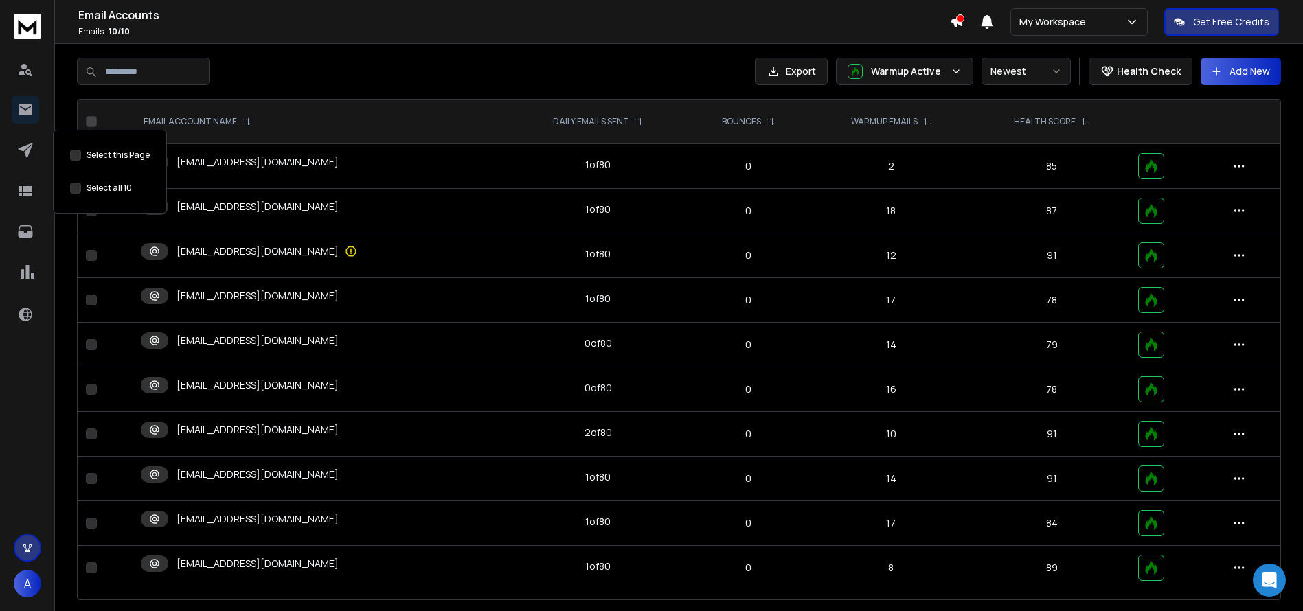
click at [94, 119] on button "Select this Page" at bounding box center [91, 121] width 11 height 11
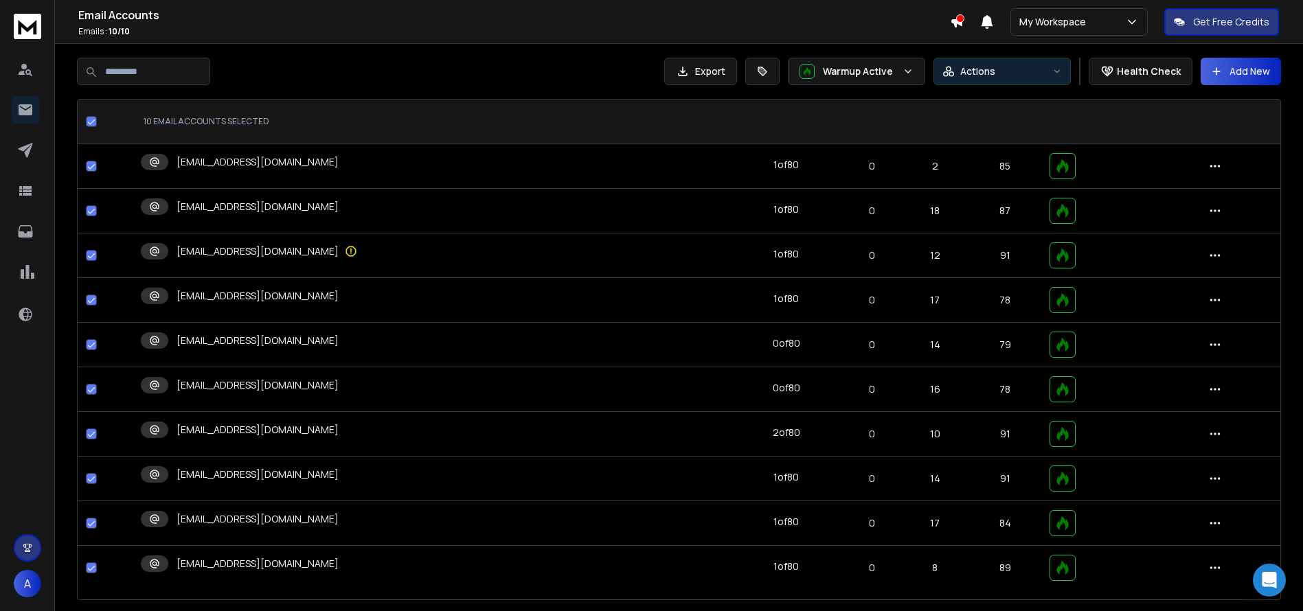
click at [1024, 71] on div "Actions" at bounding box center [994, 72] width 104 height 14
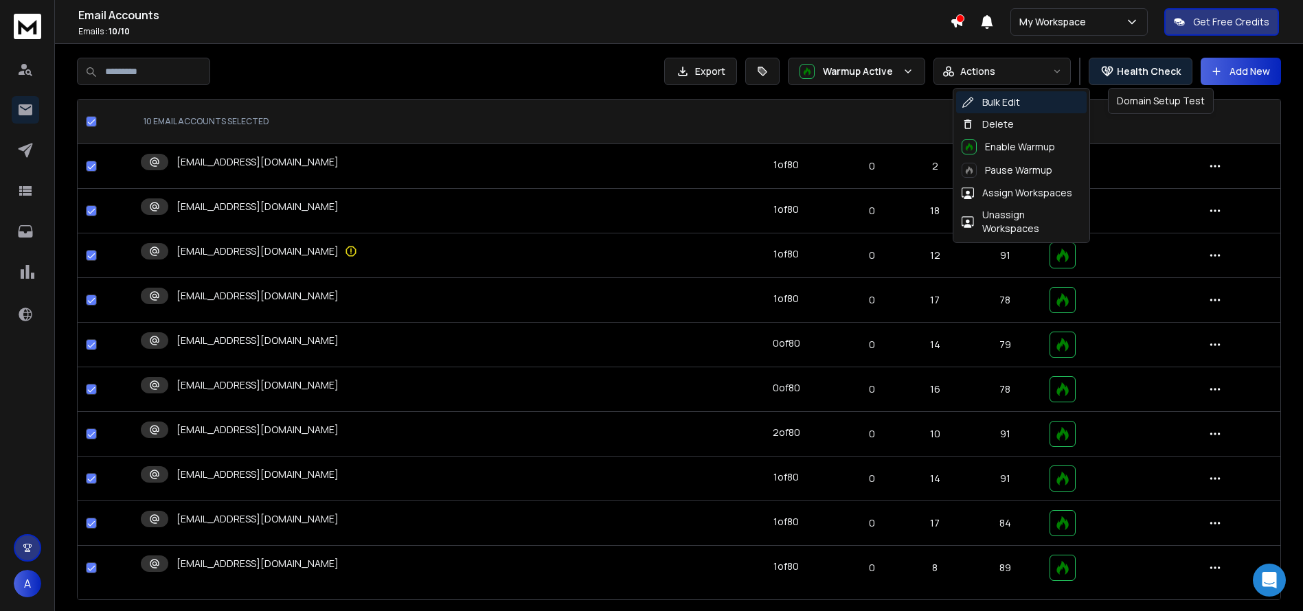
click at [1204, 76] on div "Export Warmup Active Actions Health Check Add New" at bounding box center [972, 71] width 617 height 27
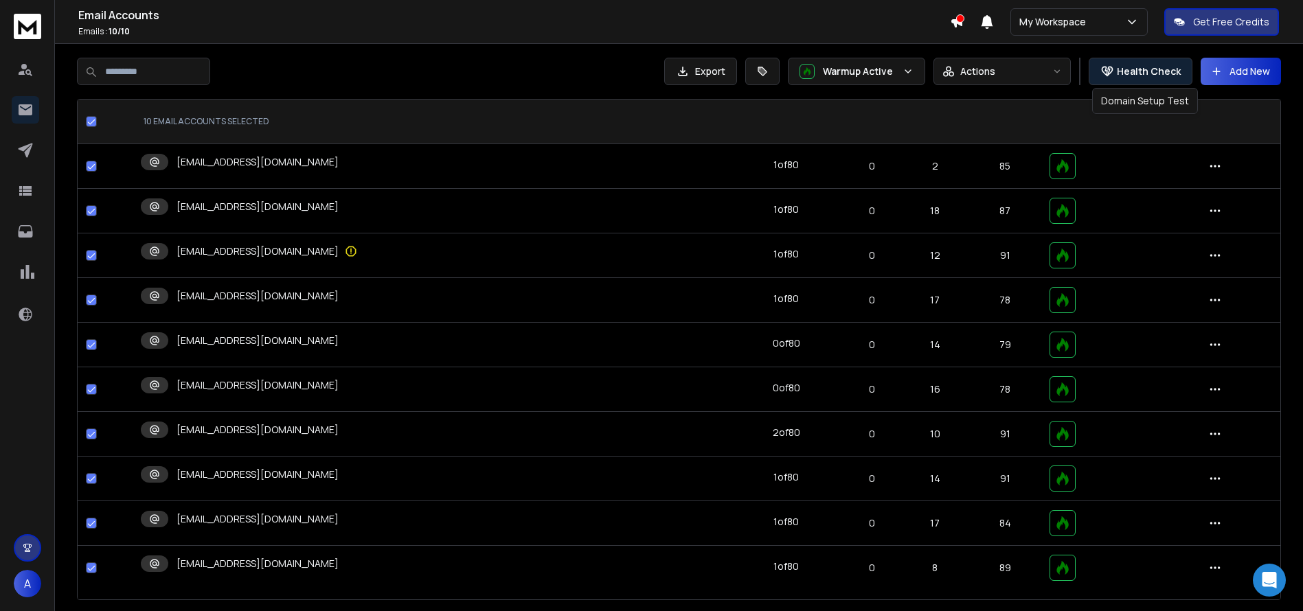
click at [1134, 67] on p "Health Check" at bounding box center [1149, 72] width 64 height 14
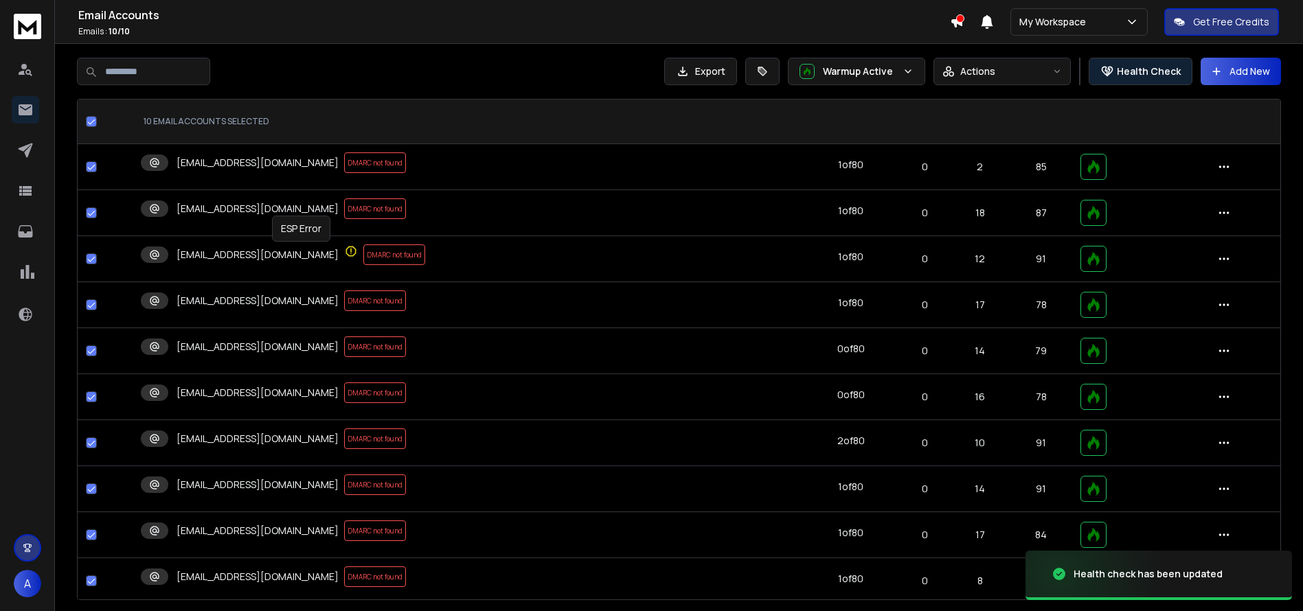
click at [344, 252] on icon at bounding box center [351, 252] width 14 height 14
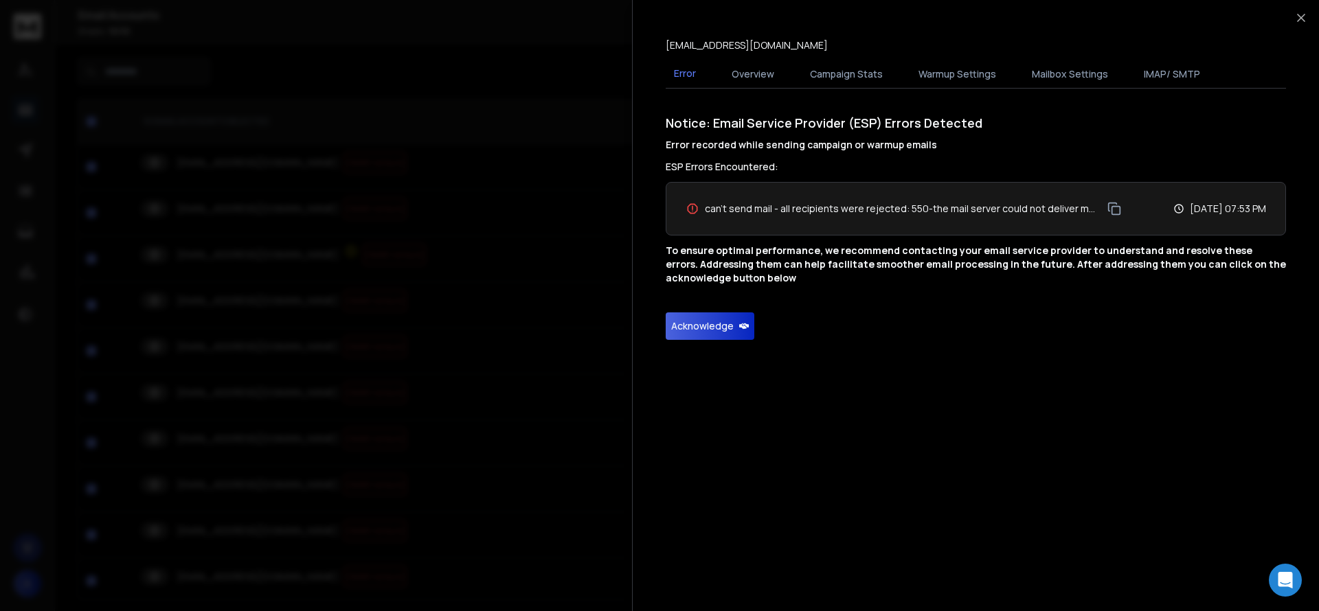
click at [694, 324] on button "Acknowledge" at bounding box center [710, 326] width 89 height 27
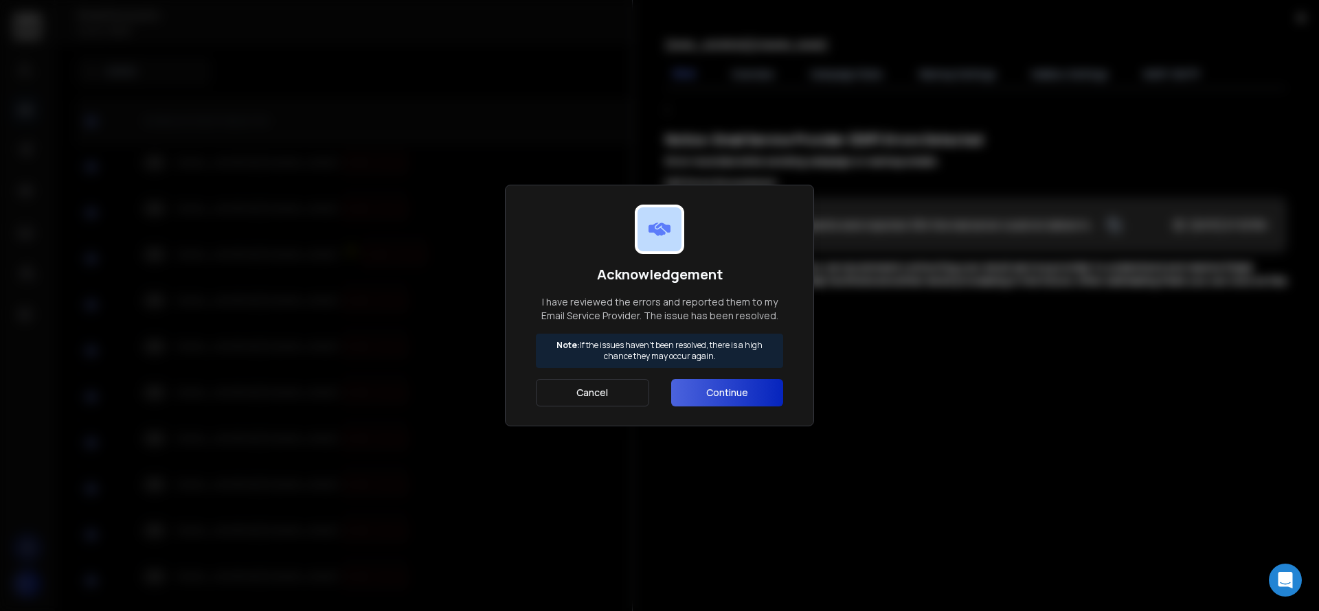
click at [715, 396] on button "Continue" at bounding box center [727, 392] width 112 height 27
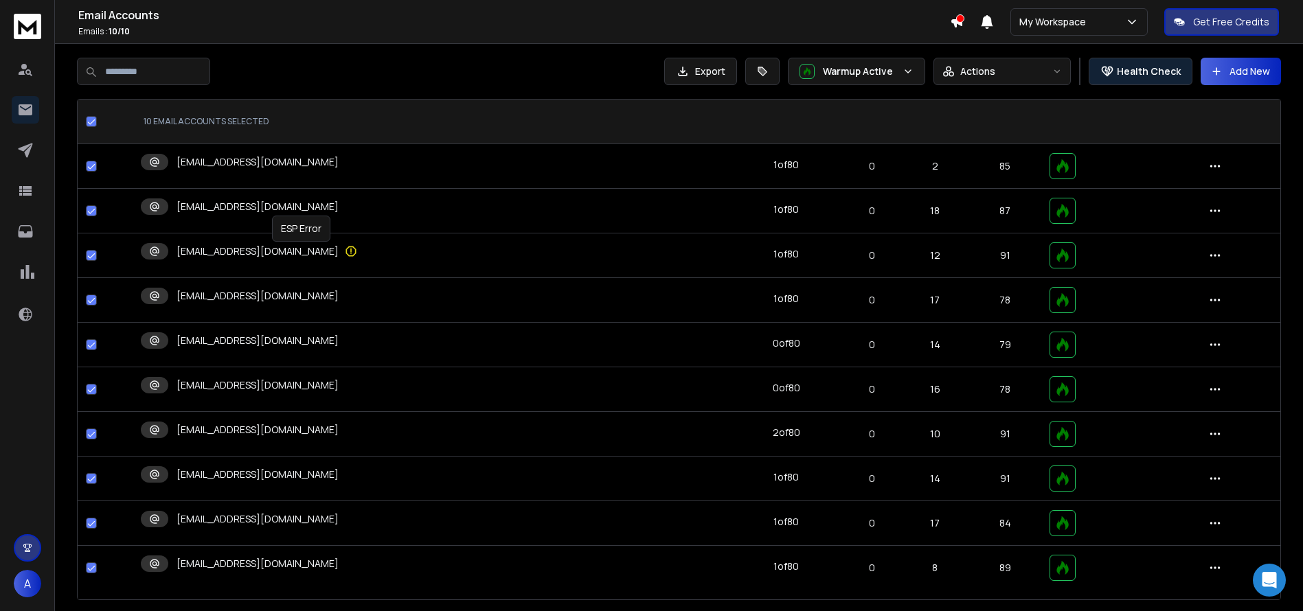
click at [344, 248] on icon at bounding box center [351, 252] width 14 height 14
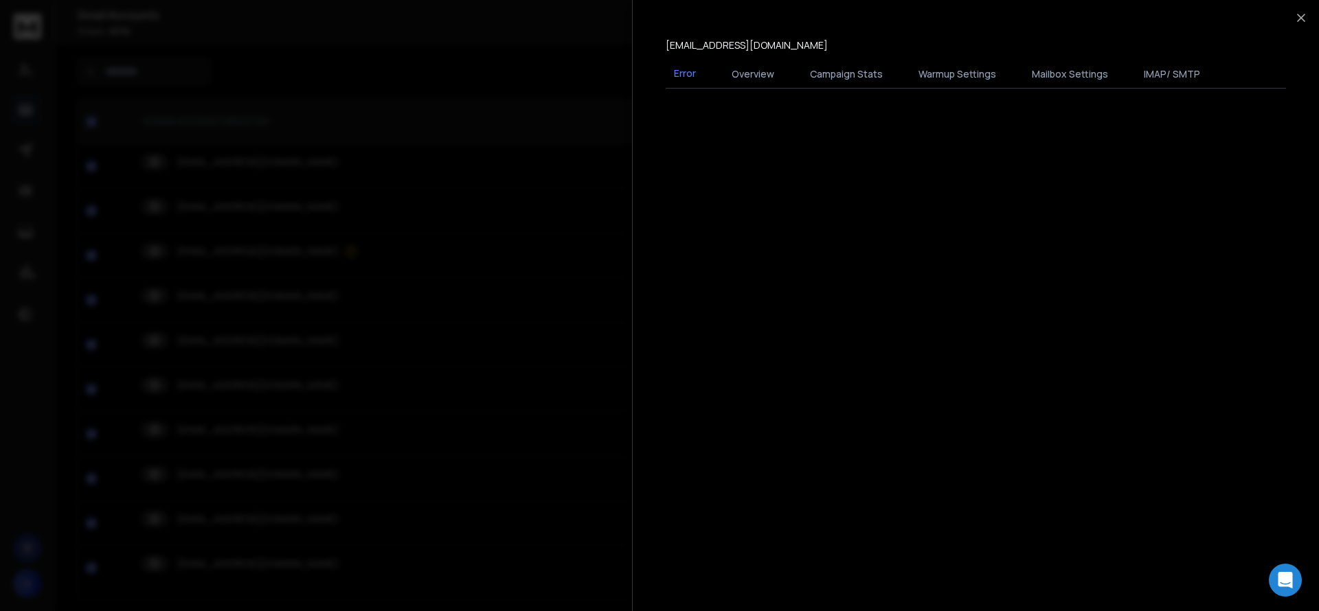
click at [518, 153] on div at bounding box center [659, 305] width 1319 height 611
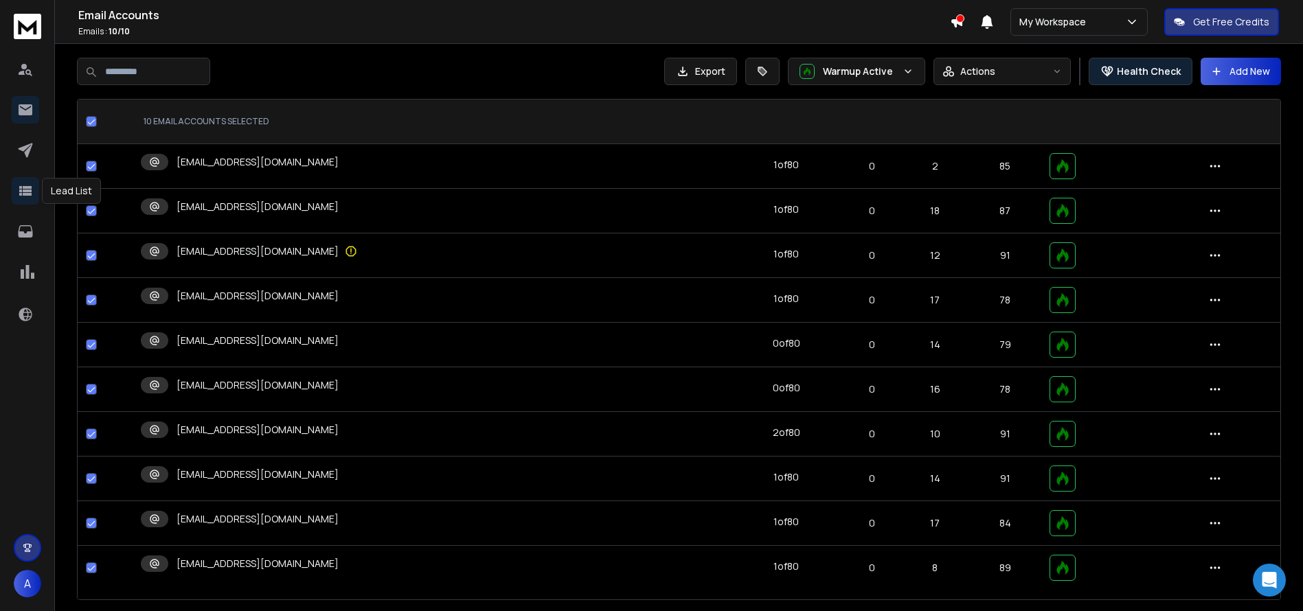
click at [27, 183] on icon at bounding box center [25, 191] width 16 height 16
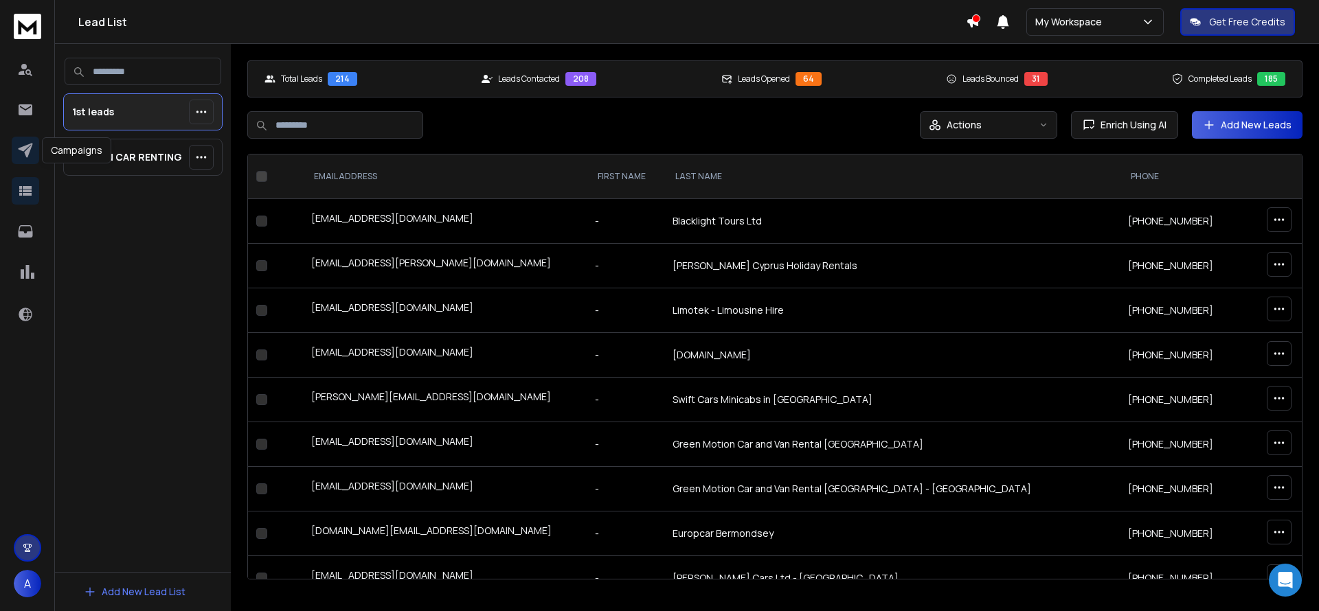
click at [27, 155] on icon at bounding box center [25, 150] width 14 height 14
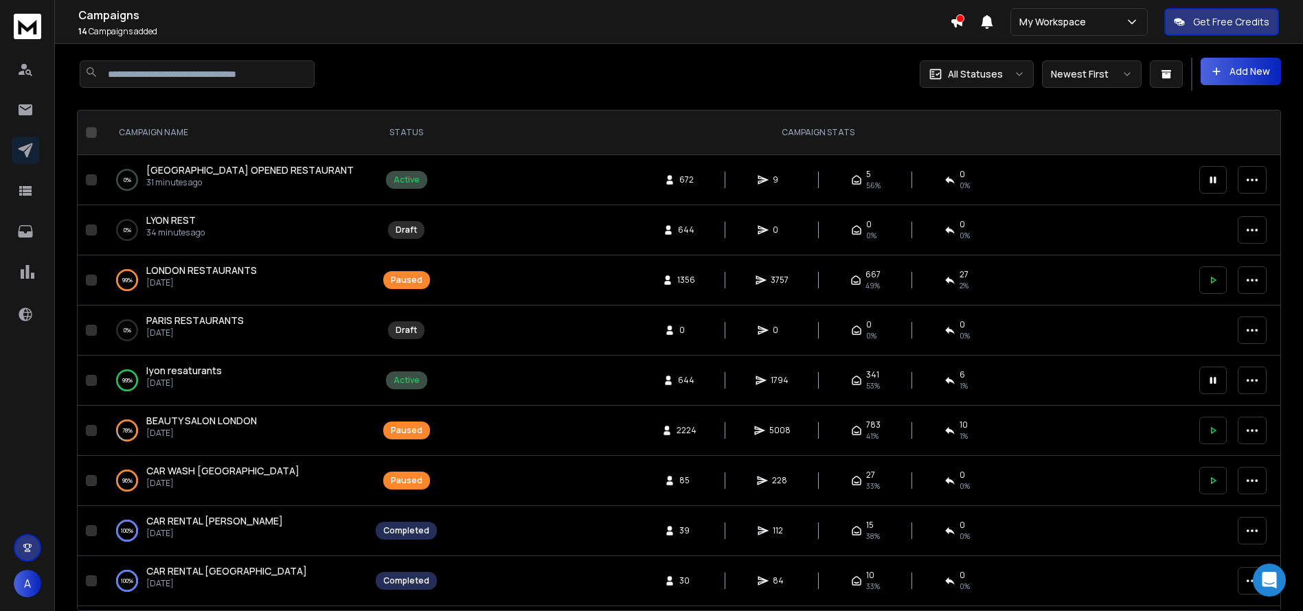
click at [210, 173] on span "[GEOGRAPHIC_DATA] OPENED RESTAURANT" at bounding box center [249, 169] width 207 height 13
